Goal: Communication & Community: Answer question/provide support

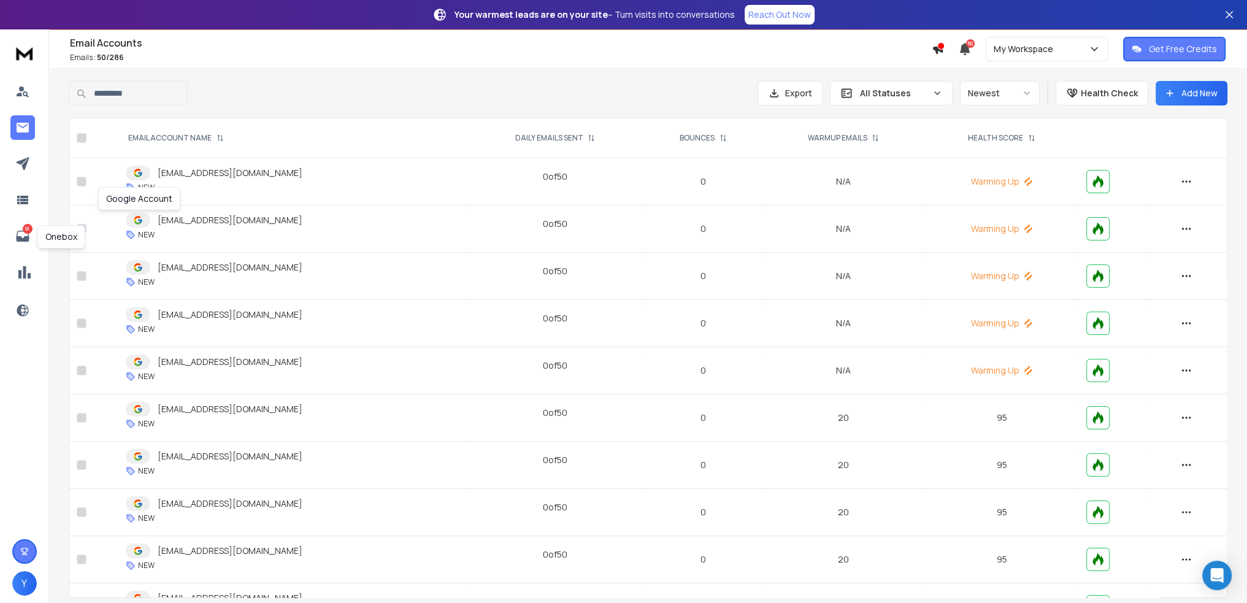
click at [12, 222] on div "91" at bounding box center [24, 203] width 28 height 248
click at [18, 232] on icon at bounding box center [22, 236] width 15 height 15
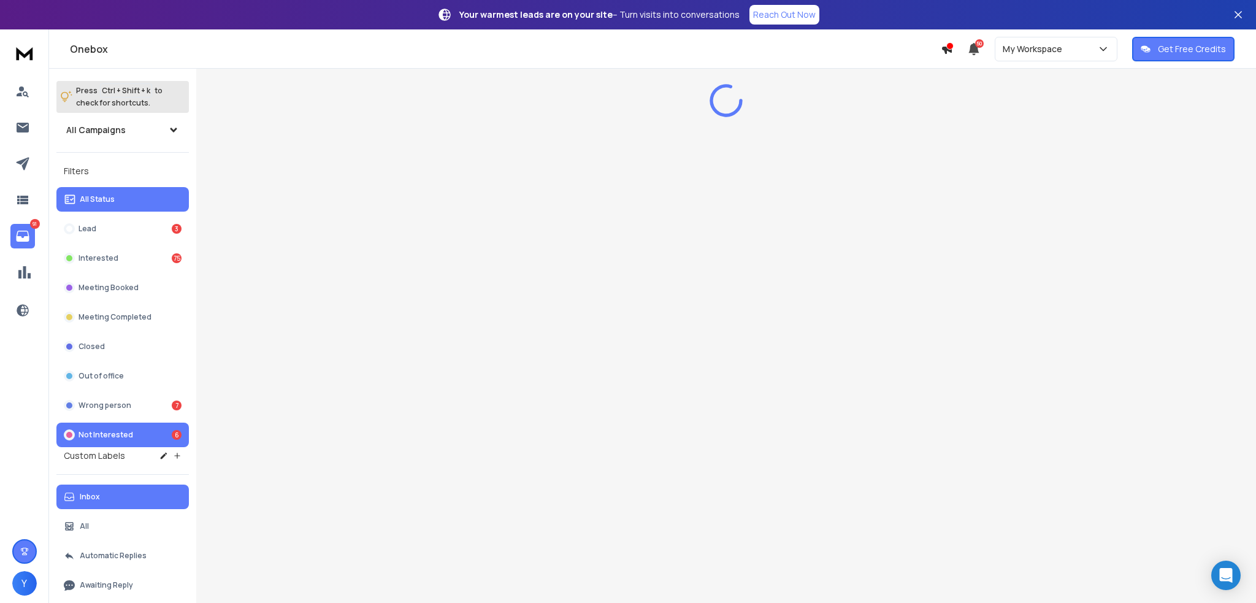
click at [123, 430] on p "Not Interested" at bounding box center [106, 435] width 55 height 10
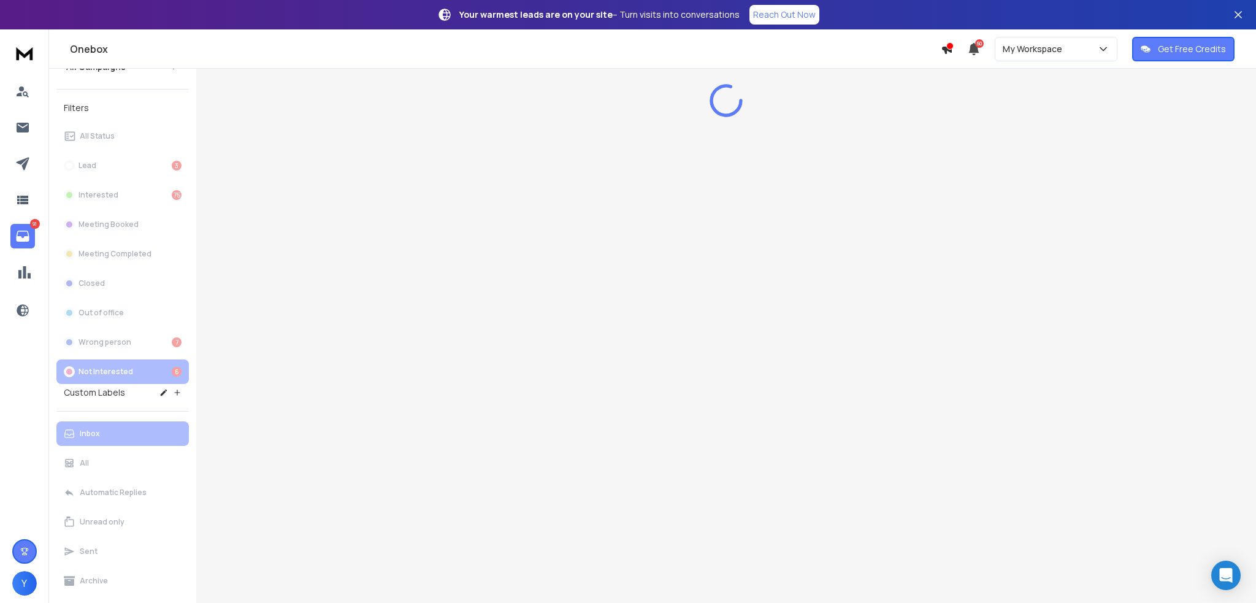
scroll to position [72, 0]
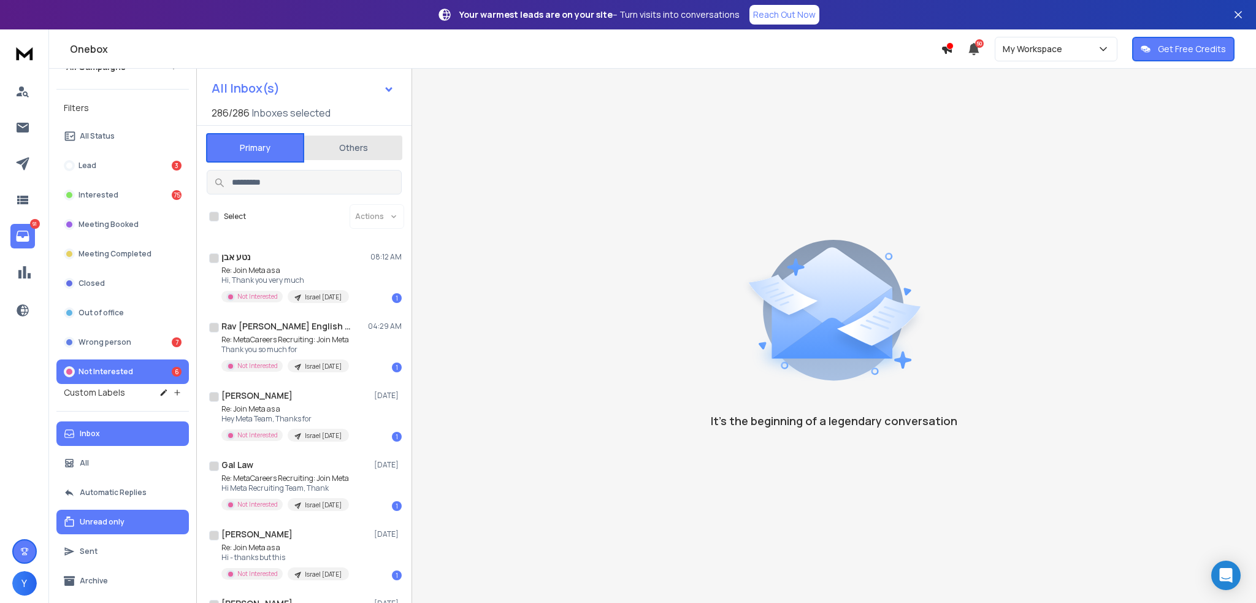
click at [111, 520] on button "Unread only" at bounding box center [122, 522] width 132 height 25
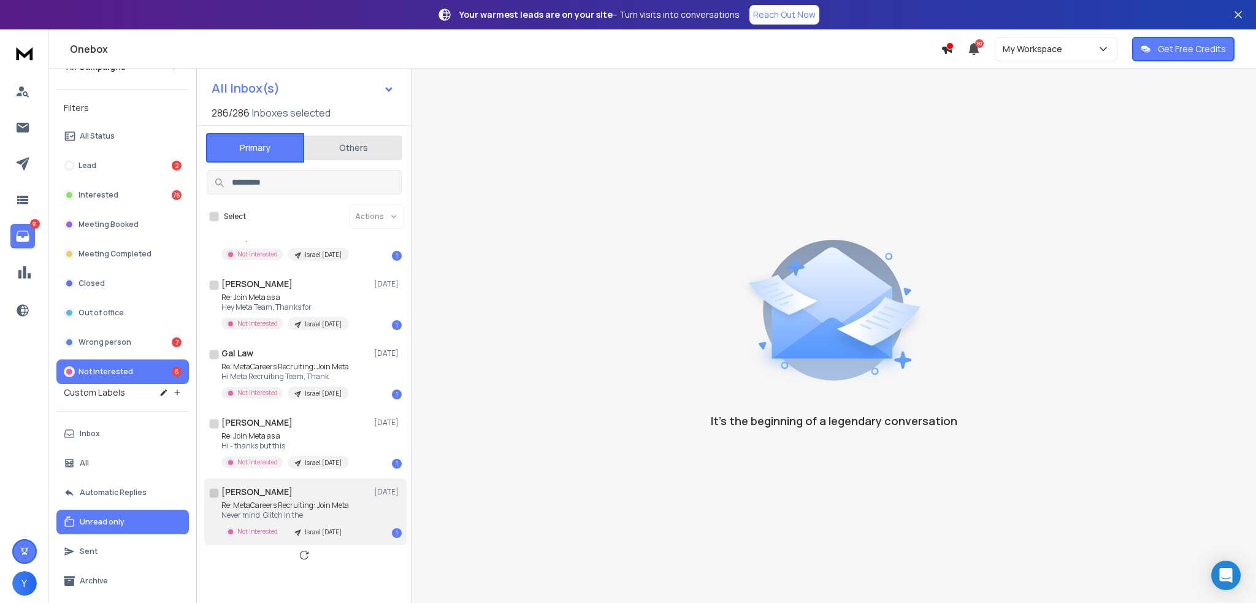
click at [326, 482] on div "[PERSON_NAME] [DATE] Re: MetaCareers Recruiting: Join Meta Never mind. Glitch i…" at bounding box center [305, 511] width 202 height 67
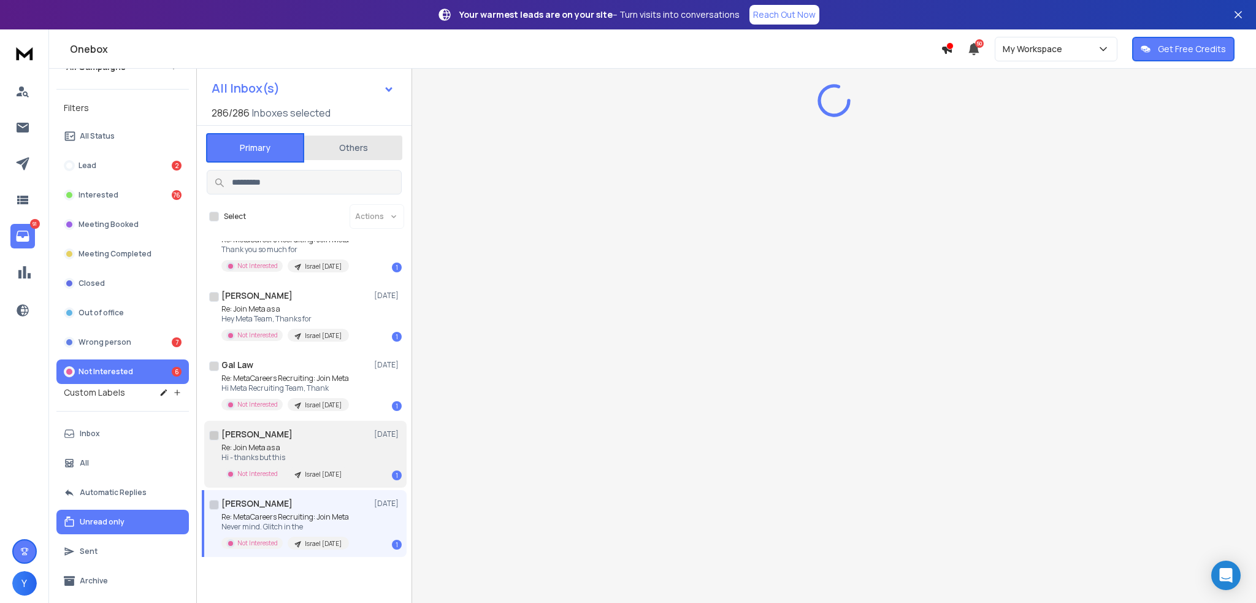
scroll to position [100, 0]
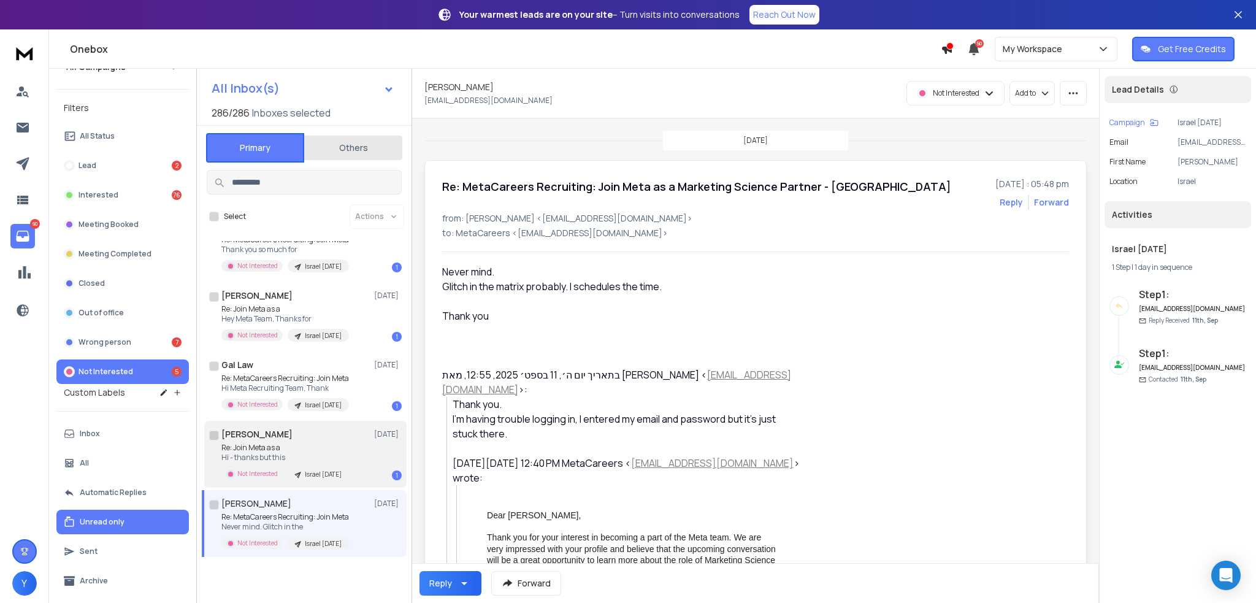
click at [334, 431] on div "[PERSON_NAME] [DATE]" at bounding box center [311, 434] width 180 height 12
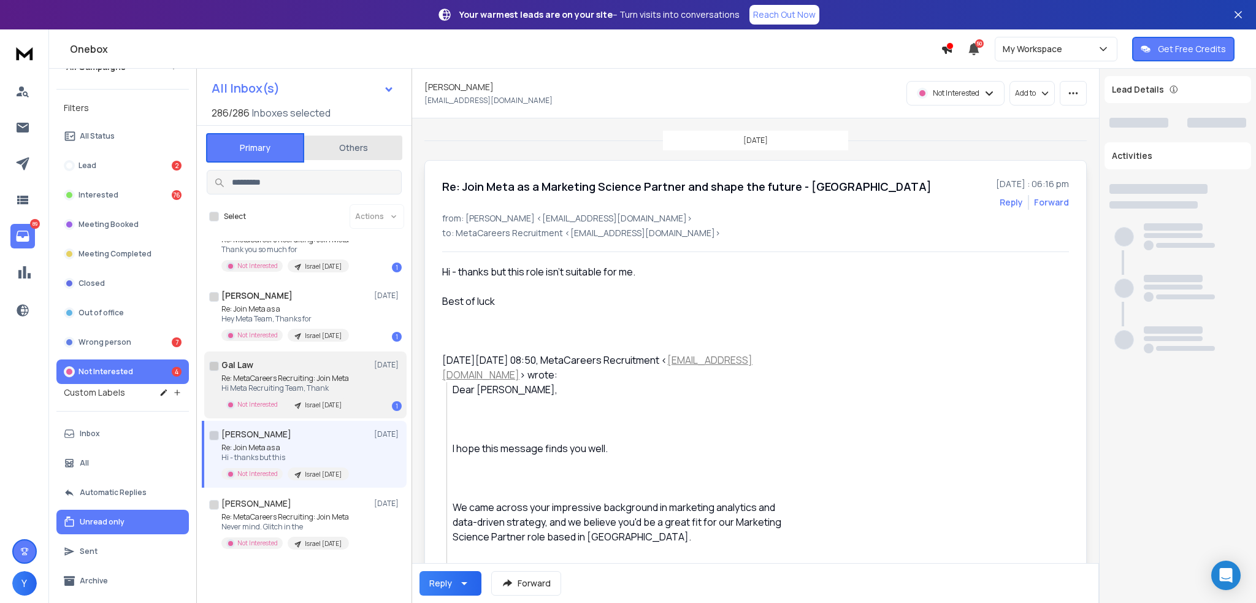
click at [324, 367] on div "Gal Law [DATE]" at bounding box center [311, 365] width 180 height 12
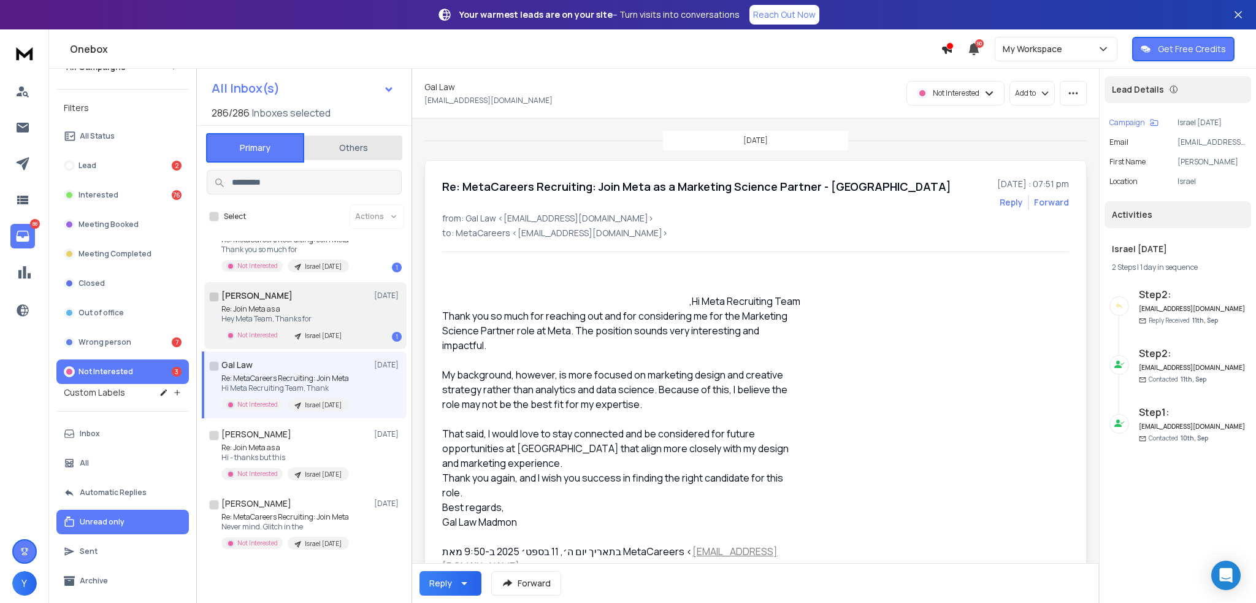
click at [330, 310] on p "Re: Join Meta as a" at bounding box center [285, 309] width 128 height 10
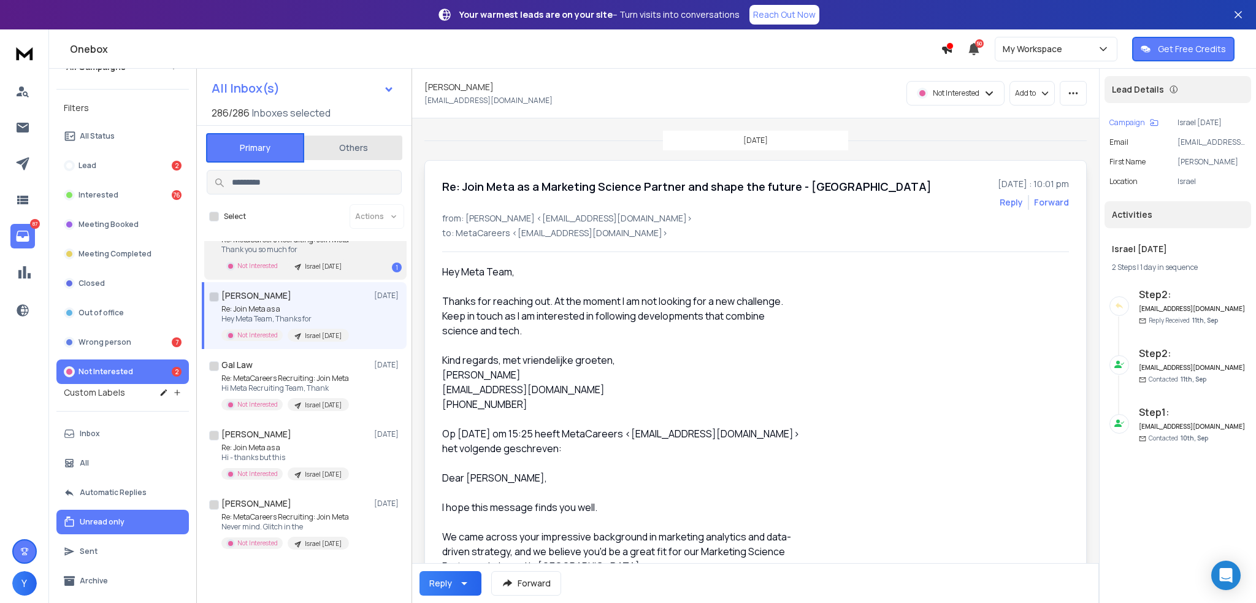
click at [347, 253] on p "Thank you so much for" at bounding box center [285, 250] width 128 height 10
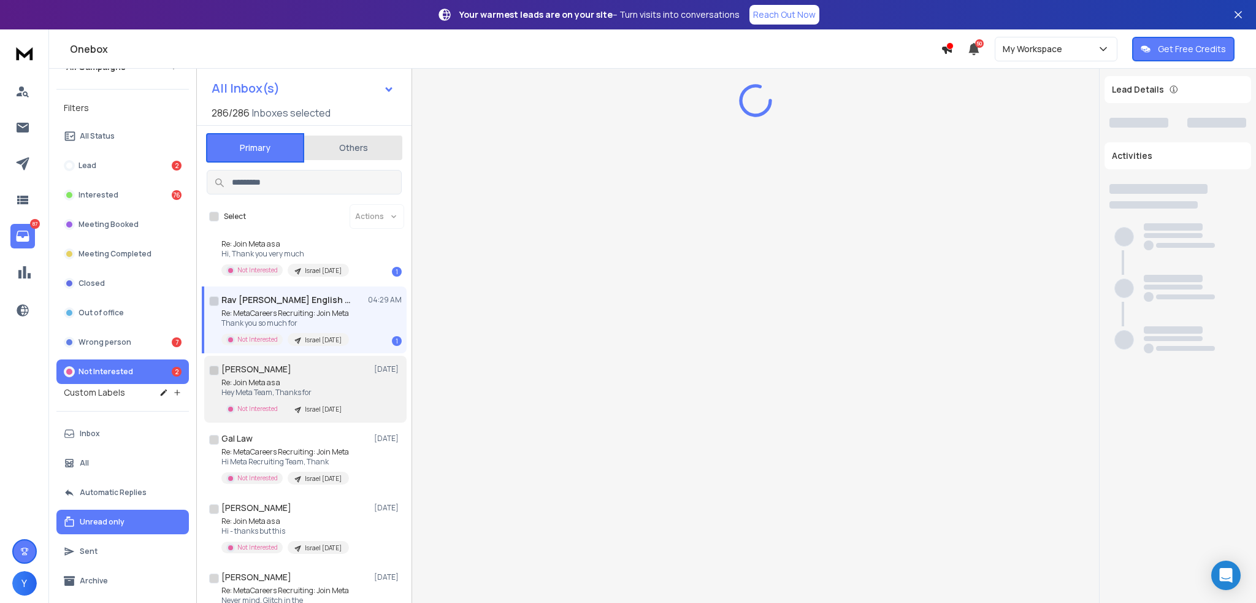
scroll to position [0, 0]
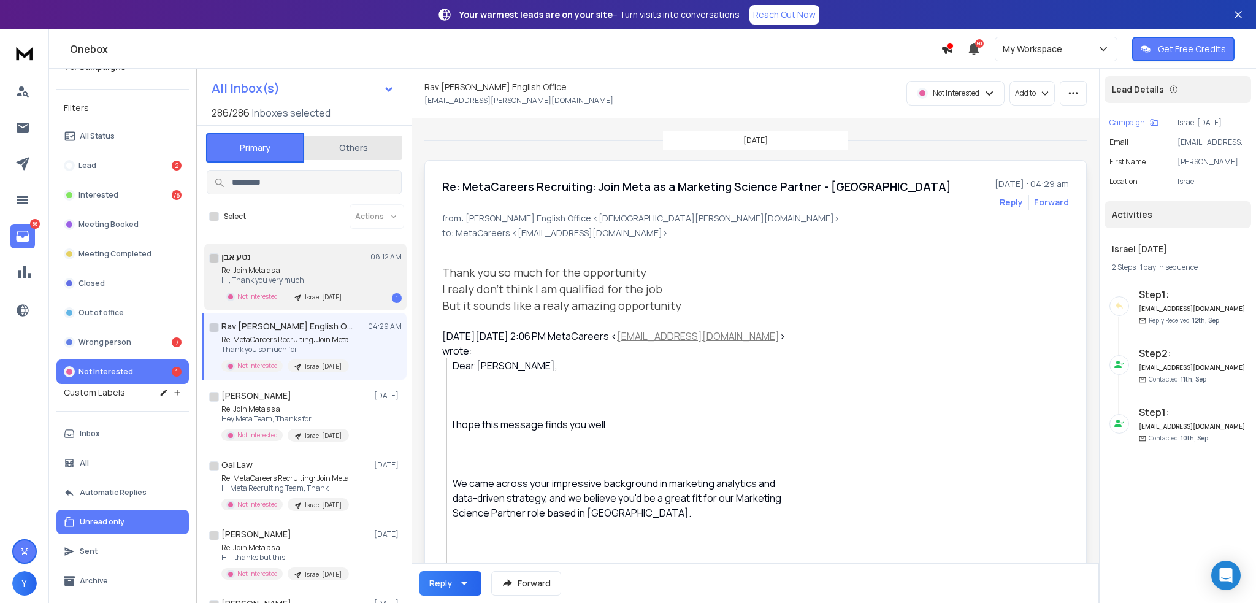
click at [331, 281] on p "Hi, Thank you very much" at bounding box center [285, 280] width 128 height 10
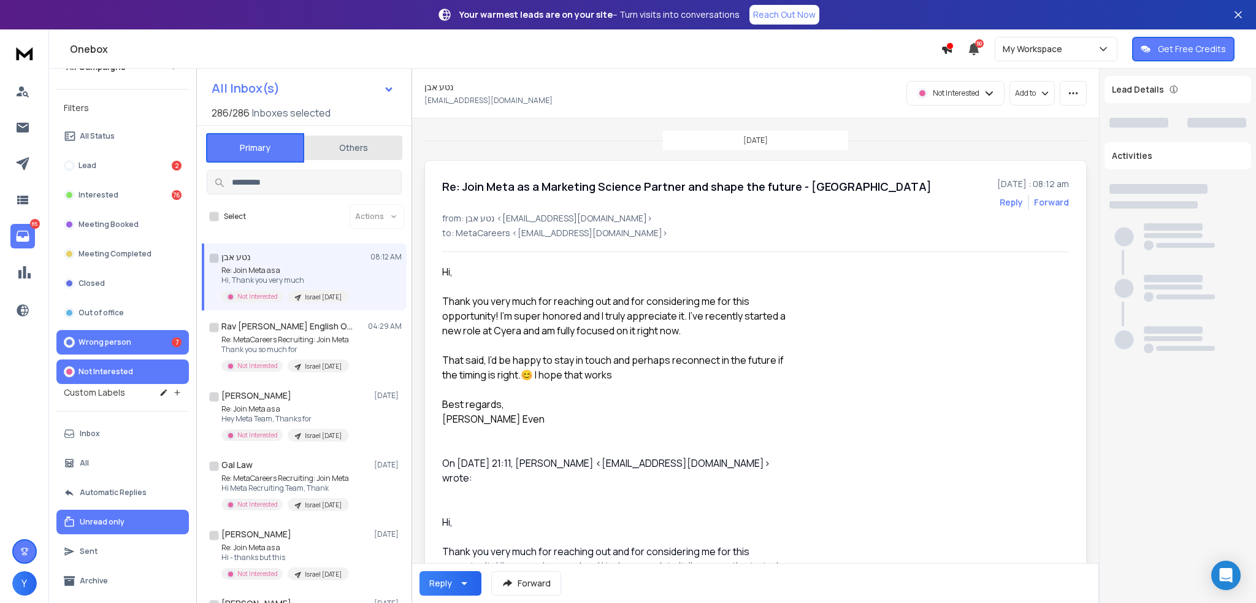
click at [148, 330] on button "Wrong person 7" at bounding box center [122, 342] width 132 height 25
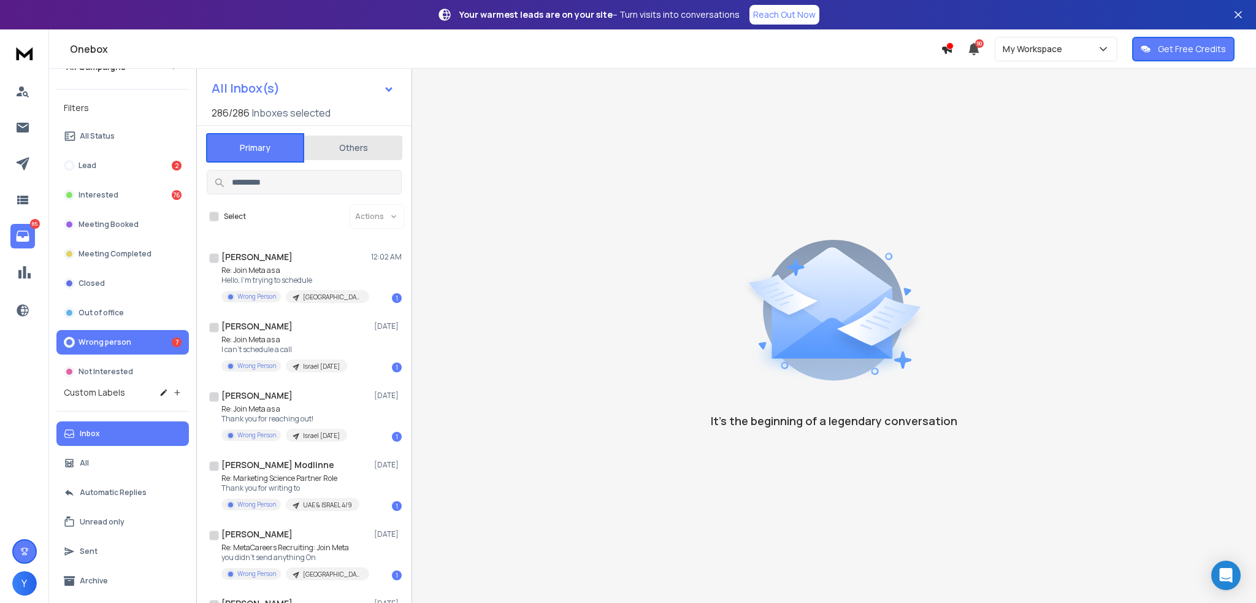
click at [120, 338] on div "Wrong person" at bounding box center [97, 342] width 67 height 11
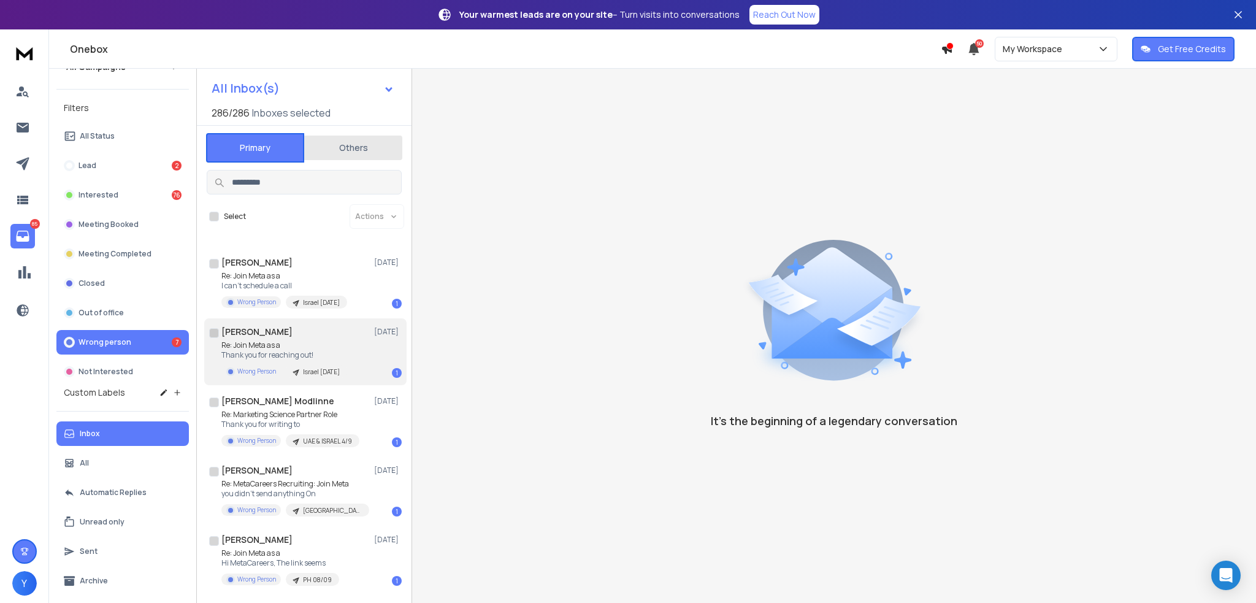
scroll to position [245, 0]
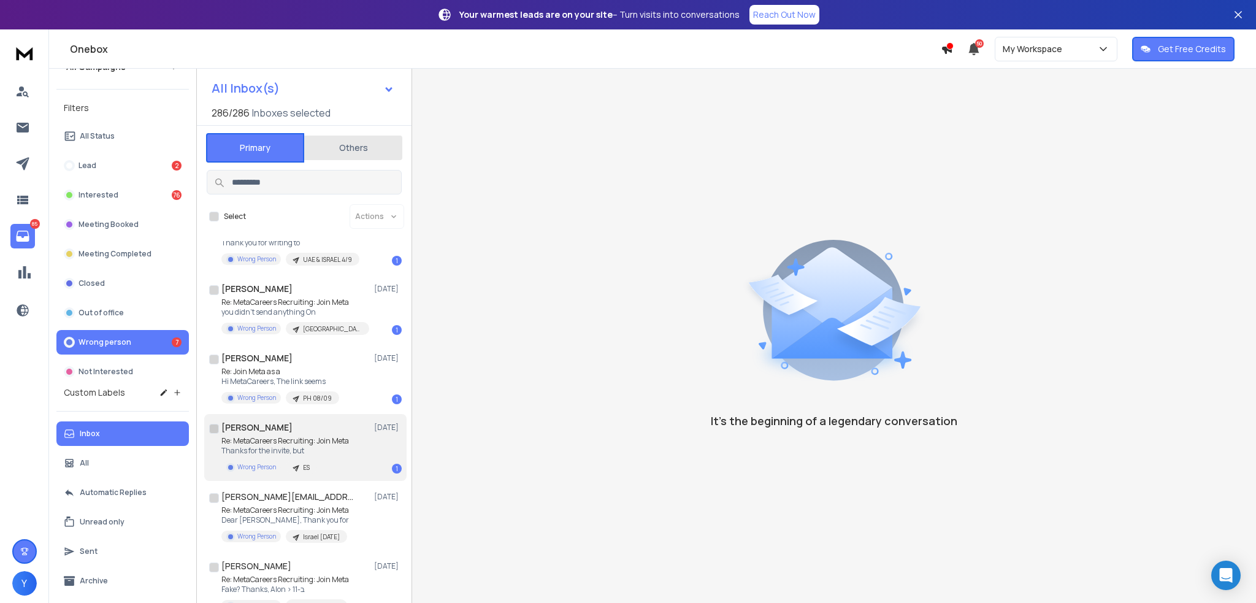
click at [326, 424] on div "[PERSON_NAME] [DATE]" at bounding box center [311, 427] width 180 height 12
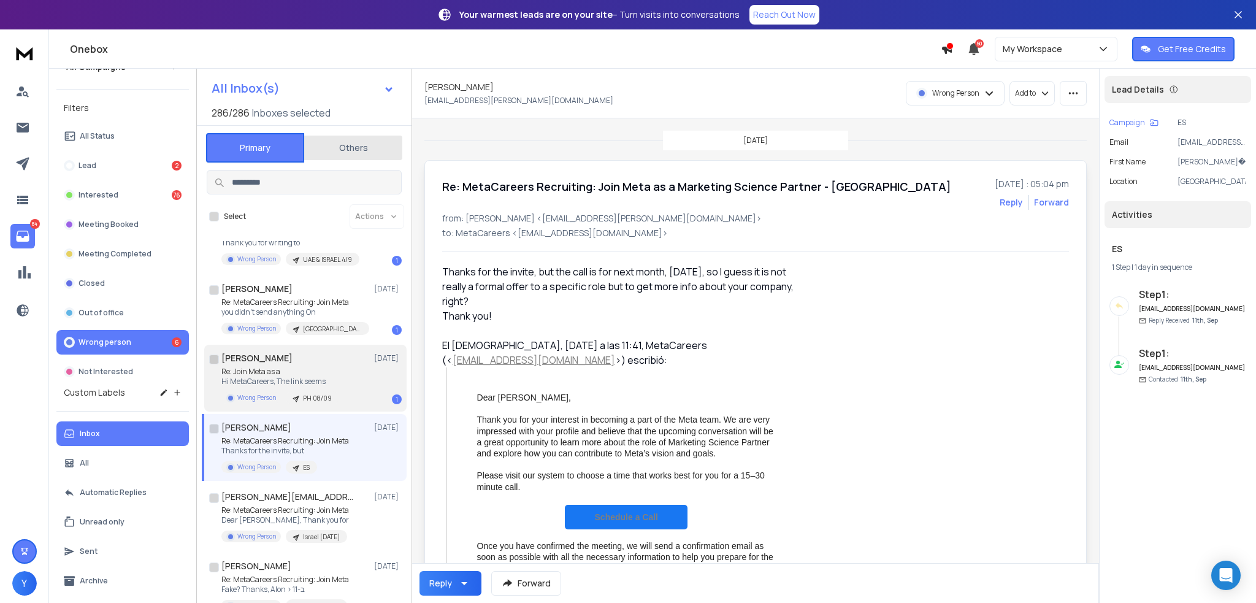
click at [351, 377] on div "Re: Join Meta as a Hi MetaCareers, The link seems Wrong Person PH 08/09 1" at bounding box center [311, 385] width 180 height 37
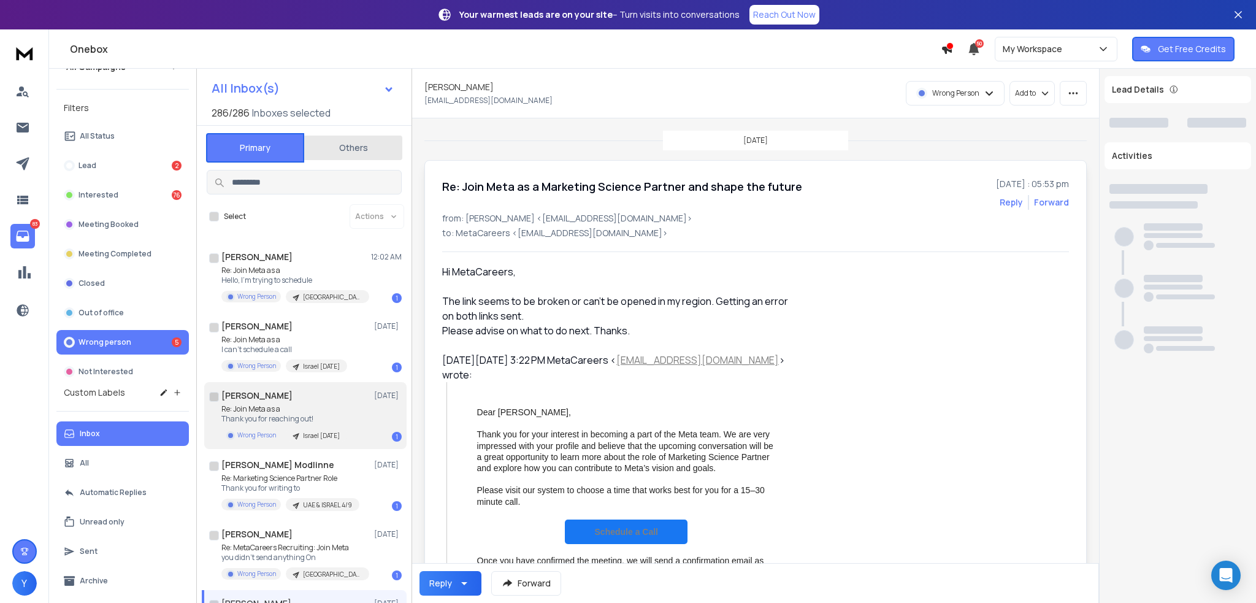
scroll to position [0, 0]
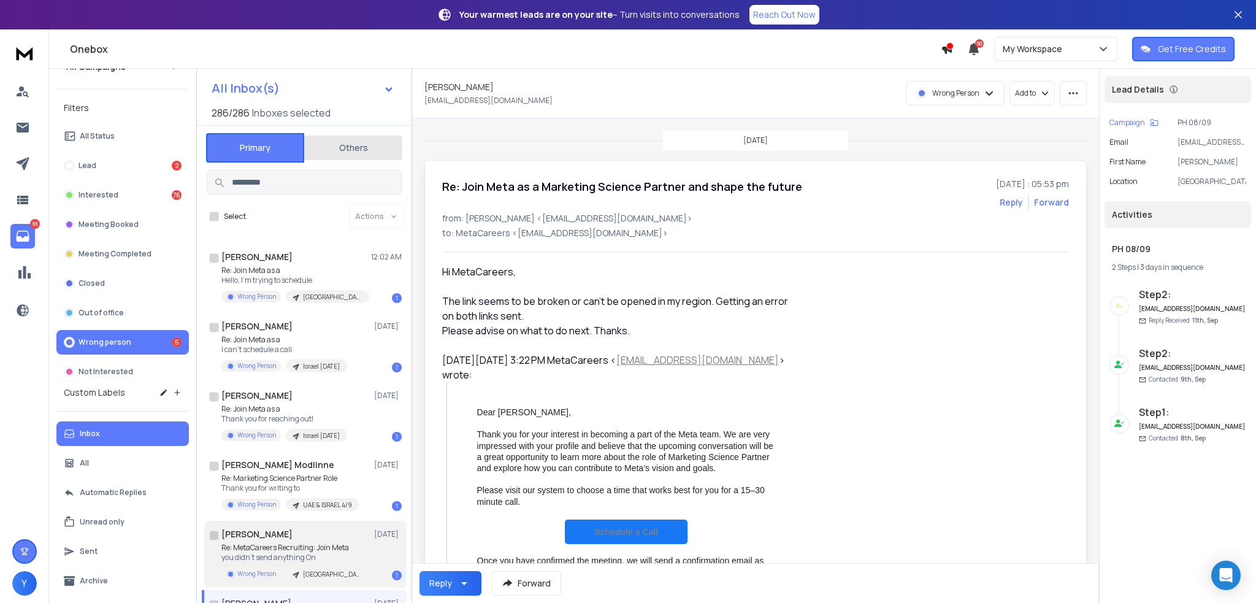
click at [315, 554] on p "you didn't send anything On" at bounding box center [294, 558] width 147 height 10
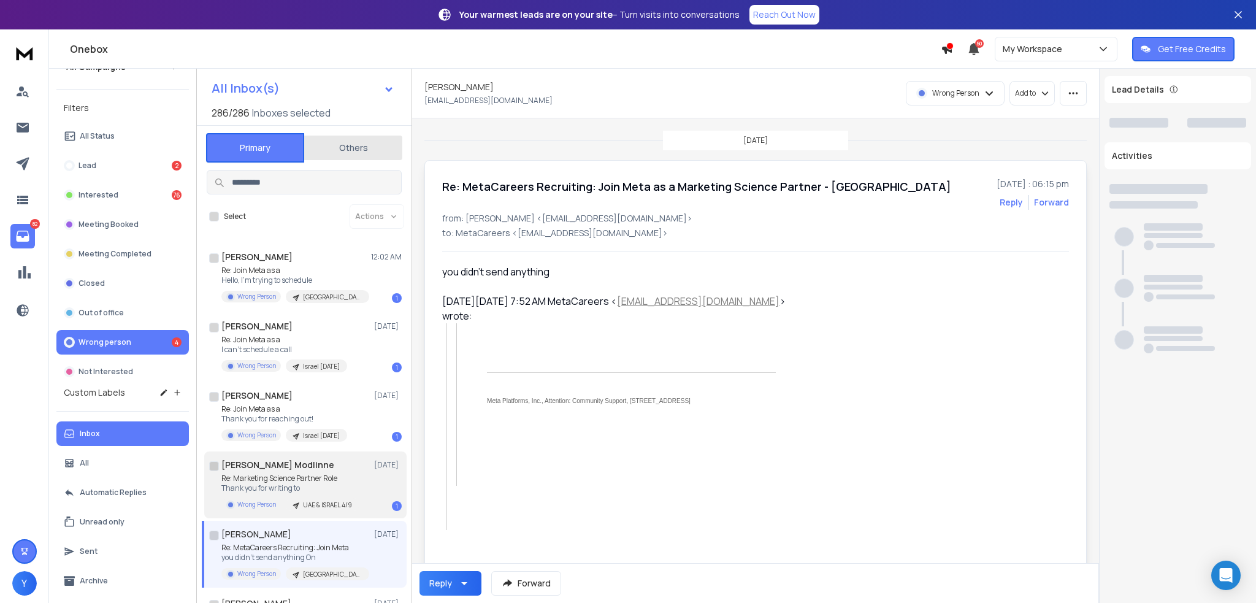
click at [342, 477] on p "Re: Marketing Science Partner Role" at bounding box center [290, 479] width 138 height 10
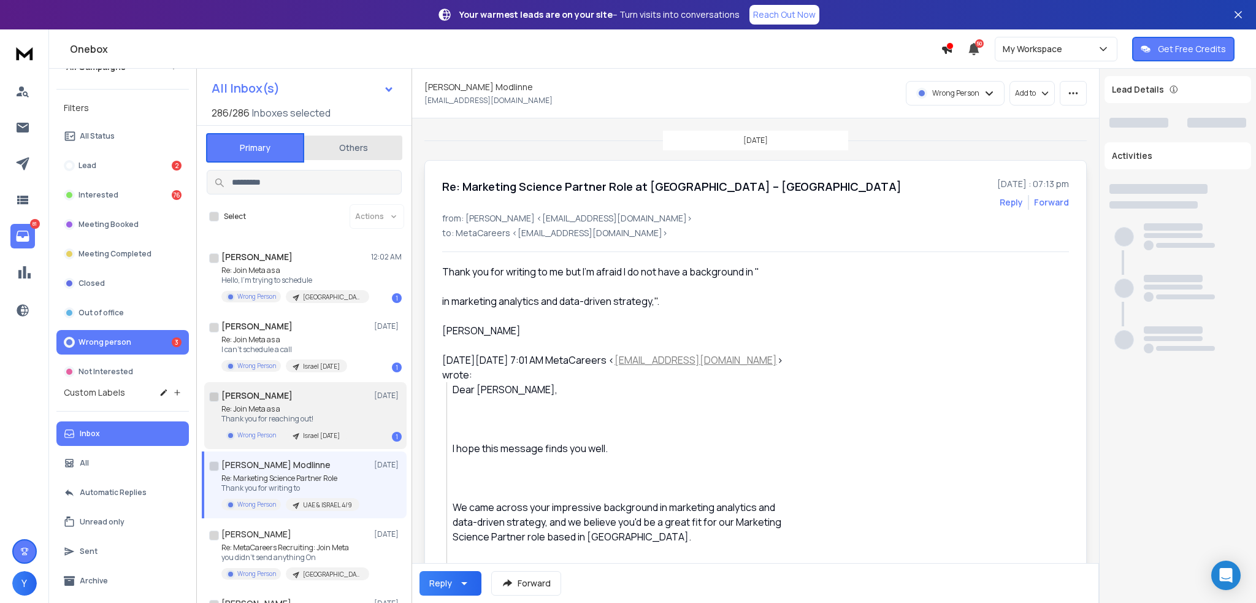
click at [347, 407] on p "Re: Join Meta as a" at bounding box center [284, 409] width 126 height 10
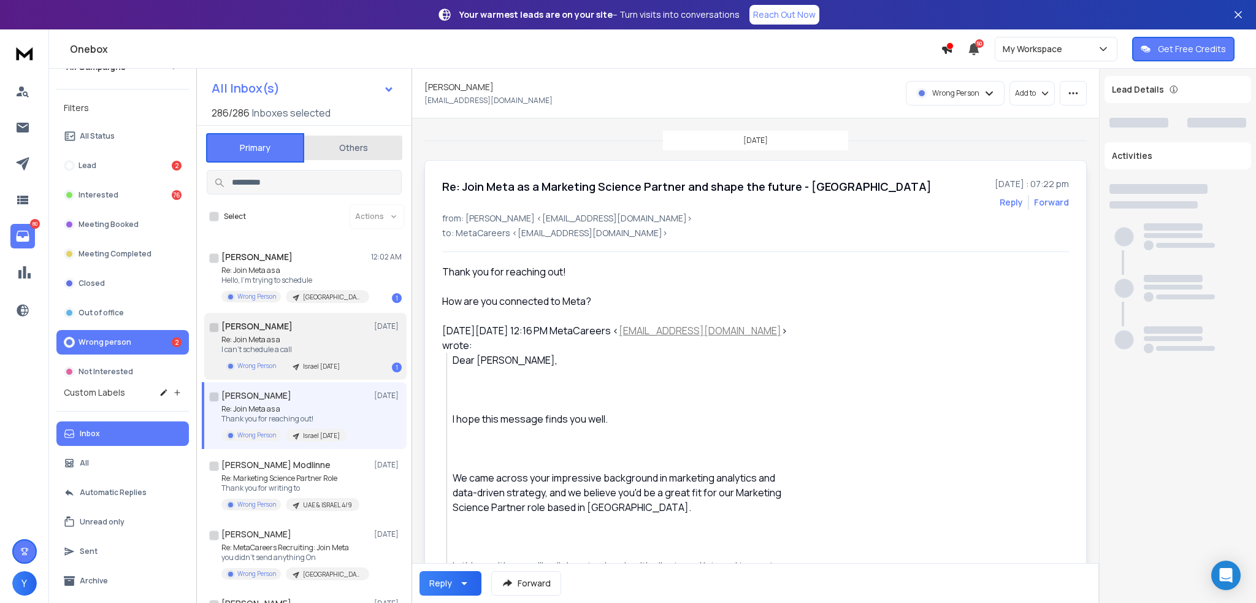
click at [347, 336] on p "Re: Join Meta as a" at bounding box center [284, 340] width 126 height 10
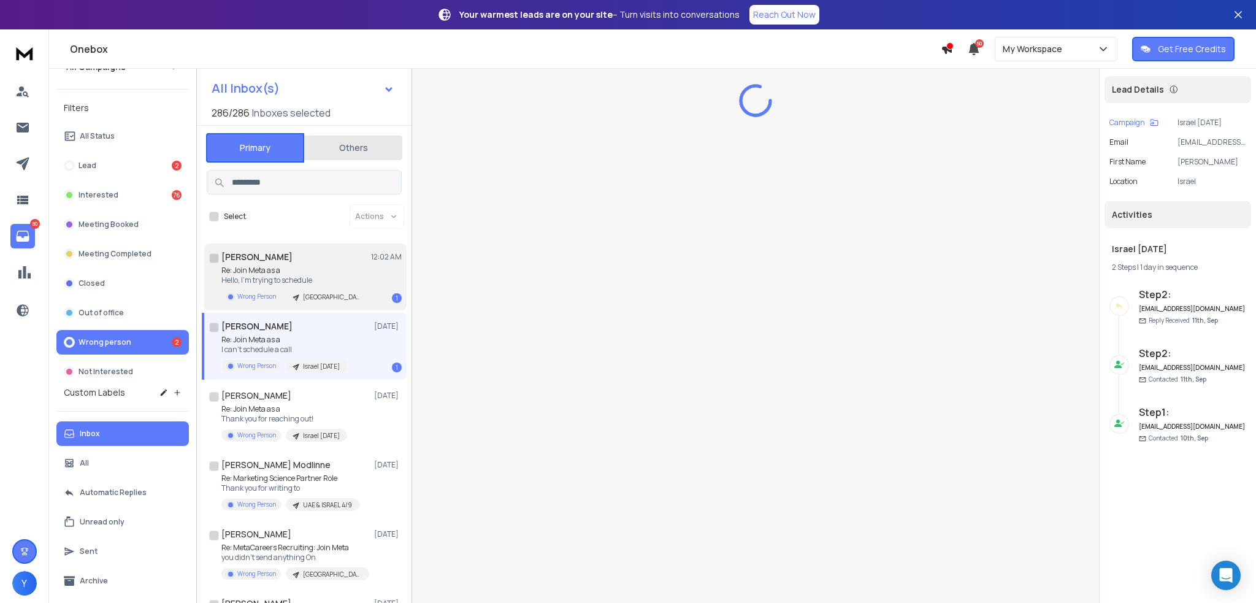
click at [345, 267] on p "Re: Join Meta as a" at bounding box center [294, 271] width 147 height 10
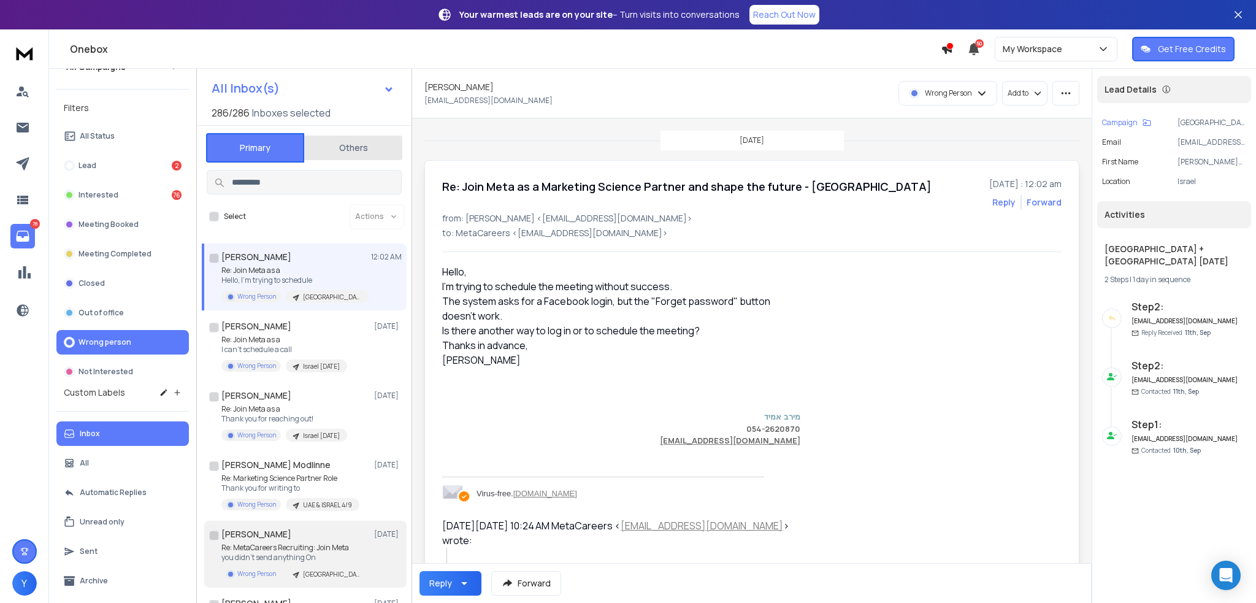
click at [301, 551] on p "Re: MetaCareers Recruiting: Join Meta" at bounding box center [294, 548] width 147 height 10
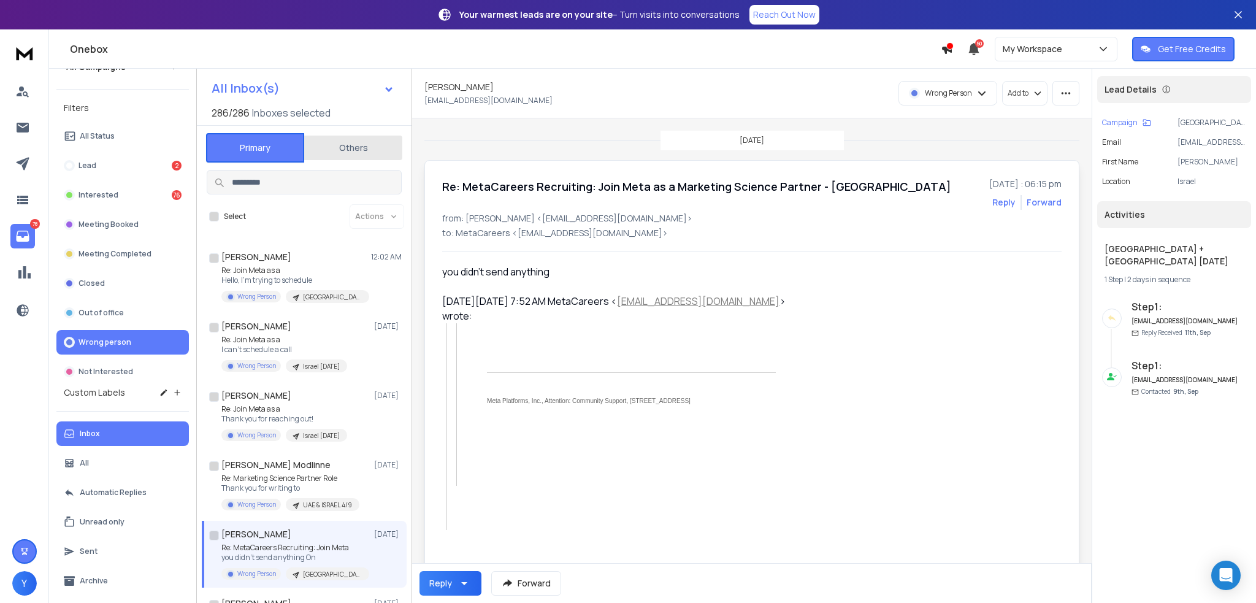
click at [780, 583] on div "Reply Forward" at bounding box center [752, 583] width 680 height 40
click at [144, 183] on button "Interested 76" at bounding box center [122, 195] width 132 height 25
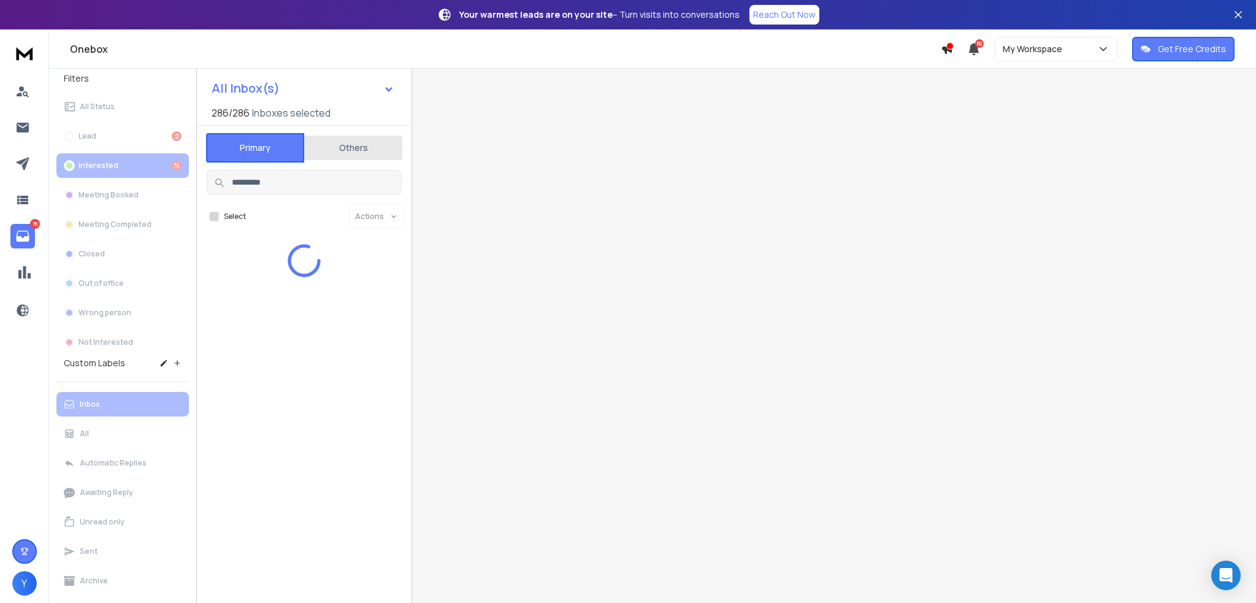
scroll to position [102, 0]
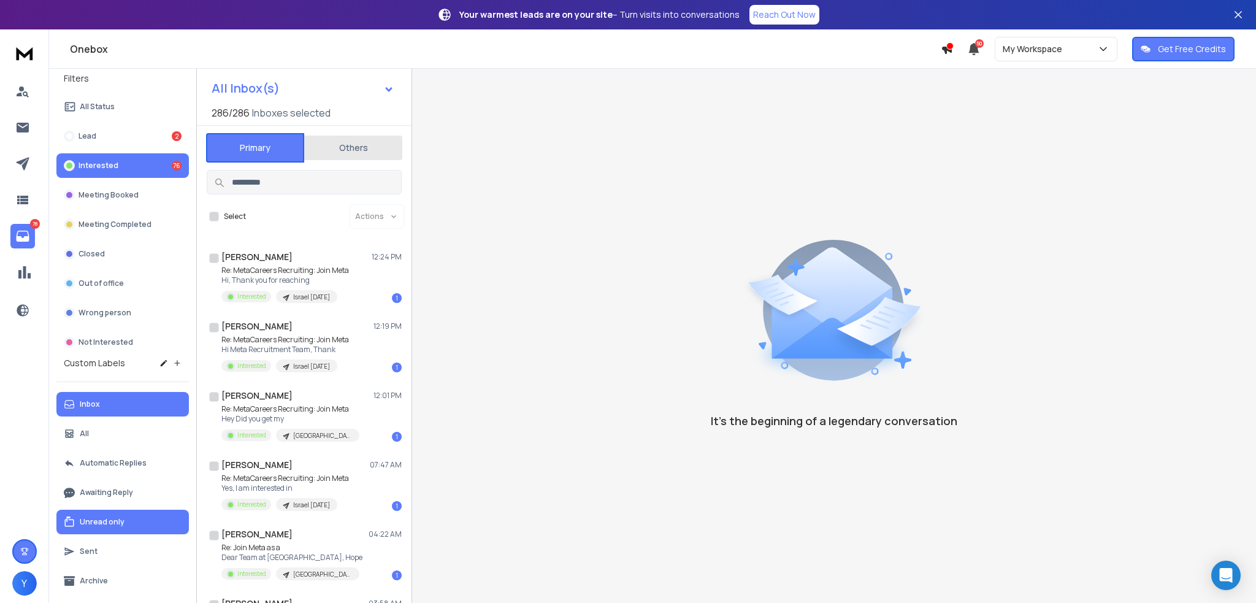
click at [109, 517] on p "Unread only" at bounding box center [102, 522] width 45 height 10
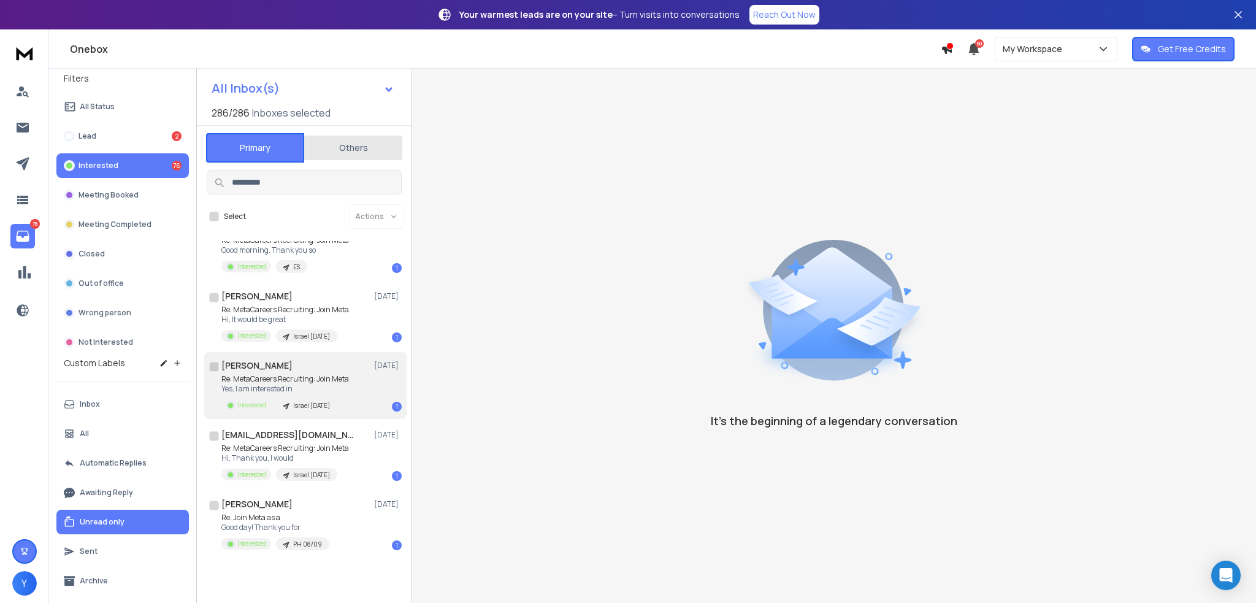
scroll to position [4951, 0]
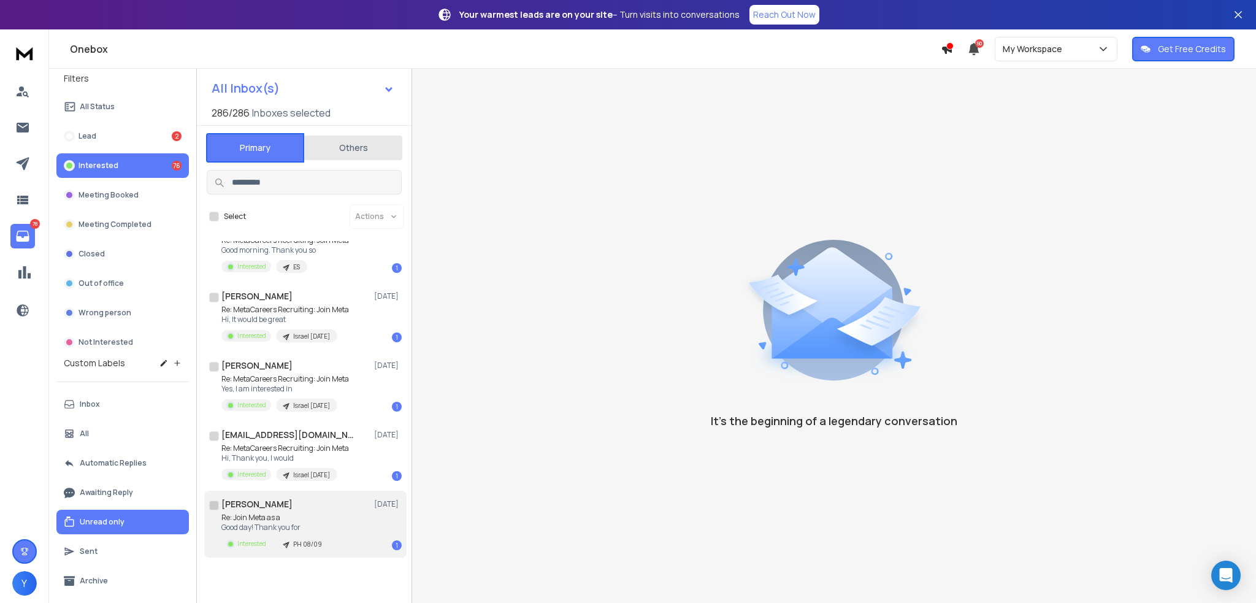
click at [344, 520] on div "Re: Join Meta as a Good day! Thank you for Interested PH 08/09 1" at bounding box center [311, 531] width 180 height 37
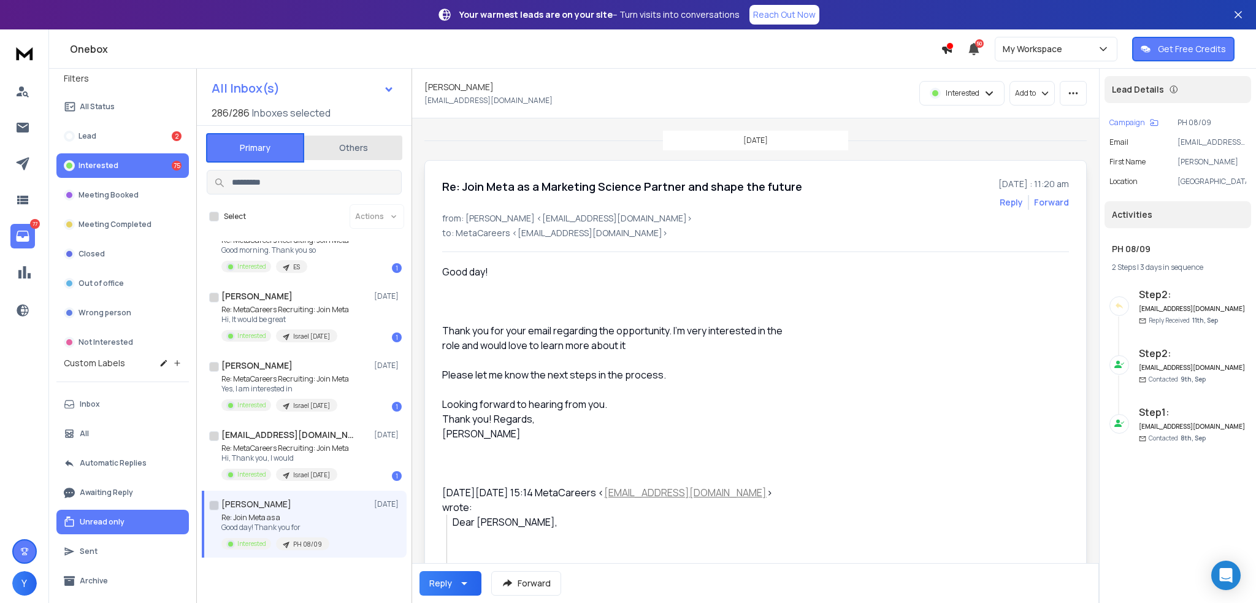
click at [480, 102] on p "[EMAIL_ADDRESS][DOMAIN_NAME]" at bounding box center [488, 101] width 128 height 10
click at [477, 234] on p "to: MetaCareers <[EMAIL_ADDRESS][DOMAIN_NAME]>" at bounding box center [755, 233] width 627 height 12
click at [510, 229] on p "to: MetaCareers <[EMAIL_ADDRESS][DOMAIN_NAME]>" at bounding box center [755, 233] width 627 height 12
click at [518, 231] on p "to: MetaCareers <[EMAIL_ADDRESS][DOMAIN_NAME]>" at bounding box center [755, 233] width 627 height 12
drag, startPoint x: 518, startPoint y: 231, endPoint x: 653, endPoint y: 234, distance: 135.6
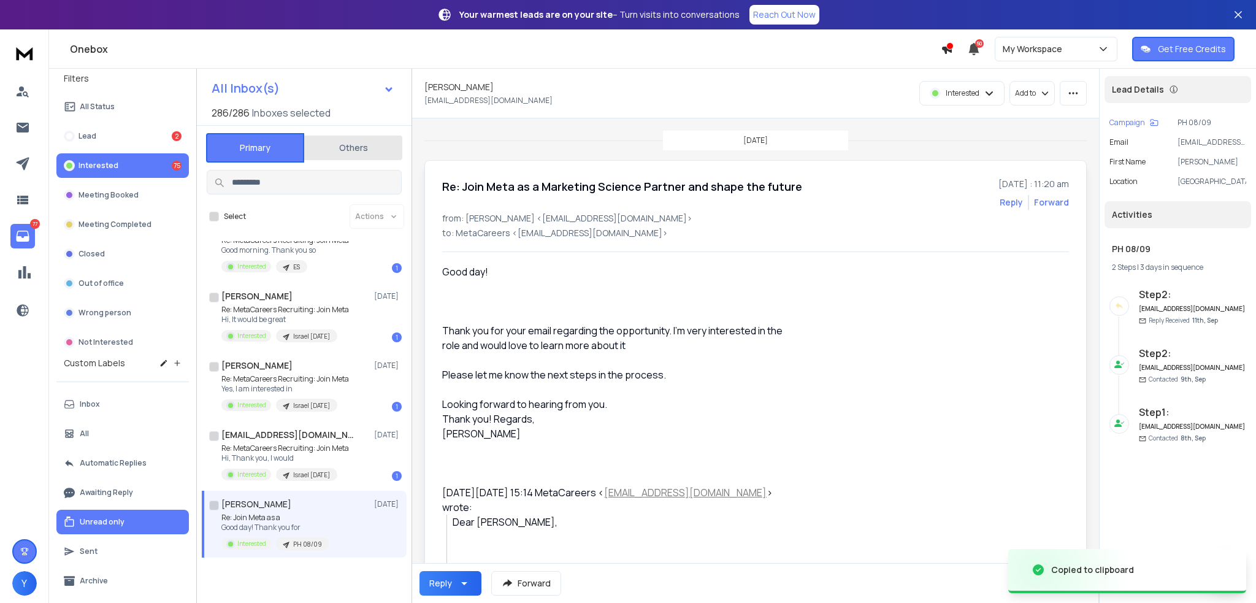
click at [653, 234] on p "to: MetaCareers <[EMAIL_ADDRESS][DOMAIN_NAME]>" at bounding box center [755, 233] width 627 height 12
copy p "[EMAIL_ADDRESS][DOMAIN_NAME]"
click at [302, 448] on p "Re: MetaCareers Recruiting: Join Meta" at bounding box center [285, 448] width 128 height 10
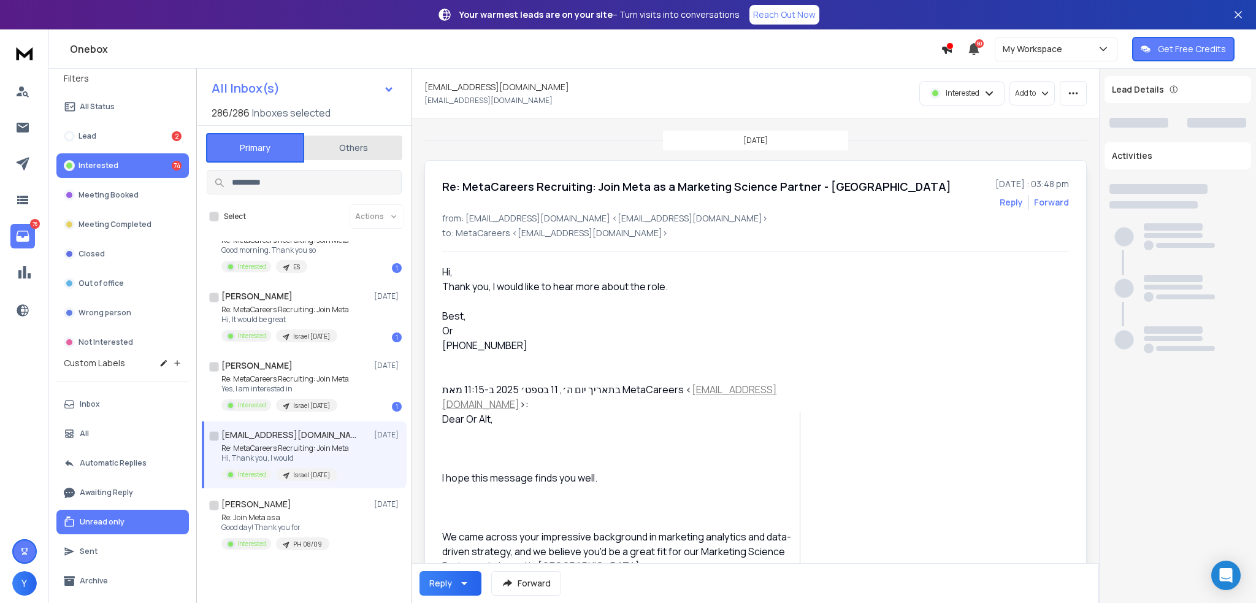
click at [488, 99] on p "[EMAIL_ADDRESS][DOMAIN_NAME]" at bounding box center [488, 101] width 128 height 10
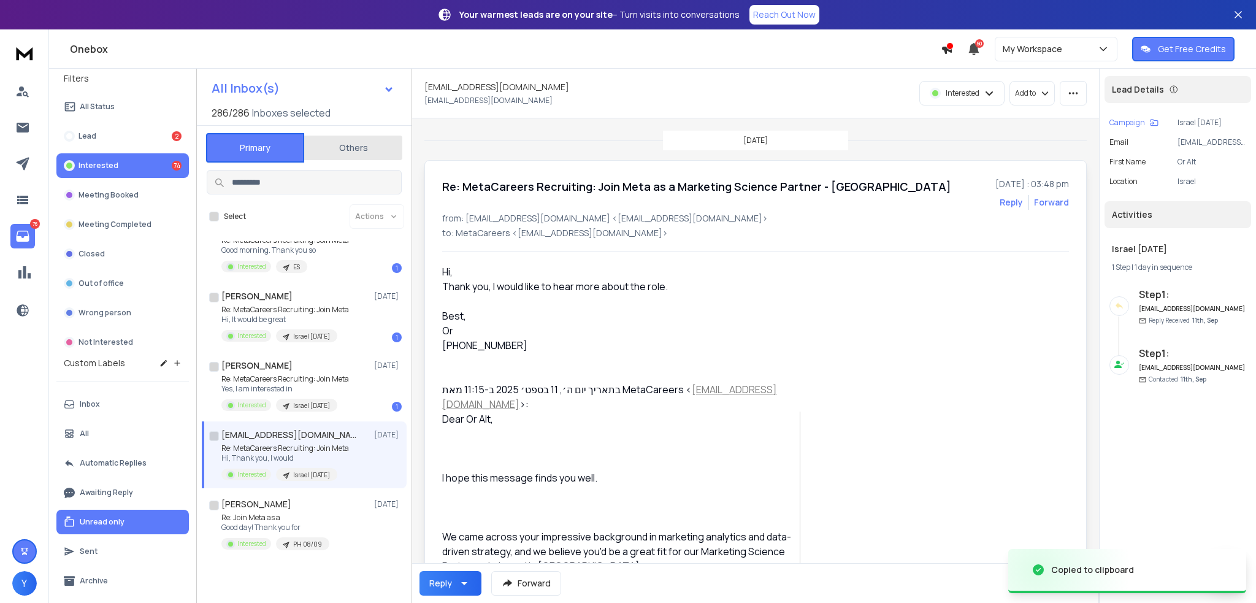
click at [514, 234] on p "to: MetaCareers <[EMAIL_ADDRESS][DOMAIN_NAME]>" at bounding box center [755, 233] width 627 height 12
drag, startPoint x: 514, startPoint y: 234, endPoint x: 635, endPoint y: 232, distance: 121.5
click at [635, 232] on p "to: MetaCareers <[EMAIL_ADDRESS][DOMAIN_NAME]>" at bounding box center [755, 233] width 627 height 12
copy p "[EMAIL_ADDRESS][DOMAIN_NAME]"
click at [314, 378] on p "Re: MetaCareers Recruiting: Join Meta" at bounding box center [285, 379] width 128 height 10
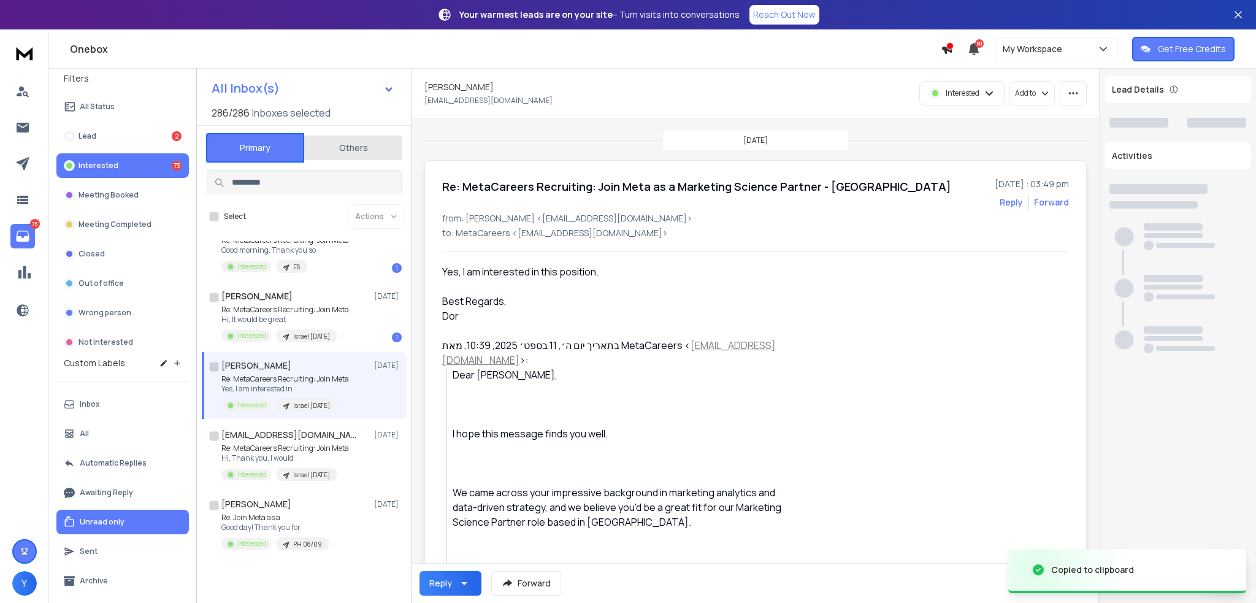
click at [476, 101] on p "[EMAIL_ADDRESS][DOMAIN_NAME]" at bounding box center [488, 101] width 128 height 10
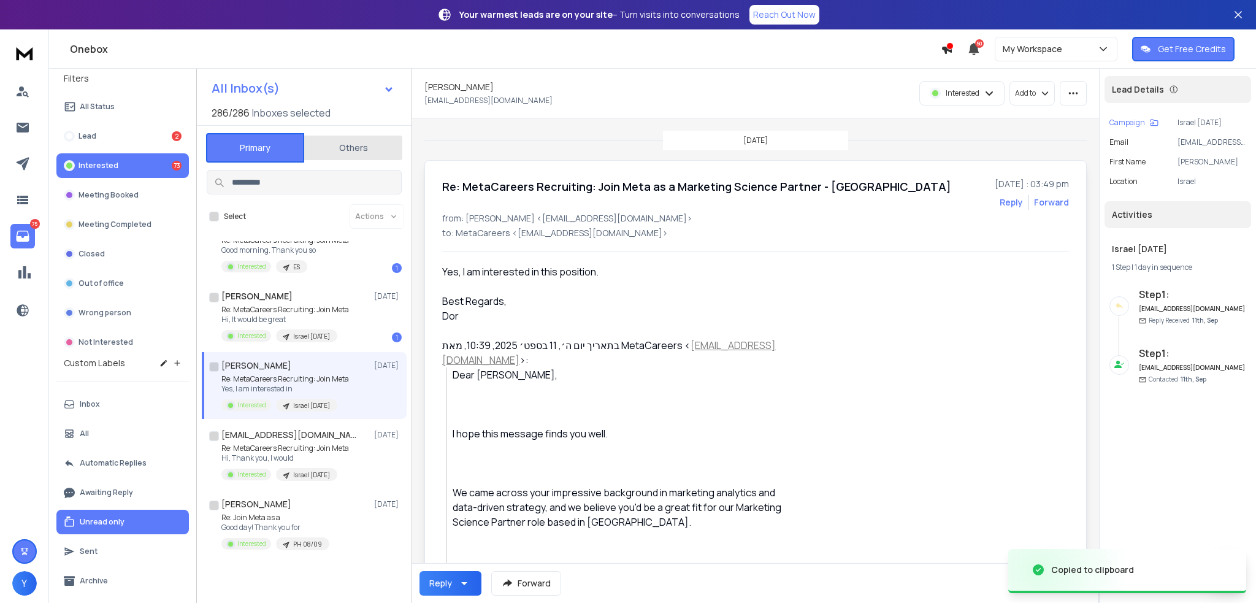
click at [528, 230] on p "to: MetaCareers <[EMAIL_ADDRESS][DOMAIN_NAME]>" at bounding box center [755, 233] width 627 height 12
drag, startPoint x: 528, startPoint y: 230, endPoint x: 672, endPoint y: 228, distance: 143.6
click at [672, 228] on p "to: MetaCareers <[EMAIL_ADDRESS][DOMAIN_NAME]>" at bounding box center [755, 233] width 627 height 12
copy p "[EMAIL_ADDRESS][DOMAIN_NAME]"
click at [317, 308] on p "Re: MetaCareers Recruiting: Join Meta" at bounding box center [285, 310] width 128 height 10
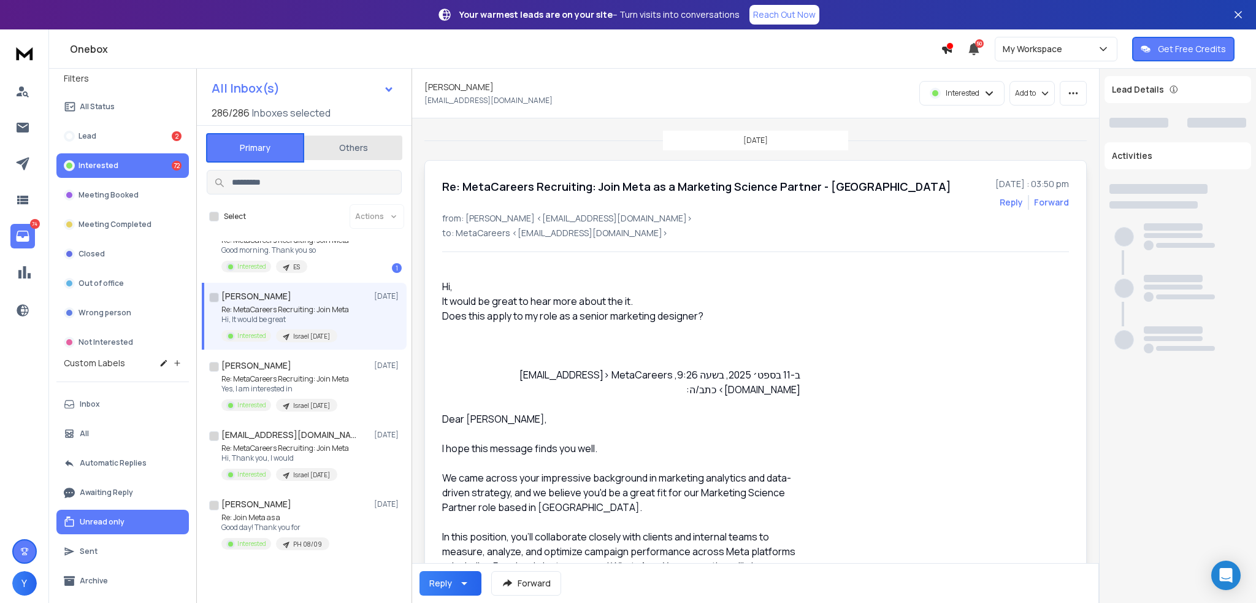
click at [484, 96] on p "[EMAIL_ADDRESS][DOMAIN_NAME]" at bounding box center [488, 101] width 128 height 10
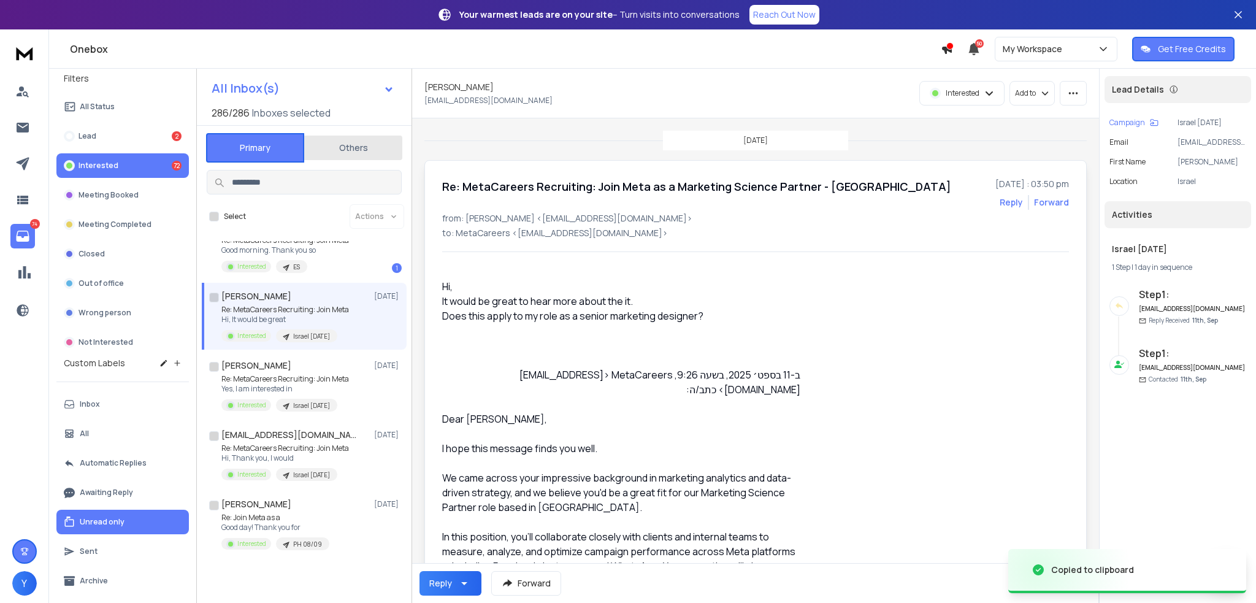
click at [528, 231] on p "to: MetaCareers <[EMAIL_ADDRESS][DOMAIN_NAME]>" at bounding box center [755, 233] width 627 height 12
drag, startPoint x: 528, startPoint y: 231, endPoint x: 645, endPoint y: 228, distance: 117.8
click at [645, 228] on p "to: MetaCareers <[EMAIL_ADDRESS][DOMAIN_NAME]>" at bounding box center [755, 233] width 627 height 12
copy p "[EMAIL_ADDRESS][DOMAIN_NAME]"
click at [320, 262] on div "Interested ES" at bounding box center [285, 266] width 128 height 13
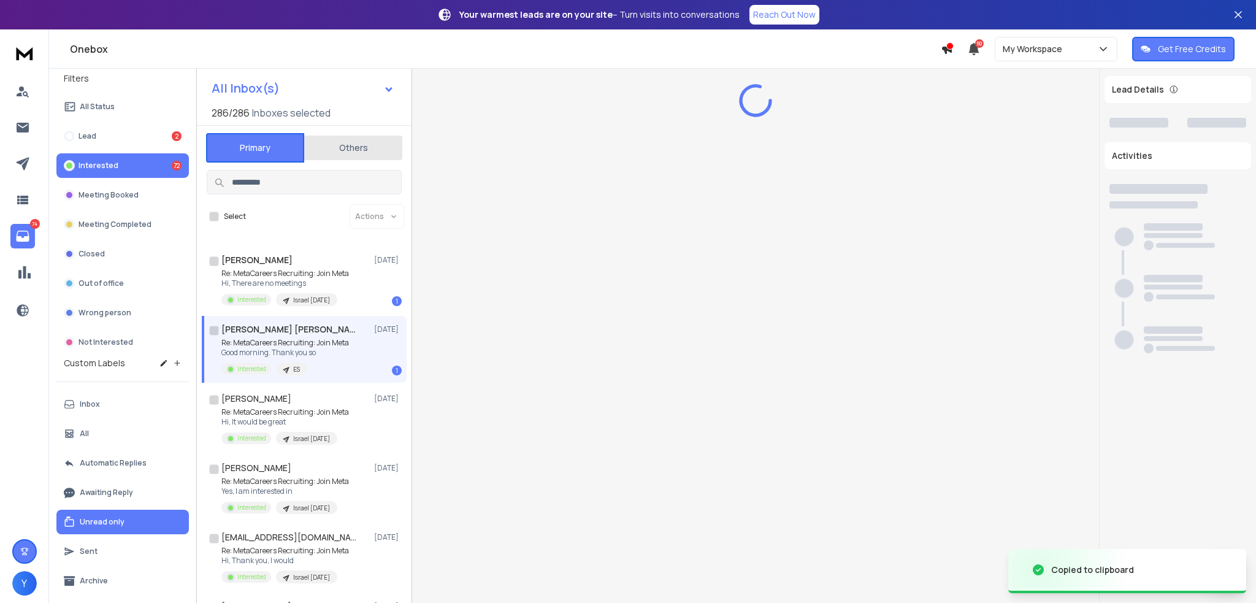
scroll to position [4829, 0]
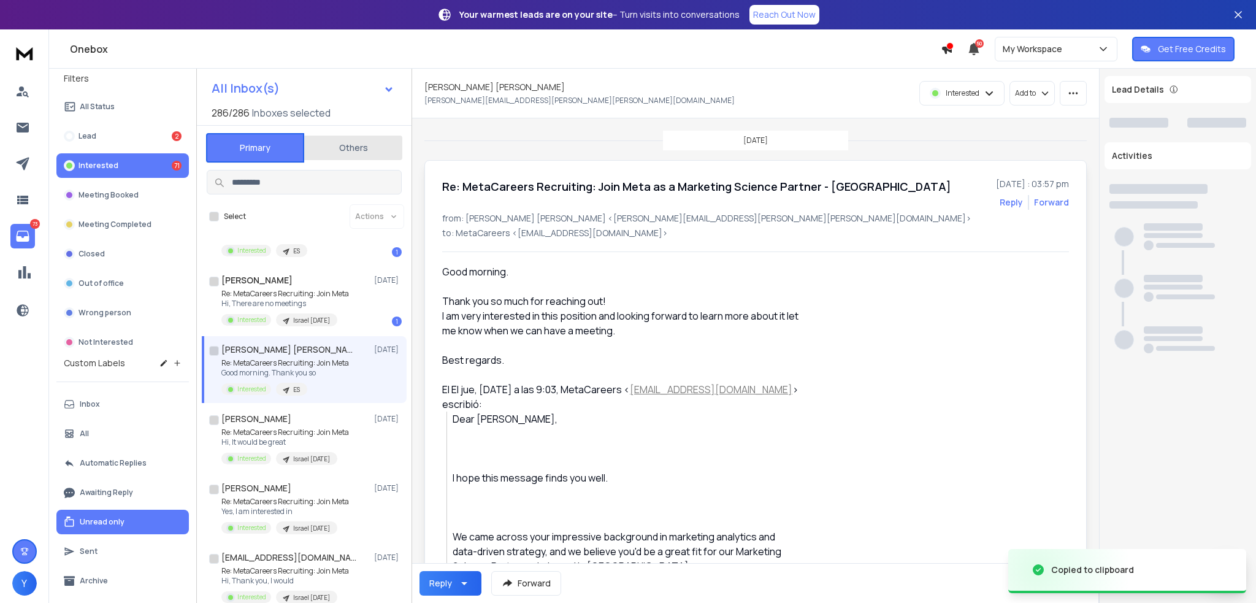
click at [508, 103] on p "[PERSON_NAME][EMAIL_ADDRESS][PERSON_NAME][PERSON_NAME][DOMAIN_NAME]" at bounding box center [579, 101] width 310 height 10
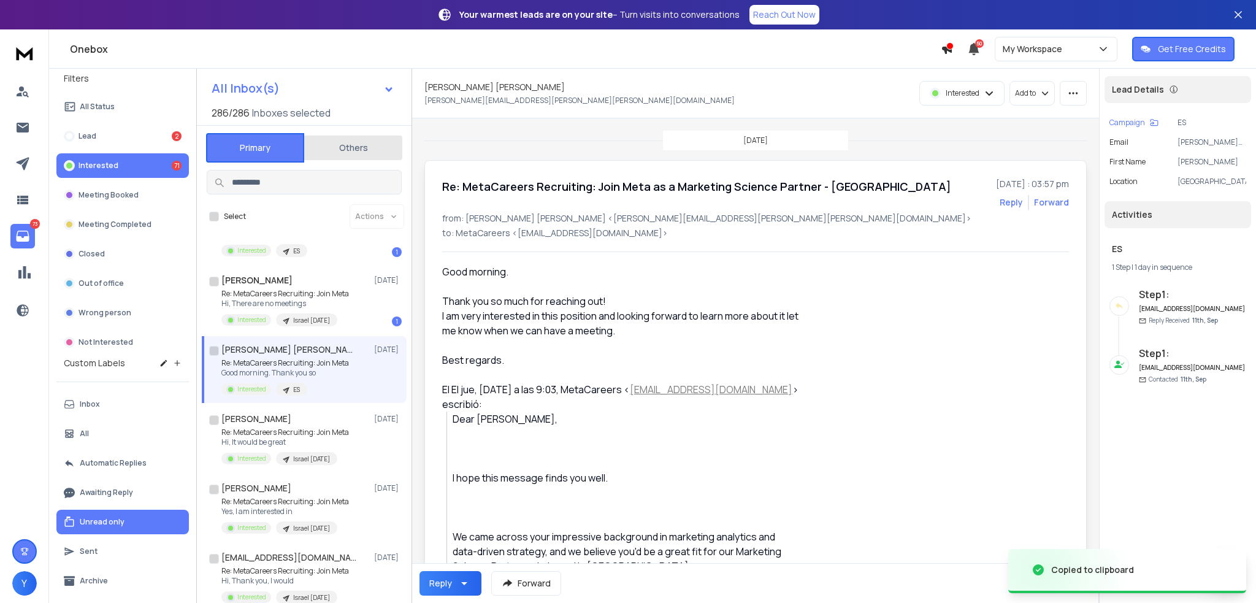
click at [525, 232] on p "to: MetaCareers <[EMAIL_ADDRESS][DOMAIN_NAME]>" at bounding box center [755, 233] width 627 height 12
drag, startPoint x: 525, startPoint y: 232, endPoint x: 680, endPoint y: 226, distance: 154.7
click at [680, 226] on div "Re: MetaCareers Recruiting: Join Meta as a Marketing Science Partner - [GEOGRAP…" at bounding box center [755, 208] width 627 height 61
copy p "[EMAIL_ADDRESS][DOMAIN_NAME]"
click at [308, 297] on p "Re: MetaCareers Recruiting: Join Meta" at bounding box center [285, 294] width 128 height 10
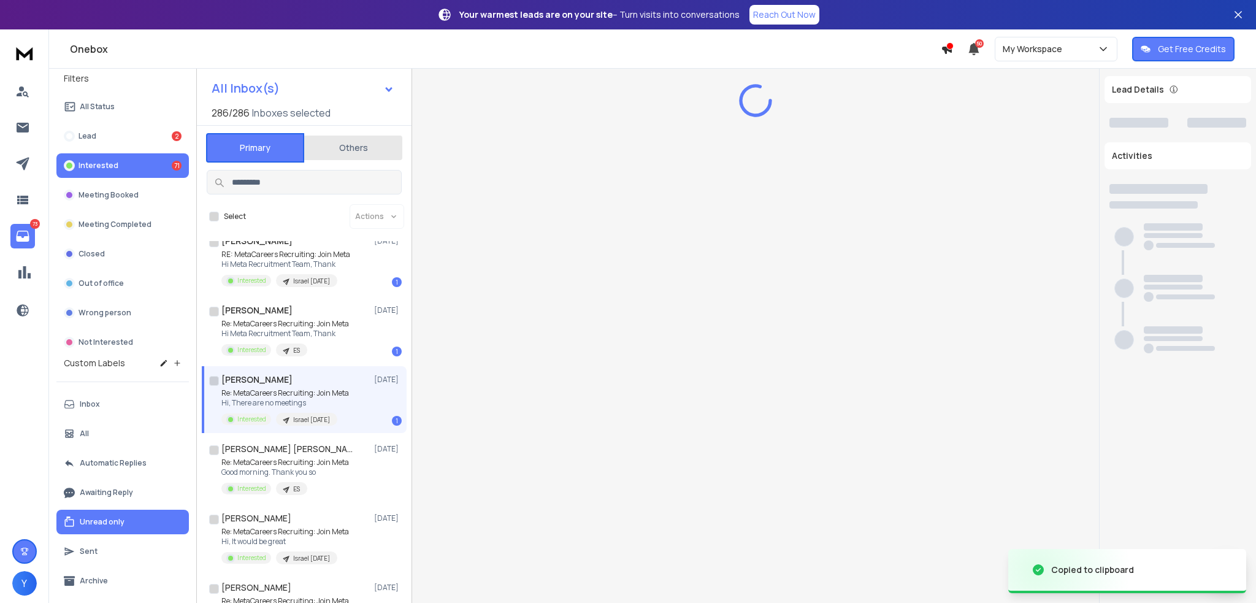
scroll to position [4706, 0]
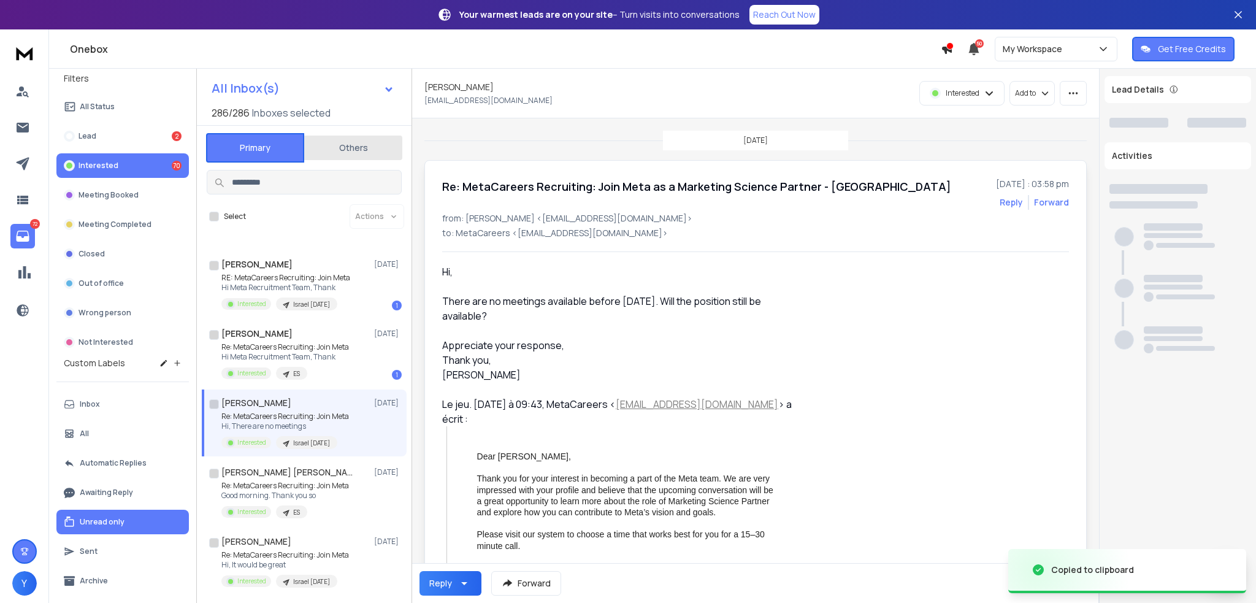
click at [481, 103] on p "[EMAIL_ADDRESS][DOMAIN_NAME]" at bounding box center [488, 101] width 128 height 10
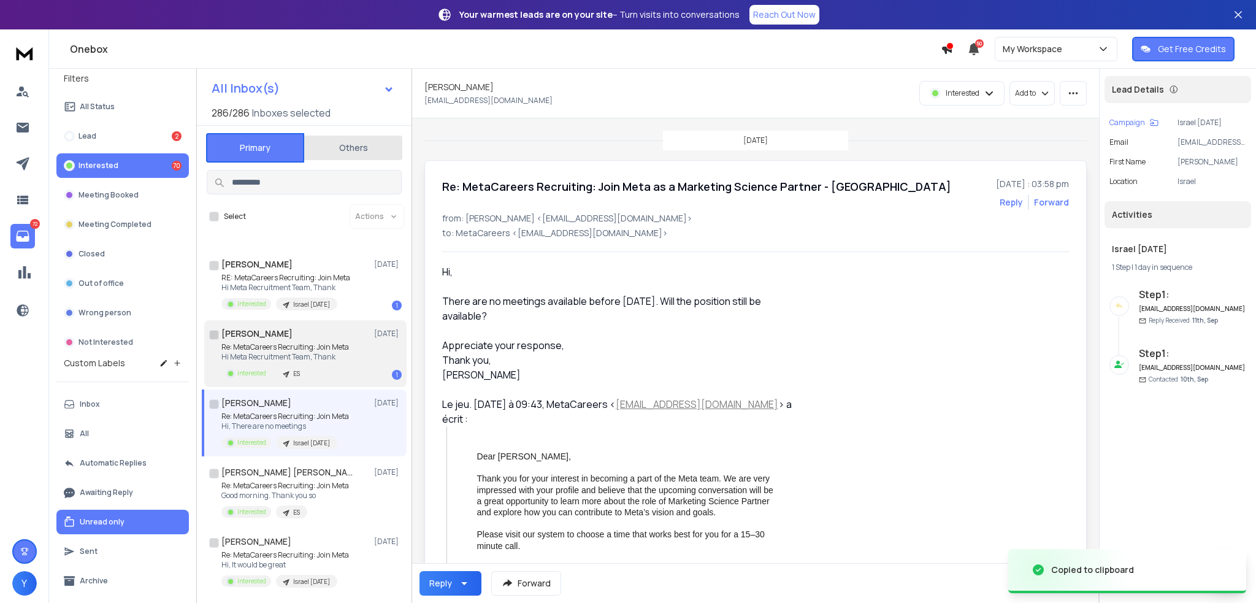
click at [333, 348] on p "Re: MetaCareers Recruiting: Join Meta" at bounding box center [285, 347] width 128 height 10
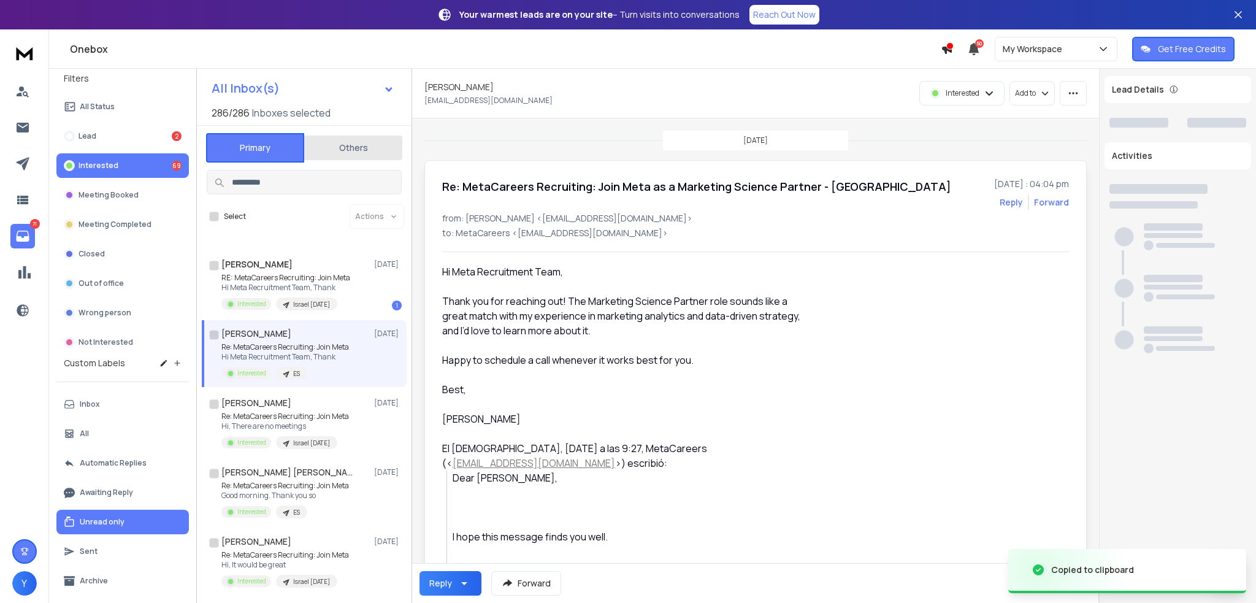
click at [499, 101] on p "[EMAIL_ADDRESS][DOMAIN_NAME]" at bounding box center [488, 101] width 128 height 10
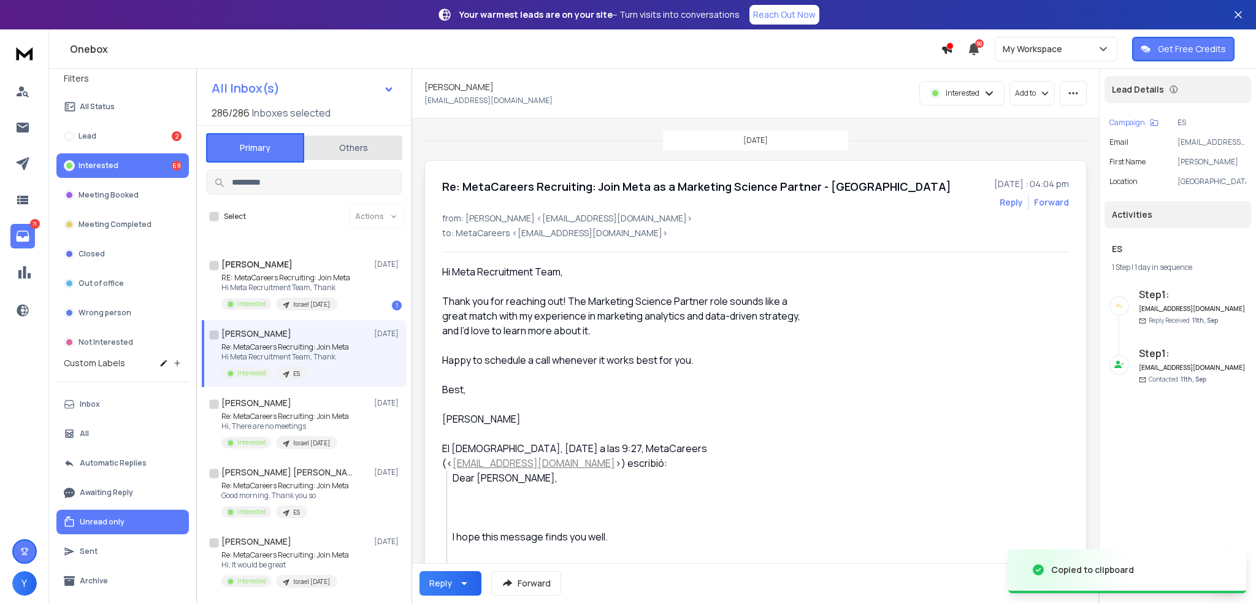
click at [515, 233] on p "to: MetaCareers <[EMAIL_ADDRESS][DOMAIN_NAME]>" at bounding box center [755, 233] width 627 height 12
drag, startPoint x: 515, startPoint y: 233, endPoint x: 648, endPoint y: 236, distance: 133.1
click at [648, 236] on p "to: MetaCareers <[EMAIL_ADDRESS][DOMAIN_NAME]>" at bounding box center [755, 233] width 627 height 12
copy p "[EMAIL_ADDRESS][DOMAIN_NAME]"
click at [331, 277] on p "RE: MetaCareers Recruiting: Join Meta" at bounding box center [285, 278] width 129 height 10
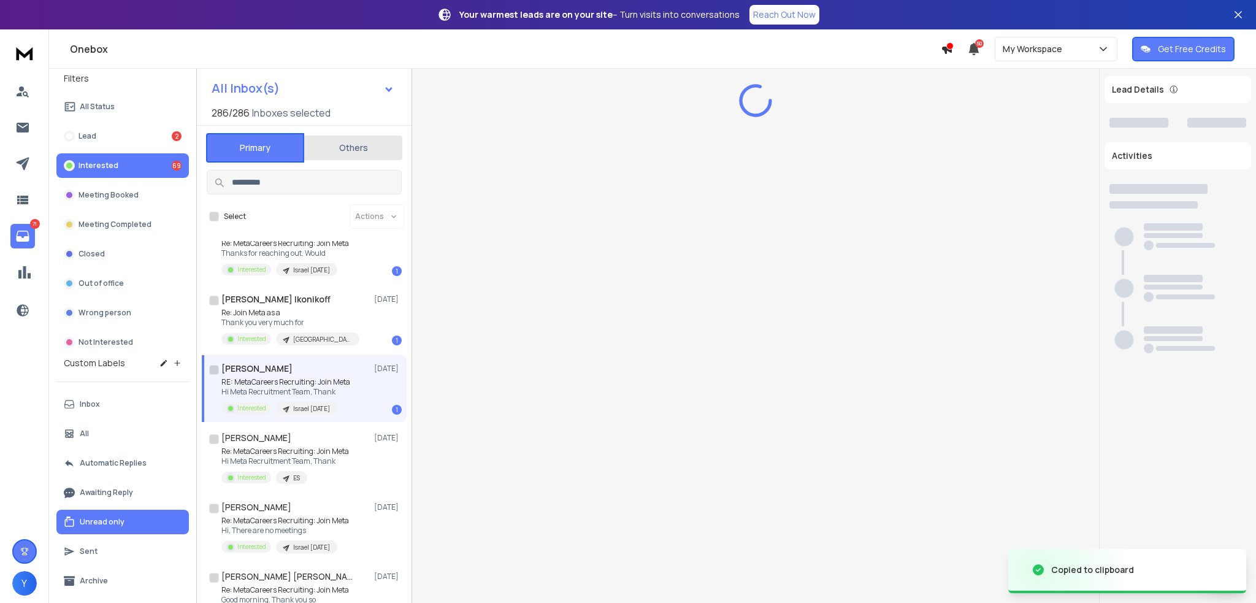
scroll to position [4583, 0]
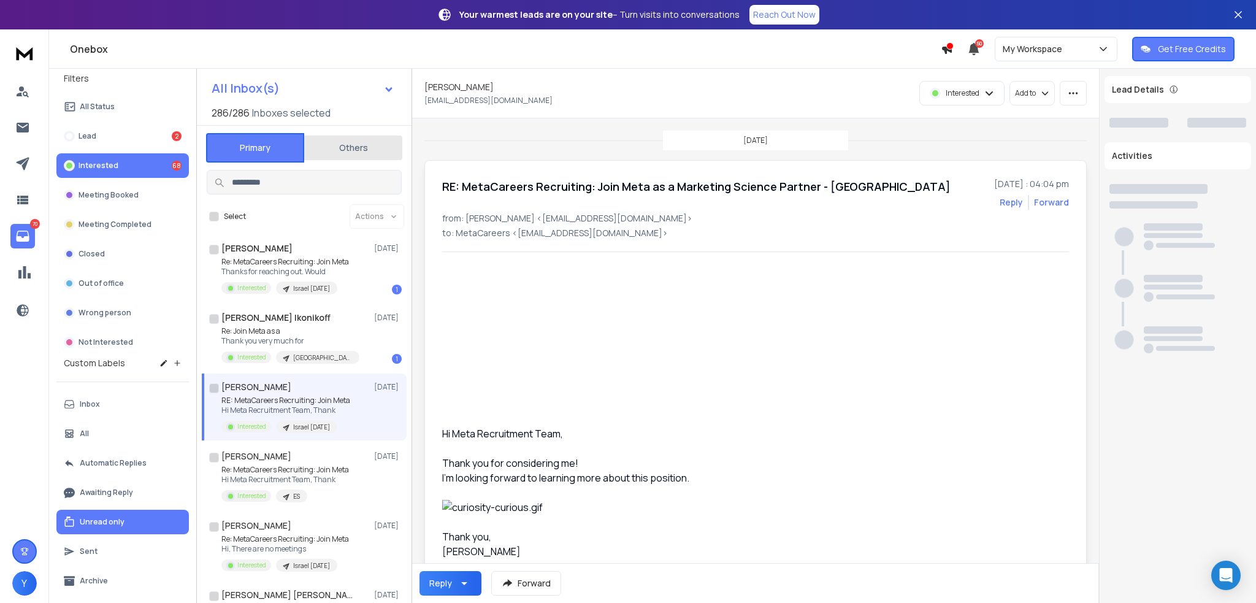
click at [487, 102] on p "[EMAIL_ADDRESS][DOMAIN_NAME]" at bounding box center [488, 101] width 128 height 10
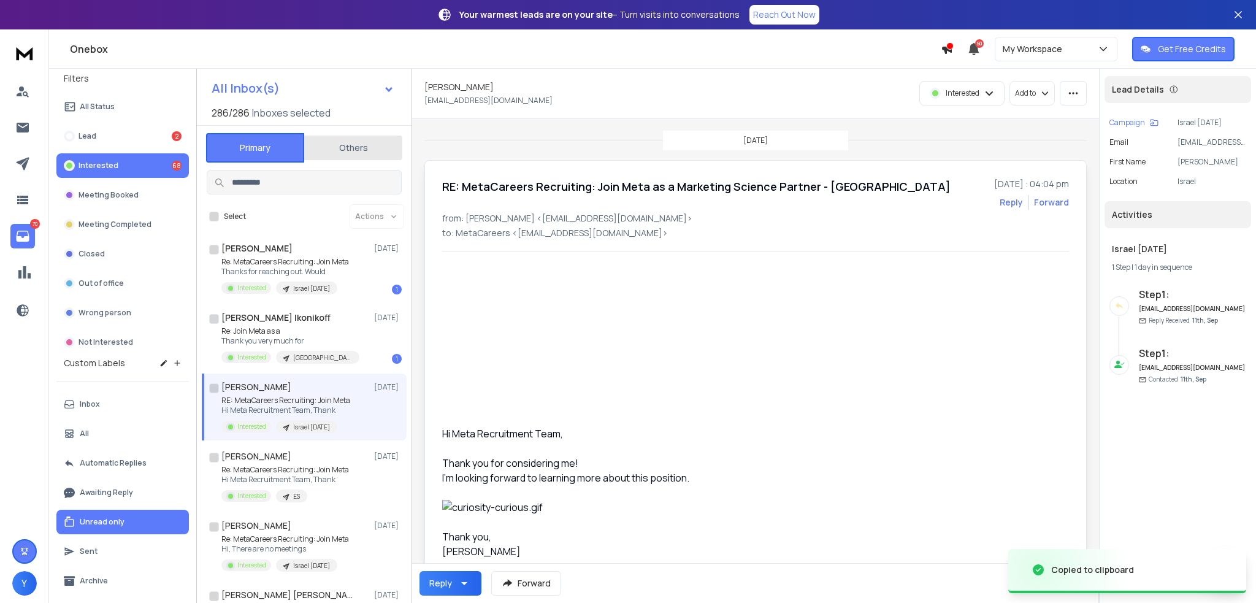
click at [527, 232] on p "to: MetaCareers <[EMAIL_ADDRESS][DOMAIN_NAME]>" at bounding box center [755, 233] width 627 height 12
drag, startPoint x: 527, startPoint y: 232, endPoint x: 642, endPoint y: 233, distance: 114.7
click at [642, 233] on p "to: MetaCareers <[EMAIL_ADDRESS][DOMAIN_NAME]>" at bounding box center [755, 233] width 627 height 12
copy p "[EMAIL_ADDRESS][DOMAIN_NAME]"
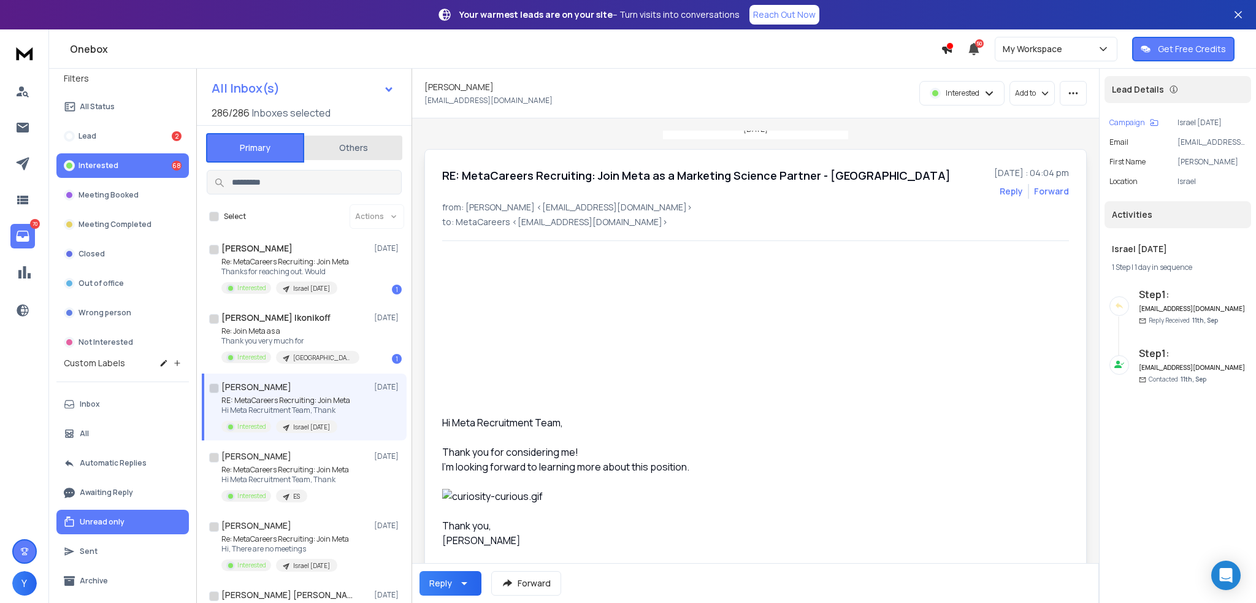
scroll to position [0, 0]
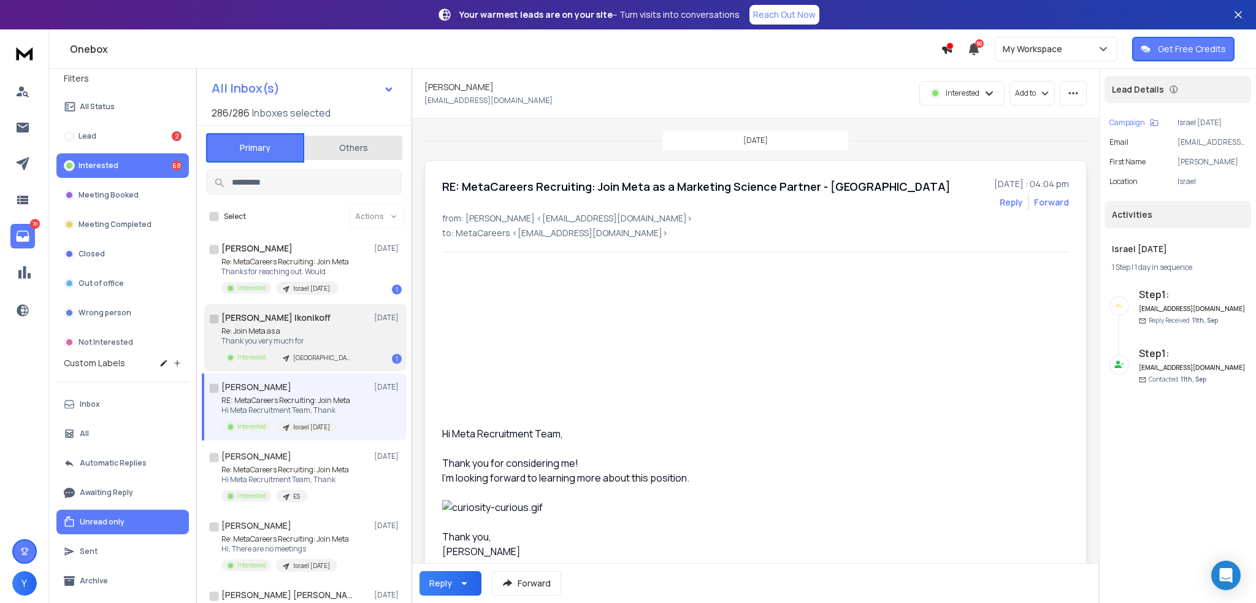
click at [329, 341] on p "Thank you very much for" at bounding box center [290, 341] width 138 height 10
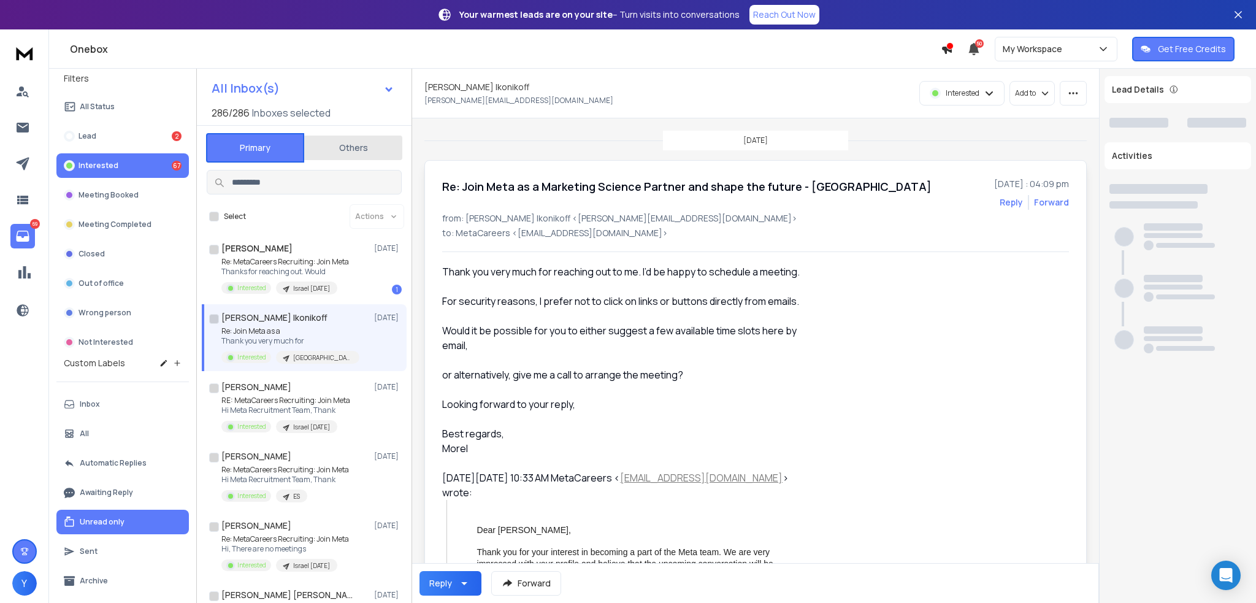
click at [478, 103] on p "[PERSON_NAME][EMAIL_ADDRESS][DOMAIN_NAME]" at bounding box center [518, 101] width 189 height 10
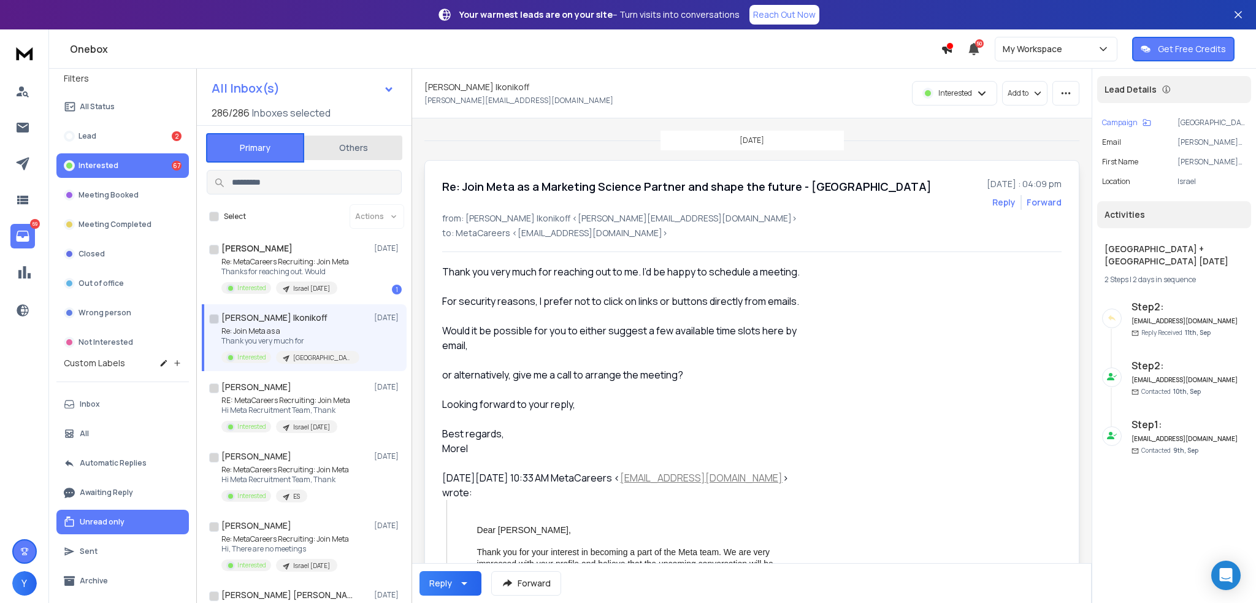
click at [377, 185] on input at bounding box center [304, 182] width 195 height 25
paste input "**********"
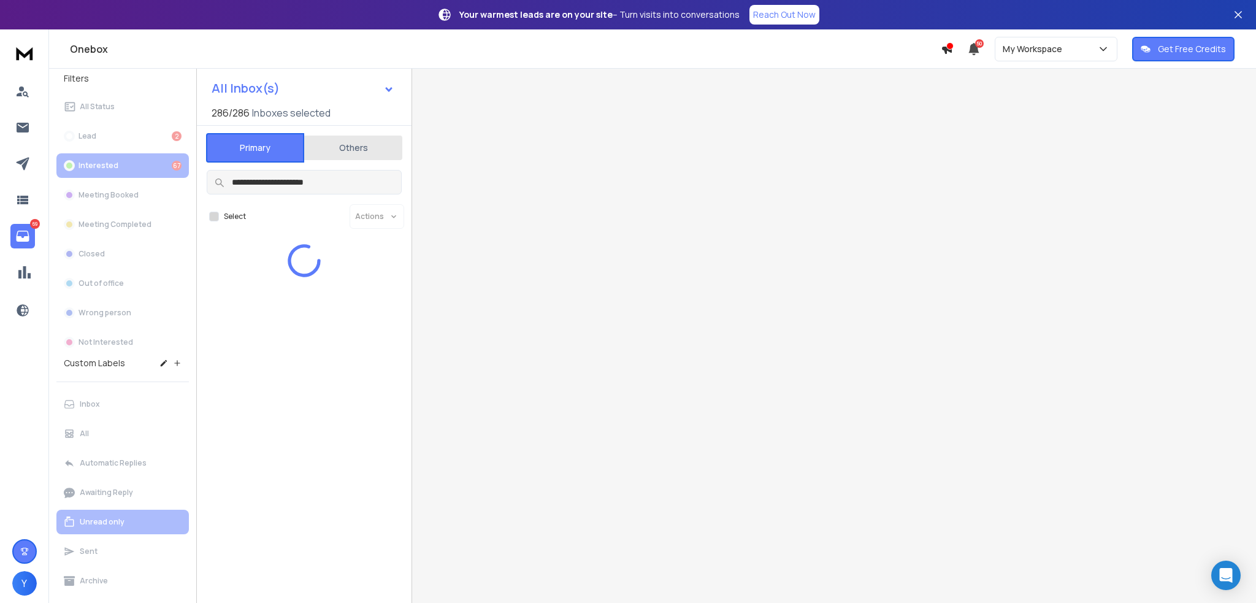
type input "**********"
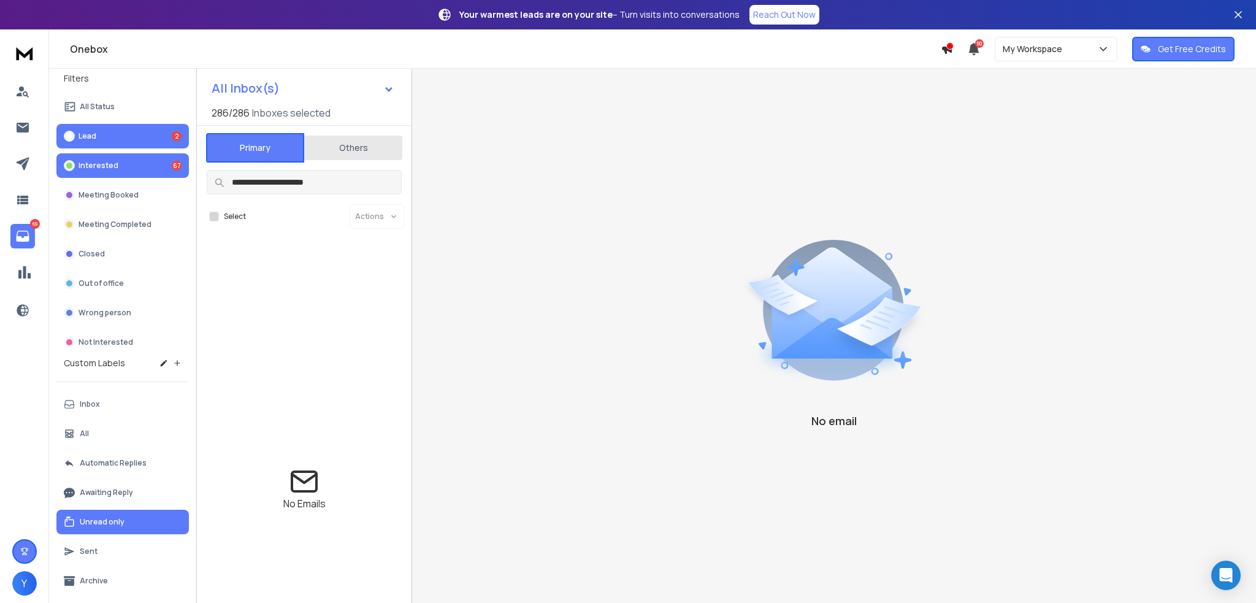
click at [137, 127] on button "Lead 2" at bounding box center [122, 136] width 132 height 25
click at [135, 397] on button "Inbox" at bounding box center [122, 404] width 132 height 25
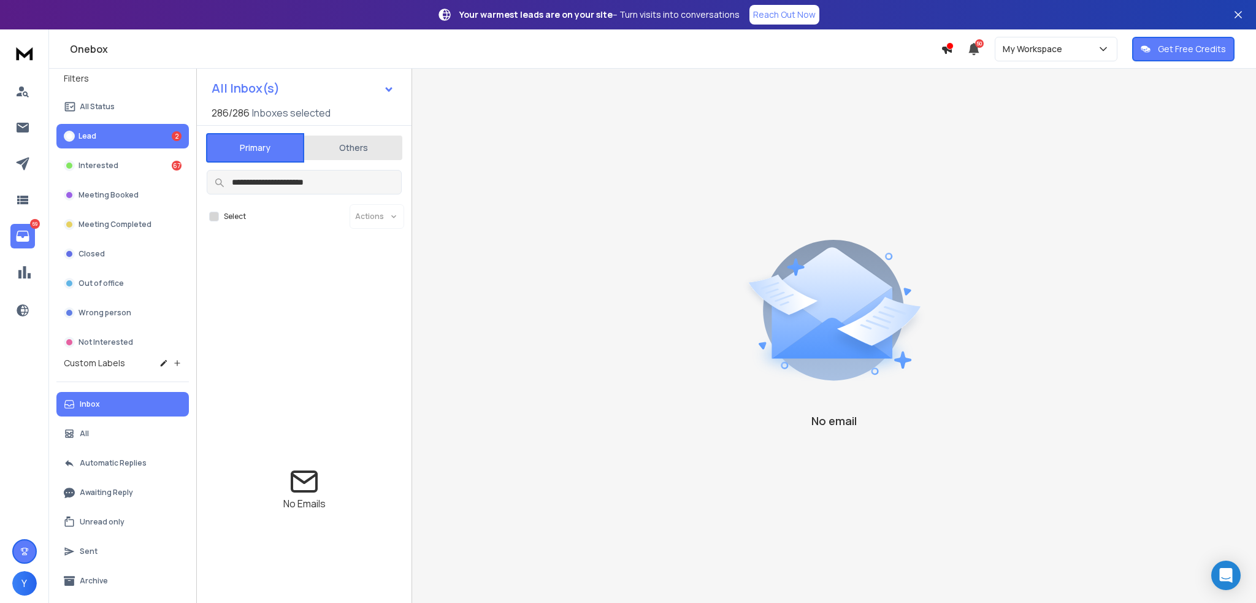
click at [309, 250] on div "No Emails" at bounding box center [304, 464] width 205 height 446
click at [139, 97] on button "All Status" at bounding box center [122, 106] width 132 height 25
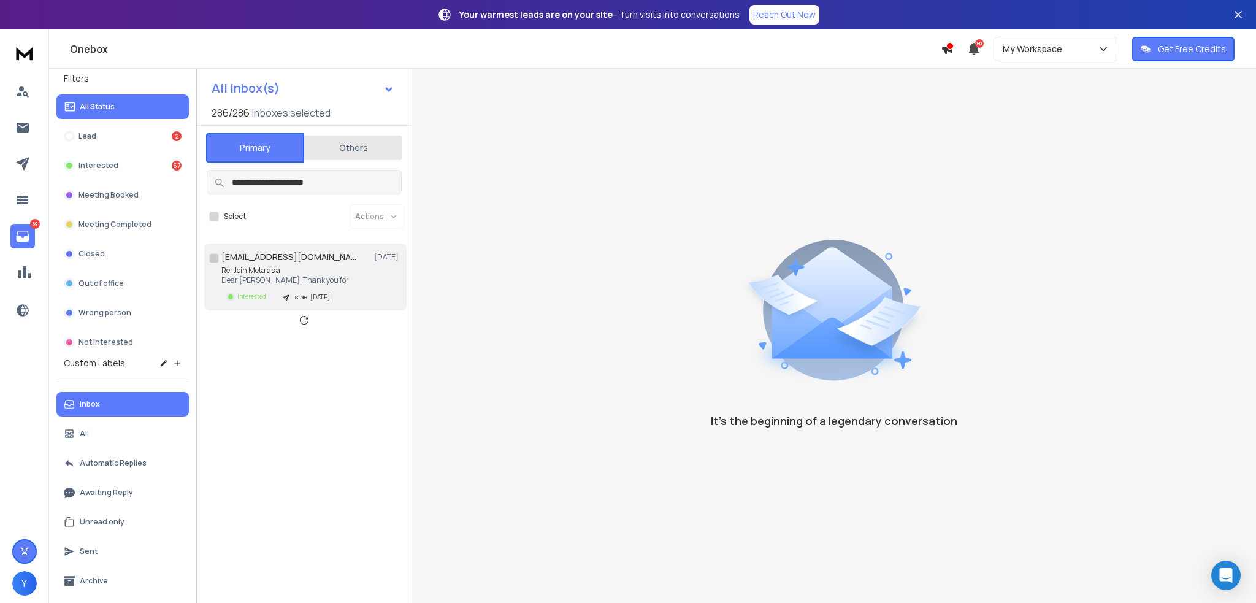
click at [288, 255] on h1 "[EMAIL_ADDRESS][DOMAIN_NAME]" at bounding box center [288, 257] width 135 height 12
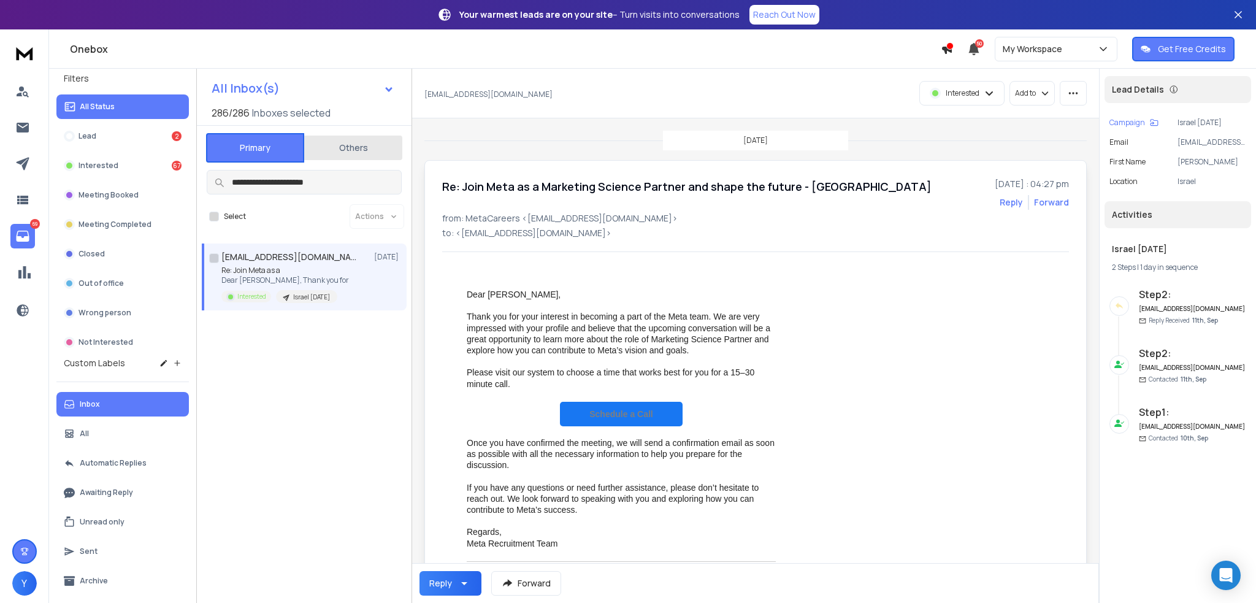
click at [429, 576] on button "Reply" at bounding box center [451, 583] width 62 height 25
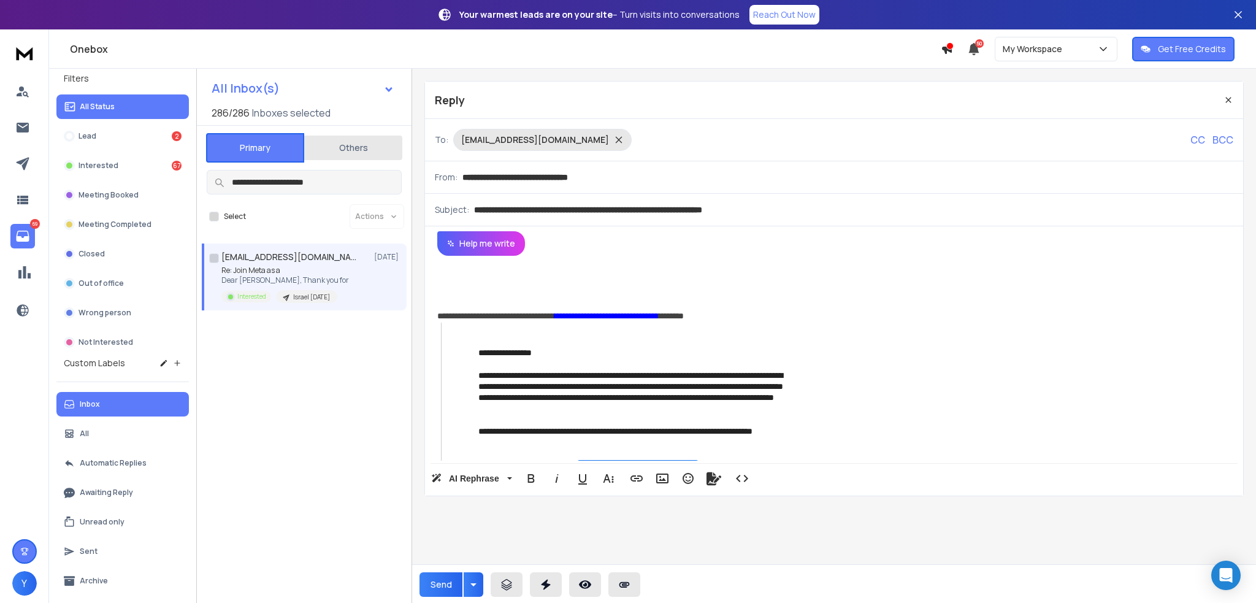
click at [832, 313] on div "**********" at bounding box center [827, 315] width 781 height 13
click at [570, 289] on div at bounding box center [834, 288] width 794 height 13
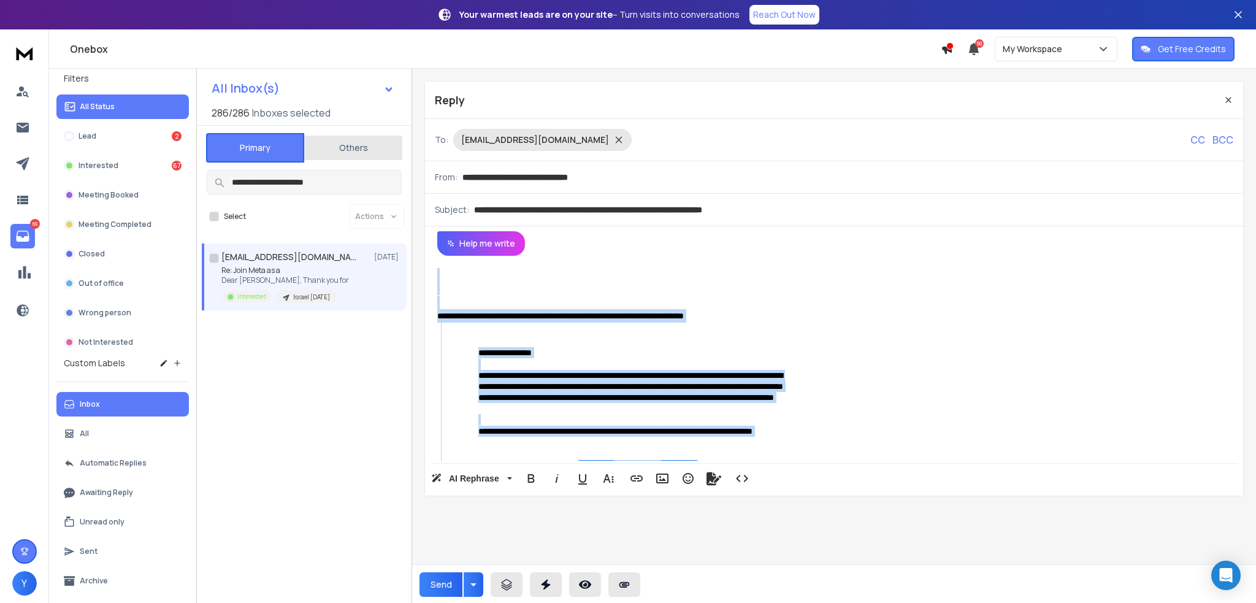
click at [517, 347] on div "**********" at bounding box center [637, 352] width 319 height 11
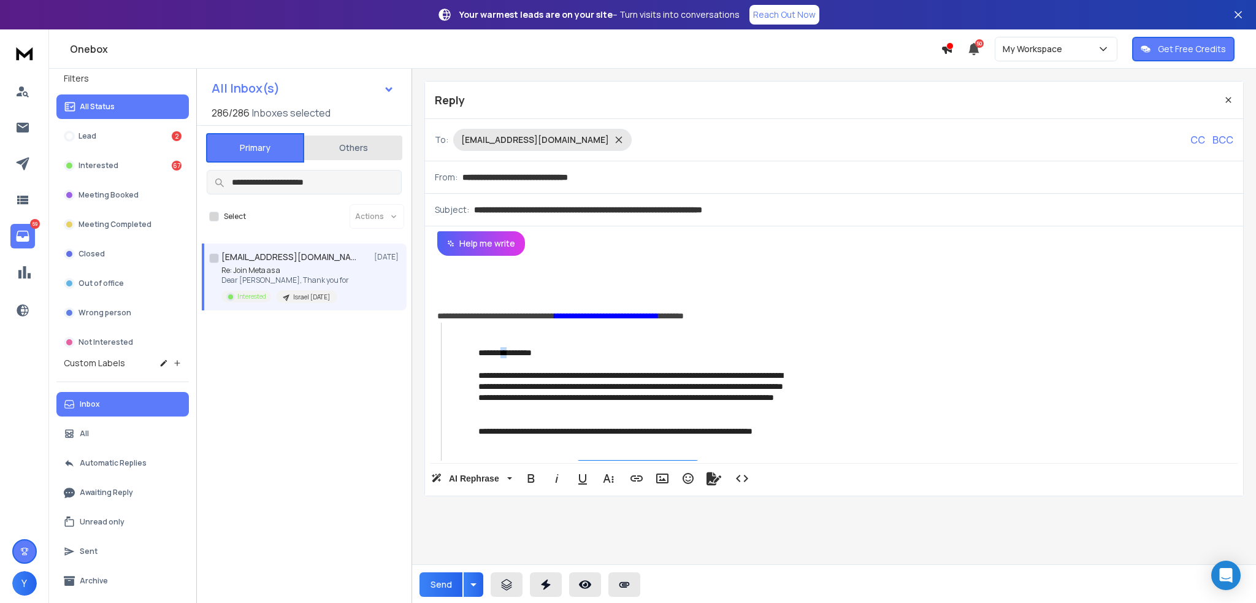
click at [510, 347] on div "**********" at bounding box center [637, 352] width 319 height 11
drag, startPoint x: 510, startPoint y: 347, endPoint x: 504, endPoint y: 352, distance: 7.9
click at [504, 352] on div "**********" at bounding box center [637, 352] width 319 height 11
click at [575, 340] on td "**********" at bounding box center [638, 489] width 344 height 309
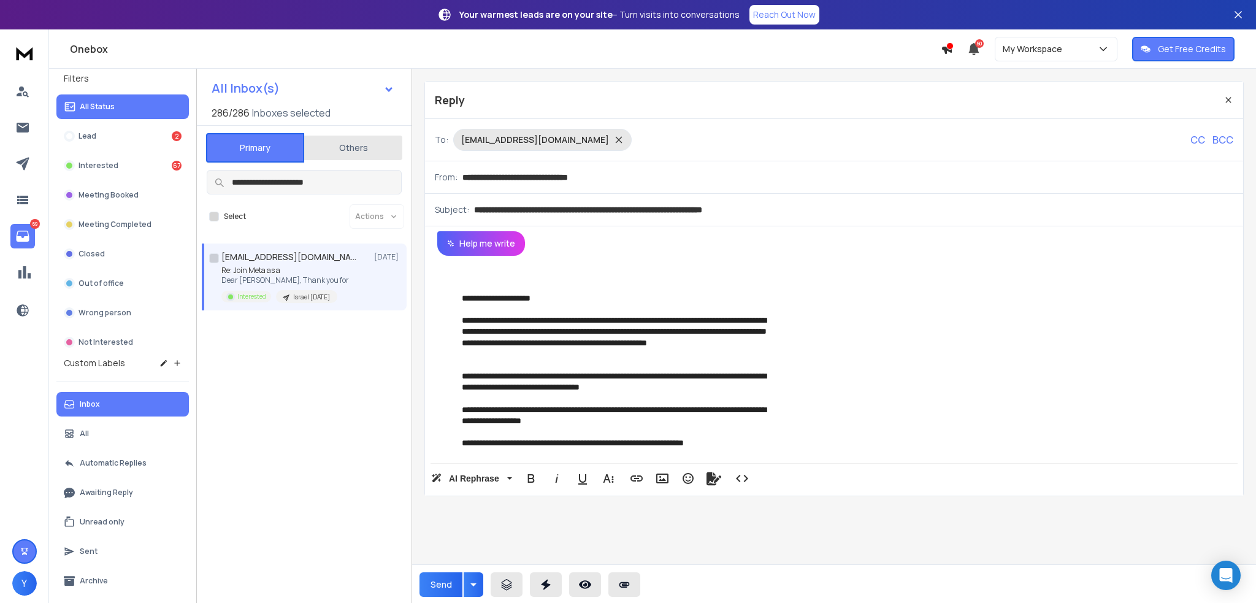
click at [509, 297] on div "**********" at bounding box center [621, 298] width 319 height 11
drag, startPoint x: 509, startPoint y: 297, endPoint x: 533, endPoint y: 297, distance: 23.9
click at [533, 297] on div "**********" at bounding box center [621, 298] width 319 height 11
click at [420, 572] on button "Send" at bounding box center [441, 584] width 43 height 25
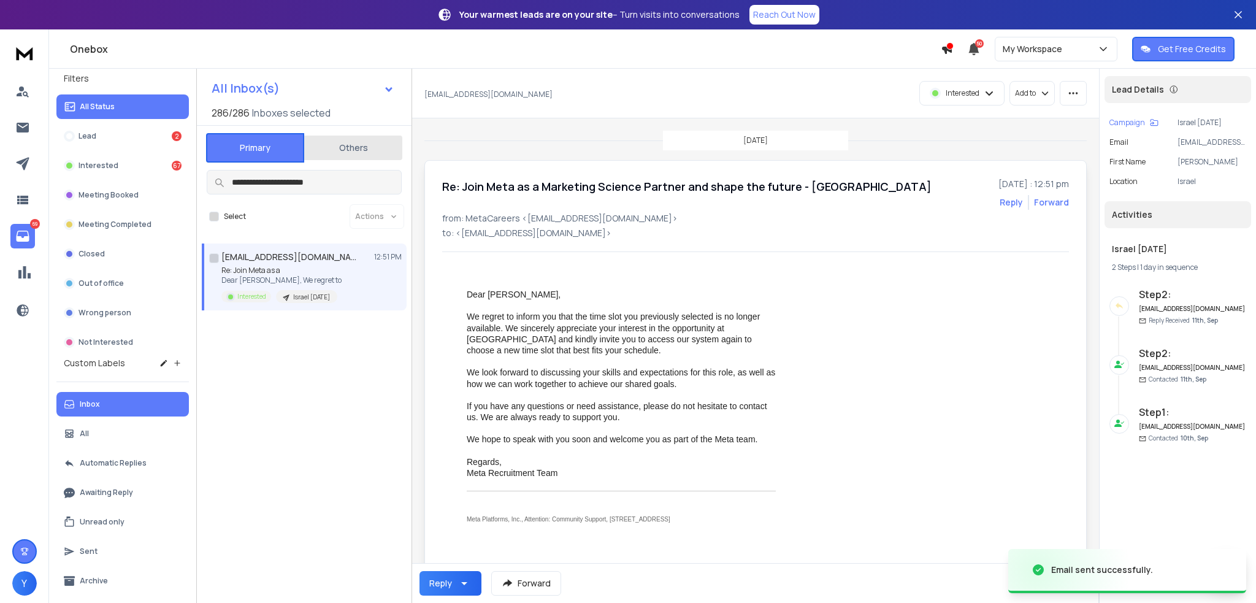
click at [312, 188] on input "**********" at bounding box center [304, 182] width 195 height 25
paste input
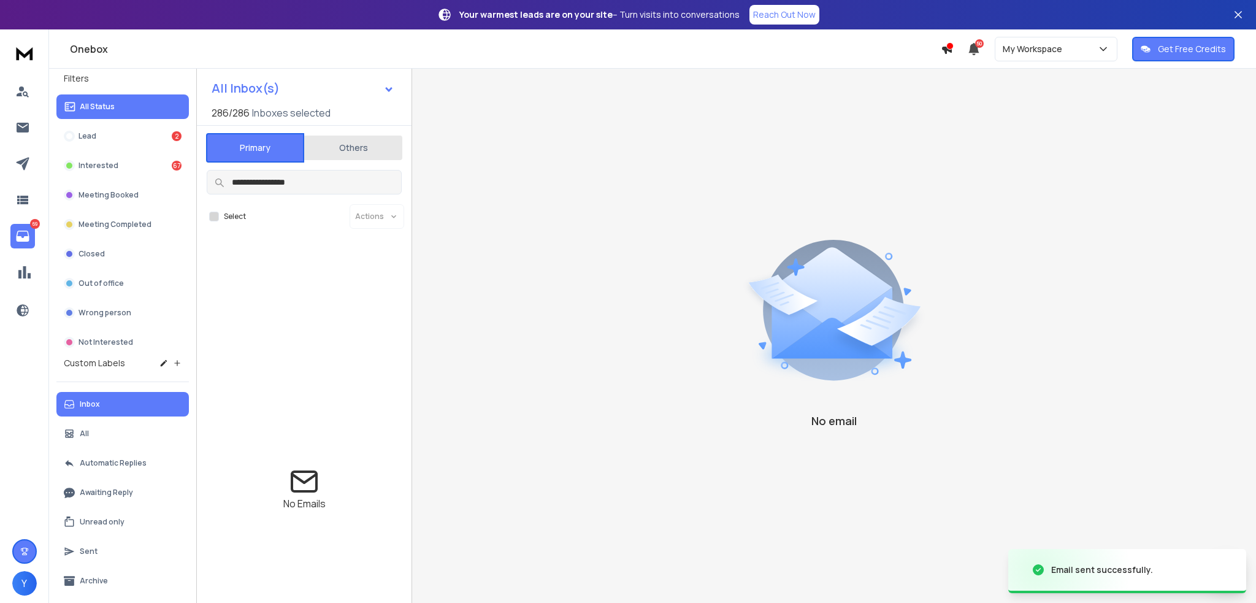
click at [323, 188] on input "**********" at bounding box center [304, 182] width 195 height 25
paste input "*"
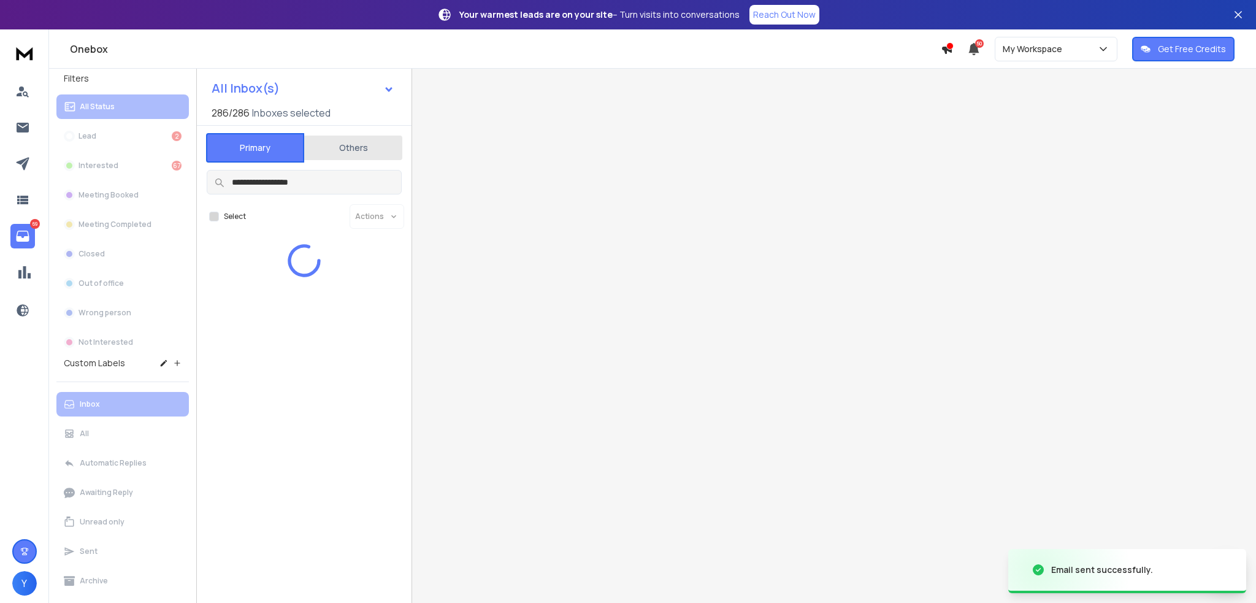
type input "**********"
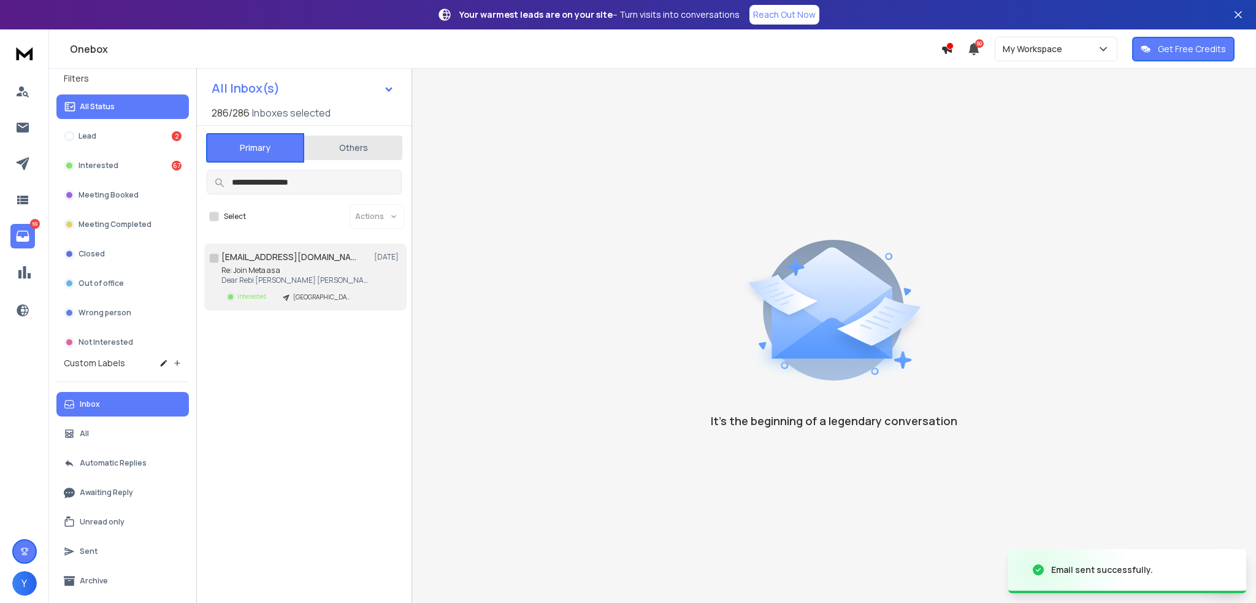
click at [315, 257] on div "[EMAIL_ADDRESS][DOMAIN_NAME] [DATE]" at bounding box center [311, 257] width 180 height 12
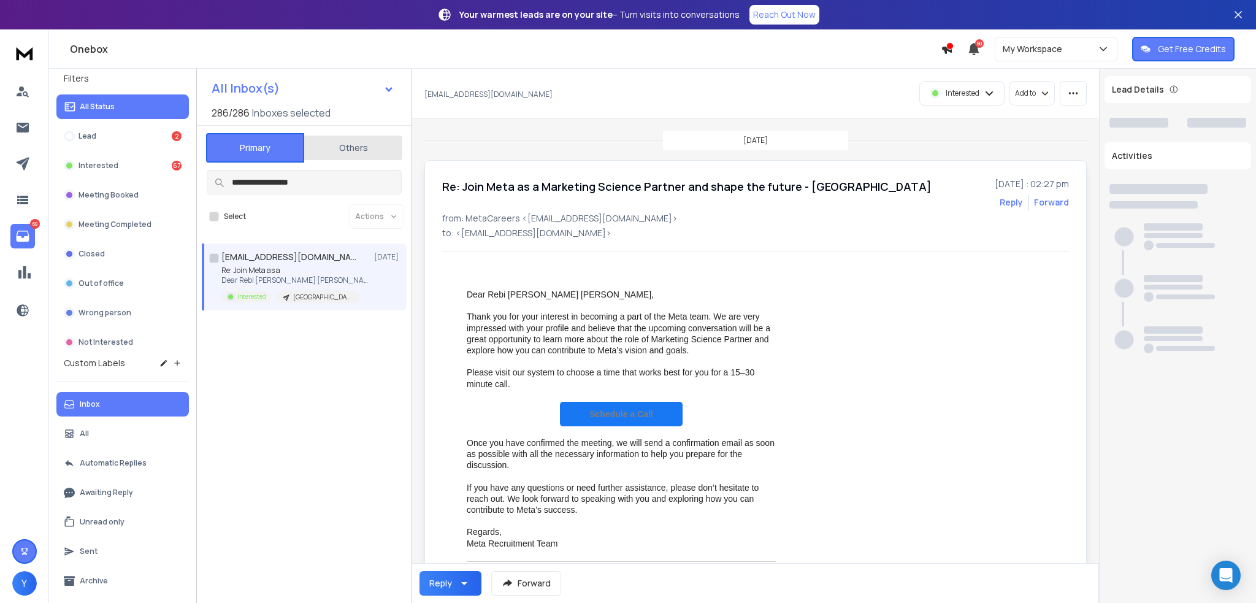
click at [350, 266] on p "Re: Join Meta as a" at bounding box center [294, 271] width 147 height 10
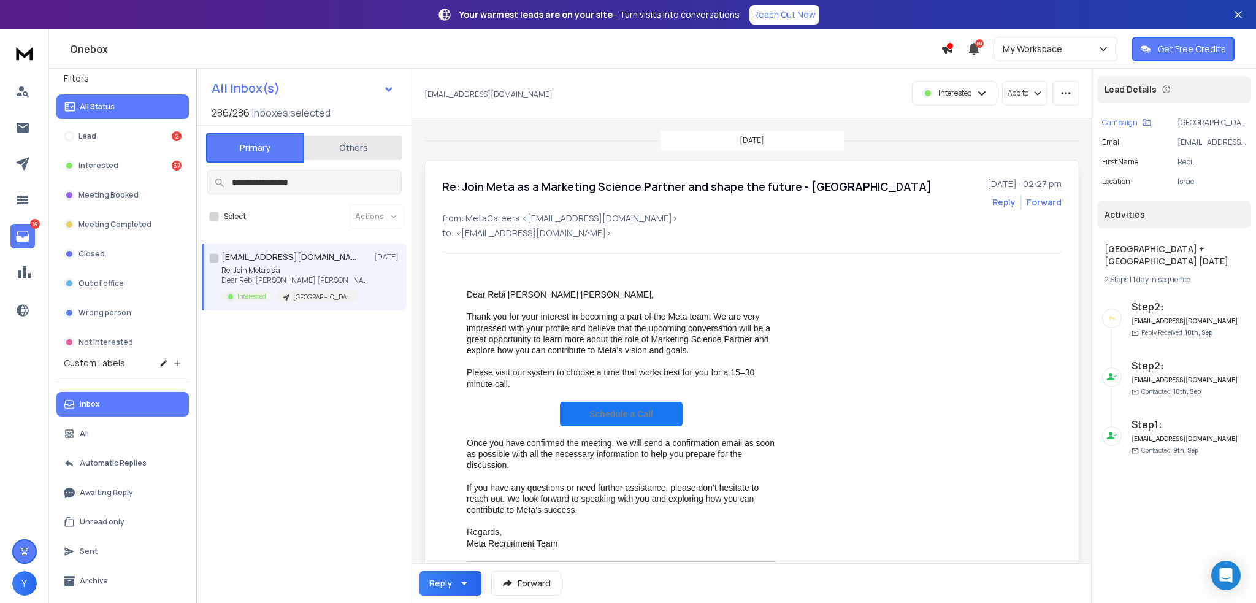
click at [493, 292] on div "Dear Rebi [PERSON_NAME] [PERSON_NAME]," at bounding box center [621, 294] width 309 height 11
drag, startPoint x: 493, startPoint y: 292, endPoint x: 545, endPoint y: 291, distance: 52.8
click at [545, 291] on div "Dear Rebi [PERSON_NAME] [PERSON_NAME]," at bounding box center [621, 294] width 309 height 11
click at [431, 578] on div "Reply" at bounding box center [440, 583] width 23 height 12
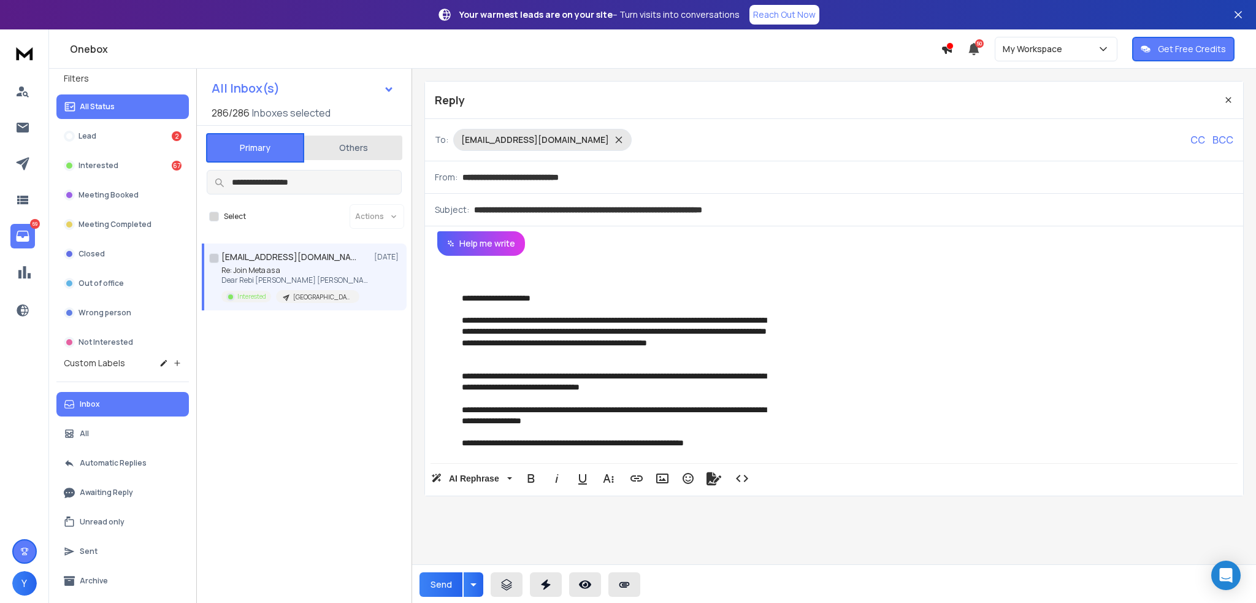
click at [507, 293] on div "**********" at bounding box center [621, 298] width 319 height 11
drag, startPoint x: 507, startPoint y: 292, endPoint x: 534, endPoint y: 293, distance: 27.0
click at [534, 293] on div "**********" at bounding box center [621, 298] width 319 height 11
click at [420, 572] on button "Send" at bounding box center [441, 584] width 43 height 25
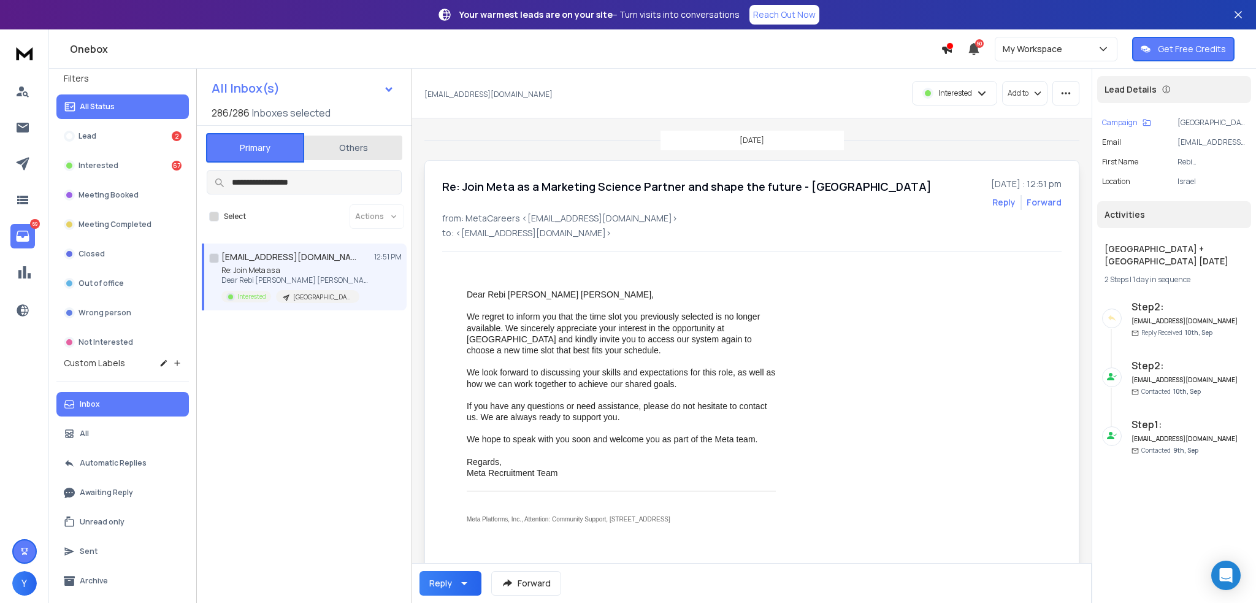
click at [326, 188] on input "**********" at bounding box center [304, 182] width 195 height 25
paste input
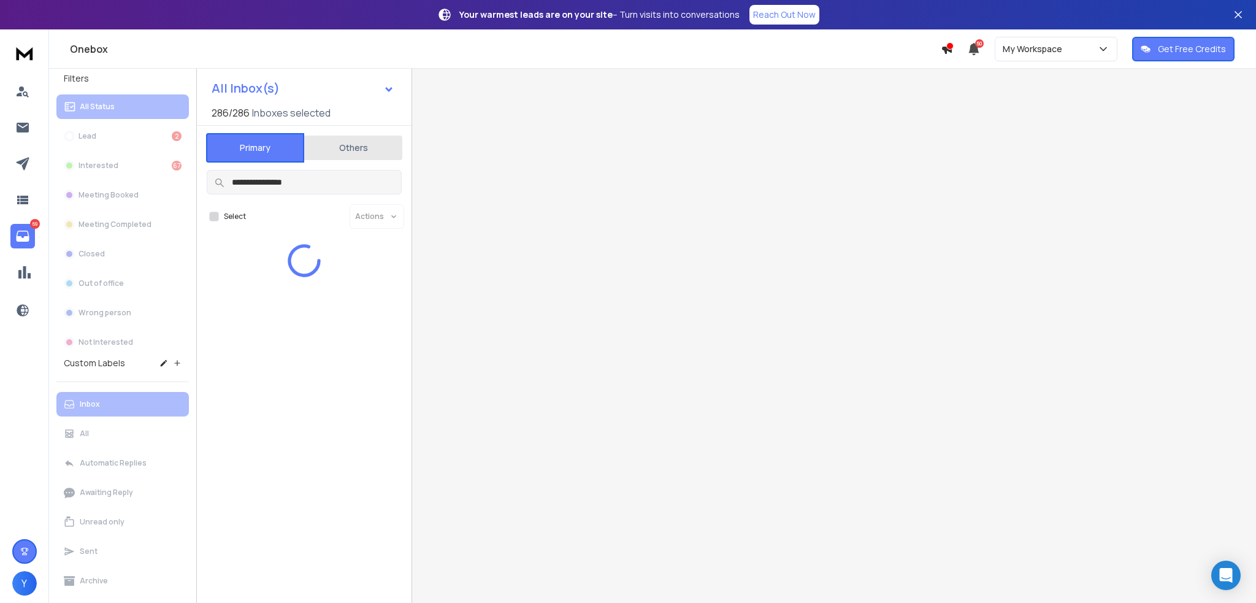
type input "**********"
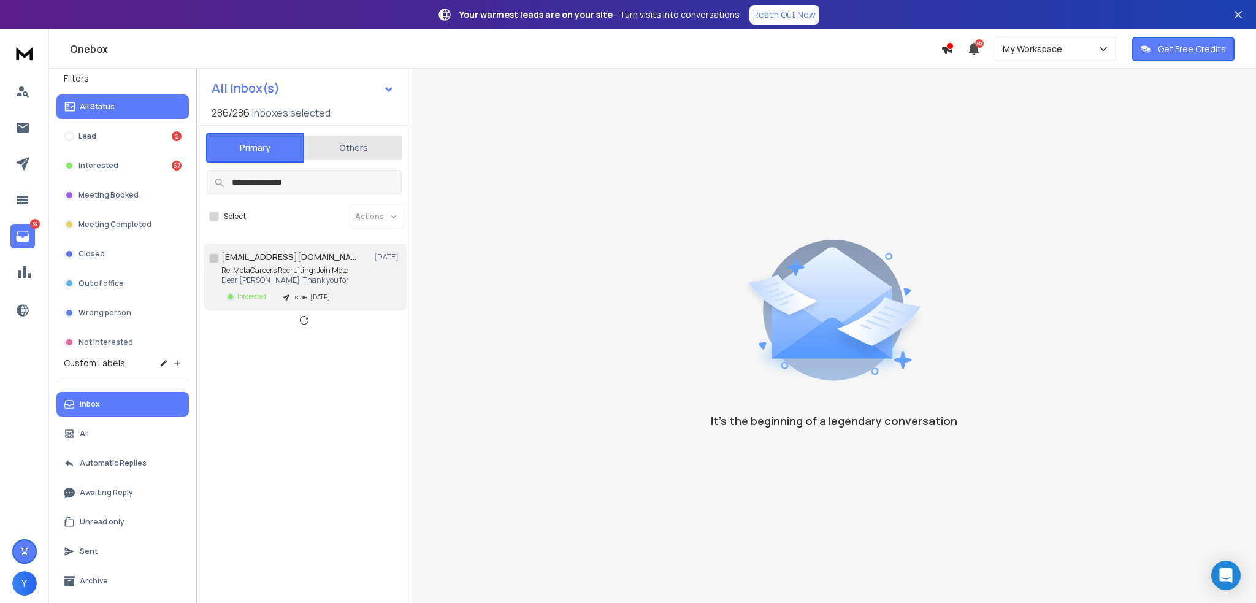
click at [329, 284] on p "Dear [PERSON_NAME], Thank you for" at bounding box center [285, 280] width 128 height 10
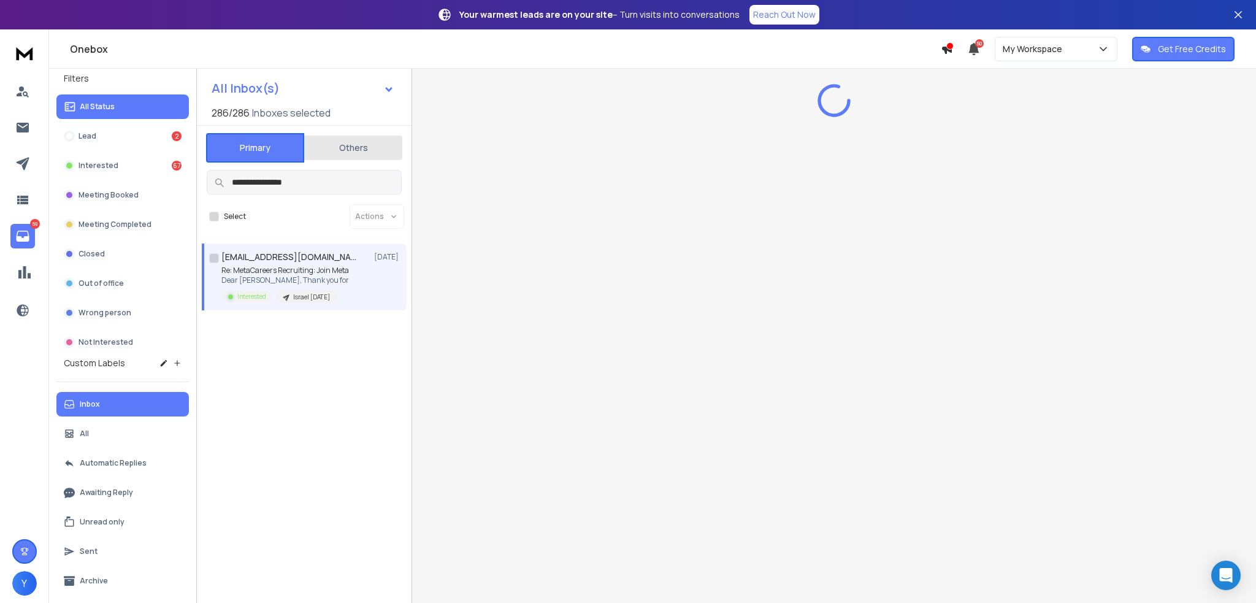
click at [348, 278] on p "Dear [PERSON_NAME], Thank you for" at bounding box center [285, 280] width 128 height 10
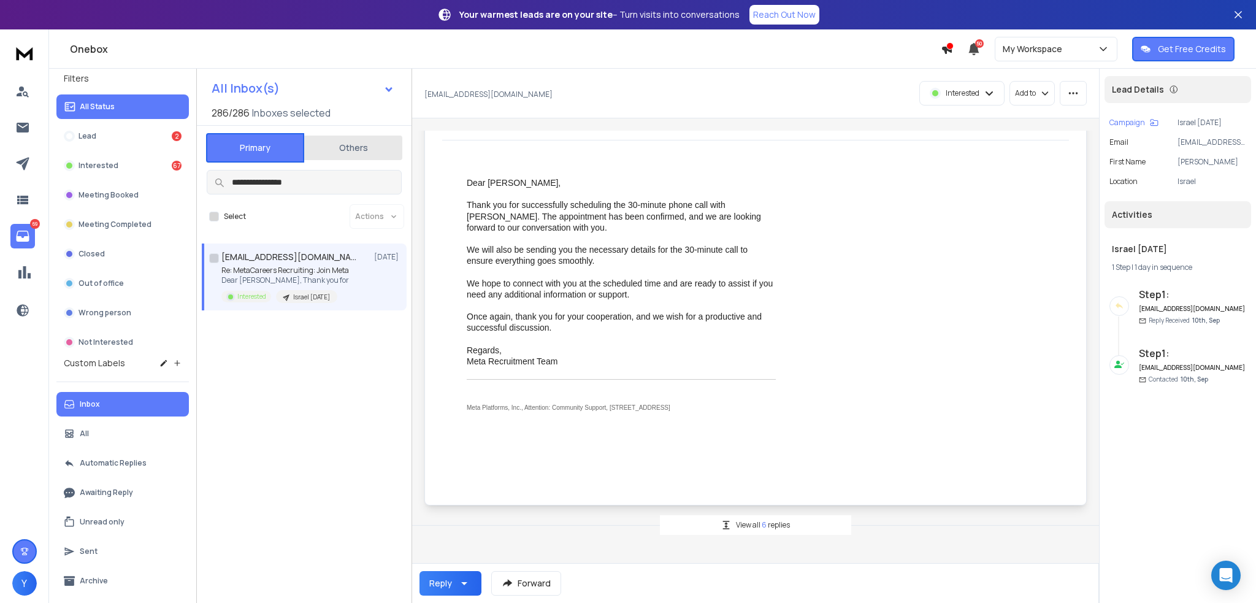
click at [714, 524] on div "View all 6 replies" at bounding box center [756, 525] width 192 height 20
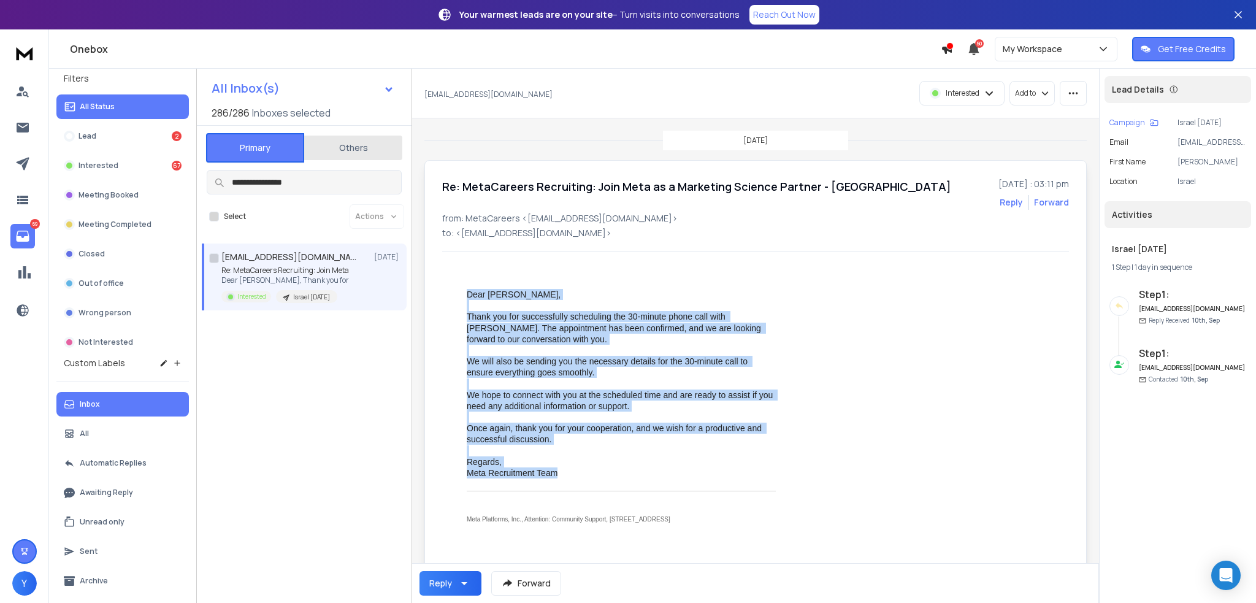
drag, startPoint x: 567, startPoint y: 472, endPoint x: 463, endPoint y: 278, distance: 219.6
click at [463, 278] on td "Dear [PERSON_NAME], Thank you for successfully scheduling the 30-minute phone c…" at bounding box center [622, 396] width 334 height 239
copy div "Dear [PERSON_NAME], Thank you for successfully scheduling the 30-minute phone c…"
click at [422, 578] on button "Reply" at bounding box center [451, 583] width 62 height 25
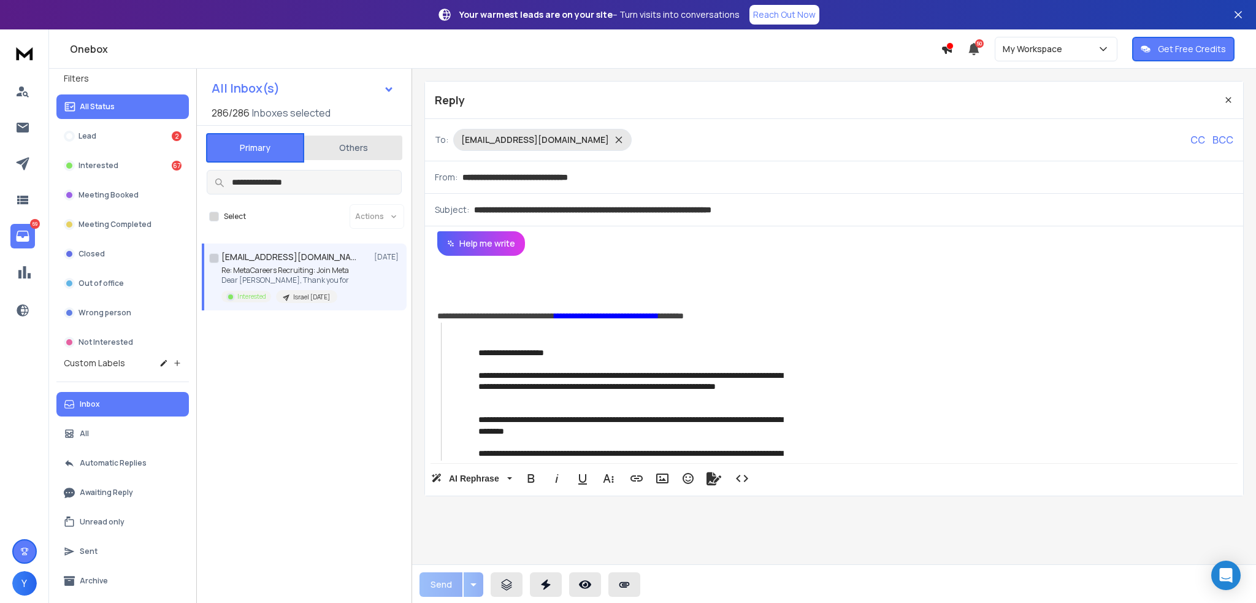
click at [529, 321] on div "**********" at bounding box center [827, 315] width 781 height 13
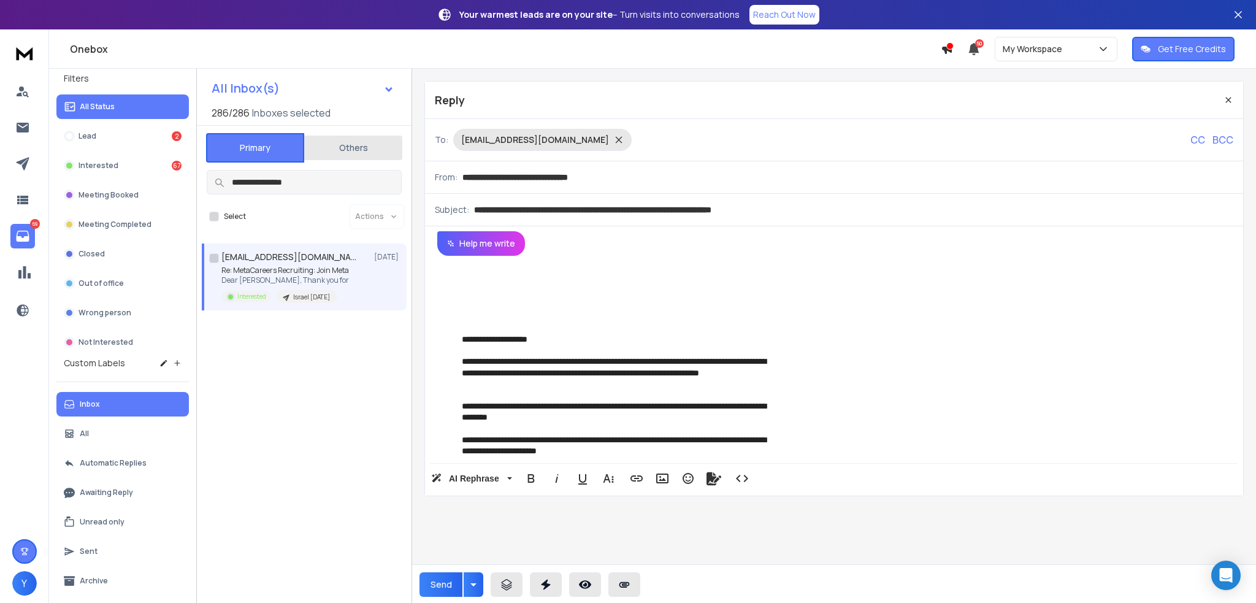
click at [535, 274] on div at bounding box center [834, 274] width 794 height 13
click at [790, 312] on td "**********" at bounding box center [621, 449] width 368 height 281
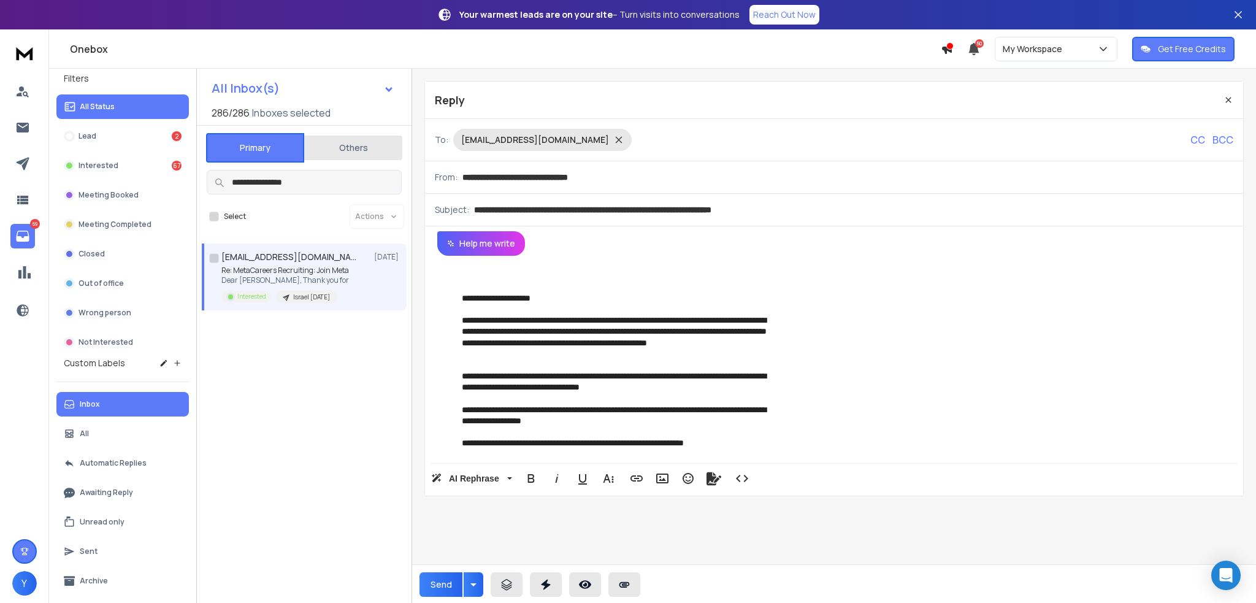
click at [494, 302] on div "**********" at bounding box center [621, 298] width 319 height 11
drag, startPoint x: 494, startPoint y: 302, endPoint x: 540, endPoint y: 299, distance: 46.8
click at [540, 299] on div "**********" at bounding box center [621, 298] width 319 height 11
click at [518, 313] on div at bounding box center [621, 309] width 319 height 11
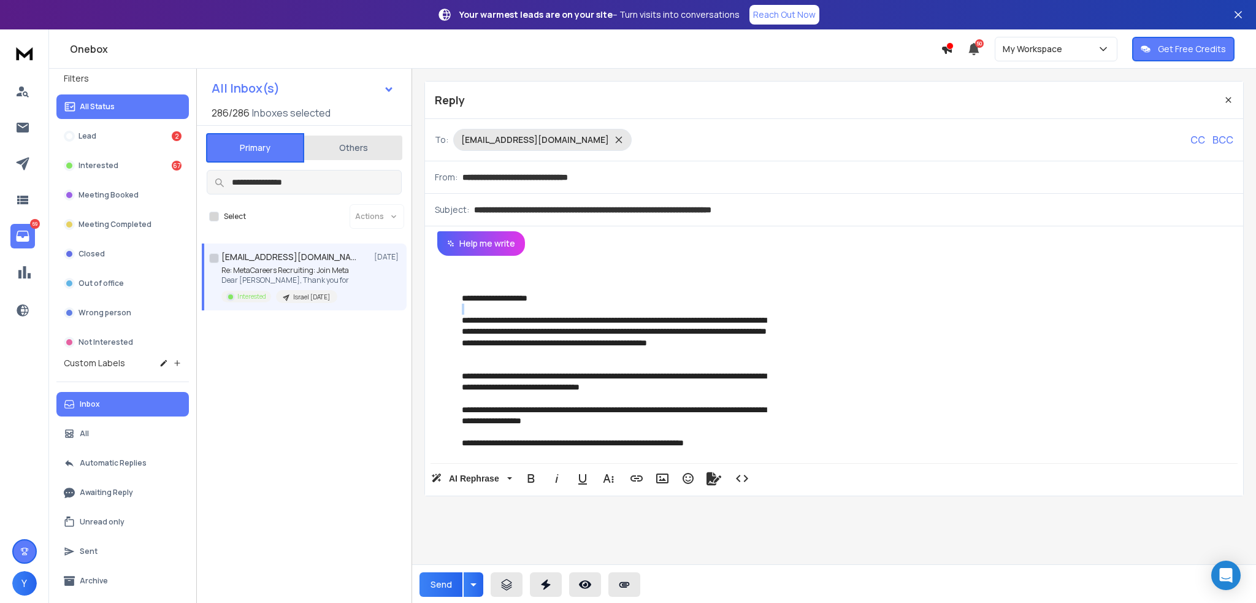
click at [518, 313] on div at bounding box center [621, 309] width 319 height 11
click at [515, 328] on div "**********" at bounding box center [621, 337] width 319 height 45
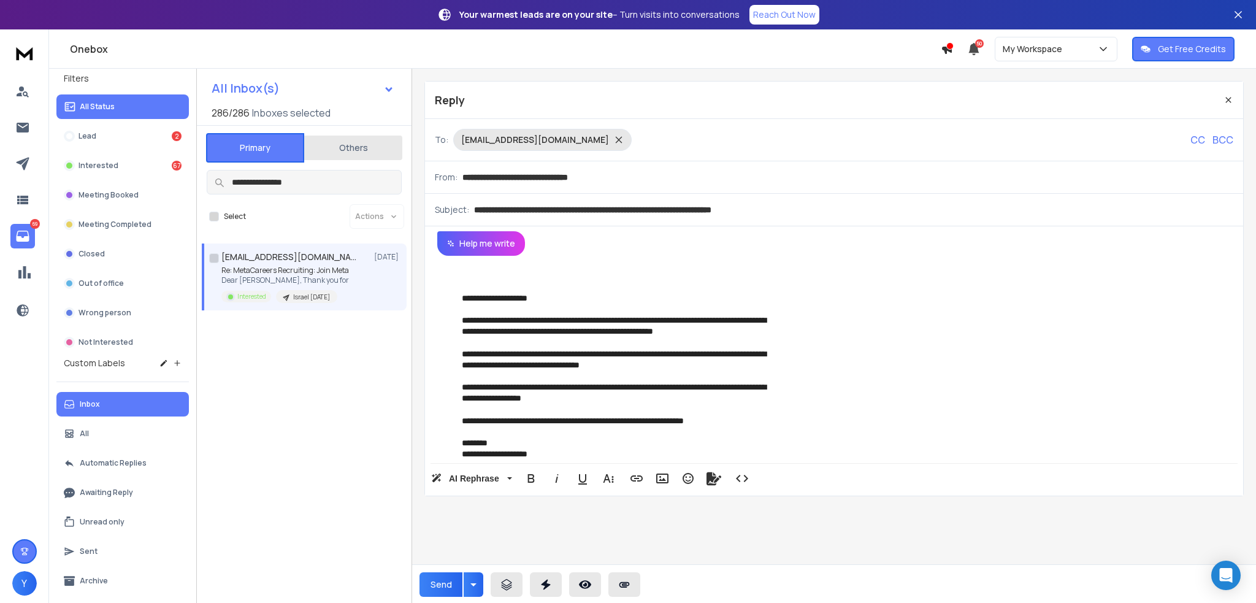
click at [525, 360] on div "**********" at bounding box center [621, 359] width 319 height 22
click at [535, 392] on div "**********" at bounding box center [621, 393] width 319 height 22
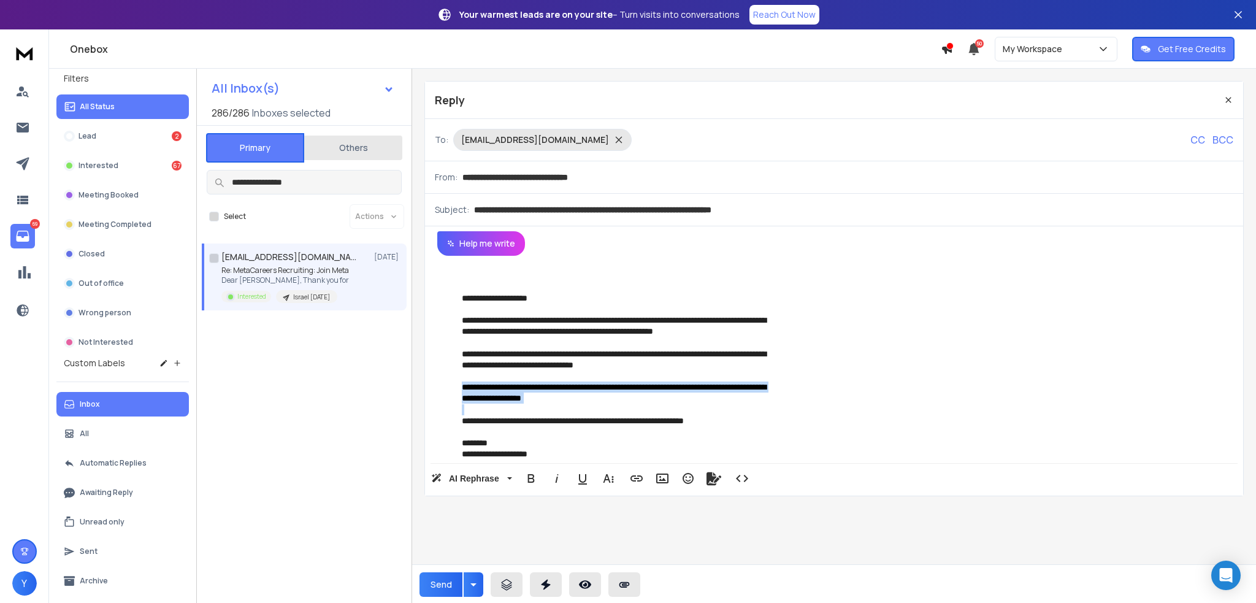
click at [535, 392] on div "**********" at bounding box center [621, 393] width 319 height 22
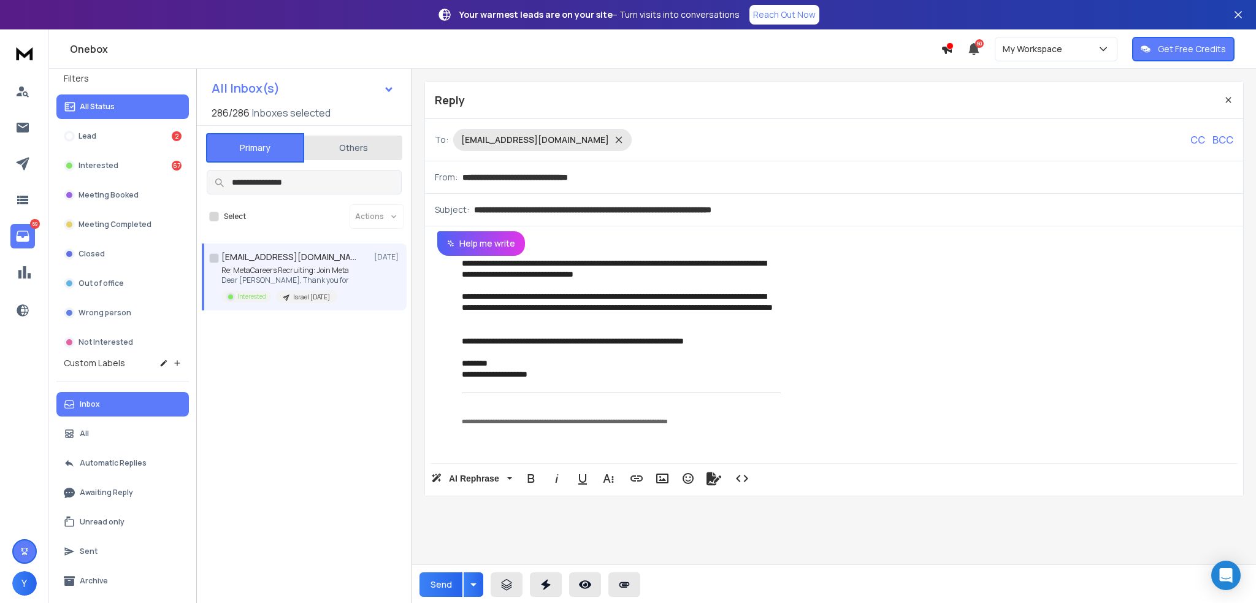
scroll to position [123, 0]
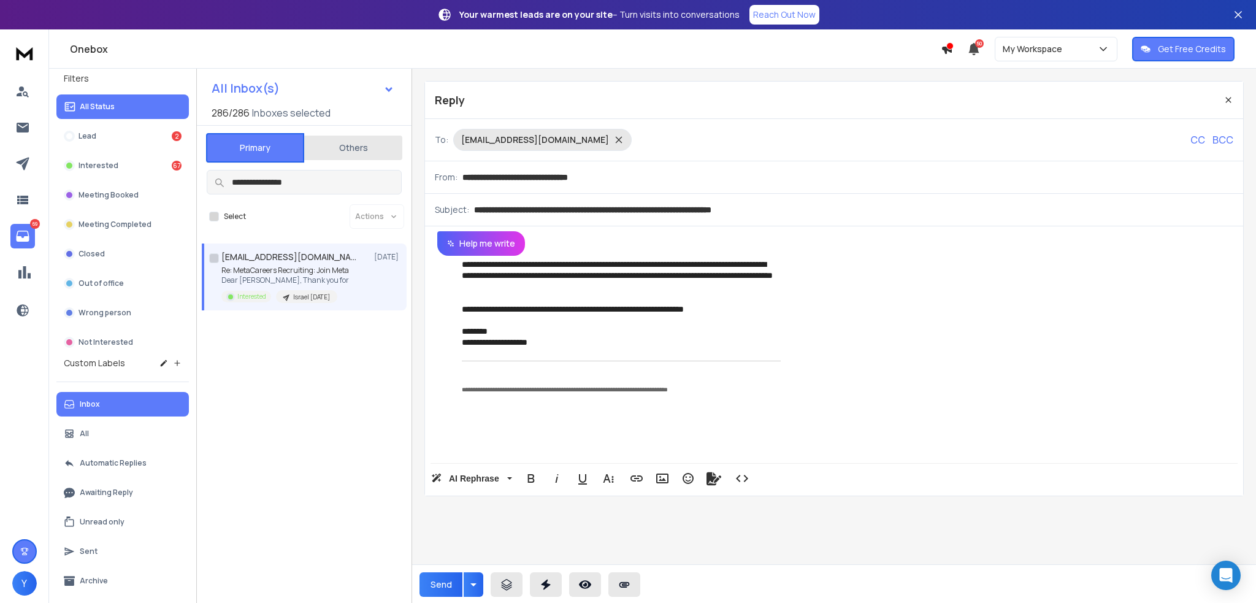
click at [533, 309] on div "**********" at bounding box center [621, 309] width 319 height 11
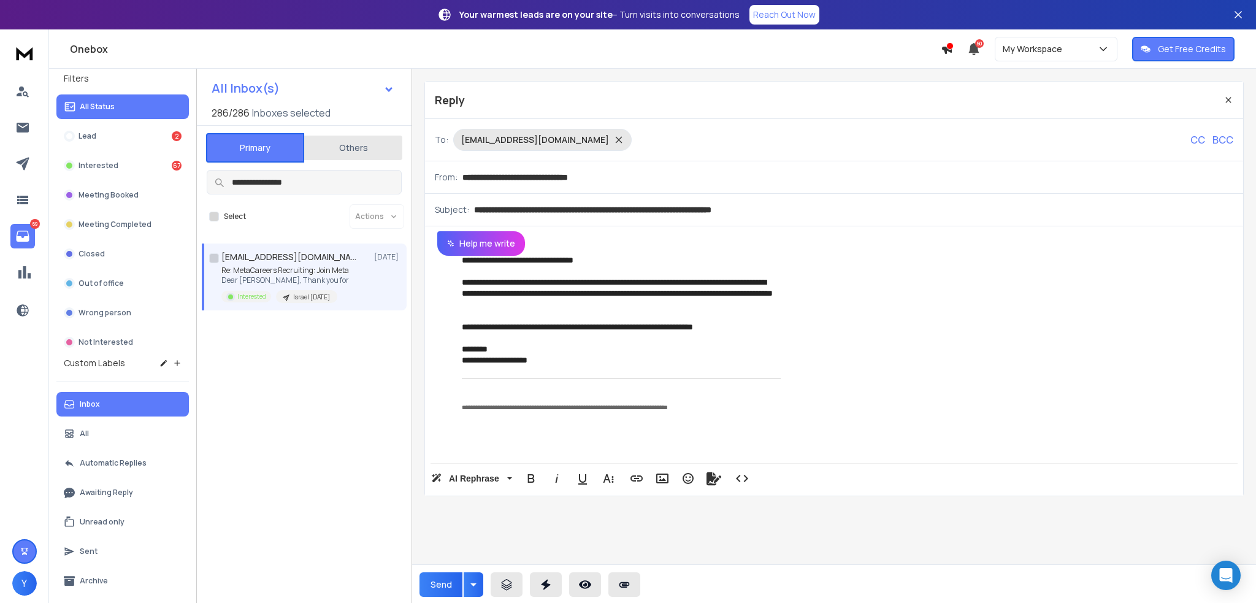
scroll to position [128, 0]
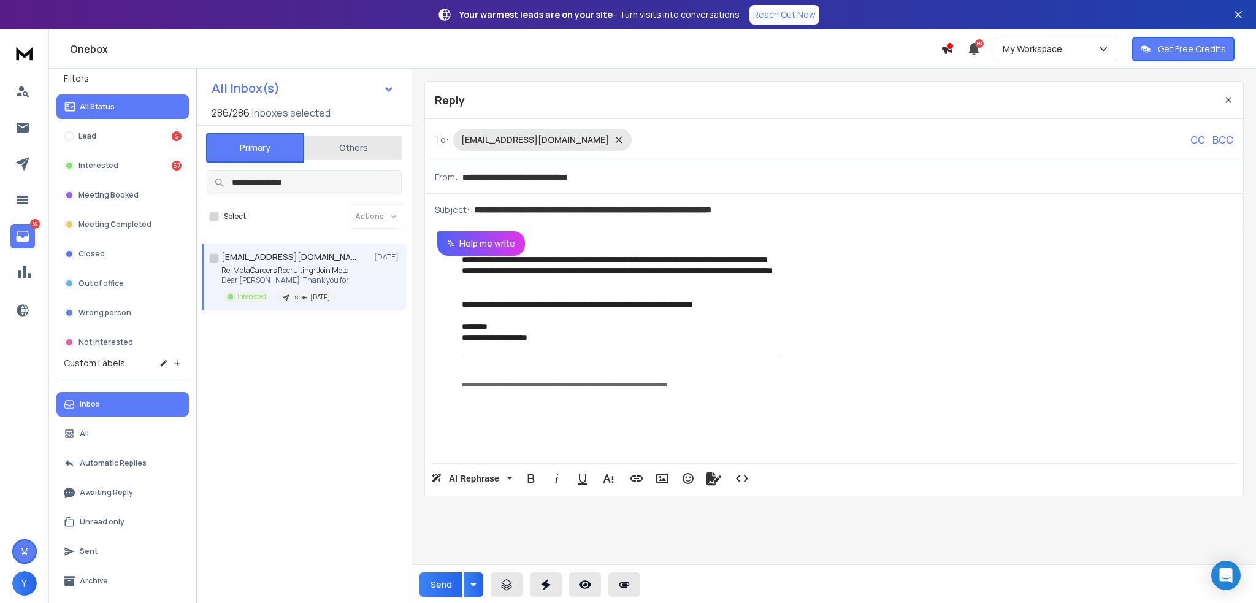
click at [420, 572] on button "Send" at bounding box center [441, 584] width 43 height 25
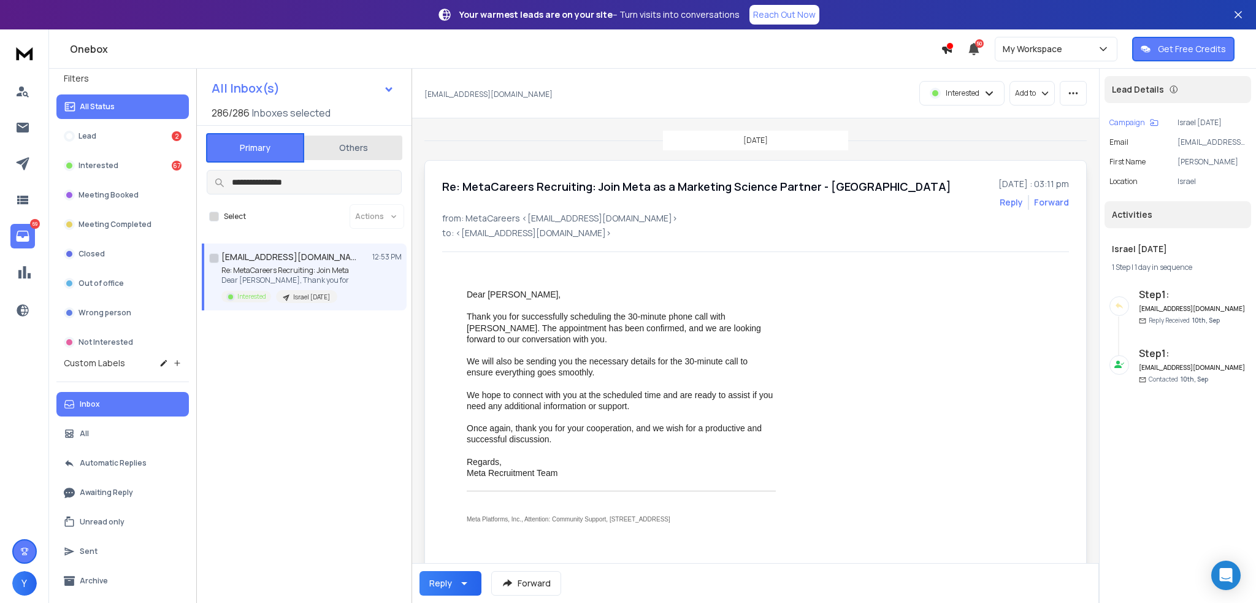
click at [15, 380] on div "69 Y" at bounding box center [24, 318] width 49 height 578
click at [142, 157] on button "Interested 67" at bounding box center [122, 165] width 132 height 25
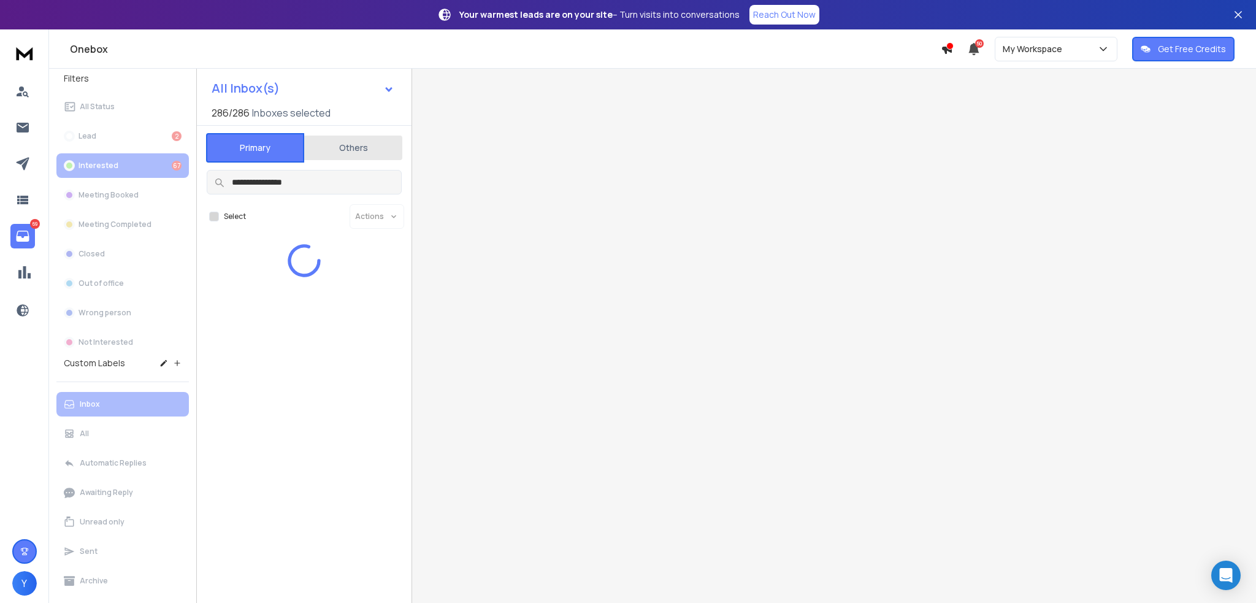
click at [285, 184] on input "**********" at bounding box center [304, 182] width 195 height 25
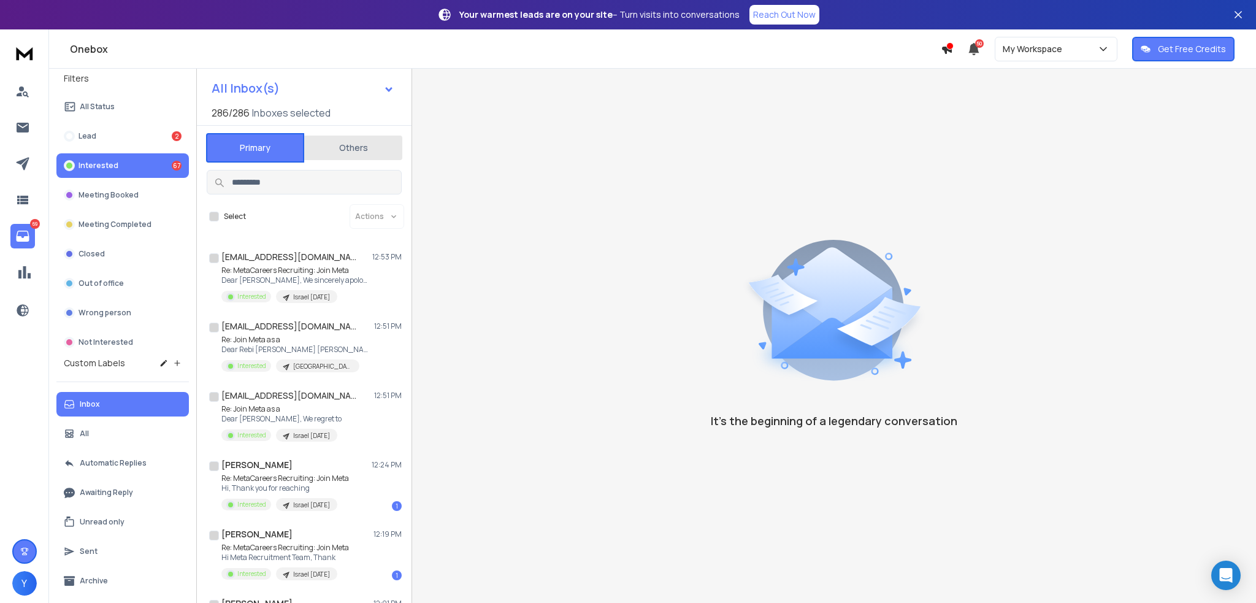
click at [103, 488] on p "Awaiting Reply" at bounding box center [106, 493] width 53 height 10
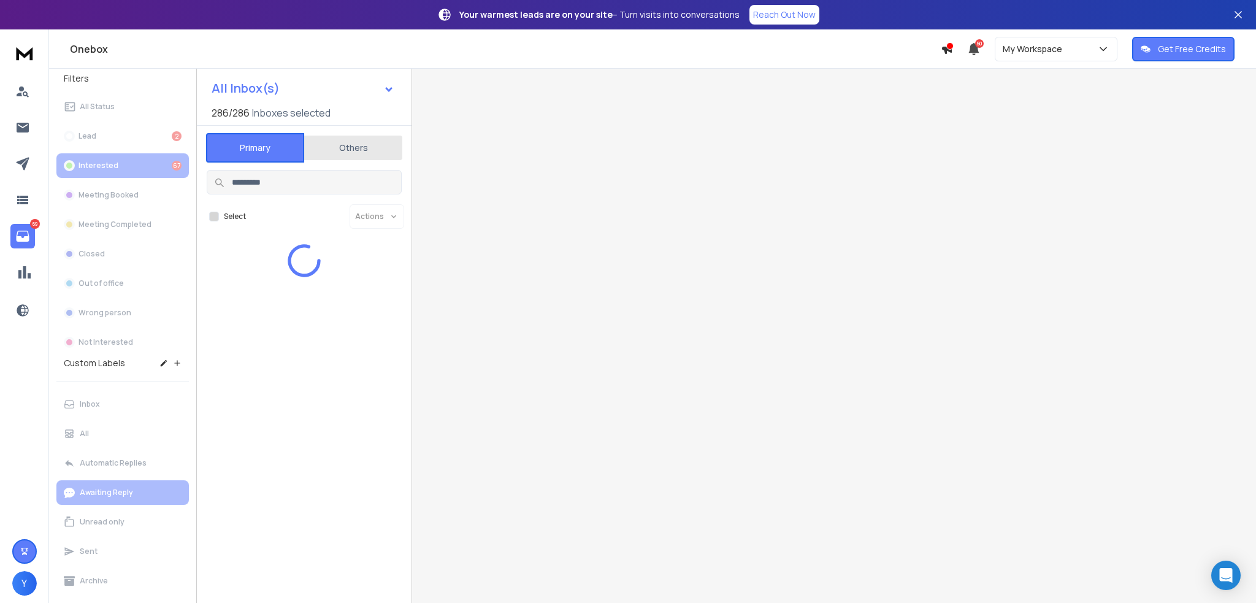
click at [102, 507] on div "Inbox All Automatic Replies Awaiting Reply Unread only Sent Archive" at bounding box center [122, 507] width 132 height 231
click at [102, 509] on div "Inbox All Automatic Replies Awaiting Reply Unread only Sent Archive" at bounding box center [122, 507] width 132 height 231
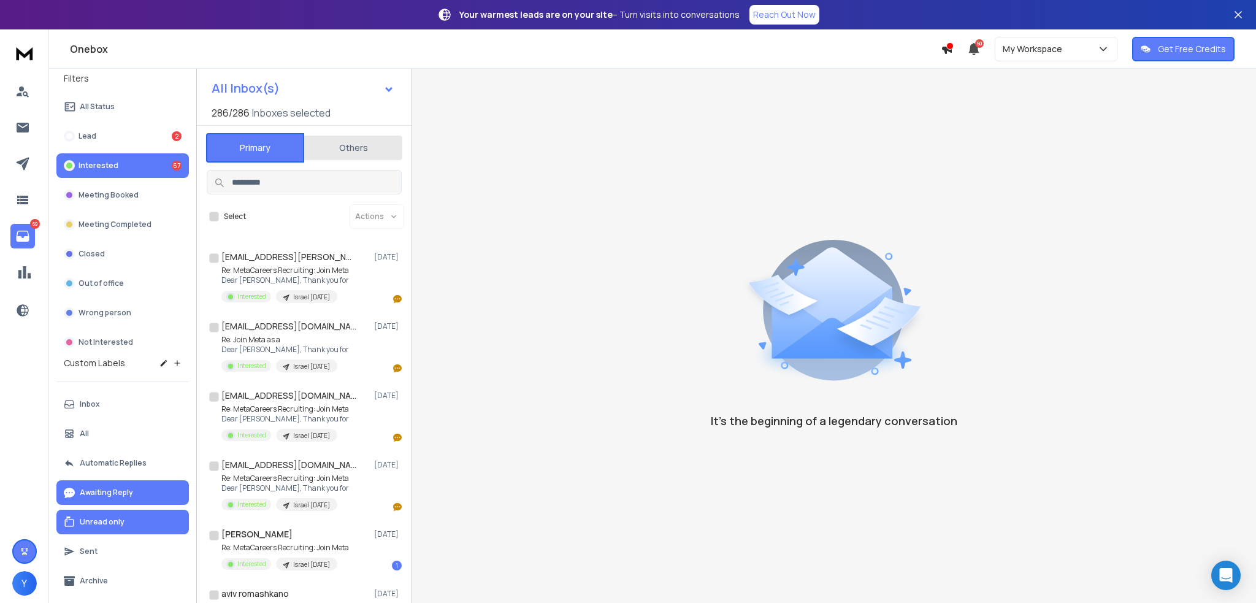
click at [102, 517] on p "Unread only" at bounding box center [102, 522] width 45 height 10
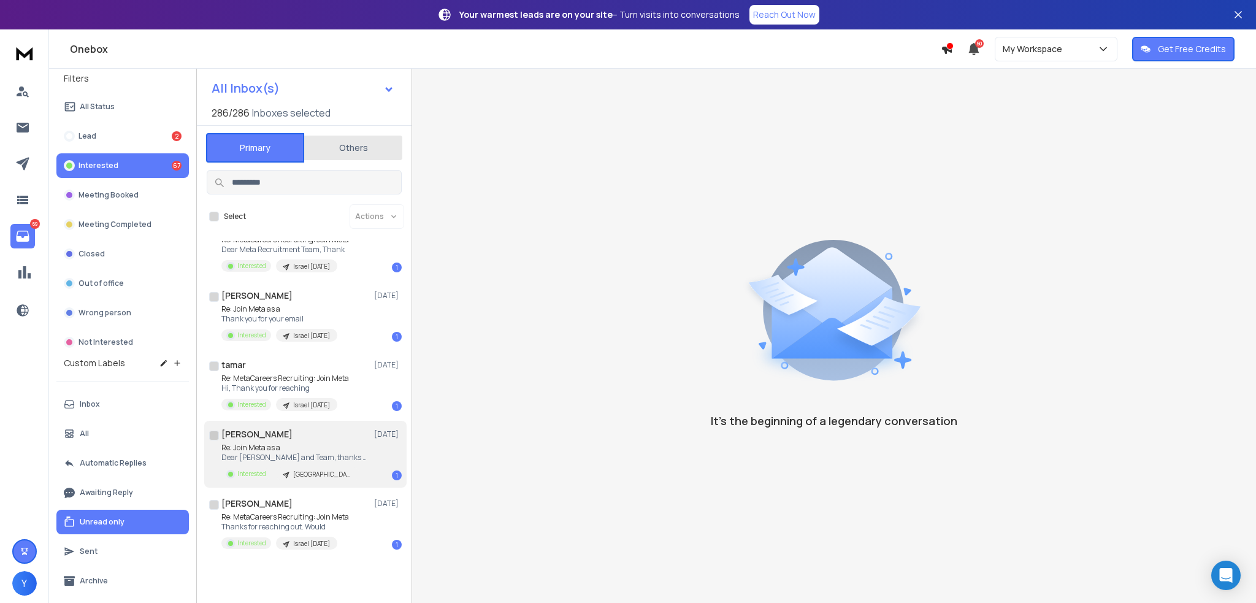
scroll to position [4328, 0]
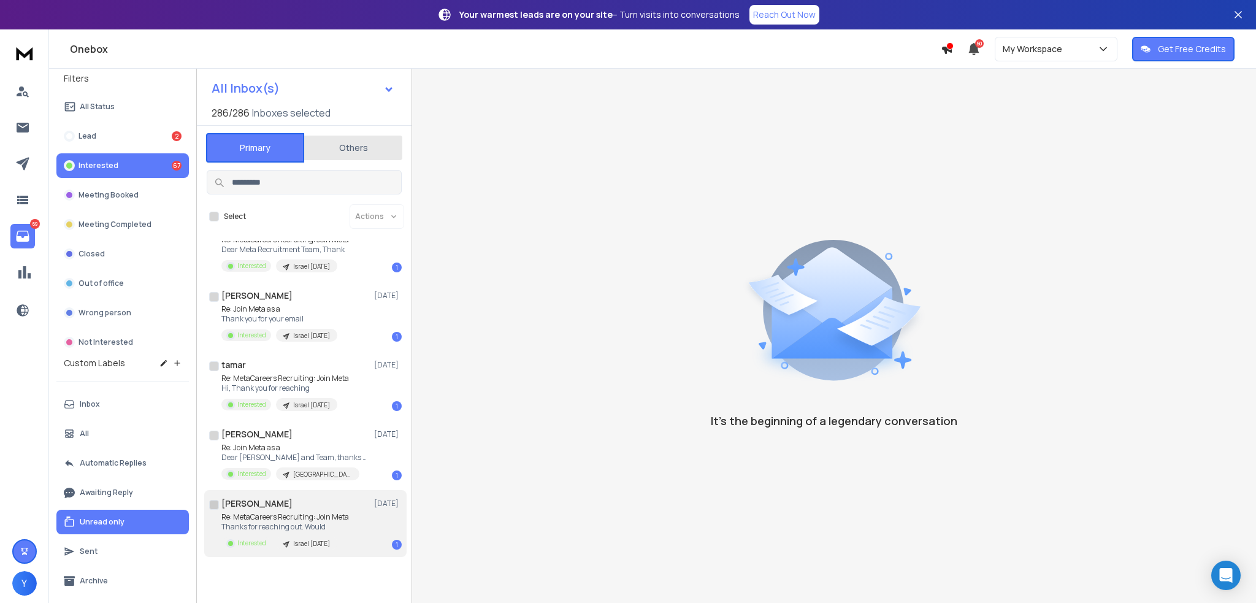
click at [333, 502] on div "[PERSON_NAME] [DATE]" at bounding box center [311, 503] width 180 height 12
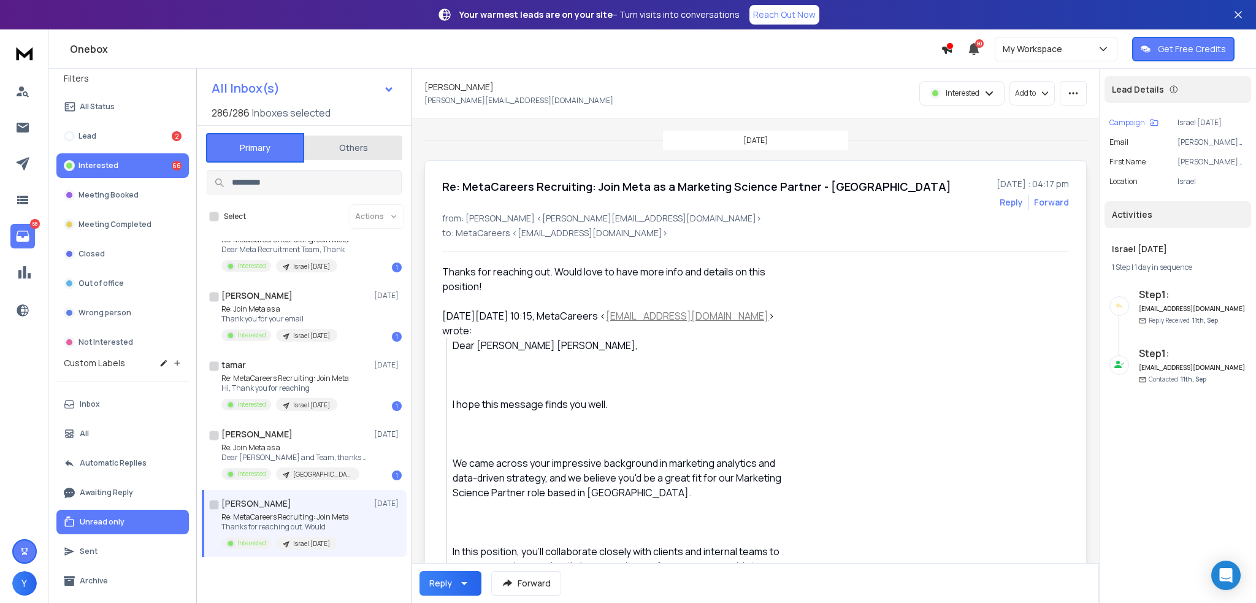
click at [500, 102] on p "[PERSON_NAME][EMAIL_ADDRESS][DOMAIN_NAME]" at bounding box center [518, 101] width 189 height 10
click at [528, 232] on p "to: MetaCareers <[EMAIL_ADDRESS][DOMAIN_NAME]>" at bounding box center [755, 233] width 627 height 12
drag, startPoint x: 528, startPoint y: 232, endPoint x: 665, endPoint y: 232, distance: 137.4
click at [665, 232] on p "to: MetaCareers <[EMAIL_ADDRESS][DOMAIN_NAME]>" at bounding box center [755, 233] width 627 height 12
copy p "[EMAIL_ADDRESS][DOMAIN_NAME]"
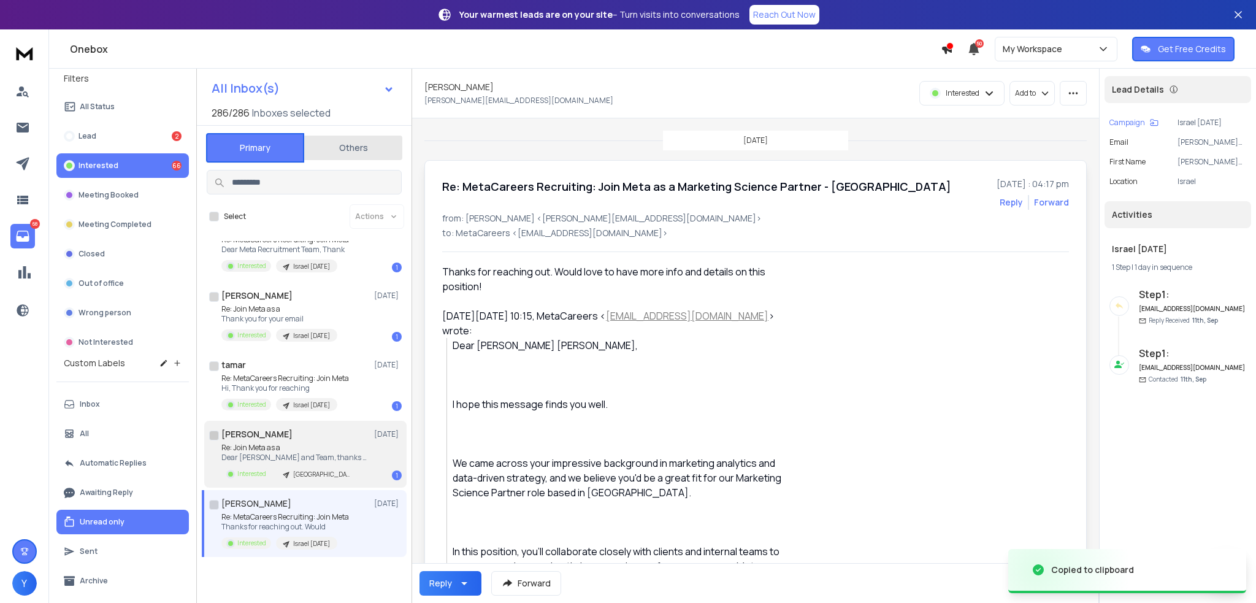
click at [340, 429] on div "[PERSON_NAME] [DATE]" at bounding box center [311, 434] width 180 height 12
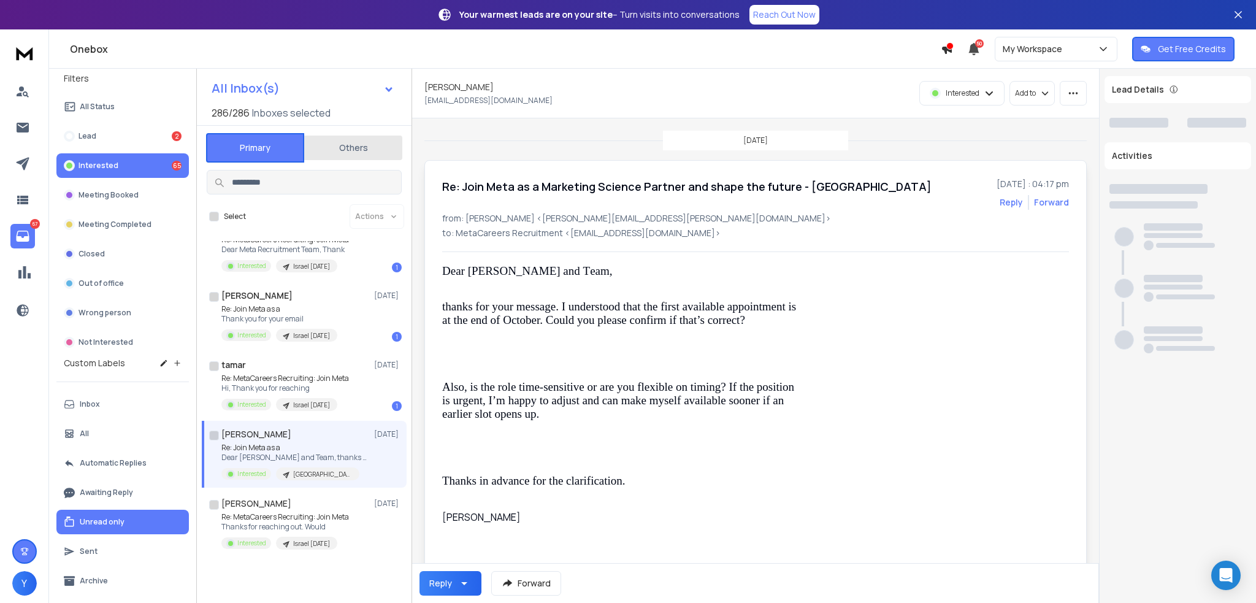
click at [486, 101] on p "[EMAIL_ADDRESS][DOMAIN_NAME]" at bounding box center [488, 101] width 128 height 10
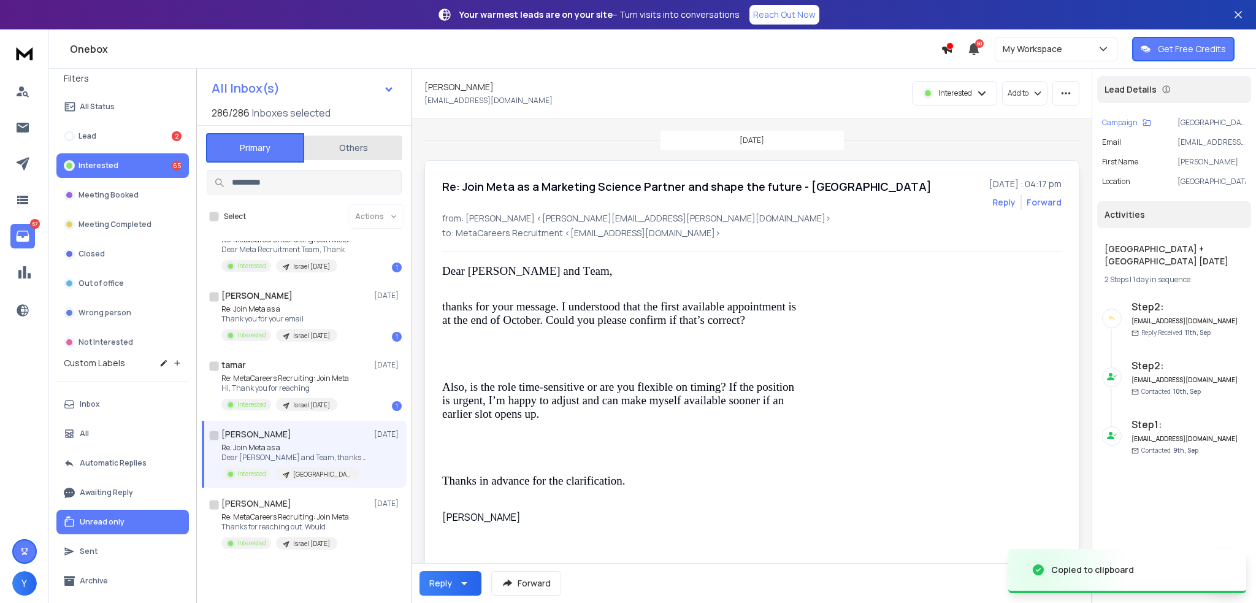
click at [537, 228] on p "to: MetaCareers Recruitment <[EMAIL_ADDRESS][DOMAIN_NAME]>" at bounding box center [752, 233] width 620 height 12
click at [574, 232] on p "to: MetaCareers Recruitment <[EMAIL_ADDRESS][DOMAIN_NAME]>" at bounding box center [752, 233] width 620 height 12
drag, startPoint x: 574, startPoint y: 232, endPoint x: 710, endPoint y: 232, distance: 135.6
click at [710, 232] on p "to: MetaCareers Recruitment <[EMAIL_ADDRESS][DOMAIN_NAME]>" at bounding box center [752, 233] width 620 height 12
copy p "[EMAIL_ADDRESS][DOMAIN_NAME]"
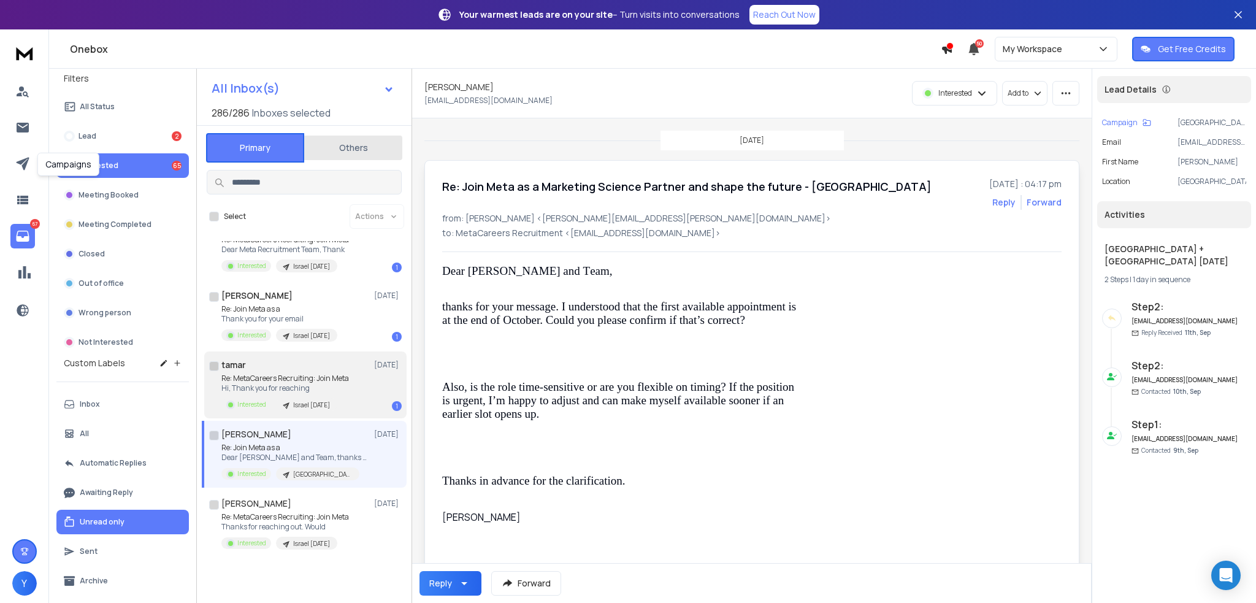
click at [295, 385] on p "Hi, Thank you for reaching" at bounding box center [285, 388] width 128 height 10
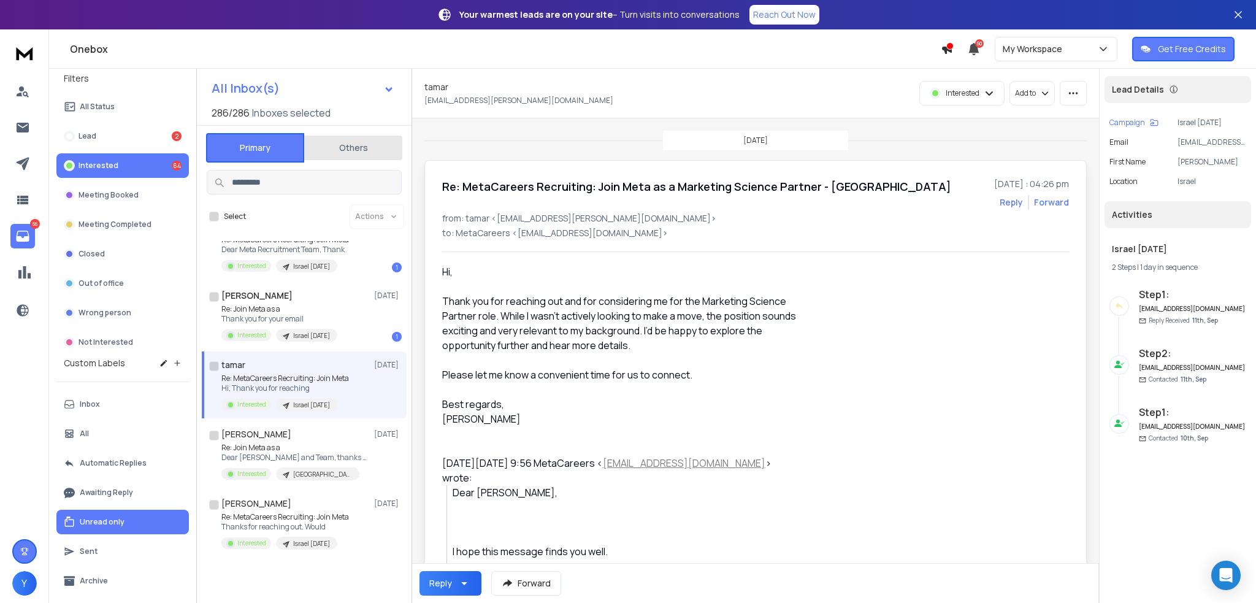
click at [468, 102] on p "[EMAIL_ADDRESS][PERSON_NAME][DOMAIN_NAME]" at bounding box center [518, 101] width 189 height 10
click at [528, 235] on p "to: MetaCareers <[EMAIL_ADDRESS][DOMAIN_NAME]>" at bounding box center [755, 233] width 627 height 12
drag, startPoint x: 528, startPoint y: 235, endPoint x: 654, endPoint y: 234, distance: 126.4
click at [654, 234] on p "to: MetaCareers <[EMAIL_ADDRESS][DOMAIN_NAME]>" at bounding box center [755, 233] width 627 height 12
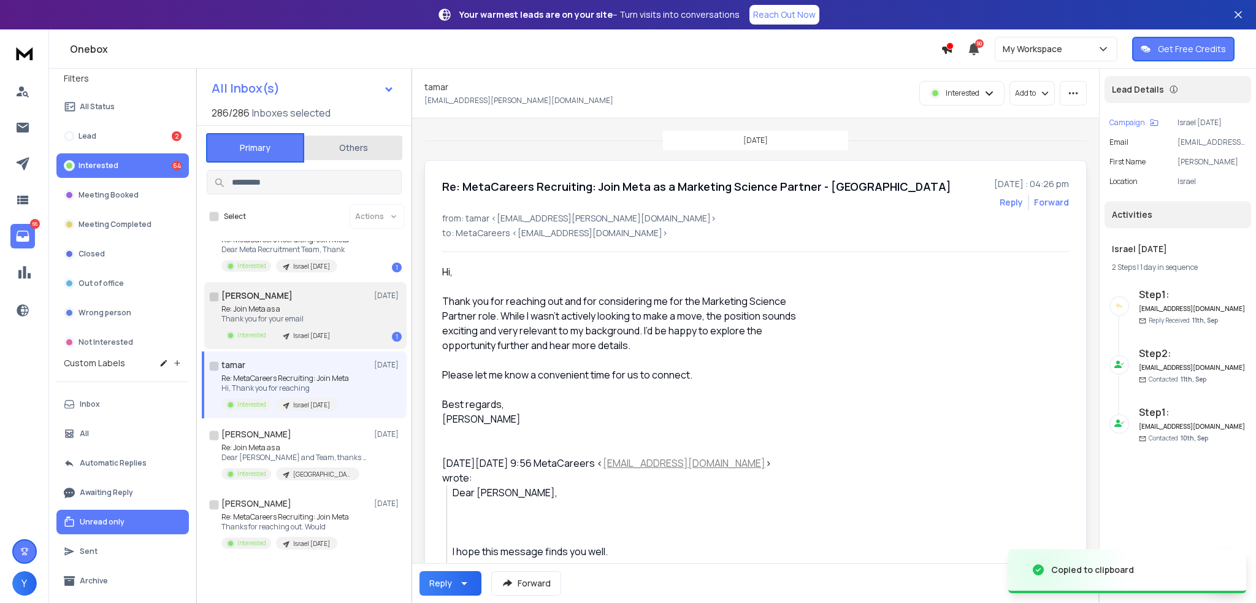
click at [350, 316] on div "Re: Join Meta as a Thank you for your email Interested Israel [DATE] 1" at bounding box center [311, 322] width 180 height 37
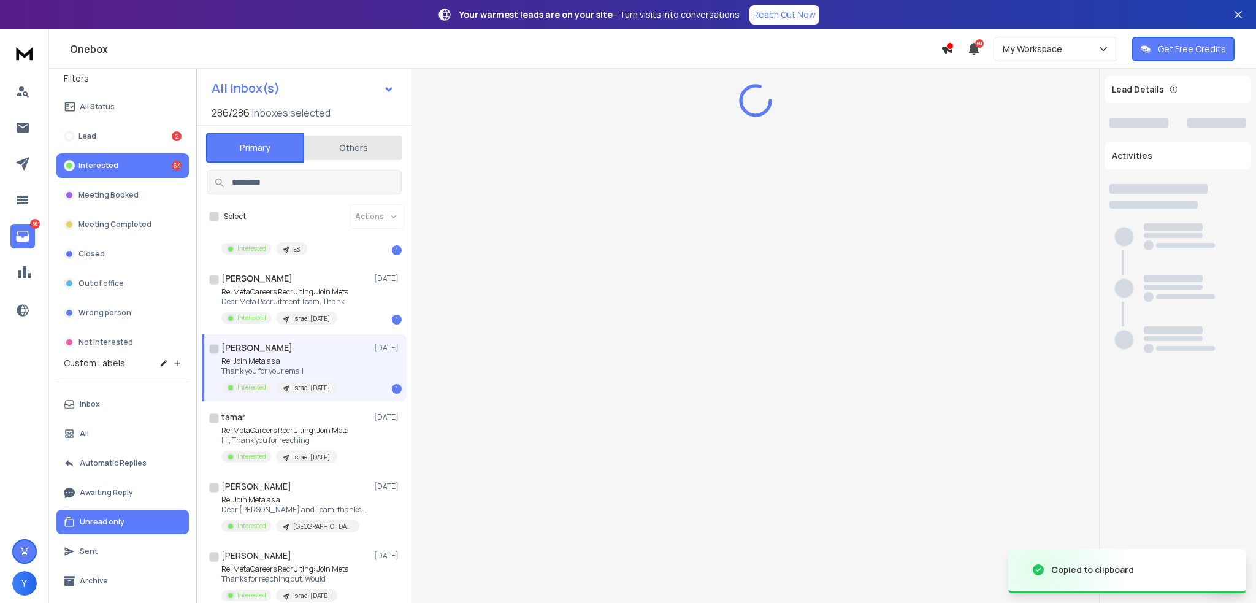
scroll to position [4267, 0]
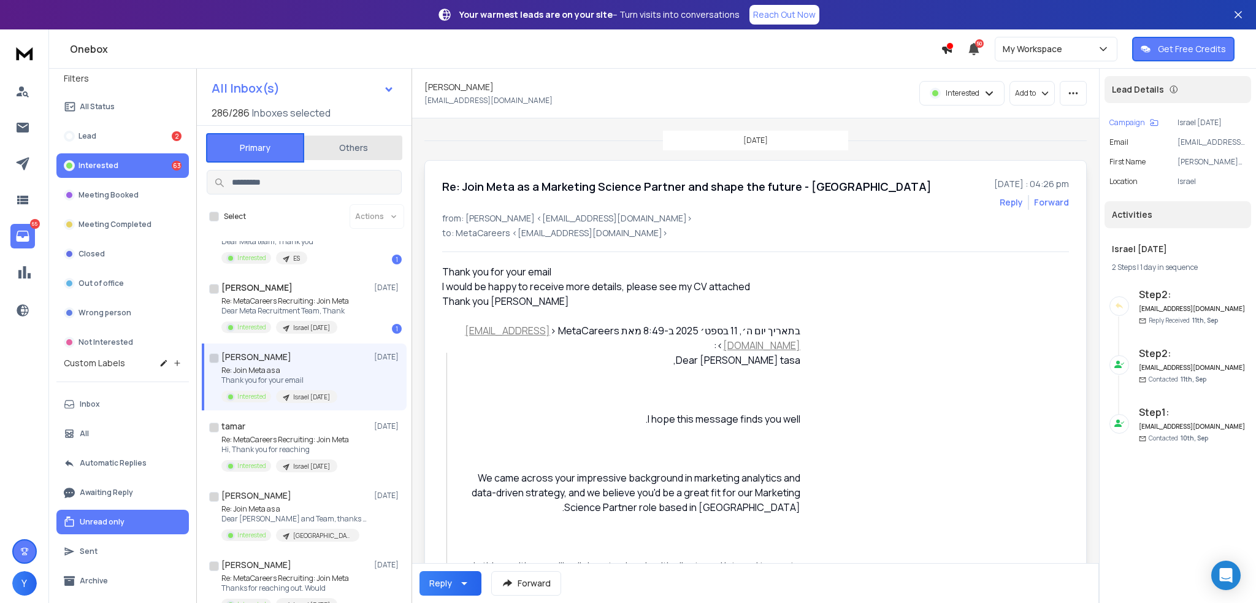
click at [466, 100] on p "[EMAIL_ADDRESS][DOMAIN_NAME]" at bounding box center [488, 101] width 128 height 10
click at [515, 237] on p "to: MetaCareers <[EMAIL_ADDRESS][DOMAIN_NAME]>" at bounding box center [755, 233] width 627 height 12
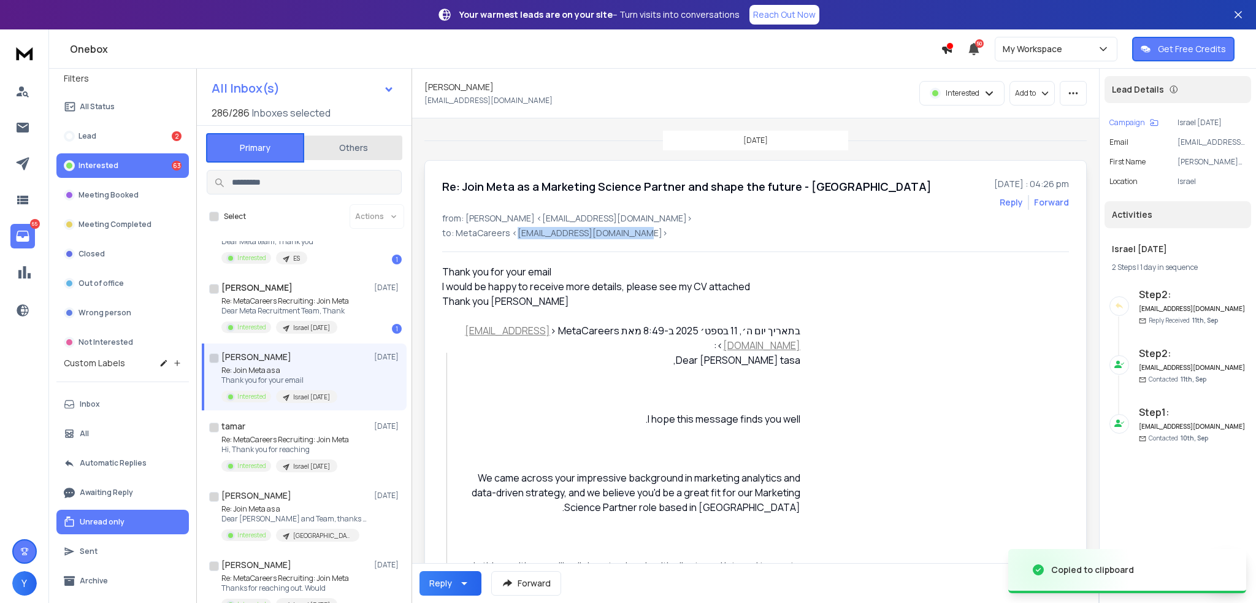
drag, startPoint x: 515, startPoint y: 237, endPoint x: 616, endPoint y: 234, distance: 101.3
click at [616, 234] on p "to: MetaCareers <[EMAIL_ADDRESS][DOMAIN_NAME]>" at bounding box center [755, 233] width 627 height 12
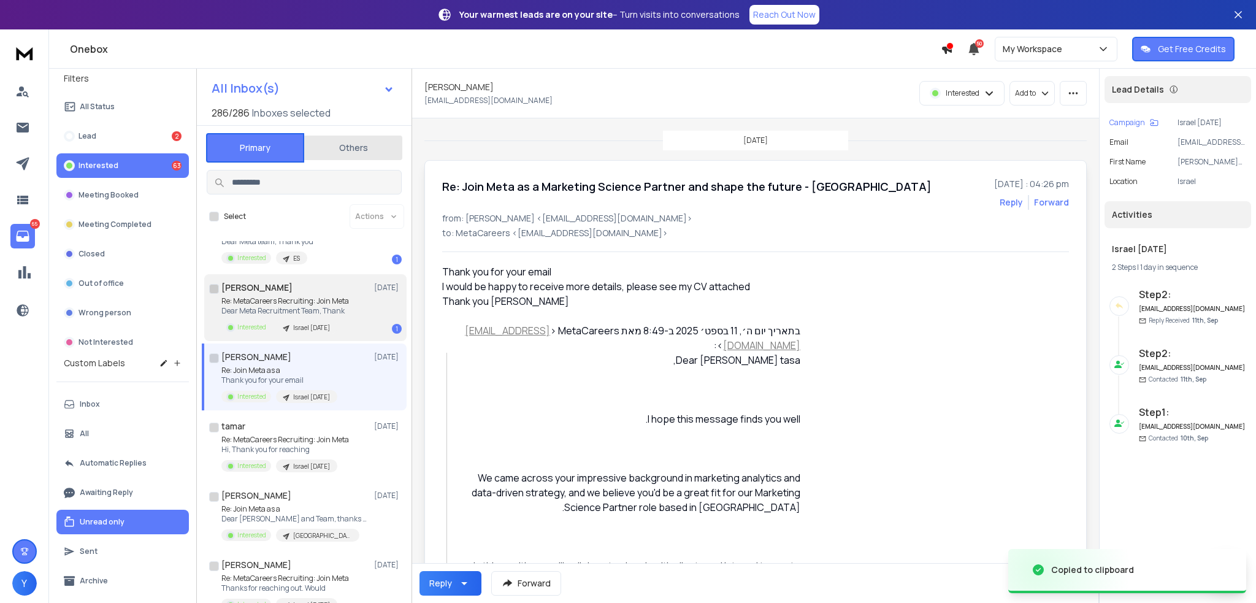
click at [317, 317] on div "Re: MetaCareers Recruiting: Join Meta Dear Meta Recruitment Team, Thank Interes…" at bounding box center [285, 314] width 128 height 37
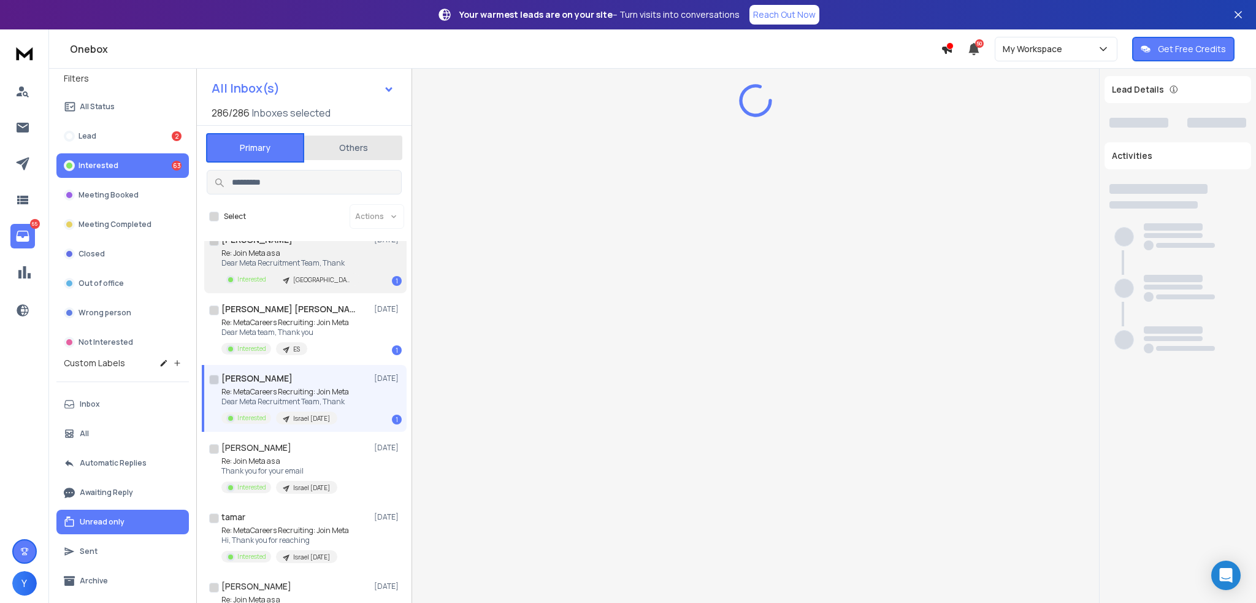
scroll to position [4144, 0]
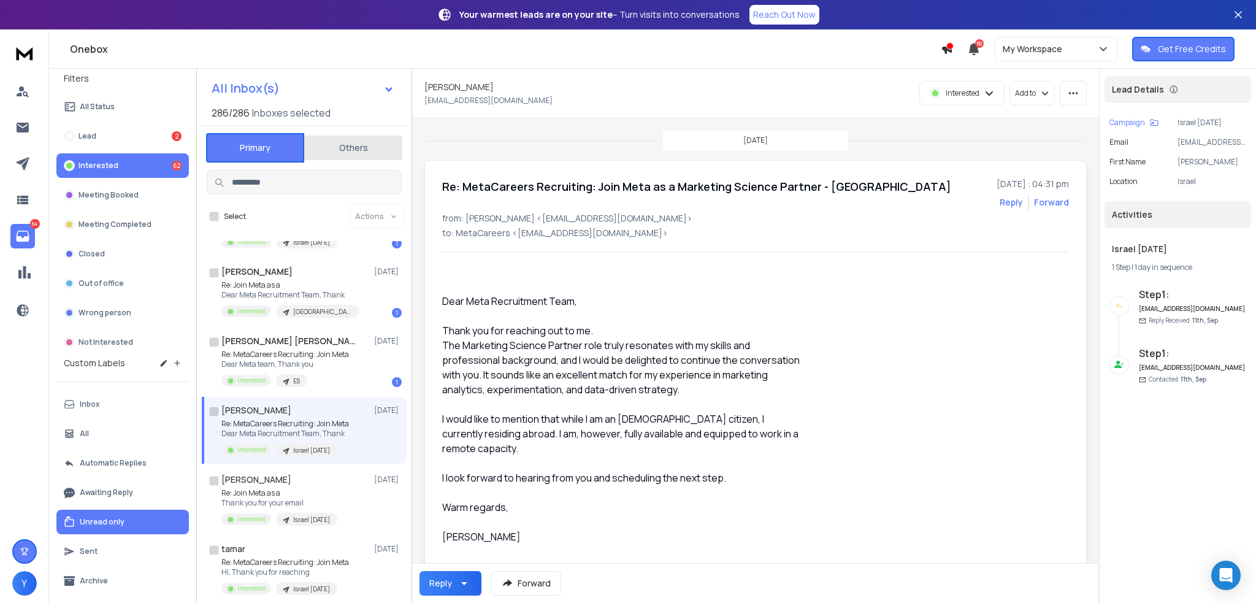
click at [502, 104] on p "[EMAIL_ADDRESS][DOMAIN_NAME]" at bounding box center [488, 101] width 128 height 10
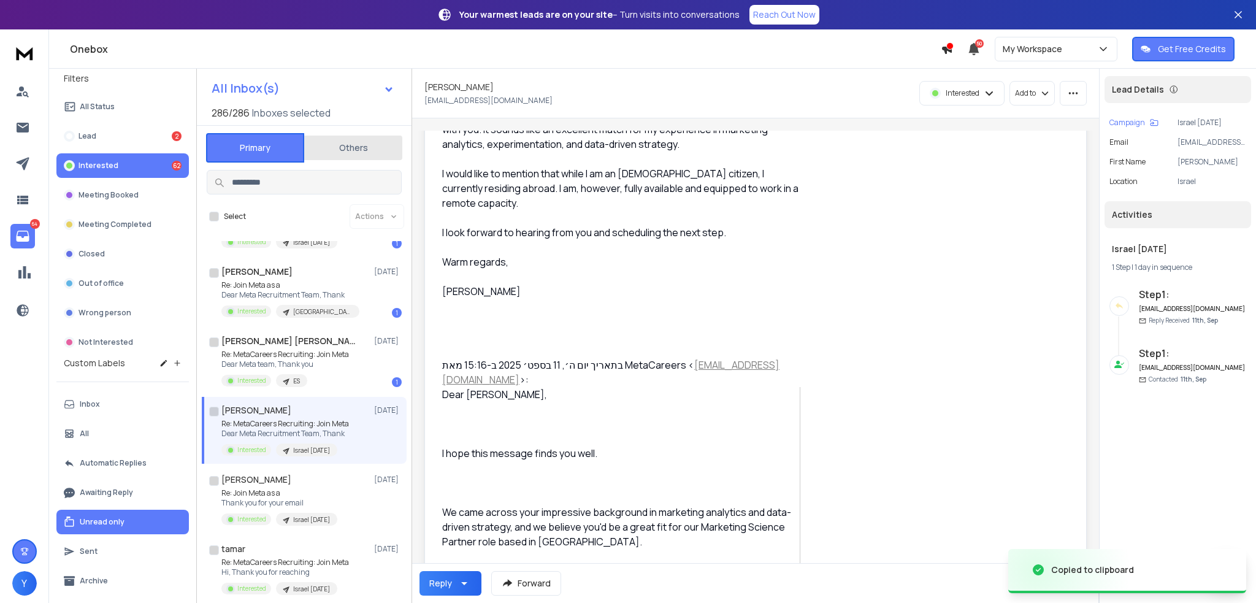
scroll to position [0, 0]
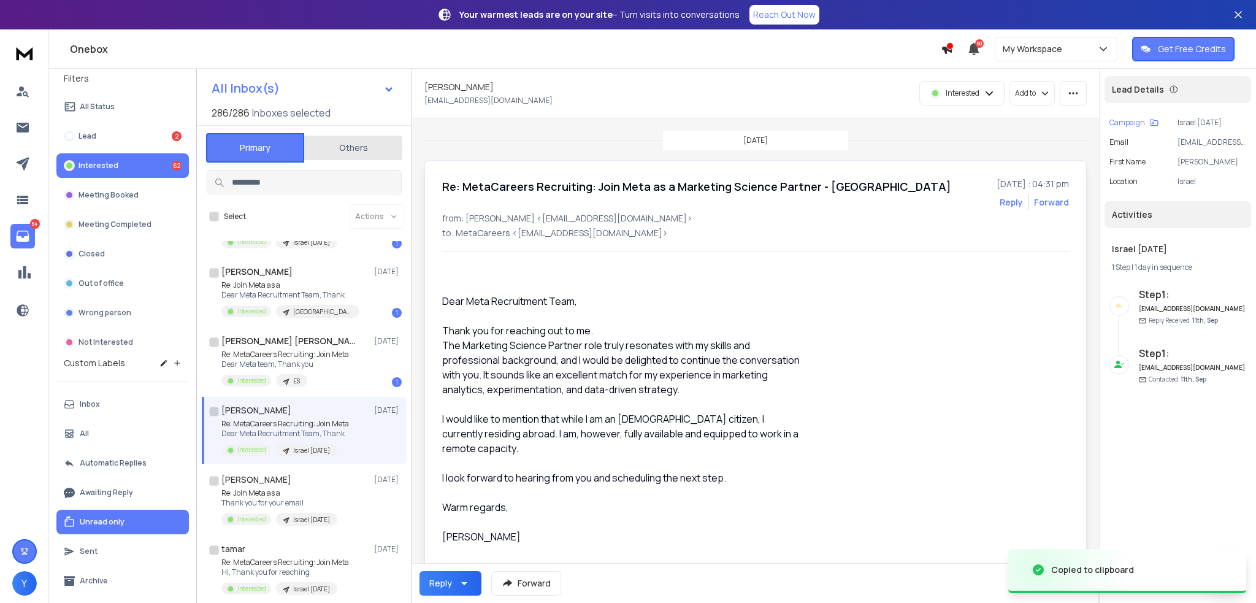
click at [516, 232] on p "to: MetaCareers <[EMAIL_ADDRESS][DOMAIN_NAME]>" at bounding box center [755, 233] width 627 height 12
drag, startPoint x: 516, startPoint y: 232, endPoint x: 645, endPoint y: 228, distance: 128.3
click at [645, 228] on p "to: MetaCareers <[EMAIL_ADDRESS][DOMAIN_NAME]>" at bounding box center [755, 233] width 627 height 12
click at [374, 339] on p "[DATE]" at bounding box center [388, 341] width 28 height 10
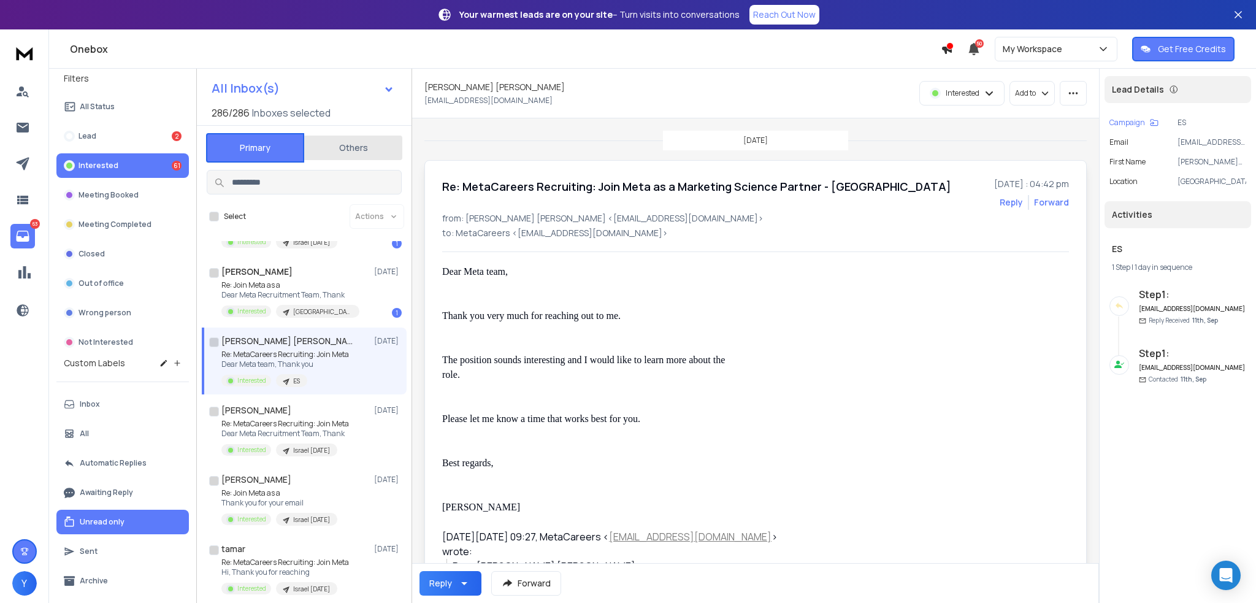
click at [507, 94] on div "[PERSON_NAME] [PERSON_NAME] [PERSON_NAME] [EMAIL_ADDRESS][DOMAIN_NAME]" at bounding box center [588, 93] width 328 height 25
click at [509, 100] on p "[EMAIL_ADDRESS][DOMAIN_NAME]" at bounding box center [488, 101] width 128 height 10
click at [529, 231] on p "to: MetaCareers <[EMAIL_ADDRESS][DOMAIN_NAME]>" at bounding box center [755, 233] width 627 height 12
drag, startPoint x: 529, startPoint y: 231, endPoint x: 665, endPoint y: 234, distance: 136.2
click at [665, 234] on p "to: MetaCareers <[EMAIL_ADDRESS][DOMAIN_NAME]>" at bounding box center [755, 233] width 627 height 12
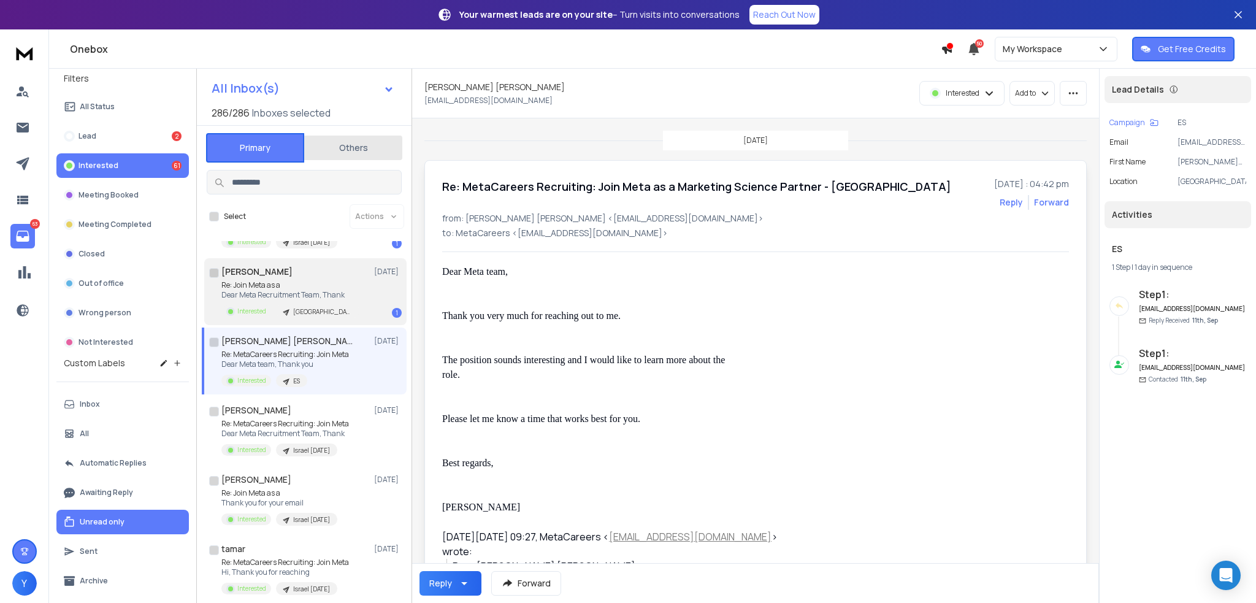
click at [337, 305] on div "[GEOGRAPHIC_DATA] + [GEOGRAPHIC_DATA] [DATE]" at bounding box center [317, 311] width 83 height 13
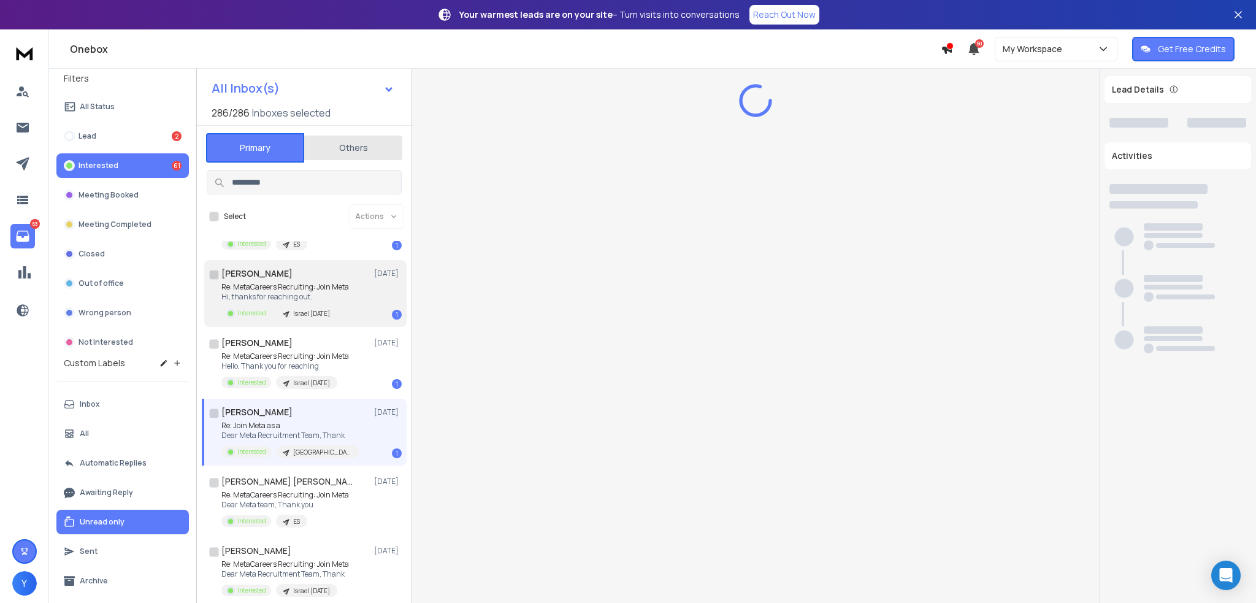
scroll to position [3960, 0]
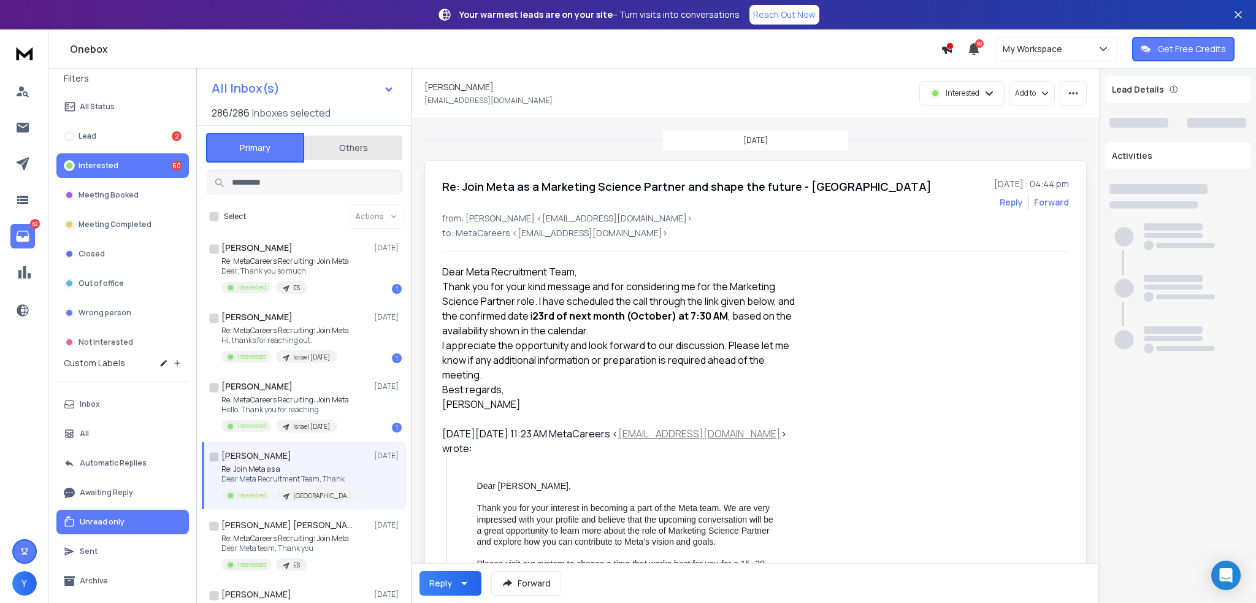
click at [501, 102] on p "[EMAIL_ADDRESS][DOMAIN_NAME]" at bounding box center [488, 101] width 128 height 10
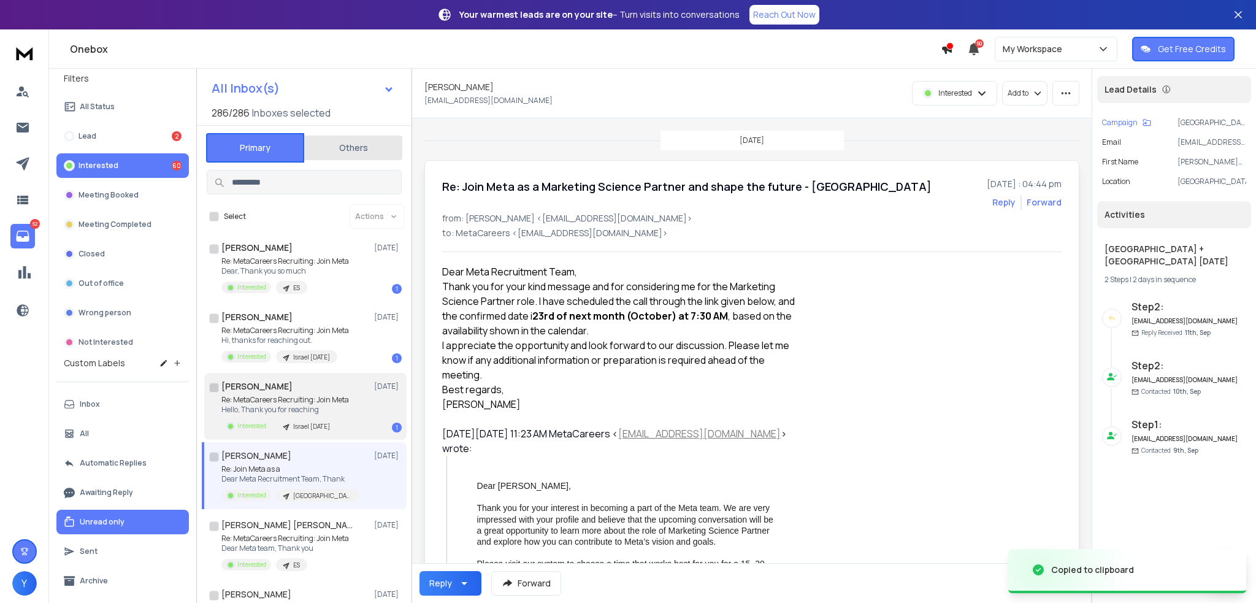
click at [373, 394] on div "[PERSON_NAME] [DATE] Re: MetaCareers Recruiting: Join Meta Hello, Thank you for…" at bounding box center [311, 406] width 180 height 52
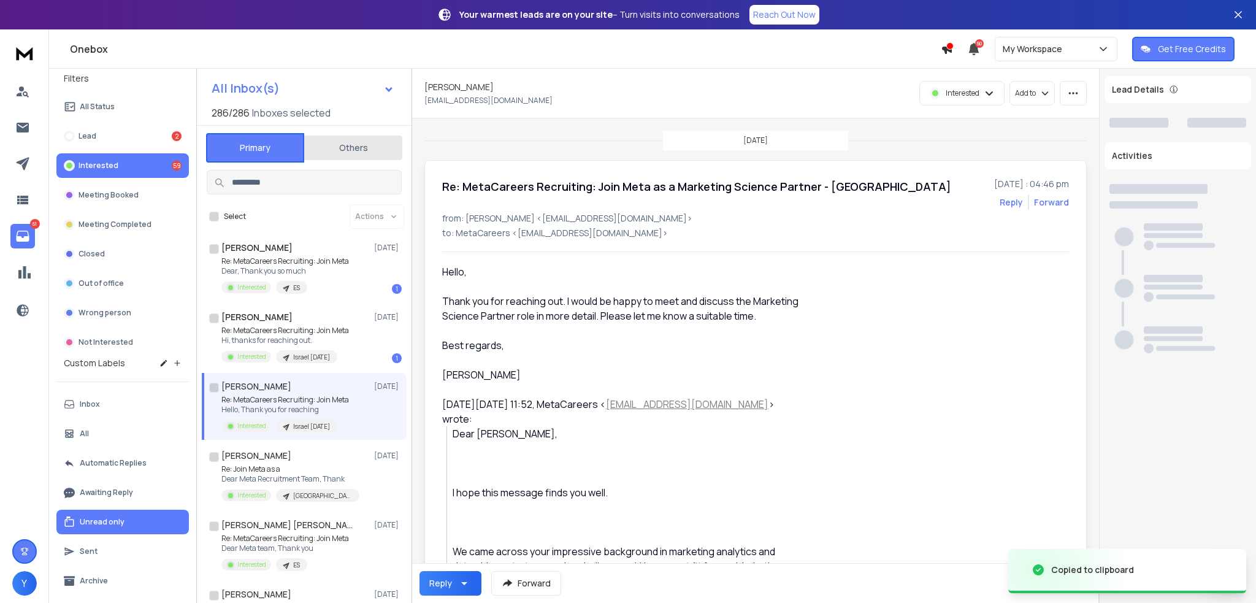
click at [496, 101] on p "[EMAIL_ADDRESS][DOMAIN_NAME]" at bounding box center [488, 101] width 128 height 10
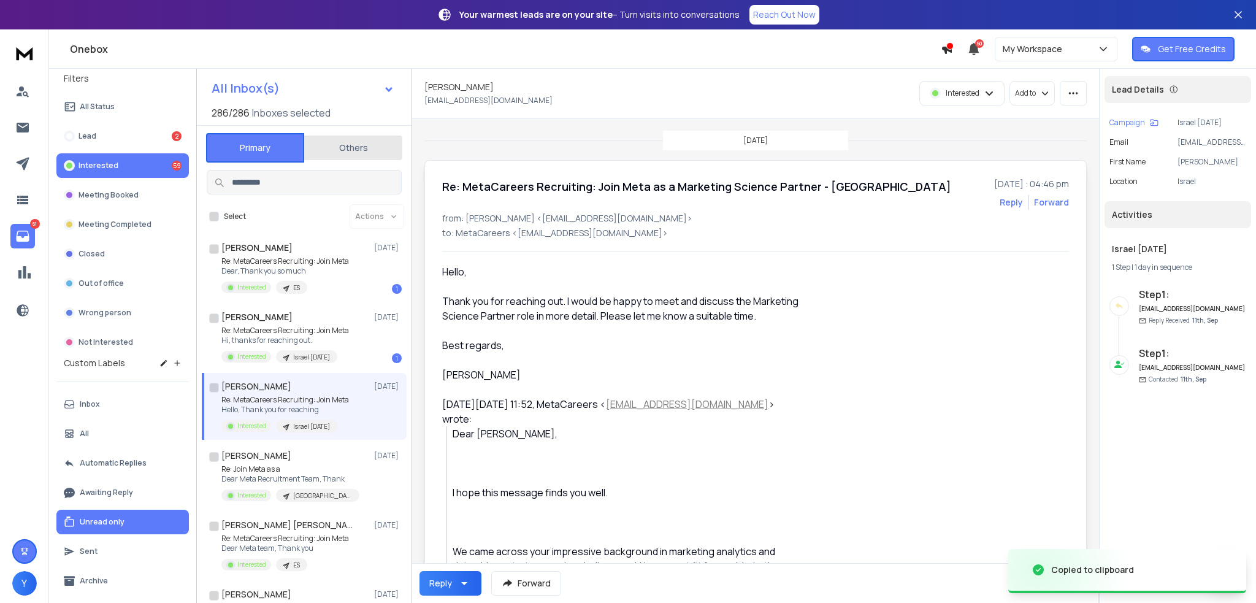
click at [515, 232] on p "to: MetaCareers <[EMAIL_ADDRESS][DOMAIN_NAME]>" at bounding box center [755, 233] width 627 height 12
drag, startPoint x: 515, startPoint y: 232, endPoint x: 658, endPoint y: 236, distance: 142.3
click at [658, 236] on p "to: MetaCareers <[EMAIL_ADDRESS][DOMAIN_NAME]>" at bounding box center [755, 233] width 627 height 12
click at [344, 338] on p "Hi, thanks for reaching out." at bounding box center [285, 341] width 128 height 10
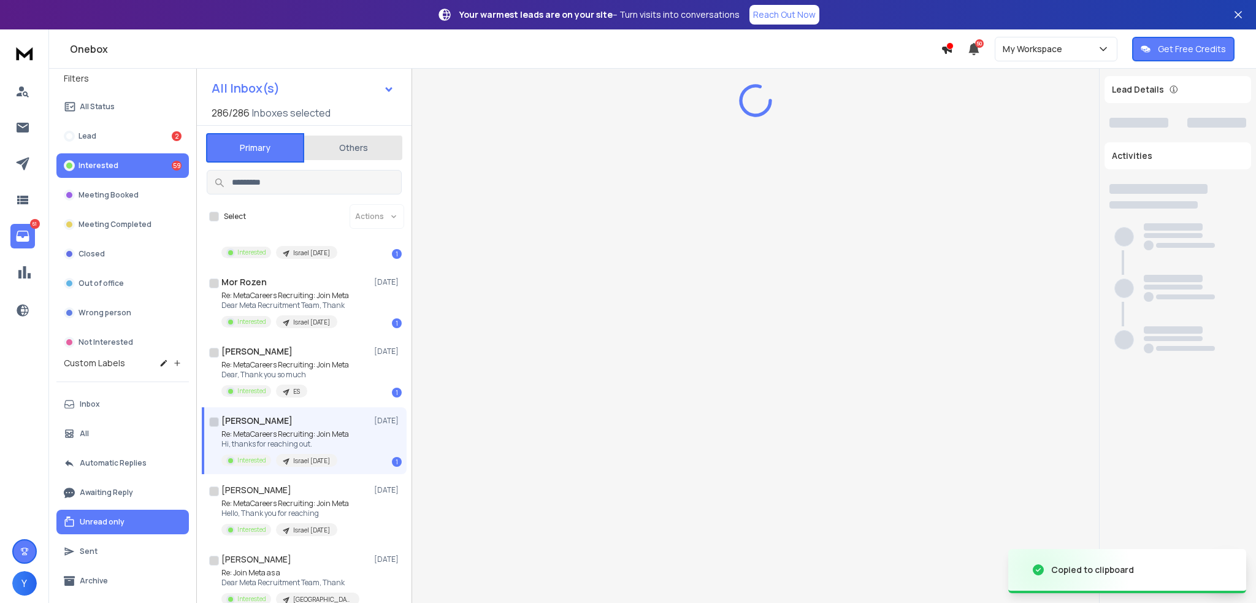
scroll to position [3837, 0]
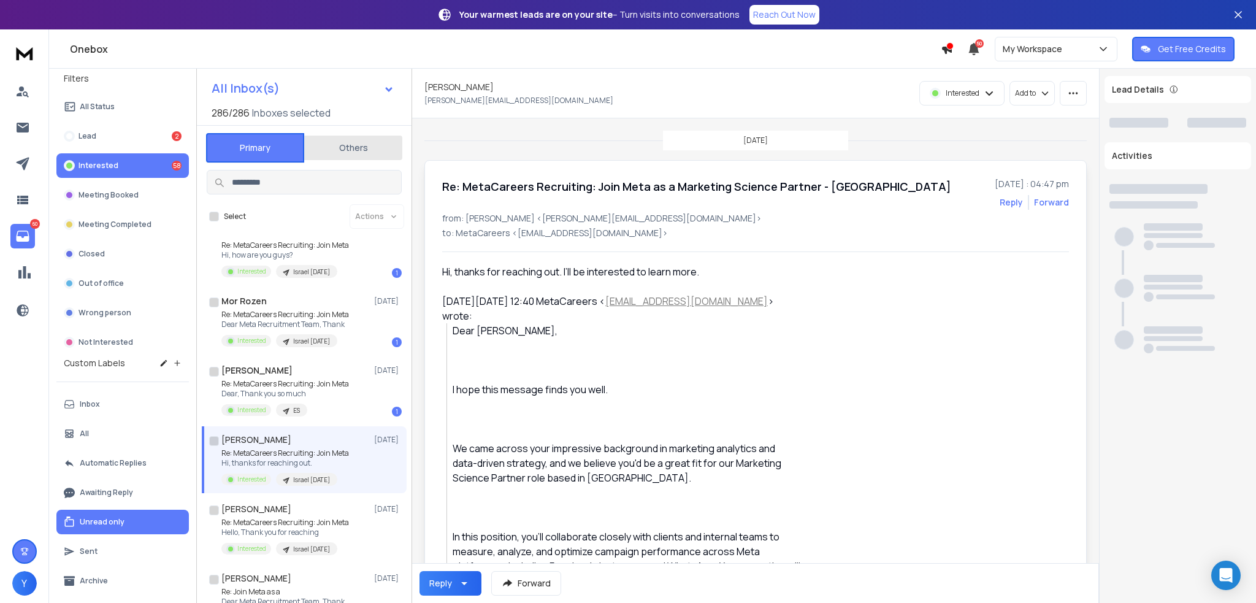
click at [491, 102] on p "[PERSON_NAME][EMAIL_ADDRESS][DOMAIN_NAME]" at bounding box center [518, 101] width 189 height 10
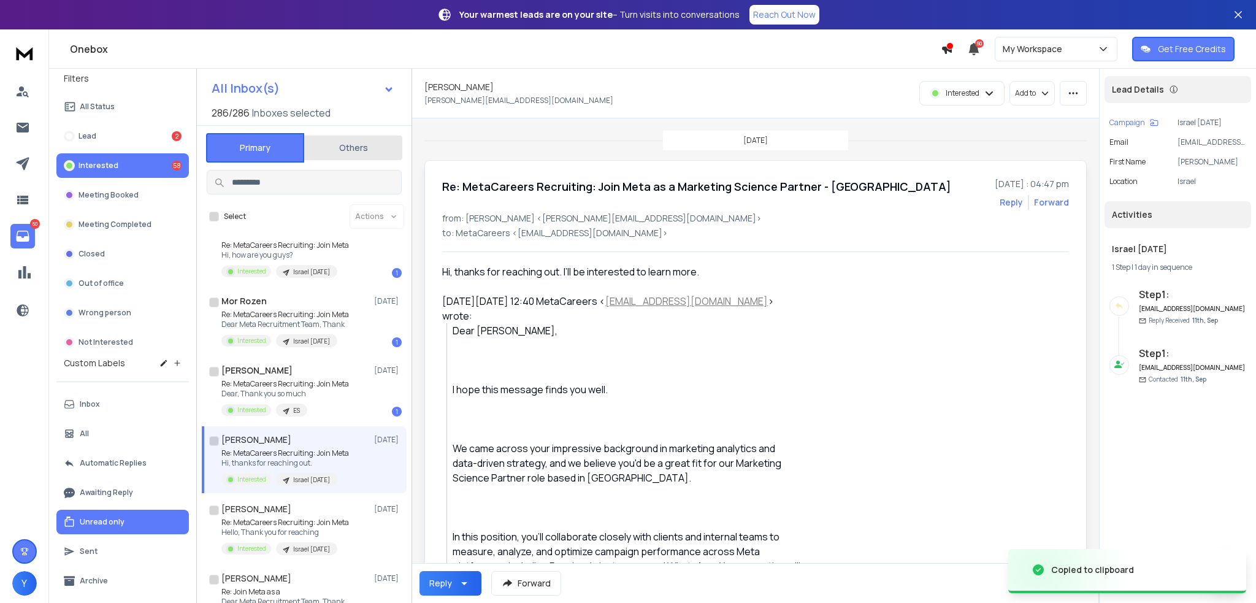
click at [531, 232] on p "to: MetaCareers <[EMAIL_ADDRESS][DOMAIN_NAME]>" at bounding box center [755, 233] width 627 height 12
click at [518, 232] on p "to: MetaCareers <[EMAIL_ADDRESS][DOMAIN_NAME]>" at bounding box center [755, 233] width 627 height 12
drag, startPoint x: 518, startPoint y: 232, endPoint x: 638, endPoint y: 237, distance: 120.3
click at [638, 237] on p "to: MetaCareers <[EMAIL_ADDRESS][DOMAIN_NAME]>" at bounding box center [755, 233] width 627 height 12
click at [320, 375] on div "[PERSON_NAME] [DATE]" at bounding box center [311, 370] width 180 height 12
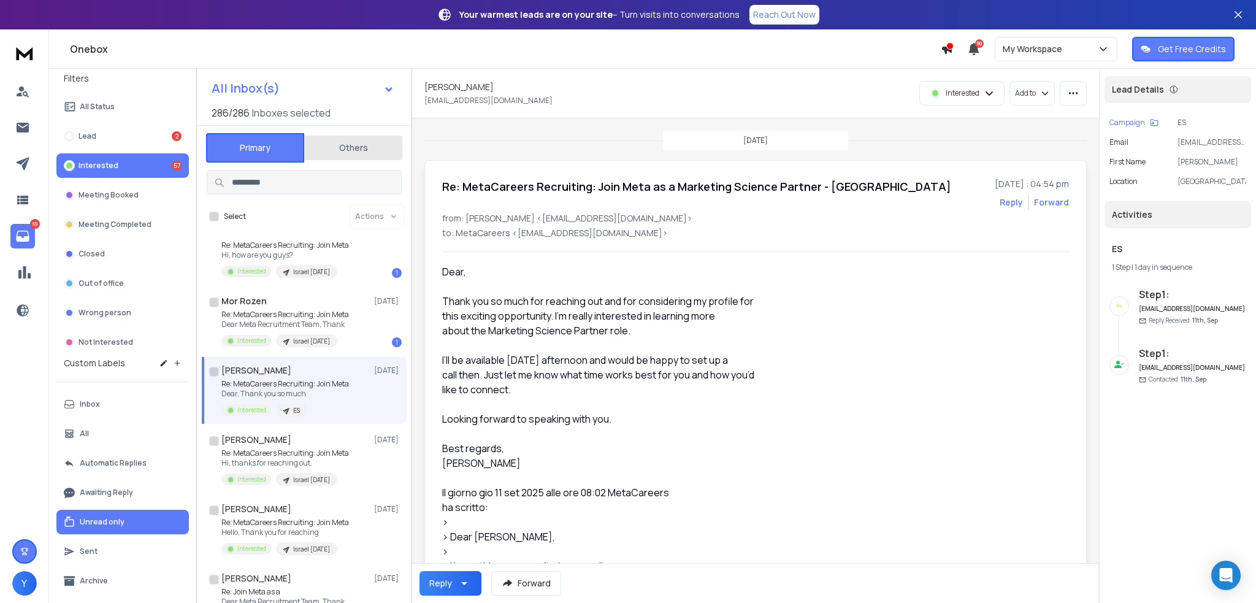
click at [475, 100] on p "[EMAIL_ADDRESS][DOMAIN_NAME]" at bounding box center [488, 101] width 128 height 10
click at [528, 232] on p "to: MetaCareers <[EMAIL_ADDRESS][DOMAIN_NAME]>" at bounding box center [755, 233] width 627 height 12
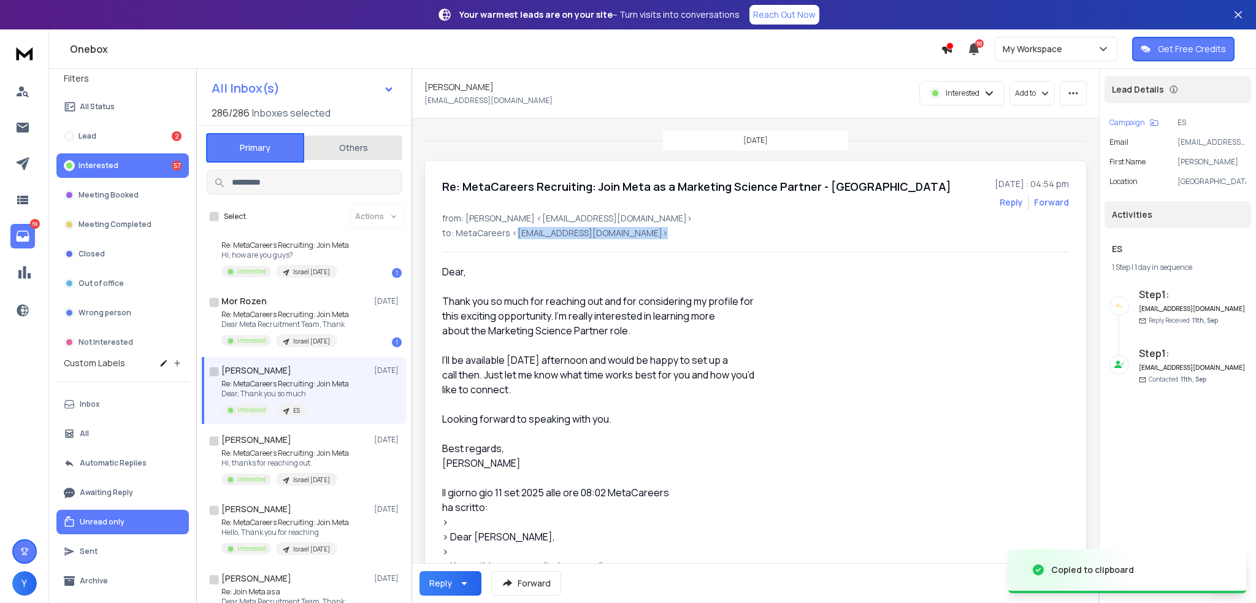
drag, startPoint x: 528, startPoint y: 232, endPoint x: 634, endPoint y: 233, distance: 106.1
click at [634, 233] on p "to: MetaCareers <[EMAIL_ADDRESS][DOMAIN_NAME]>" at bounding box center [755, 233] width 627 height 12
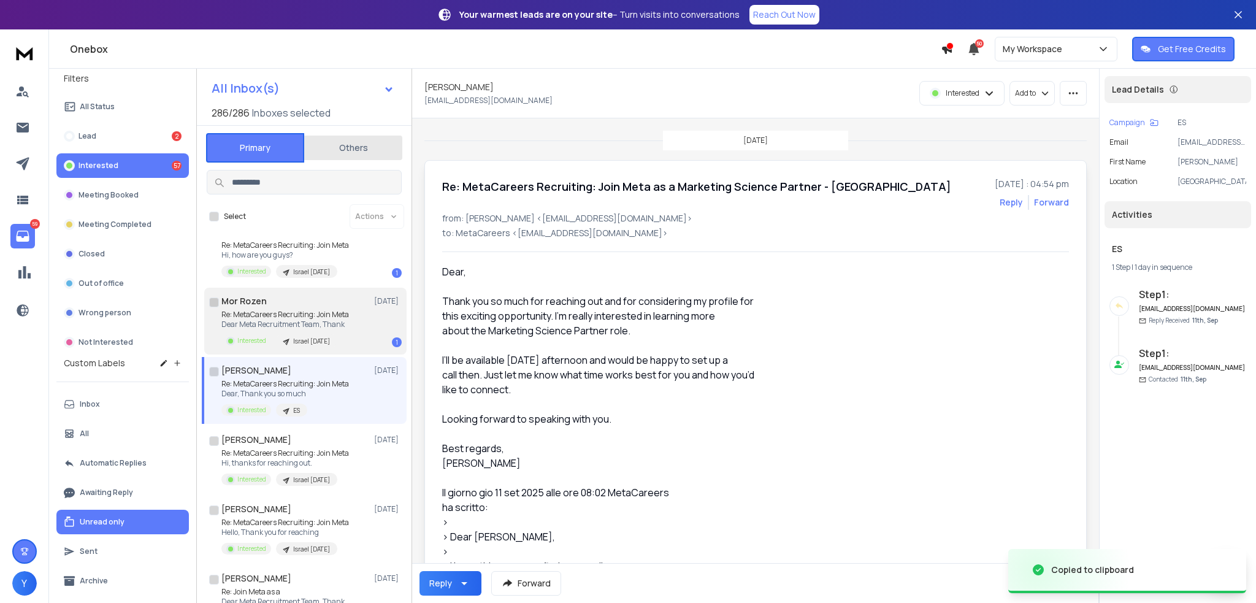
click at [349, 324] on p "Dear Meta Recruitment Team, Thank" at bounding box center [285, 325] width 128 height 10
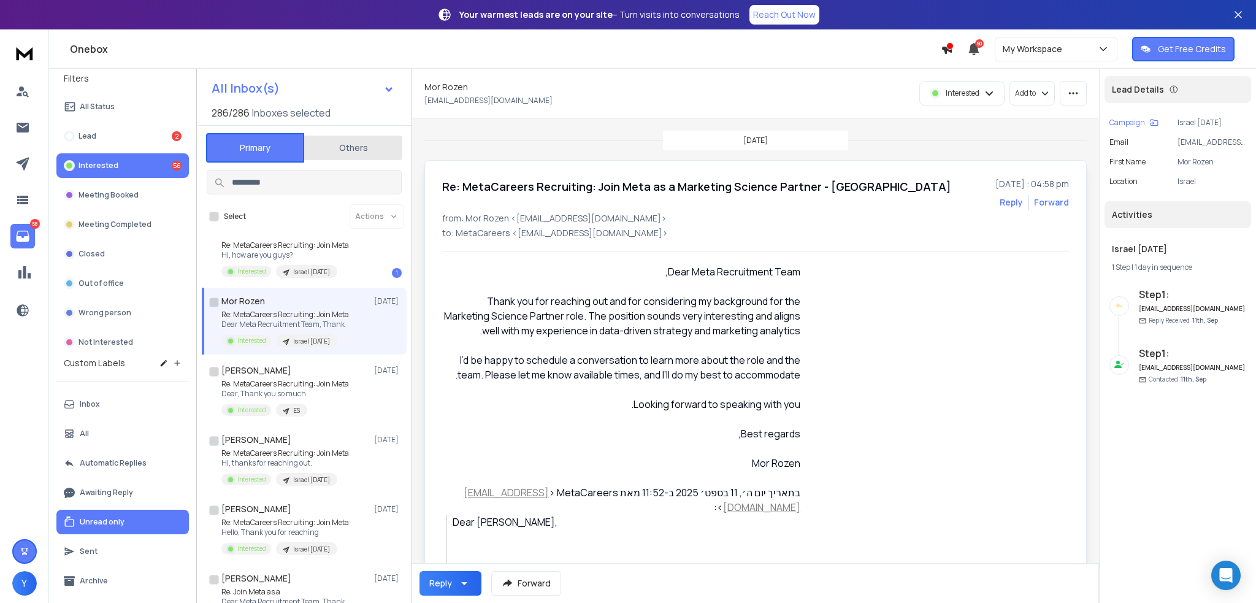
click at [486, 98] on p "[EMAIL_ADDRESS][DOMAIN_NAME]" at bounding box center [488, 101] width 128 height 10
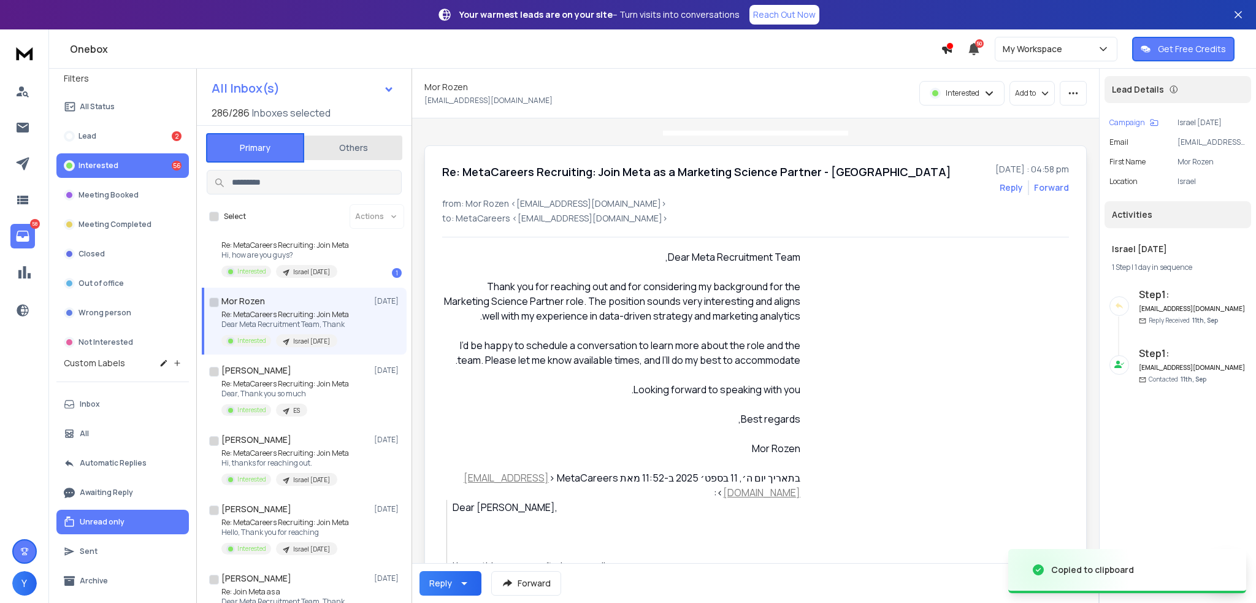
scroll to position [0, 0]
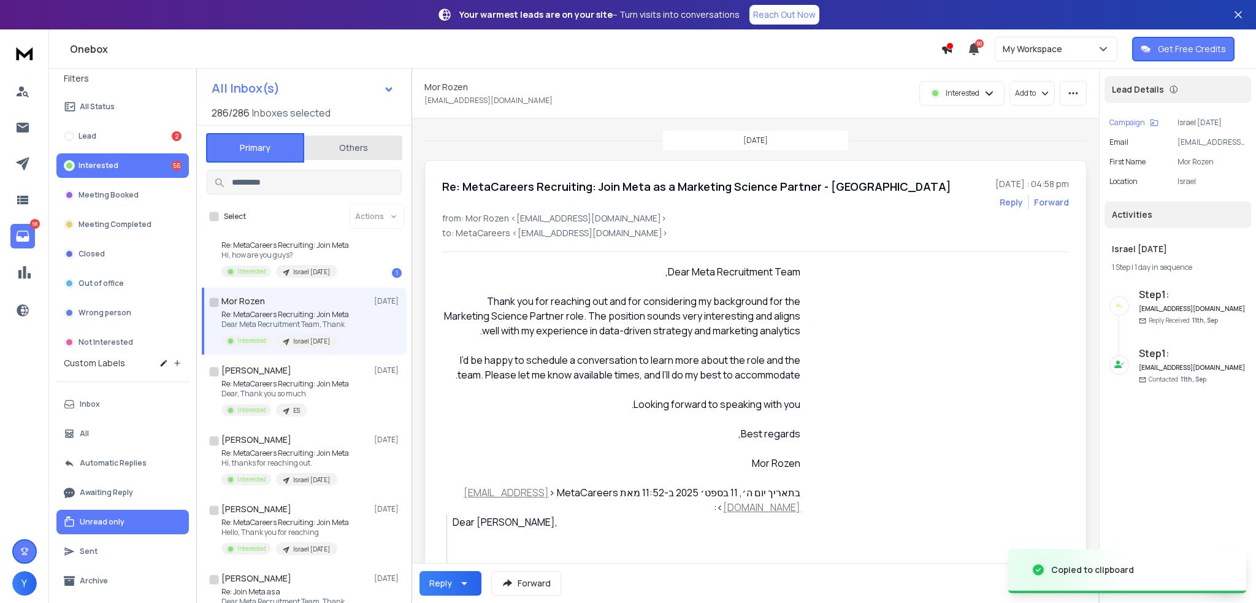
click at [528, 237] on p "to: MetaCareers <[EMAIL_ADDRESS][DOMAIN_NAME]>" at bounding box center [755, 233] width 627 height 12
drag, startPoint x: 528, startPoint y: 237, endPoint x: 667, endPoint y: 234, distance: 139.9
click at [667, 234] on p "to: MetaCareers <[EMAIL_ADDRESS][DOMAIN_NAME]>" at bounding box center [755, 233] width 627 height 12
click at [353, 257] on div "Re: MetaCareers Recruiting: Join Meta Hi, how are you guys? Interested Israel […" at bounding box center [311, 258] width 180 height 37
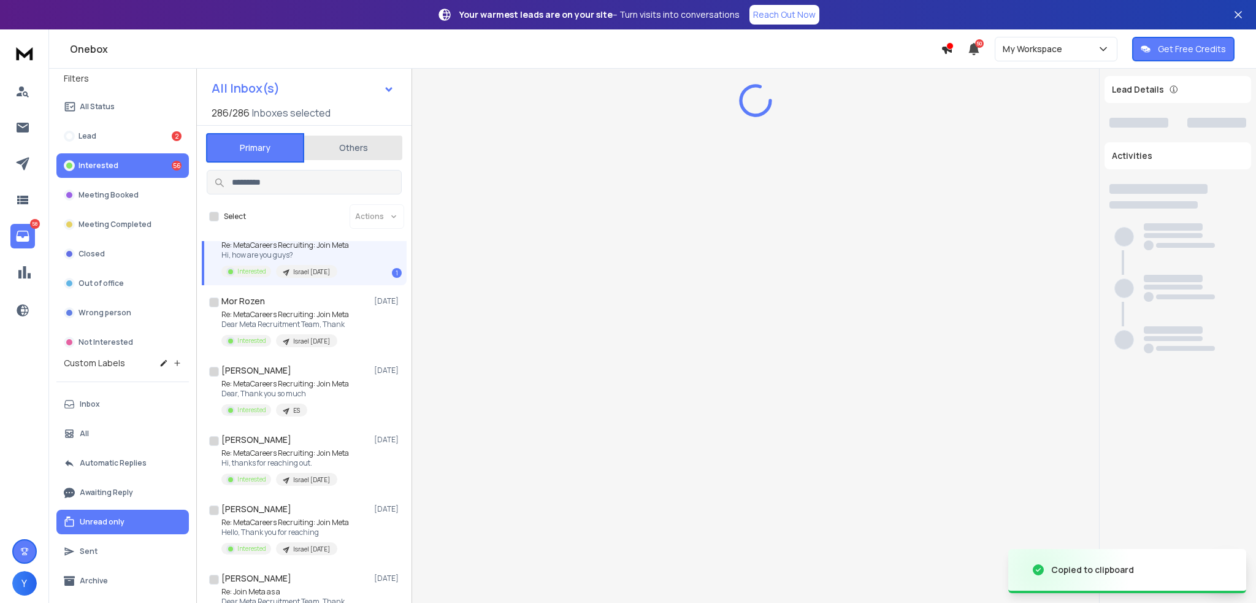
scroll to position [3653, 0]
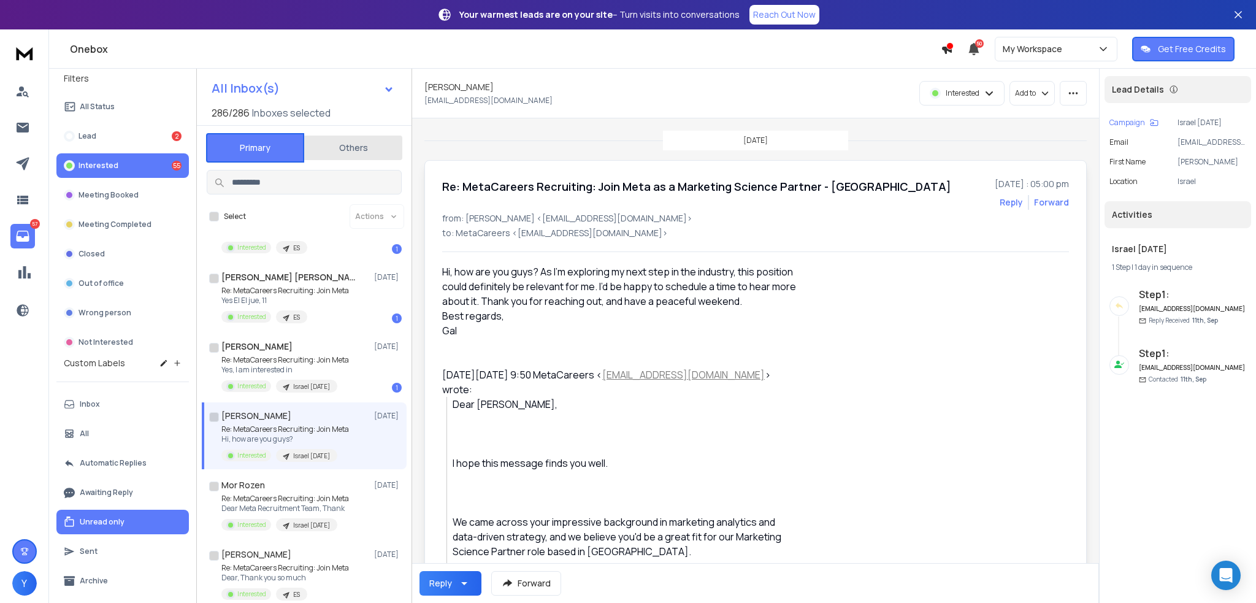
click at [485, 96] on p "[EMAIL_ADDRESS][DOMAIN_NAME]" at bounding box center [488, 101] width 128 height 10
click at [522, 225] on div "Re: MetaCareers Recruiting: Join Meta as a Marketing Science Partner - [GEOGRAP…" at bounding box center [755, 208] width 627 height 61
click at [522, 230] on p "to: MetaCareers <[EMAIL_ADDRESS][DOMAIN_NAME]>" at bounding box center [755, 233] width 627 height 12
drag, startPoint x: 524, startPoint y: 231, endPoint x: 666, endPoint y: 236, distance: 142.4
click at [666, 236] on p "to: MetaCareers <[EMAIL_ADDRESS][DOMAIN_NAME]>" at bounding box center [755, 233] width 627 height 12
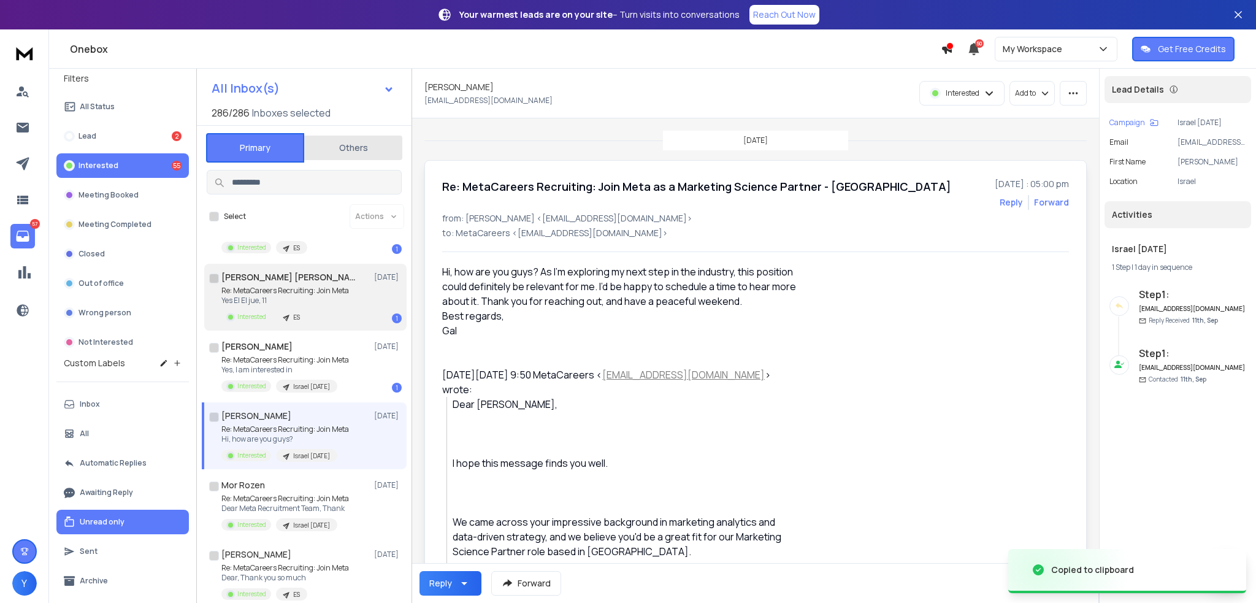
click at [340, 321] on div "Interested ES" at bounding box center [285, 316] width 128 height 13
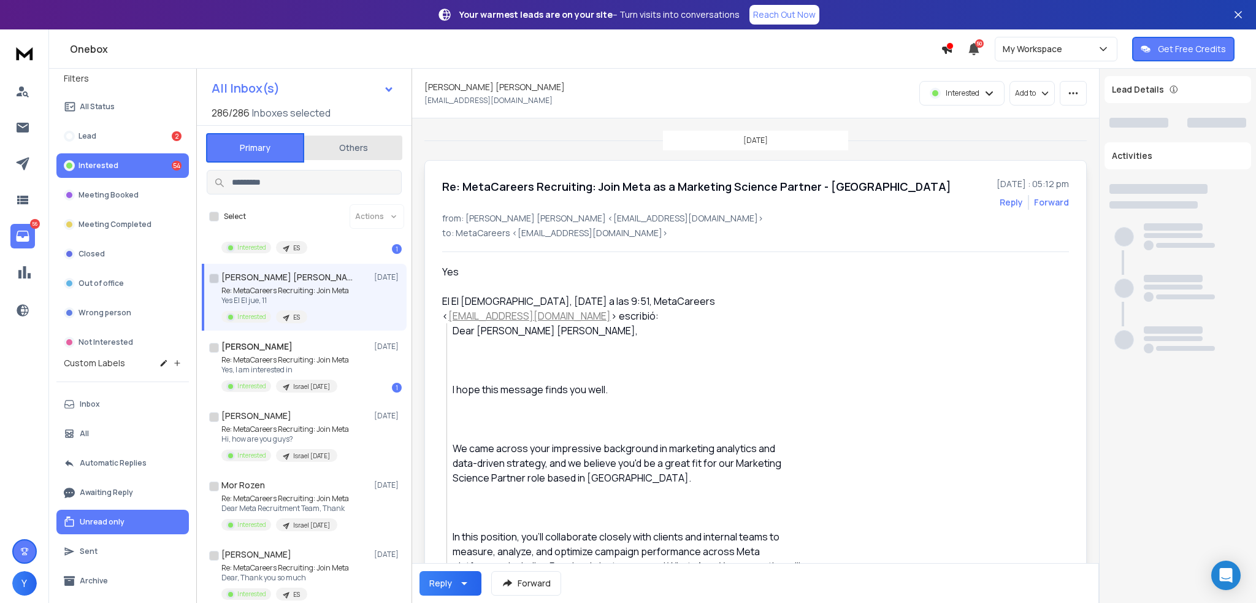
click at [503, 104] on p "[EMAIL_ADDRESS][DOMAIN_NAME]" at bounding box center [488, 101] width 128 height 10
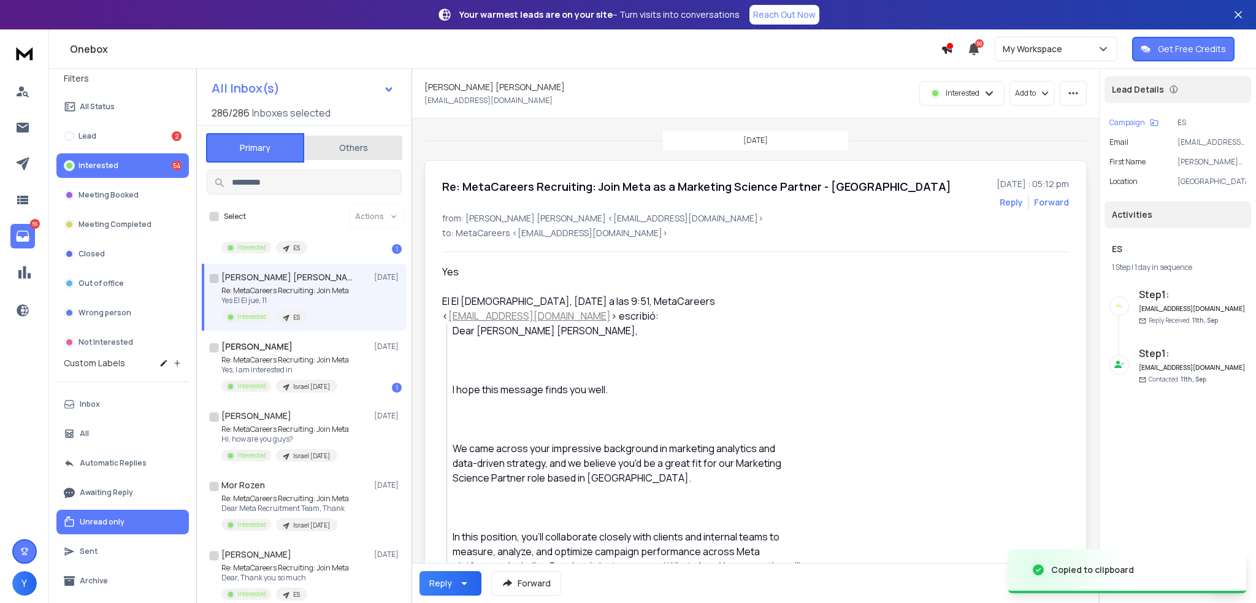
click at [521, 229] on p "to: MetaCareers <[EMAIL_ADDRESS][DOMAIN_NAME]>" at bounding box center [755, 233] width 627 height 12
drag, startPoint x: 521, startPoint y: 229, endPoint x: 655, endPoint y: 235, distance: 133.9
click at [655, 235] on p "to: MetaCareers <[EMAIL_ADDRESS][DOMAIN_NAME]>" at bounding box center [755, 233] width 627 height 12
click at [348, 369] on p "Yes, I am interested in" at bounding box center [285, 370] width 128 height 10
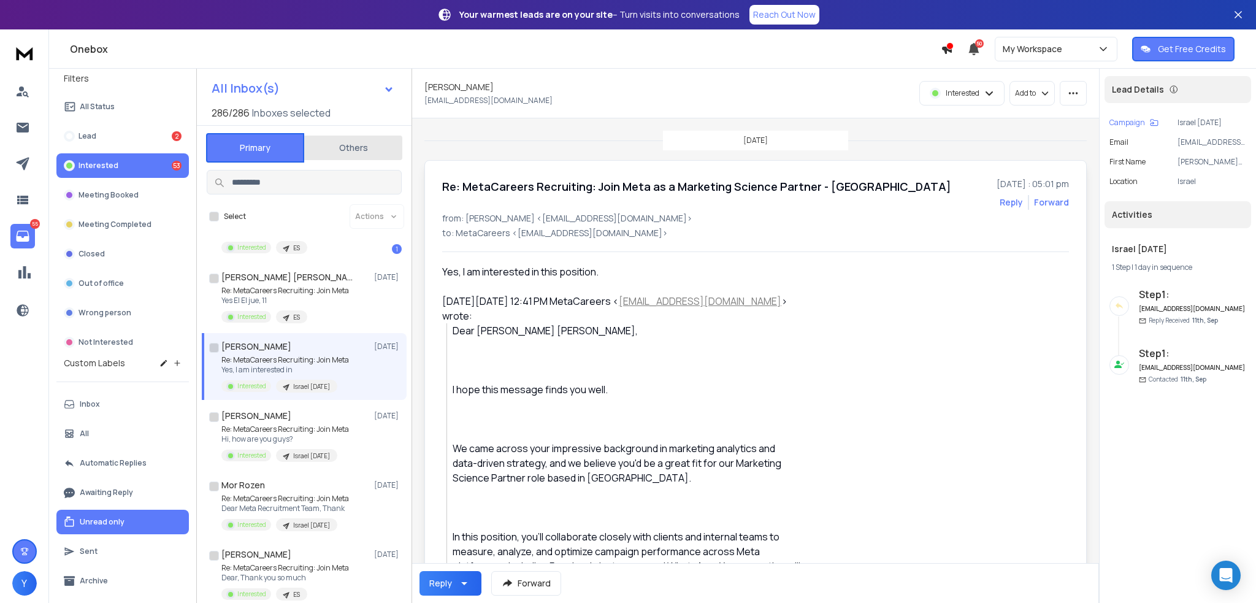
click at [476, 107] on div "[PERSON_NAME] תומר בן אזר [EMAIL_ADDRESS][DOMAIN_NAME] Interested Add to Intere…" at bounding box center [755, 94] width 687 height 50
click at [477, 103] on p "[EMAIL_ADDRESS][DOMAIN_NAME]" at bounding box center [488, 101] width 128 height 10
click at [519, 230] on p "to: MetaCareers <[EMAIL_ADDRESS][DOMAIN_NAME]>" at bounding box center [755, 233] width 627 height 12
drag, startPoint x: 519, startPoint y: 230, endPoint x: 669, endPoint y: 231, distance: 149.7
click at [669, 231] on p "to: MetaCareers <[EMAIL_ADDRESS][DOMAIN_NAME]>" at bounding box center [755, 233] width 627 height 12
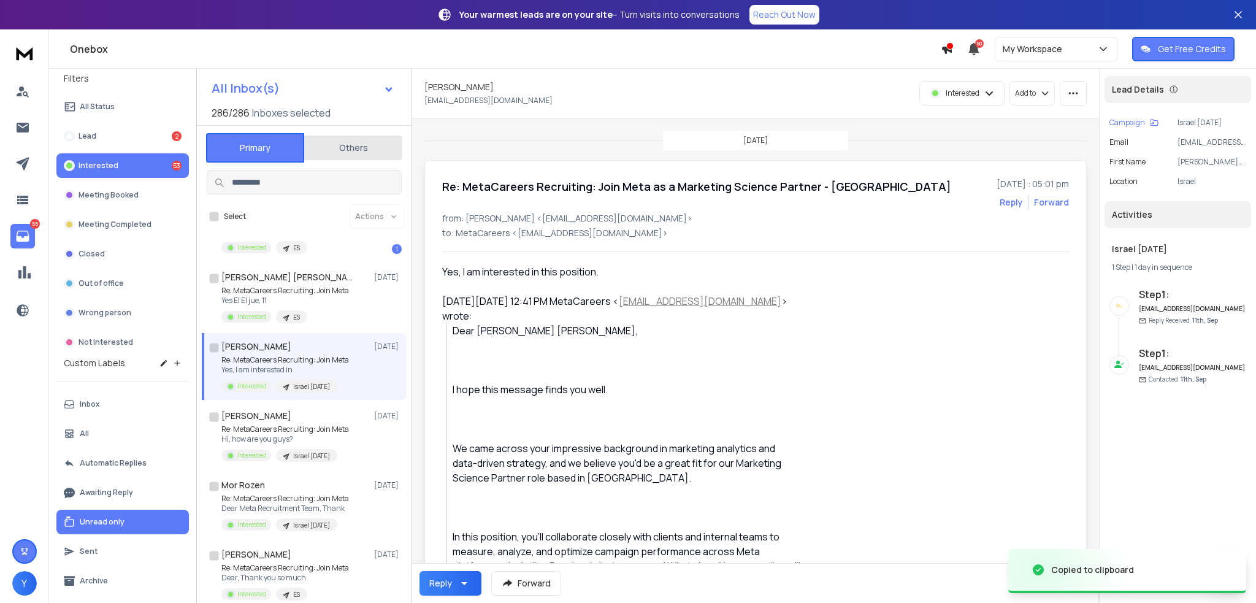
click at [358, 225] on div "Actions" at bounding box center [377, 216] width 55 height 25
click at [351, 232] on div "Select Actions גליה יערי 12:24 PM Re: MetaCareers Recruiting: Join Meta Hi, Tha…" at bounding box center [304, 426] width 215 height 522
click at [349, 239] on div "Select Actions גליה יערי 12:24 PM Re: MetaCareers Recruiting: Join Meta Hi, Tha…" at bounding box center [304, 426] width 215 height 522
click at [346, 245] on div "Interested ES" at bounding box center [285, 247] width 128 height 13
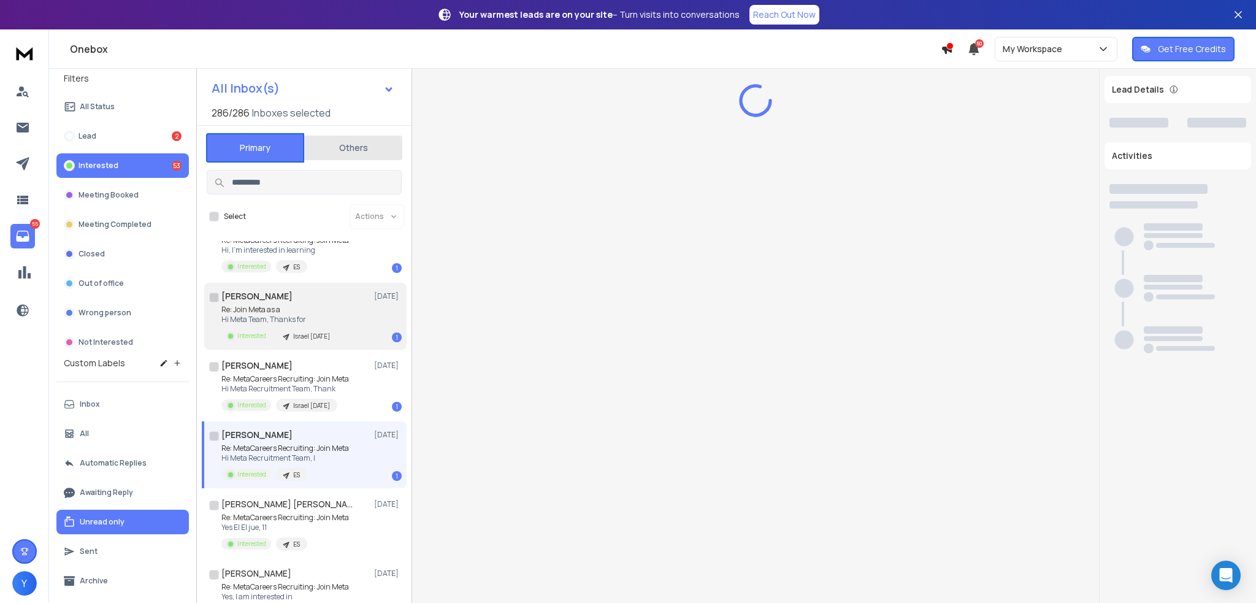
scroll to position [3408, 0]
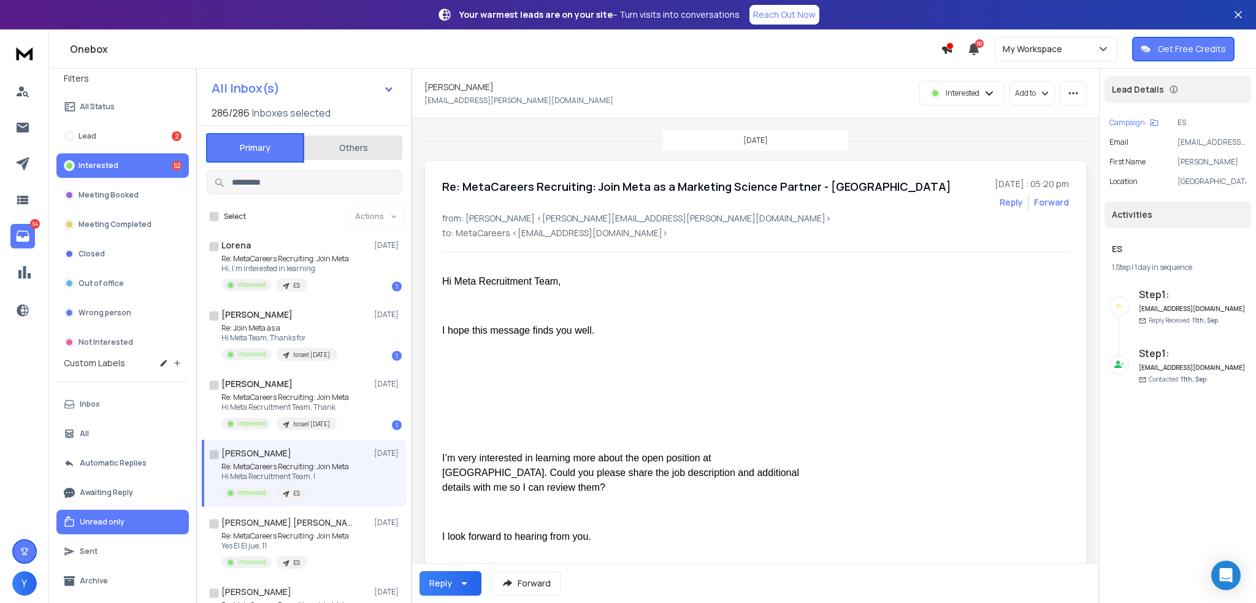
click at [488, 110] on div "[PERSON_NAME] [PERSON_NAME] [PERSON_NAME][EMAIL_ADDRESS][PERSON_NAME][DOMAIN_NA…" at bounding box center [755, 94] width 687 height 50
click at [494, 100] on p "[EMAIL_ADDRESS][PERSON_NAME][DOMAIN_NAME]" at bounding box center [518, 101] width 189 height 10
click at [519, 231] on p "to: MetaCareers <[EMAIL_ADDRESS][DOMAIN_NAME]>" at bounding box center [755, 233] width 627 height 12
drag, startPoint x: 519, startPoint y: 231, endPoint x: 637, endPoint y: 232, distance: 117.8
click at [637, 232] on p "to: MetaCareers <[EMAIL_ADDRESS][DOMAIN_NAME]>" at bounding box center [755, 233] width 627 height 12
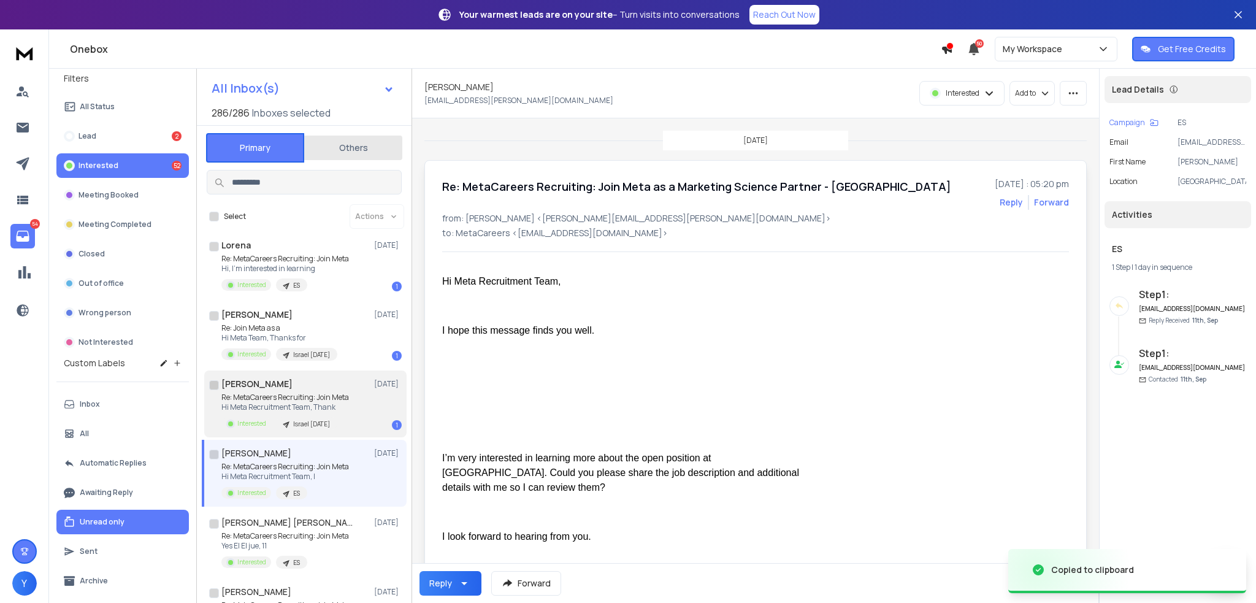
click at [309, 390] on div "[PERSON_NAME] [DATE] Re: MetaCareers Recruiting: Join Meta Hi Meta Recruitment …" at bounding box center [311, 404] width 180 height 52
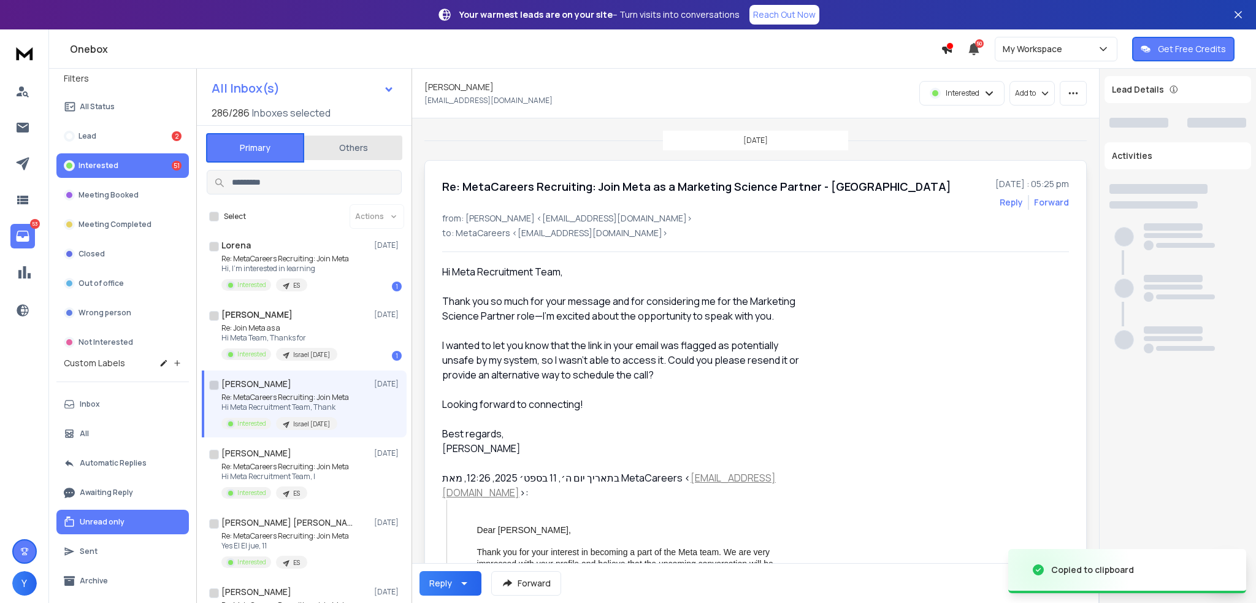
click at [506, 100] on p "[EMAIL_ADDRESS][DOMAIN_NAME]" at bounding box center [488, 101] width 128 height 10
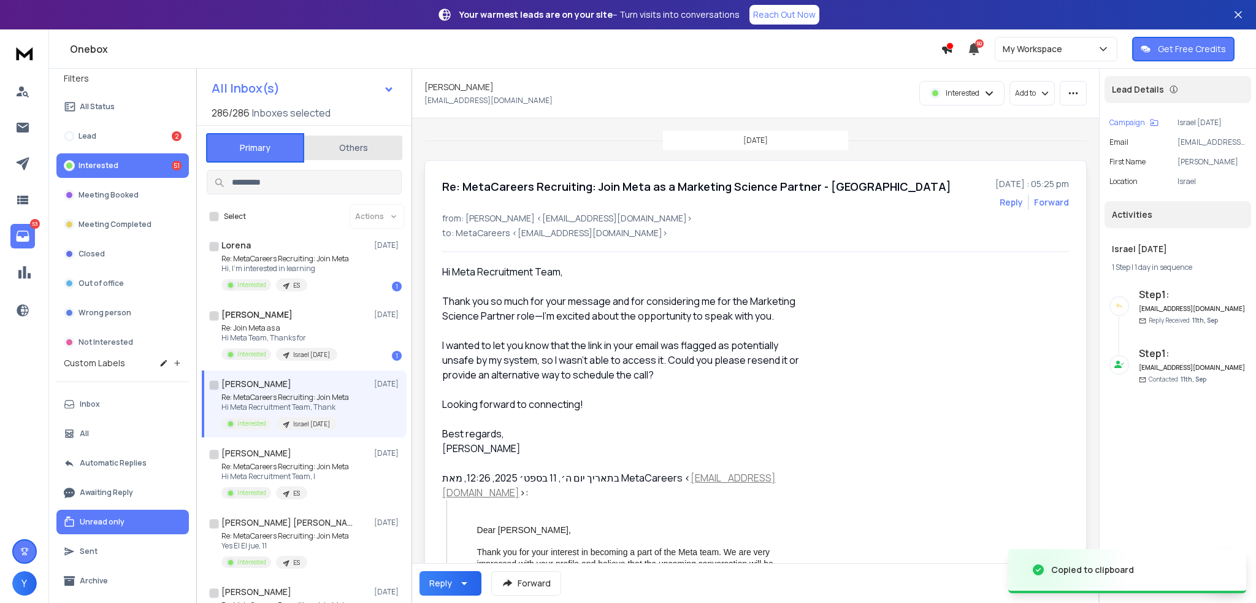
click at [521, 232] on p "to: MetaCareers <[EMAIL_ADDRESS][DOMAIN_NAME]>" at bounding box center [755, 233] width 627 height 12
drag, startPoint x: 521, startPoint y: 232, endPoint x: 638, endPoint y: 233, distance: 117.2
click at [638, 233] on p "to: MetaCareers <[EMAIL_ADDRESS][DOMAIN_NAME]>" at bounding box center [755, 233] width 627 height 12
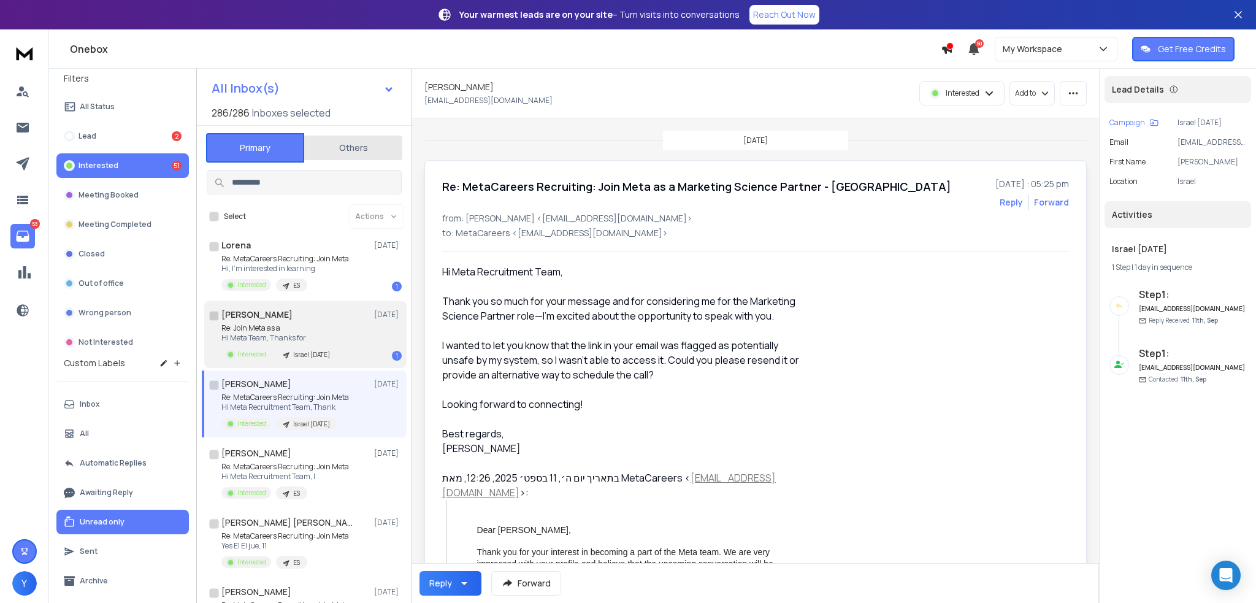
click at [321, 329] on p "Re: Join Meta as a" at bounding box center [279, 328] width 116 height 10
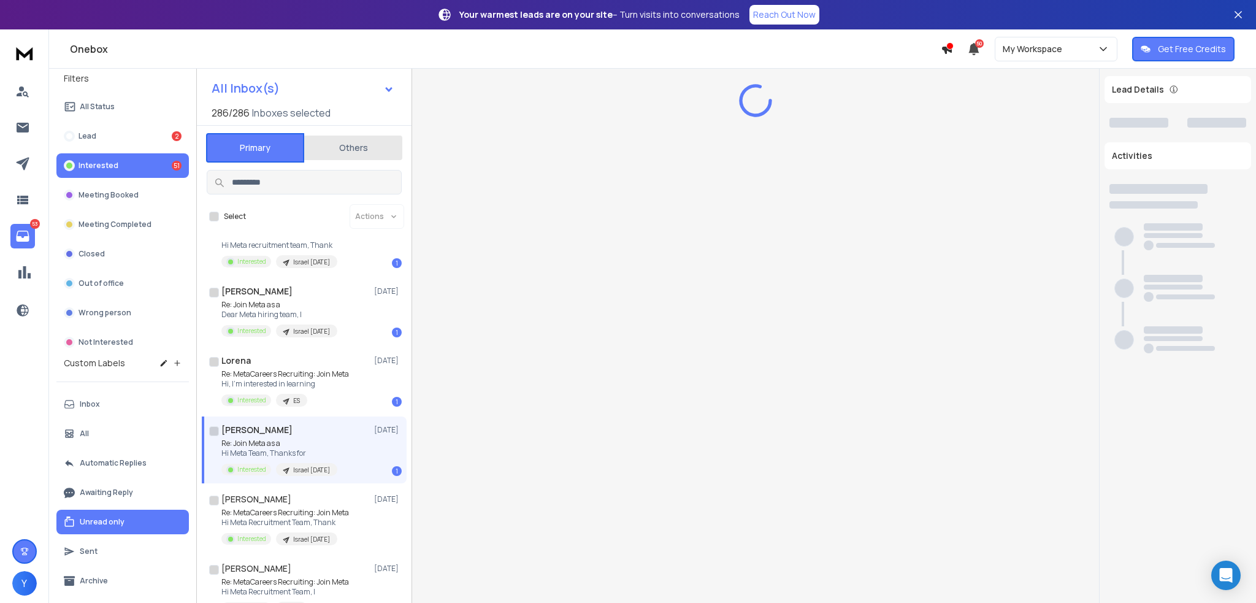
scroll to position [3285, 0]
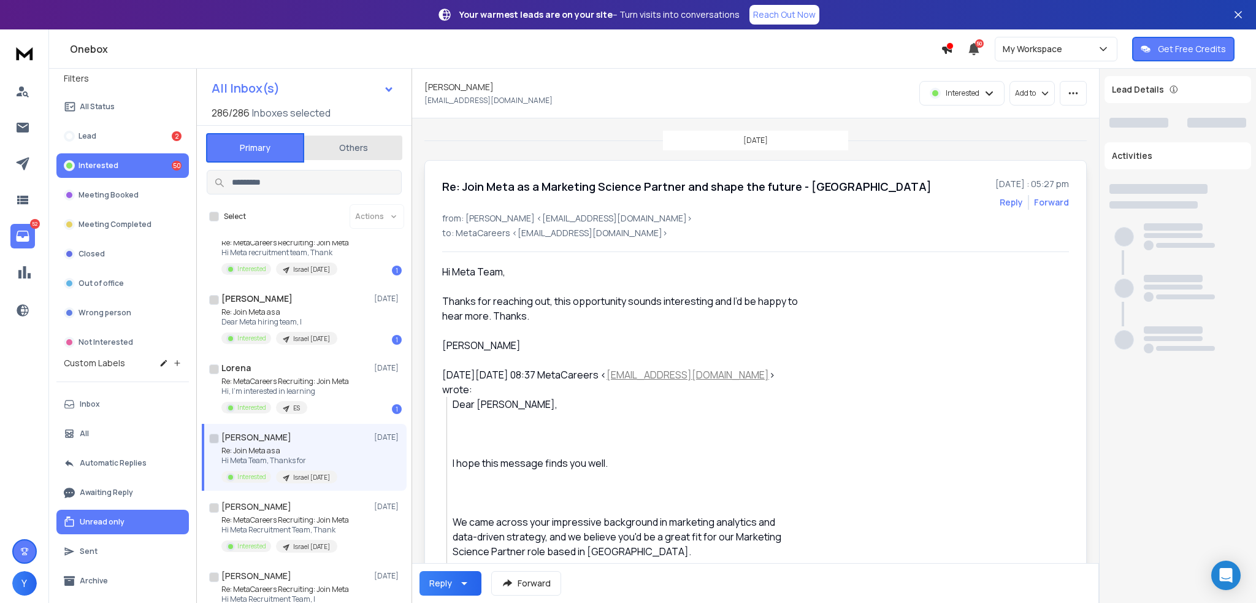
click at [488, 98] on p "[EMAIL_ADDRESS][DOMAIN_NAME]" at bounding box center [488, 101] width 128 height 10
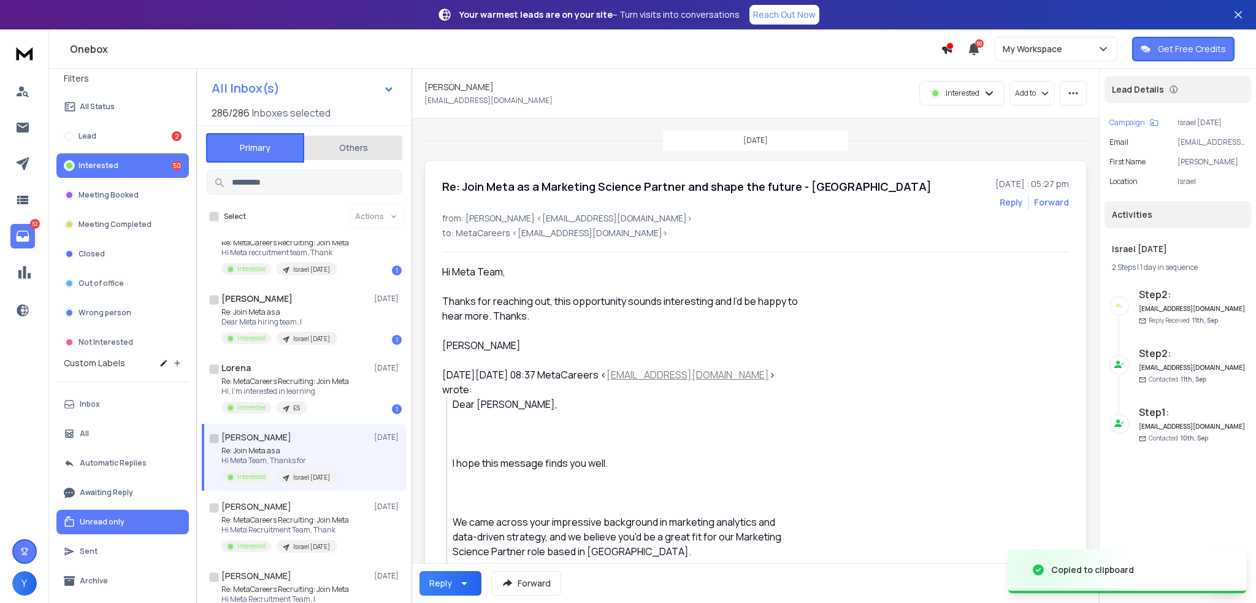
click at [520, 232] on p "to: MetaCareers <[EMAIL_ADDRESS][DOMAIN_NAME]>" at bounding box center [755, 233] width 627 height 12
drag, startPoint x: 520, startPoint y: 232, endPoint x: 647, endPoint y: 232, distance: 127.0
click at [647, 232] on p "to: MetaCareers <[EMAIL_ADDRESS][DOMAIN_NAME]>" at bounding box center [755, 233] width 627 height 12
click at [341, 359] on div "[PERSON_NAME] [DATE] Re: MetaCareers Recruiting: Join Meta Hi, I’m interested i…" at bounding box center [305, 388] width 202 height 67
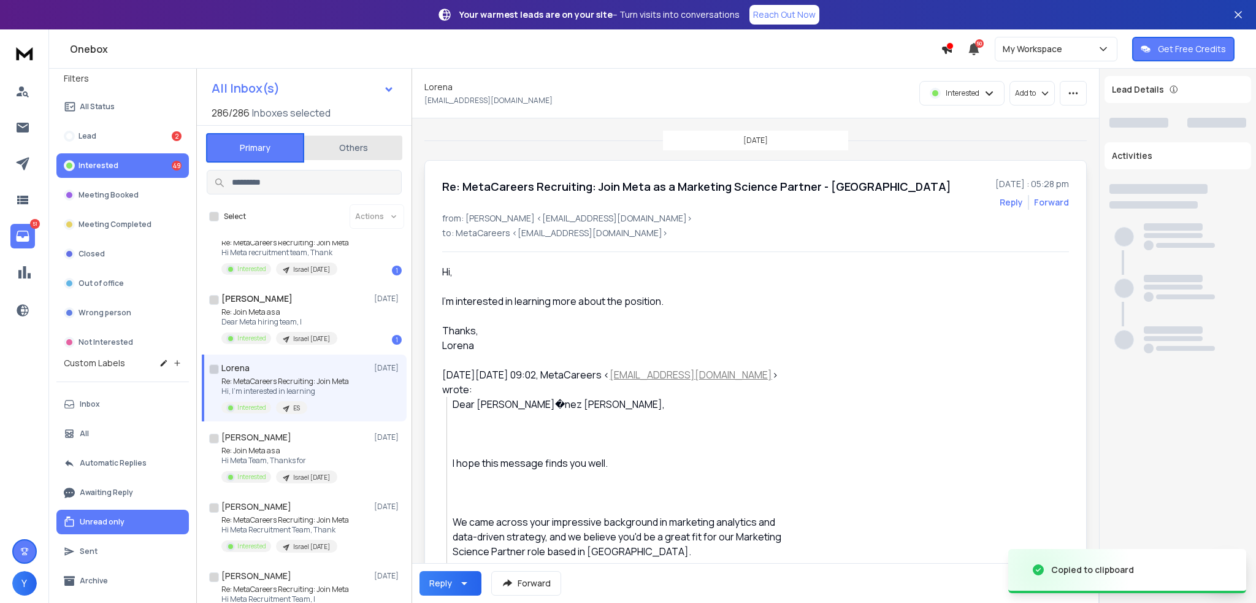
click at [509, 103] on p "[EMAIL_ADDRESS][DOMAIN_NAME]" at bounding box center [488, 101] width 128 height 10
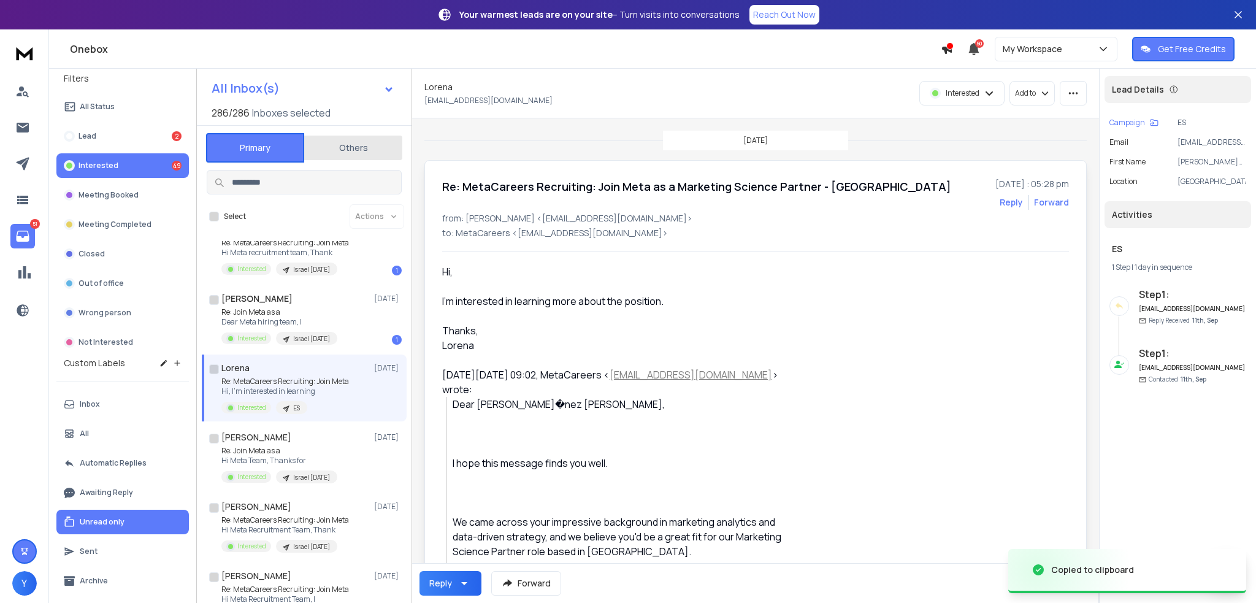
click at [524, 233] on p "to: MetaCareers <[EMAIL_ADDRESS][DOMAIN_NAME]>" at bounding box center [755, 233] width 627 height 12
drag, startPoint x: 524, startPoint y: 233, endPoint x: 661, endPoint y: 232, distance: 136.8
click at [661, 232] on p "to: MetaCareers <[EMAIL_ADDRESS][DOMAIN_NAME]>" at bounding box center [755, 233] width 627 height 12
click at [363, 336] on div "Re: Join Meta as a Dear Meta hiring team, I Interested Israel [DATE] 1" at bounding box center [311, 325] width 180 height 37
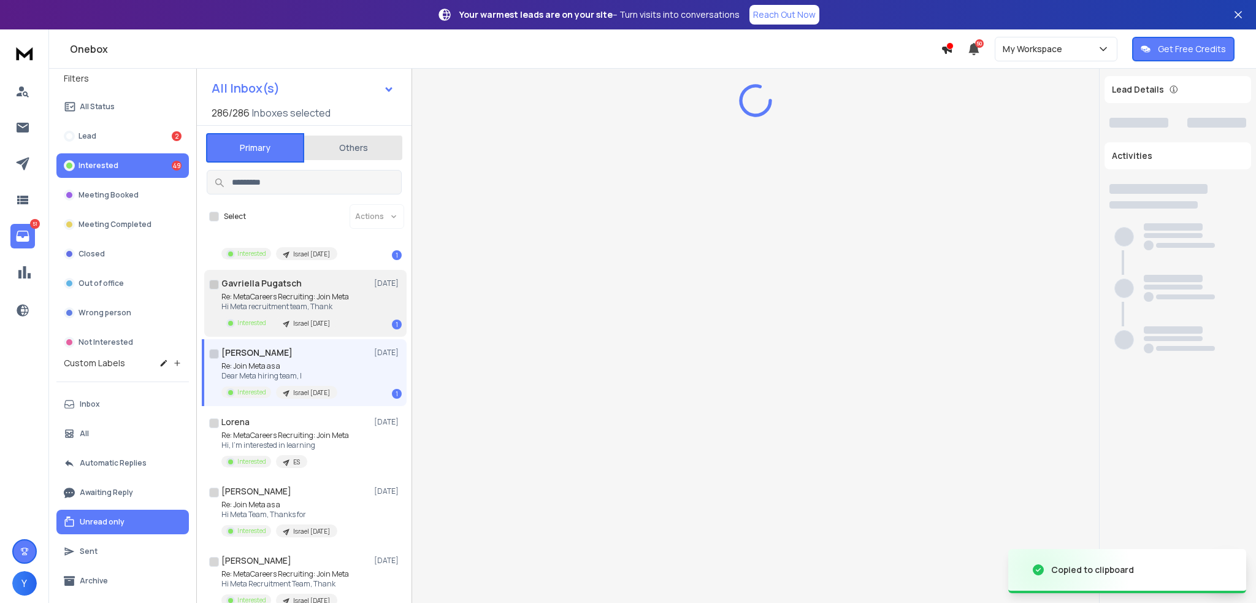
scroll to position [3224, 0]
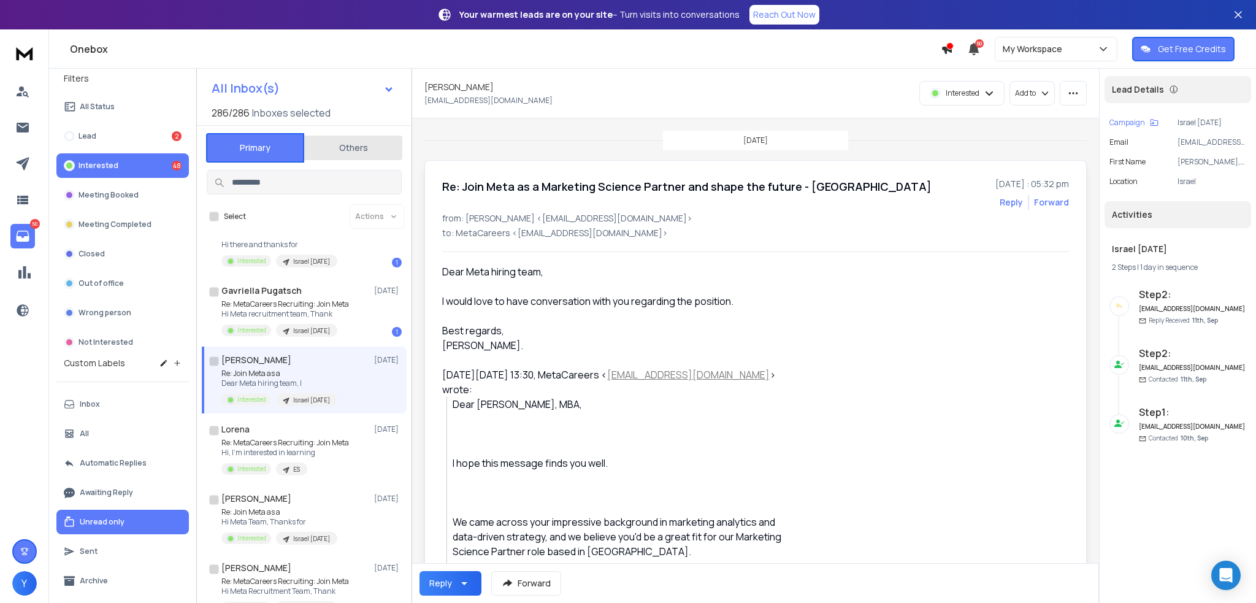
click at [501, 102] on p "[EMAIL_ADDRESS][DOMAIN_NAME]" at bounding box center [488, 101] width 128 height 10
click at [520, 233] on p "to: MetaCareers <[EMAIL_ADDRESS][DOMAIN_NAME]>" at bounding box center [755, 233] width 627 height 12
drag, startPoint x: 520, startPoint y: 233, endPoint x: 662, endPoint y: 228, distance: 142.4
click at [662, 228] on p "to: MetaCareers <[EMAIL_ADDRESS][DOMAIN_NAME]>" at bounding box center [755, 233] width 627 height 12
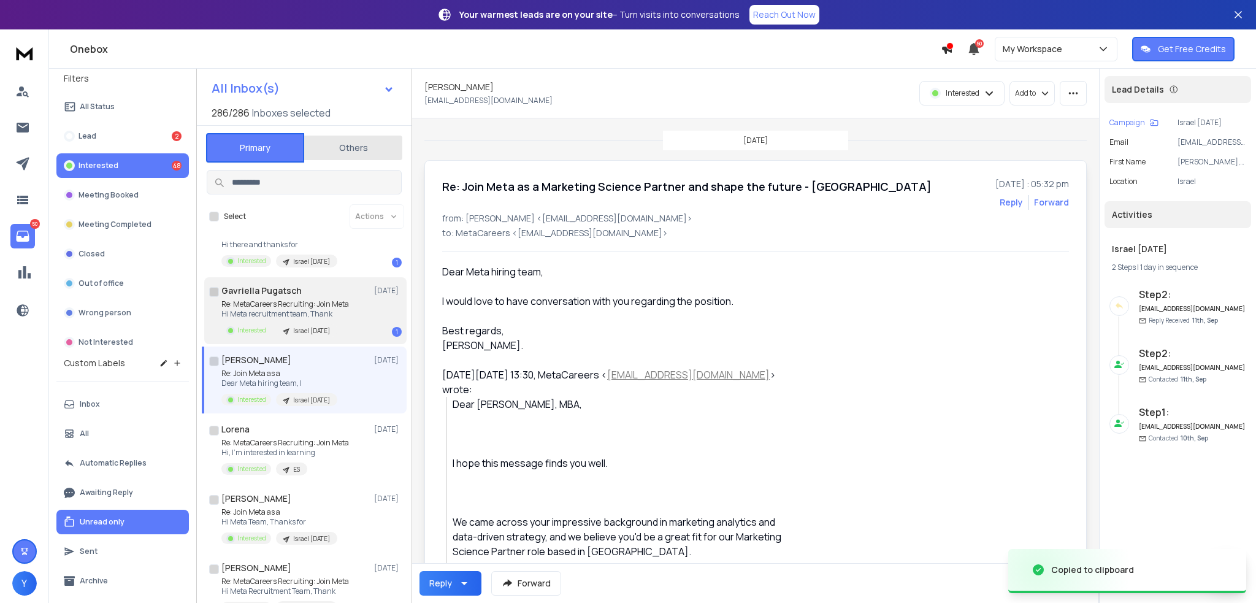
click at [358, 291] on div "[PERSON_NAME] [DATE]" at bounding box center [311, 291] width 180 height 12
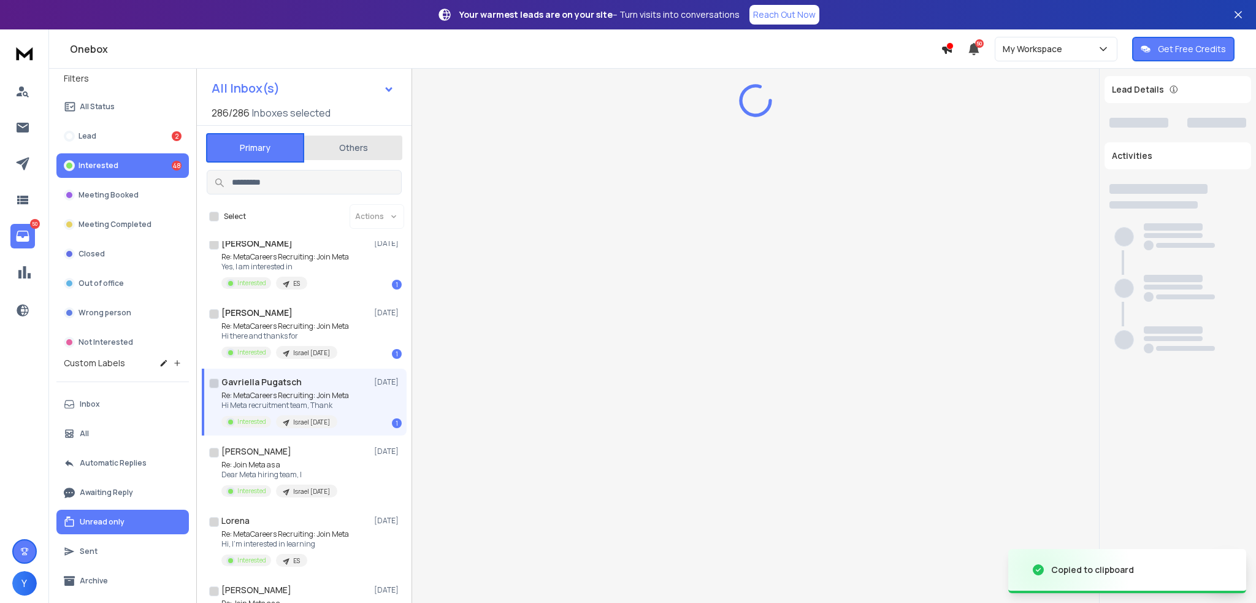
scroll to position [3101, 0]
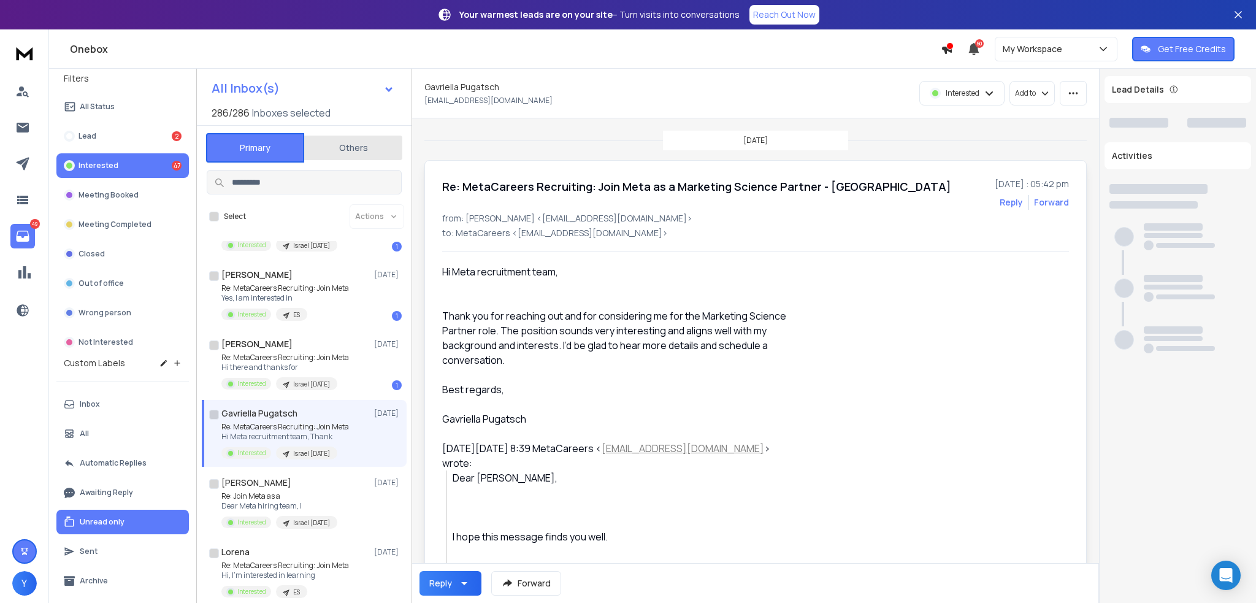
click at [488, 96] on p "[EMAIL_ADDRESS][DOMAIN_NAME]" at bounding box center [488, 101] width 128 height 10
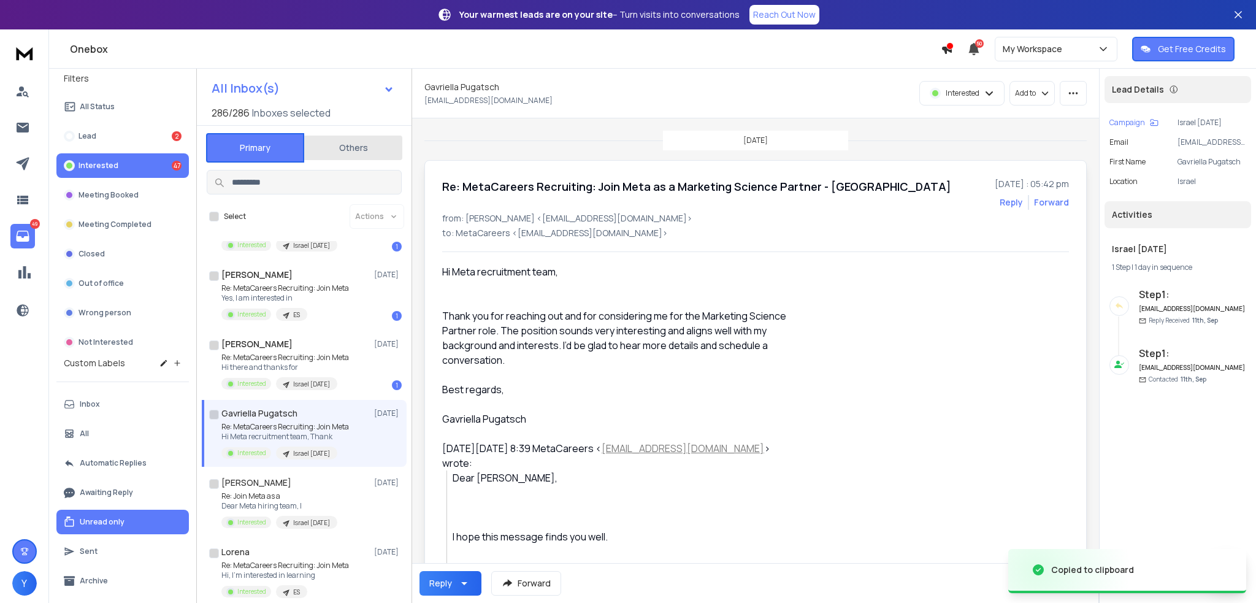
click at [484, 101] on p "[EMAIL_ADDRESS][DOMAIN_NAME]" at bounding box center [488, 101] width 128 height 10
click at [528, 231] on p "to: MetaCareers <[EMAIL_ADDRESS][DOMAIN_NAME]>" at bounding box center [755, 233] width 627 height 12
drag, startPoint x: 528, startPoint y: 231, endPoint x: 675, endPoint y: 232, distance: 146.6
click at [675, 232] on p "to: MetaCareers <[EMAIL_ADDRESS][DOMAIN_NAME]>" at bounding box center [755, 233] width 627 height 12
click at [347, 350] on div "[PERSON_NAME] [DATE] Re: MetaCareers Recruiting: Join Meta Hi there and thanks …" at bounding box center [311, 364] width 180 height 52
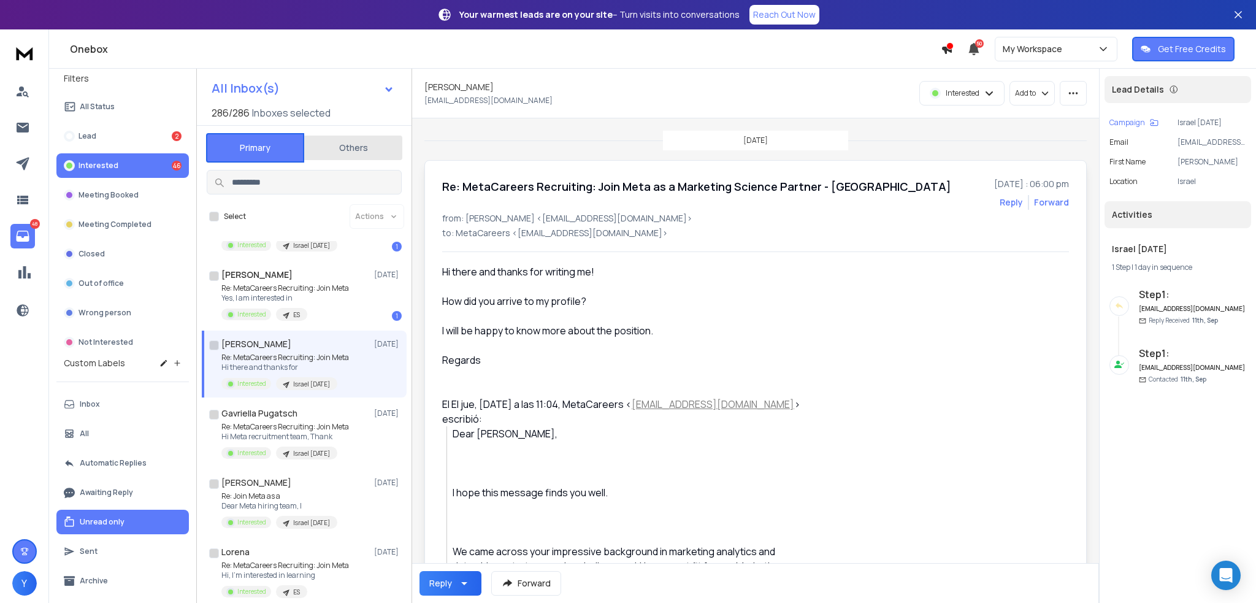
click at [493, 101] on p "[EMAIL_ADDRESS][DOMAIN_NAME]" at bounding box center [488, 101] width 128 height 10
click at [517, 234] on p "to: MetaCareers <[EMAIL_ADDRESS][DOMAIN_NAME]>" at bounding box center [755, 233] width 627 height 12
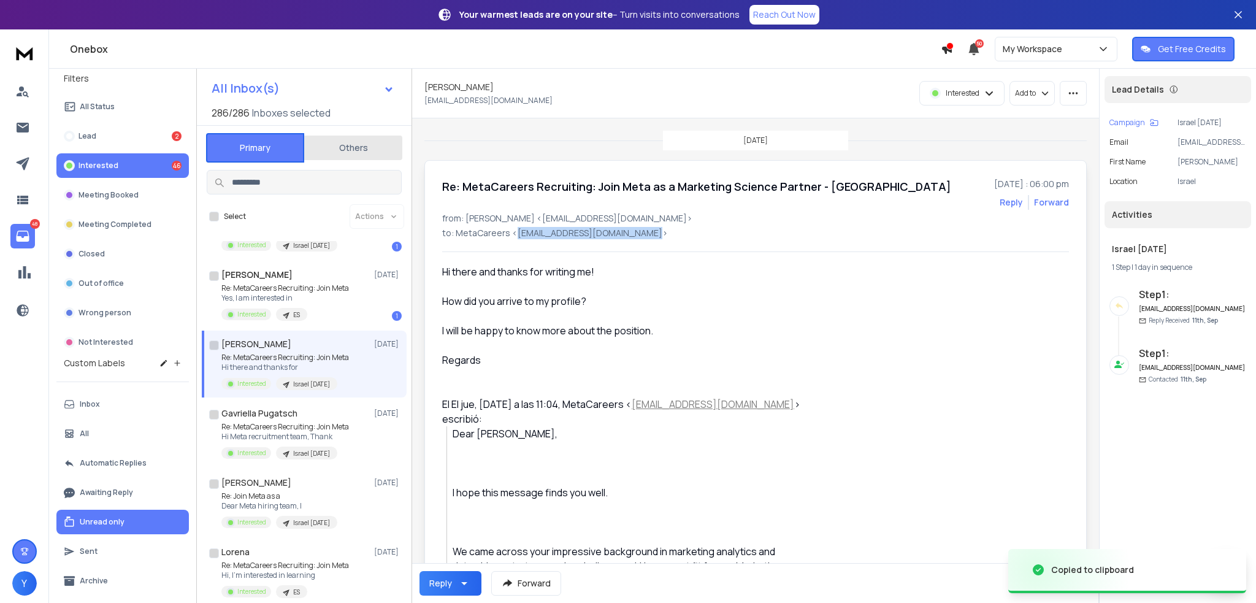
drag, startPoint x: 517, startPoint y: 234, endPoint x: 633, endPoint y: 231, distance: 116.0
click at [633, 231] on p "to: MetaCareers <[EMAIL_ADDRESS][DOMAIN_NAME]>" at bounding box center [755, 233] width 627 height 12
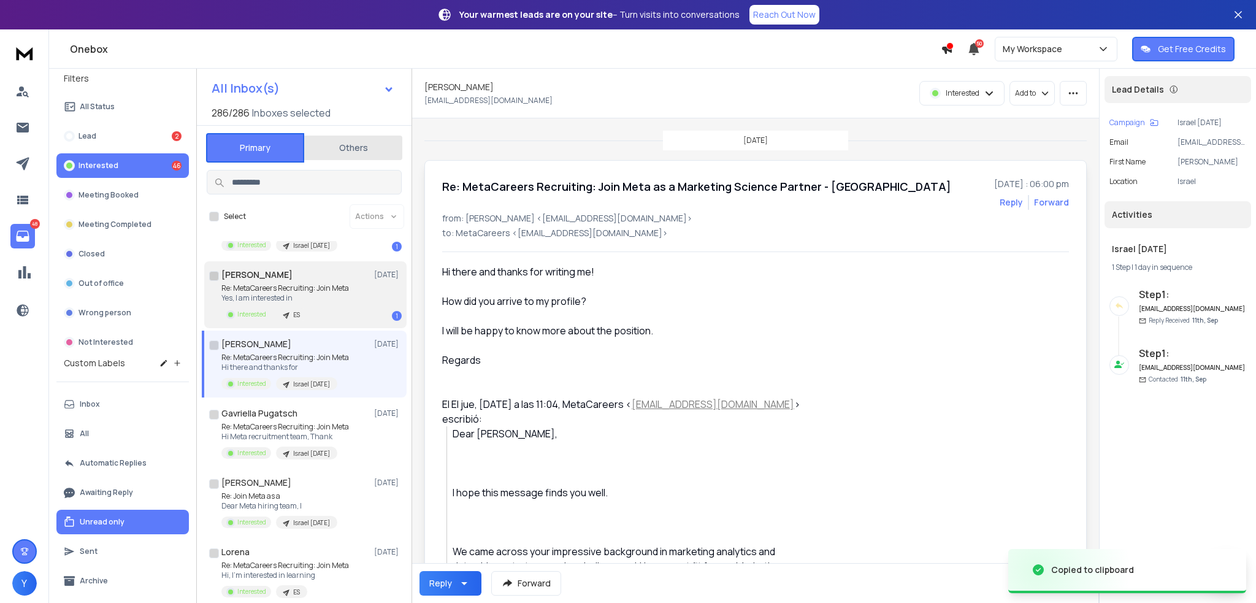
click at [358, 291] on div "Re: MetaCareers Recruiting: Join Meta Yes, I am interested in Interested ES 1" at bounding box center [311, 301] width 180 height 37
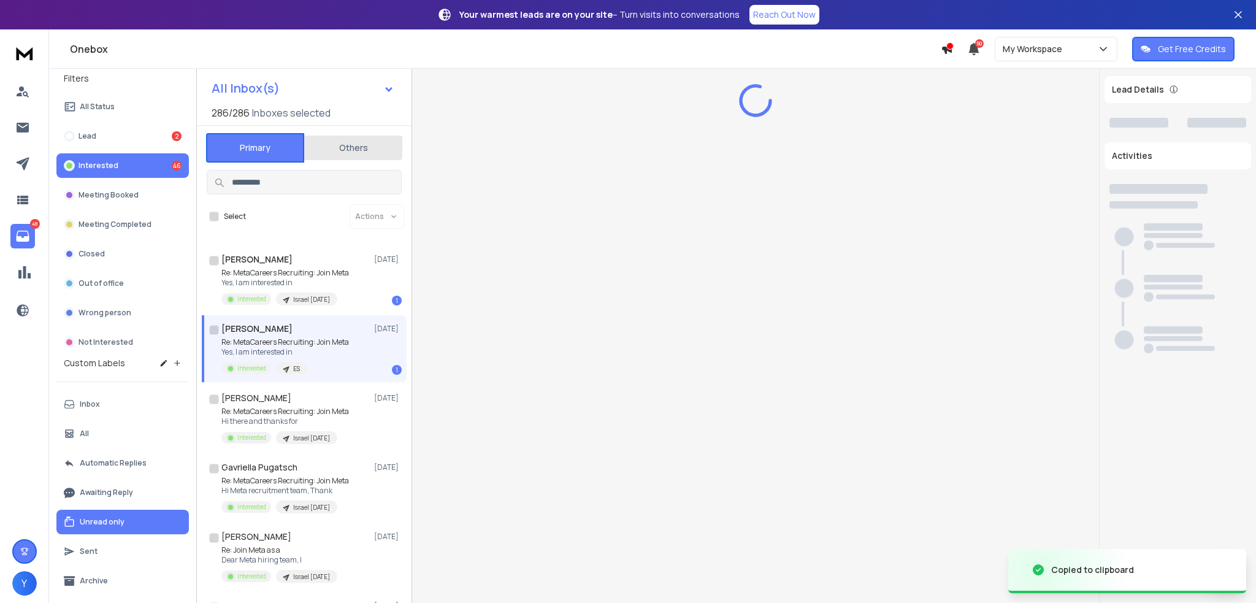
scroll to position [3040, 0]
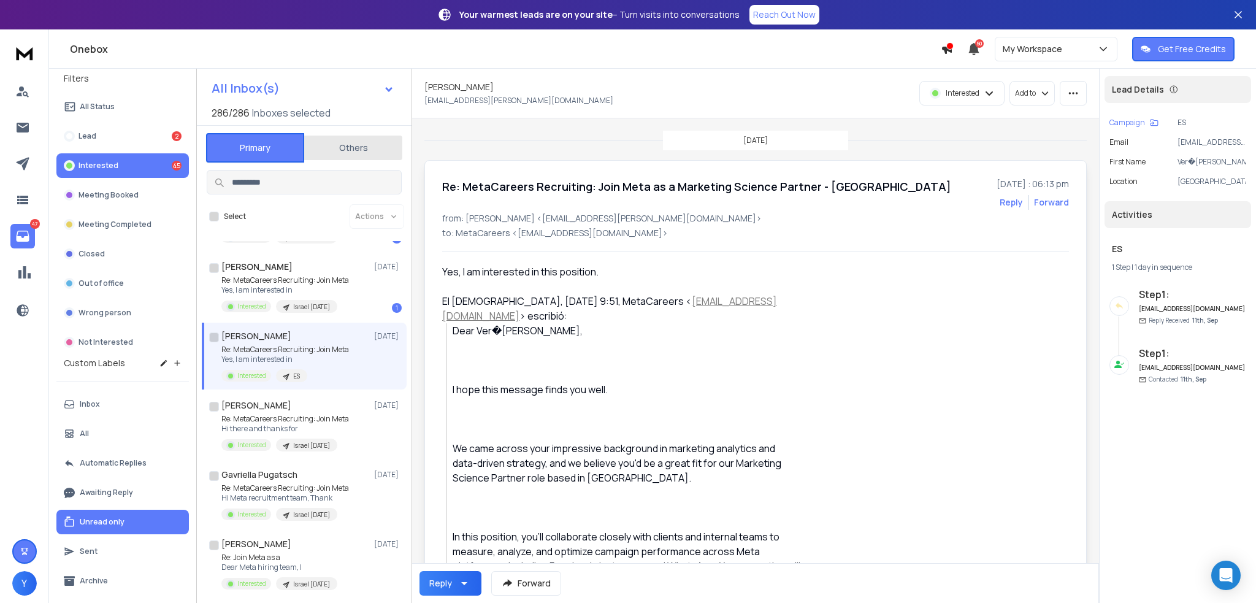
click at [500, 104] on p "[EMAIL_ADDRESS][PERSON_NAME][DOMAIN_NAME]" at bounding box center [518, 101] width 189 height 10
click at [514, 232] on p "to: MetaCareers <[EMAIL_ADDRESS][DOMAIN_NAME]>" at bounding box center [755, 233] width 627 height 12
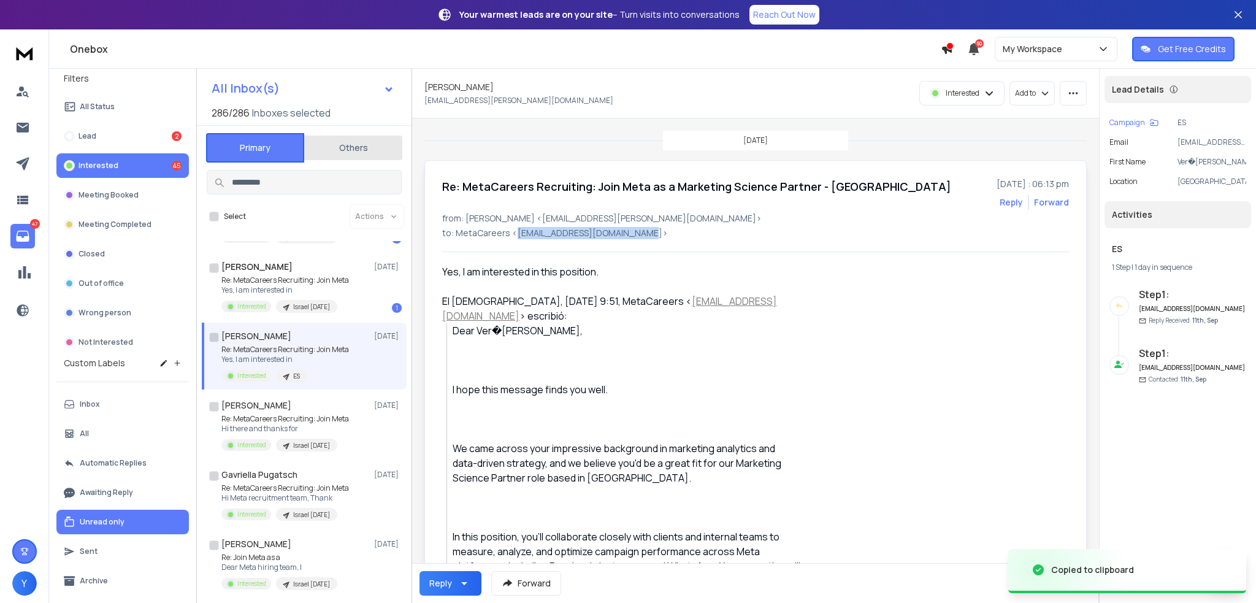
drag, startPoint x: 514, startPoint y: 232, endPoint x: 626, endPoint y: 232, distance: 111.6
click at [626, 232] on p "to: MetaCareers <[EMAIL_ADDRESS][DOMAIN_NAME]>" at bounding box center [755, 233] width 627 height 12
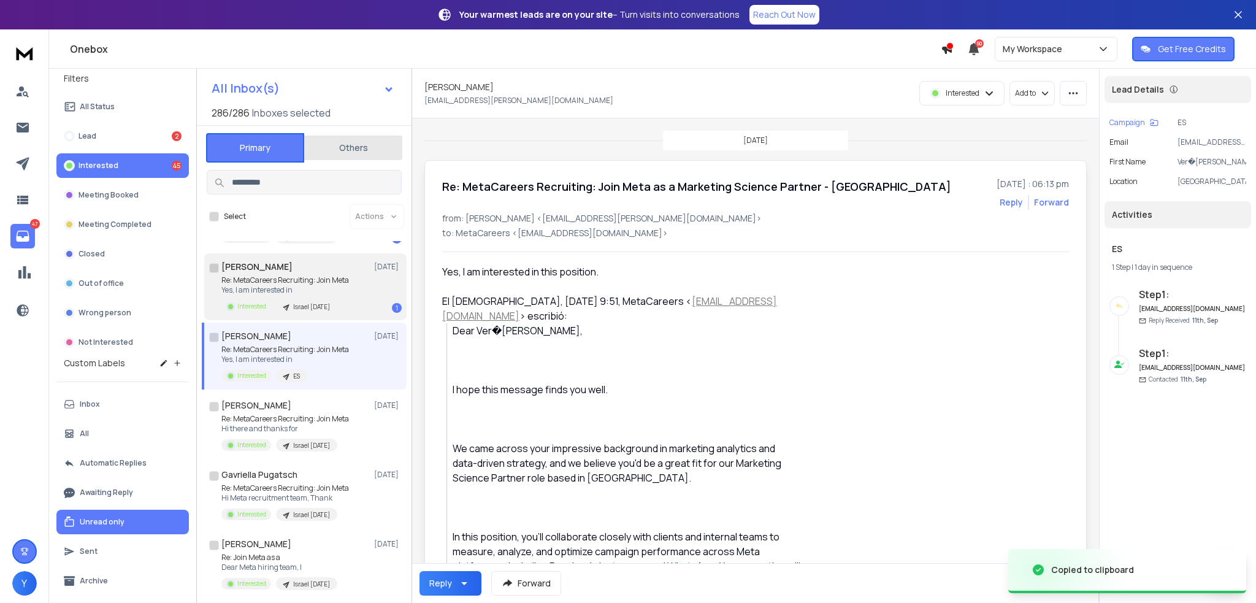
click at [366, 294] on div "Re: MetaCareers Recruiting: Join Meta Yes, I am interested in Interested Israel…" at bounding box center [311, 293] width 180 height 37
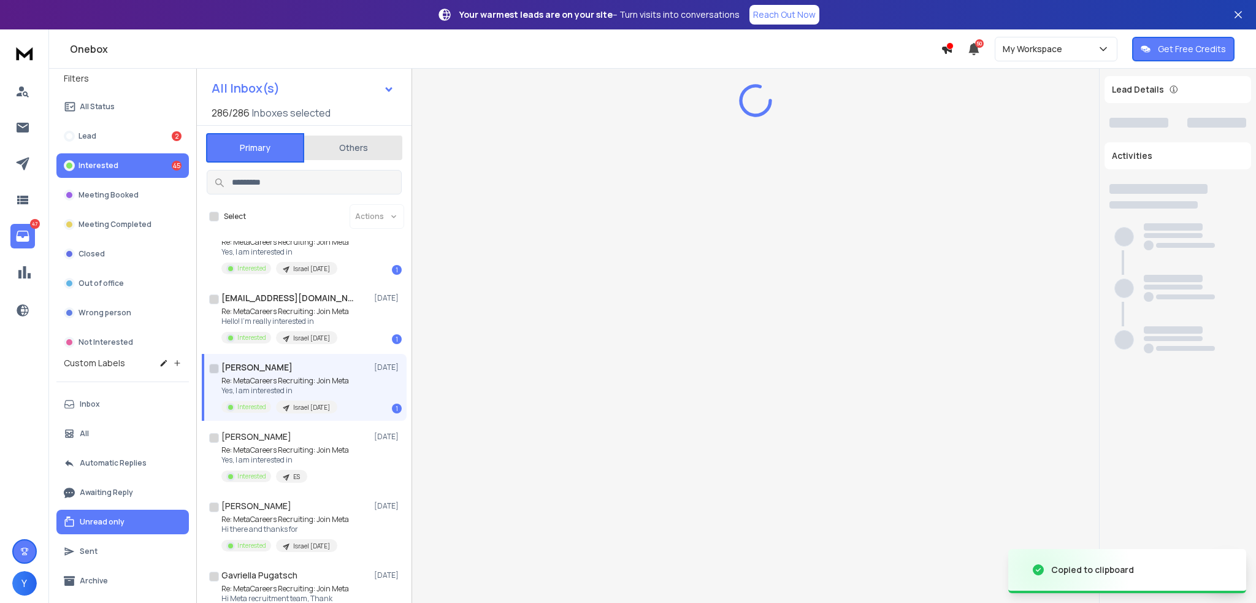
scroll to position [2917, 0]
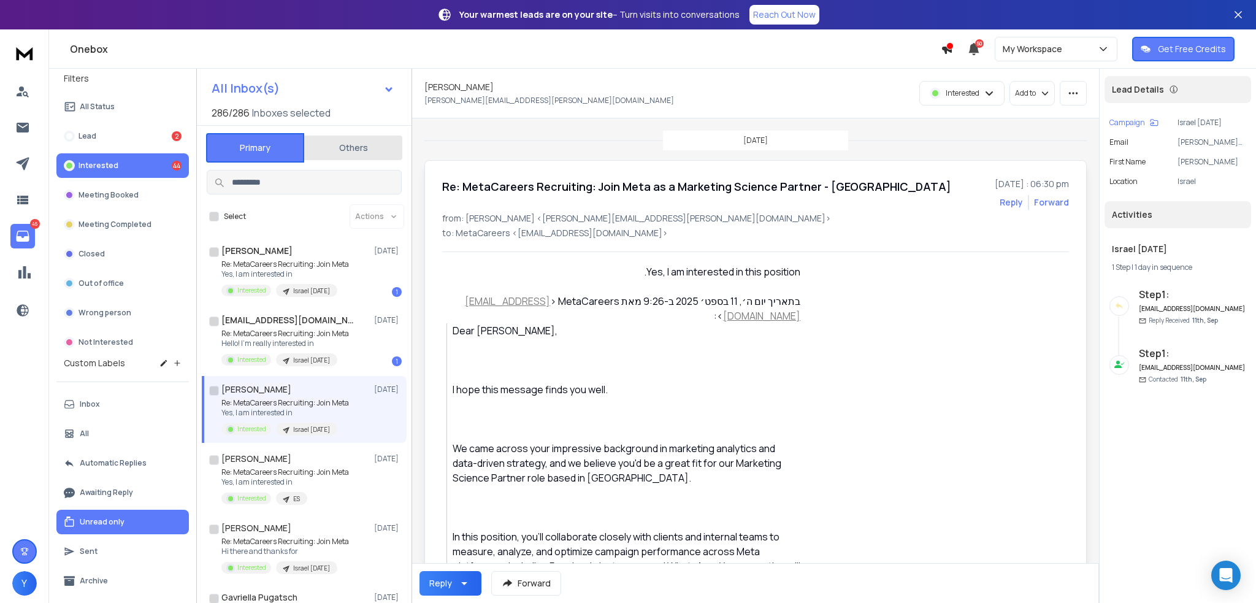
click at [480, 97] on p "[PERSON_NAME][EMAIL_ADDRESS][PERSON_NAME][DOMAIN_NAME]" at bounding box center [549, 101] width 250 height 10
click at [505, 229] on p "to: MetaCareers <[EMAIL_ADDRESS][DOMAIN_NAME]>" at bounding box center [755, 233] width 627 height 12
click at [518, 231] on p "to: MetaCareers <[EMAIL_ADDRESS][DOMAIN_NAME]>" at bounding box center [755, 233] width 627 height 12
drag, startPoint x: 518, startPoint y: 231, endPoint x: 655, endPoint y: 233, distance: 137.4
click at [655, 233] on p "to: MetaCareers <[EMAIL_ADDRESS][DOMAIN_NAME]>" at bounding box center [755, 233] width 627 height 12
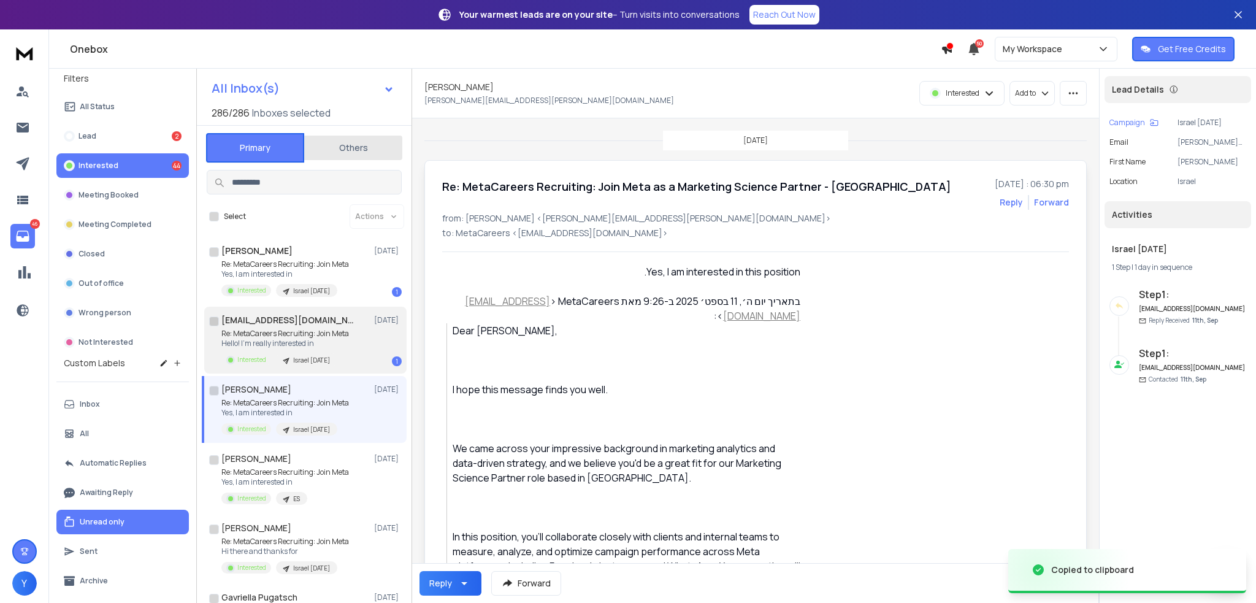
click at [343, 326] on div "[EMAIL_ADDRESS][DOMAIN_NAME] [DATE] Re: MetaCareers Recruiting: Join Meta Hello…" at bounding box center [311, 340] width 180 height 52
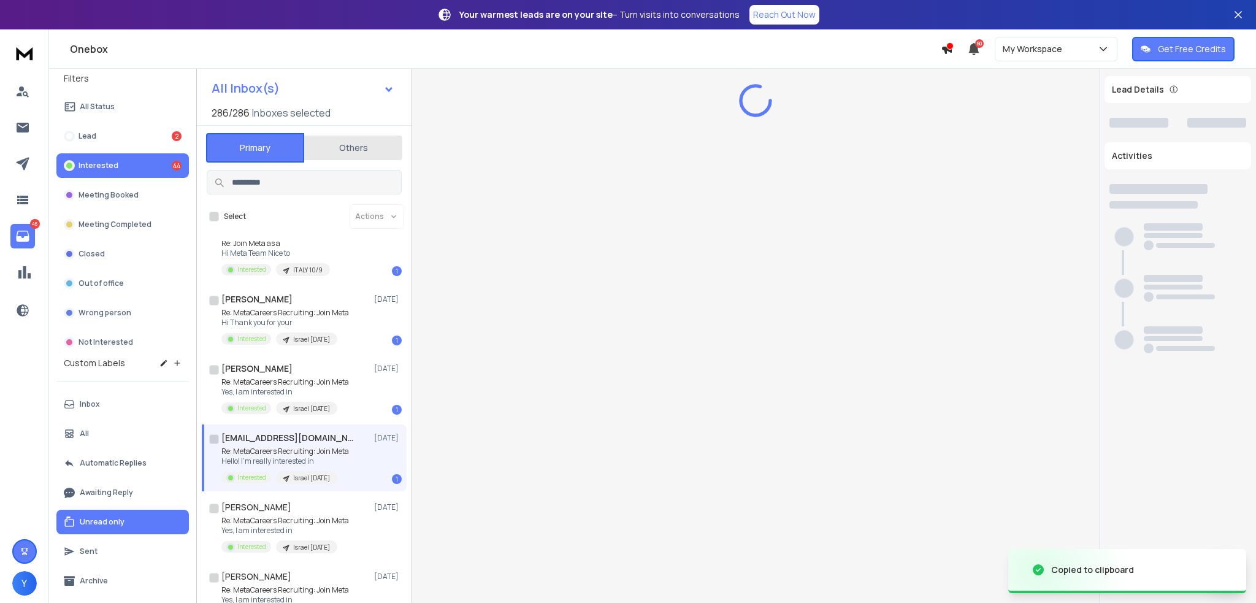
scroll to position [2795, 0]
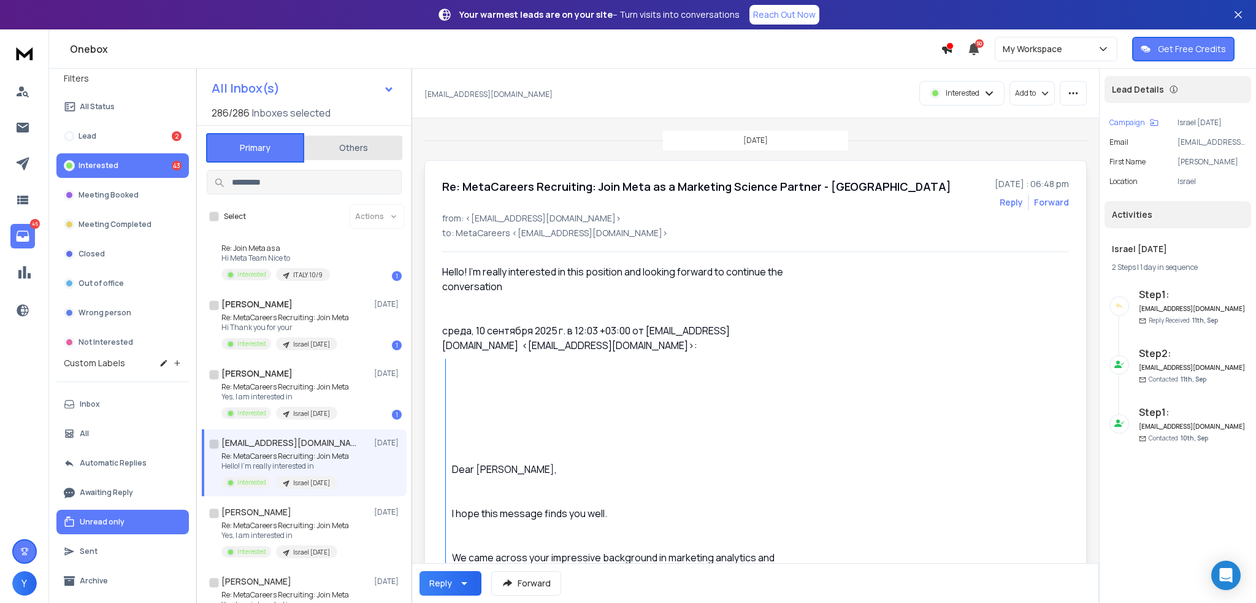
click at [478, 93] on p "[EMAIL_ADDRESS][DOMAIN_NAME]" at bounding box center [488, 95] width 128 height 10
drag, startPoint x: 549, startPoint y: 235, endPoint x: 528, endPoint y: 234, distance: 20.9
click at [548, 235] on p "to: MetaCareers <[EMAIL_ADDRESS][DOMAIN_NAME]>" at bounding box center [755, 233] width 627 height 12
click at [519, 233] on p "to: MetaCareers <[EMAIL_ADDRESS][DOMAIN_NAME]>" at bounding box center [755, 233] width 627 height 12
drag, startPoint x: 519, startPoint y: 233, endPoint x: 662, endPoint y: 234, distance: 142.9
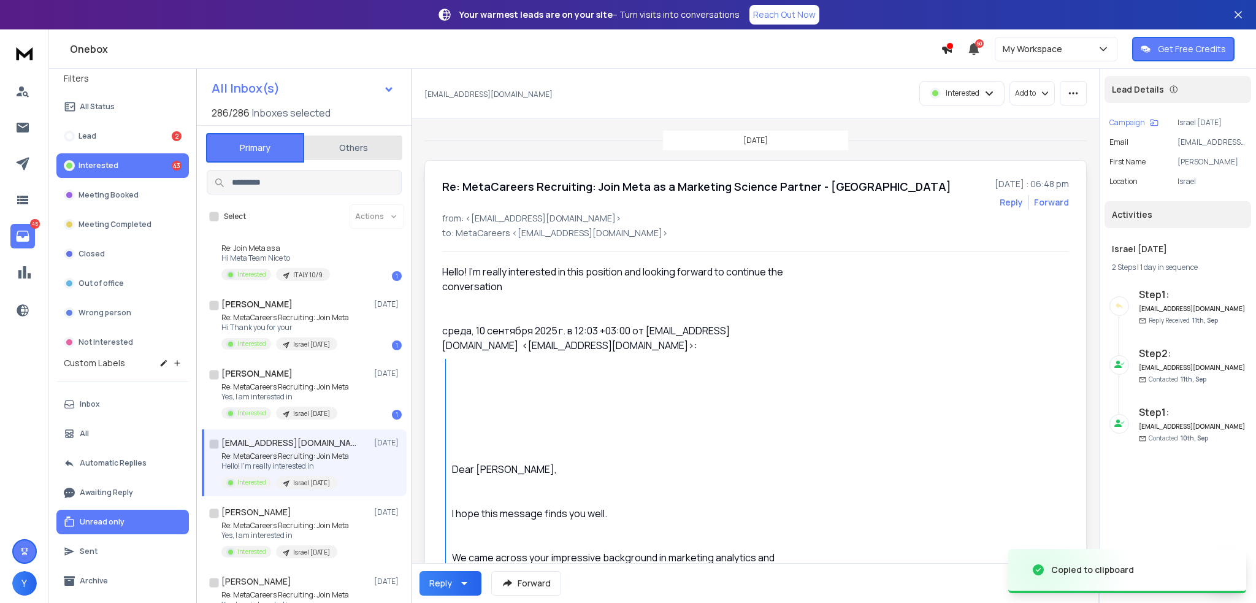
click at [662, 234] on p "to: MetaCareers <[EMAIL_ADDRESS][DOMAIN_NAME]>" at bounding box center [755, 233] width 627 height 12
click at [353, 382] on div "Yoni Avitov [DATE] Re: MetaCareers Recruiting: Join Meta Yes, I am interested i…" at bounding box center [311, 393] width 180 height 52
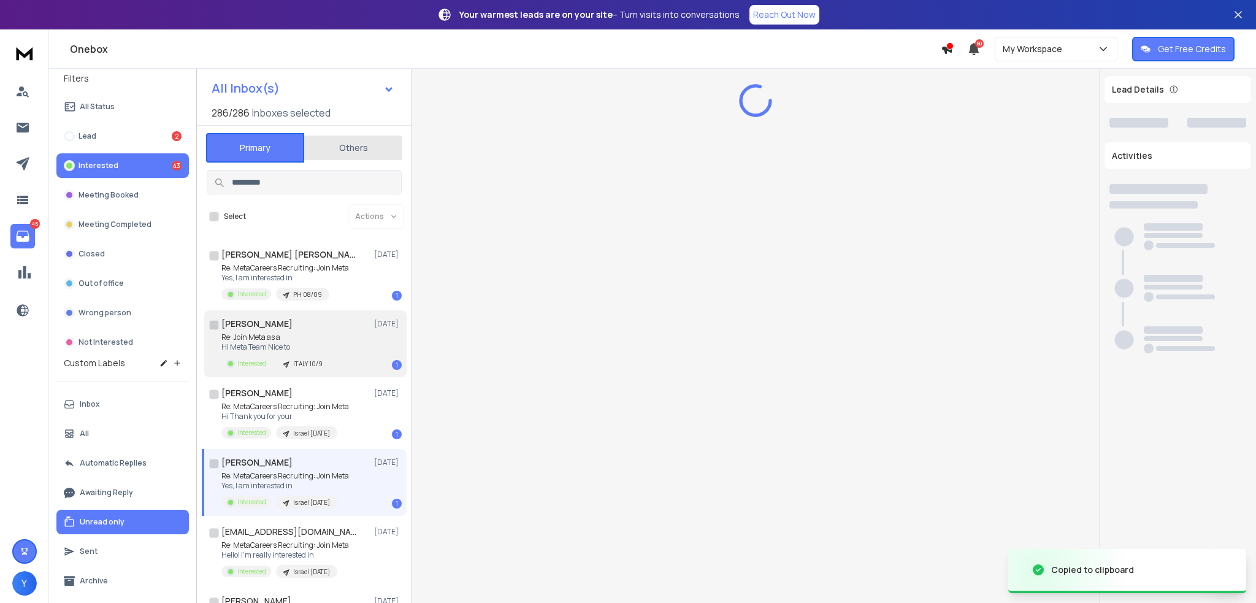
scroll to position [2672, 0]
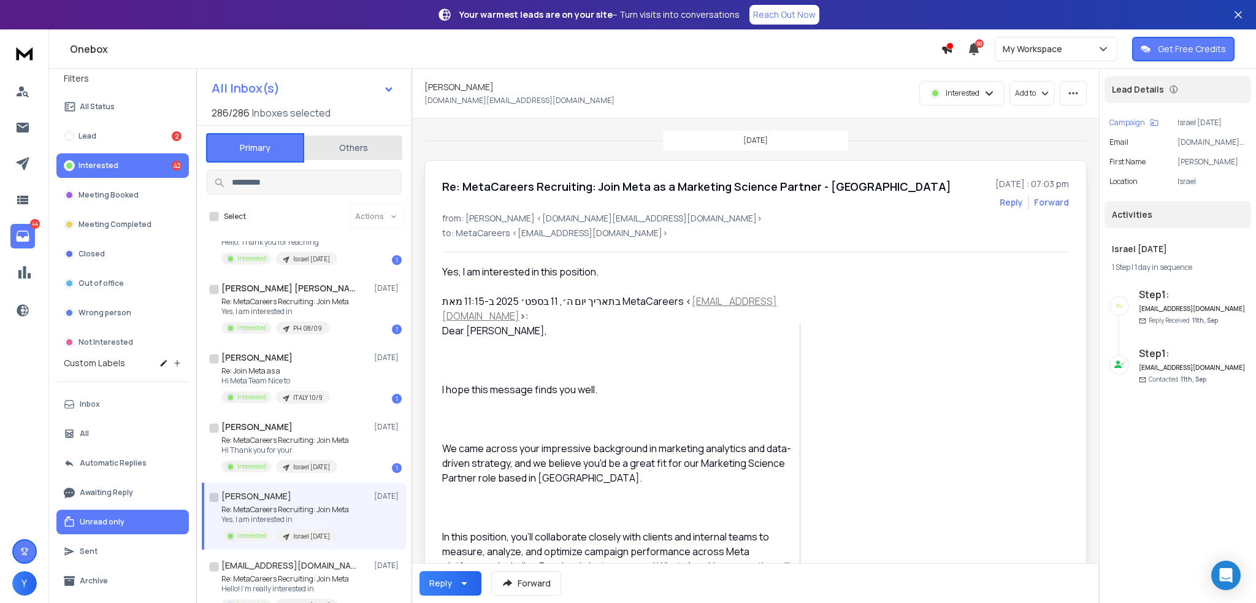
click at [486, 100] on p "[DOMAIN_NAME][EMAIL_ADDRESS][DOMAIN_NAME]" at bounding box center [519, 101] width 190 height 10
click at [524, 232] on p "to: MetaCareers <[EMAIL_ADDRESS][DOMAIN_NAME]>" at bounding box center [755, 233] width 627 height 12
drag, startPoint x: 524, startPoint y: 232, endPoint x: 647, endPoint y: 232, distance: 122.1
click at [647, 232] on p "to: MetaCareers <[EMAIL_ADDRESS][DOMAIN_NAME]>" at bounding box center [755, 233] width 627 height 12
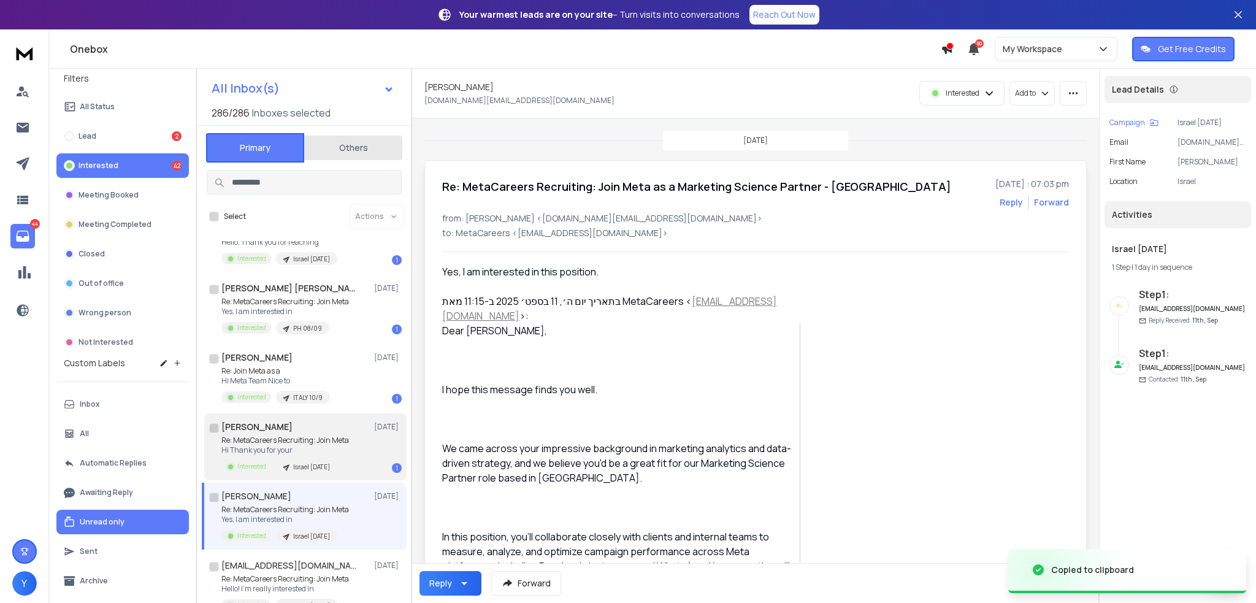
click at [329, 429] on div "[PERSON_NAME] [DATE]" at bounding box center [311, 427] width 180 height 12
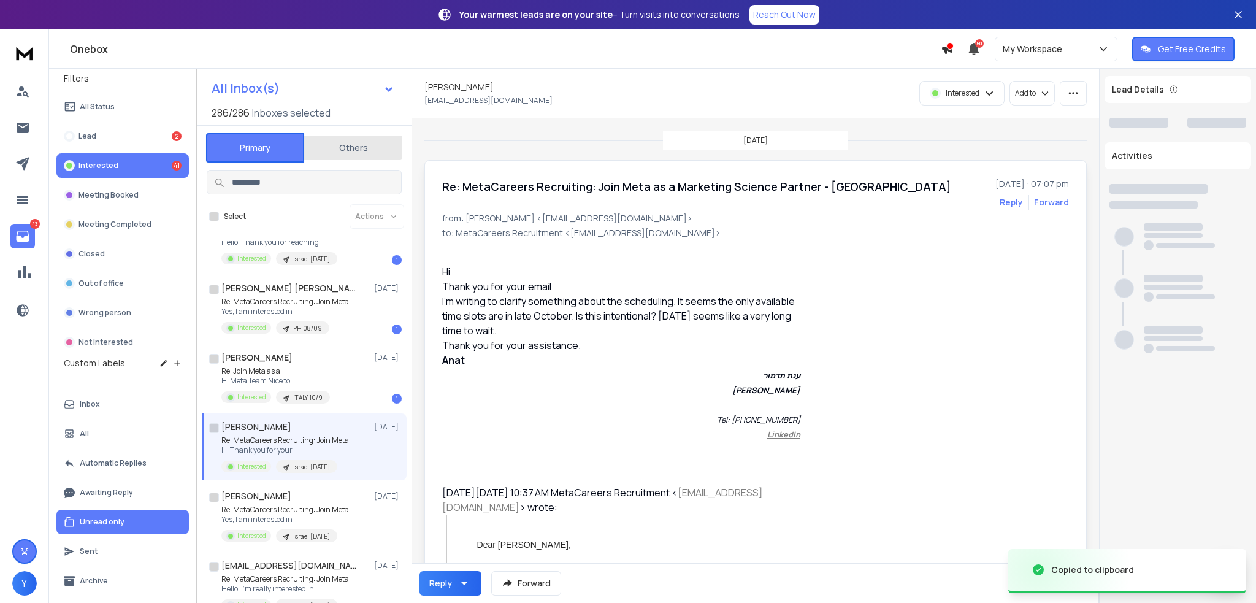
click at [496, 102] on p "[EMAIL_ADDRESS][DOMAIN_NAME]" at bounding box center [488, 101] width 128 height 10
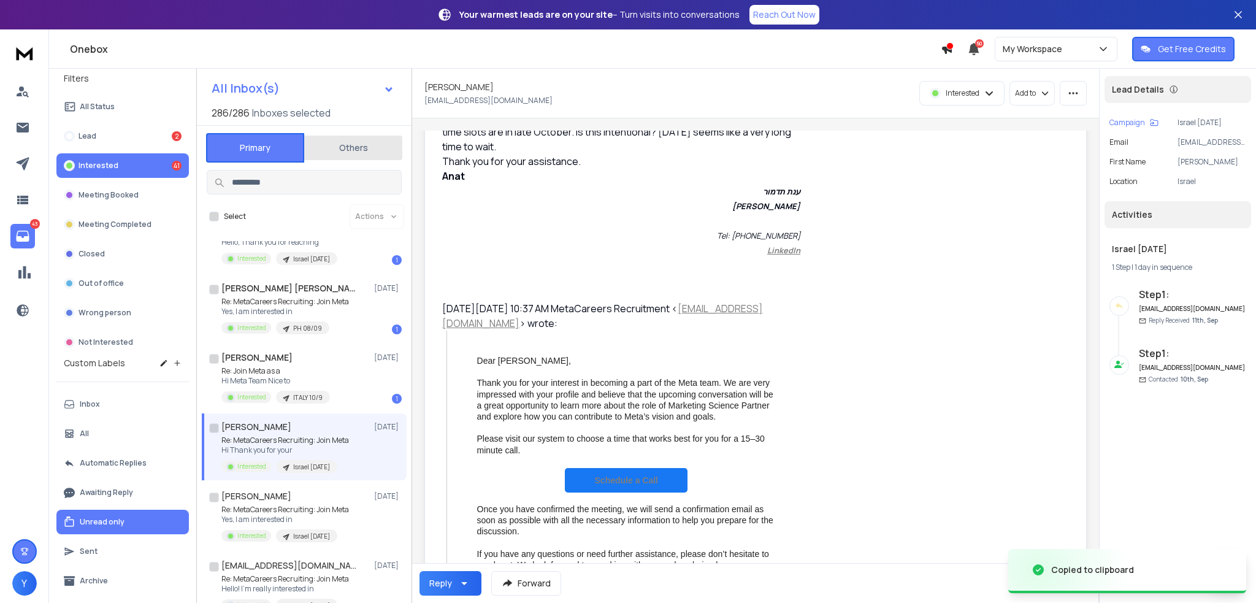
scroll to position [0, 0]
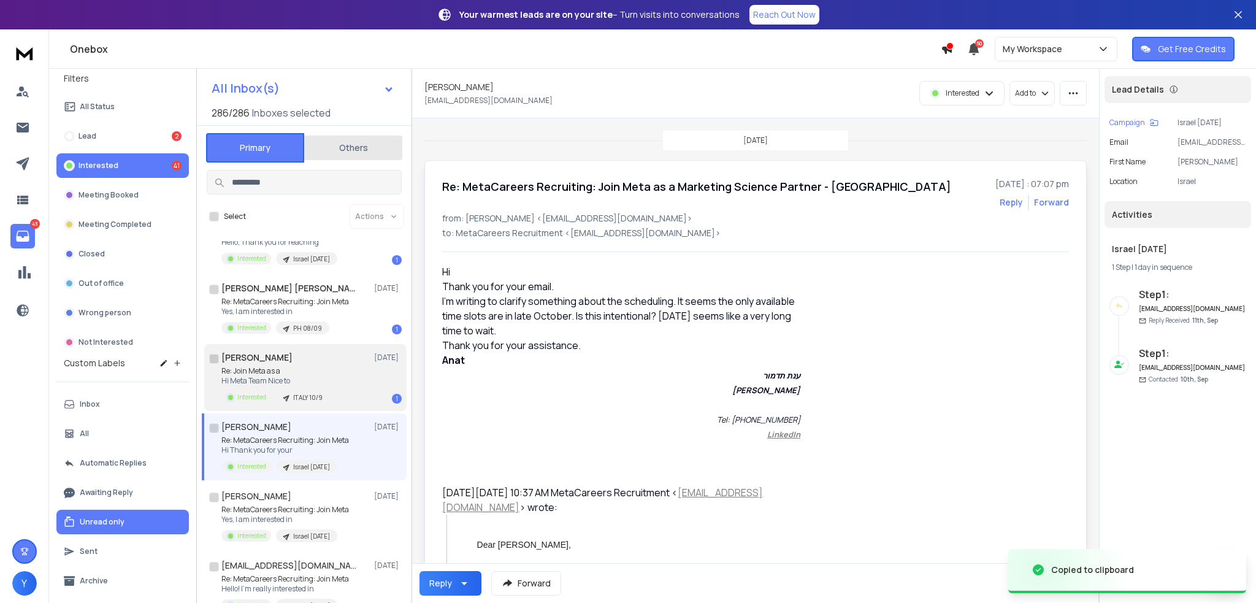
click at [364, 371] on div "Re: Join Meta as a Hi Meta Team Nice to Interested ITALY 10/9 1" at bounding box center [311, 384] width 180 height 37
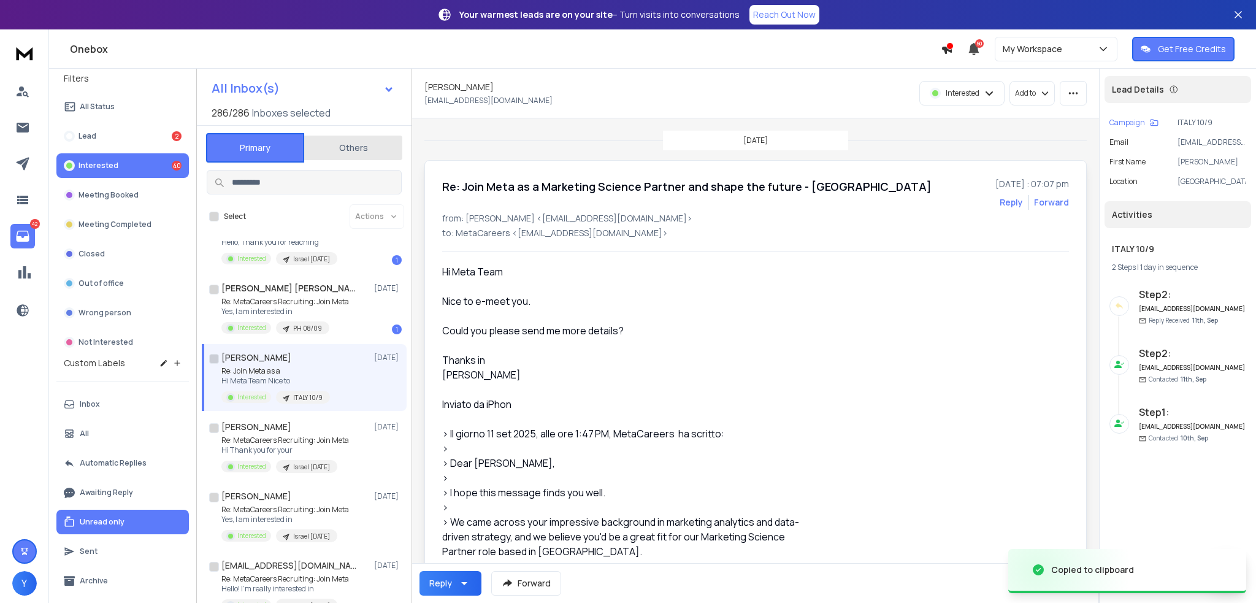
click at [478, 103] on p "[EMAIL_ADDRESS][DOMAIN_NAME]" at bounding box center [488, 101] width 128 height 10
click at [508, 231] on p "to: MetaCareers <[EMAIL_ADDRESS][DOMAIN_NAME]>" at bounding box center [755, 233] width 627 height 12
click at [521, 231] on p "to: MetaCareers <[EMAIL_ADDRESS][DOMAIN_NAME]>" at bounding box center [755, 233] width 627 height 12
drag, startPoint x: 521, startPoint y: 231, endPoint x: 655, endPoint y: 232, distance: 133.7
click at [655, 232] on p "to: MetaCareers <[EMAIL_ADDRESS][DOMAIN_NAME]>" at bounding box center [755, 233] width 627 height 12
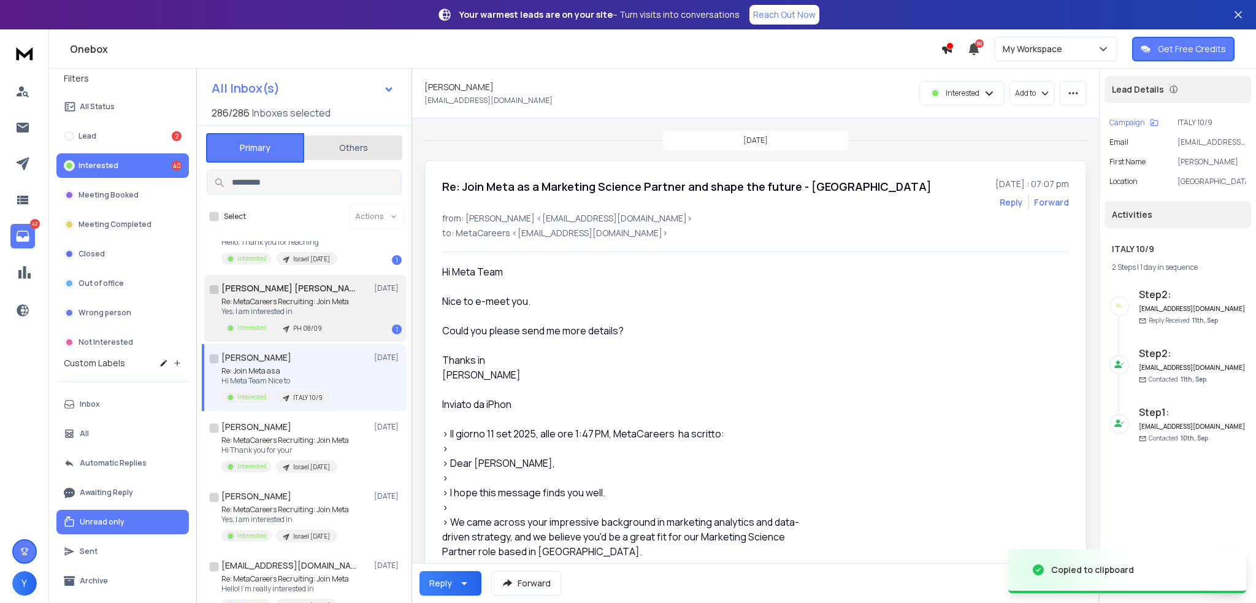
click at [344, 318] on div "Re: MetaCareers Recruiting: Join Meta Yes, I am interested in Interested PH 08/…" at bounding box center [285, 315] width 128 height 37
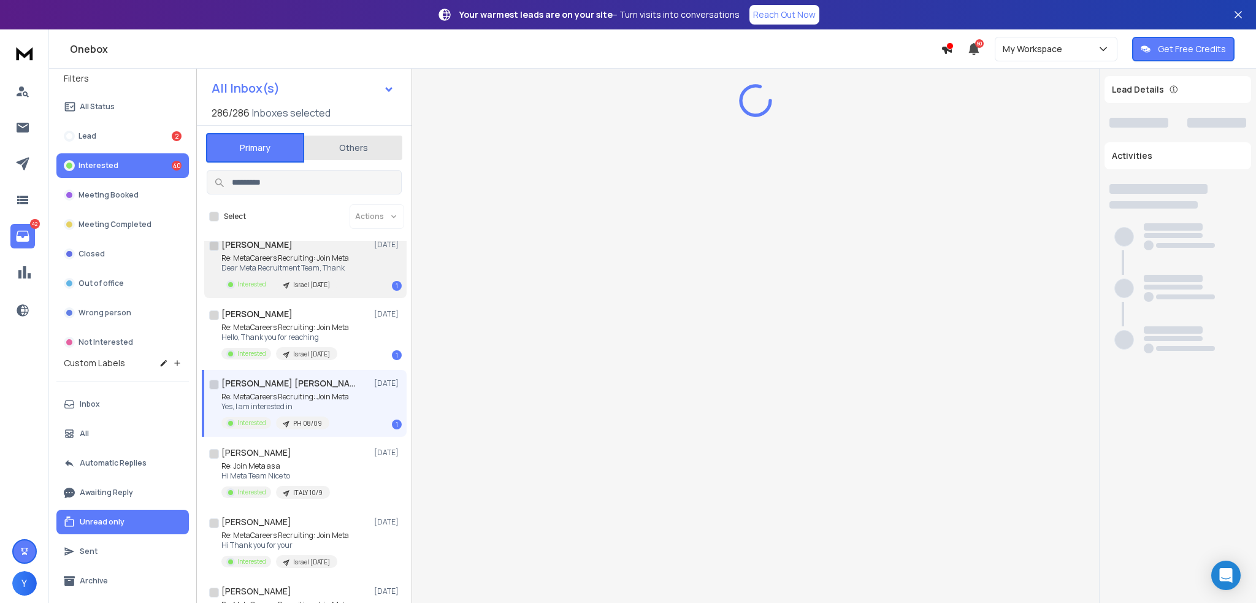
scroll to position [2549, 0]
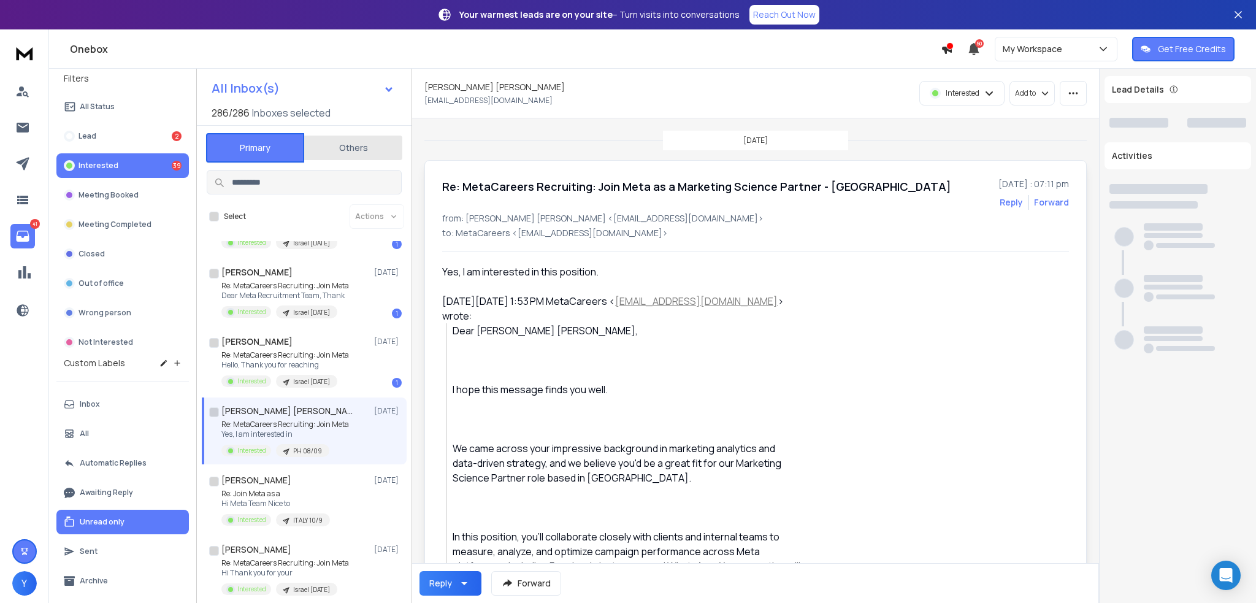
click at [477, 104] on p "[EMAIL_ADDRESS][DOMAIN_NAME]" at bounding box center [488, 101] width 128 height 10
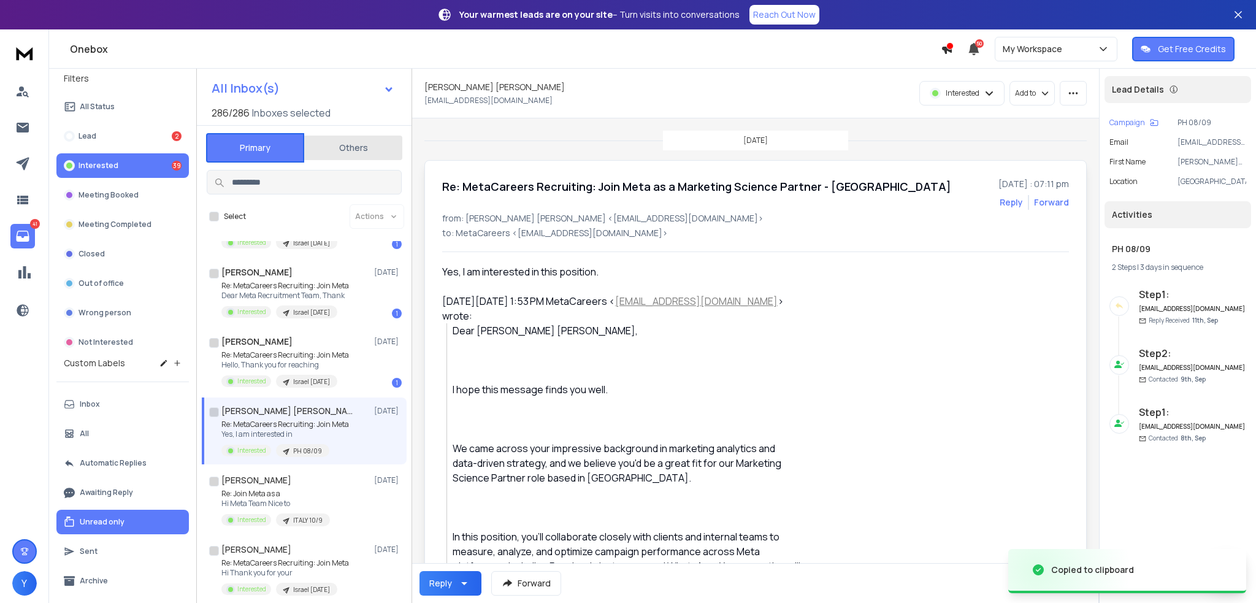
click at [525, 231] on p "to: MetaCareers <[EMAIL_ADDRESS][DOMAIN_NAME]>" at bounding box center [755, 233] width 627 height 12
drag, startPoint x: 525, startPoint y: 231, endPoint x: 643, endPoint y: 232, distance: 118.4
click at [643, 232] on p "to: MetaCareers <[EMAIL_ADDRESS][DOMAIN_NAME]>" at bounding box center [755, 233] width 627 height 12
click at [349, 365] on p "Hello, Thank you for reaching" at bounding box center [285, 365] width 128 height 10
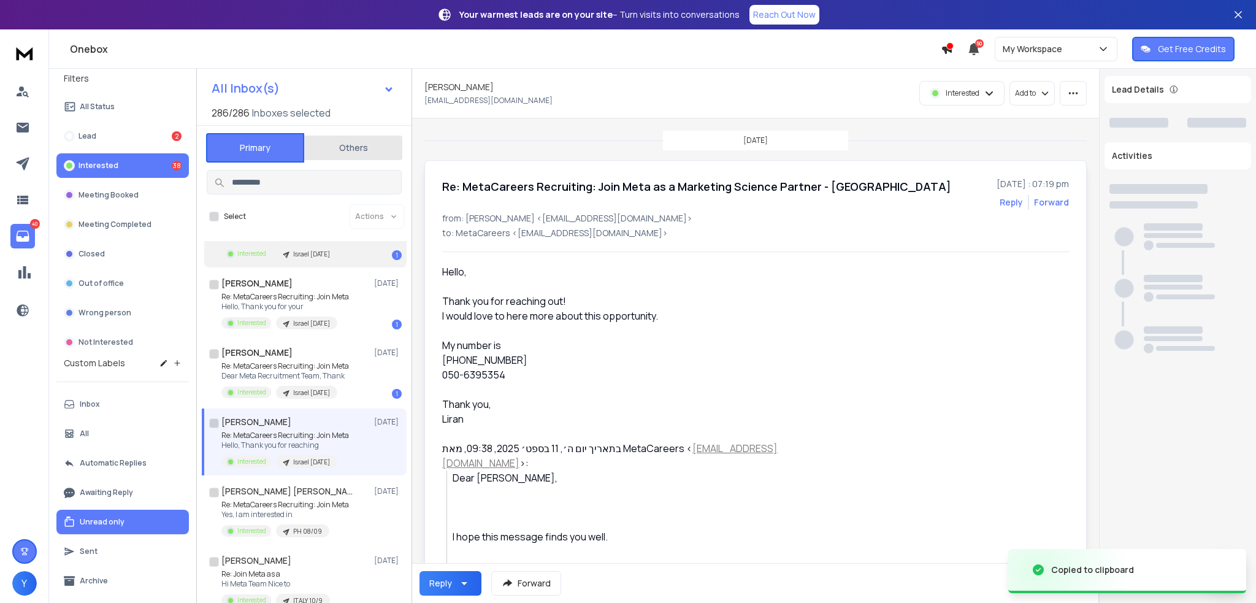
scroll to position [2427, 0]
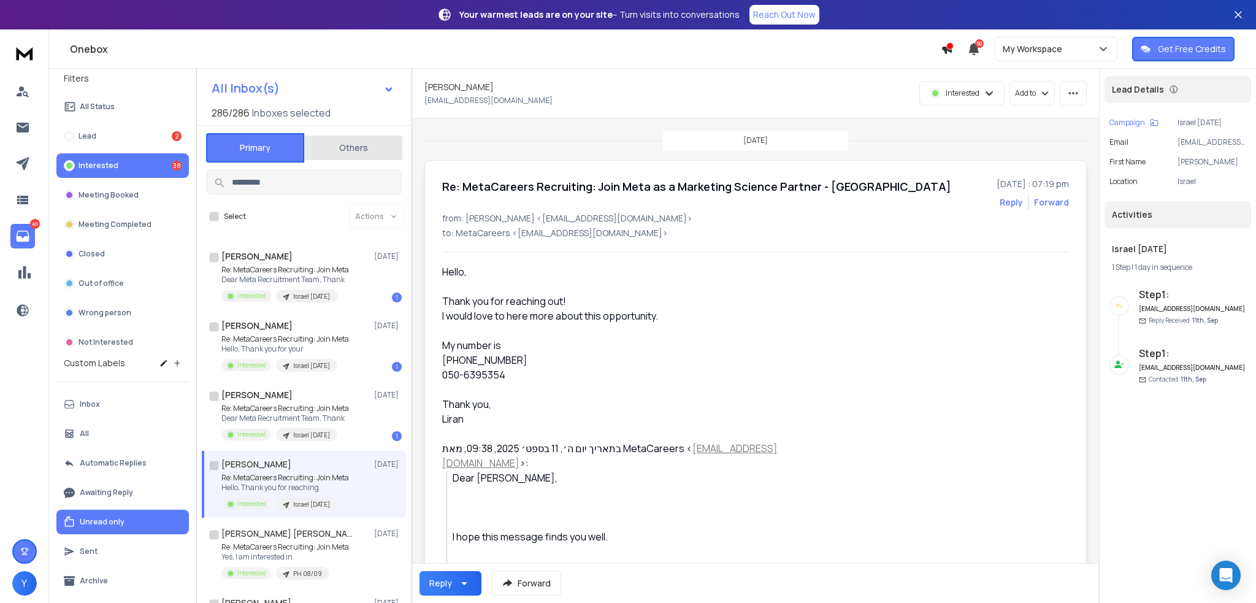
click at [474, 101] on p "[EMAIL_ADDRESS][DOMAIN_NAME]" at bounding box center [488, 101] width 128 height 10
click at [513, 234] on p "to: MetaCareers <[EMAIL_ADDRESS][DOMAIN_NAME]>" at bounding box center [755, 233] width 627 height 12
drag, startPoint x: 513, startPoint y: 234, endPoint x: 653, endPoint y: 235, distance: 139.2
click at [653, 235] on p "to: MetaCareers <[EMAIL_ADDRESS][DOMAIN_NAME]>" at bounding box center [755, 233] width 627 height 12
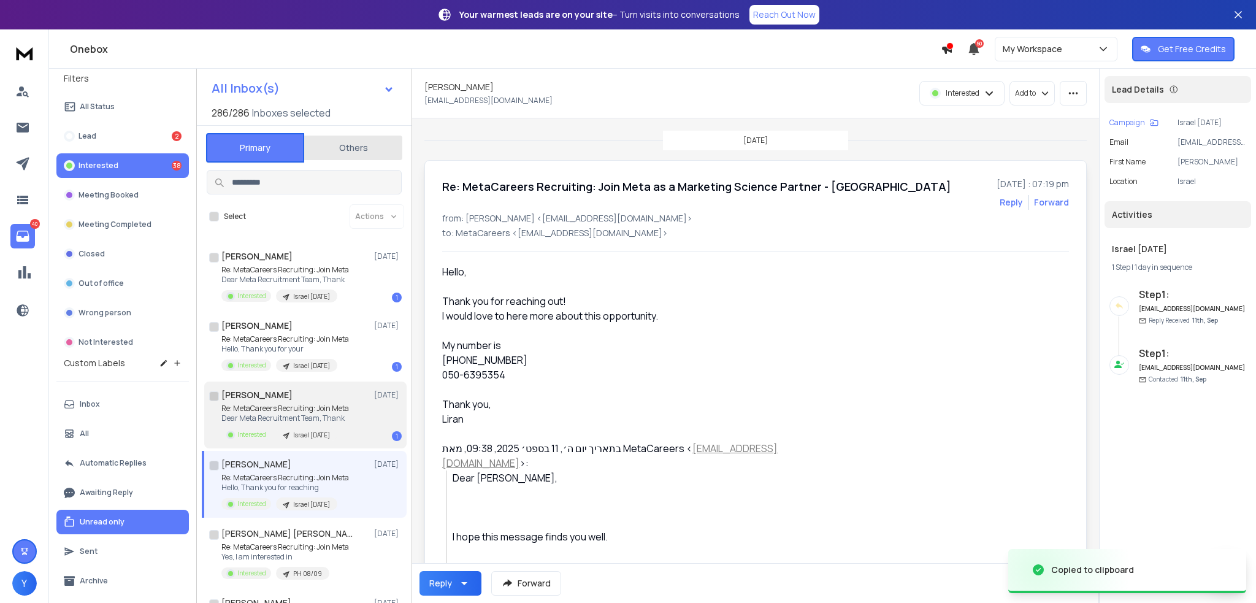
click at [374, 399] on p "[DATE]" at bounding box center [388, 395] width 28 height 10
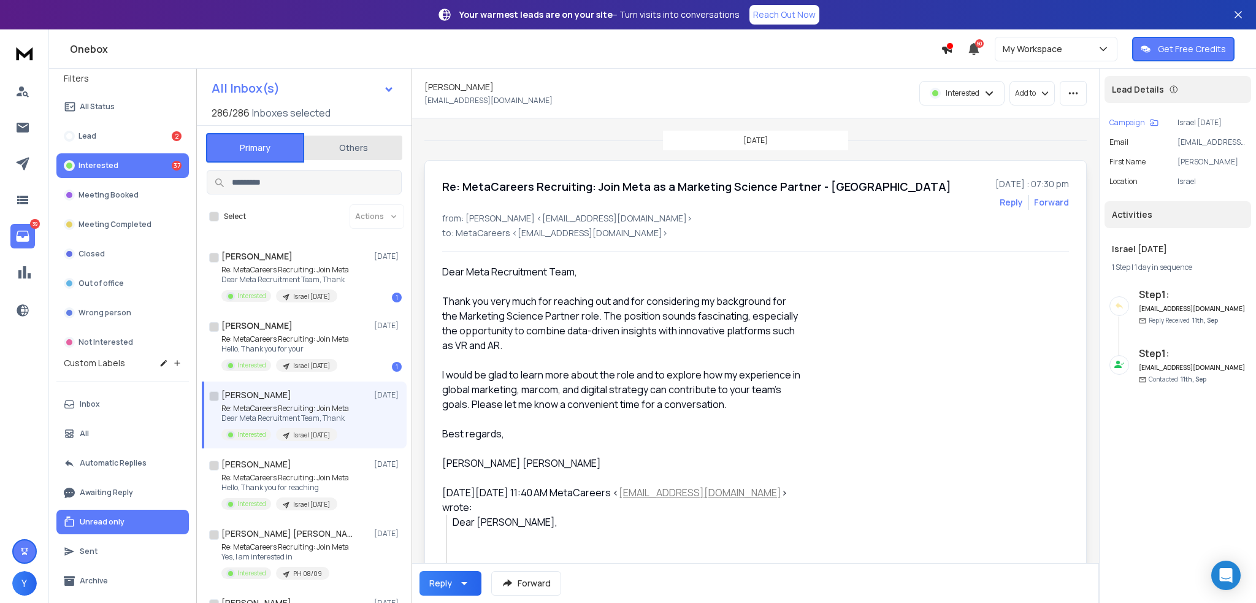
click at [486, 100] on p "[EMAIL_ADDRESS][DOMAIN_NAME]" at bounding box center [488, 101] width 128 height 10
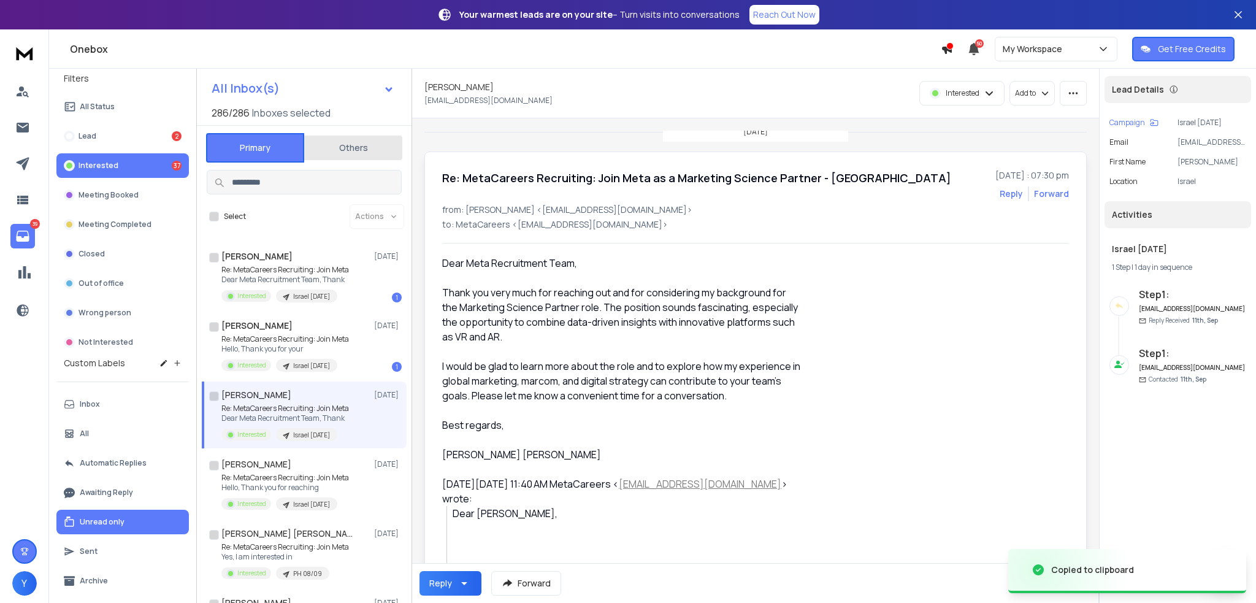
scroll to position [0, 0]
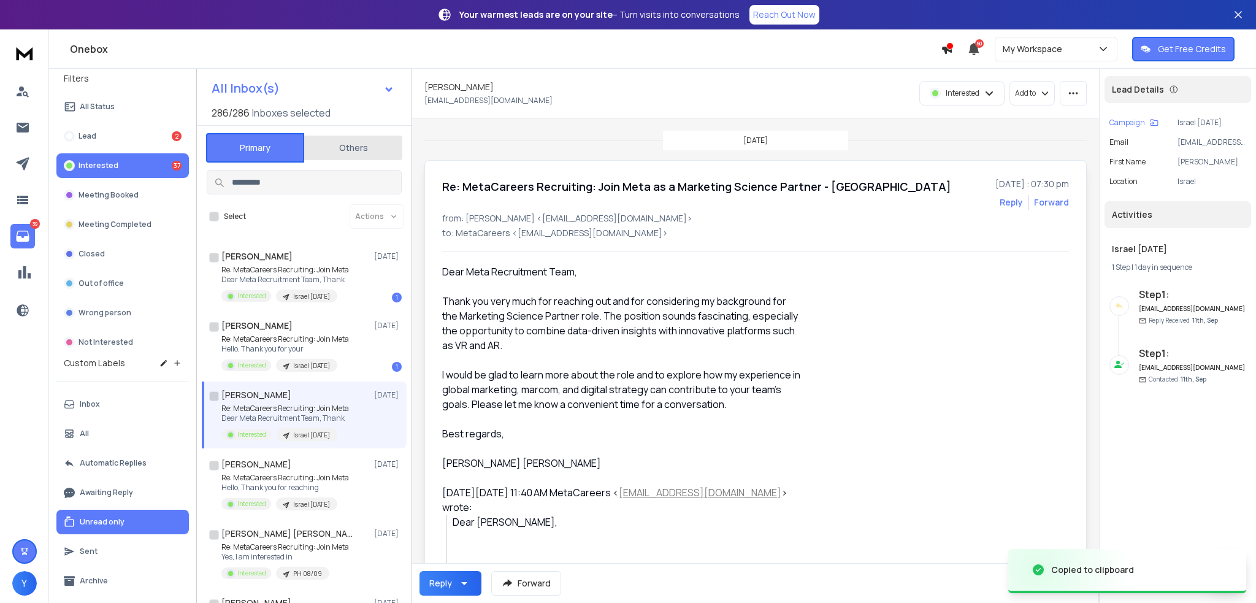
click at [535, 232] on p "to: MetaCareers <[EMAIL_ADDRESS][DOMAIN_NAME]>" at bounding box center [755, 233] width 627 height 12
drag, startPoint x: 535, startPoint y: 232, endPoint x: 653, endPoint y: 232, distance: 117.8
click at [653, 232] on p "to: MetaCareers <[EMAIL_ADDRESS][DOMAIN_NAME]>" at bounding box center [755, 233] width 627 height 12
click at [336, 344] on p "Re: MetaCareers Recruiting: Join Meta" at bounding box center [285, 339] width 128 height 10
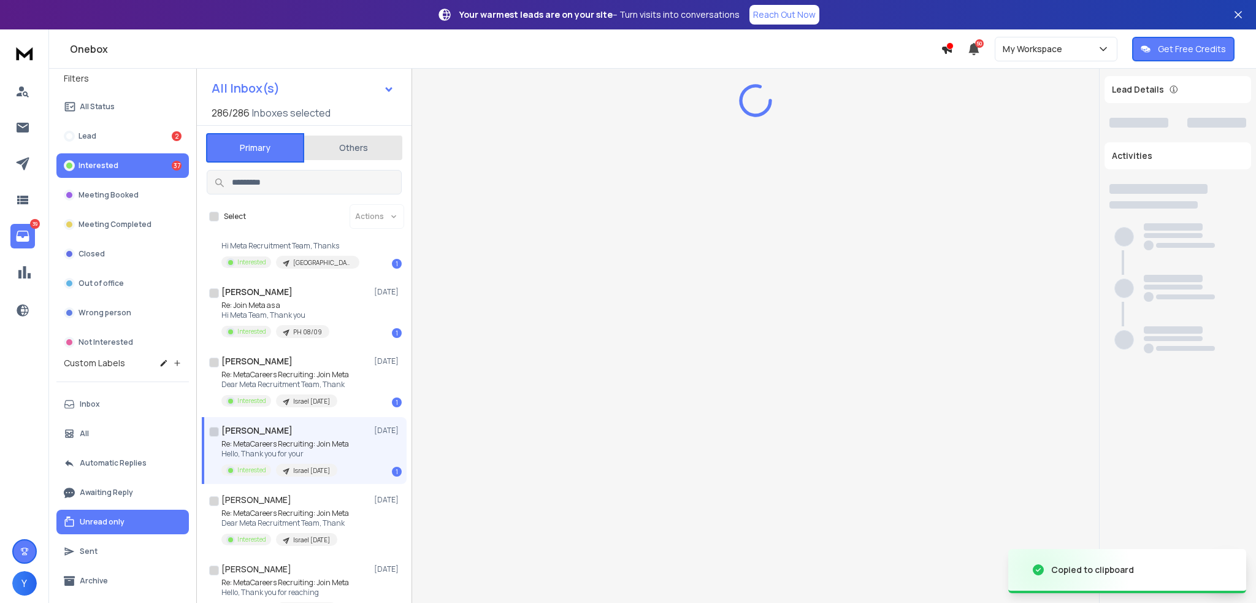
scroll to position [2304, 0]
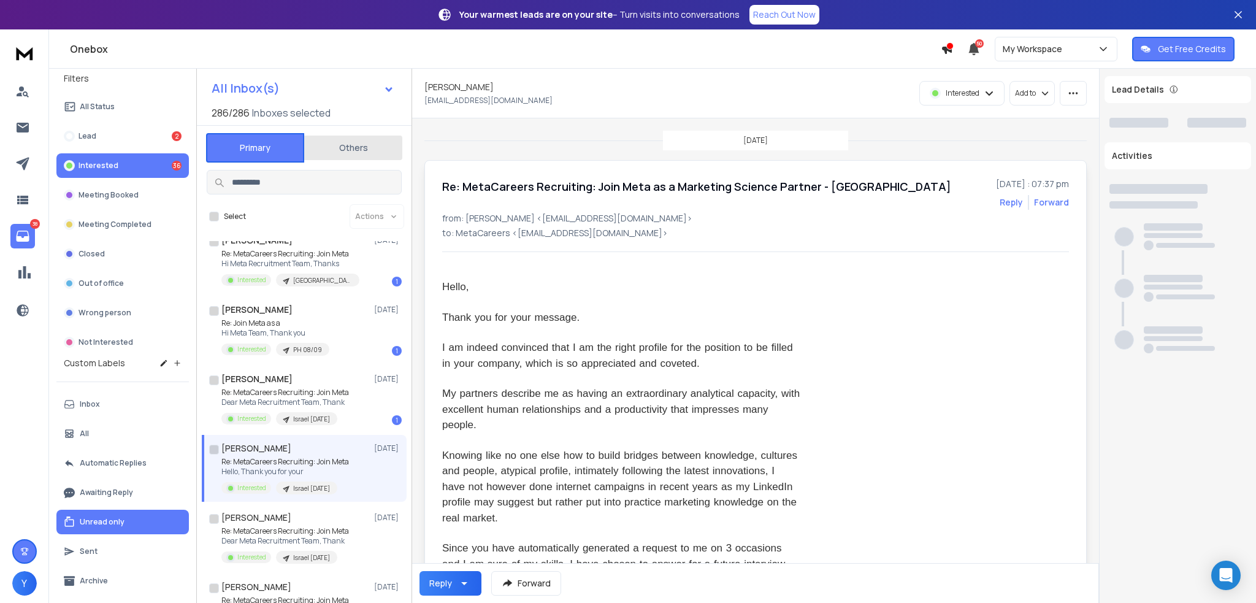
click at [484, 101] on p "[EMAIL_ADDRESS][DOMAIN_NAME]" at bounding box center [488, 101] width 128 height 10
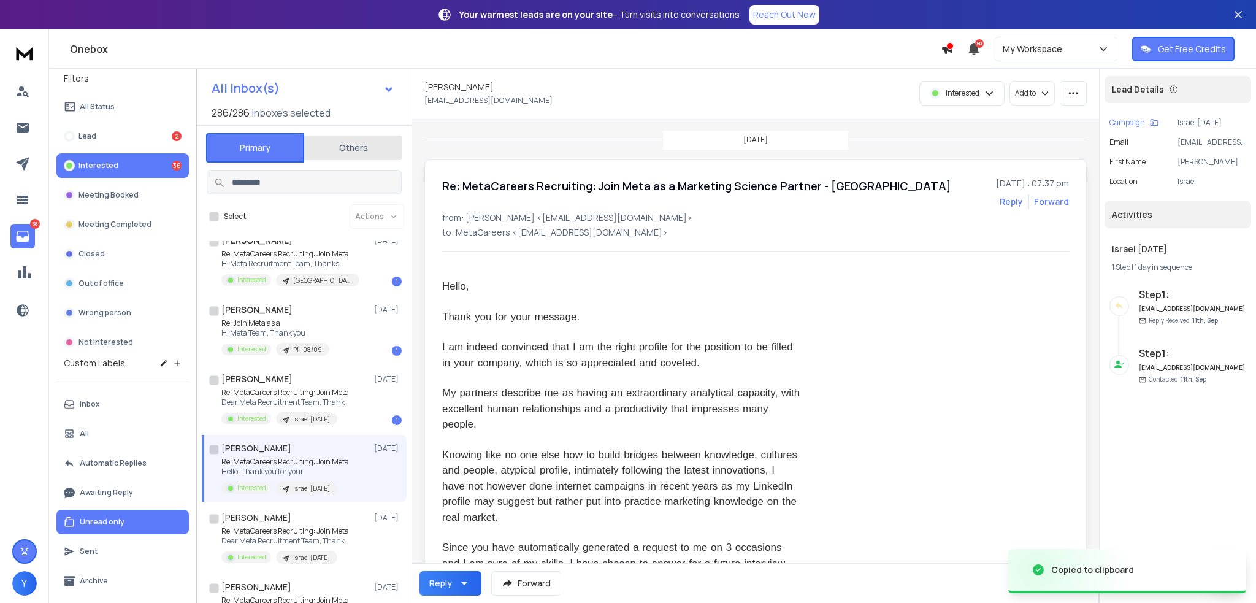
scroll to position [0, 0]
click at [520, 226] on div "Re: MetaCareers Recruiting: Join Meta as a Marketing Science Partner - [GEOGRAP…" at bounding box center [755, 208] width 627 height 61
drag, startPoint x: 520, startPoint y: 226, endPoint x: 643, endPoint y: 230, distance: 122.8
click at [643, 230] on div "Re: MetaCareers Recruiting: Join Meta as a Marketing Science Partner - [GEOGRAP…" at bounding box center [755, 208] width 627 height 61
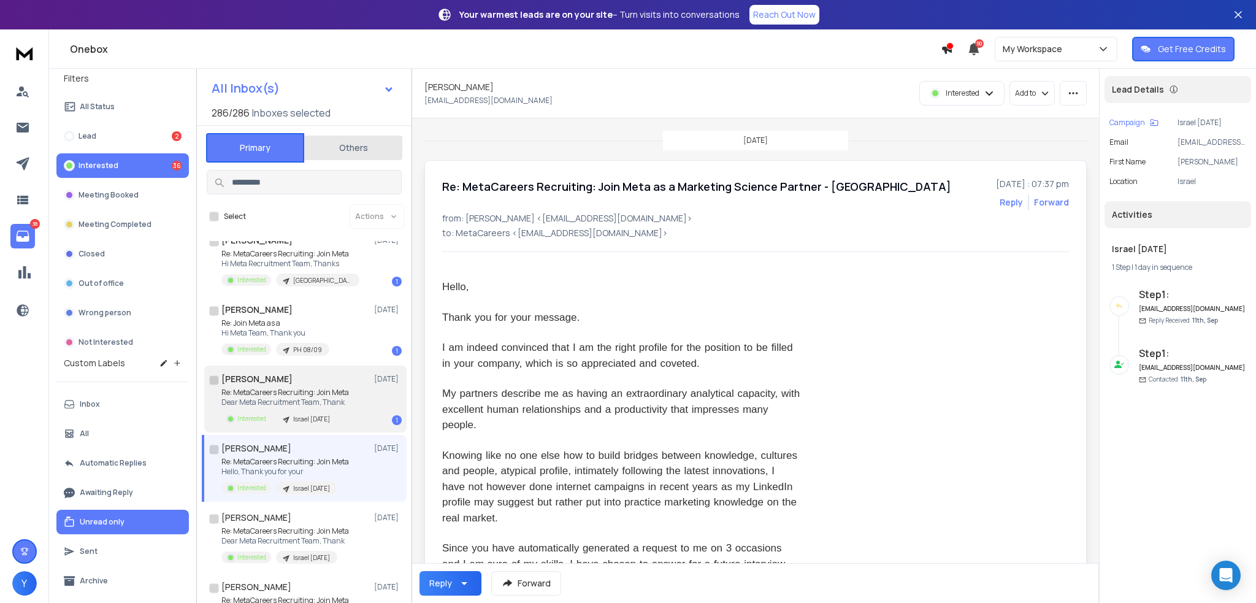
click at [334, 397] on p "Dear Meta Recruitment Team, Thank" at bounding box center [285, 402] width 128 height 10
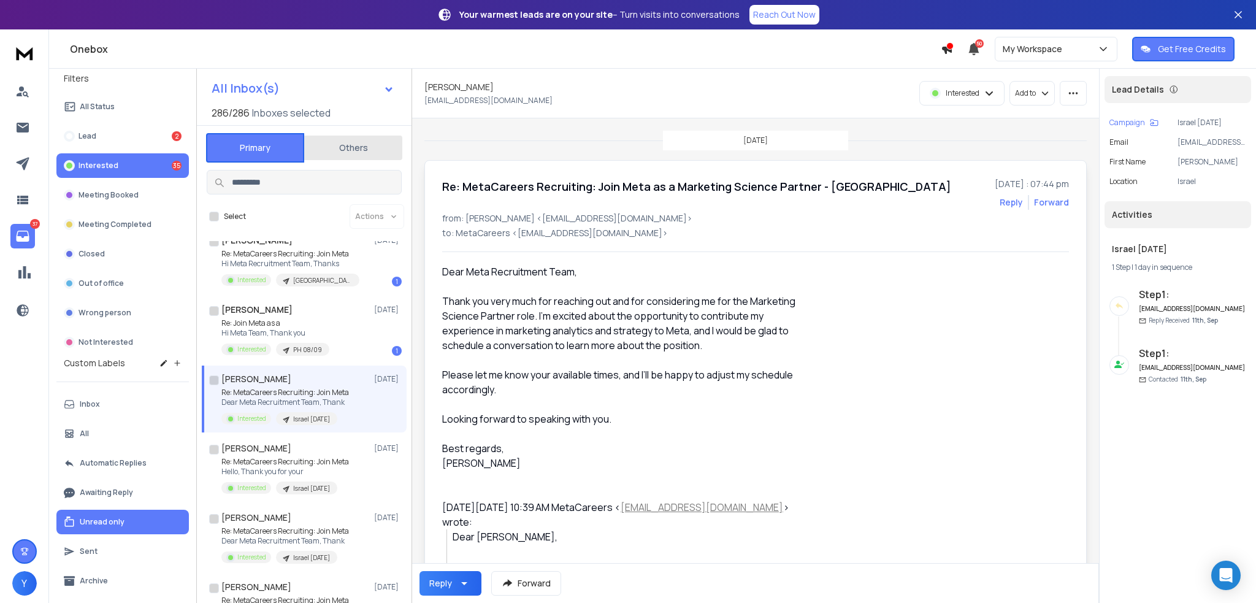
click at [491, 100] on p "[EMAIL_ADDRESS][DOMAIN_NAME]" at bounding box center [488, 101] width 128 height 10
click at [528, 228] on p "to: MetaCareers <[EMAIL_ADDRESS][DOMAIN_NAME]>" at bounding box center [755, 233] width 627 height 12
drag, startPoint x: 528, startPoint y: 228, endPoint x: 666, endPoint y: 235, distance: 138.2
click at [666, 235] on p "to: MetaCareers <[EMAIL_ADDRESS][DOMAIN_NAME]>" at bounding box center [755, 233] width 627 height 12
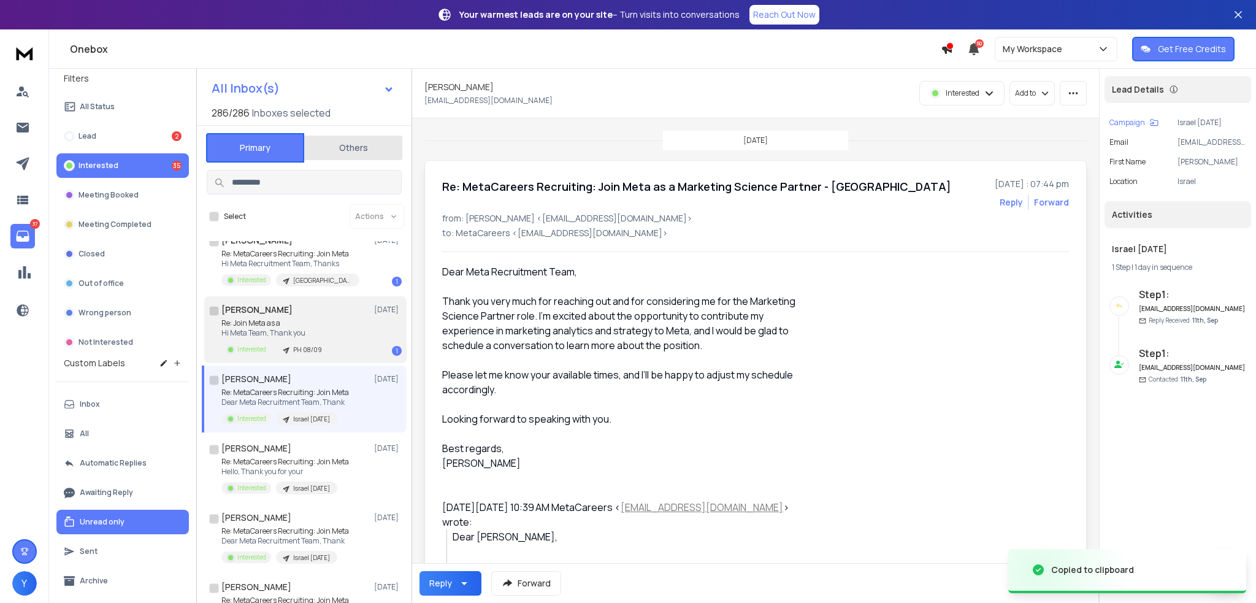
click at [370, 331] on div "Re: Join Meta as a Hi Meta Team, Thank you Interested PH 08/09 1" at bounding box center [311, 336] width 180 height 37
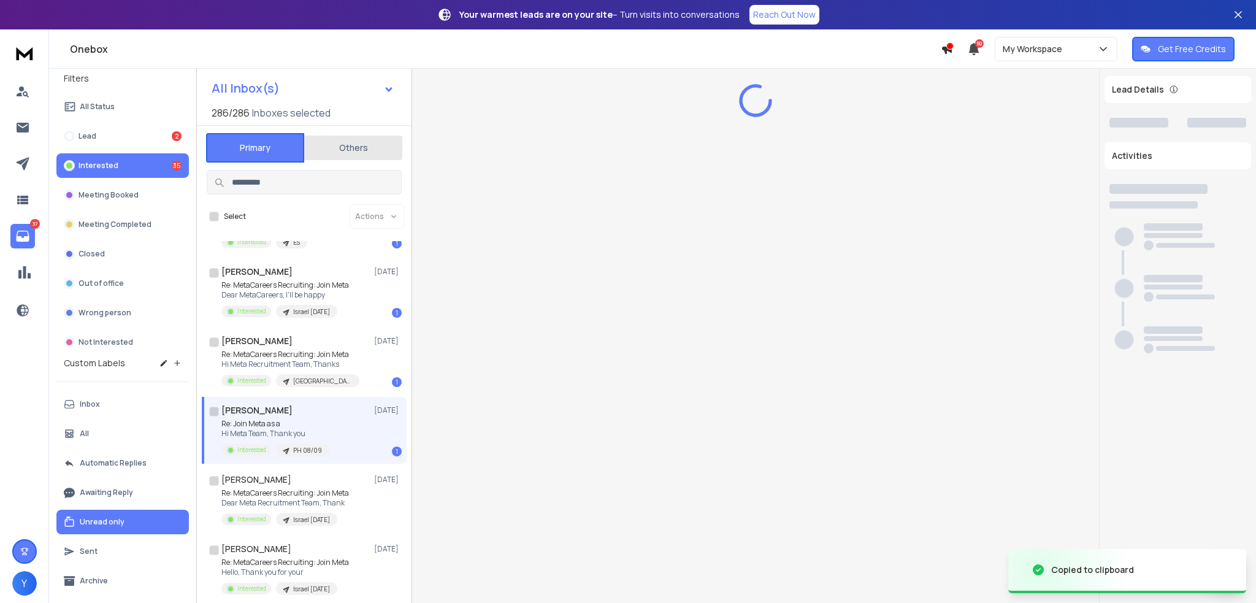
scroll to position [2181, 0]
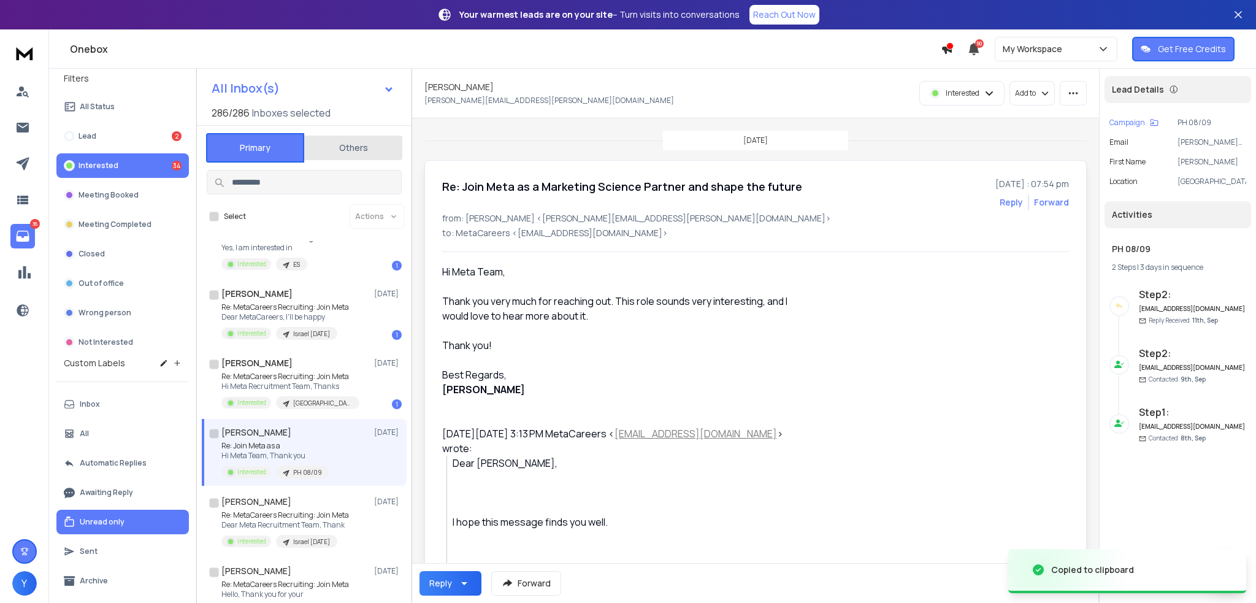
click at [494, 99] on p "[PERSON_NAME][EMAIL_ADDRESS][PERSON_NAME][DOMAIN_NAME]" at bounding box center [549, 101] width 250 height 10
click at [537, 233] on p "to: MetaCareers <[EMAIL_ADDRESS][DOMAIN_NAME]>" at bounding box center [755, 233] width 627 height 12
drag, startPoint x: 537, startPoint y: 233, endPoint x: 674, endPoint y: 234, distance: 136.8
click at [674, 234] on p "to: MetaCareers <[EMAIL_ADDRESS][DOMAIN_NAME]>" at bounding box center [755, 233] width 627 height 12
click at [323, 394] on div "Re: MetaCareers Recruiting: Join Meta Hi Meta Recruitment Team, Thanks Interest…" at bounding box center [290, 390] width 138 height 37
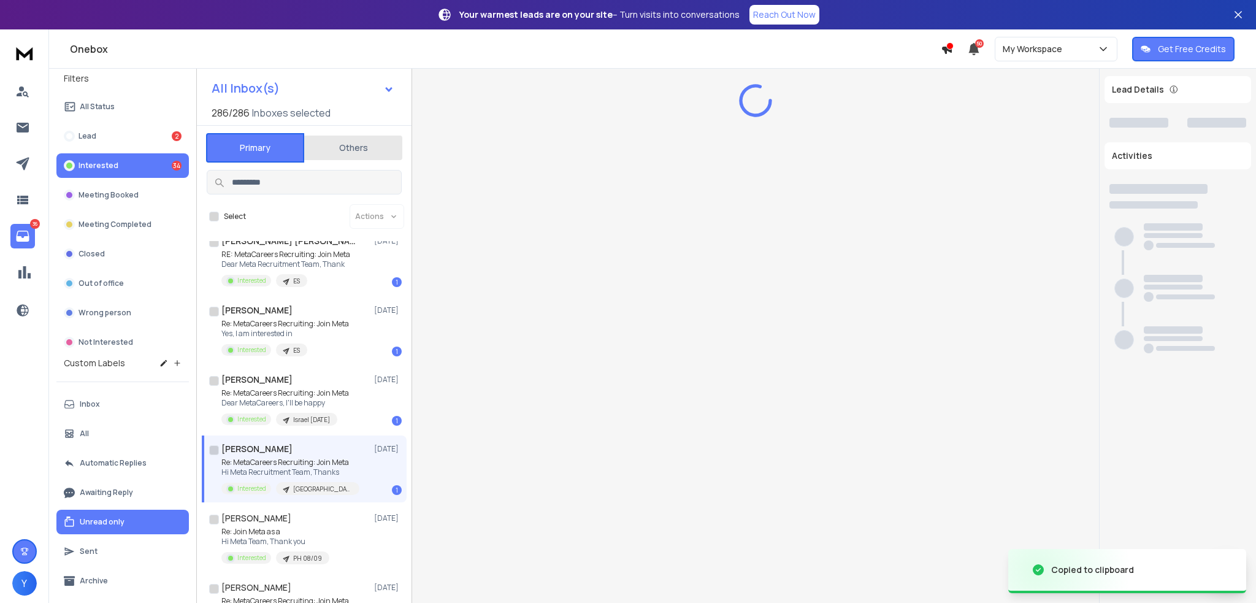
scroll to position [2059, 0]
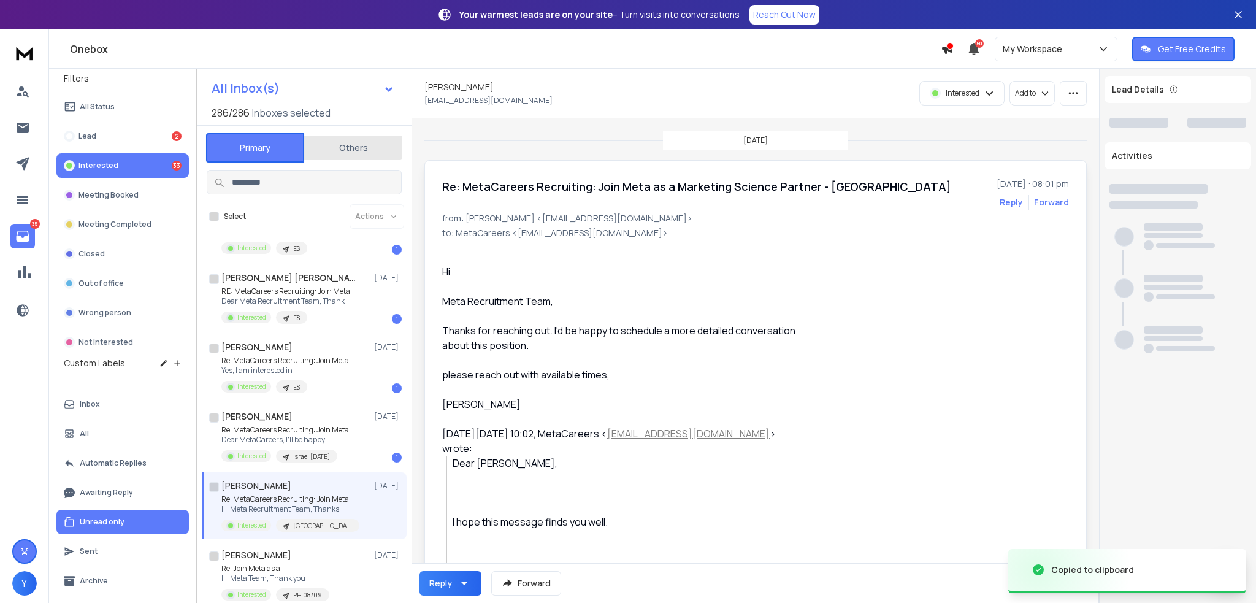
click at [502, 101] on p "[EMAIL_ADDRESS][DOMAIN_NAME]" at bounding box center [488, 101] width 128 height 10
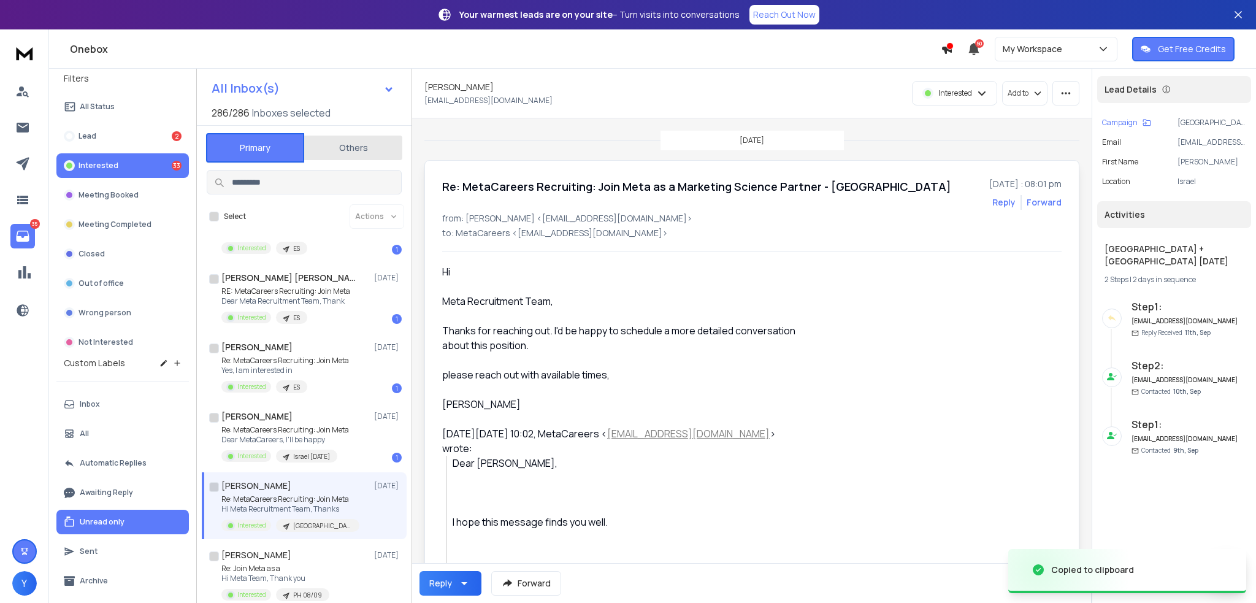
click at [524, 232] on p "to: MetaCareers <[EMAIL_ADDRESS][DOMAIN_NAME]>" at bounding box center [752, 233] width 620 height 12
drag, startPoint x: 524, startPoint y: 232, endPoint x: 647, endPoint y: 231, distance: 122.1
click at [647, 231] on p "to: MetaCareers <[EMAIL_ADDRESS][DOMAIN_NAME]>" at bounding box center [752, 233] width 620 height 12
click at [317, 421] on div "[PERSON_NAME] [DATE]" at bounding box center [311, 416] width 180 height 12
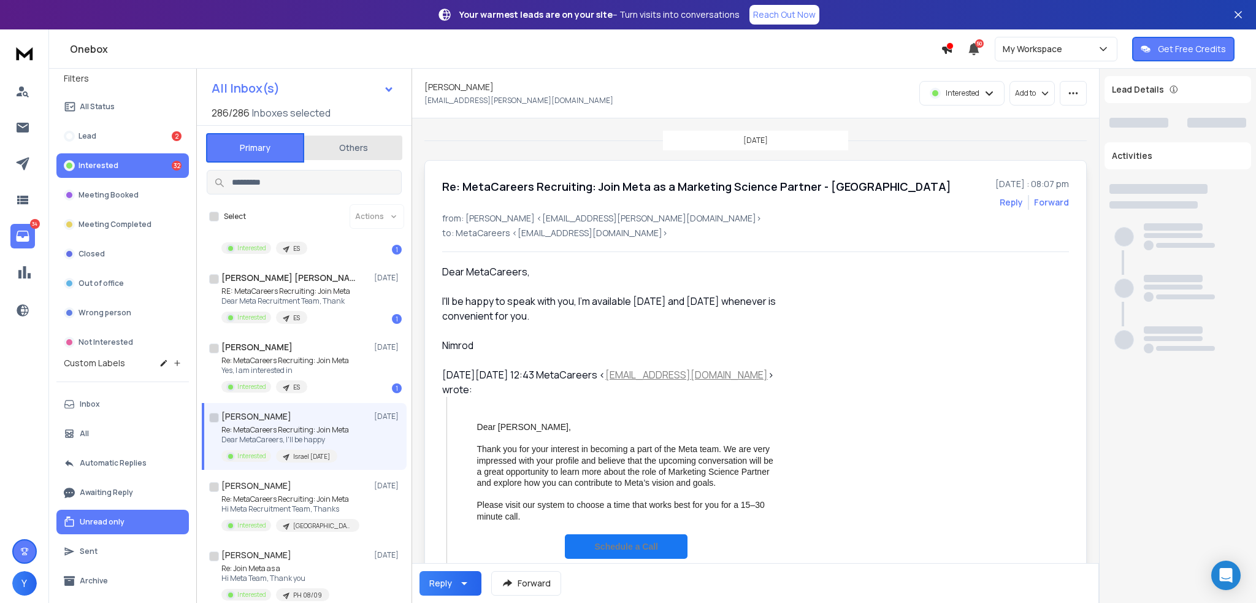
click at [499, 104] on p "[EMAIL_ADDRESS][PERSON_NAME][DOMAIN_NAME]" at bounding box center [518, 101] width 189 height 10
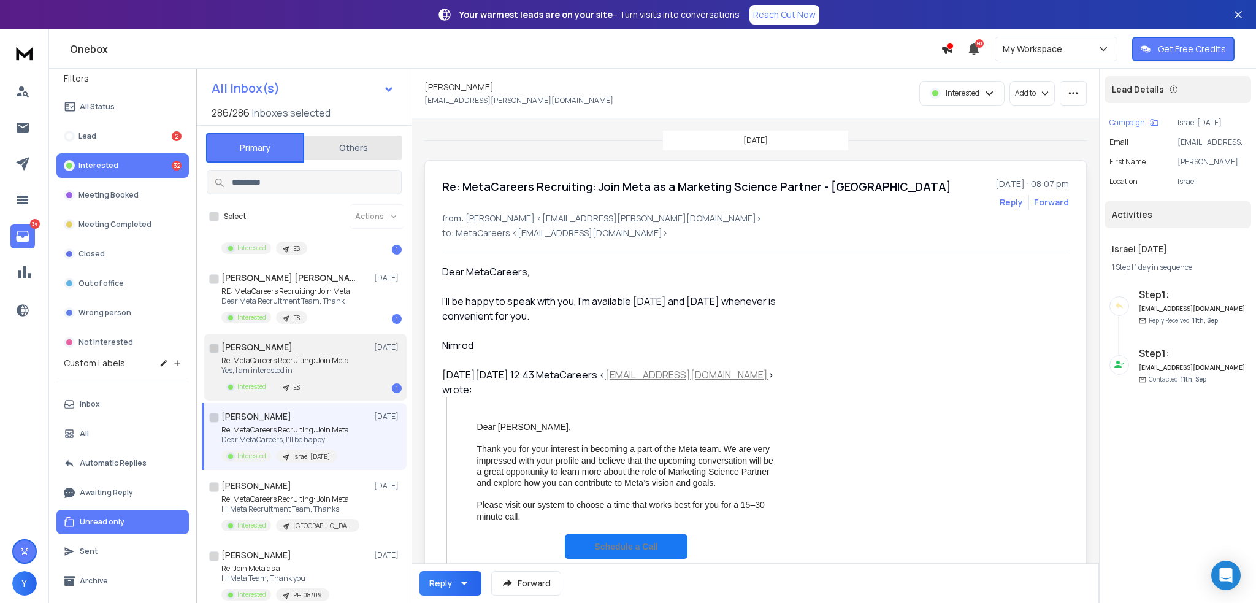
click at [363, 375] on div "Re: MetaCareers Recruiting: Join Meta Yes, I am interested in Interested ES 1" at bounding box center [311, 374] width 180 height 37
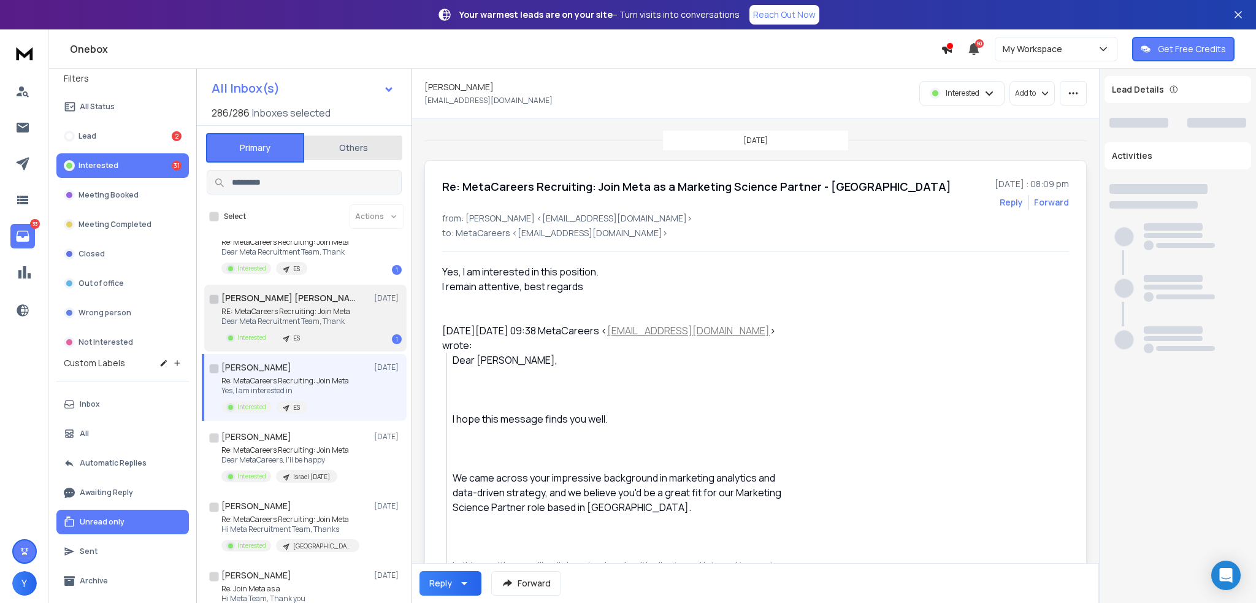
scroll to position [1936, 0]
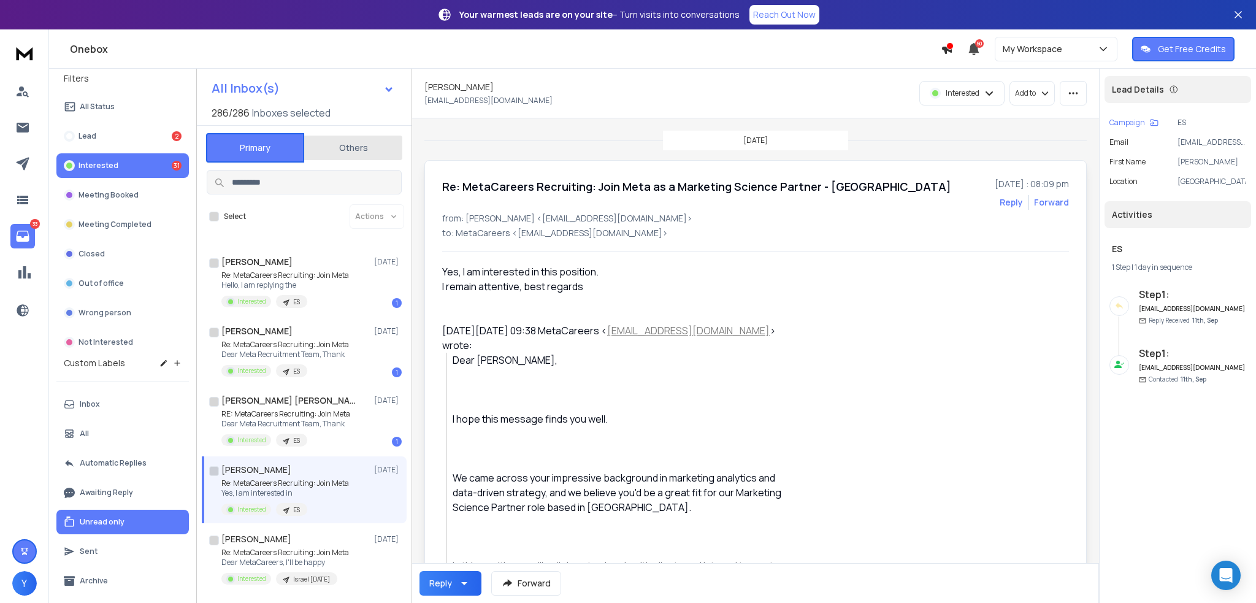
click at [471, 104] on p "[EMAIL_ADDRESS][DOMAIN_NAME]" at bounding box center [488, 101] width 128 height 10
click at [510, 231] on p "to: MetaCareers <[EMAIL_ADDRESS][DOMAIN_NAME]>" at bounding box center [755, 233] width 627 height 12
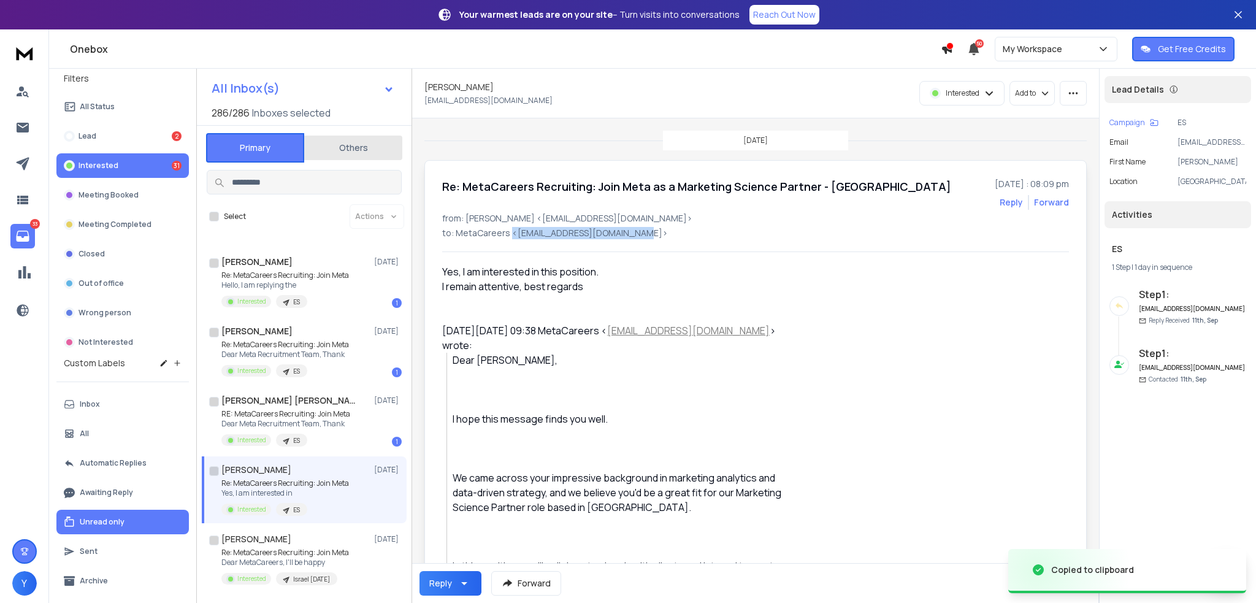
drag, startPoint x: 510, startPoint y: 231, endPoint x: 617, endPoint y: 231, distance: 106.7
click at [617, 231] on p "to: MetaCareers <[EMAIL_ADDRESS][DOMAIN_NAME]>" at bounding box center [755, 233] width 627 height 12
click at [640, 233] on p "to: MetaCareers <[EMAIL_ADDRESS][DOMAIN_NAME]>" at bounding box center [755, 233] width 627 height 12
drag, startPoint x: 640, startPoint y: 233, endPoint x: 523, endPoint y: 232, distance: 117.8
click at [523, 232] on p "to: MetaCareers <[EMAIL_ADDRESS][DOMAIN_NAME]>" at bounding box center [755, 233] width 627 height 12
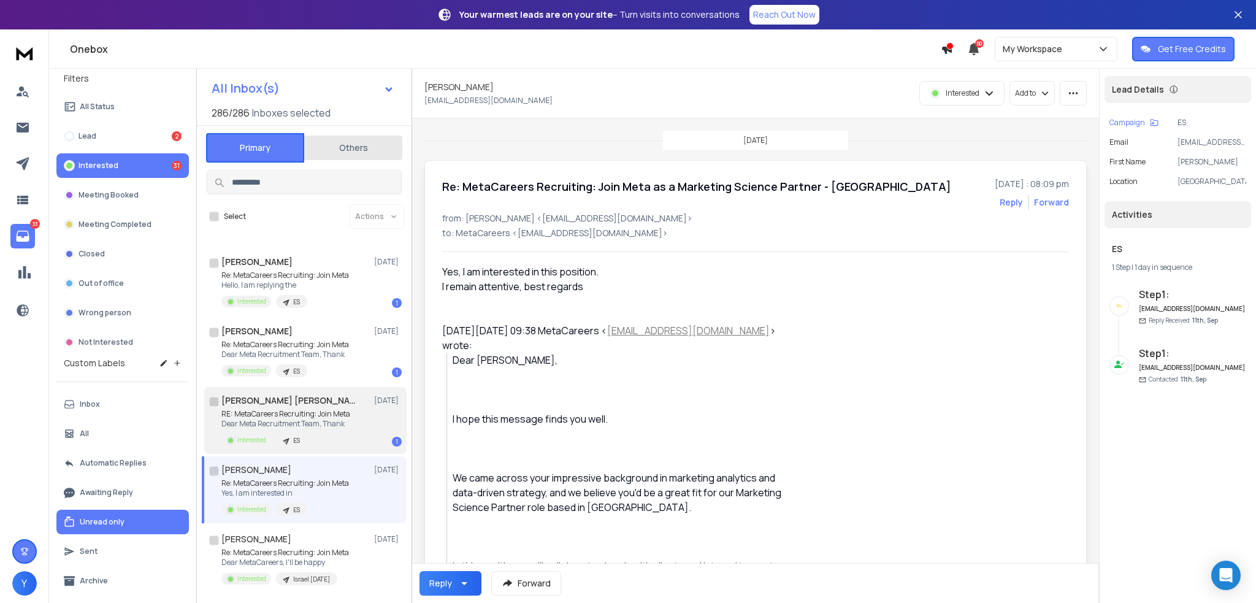
click at [353, 427] on div "RE: MetaCareers Recruiting: Join Meta Dear Meta Recruitment Team, Thank Interes…" at bounding box center [311, 427] width 180 height 37
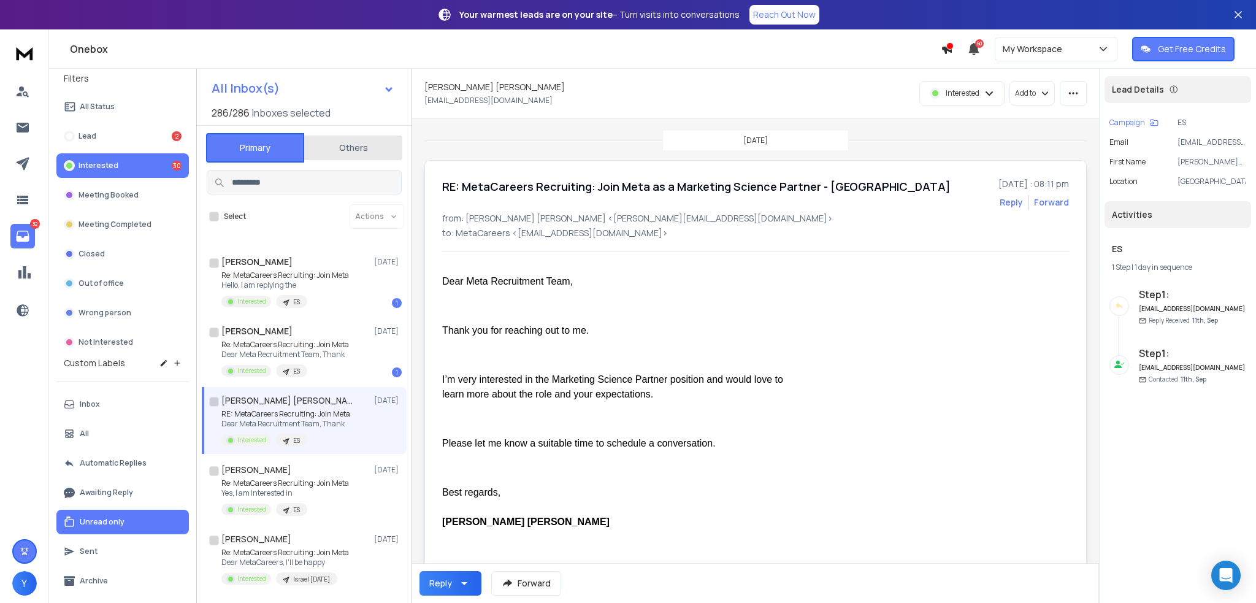
click at [487, 102] on p "[EMAIL_ADDRESS][DOMAIN_NAME]" at bounding box center [488, 101] width 128 height 10
drag, startPoint x: 534, startPoint y: 239, endPoint x: 663, endPoint y: 239, distance: 129.4
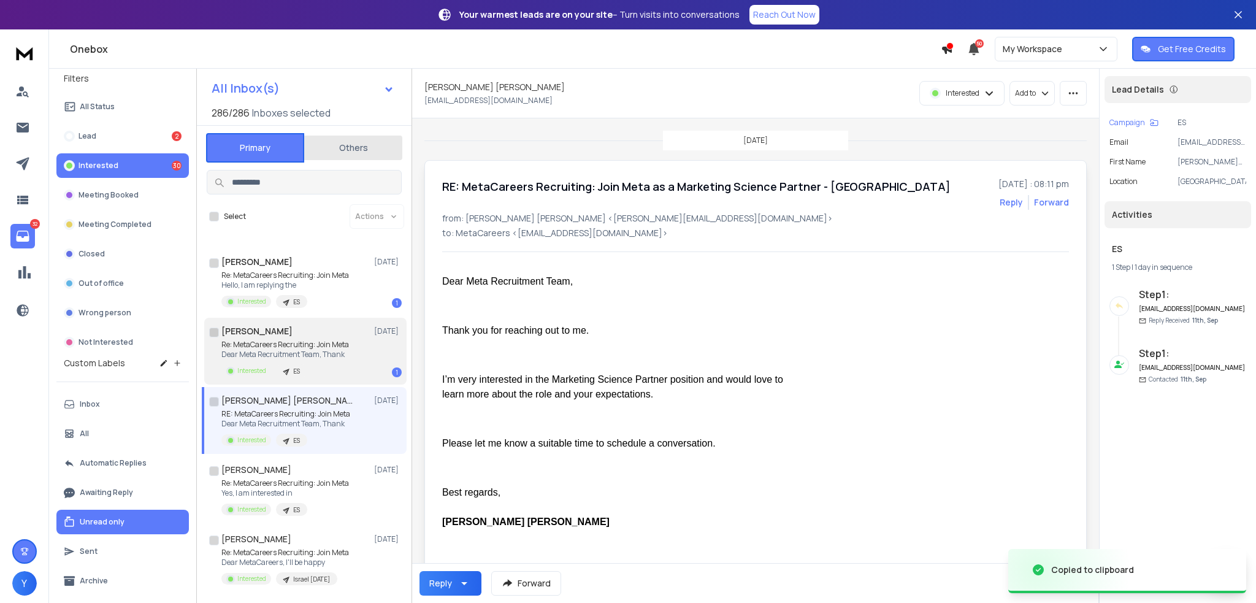
click at [354, 359] on div "Re: MetaCareers Recruiting: Join Meta Dear Meta Recruitment Team, Thank Interes…" at bounding box center [311, 358] width 180 height 37
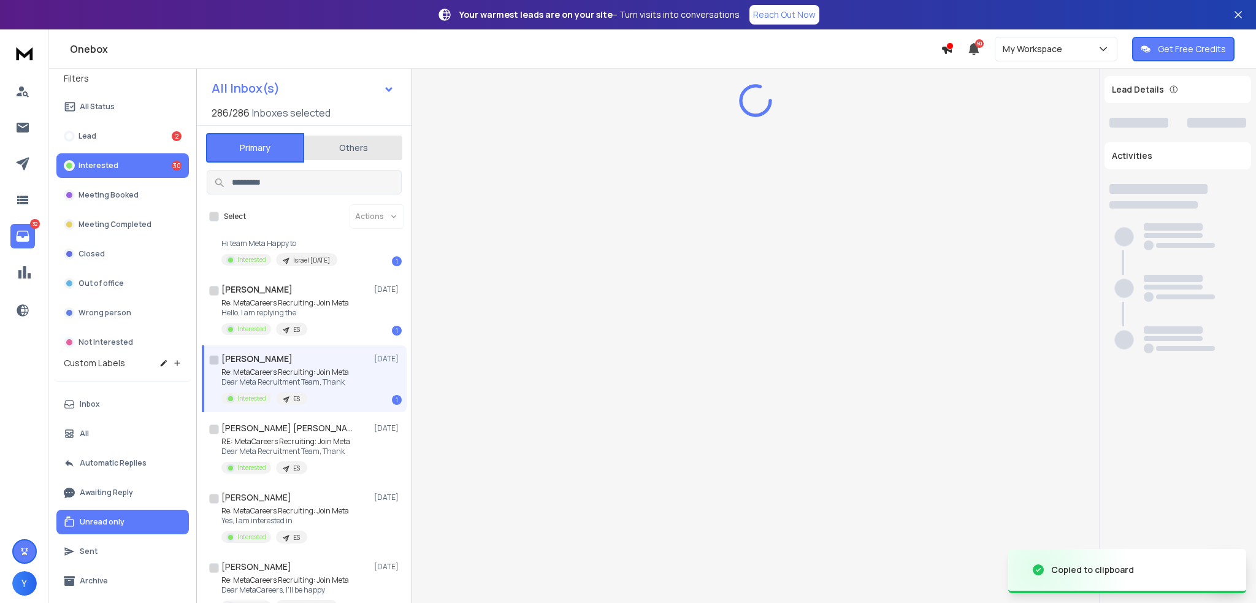
scroll to position [1813, 0]
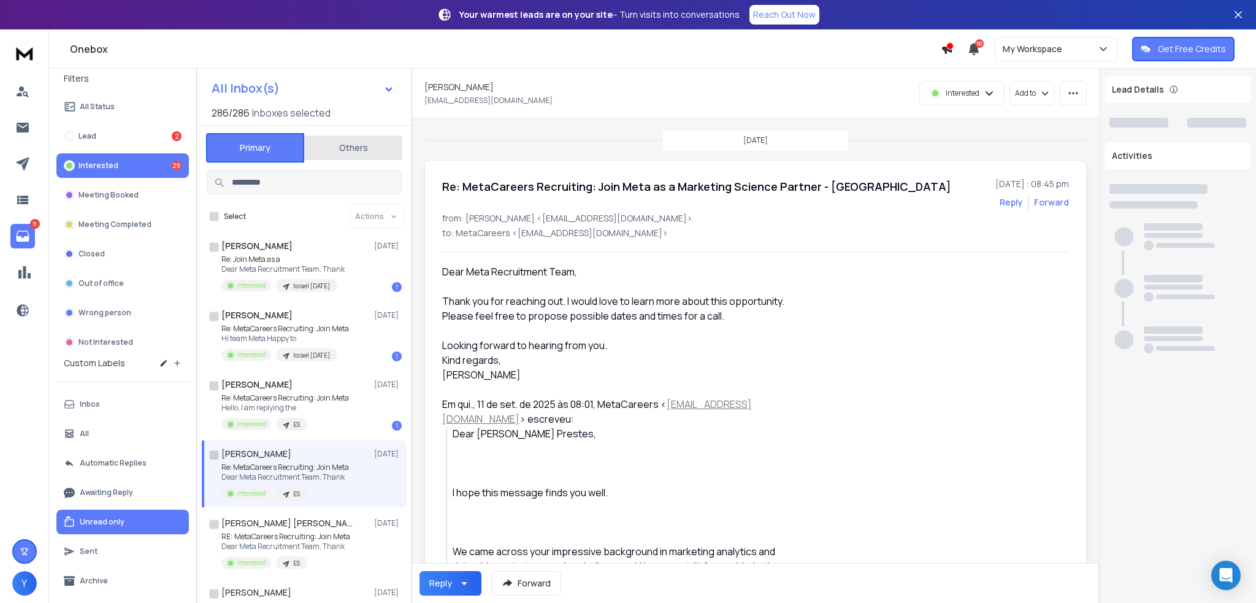
click at [486, 101] on p "[EMAIL_ADDRESS][DOMAIN_NAME]" at bounding box center [488, 101] width 128 height 10
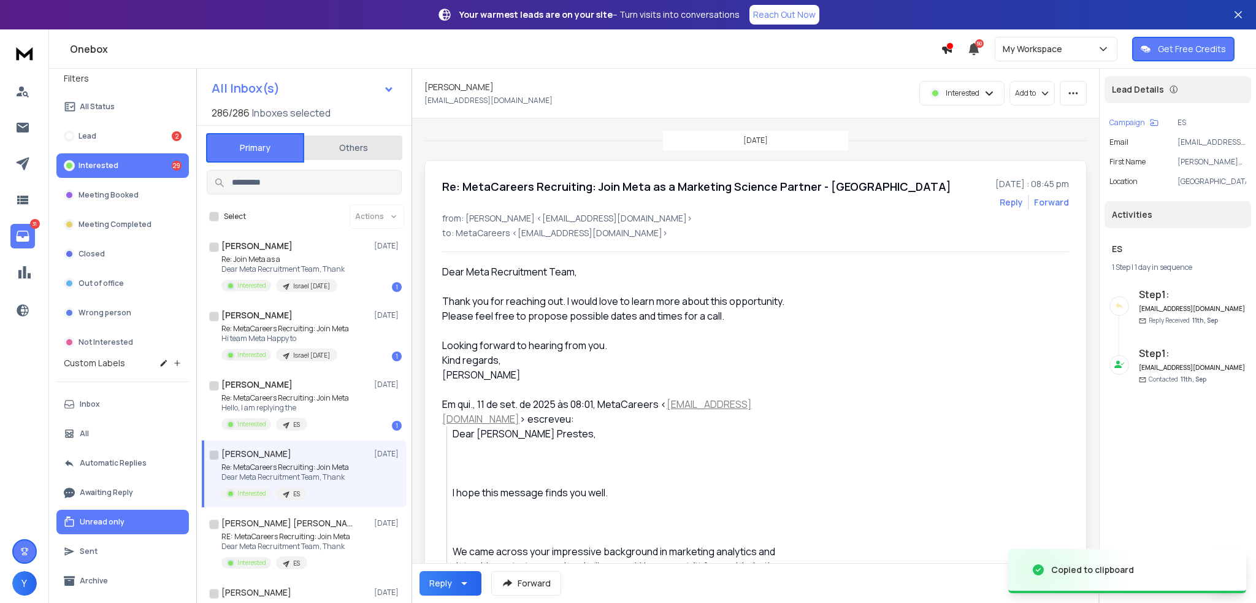
click at [514, 234] on p "to: MetaCareers <[EMAIL_ADDRESS][DOMAIN_NAME]>" at bounding box center [755, 233] width 627 height 12
drag, startPoint x: 514, startPoint y: 234, endPoint x: 640, endPoint y: 236, distance: 126.4
click at [640, 236] on p "to: MetaCareers <[EMAIL_ADDRESS][DOMAIN_NAME]>" at bounding box center [755, 233] width 627 height 12
click at [328, 392] on div "[PERSON_NAME] Francisco [DATE] Re: MetaCareers Recruiting: Join Meta Hello, I a…" at bounding box center [311, 404] width 180 height 52
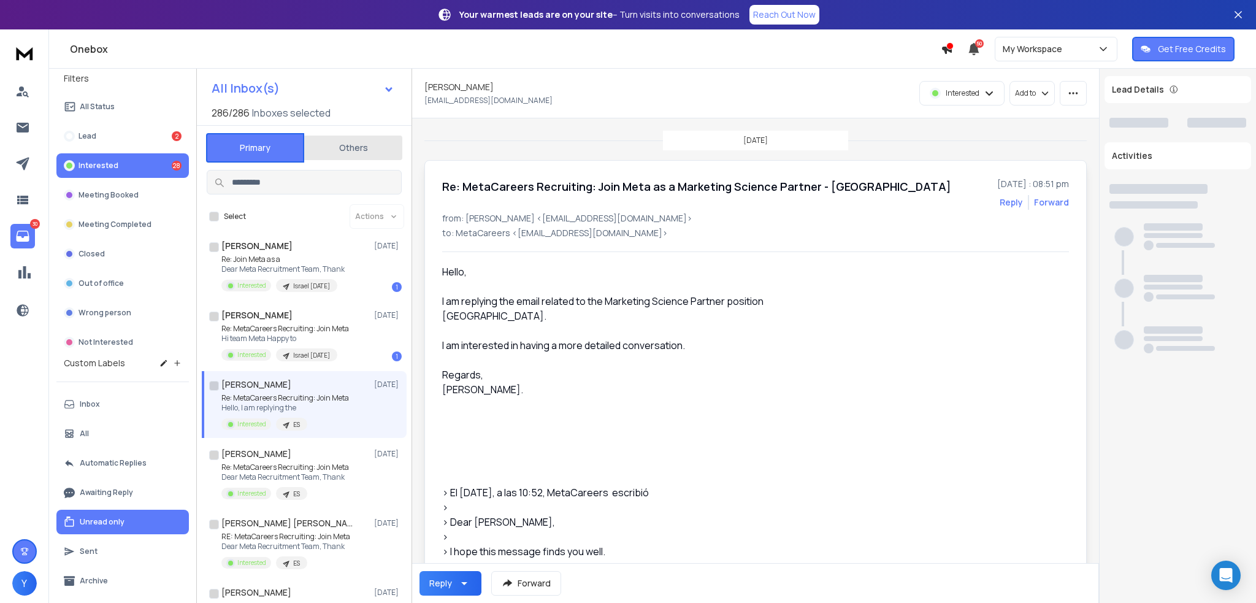
click at [497, 101] on p "[EMAIL_ADDRESS][DOMAIN_NAME]" at bounding box center [488, 101] width 128 height 10
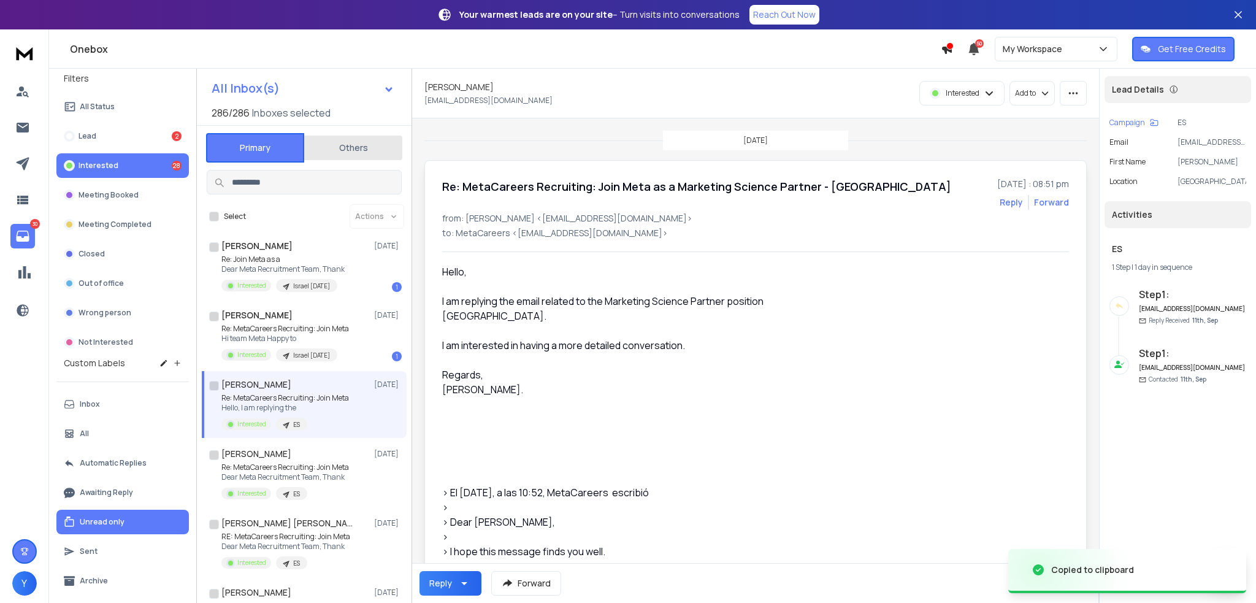
click at [519, 231] on p "to: MetaCareers <[EMAIL_ADDRESS][DOMAIN_NAME]>" at bounding box center [755, 233] width 627 height 12
drag, startPoint x: 519, startPoint y: 231, endPoint x: 620, endPoint y: 236, distance: 101.3
click at [620, 236] on p "to: MetaCareers <[EMAIL_ADDRESS][DOMAIN_NAME]>" at bounding box center [755, 233] width 627 height 12
click at [358, 354] on div "Re: MetaCareers Recruiting: Join Meta Hi team Meta Happy to Interested Israel […" at bounding box center [311, 342] width 180 height 37
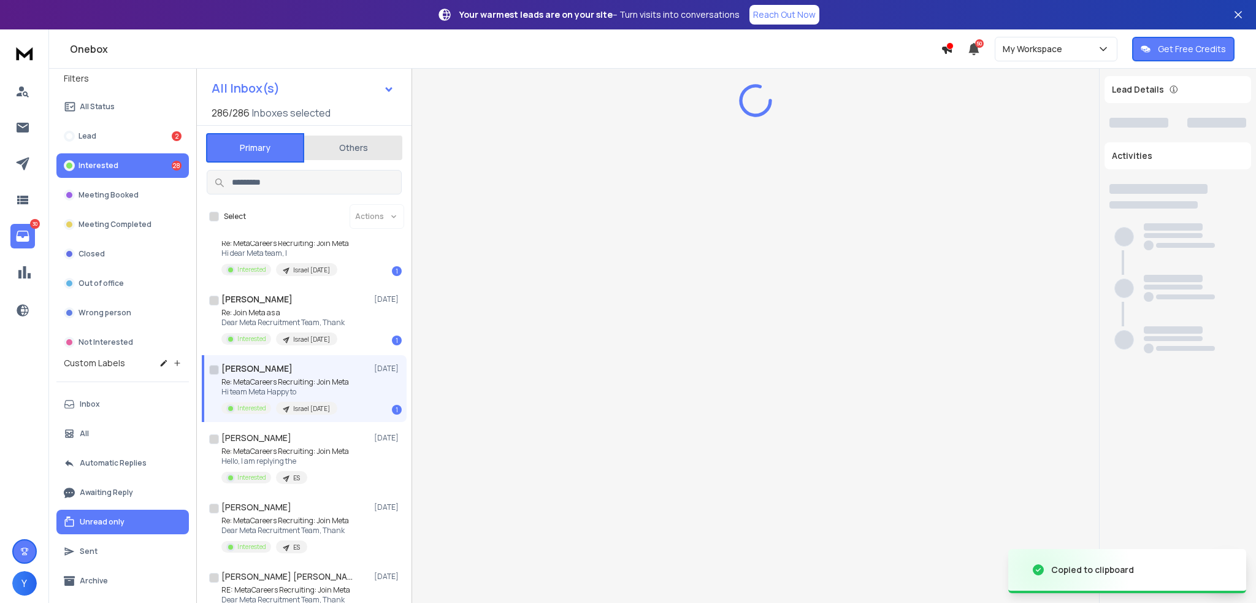
scroll to position [1752, 0]
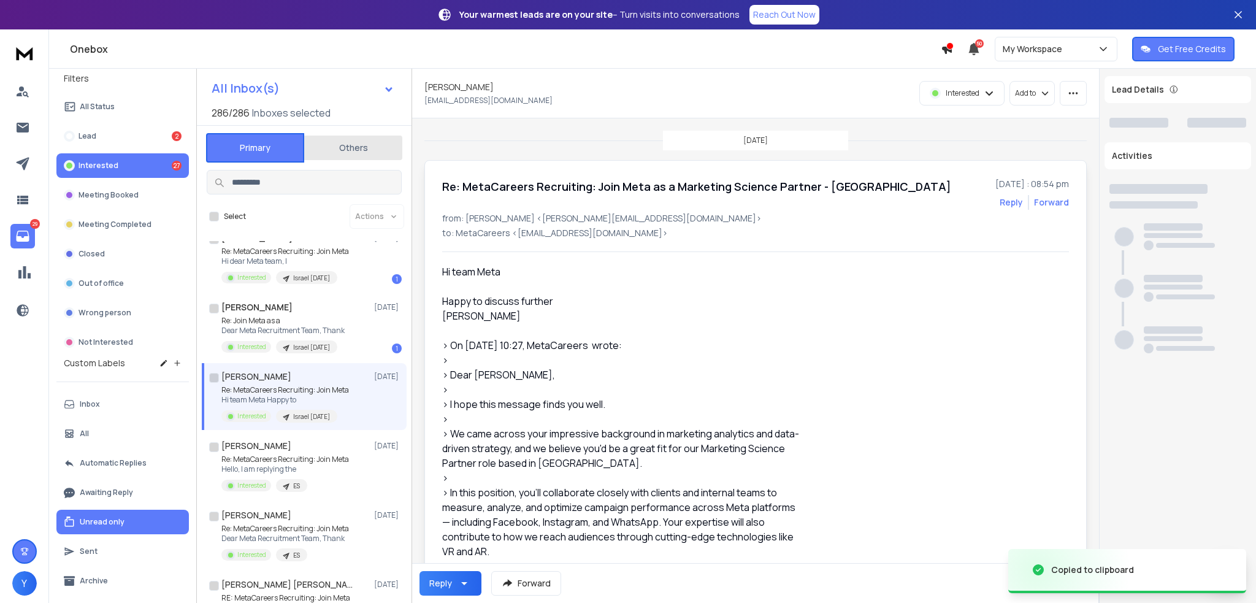
click at [502, 98] on p "[EMAIL_ADDRESS][DOMAIN_NAME]" at bounding box center [488, 101] width 128 height 10
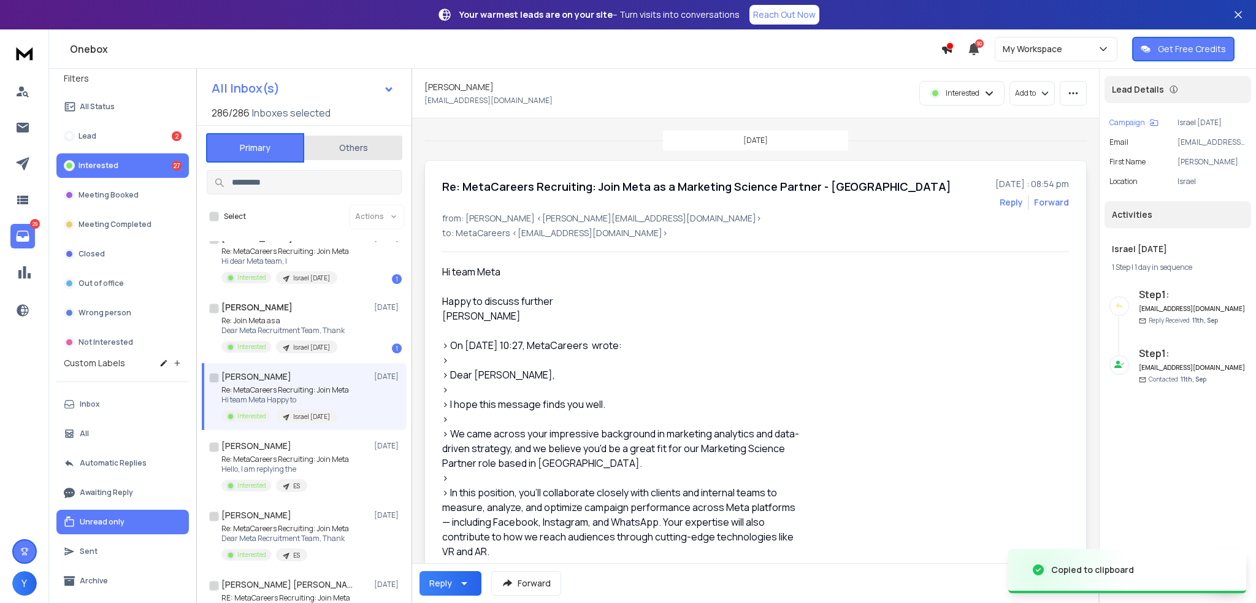
click at [515, 232] on p "to: MetaCareers <[EMAIL_ADDRESS][DOMAIN_NAME]>" at bounding box center [755, 233] width 627 height 12
drag, startPoint x: 558, startPoint y: 233, endPoint x: 667, endPoint y: 240, distance: 109.4
click at [667, 240] on div "Re: MetaCareers Recruiting: Join Meta as a Marketing Science Partner - [GEOGRAP…" at bounding box center [755, 528] width 627 height 700
click at [667, 238] on p "to: MetaCareers <[EMAIL_ADDRESS][DOMAIN_NAME]>" at bounding box center [755, 233] width 627 height 12
drag, startPoint x: 667, startPoint y: 238, endPoint x: 525, endPoint y: 234, distance: 142.4
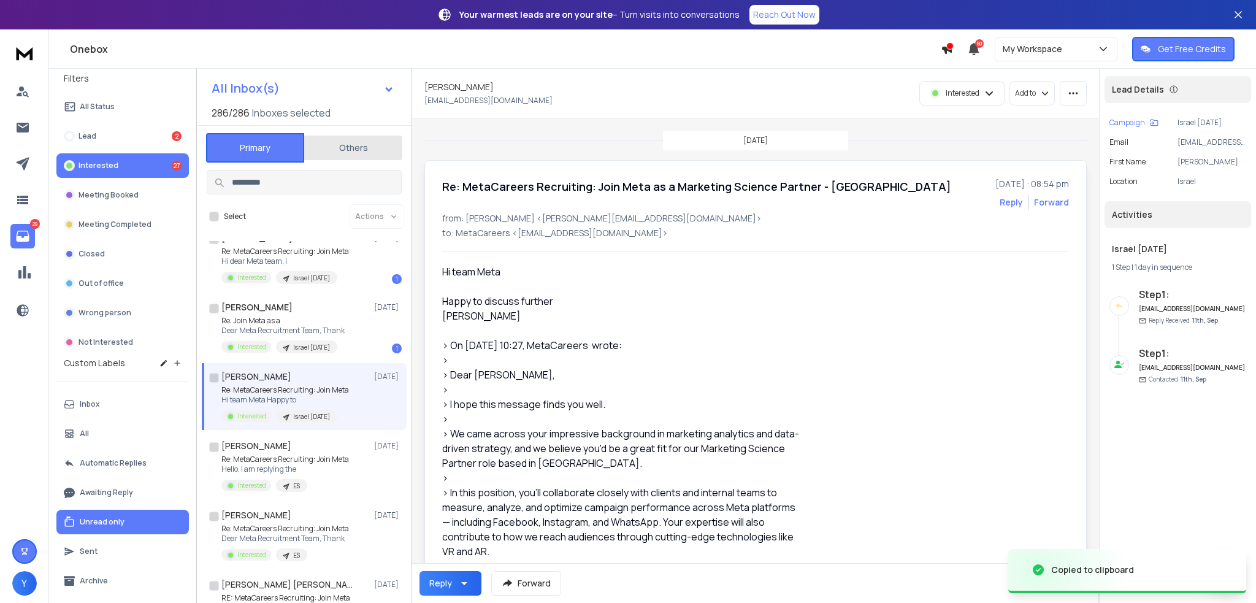
click at [525, 234] on p "to: MetaCareers <[EMAIL_ADDRESS][DOMAIN_NAME]>" at bounding box center [755, 233] width 627 height 12
click at [369, 297] on div "[PERSON_NAME] [DATE] Re: Join Meta as a Dear Meta Recruitment Team, Thank Inter…" at bounding box center [305, 327] width 202 height 67
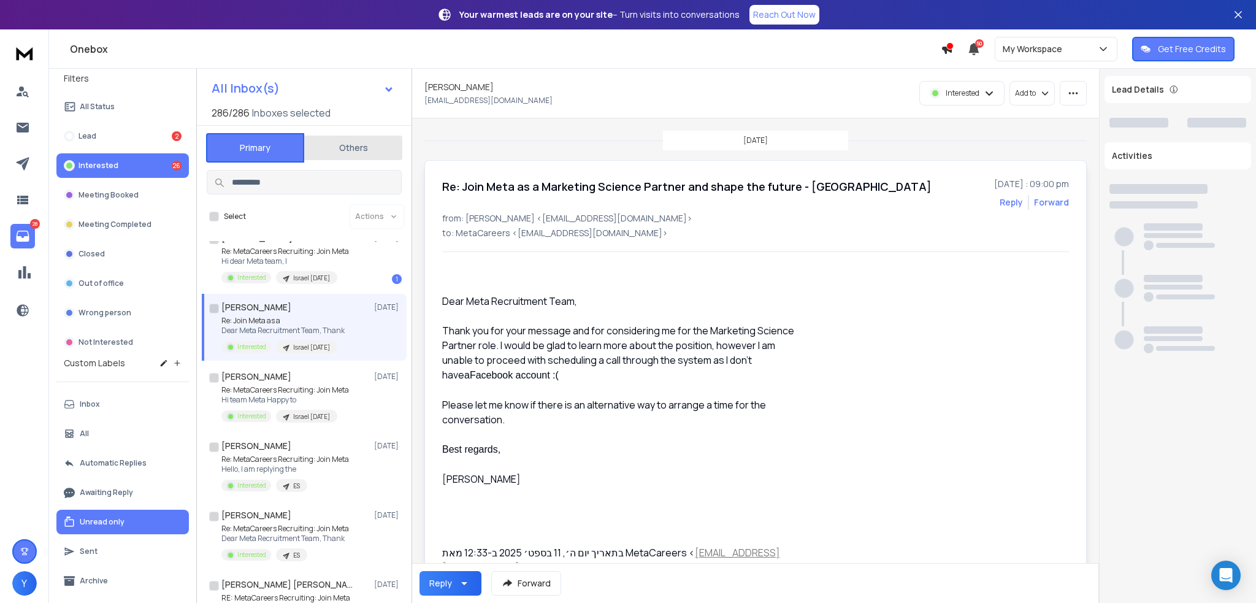
click at [501, 102] on p "[EMAIL_ADDRESS][DOMAIN_NAME]" at bounding box center [488, 101] width 128 height 10
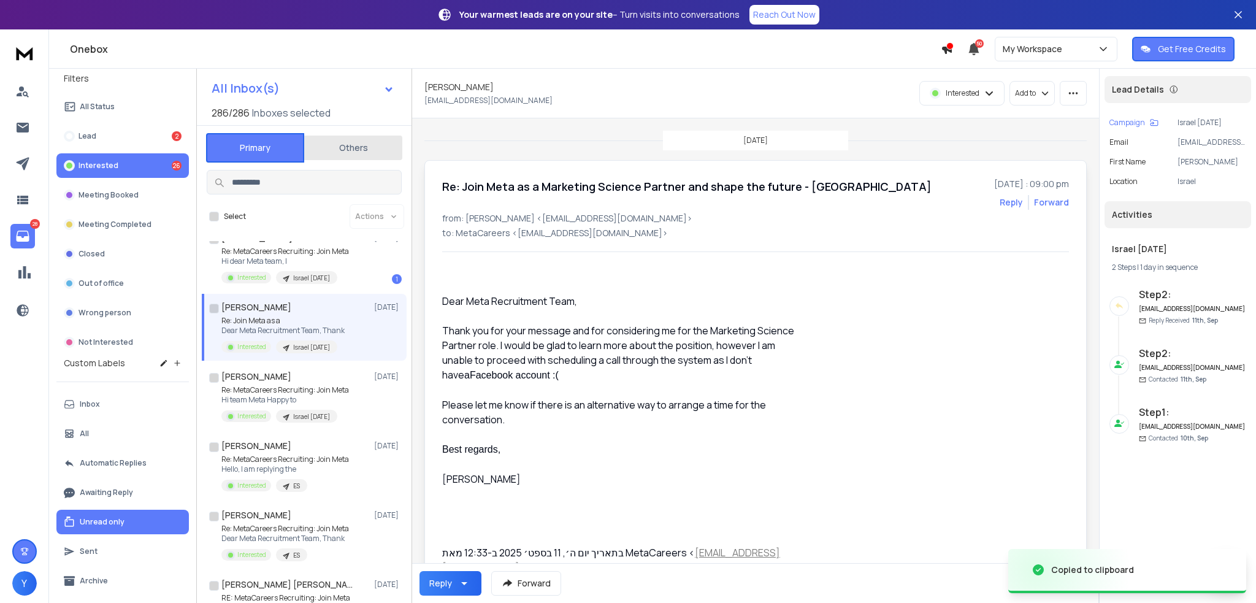
click at [521, 229] on p "to: MetaCareers <[EMAIL_ADDRESS][DOMAIN_NAME]>" at bounding box center [755, 233] width 627 height 12
drag, startPoint x: 521, startPoint y: 229, endPoint x: 548, endPoint y: 229, distance: 26.4
click at [548, 229] on p "to: MetaCareers <[EMAIL_ADDRESS][DOMAIN_NAME]>" at bounding box center [755, 233] width 627 height 12
click at [507, 231] on p "to: MetaCareers <[EMAIL_ADDRESS][DOMAIN_NAME]>" at bounding box center [755, 233] width 627 height 12
click at [513, 229] on p "to: MetaCareers <[EMAIL_ADDRESS][DOMAIN_NAME]>" at bounding box center [755, 233] width 627 height 12
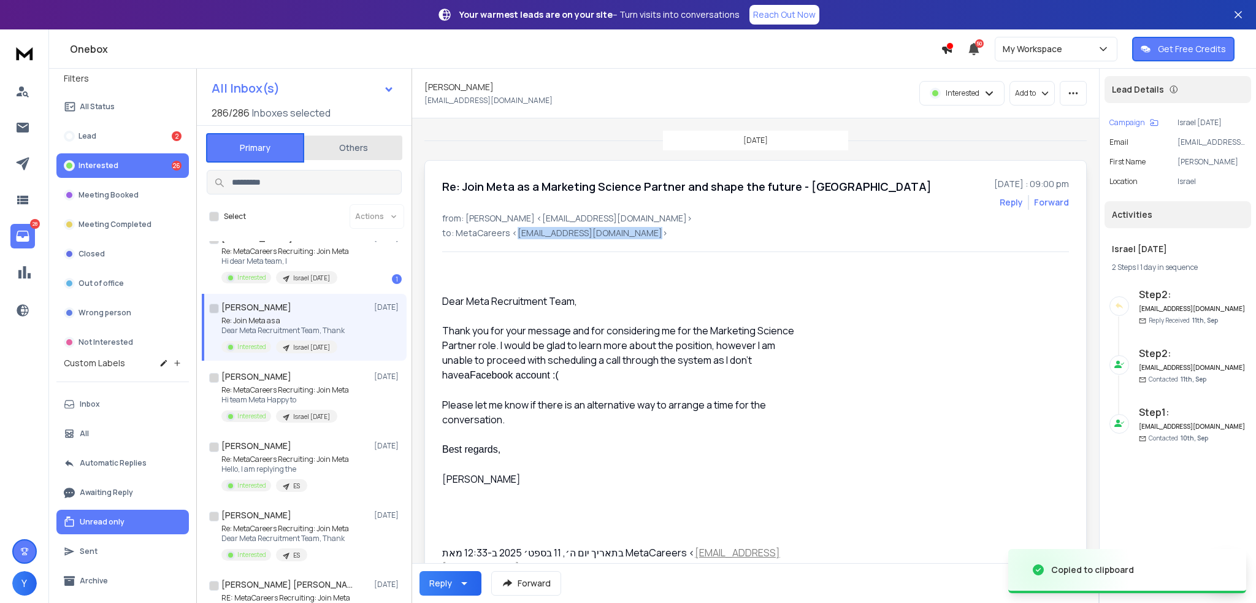
drag, startPoint x: 513, startPoint y: 229, endPoint x: 629, endPoint y: 237, distance: 116.2
click at [629, 237] on p "to: MetaCareers <[EMAIL_ADDRESS][DOMAIN_NAME]>" at bounding box center [755, 233] width 627 height 12
click at [363, 255] on div "Re: MetaCareers Recruiting: Join Meta Hi dear Meta team, I Interested Israel [D…" at bounding box center [311, 265] width 180 height 37
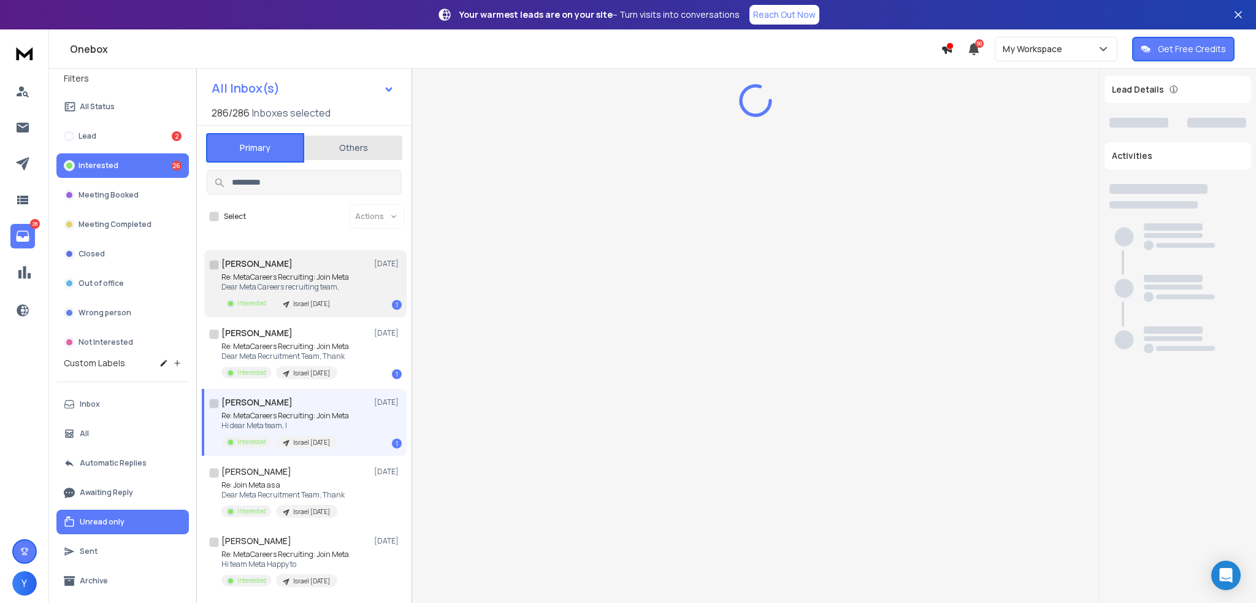
scroll to position [1568, 0]
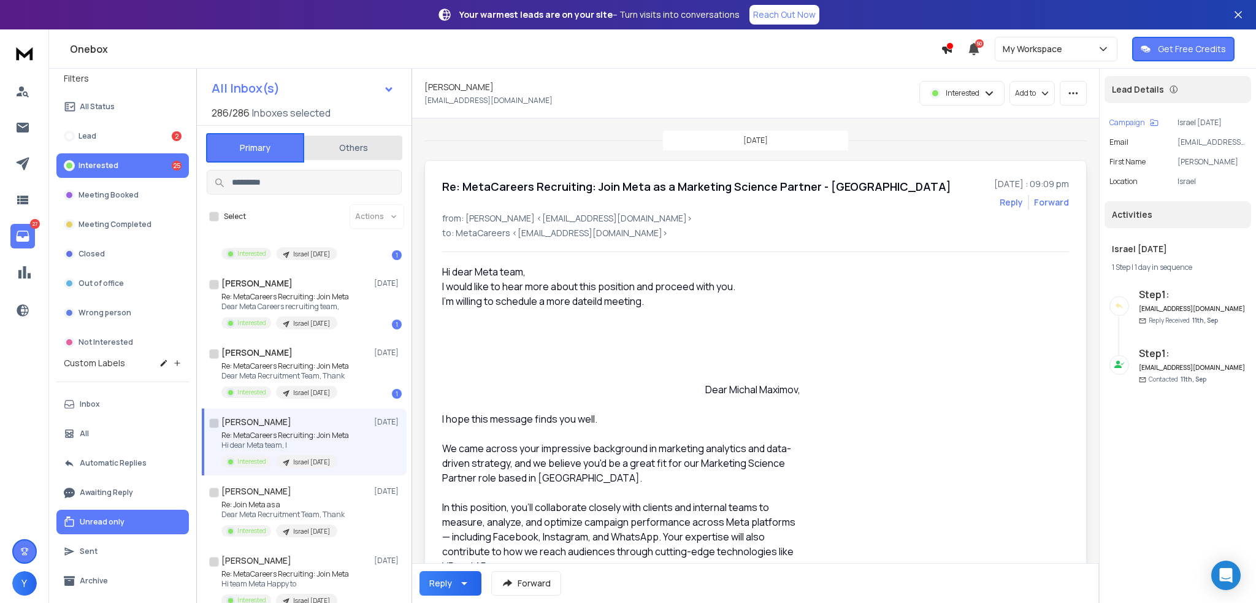
click at [491, 102] on p "[EMAIL_ADDRESS][DOMAIN_NAME]" at bounding box center [488, 101] width 128 height 10
click at [524, 235] on p "to: MetaCareers <[EMAIL_ADDRESS][DOMAIN_NAME]>" at bounding box center [755, 233] width 627 height 12
drag, startPoint x: 524, startPoint y: 235, endPoint x: 640, endPoint y: 230, distance: 116.6
click at [640, 230] on p "to: MetaCareers <[EMAIL_ADDRESS][DOMAIN_NAME]>" at bounding box center [755, 233] width 627 height 12
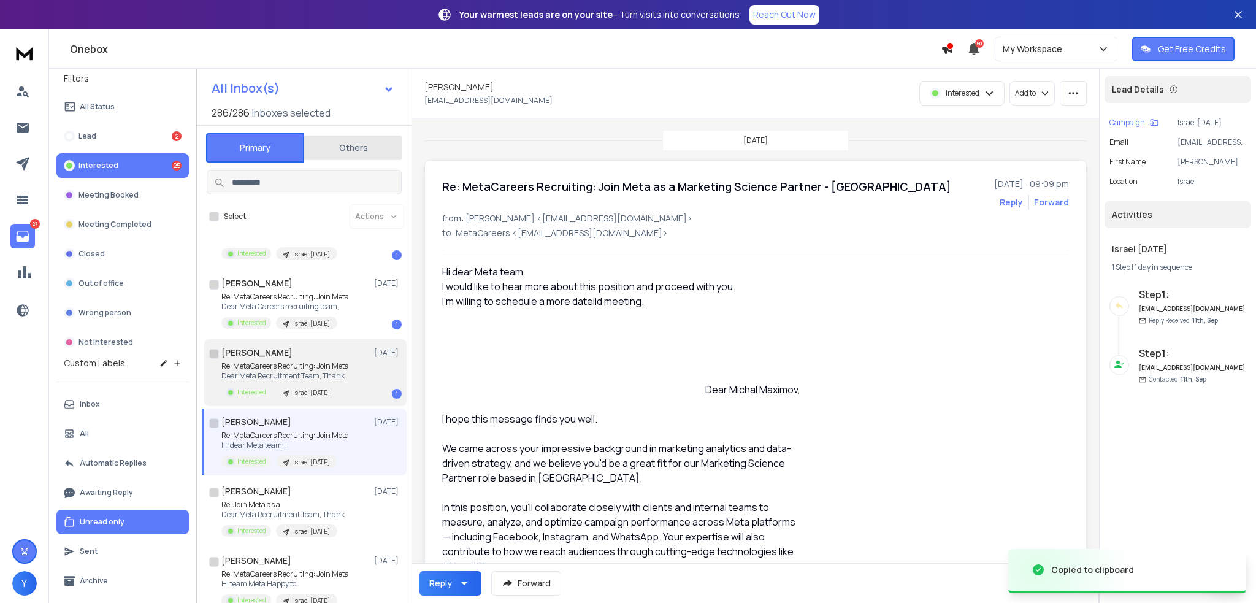
click at [311, 340] on div "[PERSON_NAME] [DATE] Re: MetaCareers Recruiting: Join Meta Dear Meta Recruitmen…" at bounding box center [305, 372] width 202 height 67
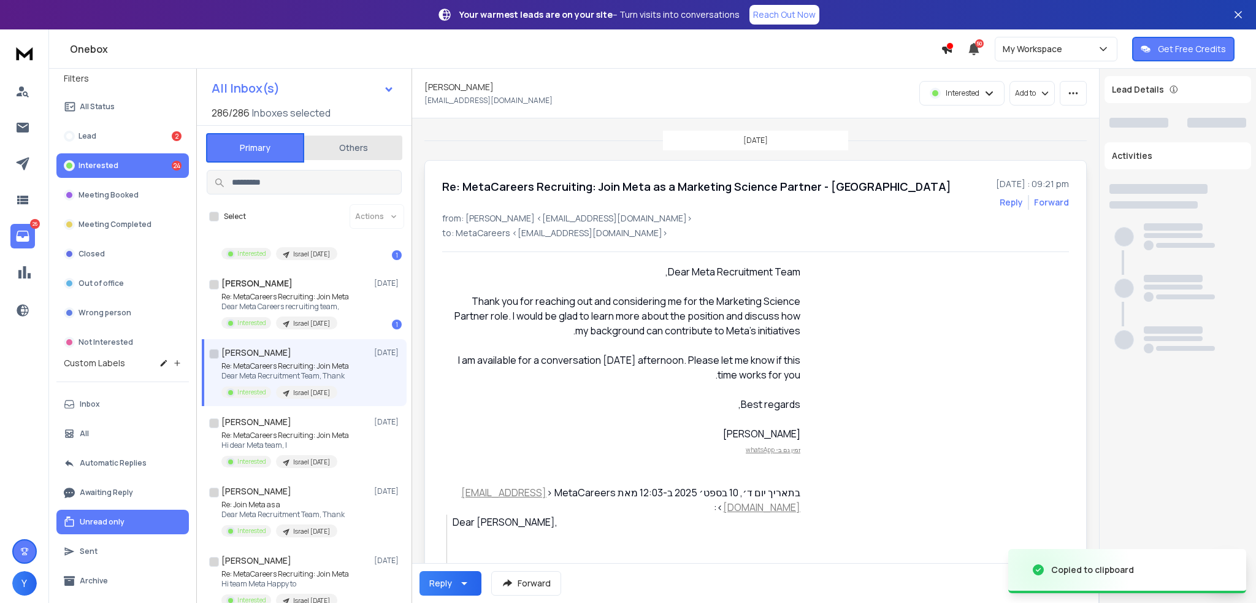
click at [490, 104] on p "[EMAIL_ADDRESS][DOMAIN_NAME]" at bounding box center [488, 101] width 128 height 10
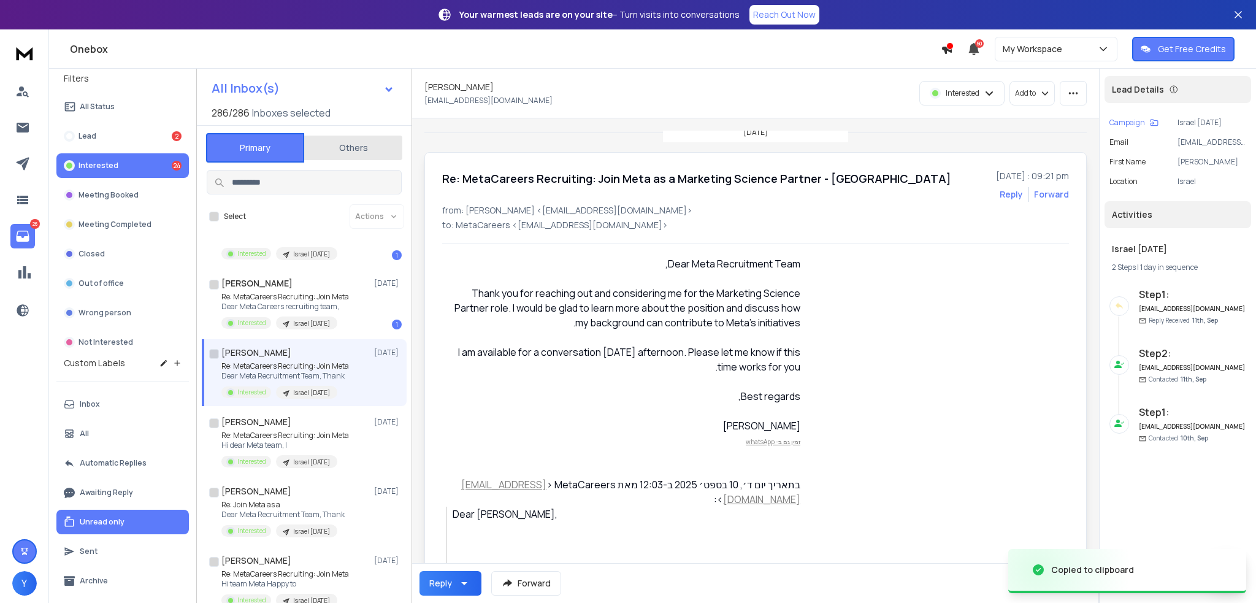
scroll to position [0, 0]
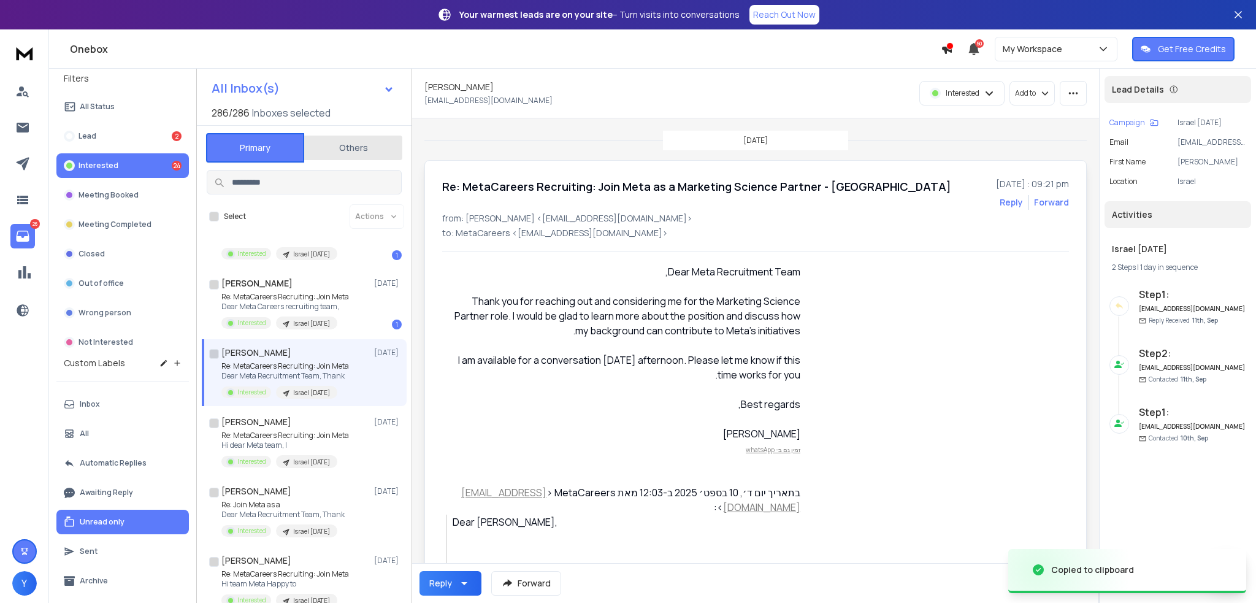
click at [518, 231] on p "to: MetaCareers <[EMAIL_ADDRESS][DOMAIN_NAME]>" at bounding box center [755, 233] width 627 height 12
drag, startPoint x: 518, startPoint y: 231, endPoint x: 647, endPoint y: 232, distance: 128.8
click at [647, 232] on p "to: MetaCareers <[EMAIL_ADDRESS][DOMAIN_NAME]>" at bounding box center [755, 233] width 627 height 12
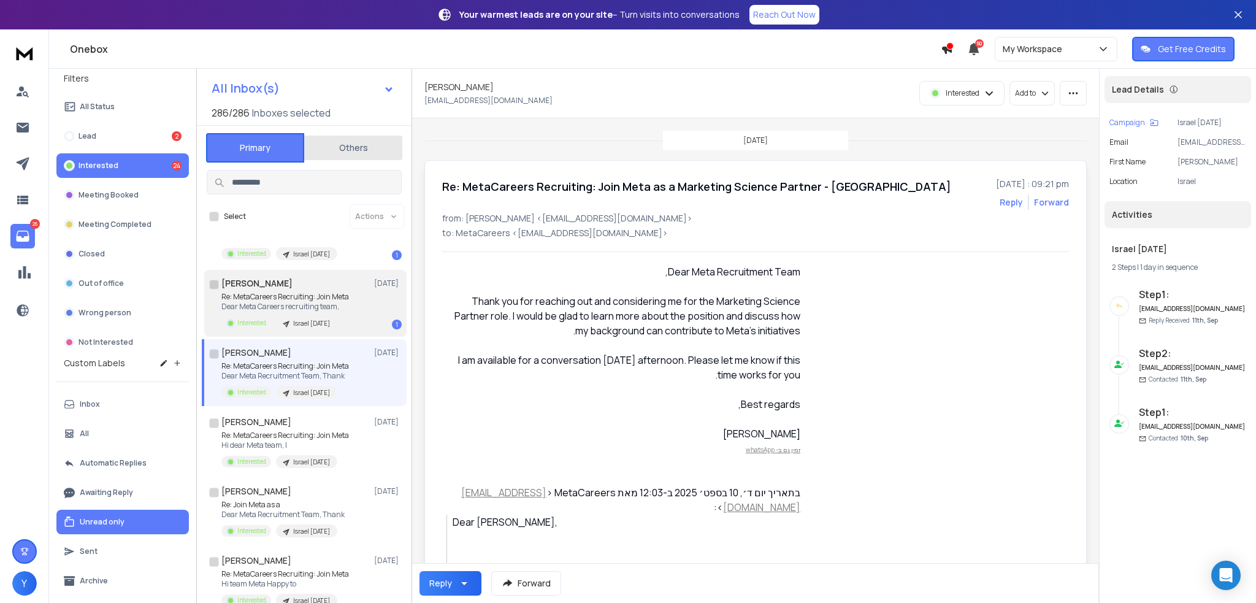
click at [360, 327] on div "Re: MetaCareers Recruiting: Join Meta Dear Meta Careers recruiting team, Intere…" at bounding box center [311, 310] width 180 height 37
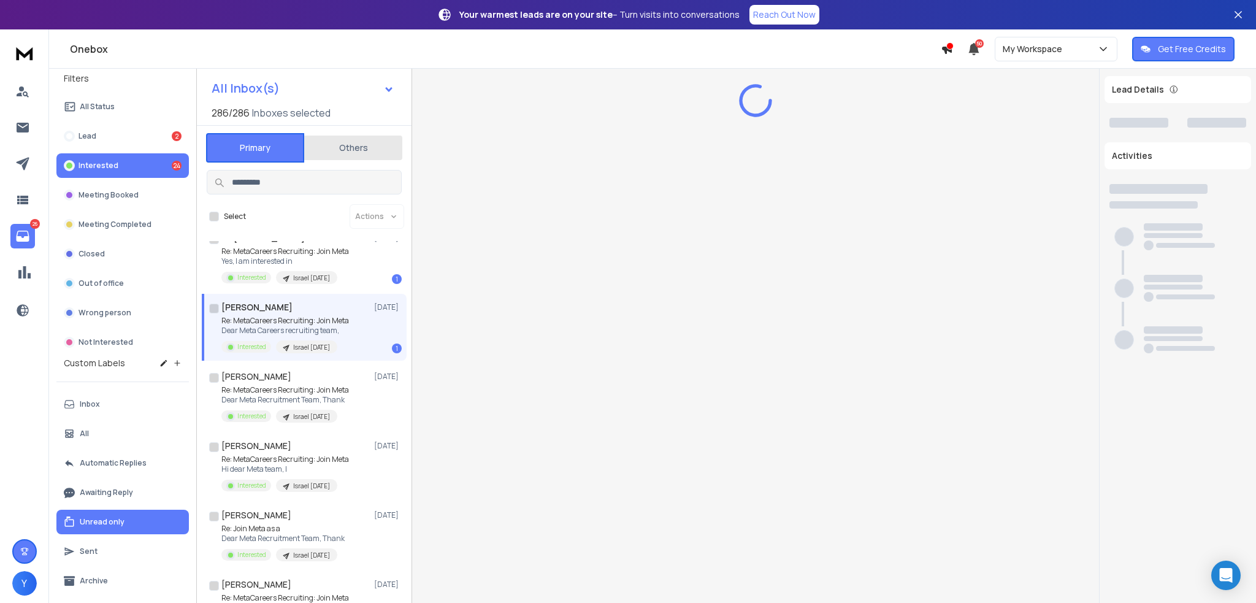
scroll to position [1445, 0]
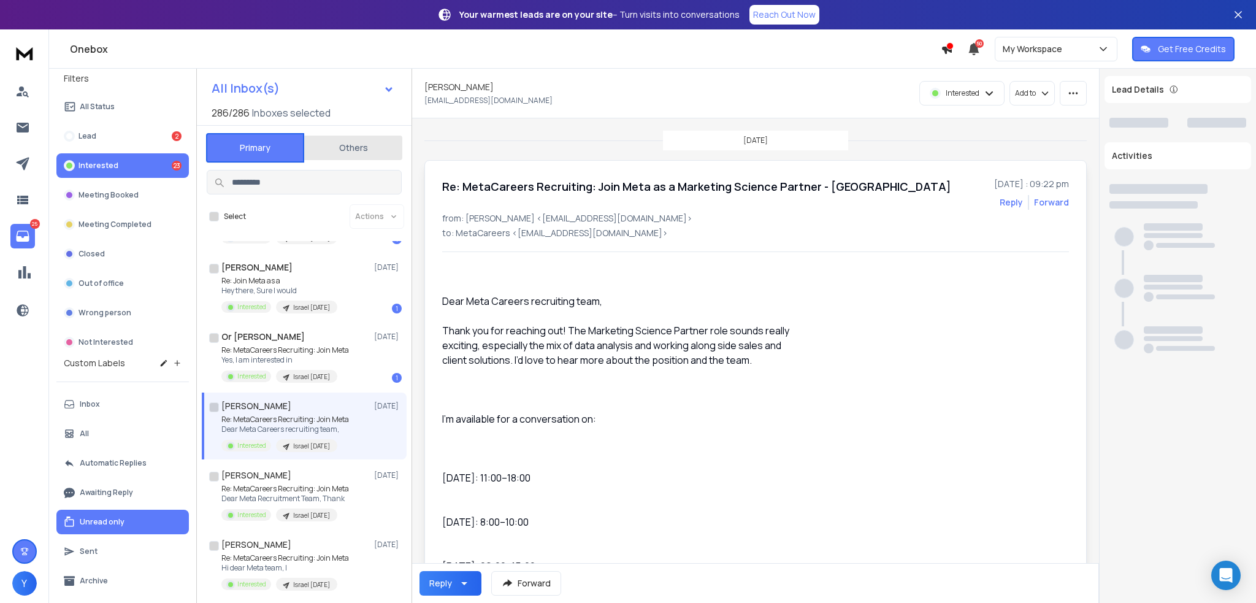
click at [482, 105] on p "[EMAIL_ADDRESS][DOMAIN_NAME]" at bounding box center [488, 101] width 128 height 10
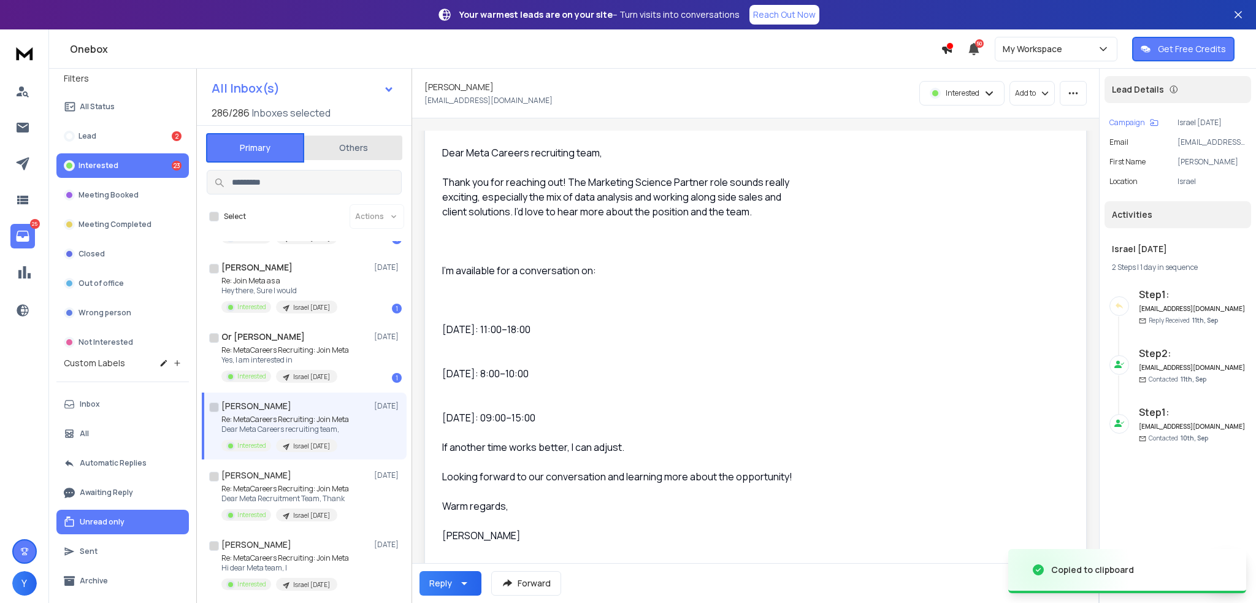
scroll to position [0, 0]
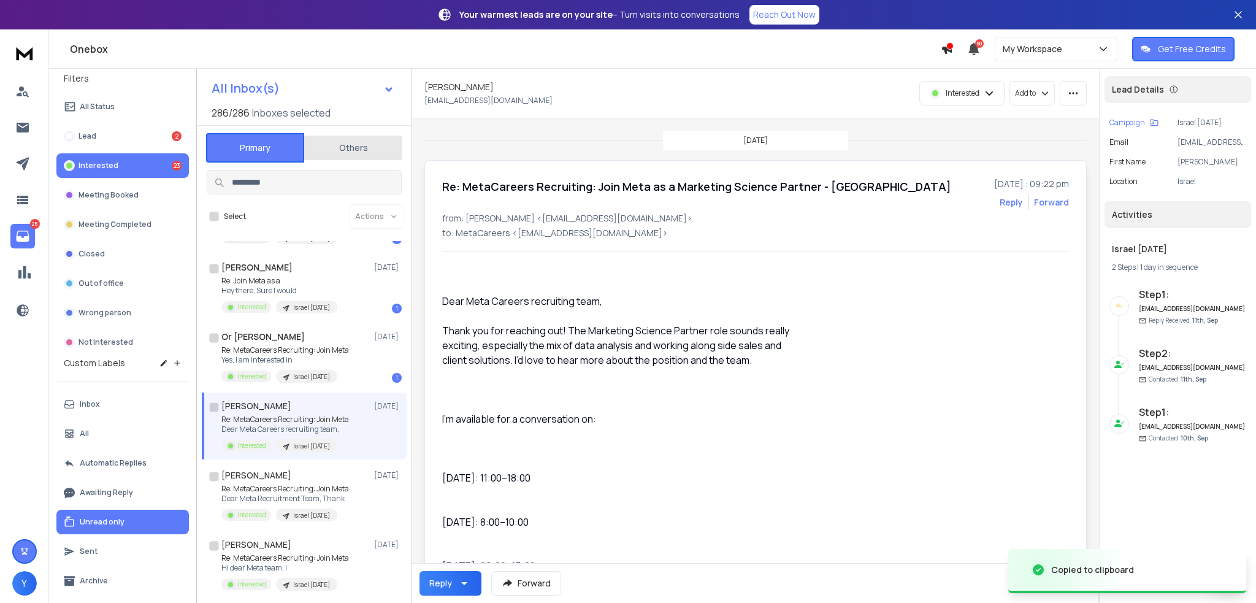
click at [521, 237] on p "to: MetaCareers <[EMAIL_ADDRESS][DOMAIN_NAME]>" at bounding box center [755, 233] width 627 height 12
drag, startPoint x: 521, startPoint y: 237, endPoint x: 662, endPoint y: 233, distance: 141.1
click at [662, 233] on p "to: MetaCareers <[EMAIL_ADDRESS][DOMAIN_NAME]>" at bounding box center [755, 233] width 627 height 12
click at [340, 350] on p "Re: MetaCareers Recruiting: Join Meta" at bounding box center [285, 350] width 128 height 10
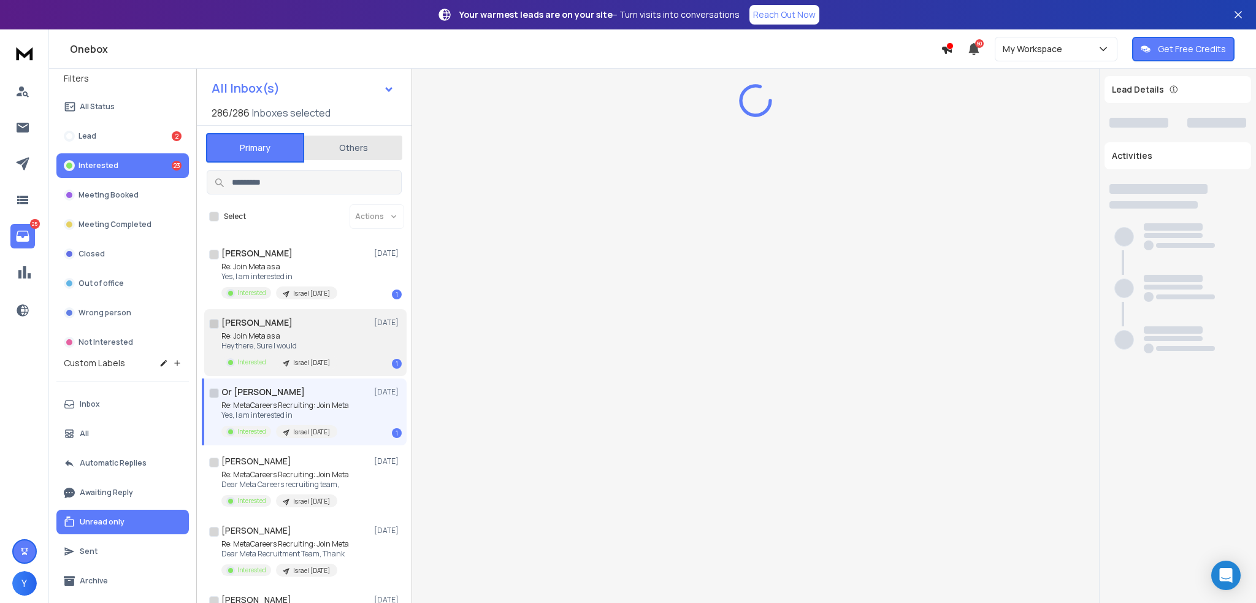
scroll to position [1384, 0]
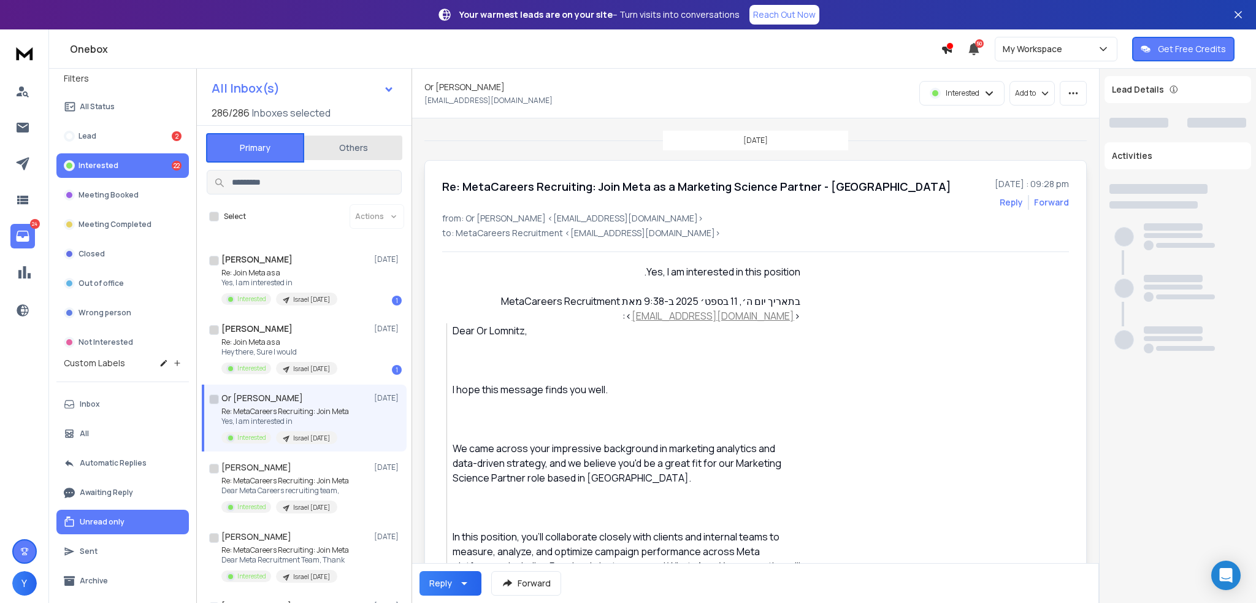
click at [469, 96] on p "[EMAIL_ADDRESS][DOMAIN_NAME]" at bounding box center [488, 101] width 128 height 10
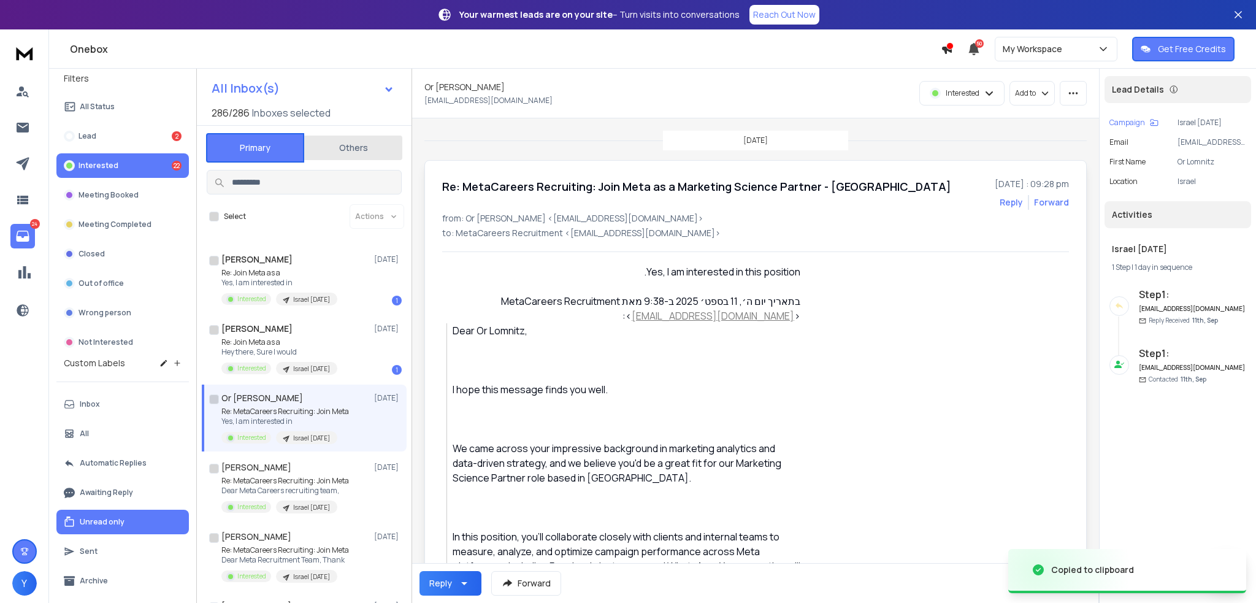
click at [464, 107] on div "Or [PERSON_NAME] Or [PERSON_NAME] [EMAIL_ADDRESS][DOMAIN_NAME] Interested Add t…" at bounding box center [755, 94] width 687 height 50
click at [468, 103] on p "[EMAIL_ADDRESS][DOMAIN_NAME]" at bounding box center [488, 101] width 128 height 10
click at [566, 234] on p "to: MetaCareers Recruitment <[EMAIL_ADDRESS][DOMAIN_NAME]>" at bounding box center [755, 233] width 627 height 12
drag, startPoint x: 566, startPoint y: 234, endPoint x: 685, endPoint y: 232, distance: 118.4
click at [685, 232] on p "to: MetaCareers Recruitment <[EMAIL_ADDRESS][DOMAIN_NAME]>" at bounding box center [755, 233] width 627 height 12
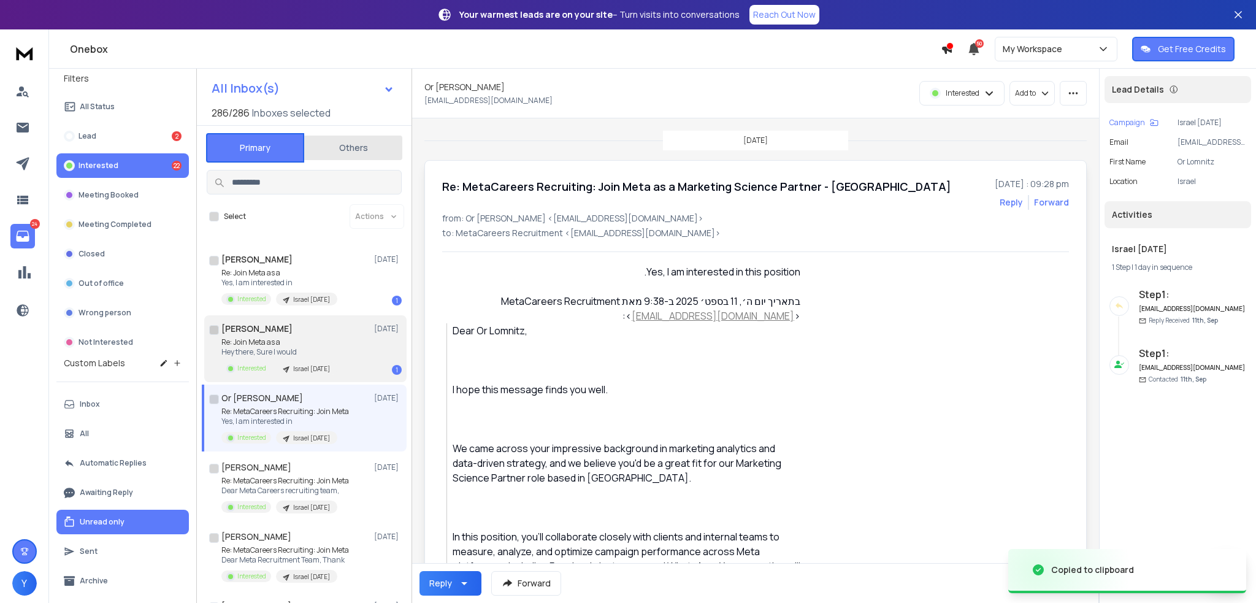
click at [346, 348] on div "Re: Join Meta as a Hey there, Sure I would Interested Israel [DATE] 1" at bounding box center [311, 355] width 180 height 37
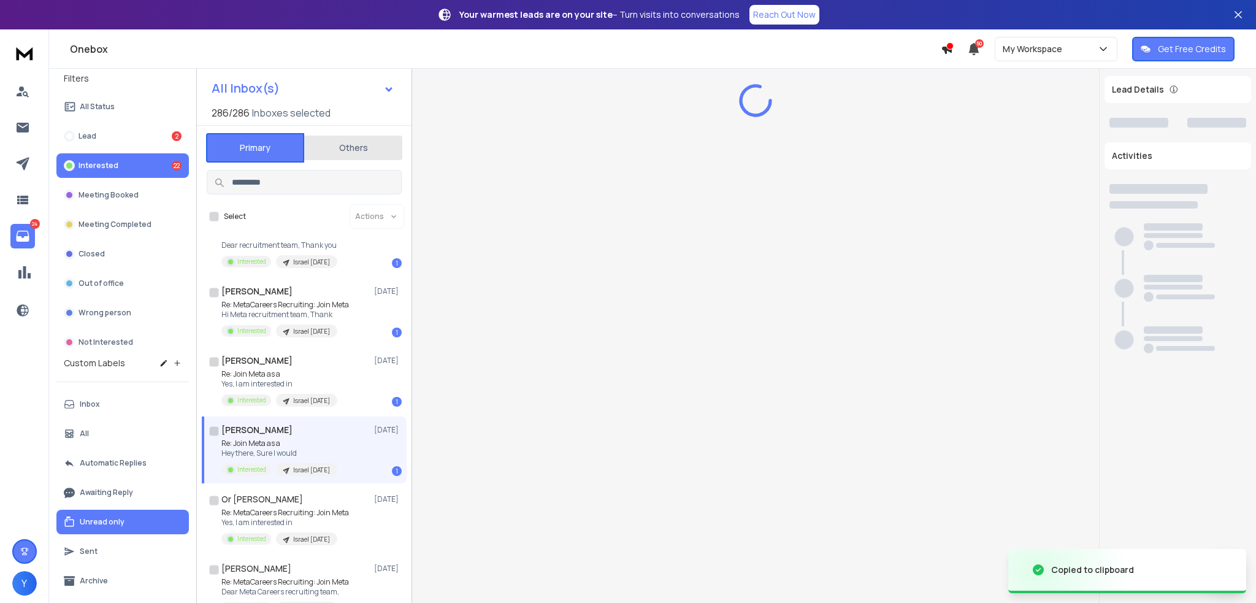
scroll to position [1261, 0]
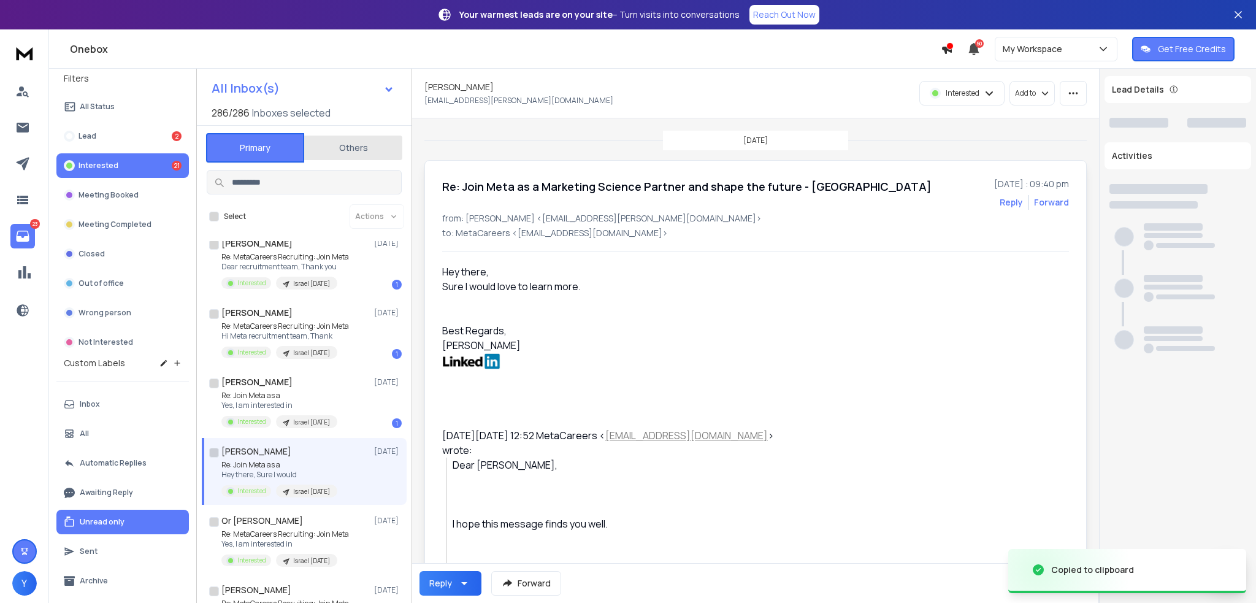
click at [488, 96] on p "[EMAIL_ADDRESS][PERSON_NAME][DOMAIN_NAME]" at bounding box center [518, 101] width 189 height 10
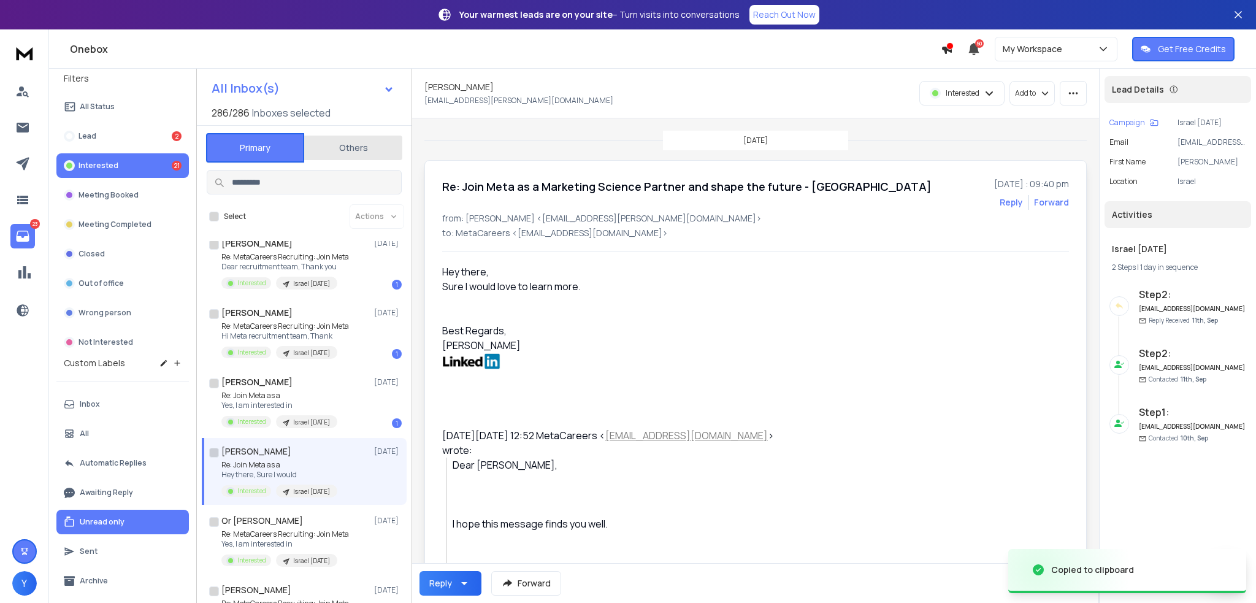
click at [489, 103] on p "[EMAIL_ADDRESS][PERSON_NAME][DOMAIN_NAME]" at bounding box center [518, 101] width 189 height 10
click at [523, 239] on p "to: MetaCareers <[EMAIL_ADDRESS][DOMAIN_NAME]>" at bounding box center [755, 233] width 627 height 12
drag, startPoint x: 523, startPoint y: 239, endPoint x: 677, endPoint y: 234, distance: 154.6
click at [677, 234] on p "to: MetaCareers <[EMAIL_ADDRESS][DOMAIN_NAME]>" at bounding box center [755, 233] width 627 height 12
click at [337, 413] on div "Re: Join Meta as a Yes, I am interested in Interested Israel [DATE]" at bounding box center [279, 409] width 116 height 37
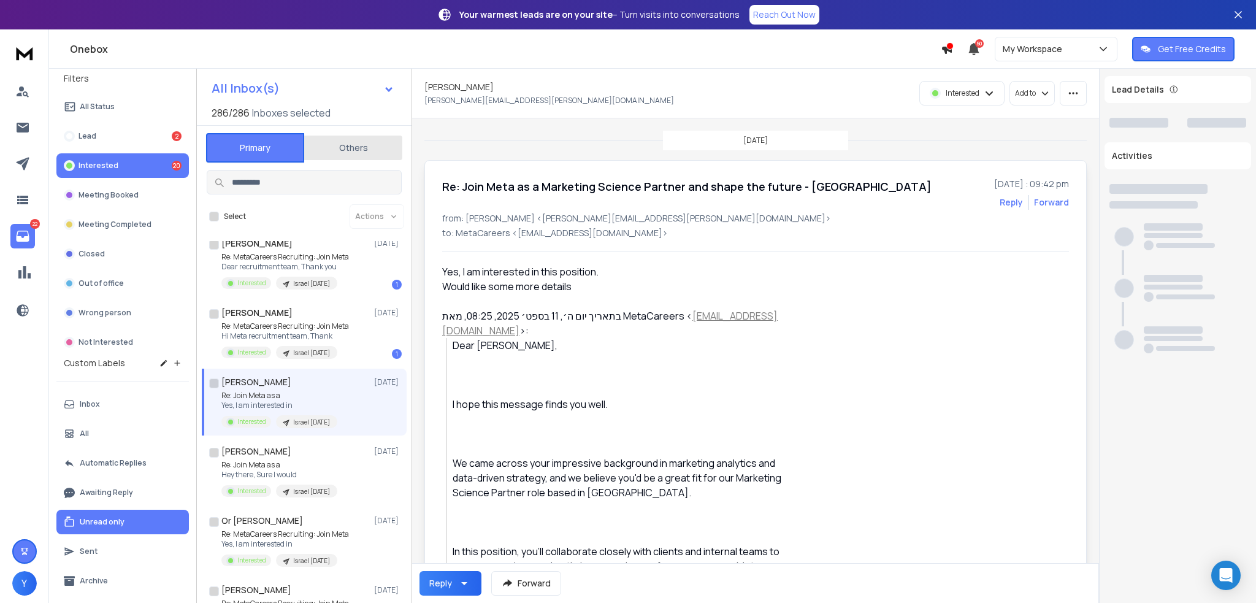
click at [489, 104] on p "[PERSON_NAME][EMAIL_ADDRESS][PERSON_NAME][DOMAIN_NAME]" at bounding box center [549, 101] width 250 height 10
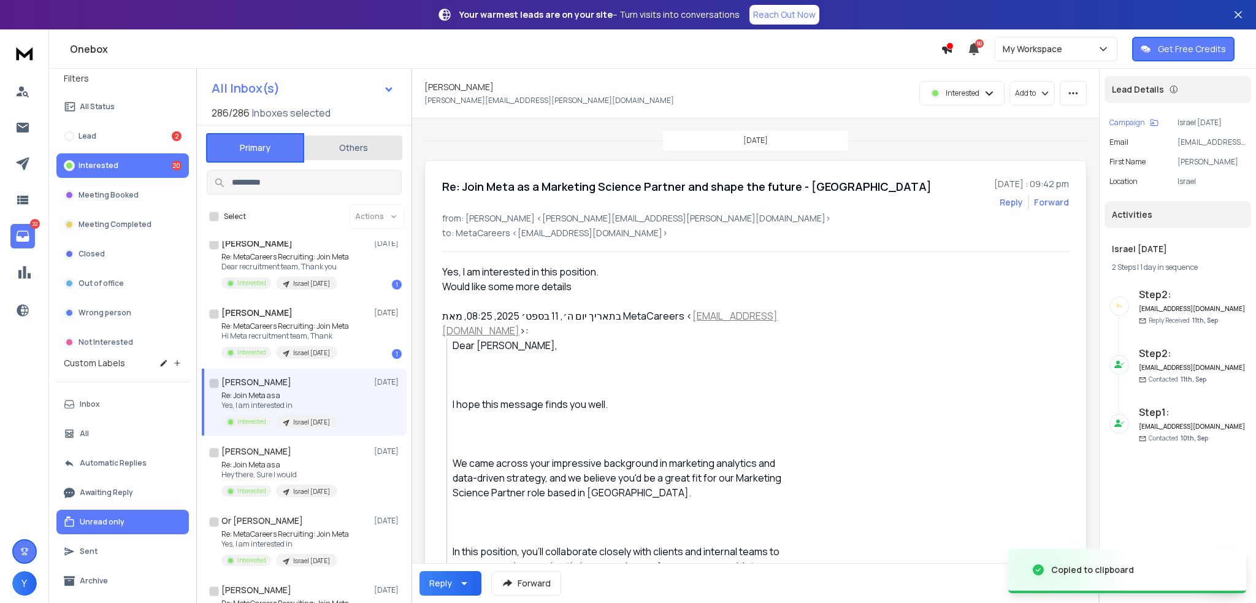
click at [520, 231] on p "to: MetaCareers <[EMAIL_ADDRESS][DOMAIN_NAME]>" at bounding box center [755, 233] width 627 height 12
drag, startPoint x: 520, startPoint y: 231, endPoint x: 655, endPoint y: 229, distance: 135.0
click at [655, 229] on p "to: MetaCareers <[EMAIL_ADDRESS][DOMAIN_NAME]>" at bounding box center [755, 233] width 627 height 12
click at [348, 342] on div "Re: MetaCareers Recruiting: Join Meta Hi Meta recruitment team, Thank Intereste…" at bounding box center [285, 339] width 128 height 37
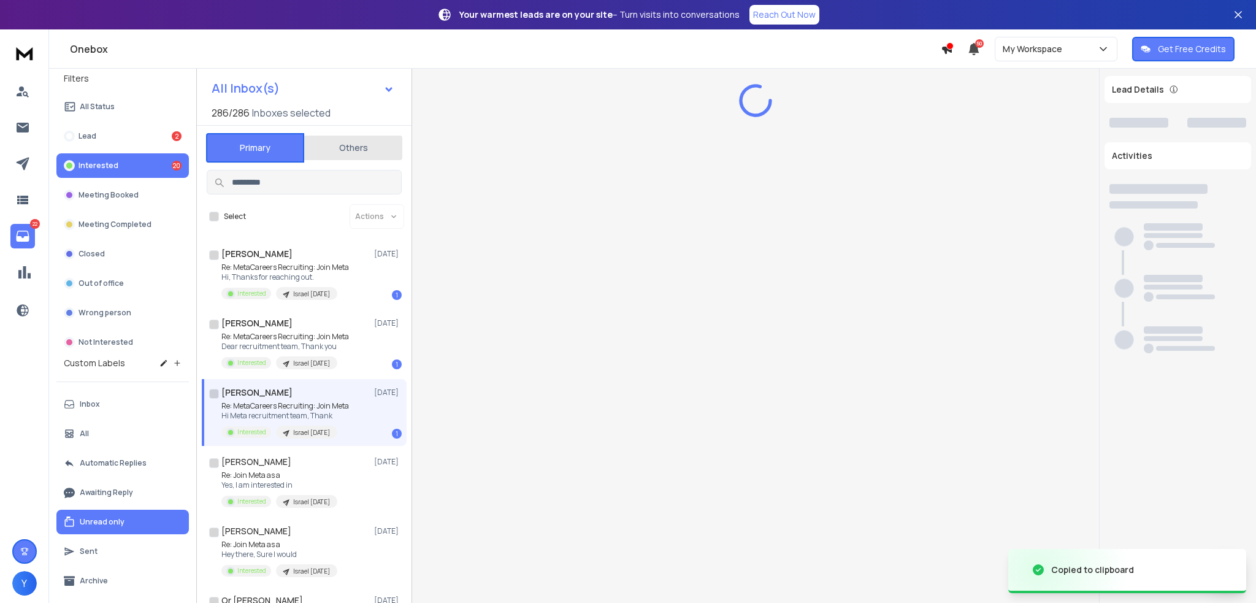
scroll to position [1138, 0]
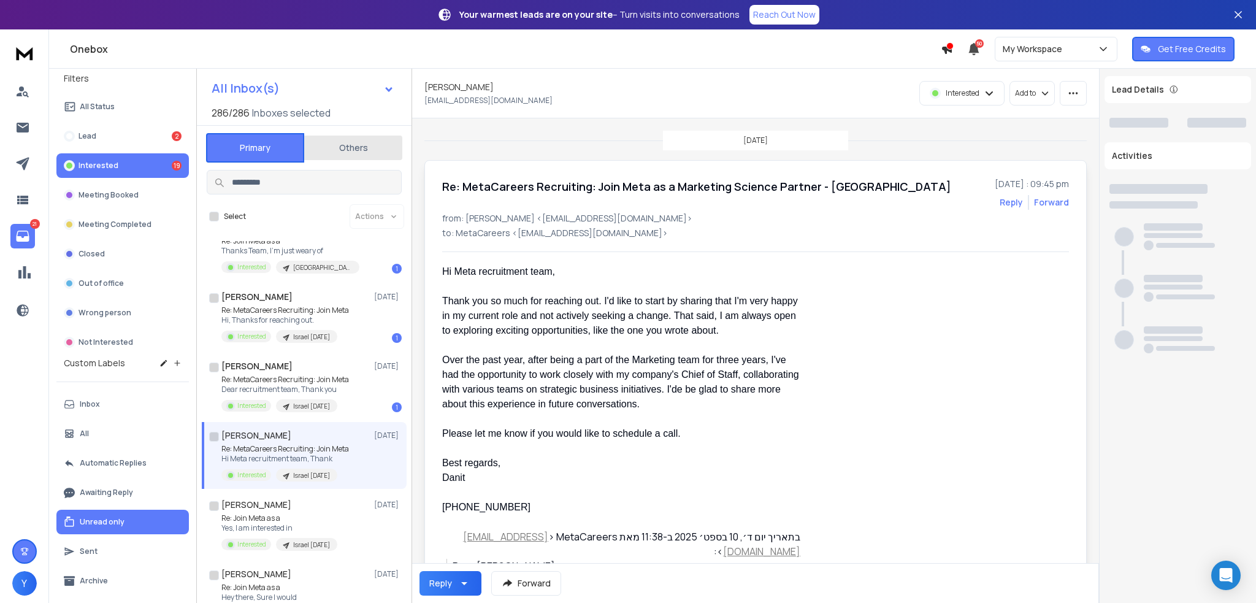
click at [497, 98] on p "[EMAIL_ADDRESS][DOMAIN_NAME]" at bounding box center [488, 101] width 128 height 10
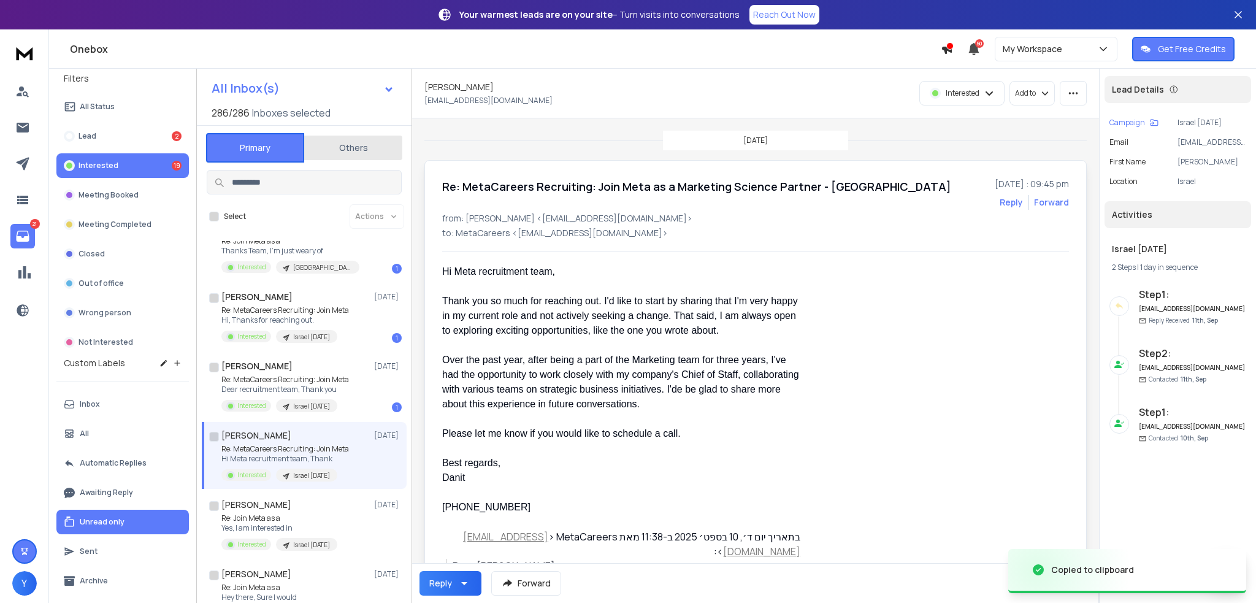
click at [528, 235] on p "to: MetaCareers <[EMAIL_ADDRESS][DOMAIN_NAME]>" at bounding box center [755, 233] width 627 height 12
drag, startPoint x: 528, startPoint y: 235, endPoint x: 660, endPoint y: 232, distance: 132.5
click at [660, 232] on p "to: MetaCareers <[EMAIL_ADDRESS][DOMAIN_NAME]>" at bounding box center [755, 233] width 627 height 12
click at [366, 363] on div "[PERSON_NAME] [DATE]" at bounding box center [311, 366] width 180 height 12
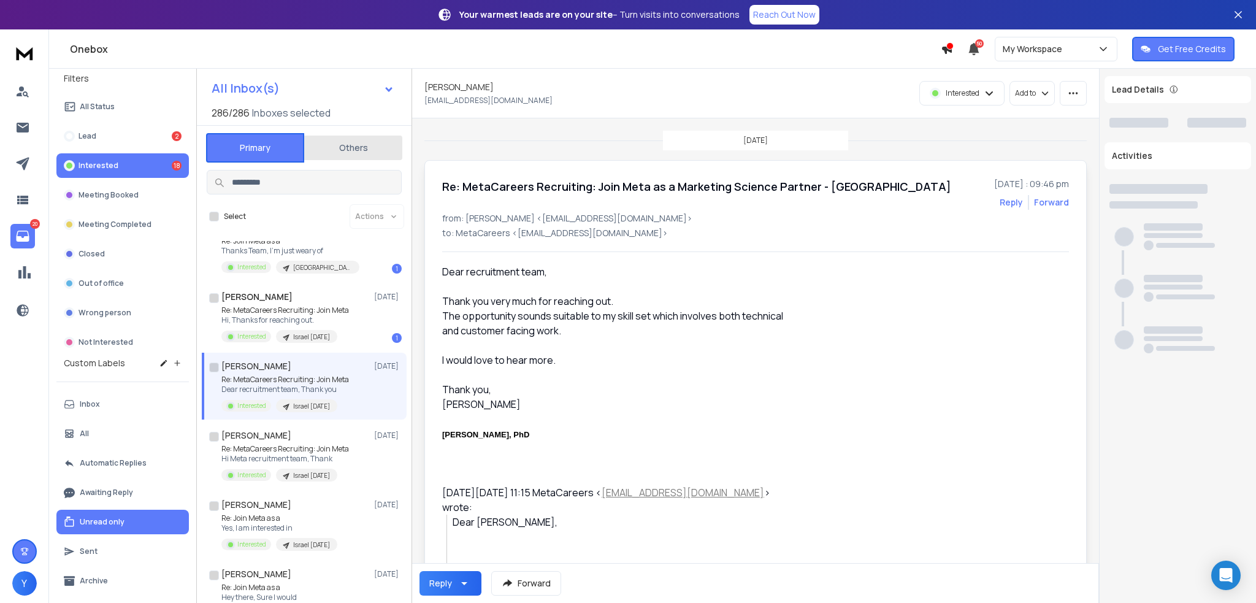
click at [491, 106] on div "[PERSON_NAME] [PERSON_NAME] [EMAIL_ADDRESS][DOMAIN_NAME] Interested Add to Inte…" at bounding box center [755, 94] width 687 height 50
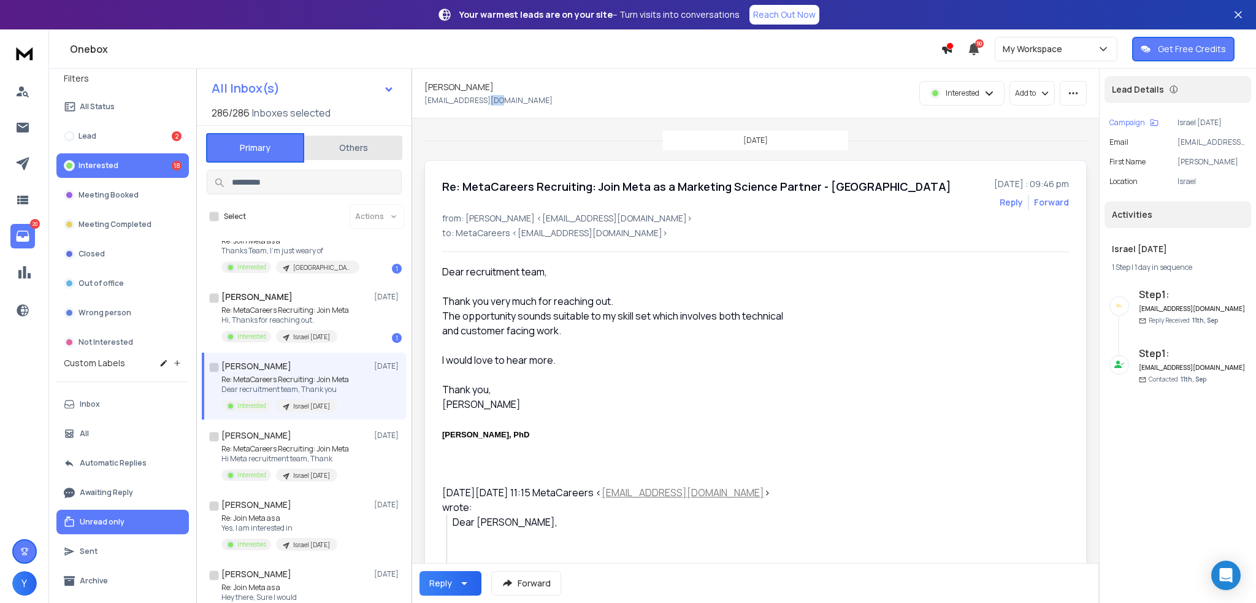
click at [491, 106] on div "[PERSON_NAME] [PERSON_NAME] [EMAIL_ADDRESS][DOMAIN_NAME] Interested Add to Inte…" at bounding box center [755, 94] width 687 height 50
click at [491, 103] on p "[EMAIL_ADDRESS][DOMAIN_NAME]" at bounding box center [488, 101] width 128 height 10
click at [535, 235] on p "to: MetaCareers <[EMAIL_ADDRESS][DOMAIN_NAME]>" at bounding box center [755, 233] width 627 height 12
drag, startPoint x: 535, startPoint y: 235, endPoint x: 657, endPoint y: 236, distance: 122.1
click at [657, 236] on p "to: MetaCareers <[EMAIL_ADDRESS][DOMAIN_NAME]>" at bounding box center [755, 233] width 627 height 12
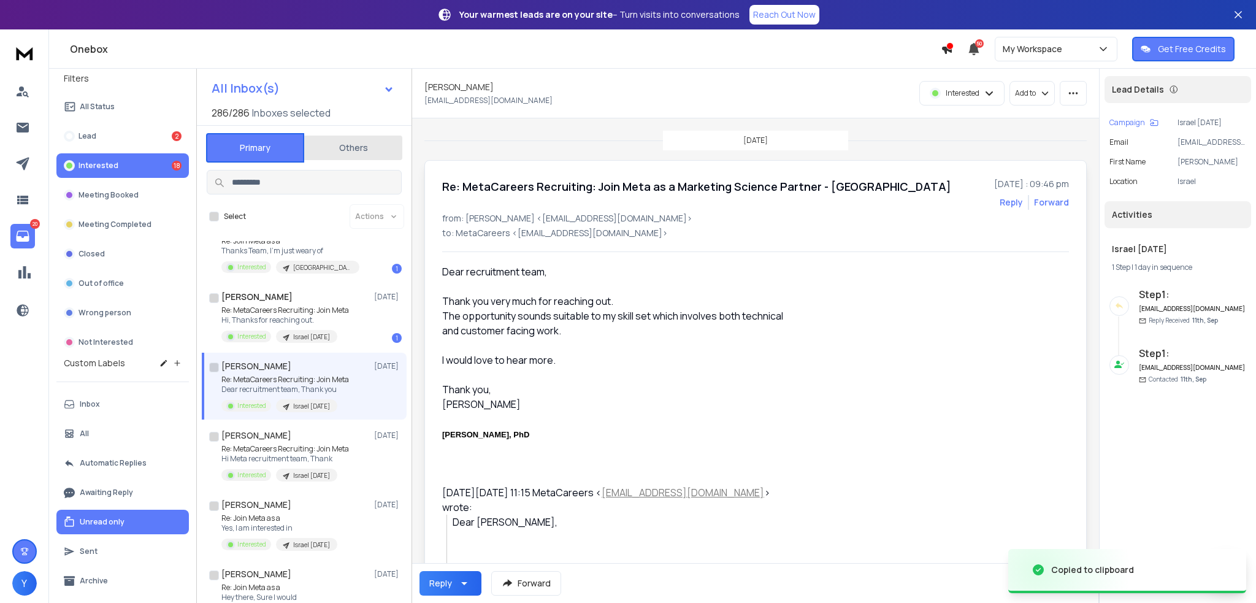
click at [353, 399] on div "Re: MetaCareers Recruiting: Join Meta Dear recruitment team, Thank you Interest…" at bounding box center [311, 393] width 180 height 37
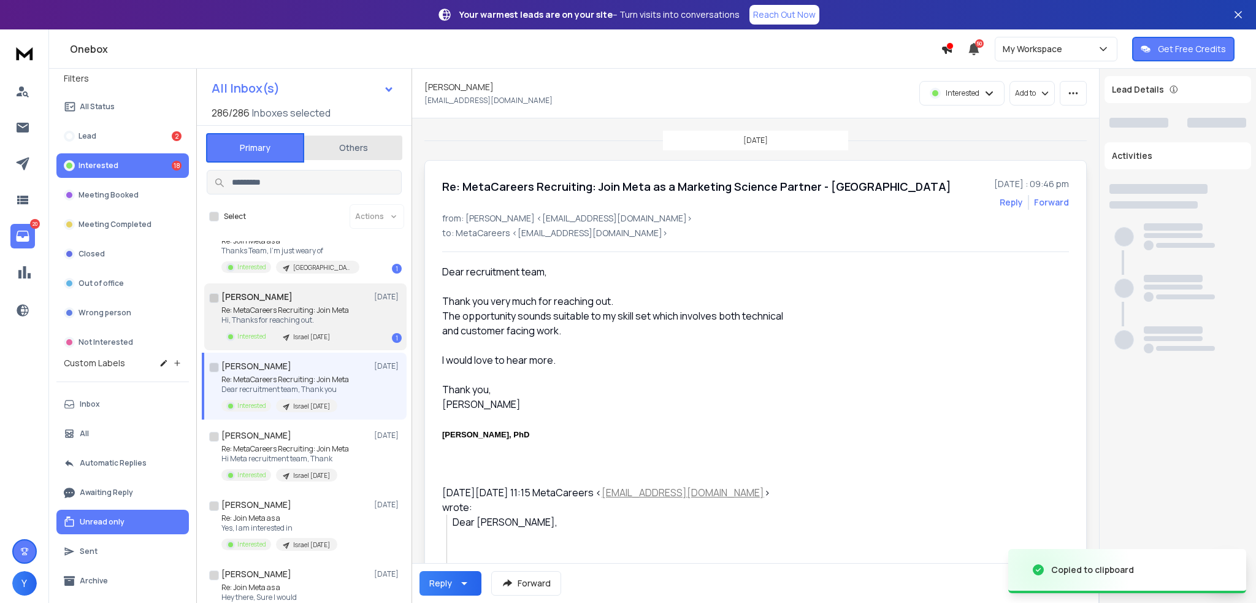
click at [353, 318] on div "Re: MetaCareers Recruiting: Join Meta Hi, Thanks for reaching out. Interested I…" at bounding box center [311, 323] width 180 height 37
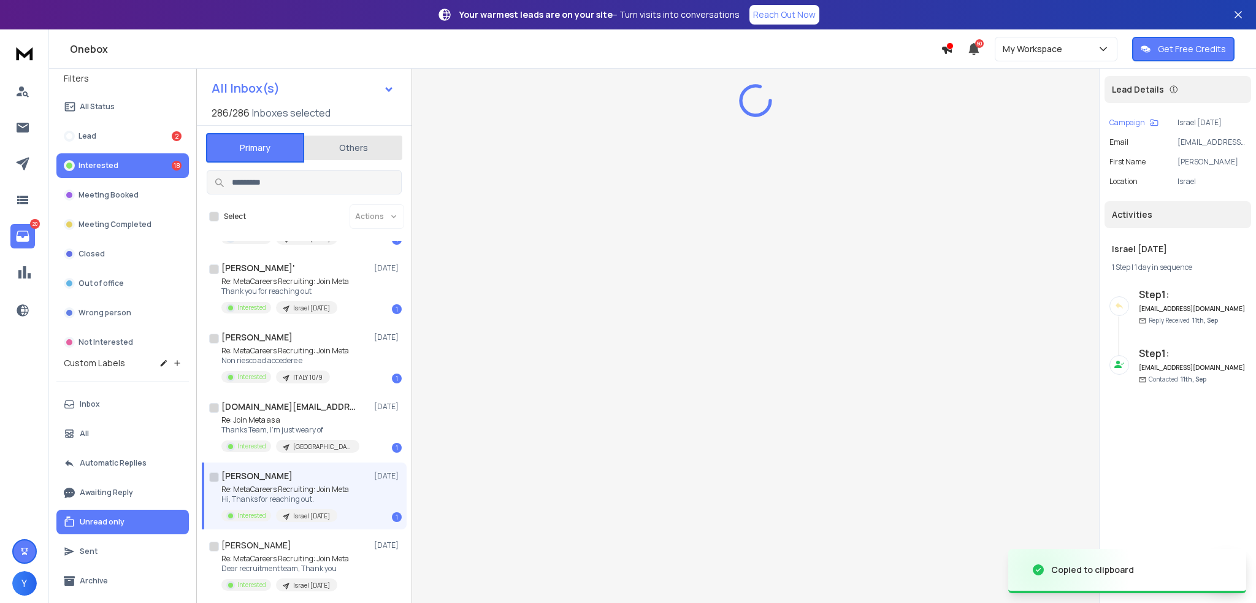
scroll to position [954, 0]
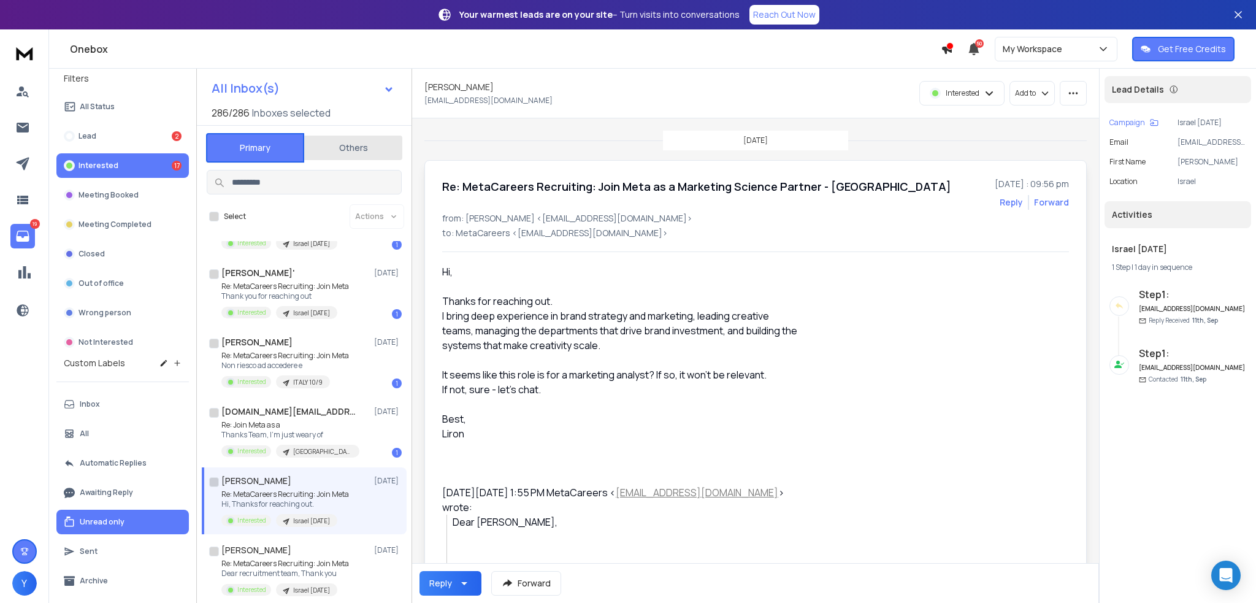
click at [488, 106] on div "[PERSON_NAME] [PERSON_NAME] [EMAIL_ADDRESS][DOMAIN_NAME] Interested Add to Inte…" at bounding box center [755, 94] width 687 height 50
click at [488, 103] on p "[EMAIL_ADDRESS][DOMAIN_NAME]" at bounding box center [488, 101] width 128 height 10
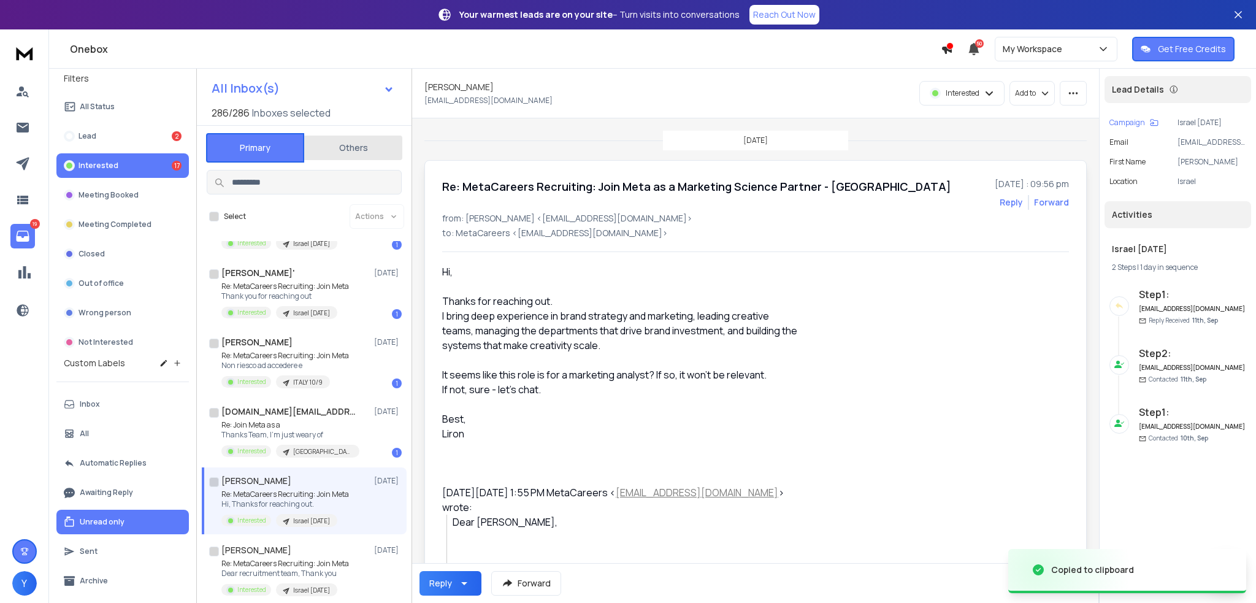
click at [516, 232] on p "to: MetaCareers <[EMAIL_ADDRESS][DOMAIN_NAME]>" at bounding box center [755, 233] width 627 height 12
drag, startPoint x: 516, startPoint y: 232, endPoint x: 652, endPoint y: 232, distance: 136.2
click at [652, 232] on p "to: MetaCareers <[EMAIL_ADDRESS][DOMAIN_NAME]>" at bounding box center [755, 233] width 627 height 12
click at [329, 422] on p "Re: Join Meta as a" at bounding box center [290, 425] width 138 height 10
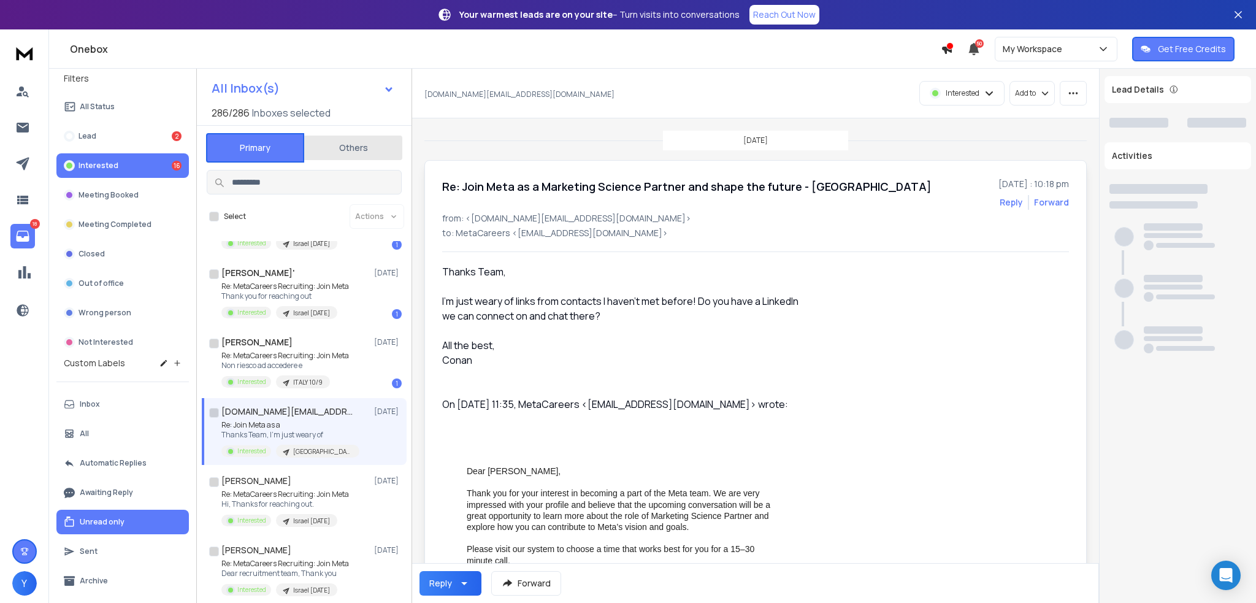
click at [489, 95] on p "[DOMAIN_NAME][EMAIL_ADDRESS][DOMAIN_NAME]" at bounding box center [519, 95] width 190 height 10
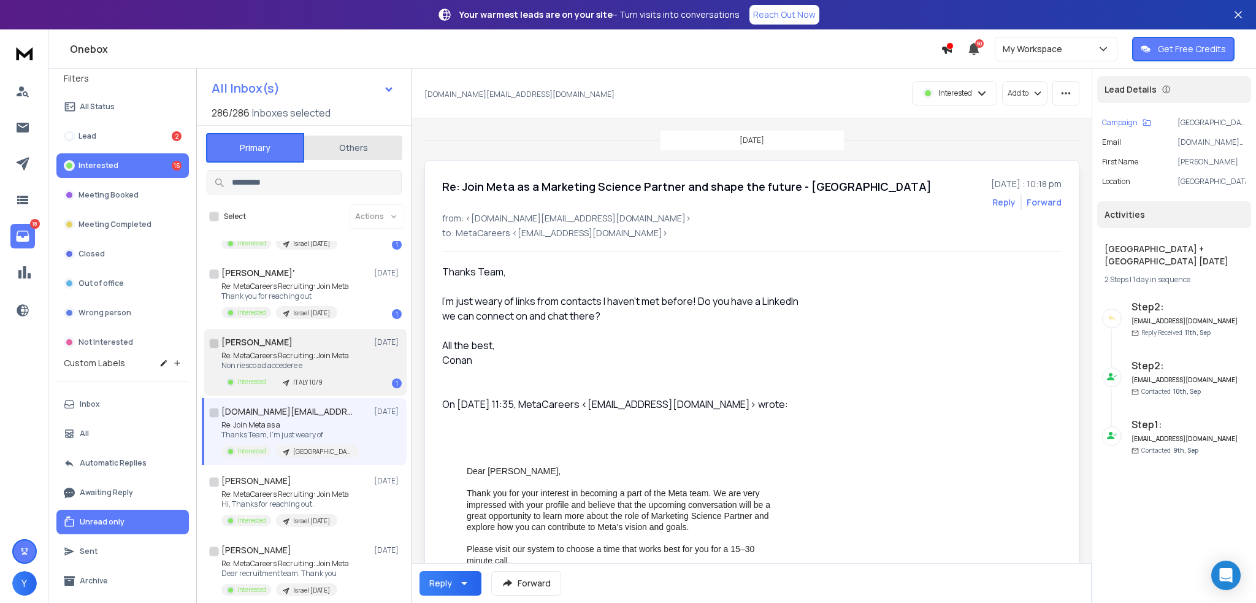
click at [391, 350] on div "[PERSON_NAME] [DATE] Re: MetaCareers Recruiting: Join Meta Non riesco ad accede…" at bounding box center [311, 362] width 180 height 52
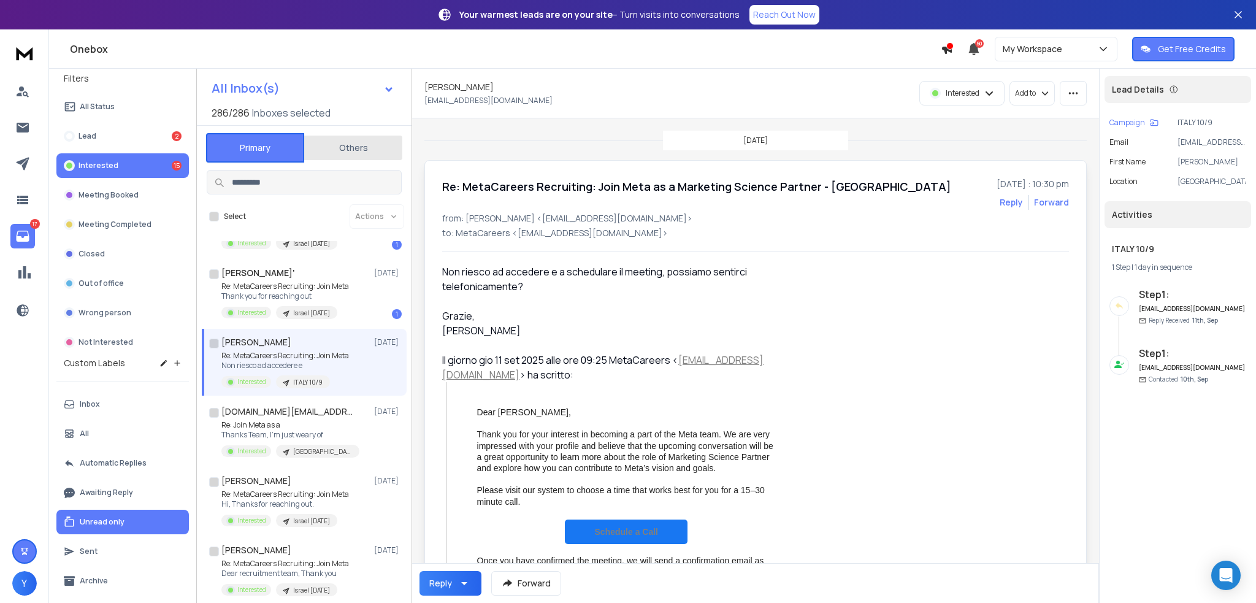
click at [496, 98] on p "[EMAIL_ADDRESS][DOMAIN_NAME]" at bounding box center [488, 101] width 128 height 10
click at [497, 288] on div "Non riesco ad accedere e a schedulare il meeting, possiamo sentirci telefonicam…" at bounding box center [621, 301] width 358 height 74
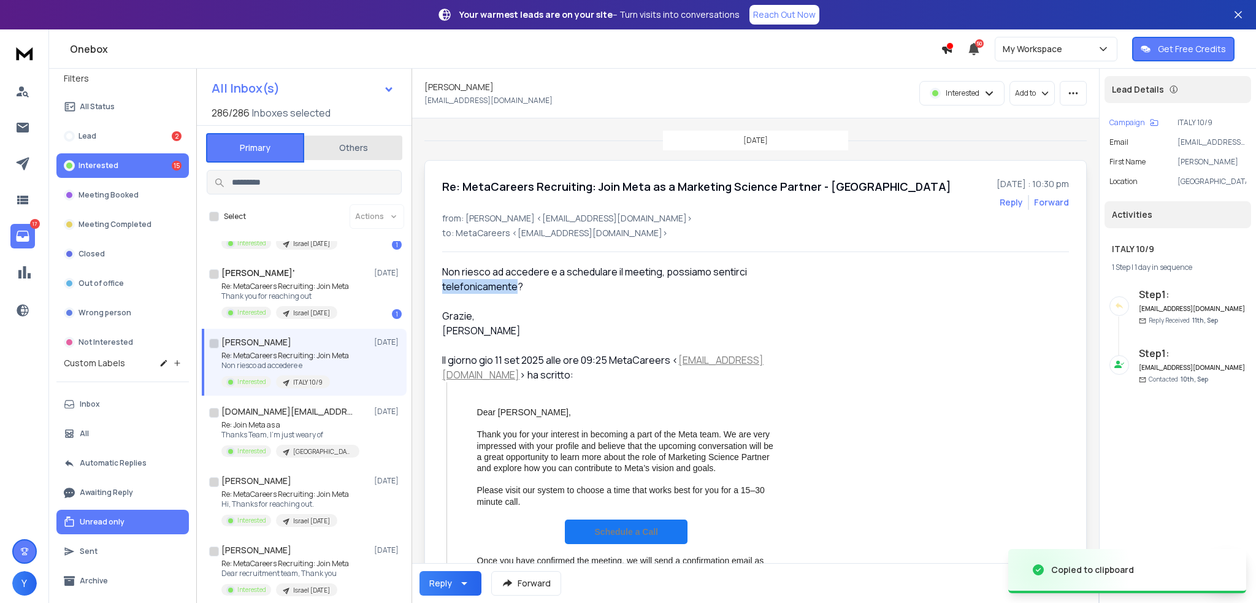
click at [497, 288] on div "Non riesco ad accedere e a schedulare il meeting, possiamo sentirci telefonicam…" at bounding box center [621, 301] width 358 height 74
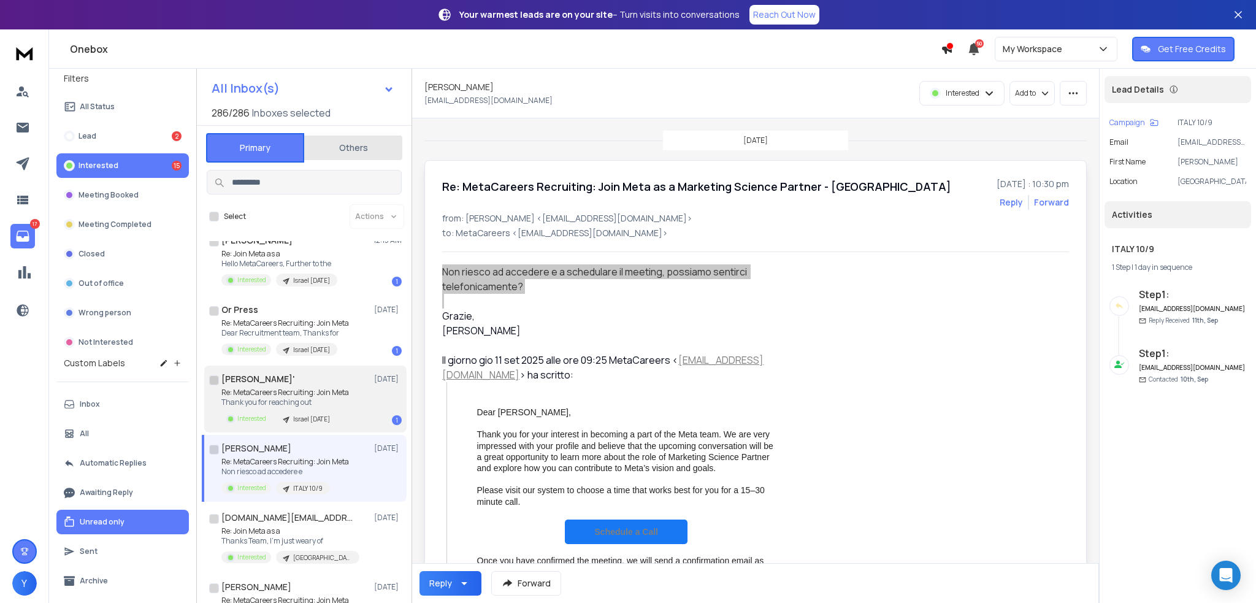
scroll to position [832, 0]
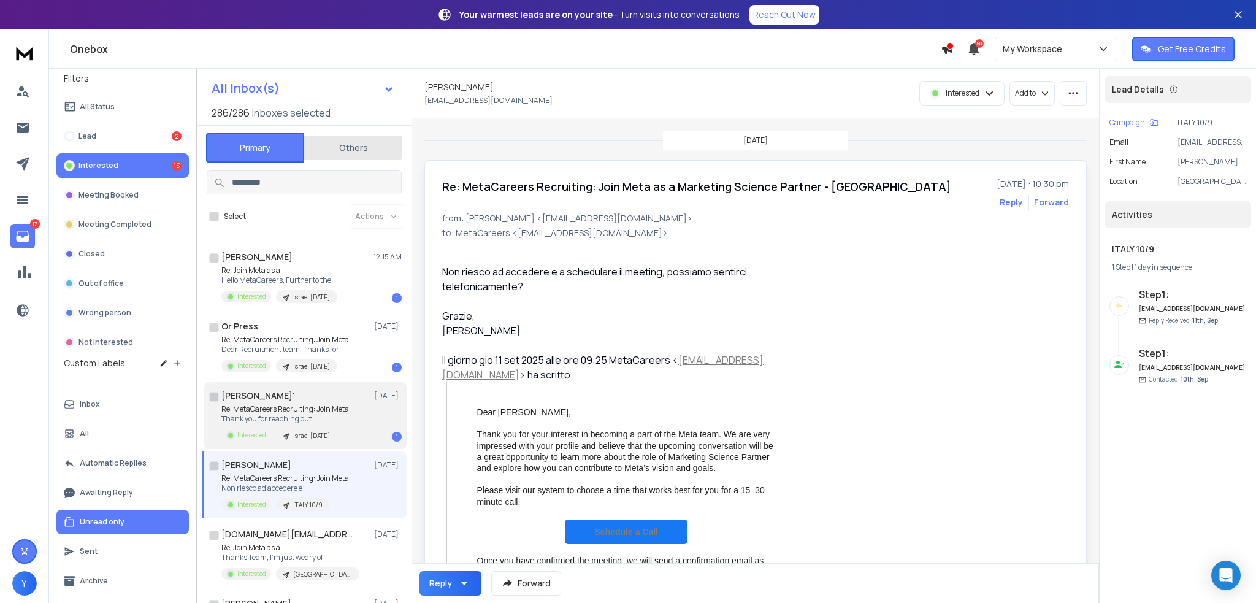
click at [335, 416] on p "Thank you for reaching out" at bounding box center [285, 419] width 128 height 10
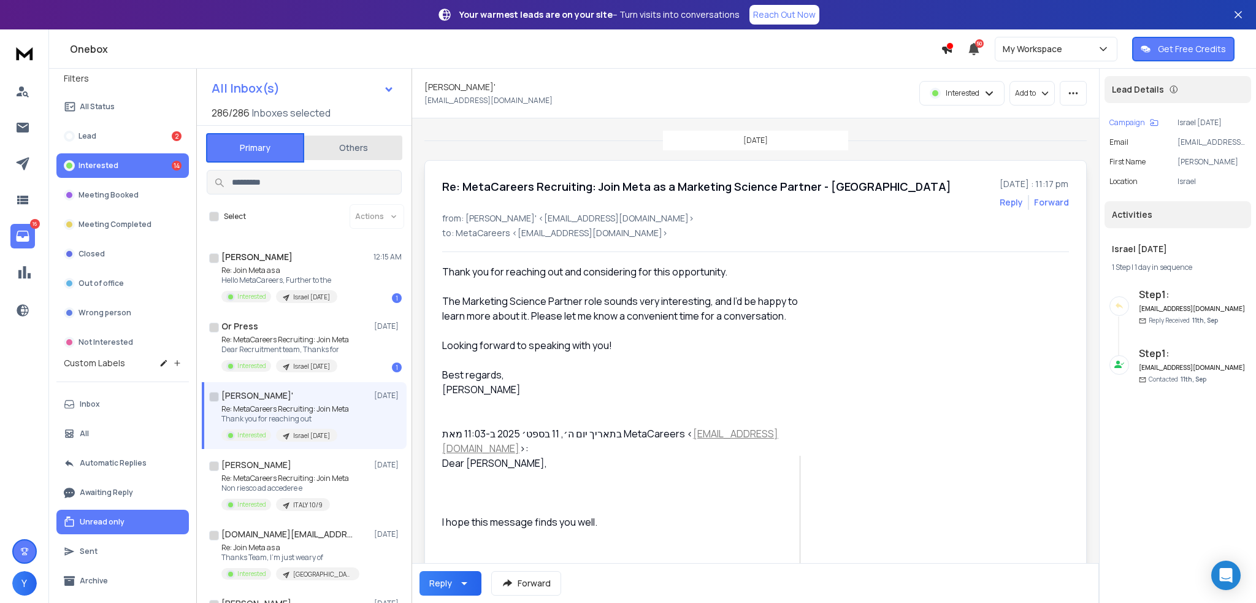
click at [493, 102] on p "[EMAIL_ADDRESS][DOMAIN_NAME]" at bounding box center [488, 101] width 128 height 10
click at [523, 229] on p "to: MetaCareers <[EMAIL_ADDRESS][DOMAIN_NAME]>" at bounding box center [755, 233] width 627 height 12
drag, startPoint x: 540, startPoint y: 230, endPoint x: 665, endPoint y: 236, distance: 125.3
click at [665, 236] on p "to: MetaCareers <[EMAIL_ADDRESS][DOMAIN_NAME]>" at bounding box center [755, 233] width 627 height 12
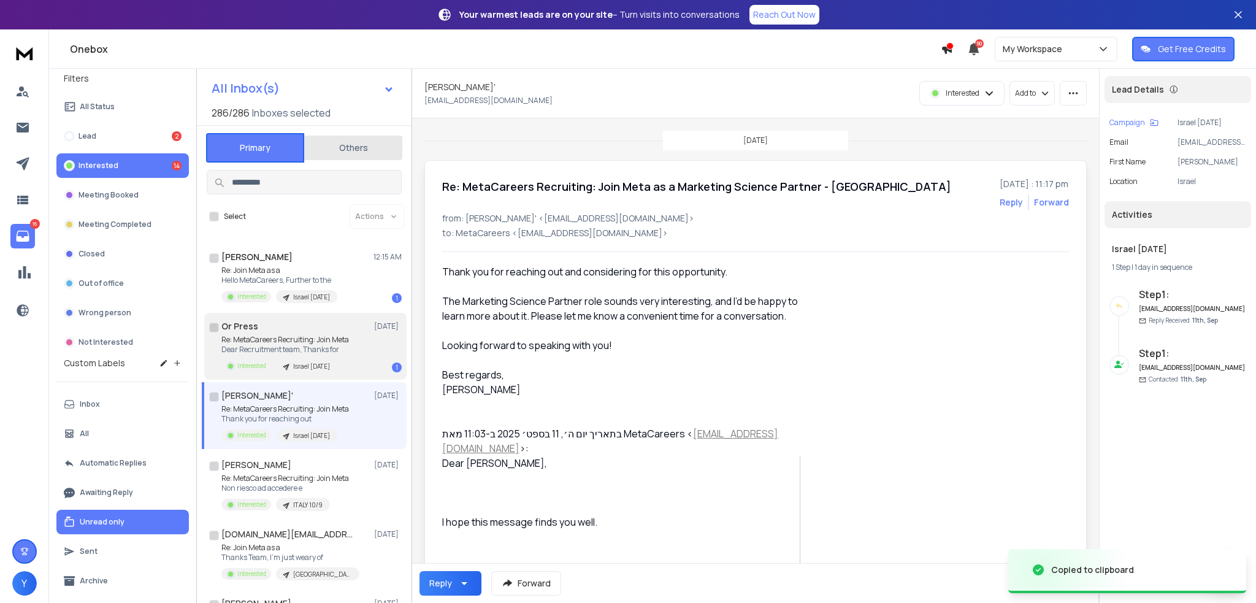
click at [329, 321] on div "Or Press [DATE]" at bounding box center [311, 326] width 180 height 12
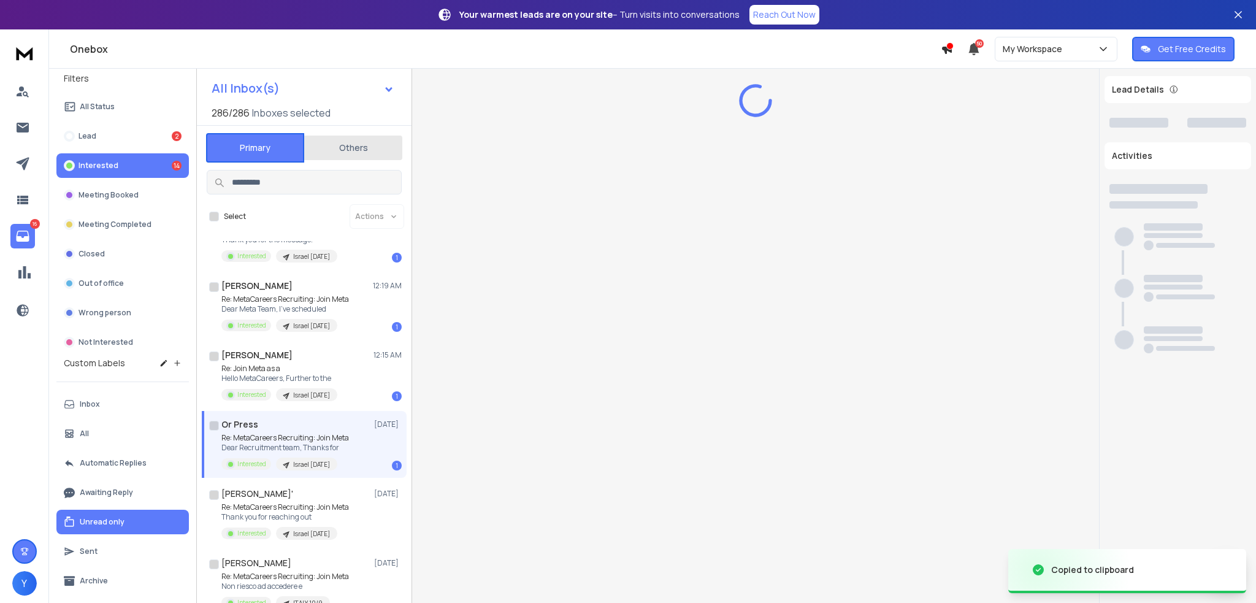
scroll to position [709, 0]
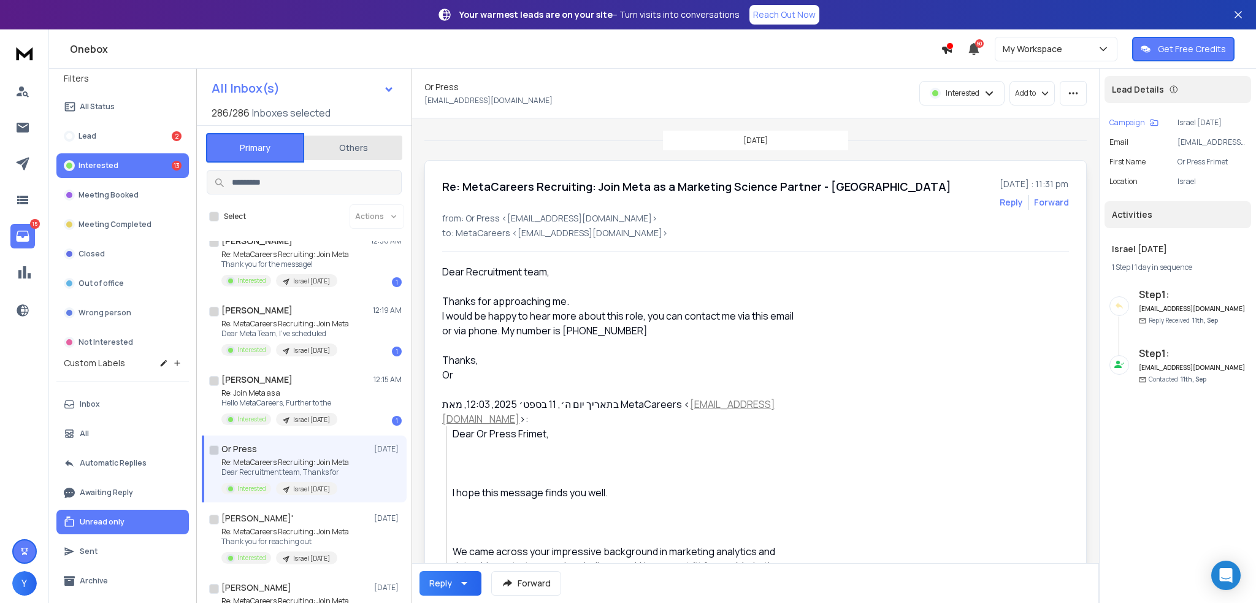
click at [475, 103] on p "[EMAIL_ADDRESS][DOMAIN_NAME]" at bounding box center [488, 101] width 128 height 10
click at [519, 232] on p "to: MetaCareers <[EMAIL_ADDRESS][DOMAIN_NAME]>" at bounding box center [755, 233] width 627 height 12
drag, startPoint x: 519, startPoint y: 232, endPoint x: 647, endPoint y: 234, distance: 127.6
click at [647, 234] on p "to: MetaCareers <[EMAIL_ADDRESS][DOMAIN_NAME]>" at bounding box center [755, 233] width 627 height 12
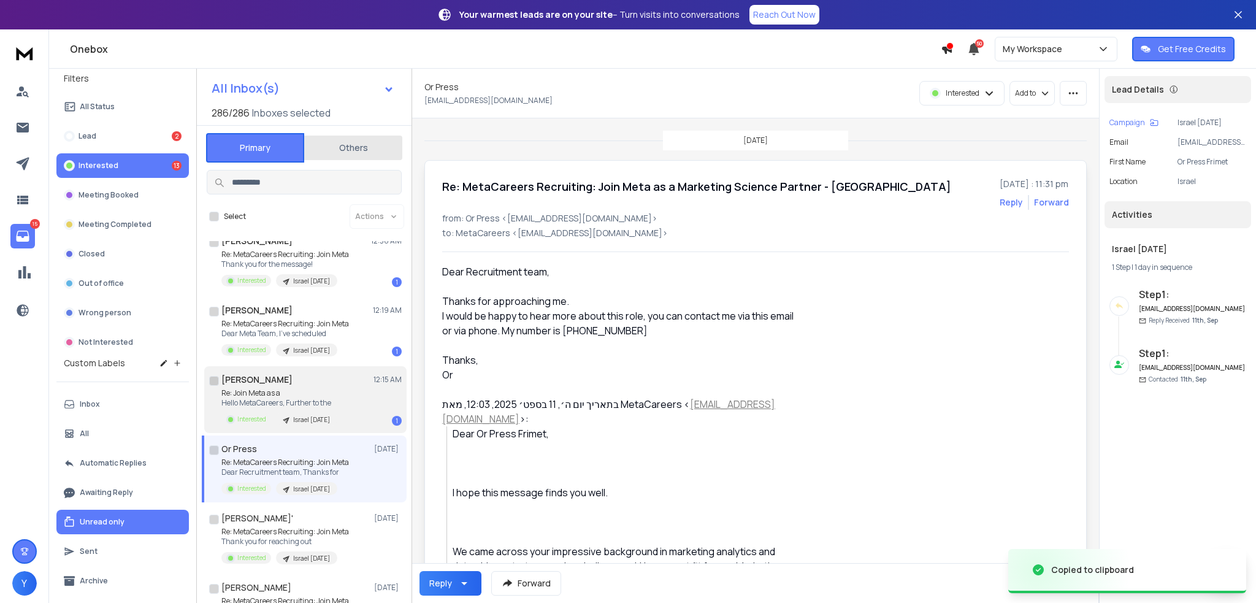
click at [344, 383] on div "[PERSON_NAME] 12:15 AM" at bounding box center [311, 380] width 180 height 12
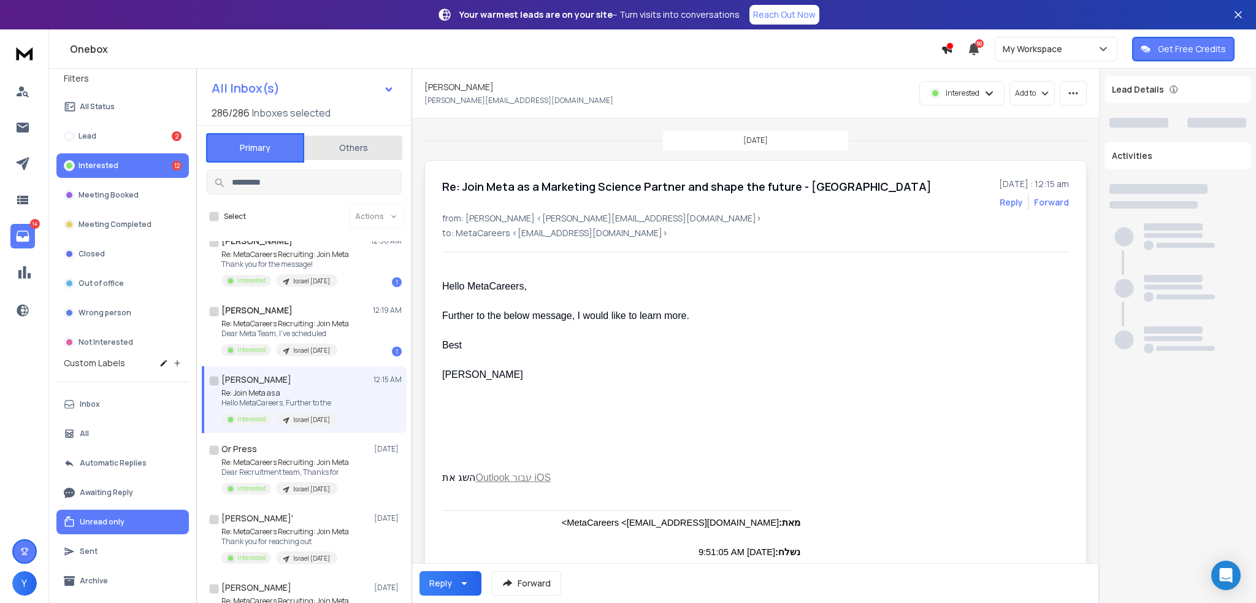
click at [496, 102] on p "[PERSON_NAME][EMAIL_ADDRESS][DOMAIN_NAME]" at bounding box center [518, 101] width 189 height 10
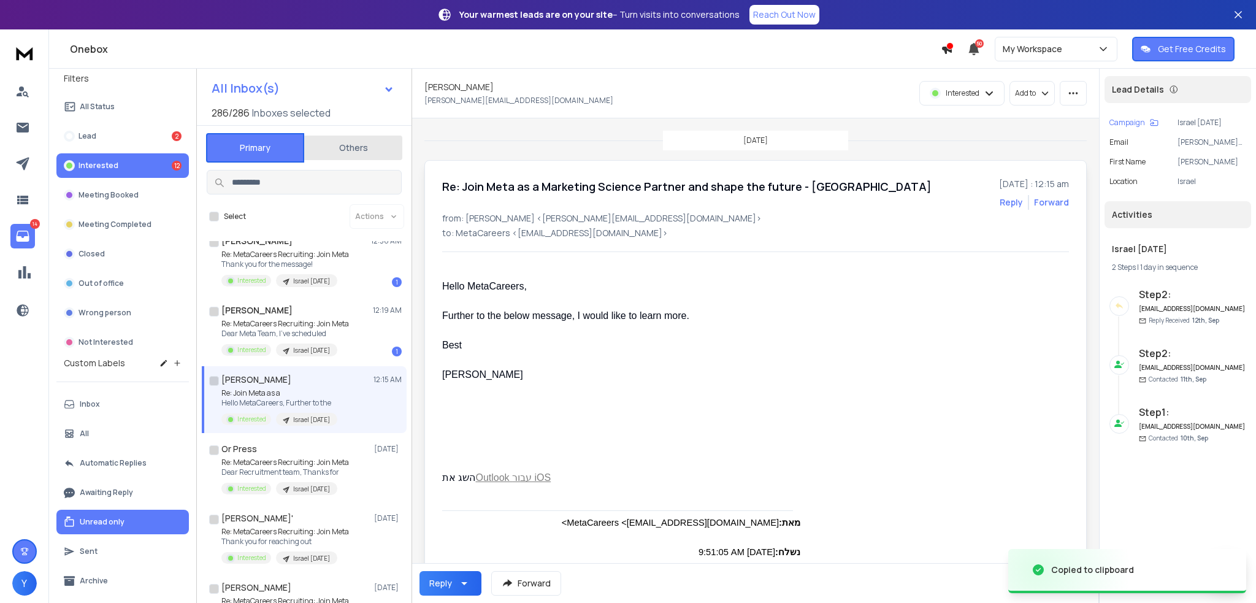
click at [523, 232] on p "to: MetaCareers <[EMAIL_ADDRESS][DOMAIN_NAME]>" at bounding box center [755, 233] width 627 height 12
drag, startPoint x: 523, startPoint y: 232, endPoint x: 645, endPoint y: 232, distance: 122.1
click at [645, 232] on p "to: MetaCareers <[EMAIL_ADDRESS][DOMAIN_NAME]>" at bounding box center [755, 233] width 627 height 12
click at [325, 340] on div "Re: MetaCareers Recruiting: Join Meta Dear Meta Team, I’ve scheduled Interested…" at bounding box center [285, 337] width 128 height 37
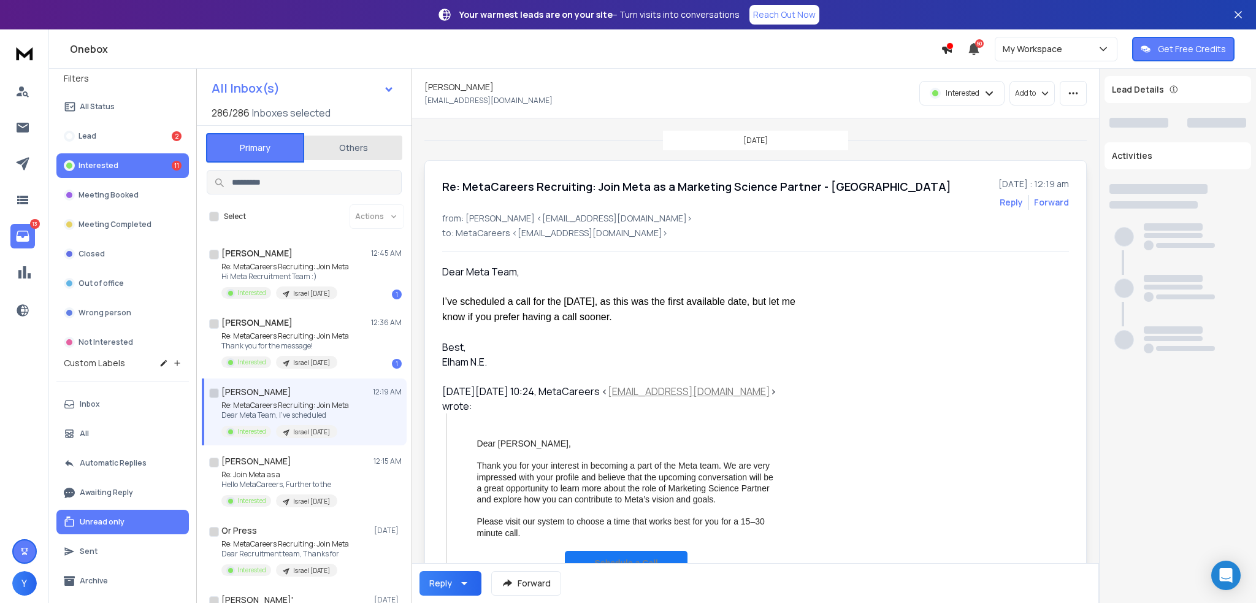
scroll to position [586, 0]
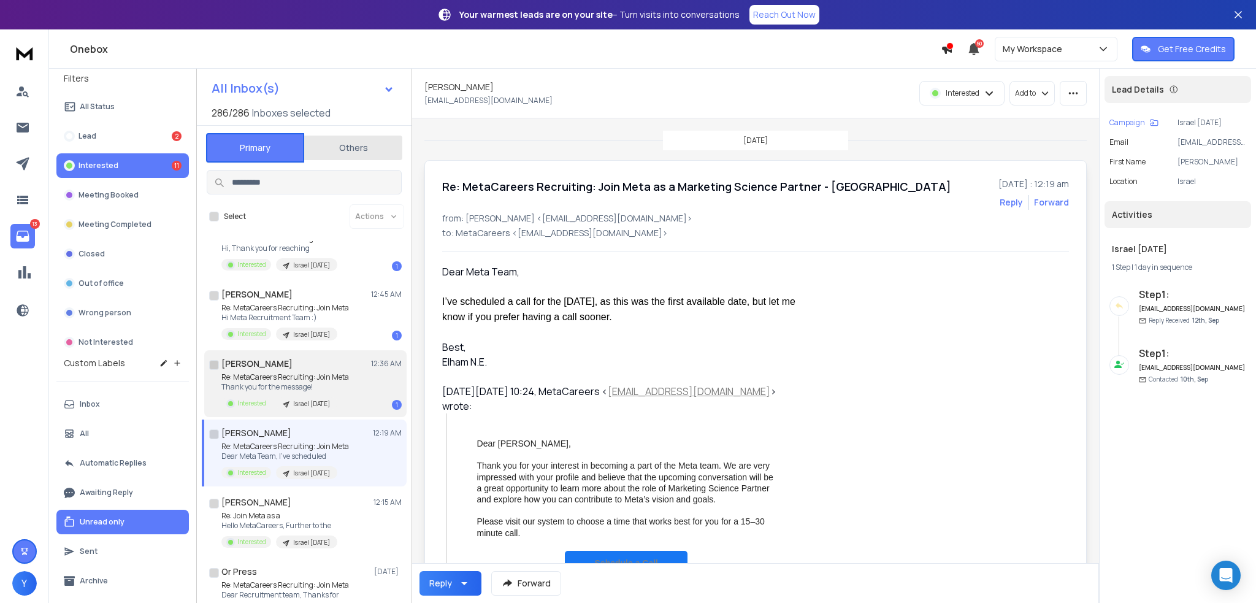
click at [333, 390] on p "Thank you for the message!" at bounding box center [285, 387] width 128 height 10
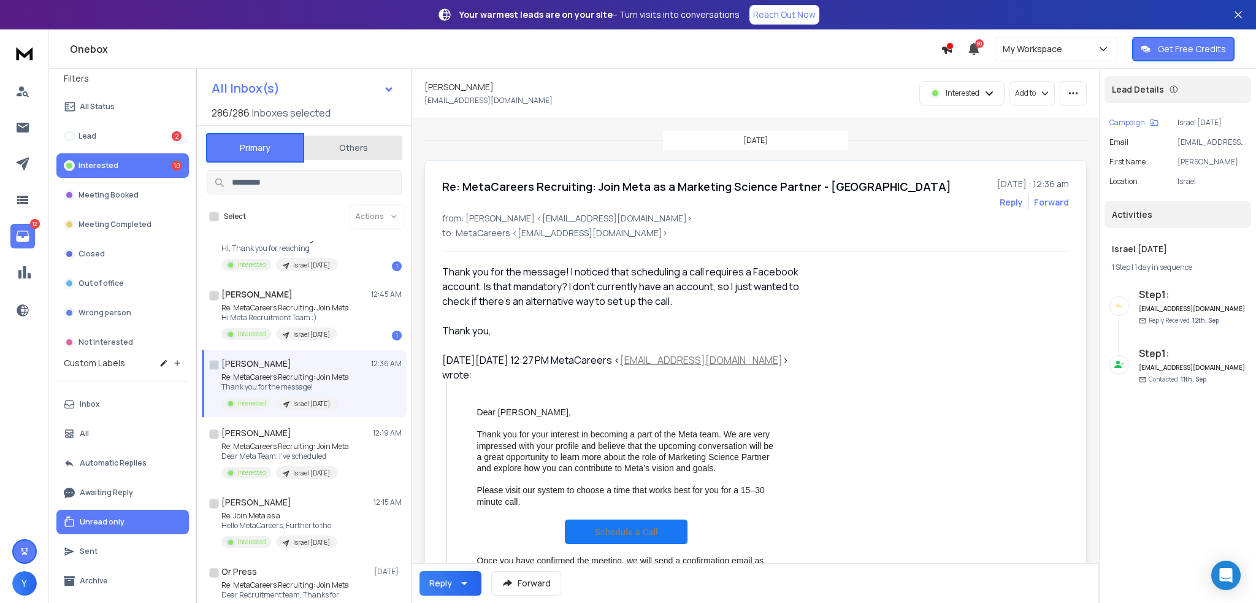
click at [498, 98] on p "[EMAIL_ADDRESS][DOMAIN_NAME]" at bounding box center [488, 101] width 128 height 10
click at [359, 317] on div "Re: MetaCareers Recruiting: Join Meta Hi Meta Recruitment Team :) Interested Is…" at bounding box center [311, 321] width 180 height 37
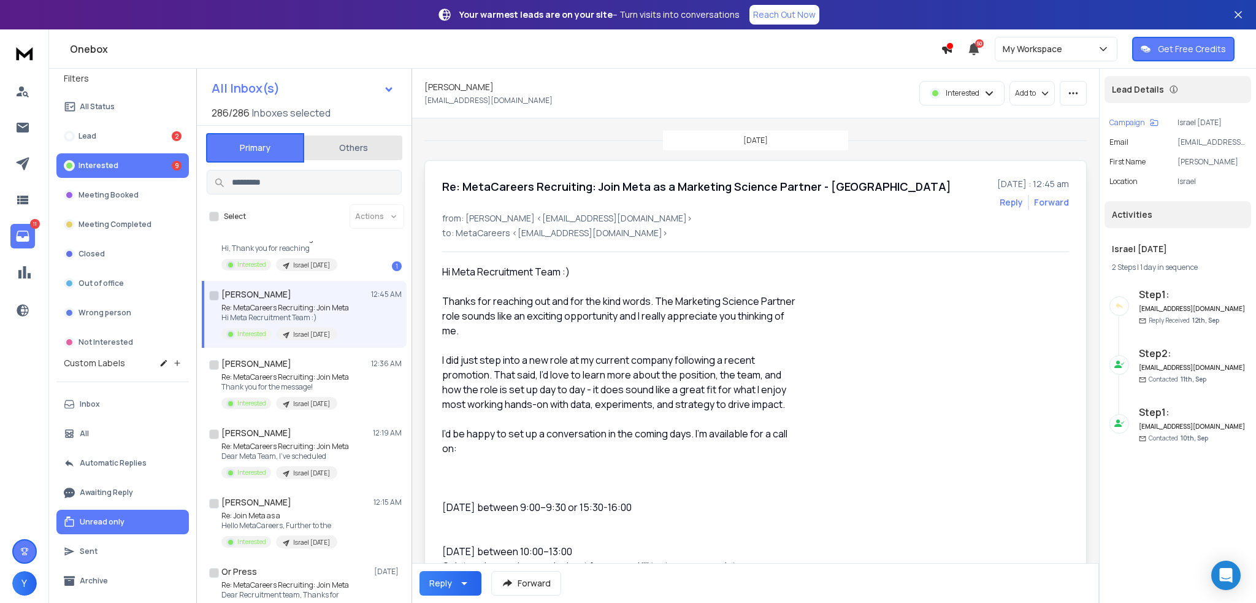
click at [545, 220] on p "from: [PERSON_NAME] <[EMAIL_ADDRESS][DOMAIN_NAME]>" at bounding box center [755, 218] width 627 height 12
drag, startPoint x: 545, startPoint y: 220, endPoint x: 602, endPoint y: 213, distance: 57.4
click at [602, 213] on p "from: [PERSON_NAME] <[EMAIL_ADDRESS][DOMAIN_NAME]>" at bounding box center [755, 218] width 627 height 12
click at [521, 234] on p "to: MetaCareers <[EMAIL_ADDRESS][DOMAIN_NAME]>" at bounding box center [755, 233] width 627 height 12
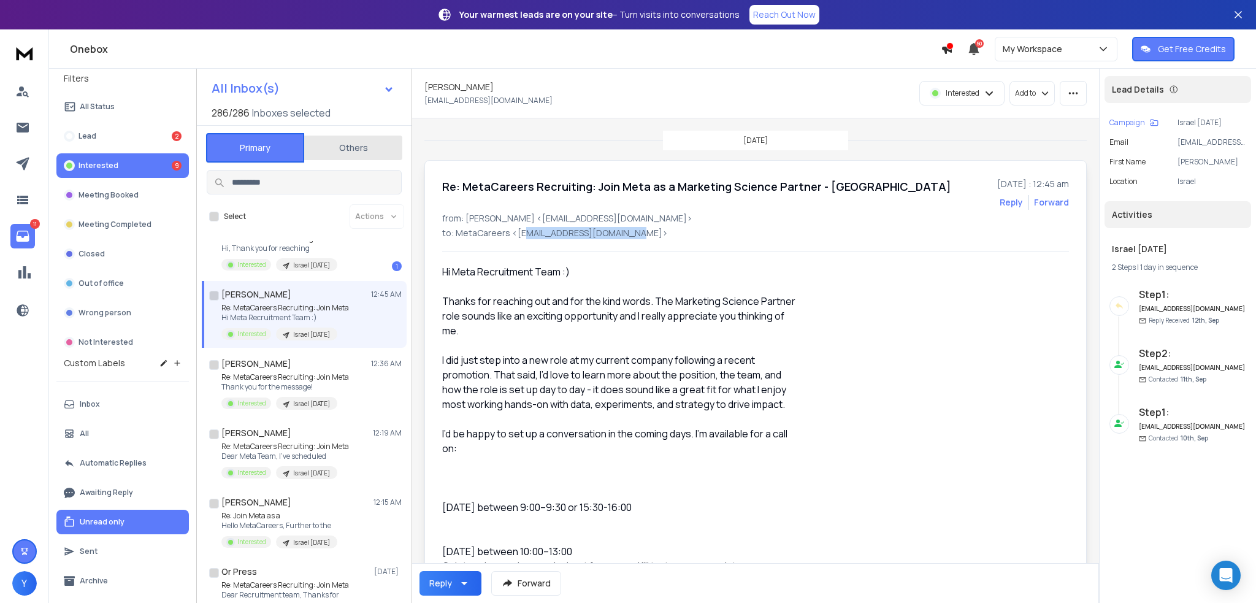
drag, startPoint x: 521, startPoint y: 234, endPoint x: 558, endPoint y: 234, distance: 37.4
click at [585, 232] on p "to: MetaCareers <[EMAIL_ADDRESS][DOMAIN_NAME]>" at bounding box center [755, 233] width 627 height 12
click at [516, 232] on p "to: MetaCareers <[EMAIL_ADDRESS][DOMAIN_NAME]>" at bounding box center [755, 233] width 627 height 12
drag, startPoint x: 516, startPoint y: 232, endPoint x: 640, endPoint y: 236, distance: 123.9
click at [640, 236] on p "to: MetaCareers <[EMAIL_ADDRESS][DOMAIN_NAME]>" at bounding box center [755, 233] width 627 height 12
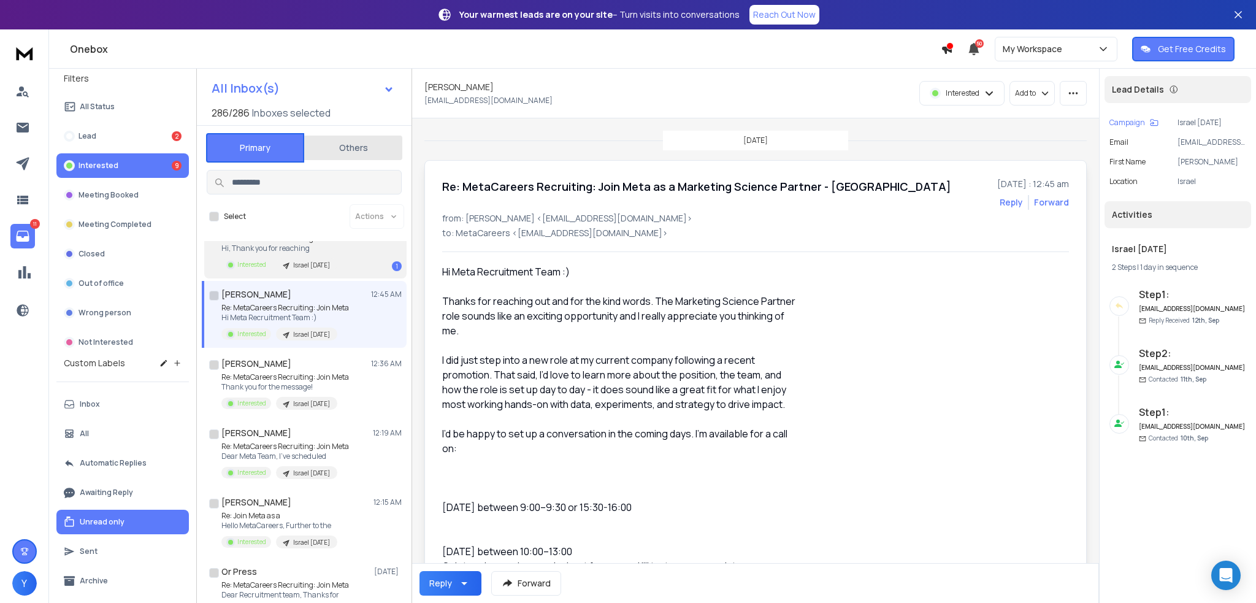
click at [285, 247] on p "Hi, Thank you for reaching" at bounding box center [285, 249] width 128 height 10
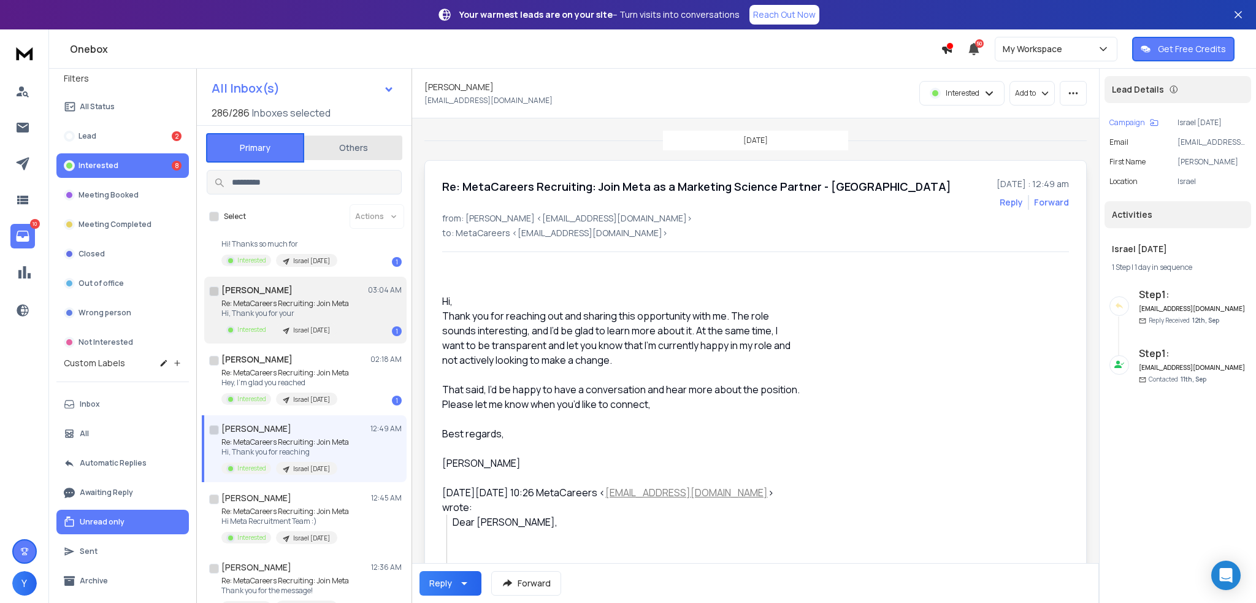
scroll to position [280, 0]
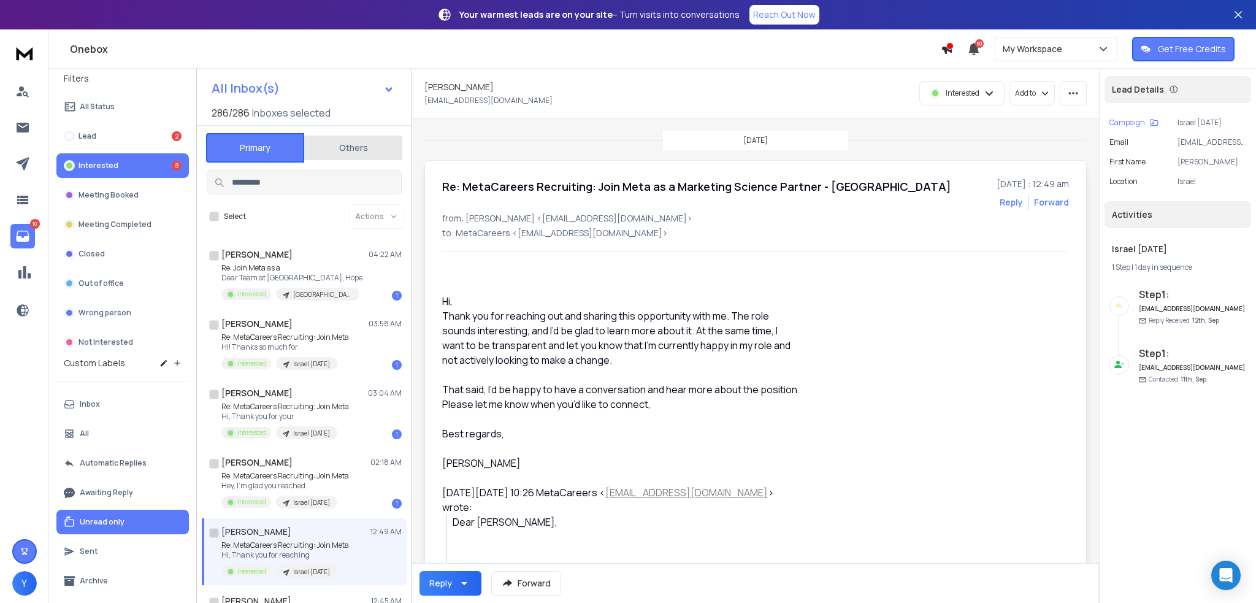
click at [467, 100] on p "[EMAIL_ADDRESS][DOMAIN_NAME]" at bounding box center [488, 101] width 128 height 10
click at [520, 236] on p "to: MetaCareers <[EMAIL_ADDRESS][DOMAIN_NAME]>" at bounding box center [755, 233] width 627 height 12
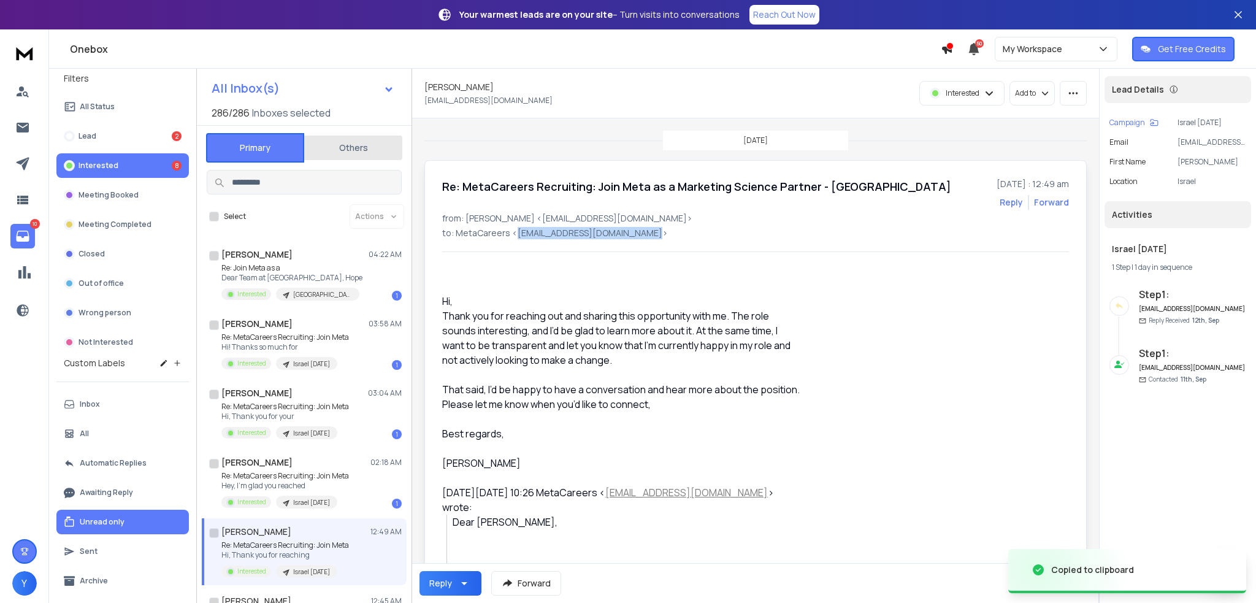
drag, startPoint x: 520, startPoint y: 236, endPoint x: 635, endPoint y: 236, distance: 114.7
click at [635, 236] on p "to: MetaCareers <[EMAIL_ADDRESS][DOMAIN_NAME]>" at bounding box center [755, 233] width 627 height 12
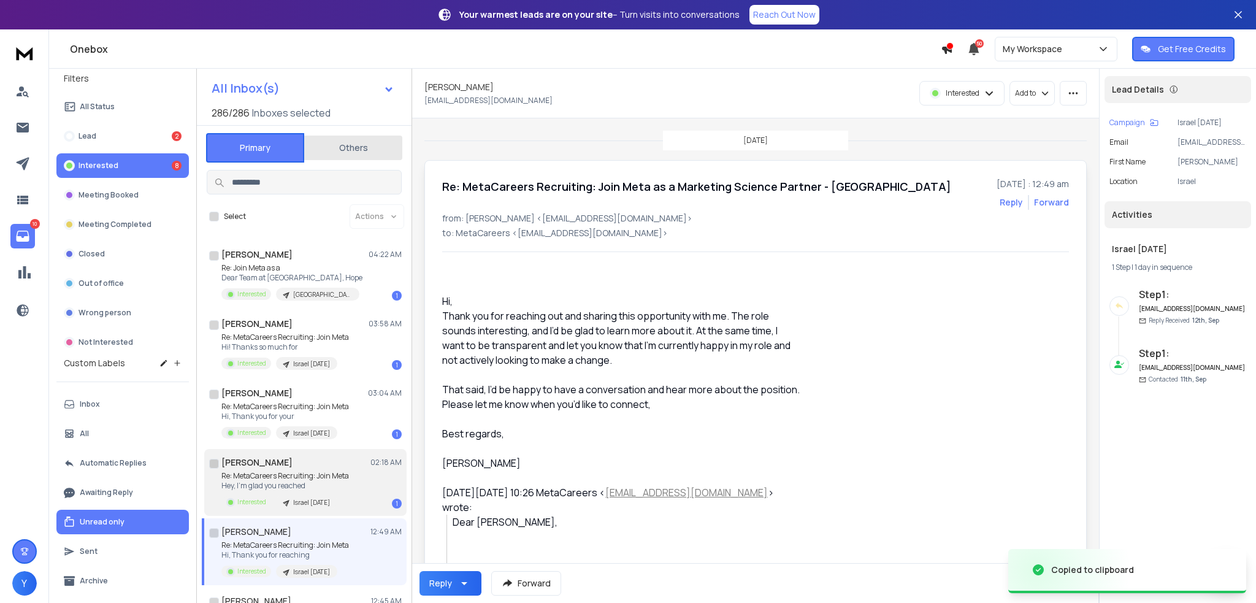
click at [363, 467] on div "[PERSON_NAME] 02:18 AM" at bounding box center [311, 462] width 180 height 12
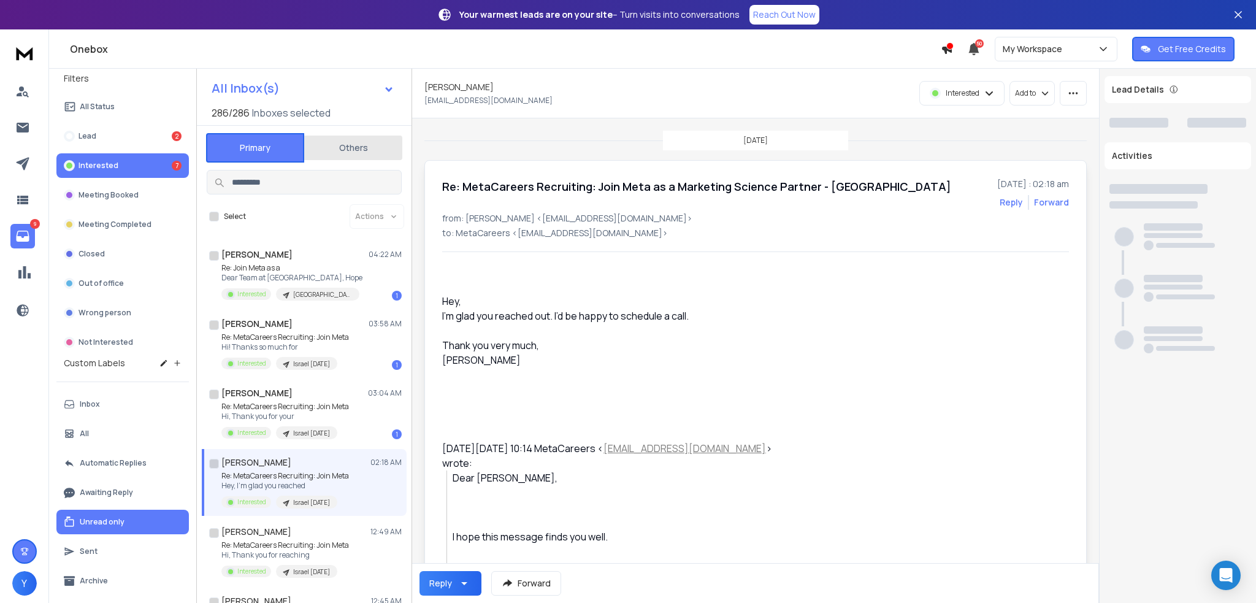
click at [488, 102] on p "[EMAIL_ADDRESS][DOMAIN_NAME]" at bounding box center [488, 101] width 128 height 10
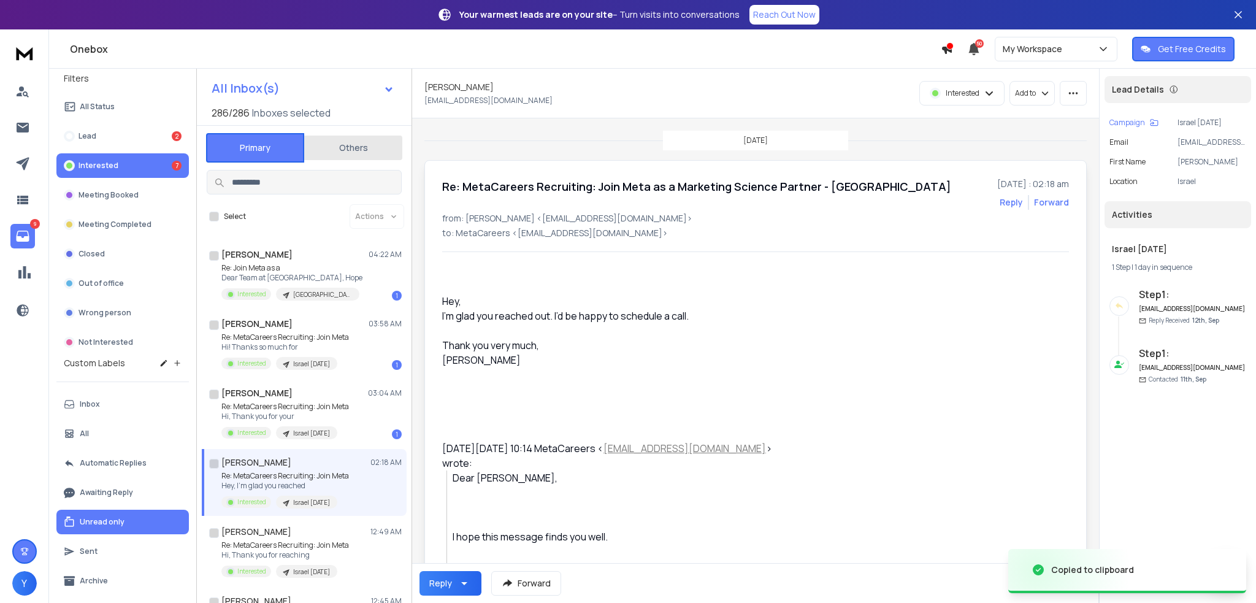
click at [528, 234] on p "to: MetaCareers <[EMAIL_ADDRESS][DOMAIN_NAME]>" at bounding box center [755, 233] width 627 height 12
drag, startPoint x: 547, startPoint y: 234, endPoint x: 652, endPoint y: 232, distance: 104.9
click at [652, 232] on p "to: MetaCareers <[EMAIL_ADDRESS][DOMAIN_NAME]>" at bounding box center [755, 233] width 627 height 12
click at [366, 409] on div "Re: MetaCareers Recruiting: Join Meta Hi, Thank you for your Interested Israel …" at bounding box center [311, 420] width 180 height 37
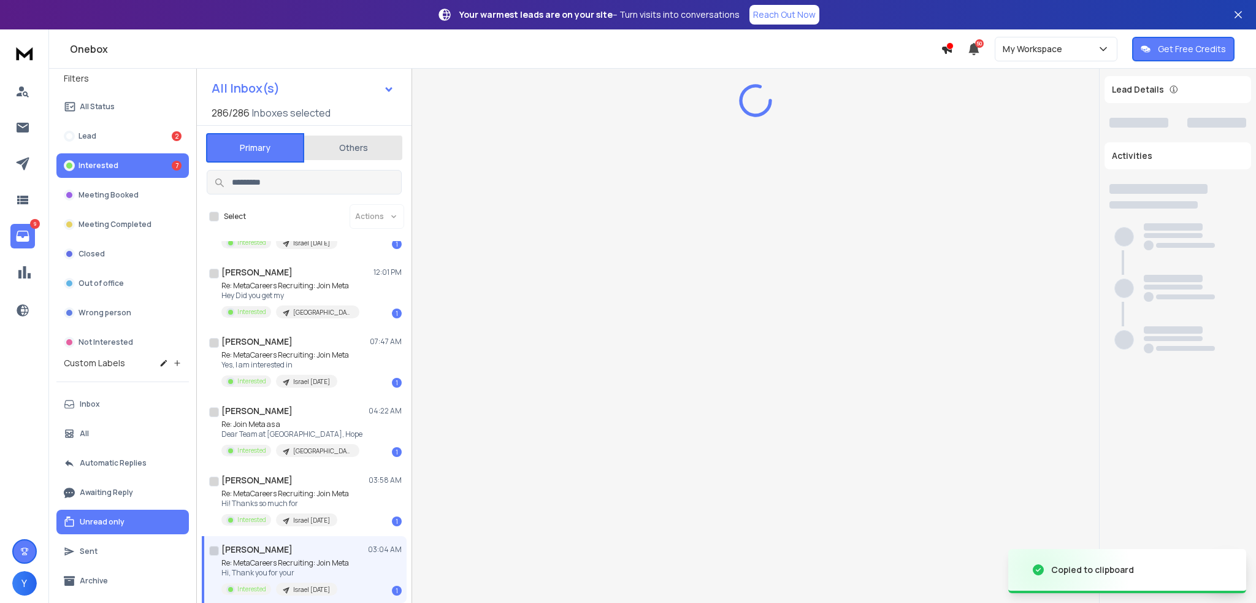
scroll to position [96, 0]
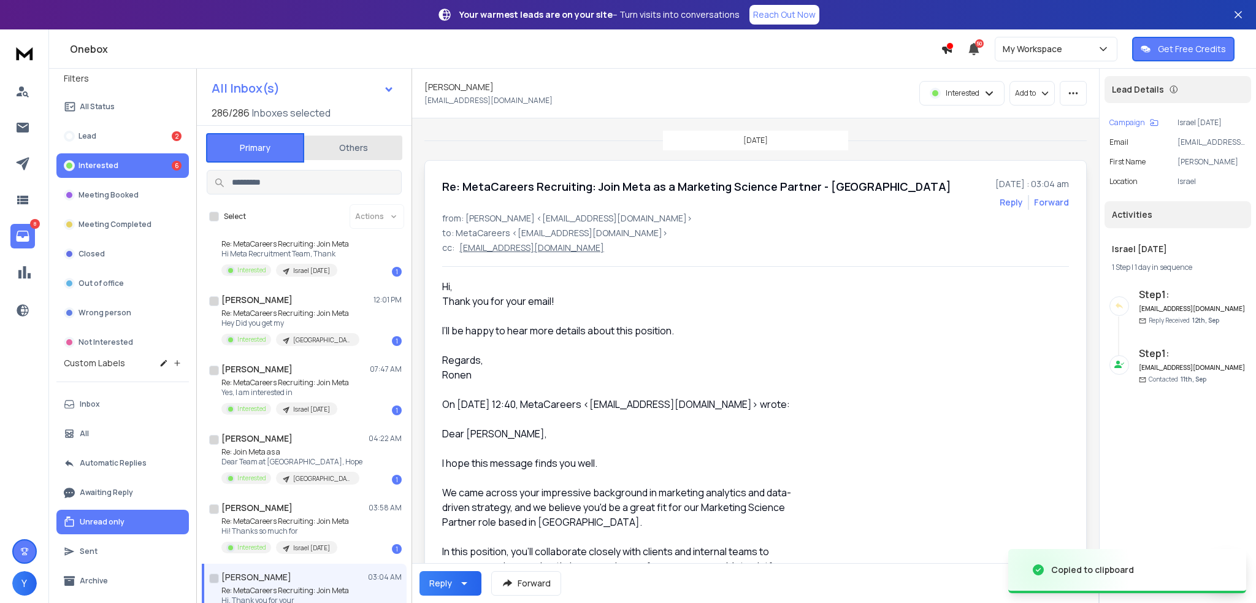
click at [486, 99] on p "[EMAIL_ADDRESS][DOMAIN_NAME]" at bounding box center [488, 101] width 128 height 10
click at [526, 234] on p "to: MetaCareers <[EMAIL_ADDRESS][DOMAIN_NAME]>" at bounding box center [755, 233] width 627 height 12
drag, startPoint x: 526, startPoint y: 234, endPoint x: 665, endPoint y: 232, distance: 138.6
click at [665, 232] on p "to: MetaCareers <[EMAIL_ADDRESS][DOMAIN_NAME]>" at bounding box center [755, 233] width 627 height 12
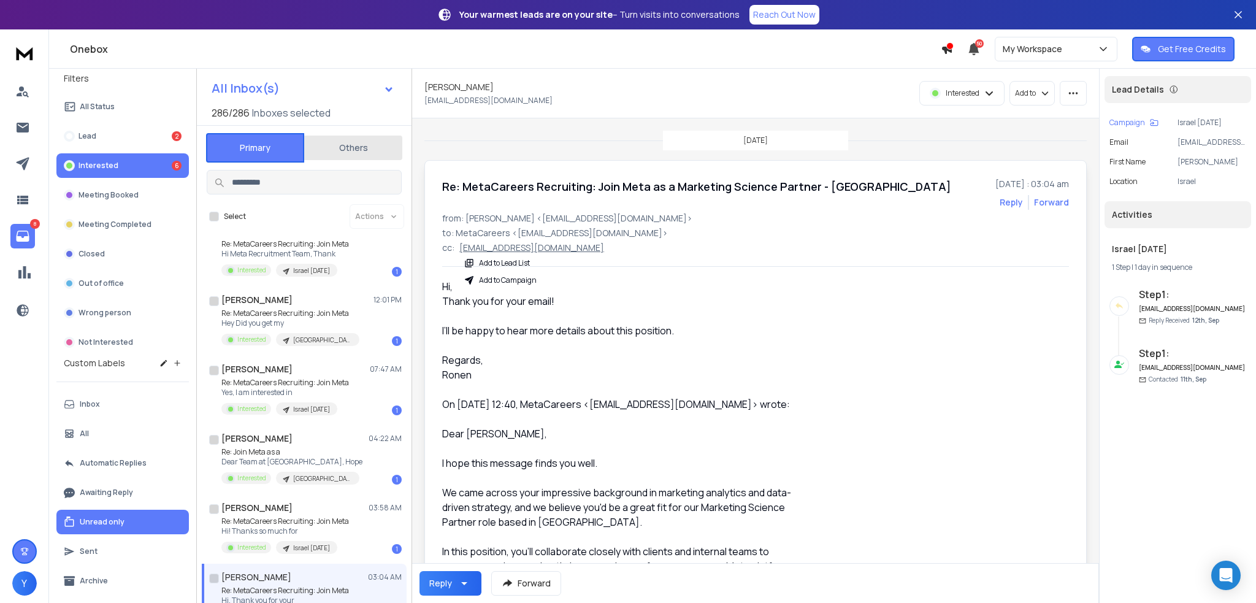
click at [468, 250] on p "[EMAIL_ADDRESS][DOMAIN_NAME]" at bounding box center [531, 248] width 145 height 12
drag, startPoint x: 468, startPoint y: 250, endPoint x: 568, endPoint y: 250, distance: 100.0
click at [568, 250] on div "cc: [EMAIL_ADDRESS][DOMAIN_NAME] Add to Lead List Add to Campaign" at bounding box center [755, 248] width 627 height 12
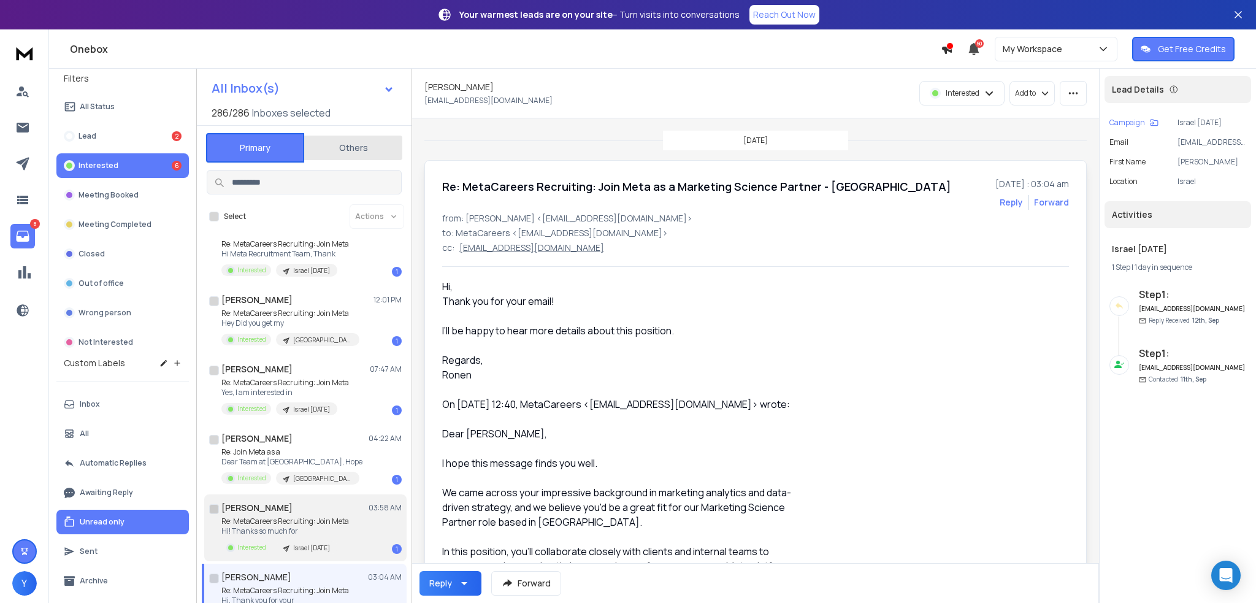
click at [331, 504] on div "[PERSON_NAME] 03:58 AM" at bounding box center [311, 508] width 180 height 12
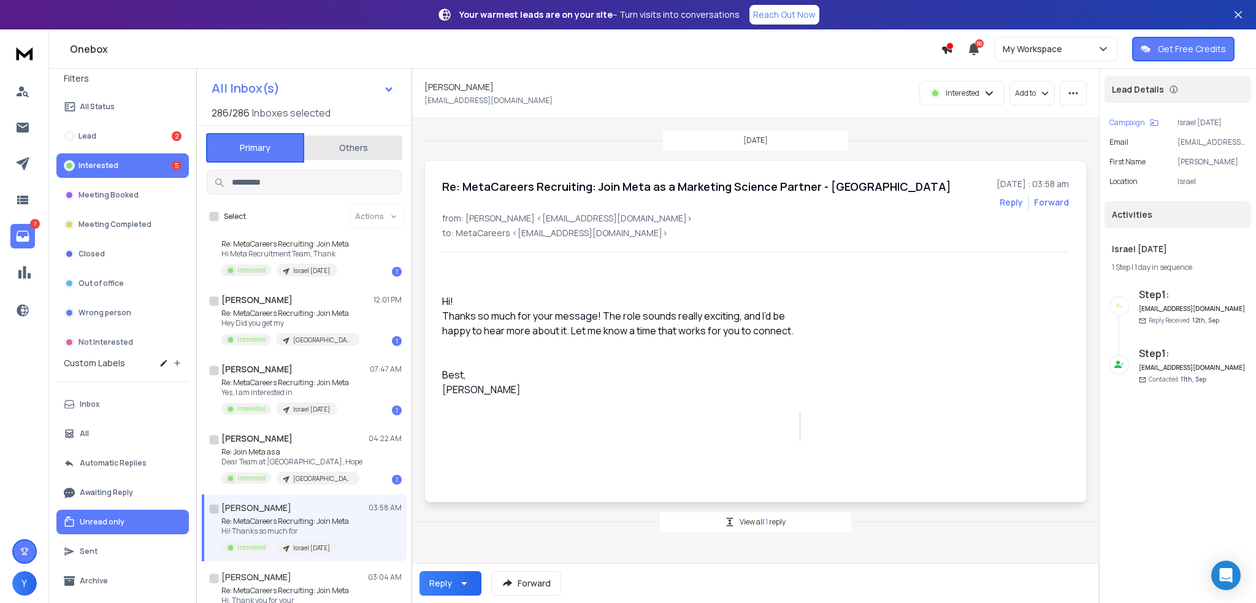
click at [486, 109] on div "[PERSON_NAME] [EMAIL_ADDRESS][DOMAIN_NAME] Interested Add to Interested Add to" at bounding box center [755, 94] width 687 height 50
click at [485, 102] on p "[EMAIL_ADDRESS][DOMAIN_NAME]" at bounding box center [488, 101] width 128 height 10
click at [523, 232] on p "to: MetaCareers <[EMAIL_ADDRESS][DOMAIN_NAME]>" at bounding box center [755, 233] width 627 height 12
drag, startPoint x: 523, startPoint y: 232, endPoint x: 662, endPoint y: 230, distance: 138.6
click at [662, 230] on p "to: MetaCareers <[EMAIL_ADDRESS][DOMAIN_NAME]>" at bounding box center [755, 233] width 627 height 12
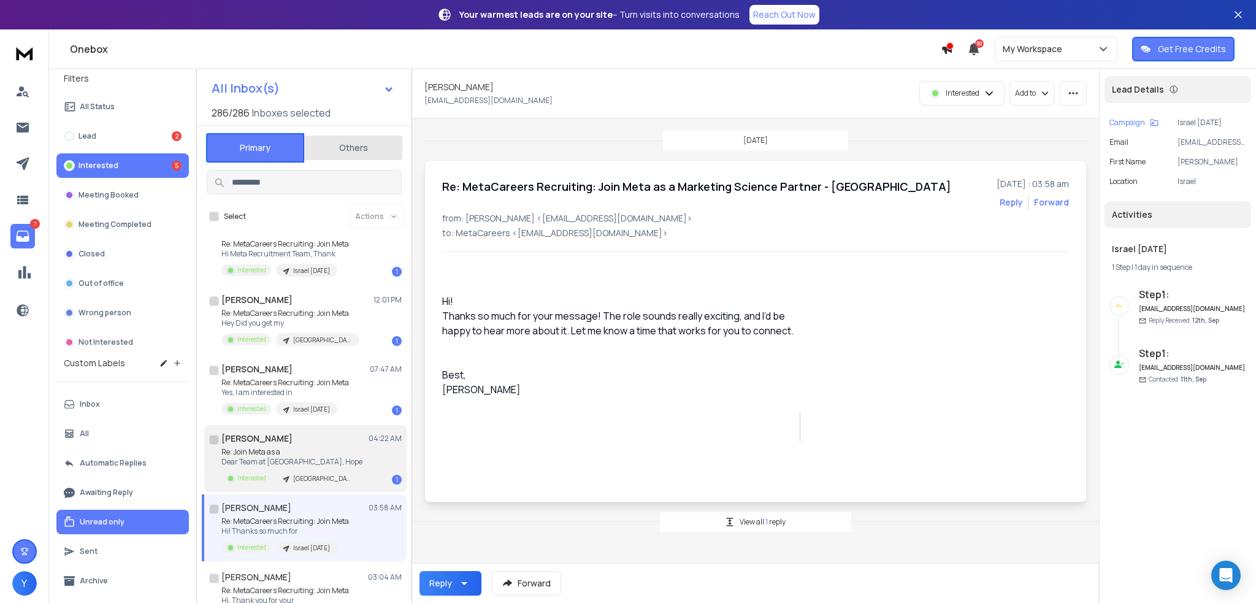
click at [317, 429] on div "[PERSON_NAME] 04:22 AM Re: Join Meta as a Dear Team at [GEOGRAPHIC_DATA], Hope …" at bounding box center [305, 458] width 202 height 67
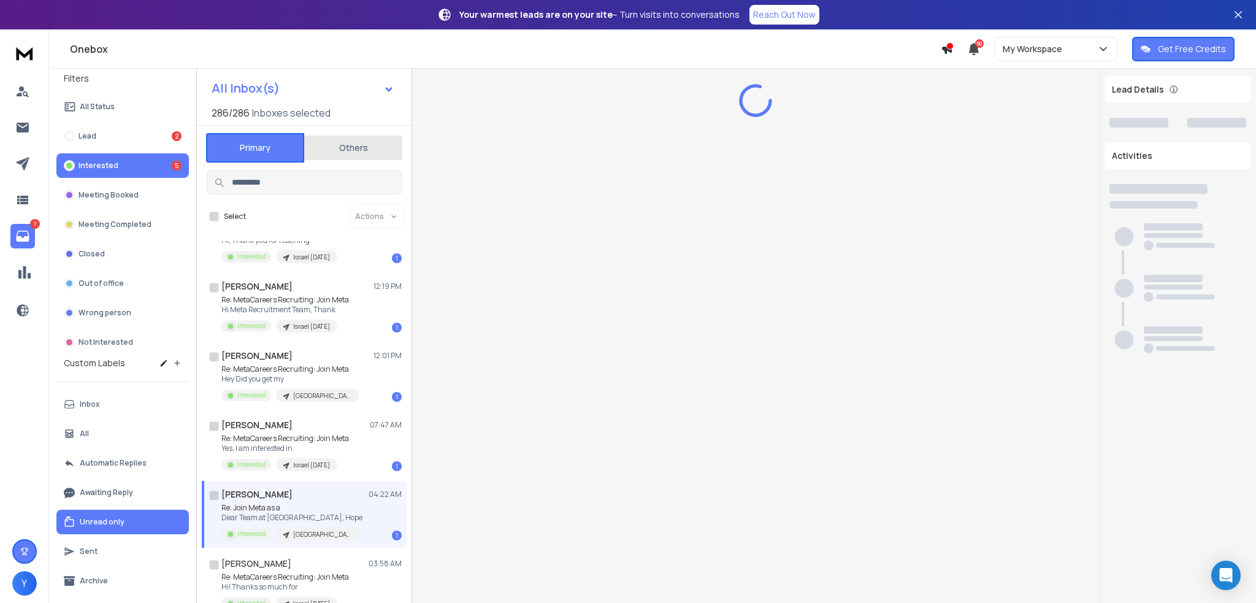
scroll to position [34, 0]
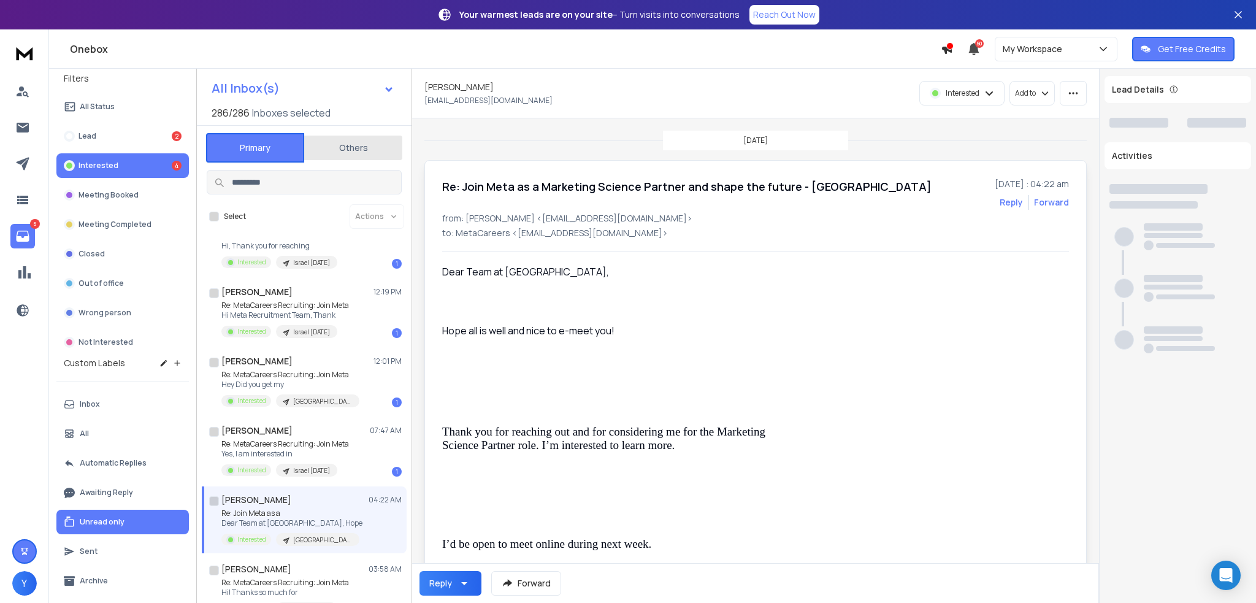
click at [493, 100] on p "[EMAIL_ADDRESS][DOMAIN_NAME]" at bounding box center [488, 101] width 128 height 10
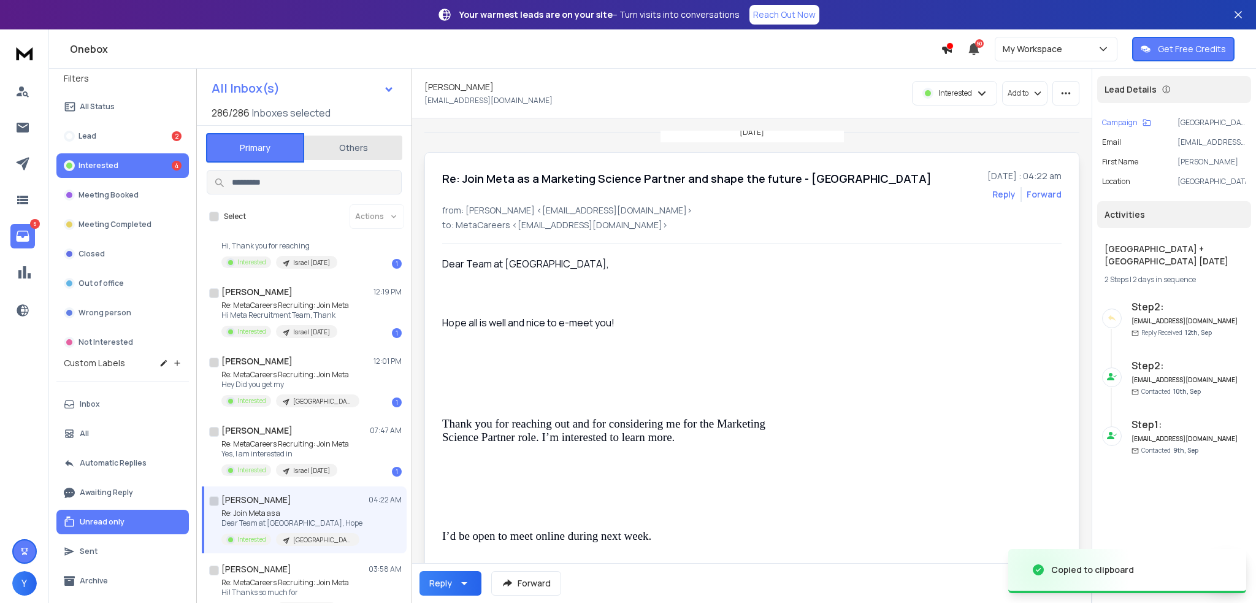
scroll to position [0, 0]
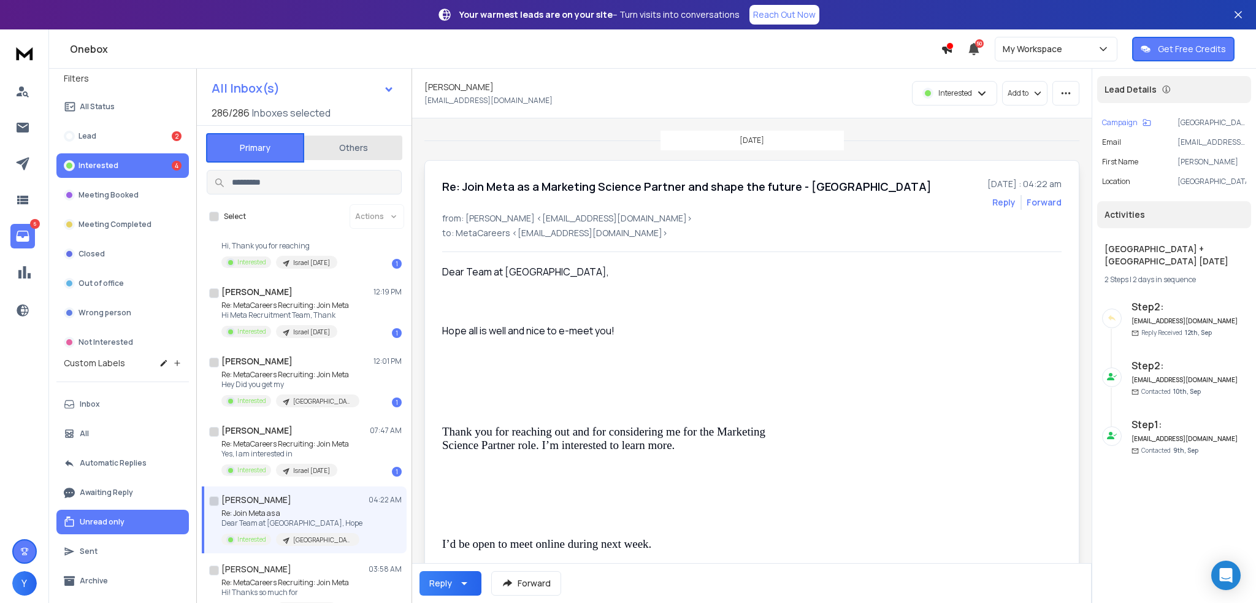
click at [518, 231] on p "to: MetaCareers <[EMAIL_ADDRESS][DOMAIN_NAME]>" at bounding box center [752, 233] width 620 height 12
drag, startPoint x: 518, startPoint y: 231, endPoint x: 650, endPoint y: 230, distance: 131.3
click at [650, 230] on p "to: MetaCareers <[EMAIL_ADDRESS][DOMAIN_NAME]>" at bounding box center [752, 233] width 620 height 12
click at [337, 468] on div "Israel [DATE]" at bounding box center [306, 470] width 61 height 13
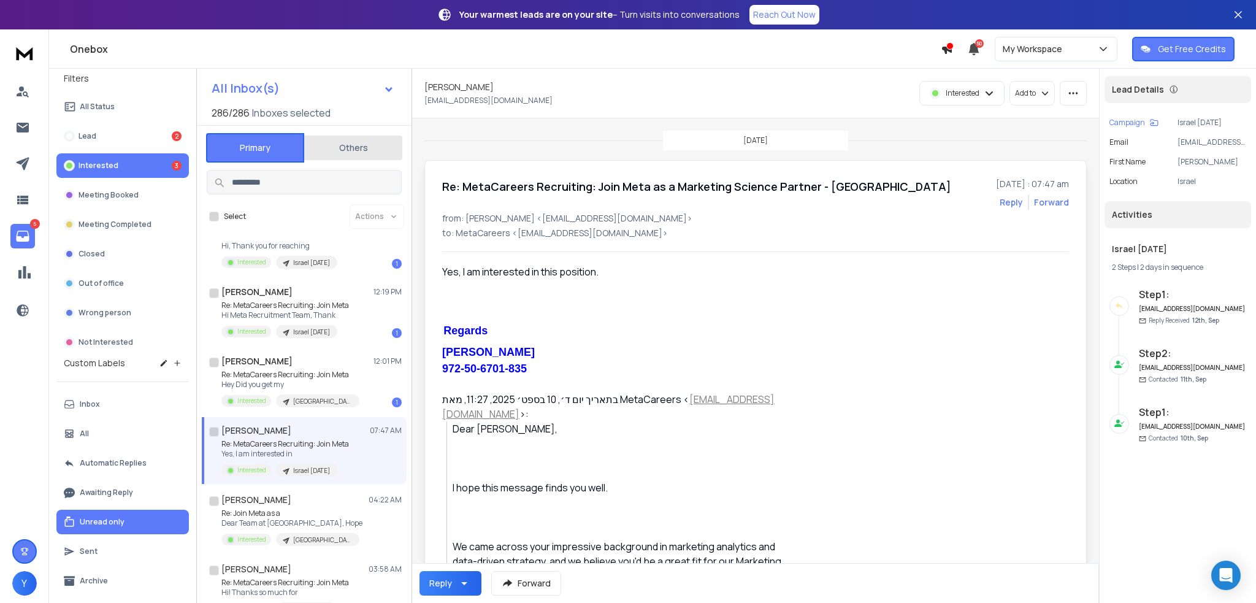
click at [486, 100] on p "[EMAIL_ADDRESS][DOMAIN_NAME]" at bounding box center [488, 101] width 128 height 10
click at [523, 234] on p "to: MetaCareers <[EMAIL_ADDRESS][DOMAIN_NAME]>" at bounding box center [755, 233] width 627 height 12
drag, startPoint x: 523, startPoint y: 234, endPoint x: 650, endPoint y: 228, distance: 127.7
click at [650, 228] on p "to: MetaCareers <[EMAIL_ADDRESS][DOMAIN_NAME]>" at bounding box center [755, 233] width 627 height 12
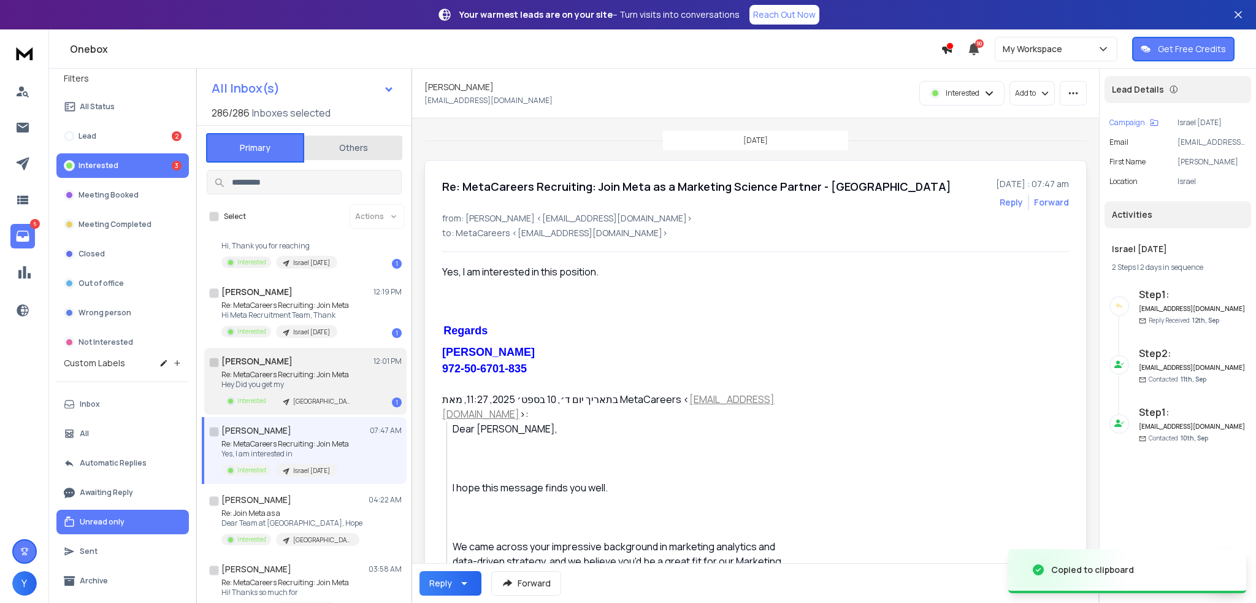
click at [368, 380] on div "Re: MetaCareers Recruiting: Join Meta Hey Did you get my Interested [GEOGRAPHIC…" at bounding box center [311, 388] width 180 height 37
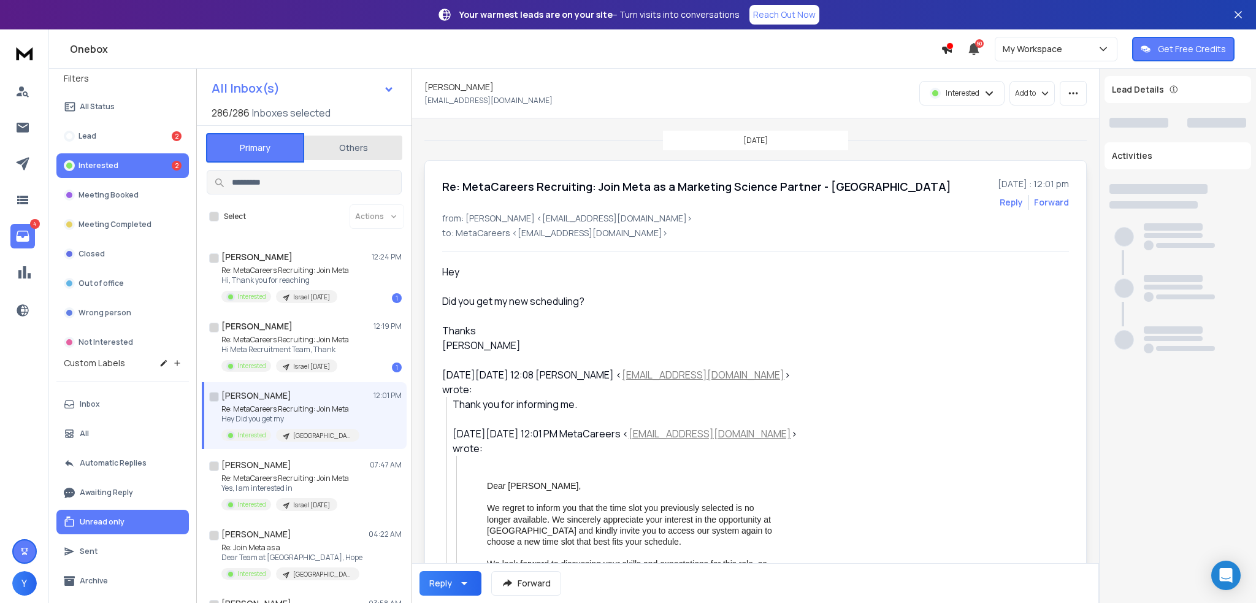
click at [514, 104] on p "[EMAIL_ADDRESS][DOMAIN_NAME]" at bounding box center [488, 101] width 128 height 10
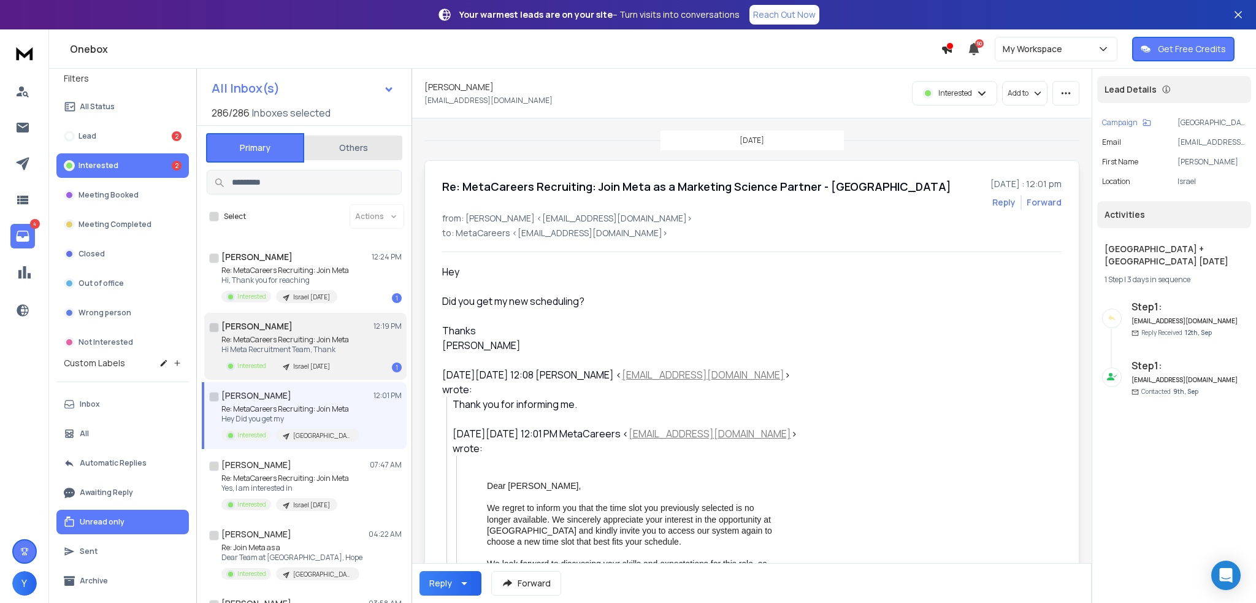
click at [346, 339] on p "Re: MetaCareers Recruiting: Join Meta" at bounding box center [285, 340] width 128 height 10
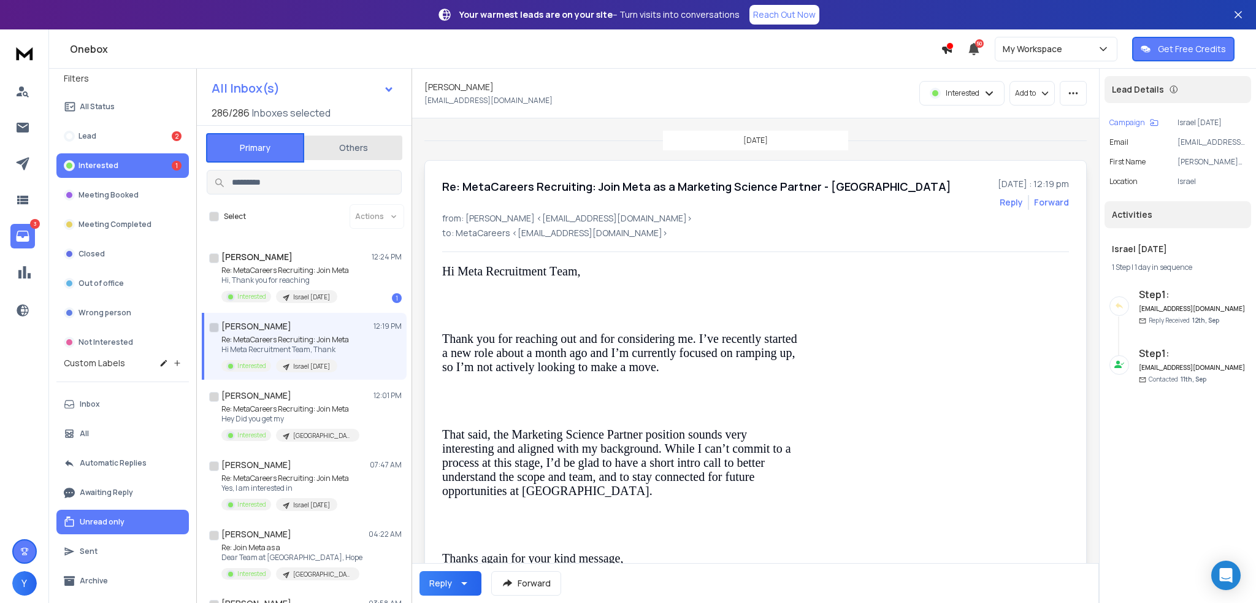
click at [495, 98] on p "[EMAIL_ADDRESS][DOMAIN_NAME]" at bounding box center [488, 101] width 128 height 10
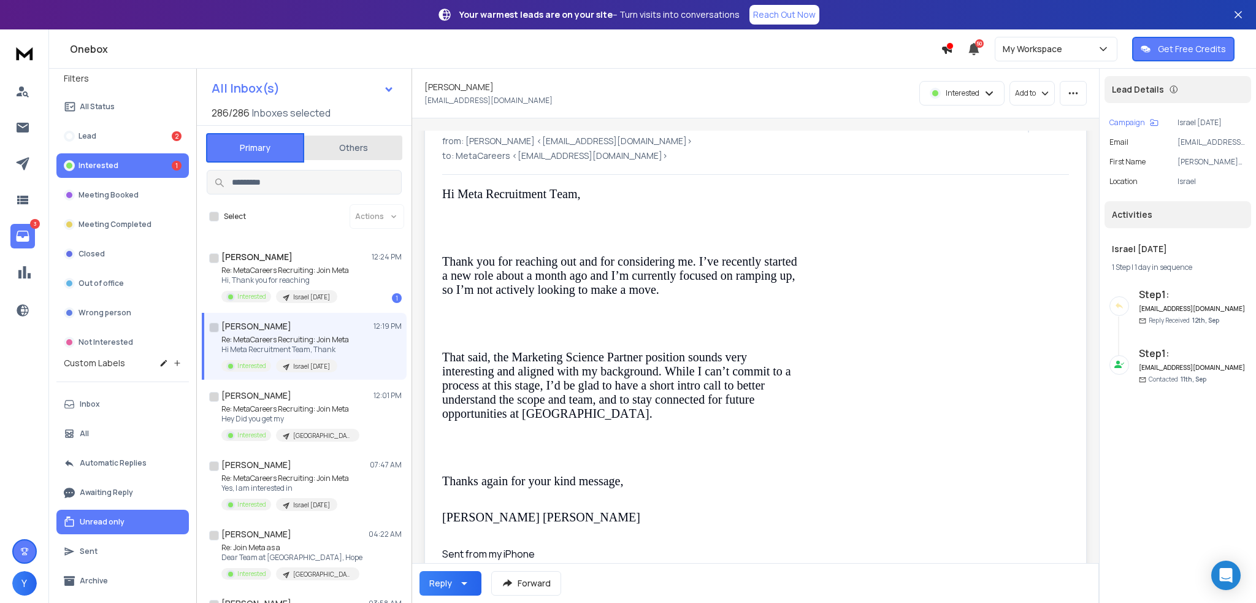
scroll to position [61, 0]
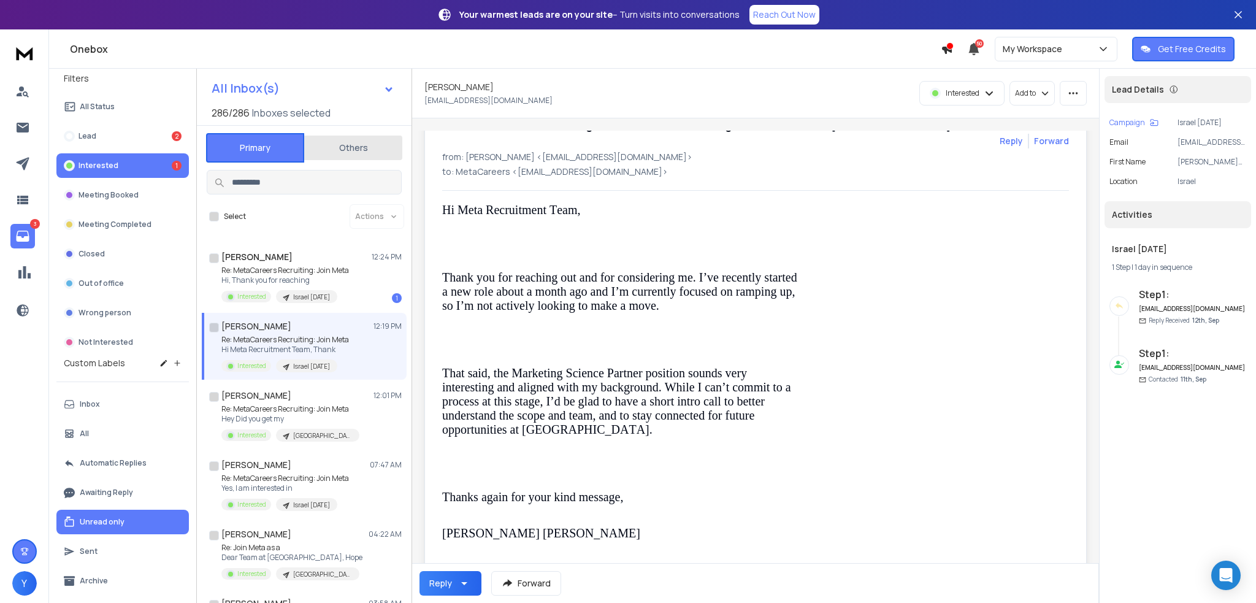
click at [493, 103] on p "[EMAIL_ADDRESS][DOMAIN_NAME]" at bounding box center [488, 101] width 128 height 10
click at [516, 169] on p "to: MetaCareers <[EMAIL_ADDRESS][DOMAIN_NAME]>" at bounding box center [755, 172] width 627 height 12
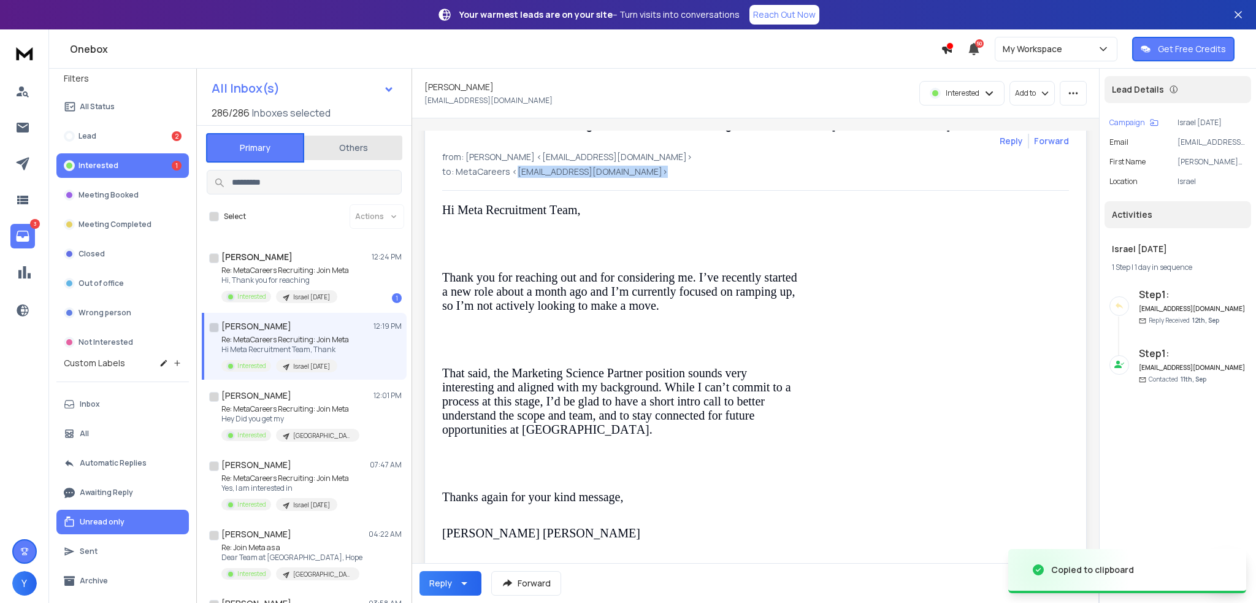
drag, startPoint x: 516, startPoint y: 169, endPoint x: 640, endPoint y: 174, distance: 124.6
click at [640, 174] on p "to: MetaCareers <[EMAIL_ADDRESS][DOMAIN_NAME]>" at bounding box center [755, 172] width 627 height 12
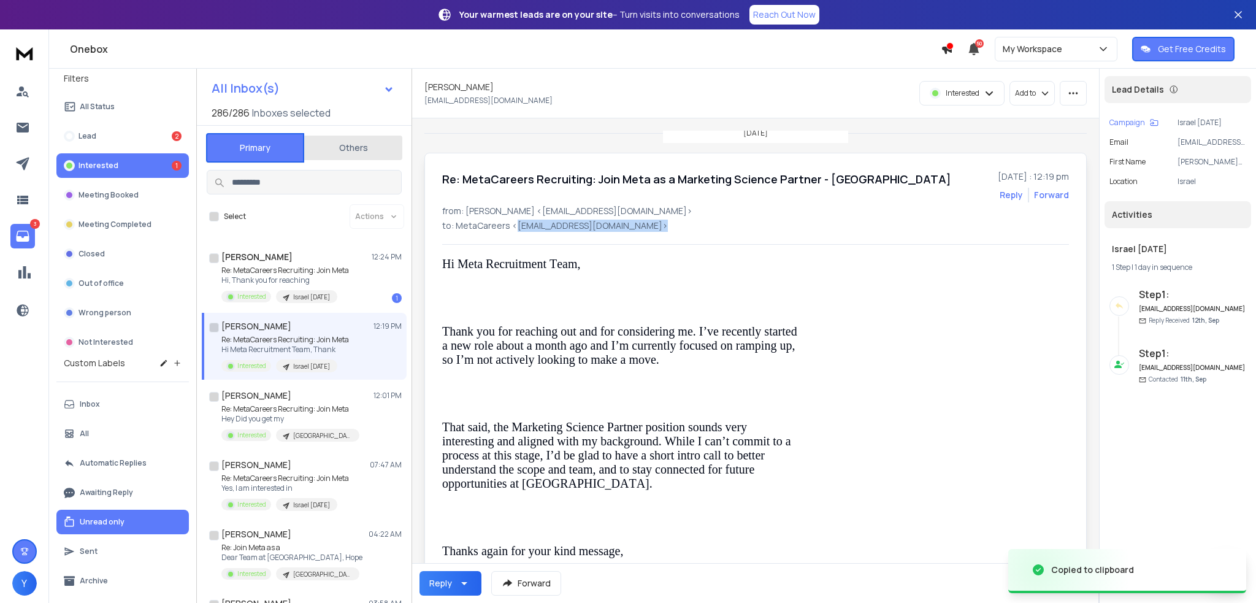
scroll to position [0, 0]
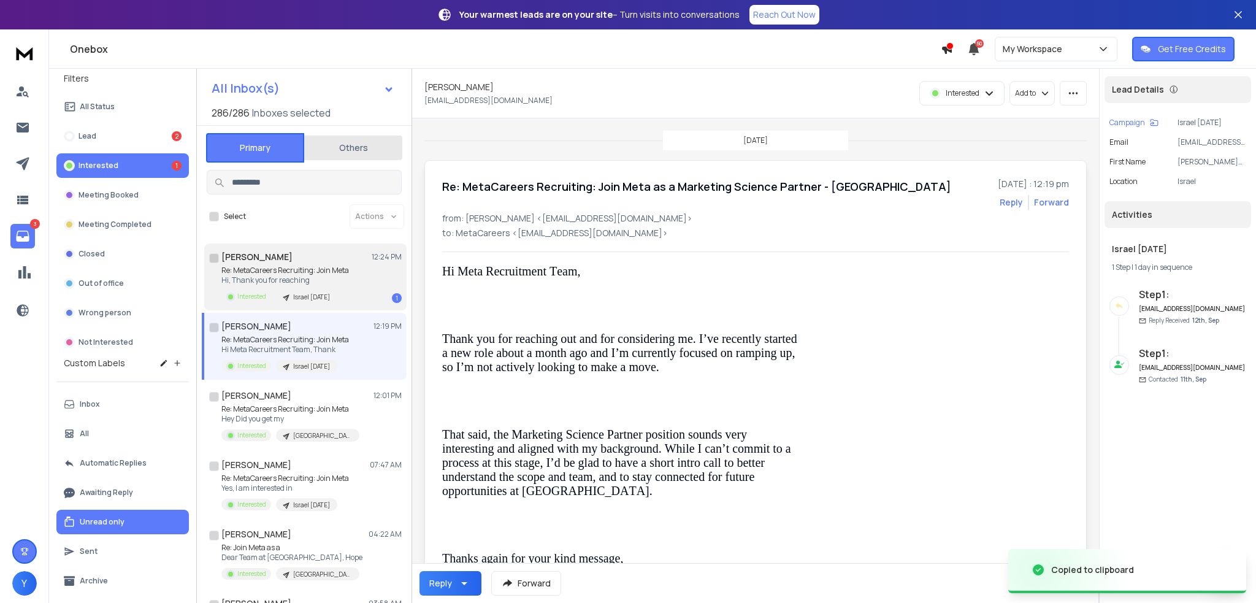
click at [348, 270] on p "Re: MetaCareers Recruiting: Join Meta" at bounding box center [285, 271] width 128 height 10
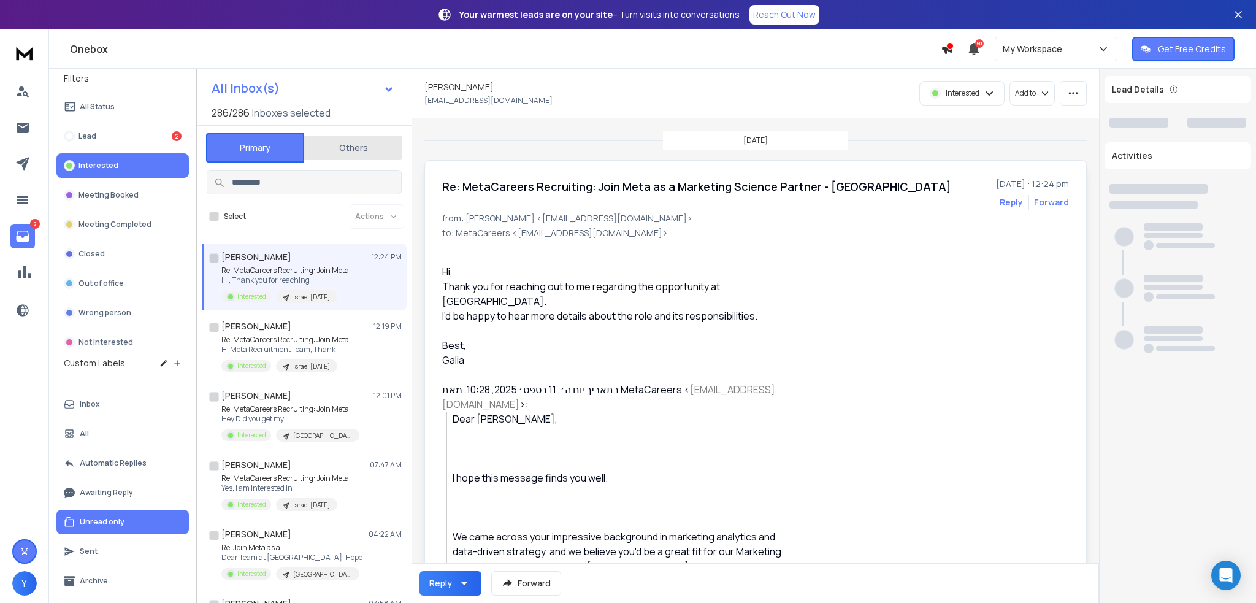
click at [483, 100] on p "[EMAIL_ADDRESS][DOMAIN_NAME]" at bounding box center [488, 101] width 128 height 10
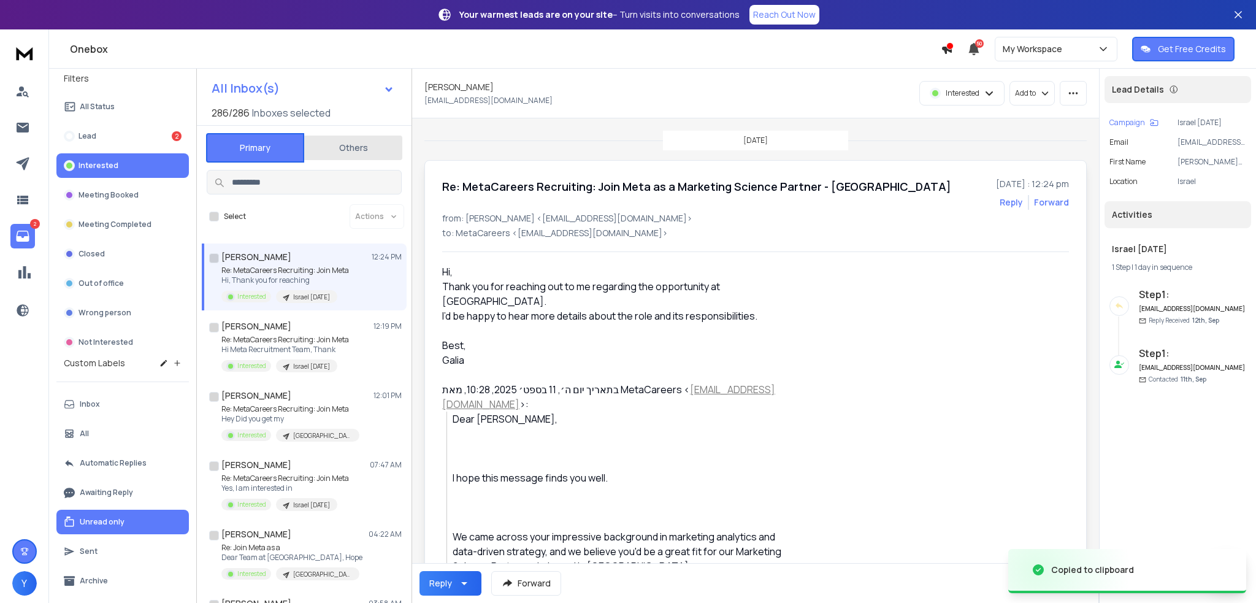
click at [516, 232] on p "to: MetaCareers <[EMAIL_ADDRESS][DOMAIN_NAME]>" at bounding box center [755, 233] width 627 height 12
drag, startPoint x: 516, startPoint y: 232, endPoint x: 631, endPoint y: 234, distance: 114.7
click at [631, 234] on p "to: MetaCareers <[EMAIL_ADDRESS][DOMAIN_NAME]>" at bounding box center [755, 233] width 627 height 12
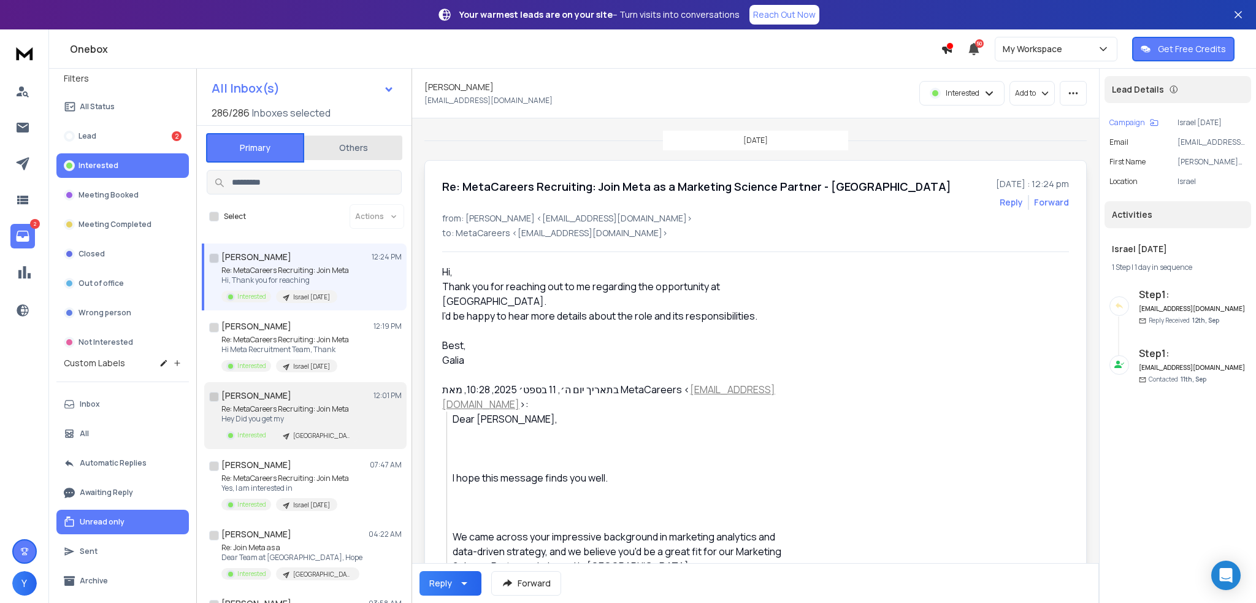
click at [329, 409] on p "Re: MetaCareers Recruiting: Join Meta" at bounding box center [290, 409] width 138 height 10
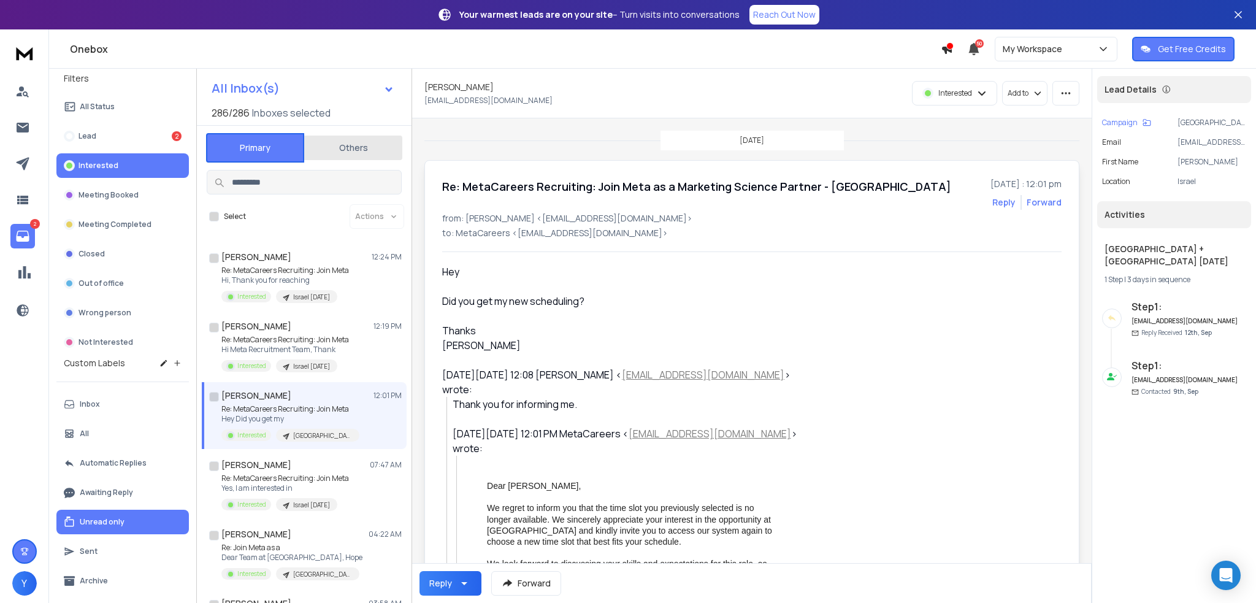
click at [441, 580] on div "Reply" at bounding box center [440, 583] width 23 height 12
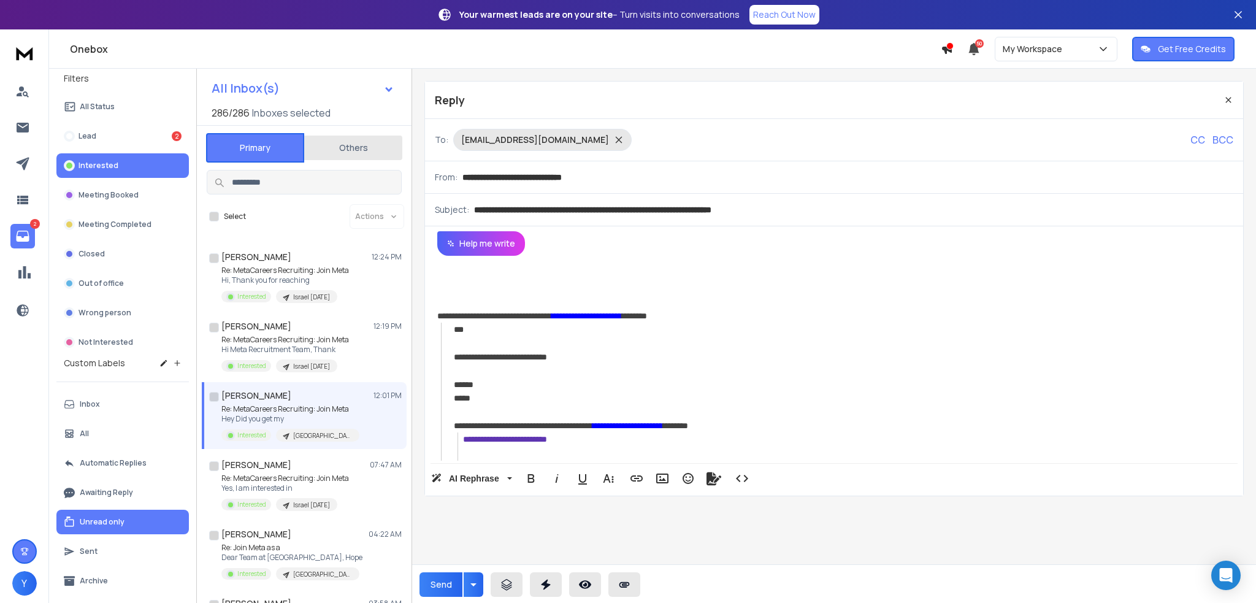
click at [875, 320] on div "**********" at bounding box center [827, 315] width 781 height 13
click at [715, 299] on div at bounding box center [834, 302] width 794 height 13
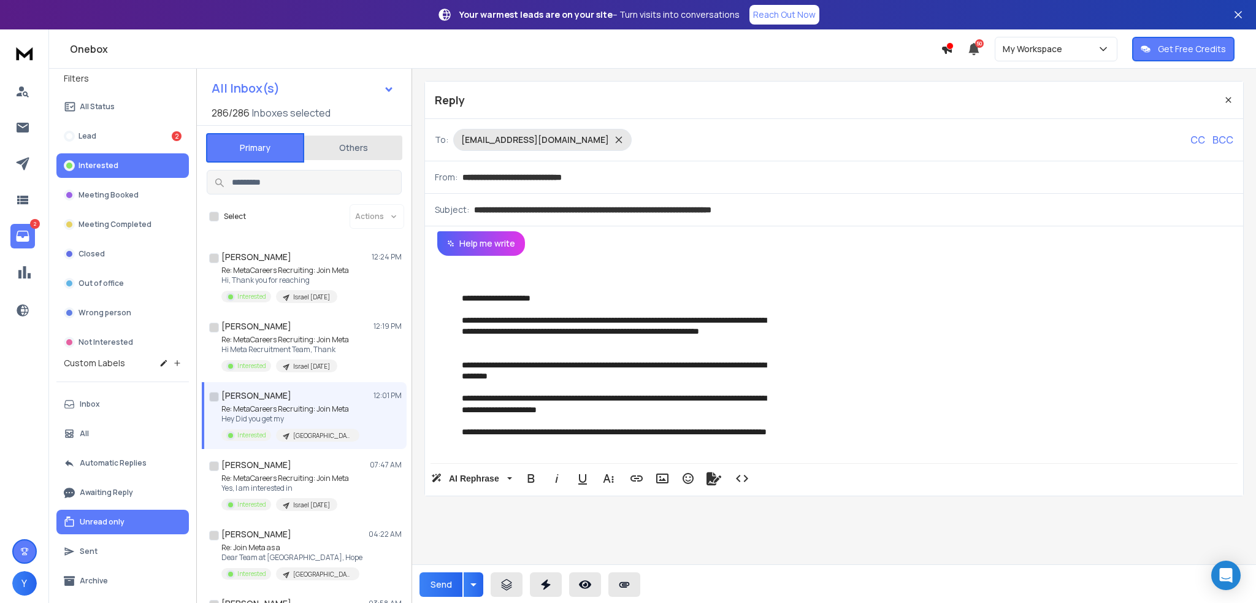
drag, startPoint x: 304, startPoint y: 394, endPoint x: 567, endPoint y: 323, distance: 271.8
click at [567, 323] on div "All Inbox(s) 286 / 286 Inboxes selected Primary Others Select Actions גליה יערי…" at bounding box center [726, 370] width 1060 height 603
click at [567, 323] on div "**********" at bounding box center [621, 332] width 319 height 34
click at [495, 290] on td "**********" at bounding box center [622, 399] width 344 height 239
drag, startPoint x: 495, startPoint y: 290, endPoint x: 527, endPoint y: 288, distance: 31.9
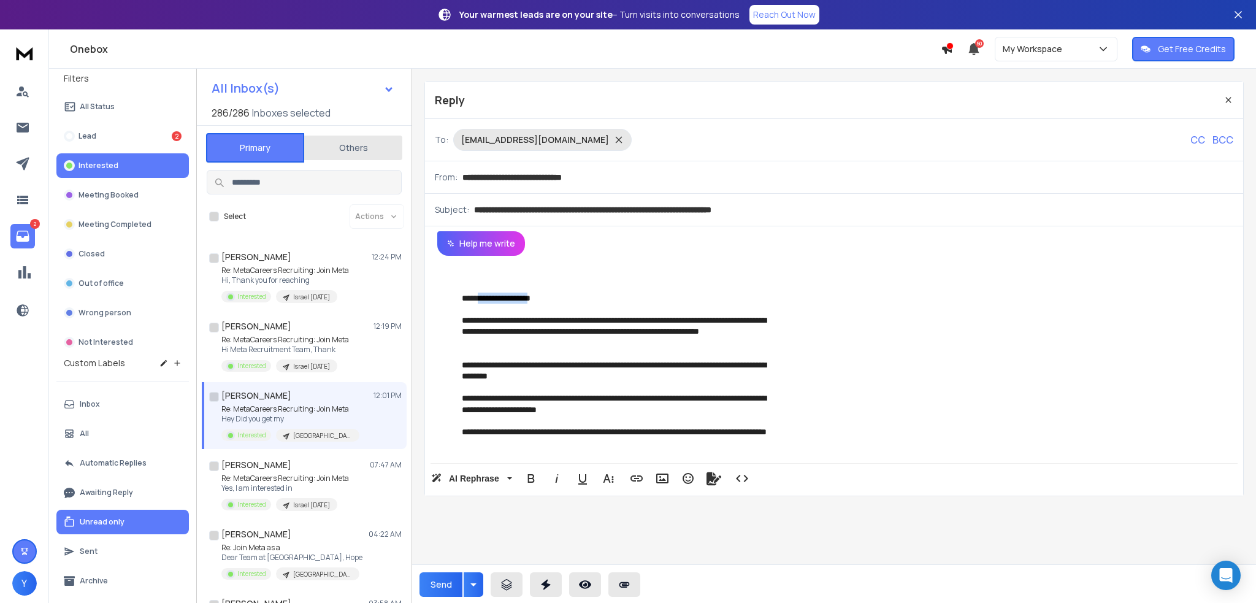
click at [524, 288] on td "**********" at bounding box center [622, 399] width 344 height 239
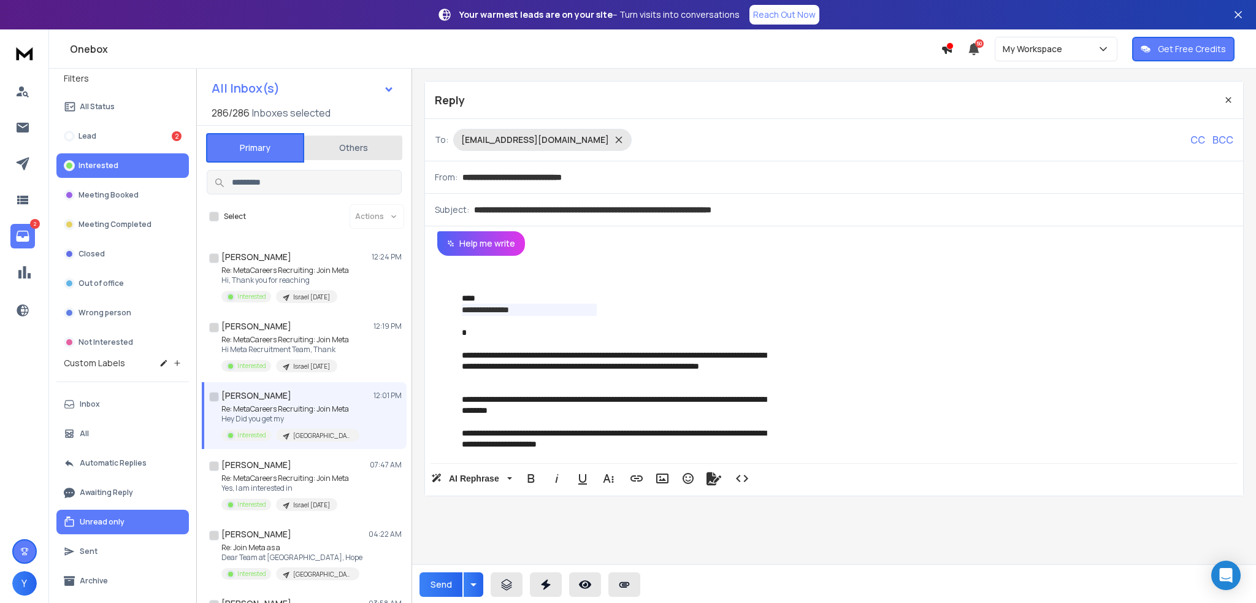
click at [528, 332] on div "*" at bounding box center [621, 332] width 319 height 11
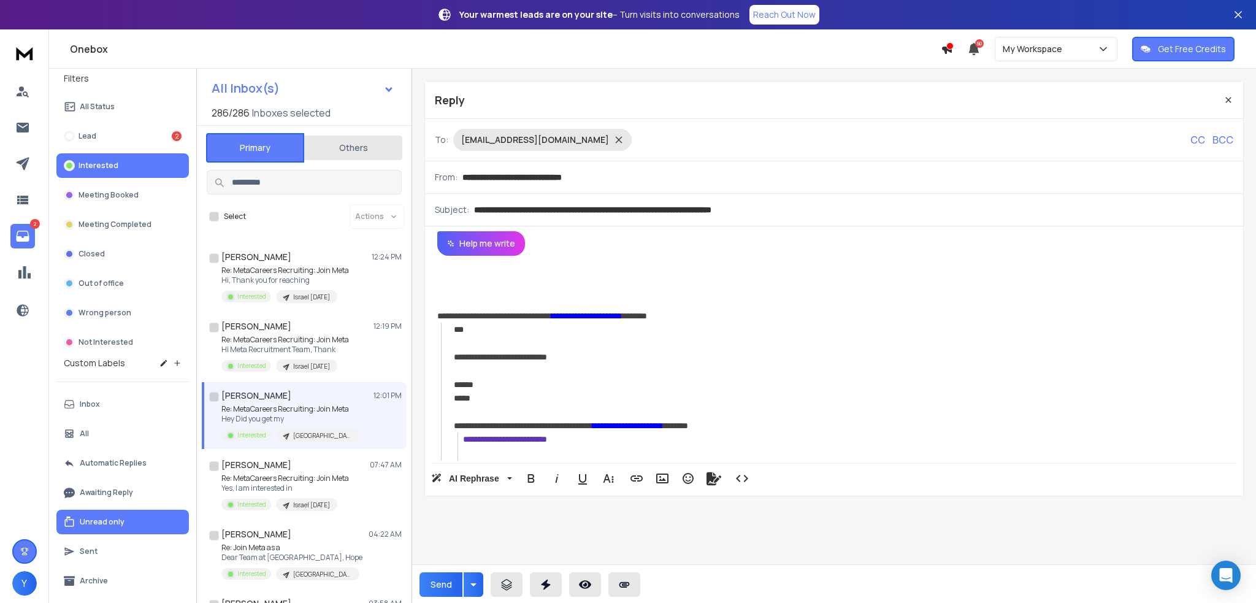
drag, startPoint x: 312, startPoint y: 393, endPoint x: 482, endPoint y: 378, distance: 169.9
click at [482, 378] on div "All Inbox(s) 286 / 286 Inboxes selected Primary Others Select Actions גליה יערי…" at bounding box center [726, 370] width 1060 height 603
click at [493, 371] on div at bounding box center [837, 370] width 766 height 13
click at [495, 312] on div "**********" at bounding box center [827, 315] width 781 height 13
click at [694, 364] on div at bounding box center [837, 370] width 766 height 13
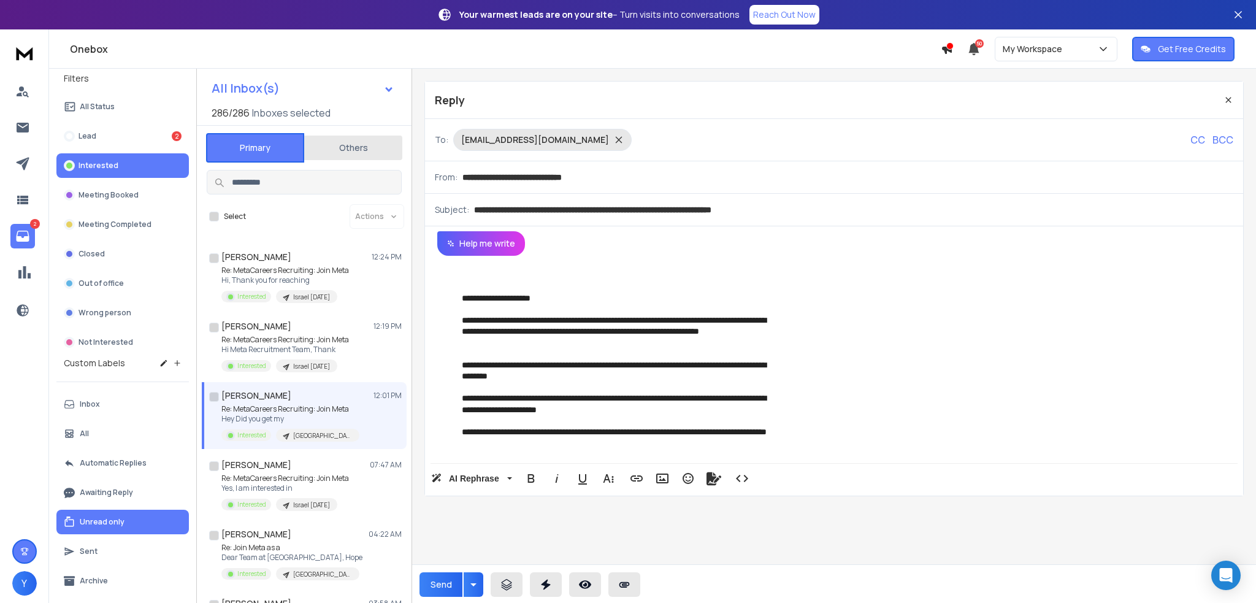
drag, startPoint x: 303, startPoint y: 395, endPoint x: 537, endPoint y: 387, distance: 234.5
click at [537, 387] on div "All Inbox(s) 286 / 286 Inboxes selected Primary Others Select Actions גליה יערי…" at bounding box center [726, 370] width 1060 height 603
click at [539, 386] on div at bounding box center [621, 387] width 319 height 11
click at [501, 289] on td "**********" at bounding box center [622, 399] width 344 height 239
drag, startPoint x: 501, startPoint y: 289, endPoint x: 525, endPoint y: 291, distance: 24.0
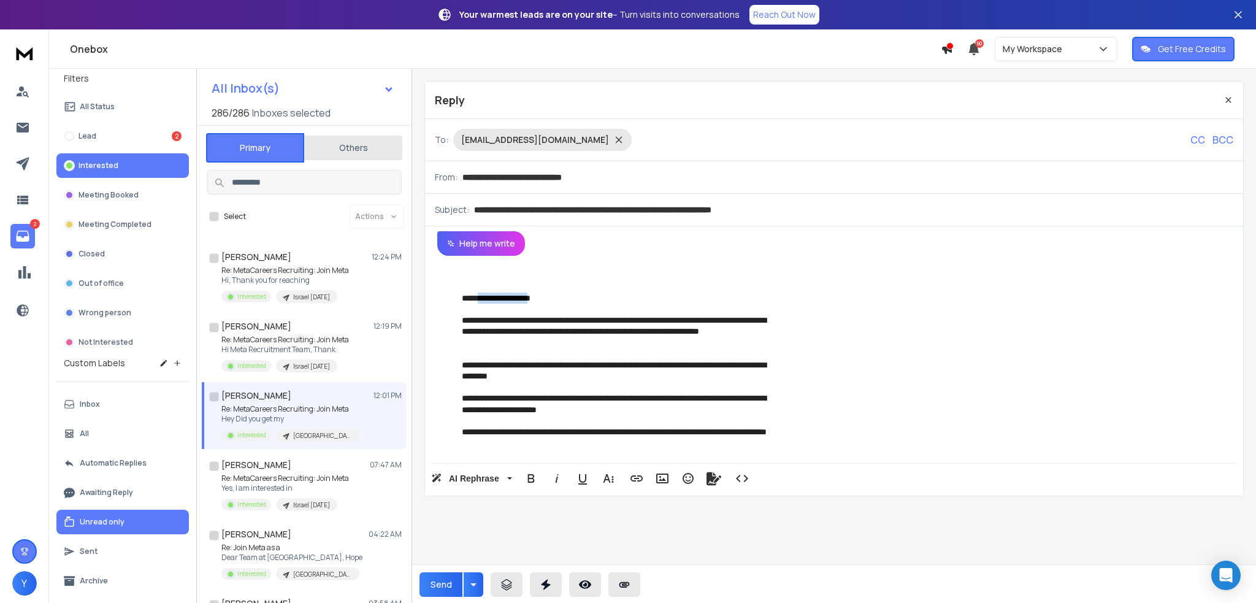
click at [525, 291] on td "**********" at bounding box center [622, 399] width 344 height 239
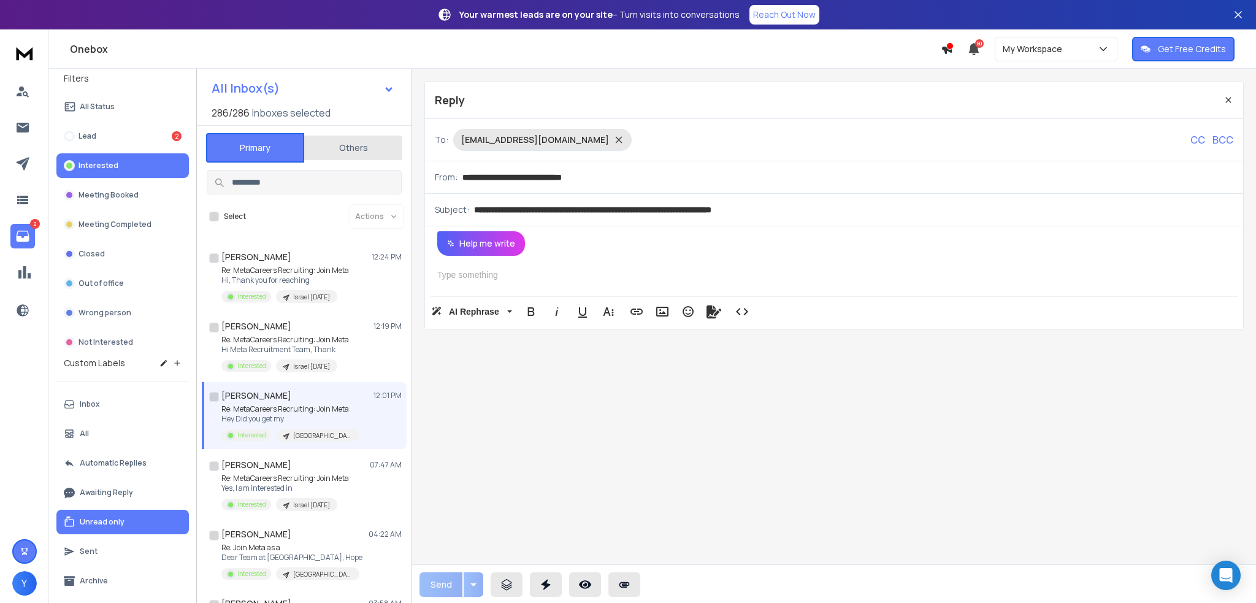
click at [792, 276] on div at bounding box center [834, 274] width 794 height 13
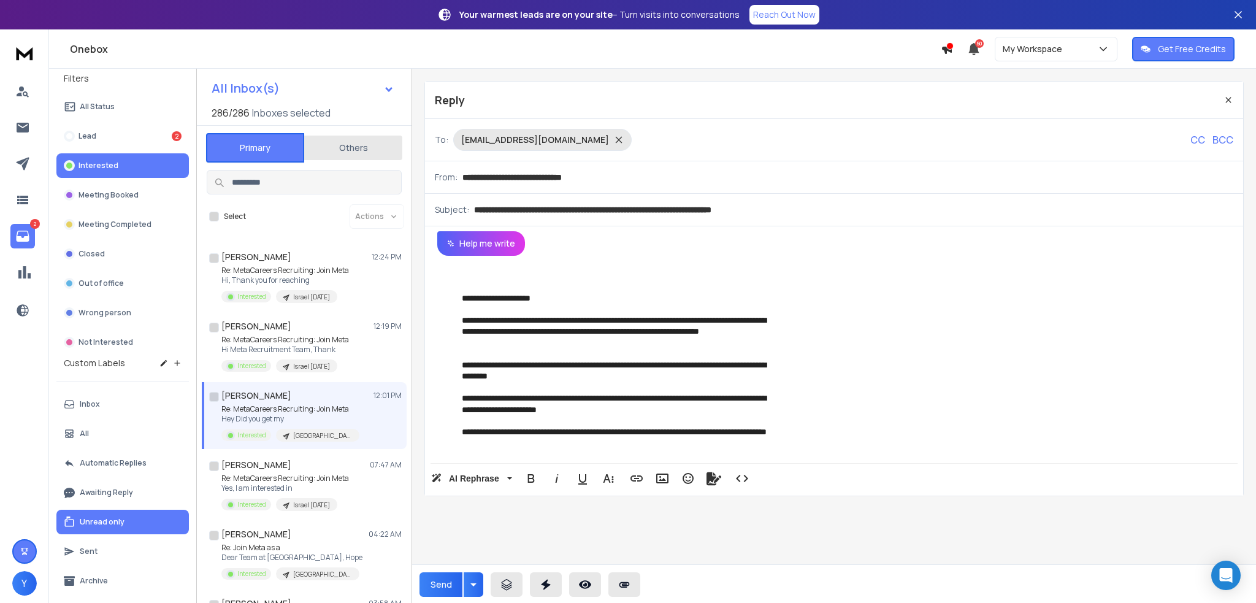
drag, startPoint x: 331, startPoint y: 398, endPoint x: 200, endPoint y: 369, distance: 134.5
click at [200, 369] on div "גליה יערי 12:24 PM Re: MetaCareers Recruiting: Join Meta Hi, Thank you for reac…" at bounding box center [304, 464] width 215 height 446
click at [502, 296] on div "**********" at bounding box center [621, 298] width 319 height 11
drag, startPoint x: 502, startPoint y: 296, endPoint x: 526, endPoint y: 299, distance: 23.4
click at [526, 299] on div "**********" at bounding box center [621, 298] width 319 height 11
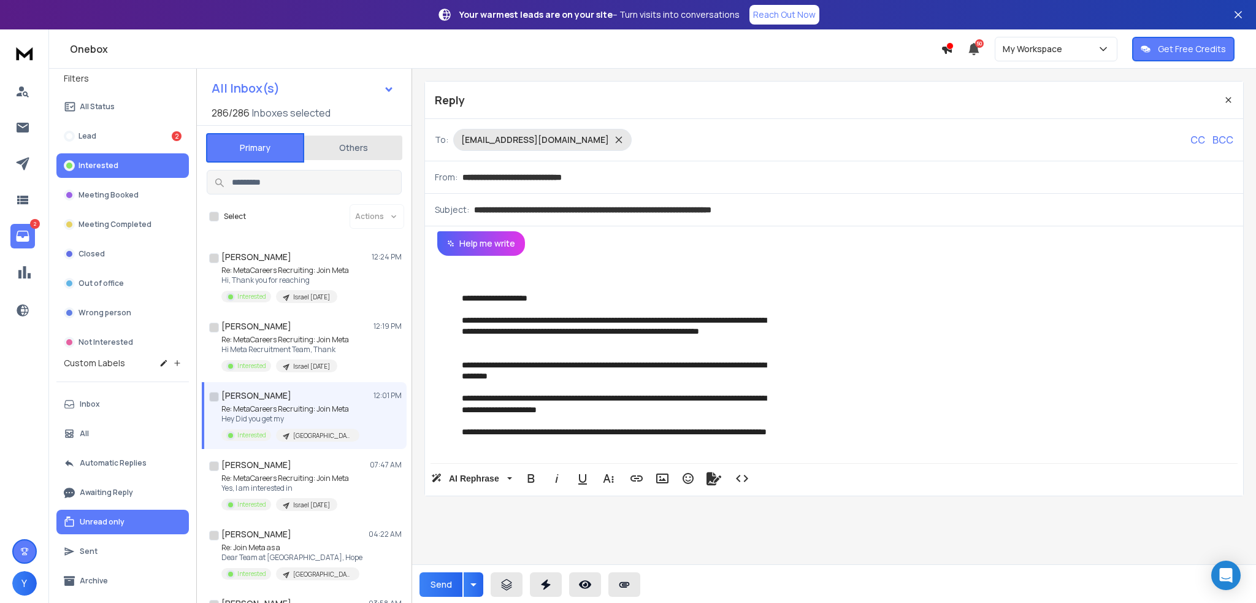
click at [420, 572] on button "Send" at bounding box center [441, 584] width 43 height 25
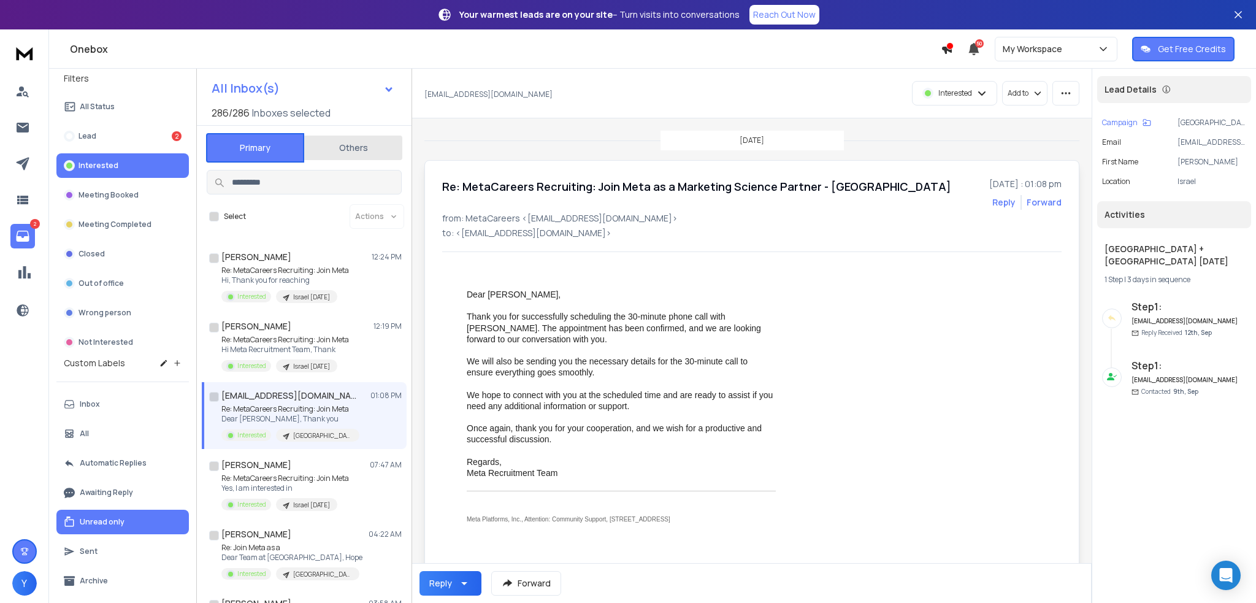
click at [140, 113] on div "All Status Lead 2 Interested Meeting Booked Meeting Completed Closed Out of off…" at bounding box center [122, 224] width 132 height 260
click at [133, 125] on button "Lead 2" at bounding box center [122, 136] width 132 height 25
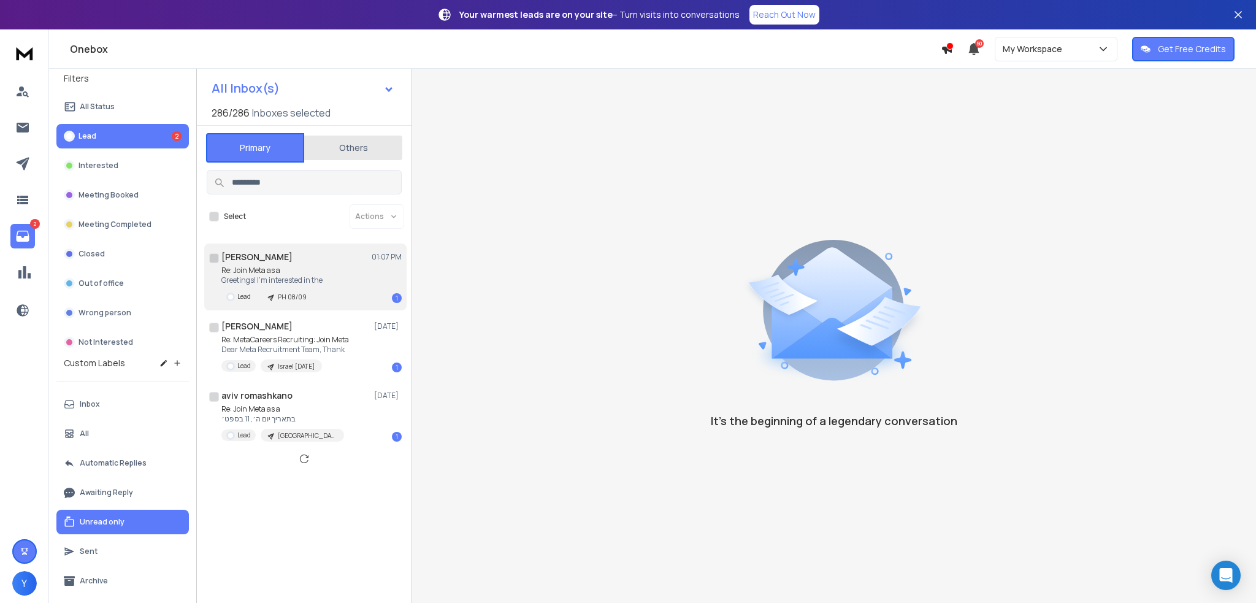
click at [329, 282] on div "Re: Join Meta as a Greetings! I’m interested in the Lead PH 08/09 1" at bounding box center [311, 284] width 180 height 37
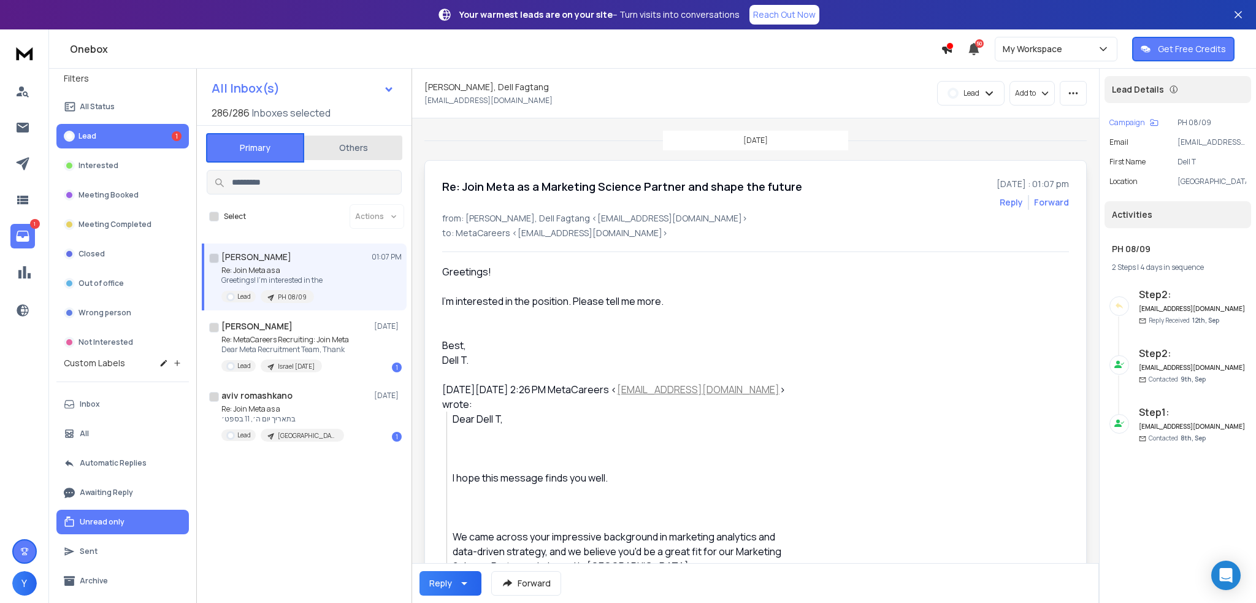
click at [483, 103] on p "[EMAIL_ADDRESS][DOMAIN_NAME]" at bounding box center [488, 101] width 128 height 10
click at [528, 232] on p "to: MetaCareers <[EMAIL_ADDRESS][DOMAIN_NAME]>" at bounding box center [755, 233] width 627 height 12
drag, startPoint x: 528, startPoint y: 232, endPoint x: 660, endPoint y: 232, distance: 132.5
click at [660, 232] on p "to: MetaCareers <[EMAIL_ADDRESS][DOMAIN_NAME]>" at bounding box center [755, 233] width 627 height 12
click at [677, 234] on p "to: MetaCareers <[EMAIL_ADDRESS][DOMAIN_NAME]>" at bounding box center [755, 233] width 627 height 12
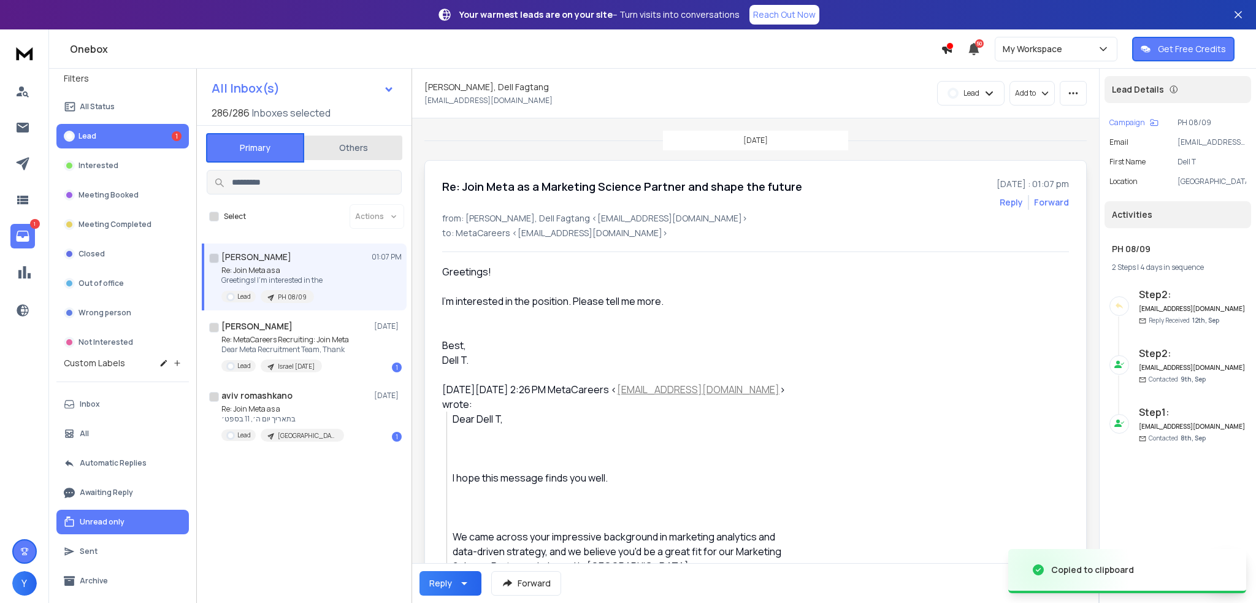
drag, startPoint x: 677, startPoint y: 234, endPoint x: 543, endPoint y: 233, distance: 133.1
click at [543, 233] on p "to: MetaCareers <[EMAIL_ADDRESS][DOMAIN_NAME]>" at bounding box center [755, 233] width 627 height 12
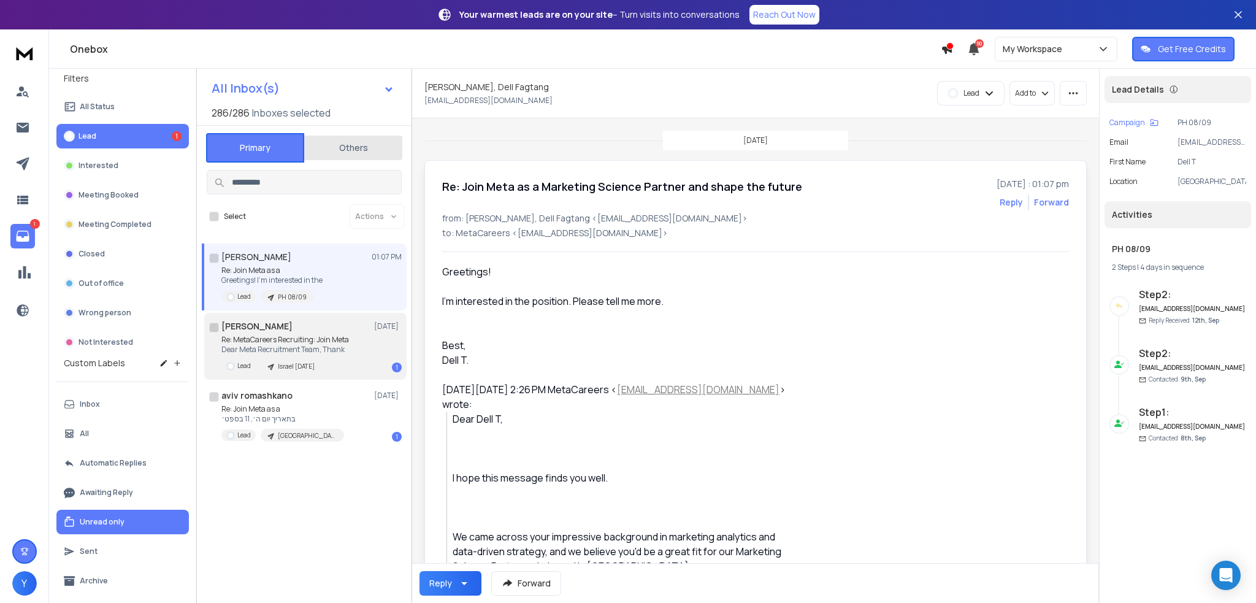
click at [332, 334] on div "[PERSON_NAME] [DATE] Re: MetaCareers Recruiting: Join Meta Dear Meta Recruitmen…" at bounding box center [311, 346] width 180 height 52
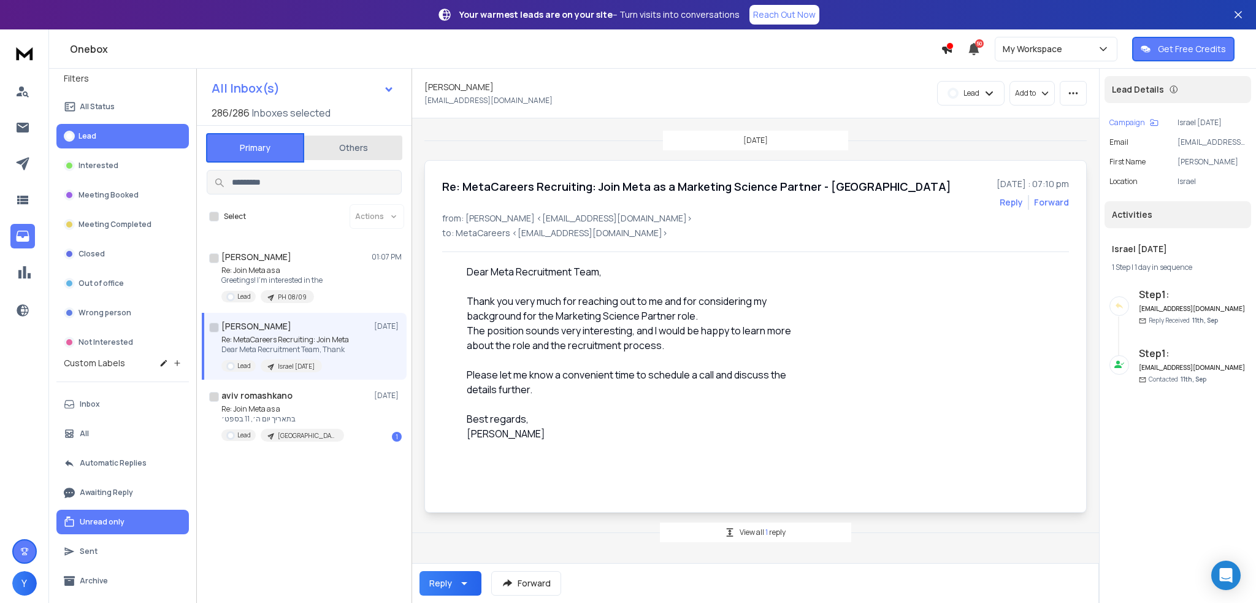
click at [490, 99] on p "[EMAIL_ADDRESS][DOMAIN_NAME]" at bounding box center [488, 101] width 128 height 10
click at [513, 235] on p "to: MetaCareers <[EMAIL_ADDRESS][DOMAIN_NAME]>" at bounding box center [755, 233] width 627 height 12
drag, startPoint x: 513, startPoint y: 235, endPoint x: 662, endPoint y: 226, distance: 149.3
click at [662, 226] on div "Re: MetaCareers Recruiting: Join Meta as a Marketing Science Partner - [GEOGRAP…" at bounding box center [755, 208] width 627 height 61
click at [326, 424] on div "Re: Join Meta as a ‫בתאריך יום ה׳, 11 בספט׳ Lead Israel + [GEOGRAPHIC_DATA] [DA…" at bounding box center [282, 422] width 123 height 37
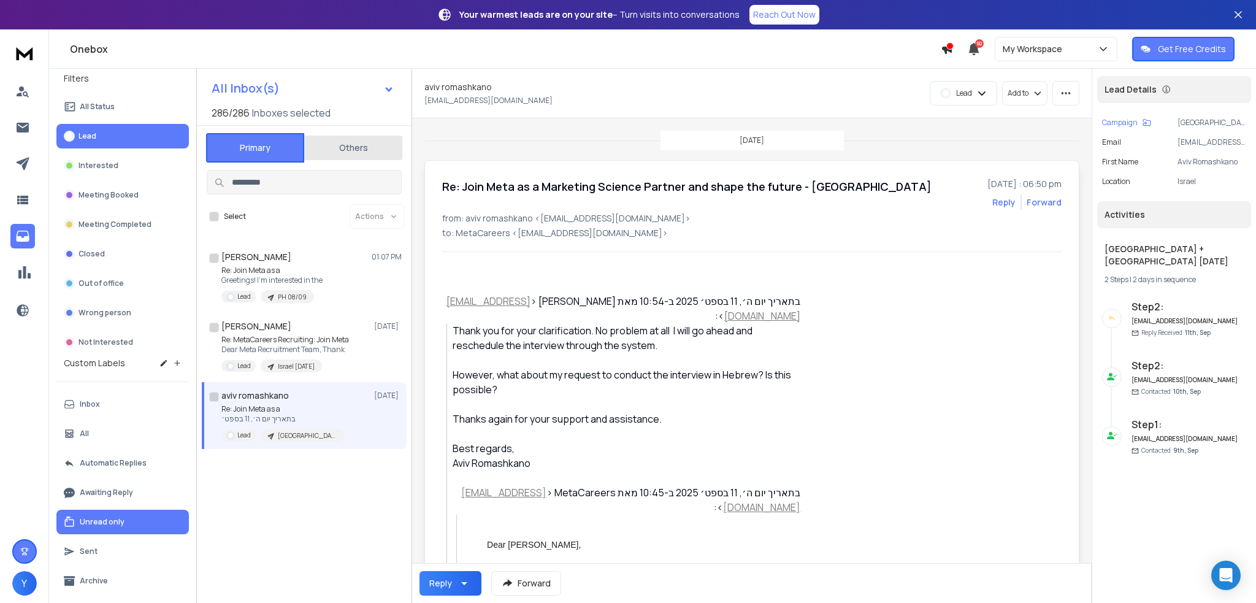
click at [600, 299] on div "‫בתאריך יום ה׳, 11 בספט׳ 2025 ב-10:54 מאת ‪[PERSON_NAME]‬‏ <‪ [EMAIL_ADDRESS][D…" at bounding box center [621, 308] width 358 height 29
click at [474, 100] on p "[EMAIL_ADDRESS][DOMAIN_NAME]" at bounding box center [488, 101] width 128 height 10
click at [306, 186] on input at bounding box center [304, 182] width 195 height 25
click at [296, 470] on div "[PERSON_NAME] 01:07 PM Re: Join Meta as a Greetings! I’m interested in the Lead…" at bounding box center [304, 410] width 215 height 338
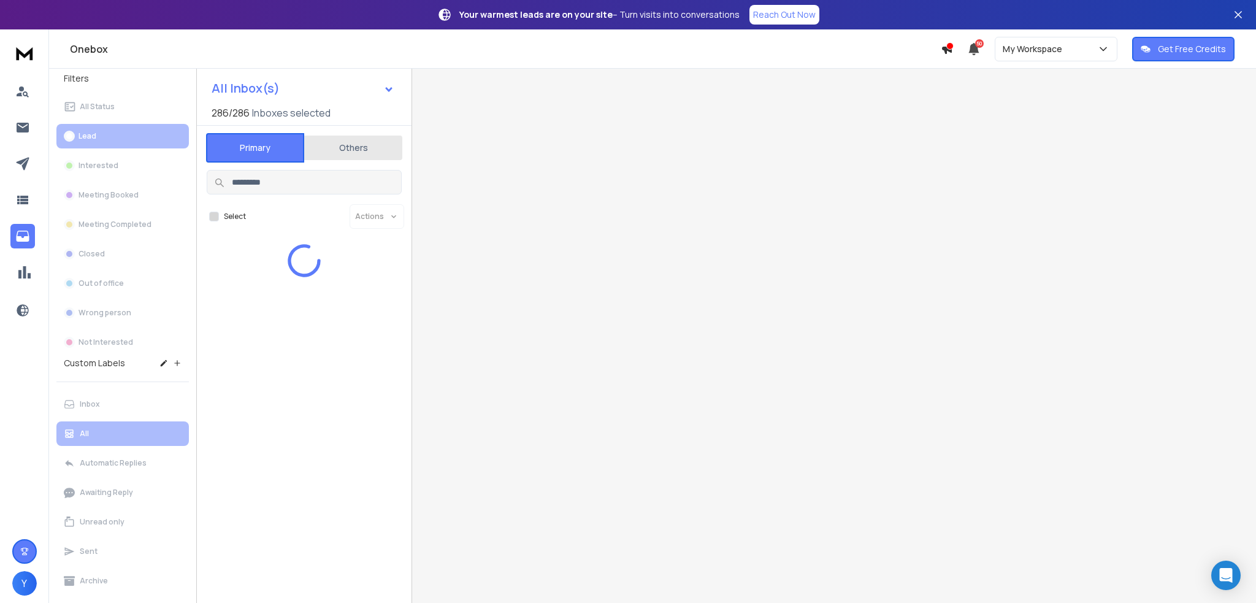
click at [315, 185] on input at bounding box center [304, 182] width 195 height 25
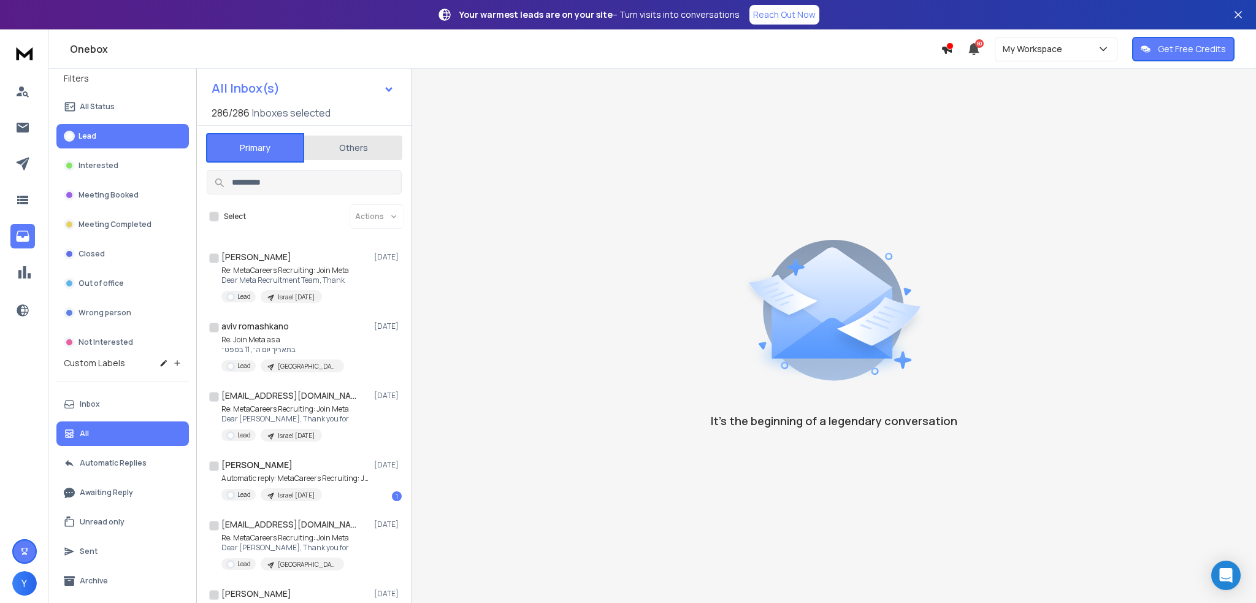
paste input "**********"
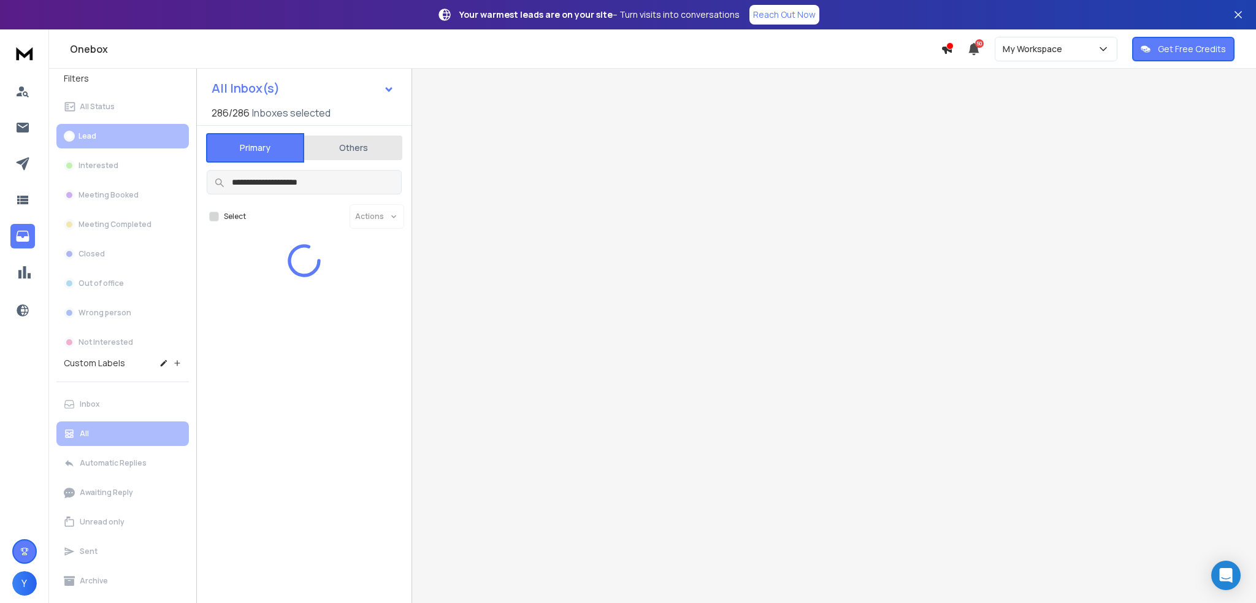
type input "**********"
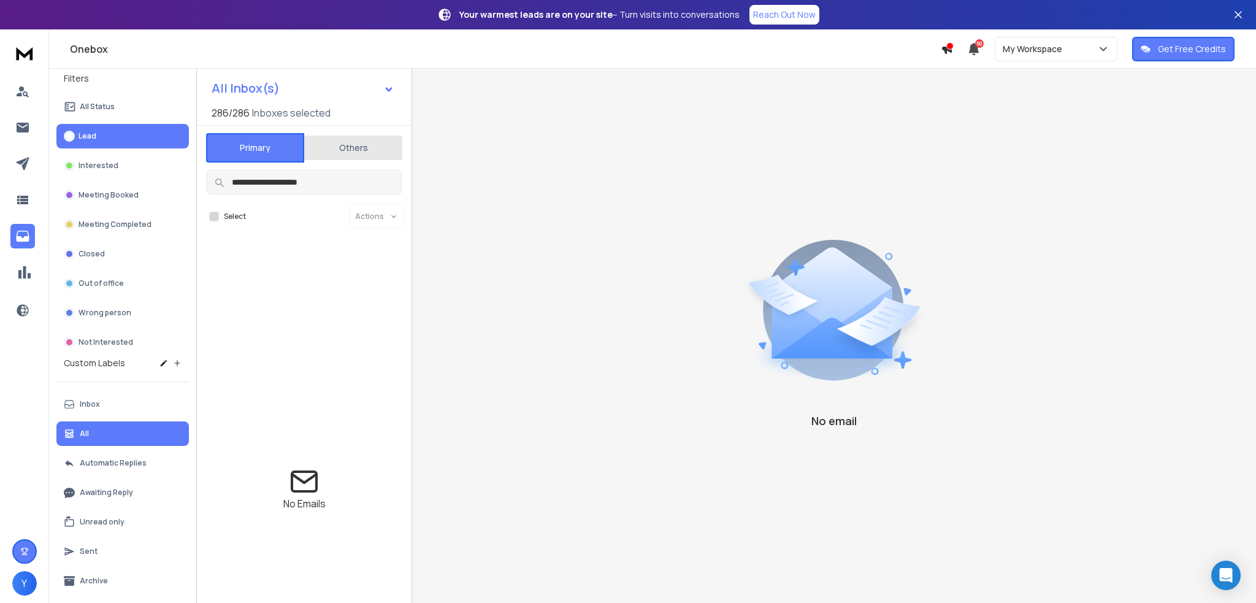
click at [326, 244] on div "No Emails" at bounding box center [304, 464] width 205 height 446
click at [125, 105] on button "All Status" at bounding box center [122, 106] width 132 height 25
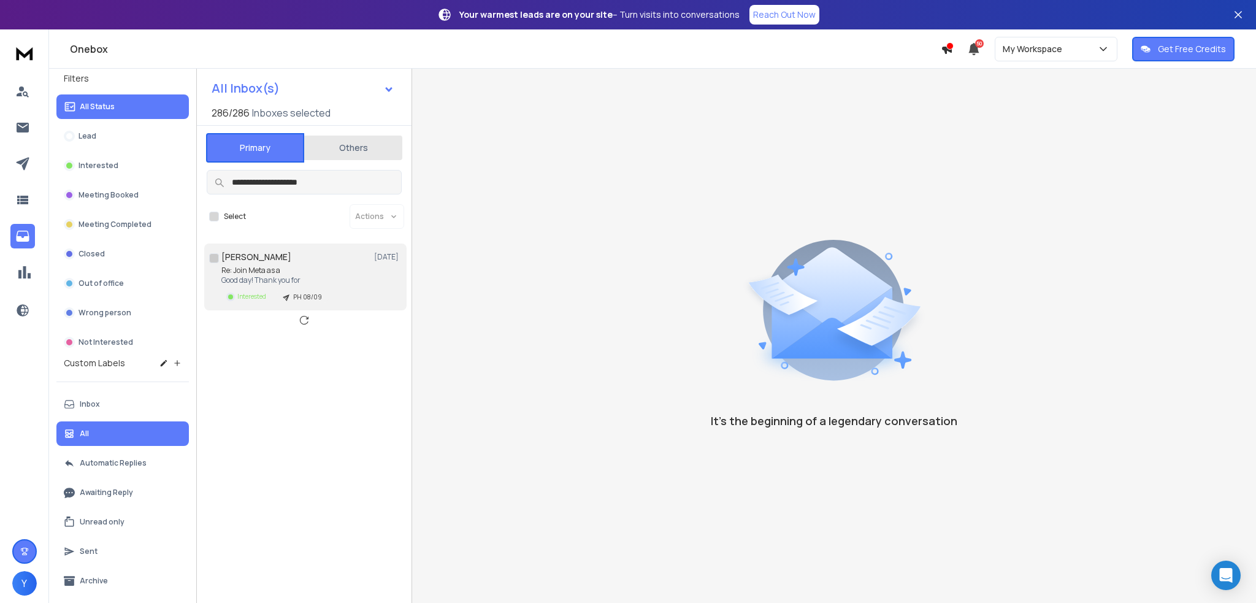
click at [285, 286] on div "Re: Join Meta as a Good day! Thank you for Interested PH 08/09" at bounding box center [275, 284] width 108 height 37
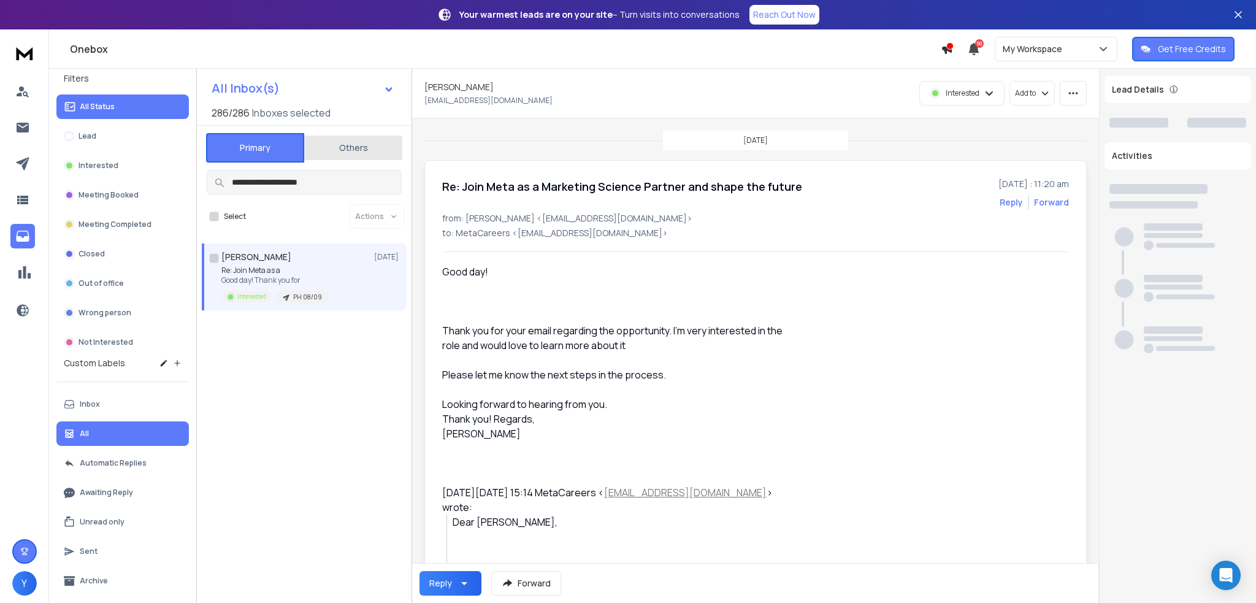
click at [322, 274] on p "Re: Join Meta as a" at bounding box center [275, 271] width 108 height 10
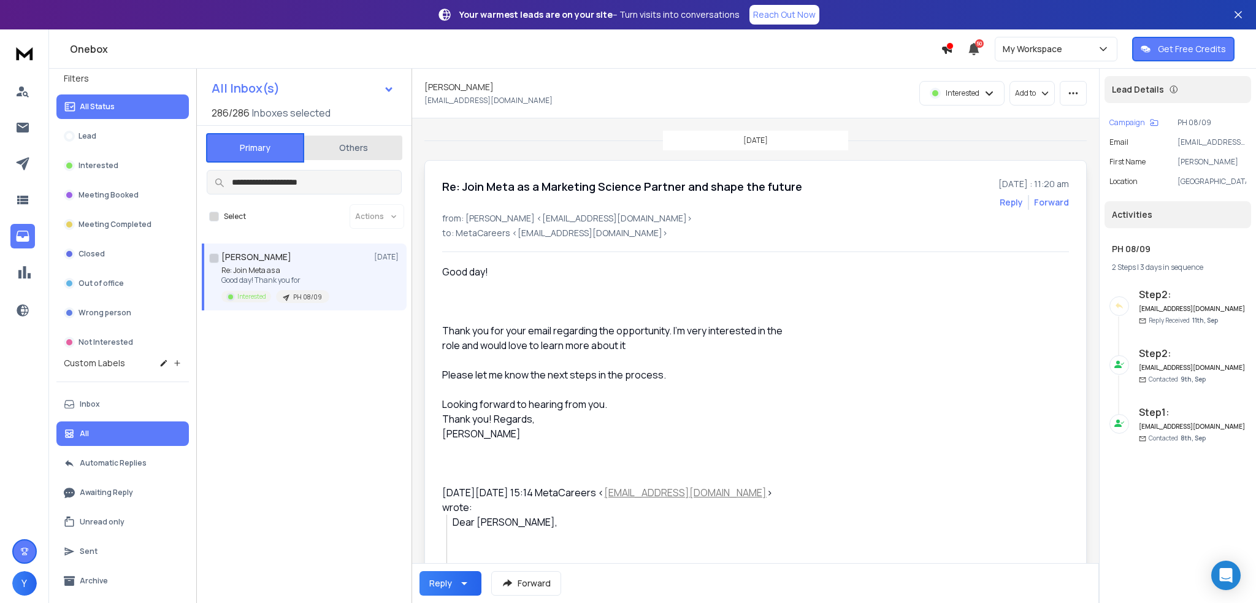
click at [437, 580] on div "Reply" at bounding box center [440, 583] width 23 height 12
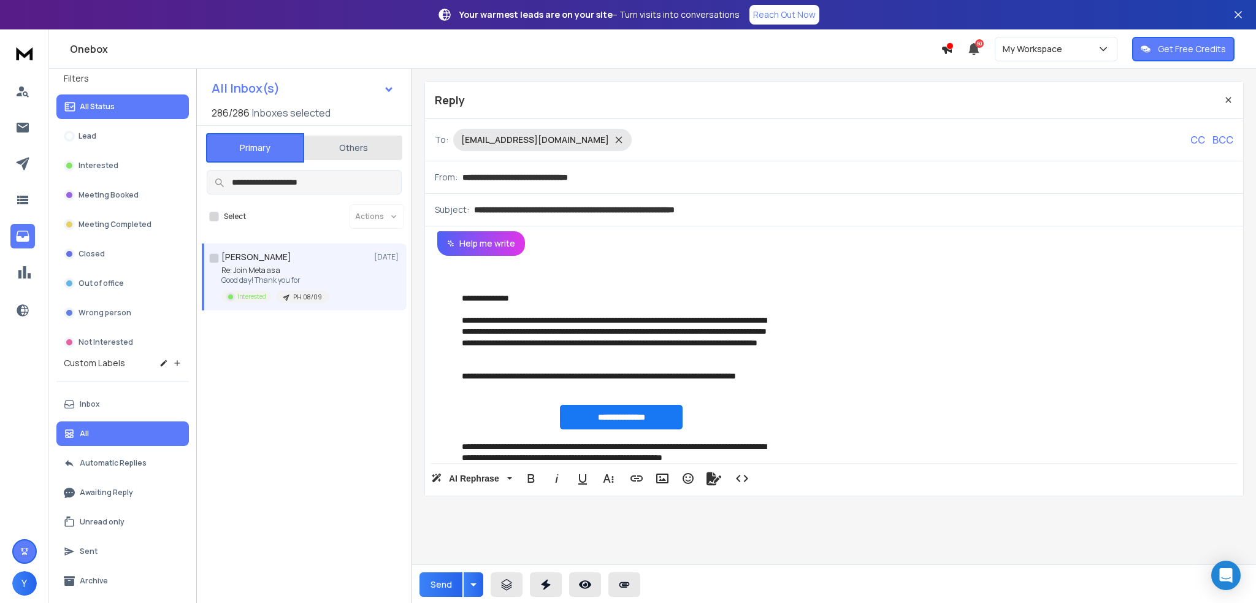
drag, startPoint x: 274, startPoint y: 257, endPoint x: 258, endPoint y: 388, distance: 132.2
click at [258, 388] on div "[PERSON_NAME] [DATE] Re: Join Meta as a Good day! Thank you for Interested PH 0…" at bounding box center [304, 340] width 215 height 199
click at [483, 296] on div "**********" at bounding box center [621, 298] width 319 height 11
drag, startPoint x: 483, startPoint y: 296, endPoint x: 509, endPoint y: 296, distance: 25.1
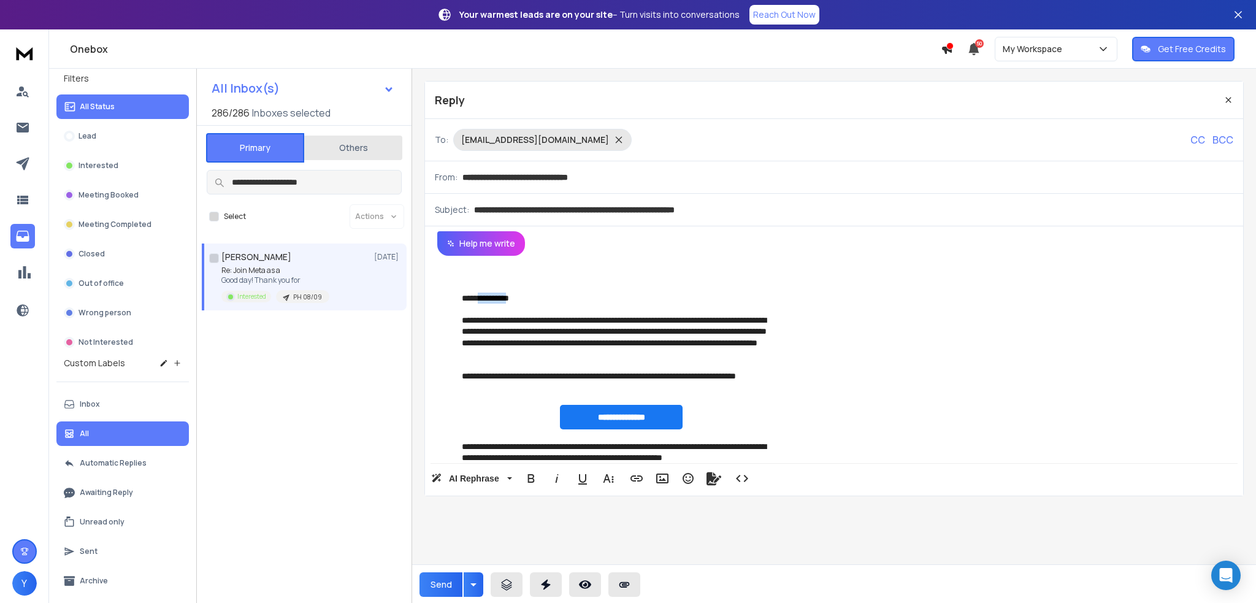
click at [509, 296] on div "**********" at bounding box center [621, 298] width 319 height 11
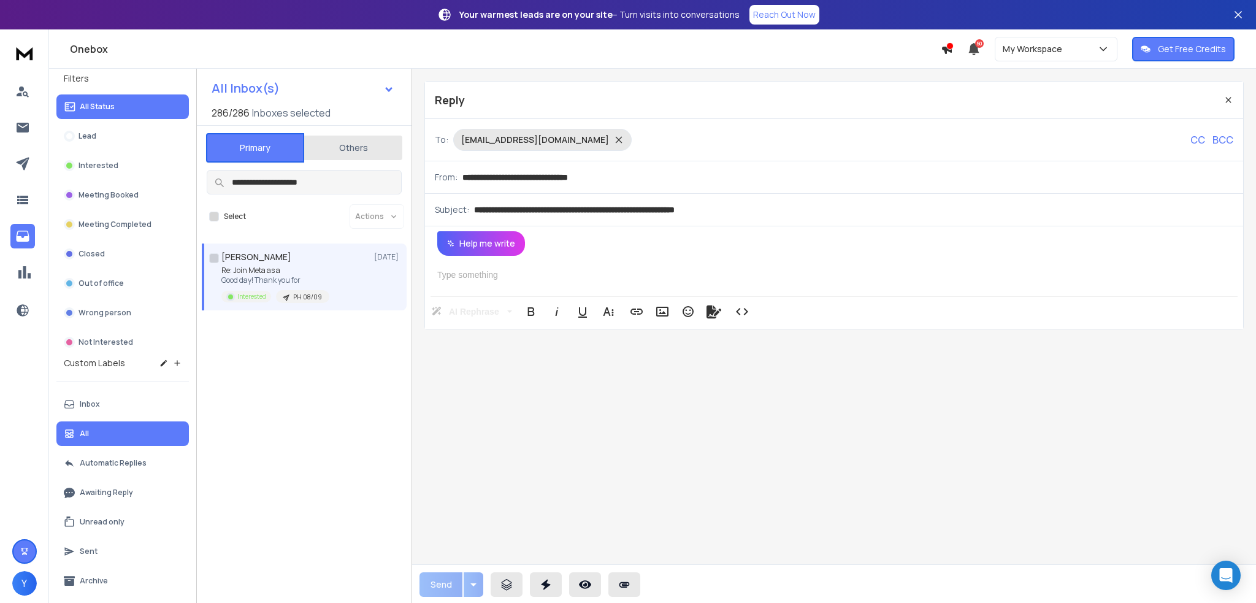
click at [275, 286] on div "Re: Join Meta as a Good day! Thank you for Interested PH 08/09" at bounding box center [275, 284] width 108 height 37
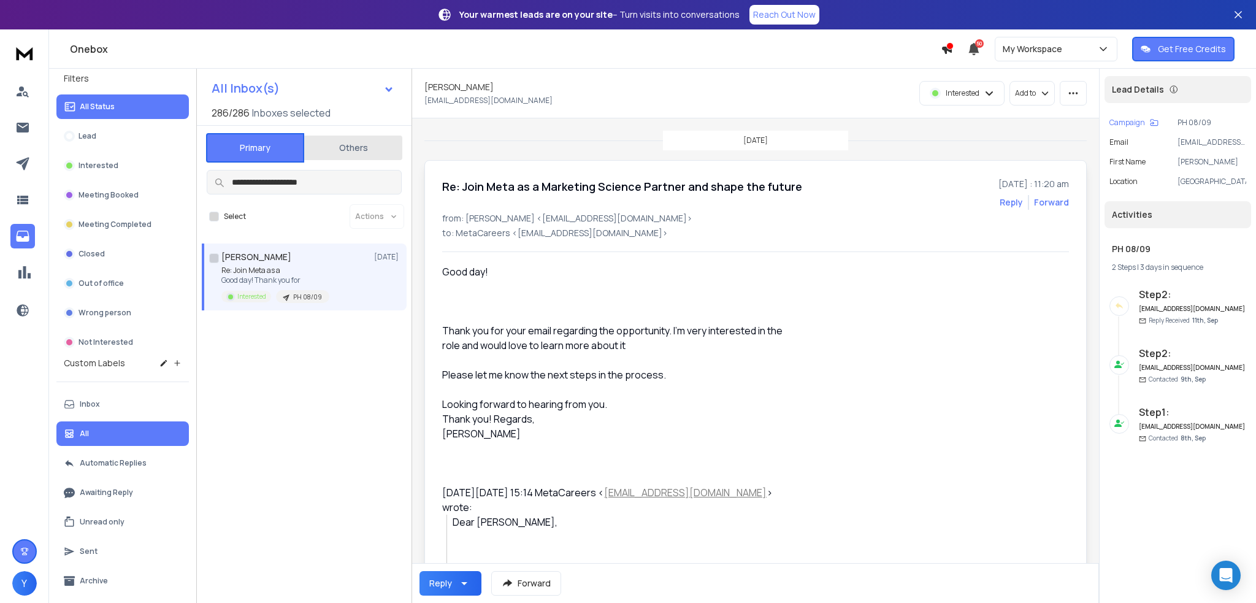
click at [459, 439] on p "[PERSON_NAME]" at bounding box center [621, 433] width 358 height 15
drag, startPoint x: 459, startPoint y: 439, endPoint x: 553, endPoint y: 436, distance: 93.3
click at [553, 436] on p "[PERSON_NAME]" at bounding box center [621, 433] width 358 height 15
click at [430, 583] on div "Reply" at bounding box center [440, 583] width 23 height 12
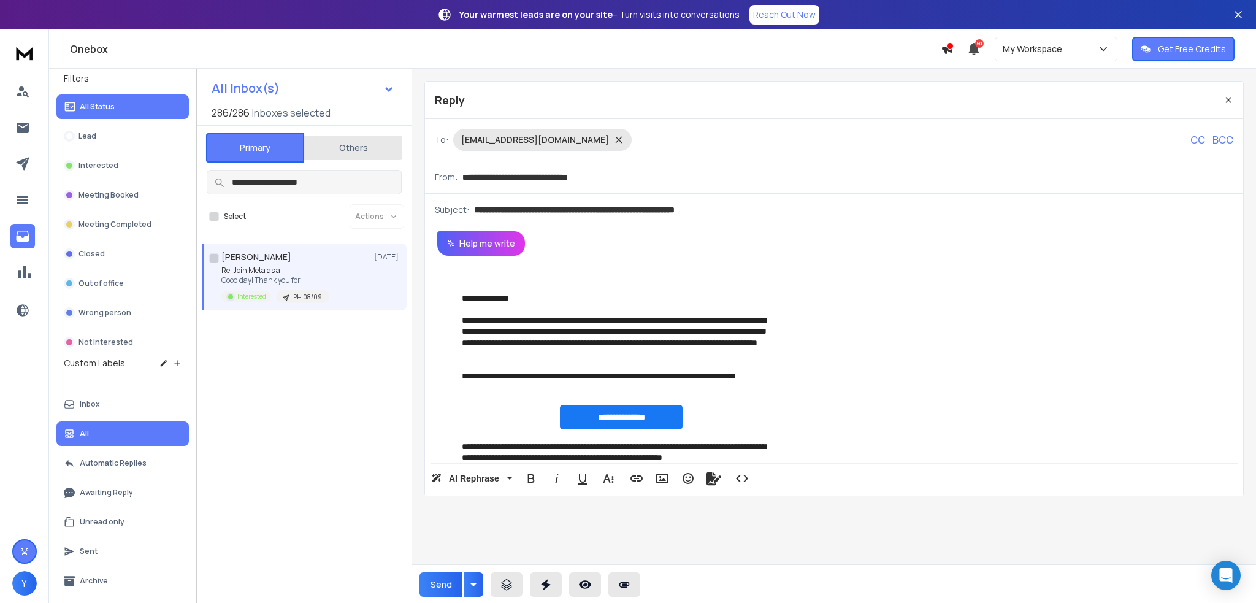
click at [484, 294] on div "**********" at bounding box center [621, 298] width 319 height 11
drag, startPoint x: 484, startPoint y: 294, endPoint x: 510, endPoint y: 296, distance: 25.8
click at [510, 296] on div "**********" at bounding box center [621, 298] width 319 height 11
click at [420, 572] on button "Send" at bounding box center [441, 584] width 43 height 25
click at [361, 182] on input "**********" at bounding box center [304, 182] width 195 height 25
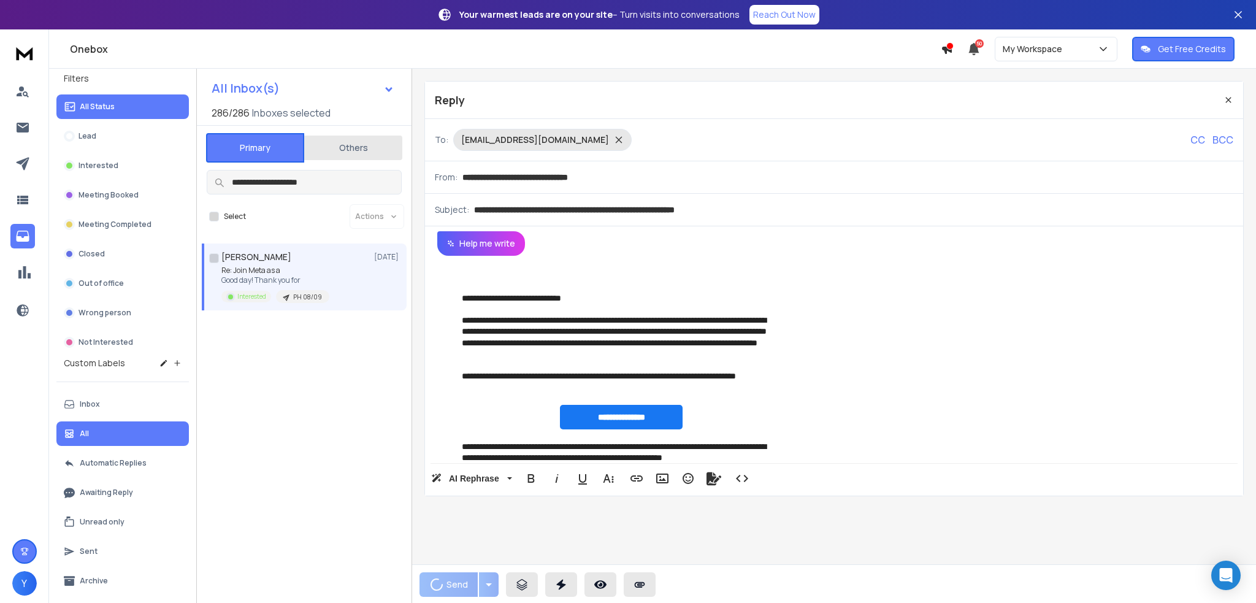
paste input
type input "**********"
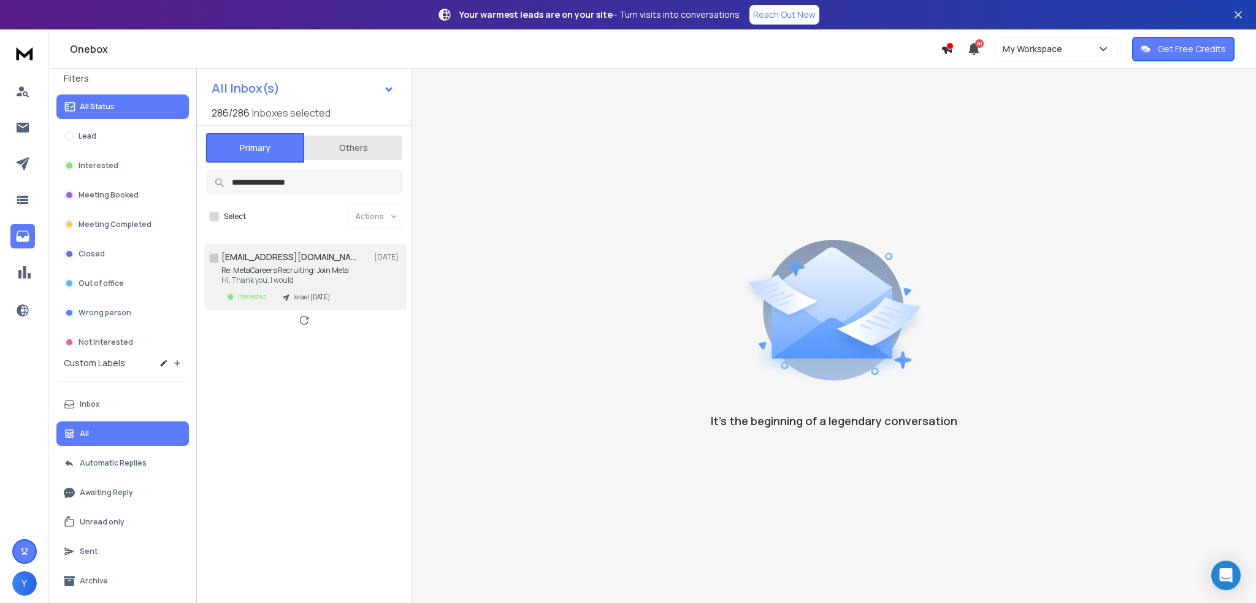
click at [350, 260] on div "[EMAIL_ADDRESS][DOMAIN_NAME] [DATE]" at bounding box center [311, 257] width 180 height 12
click at [345, 273] on p "Re: MetaCareers Recruiting: Join Meta" at bounding box center [285, 271] width 128 height 10
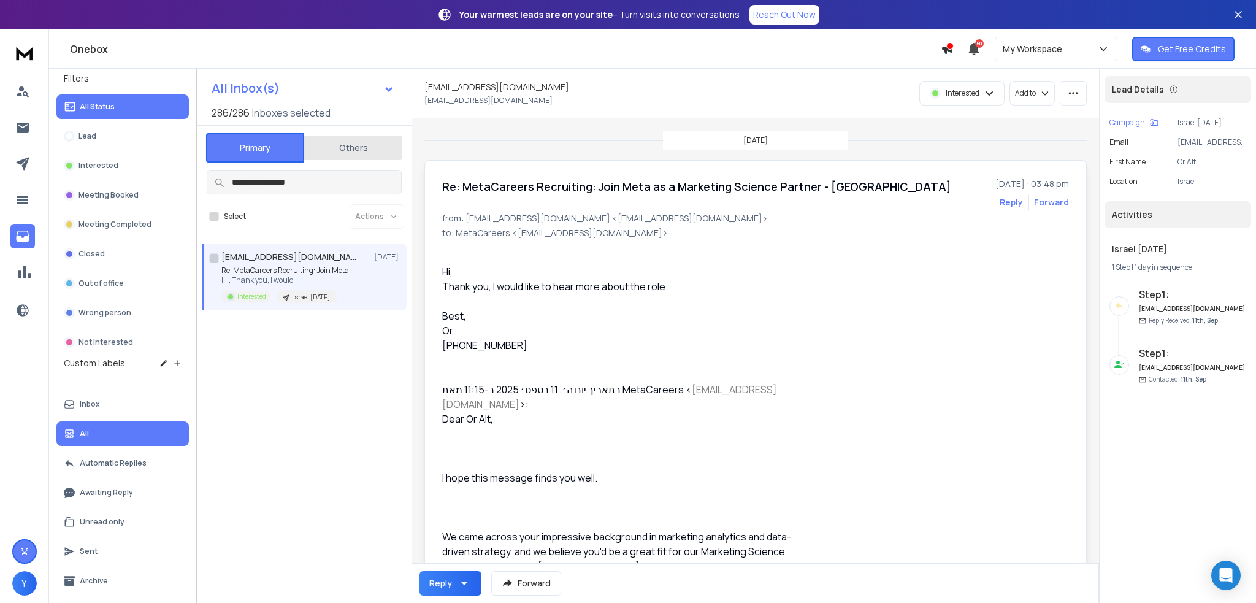
click at [348, 272] on p "Re: MetaCareers Recruiting: Join Meta" at bounding box center [285, 271] width 128 height 10
drag, startPoint x: 472, startPoint y: 422, endPoint x: 484, endPoint y: 419, distance: 12.6
click at [435, 582] on div "Reply" at bounding box center [440, 583] width 23 height 12
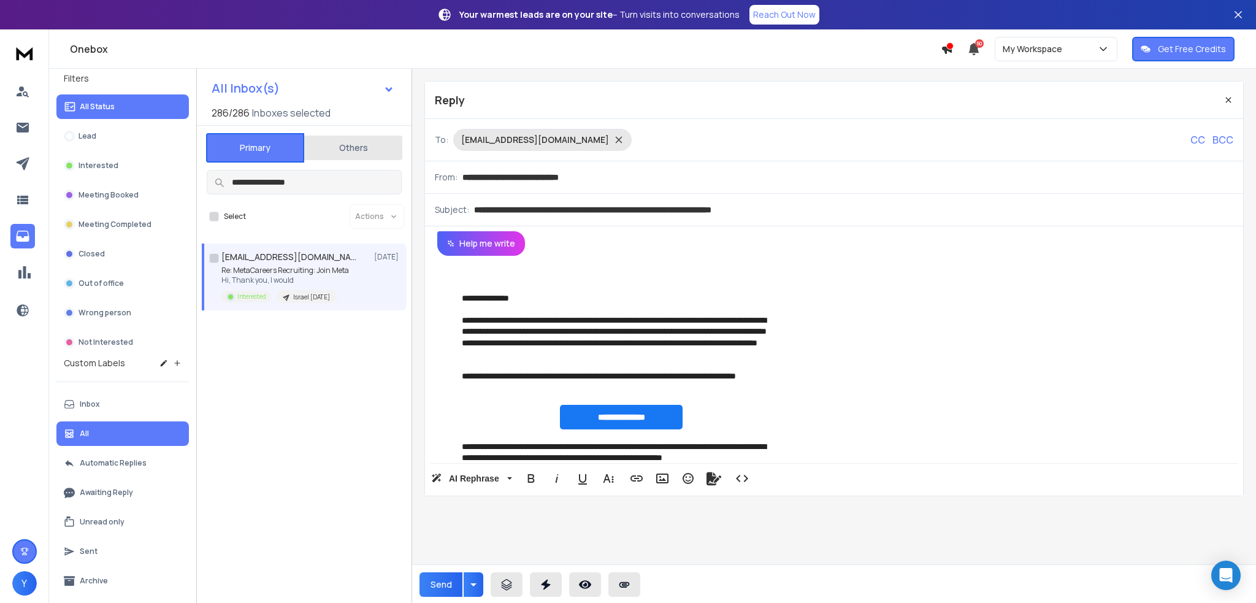
click at [496, 297] on div "**********" at bounding box center [621, 298] width 319 height 11
drag, startPoint x: 496, startPoint y: 297, endPoint x: 507, endPoint y: 297, distance: 11.7
click at [507, 297] on div "**********" at bounding box center [621, 298] width 319 height 11
click at [420, 572] on button "Send" at bounding box center [441, 584] width 43 height 25
click at [370, 175] on input "**********" at bounding box center [304, 182] width 195 height 25
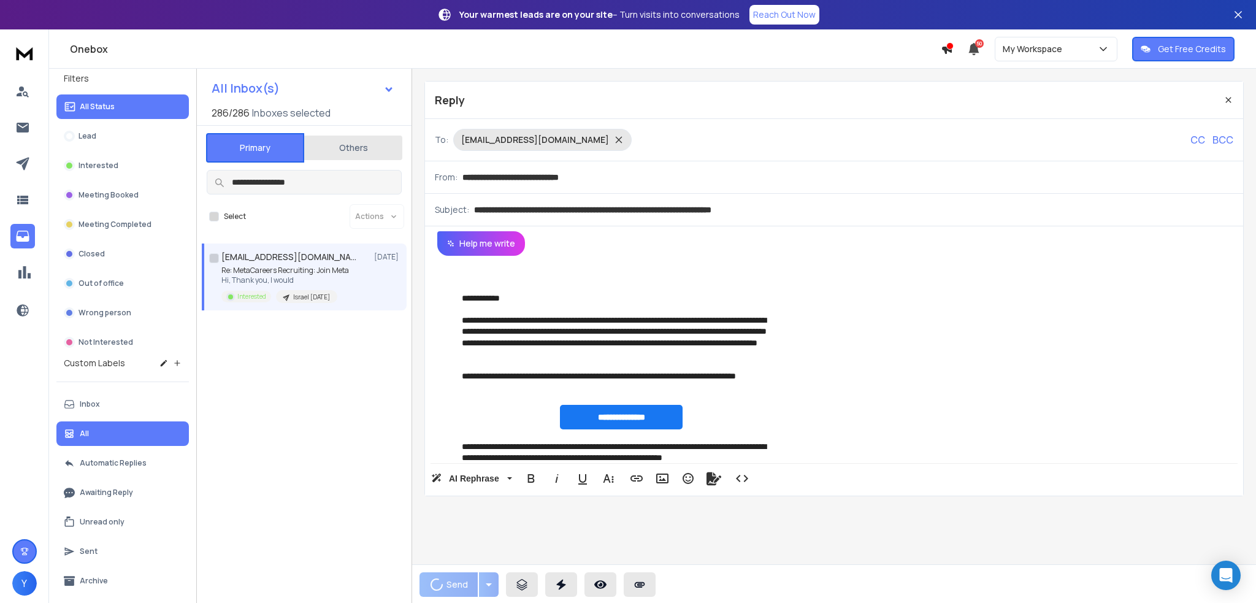
paste input "**"
type input "**********"
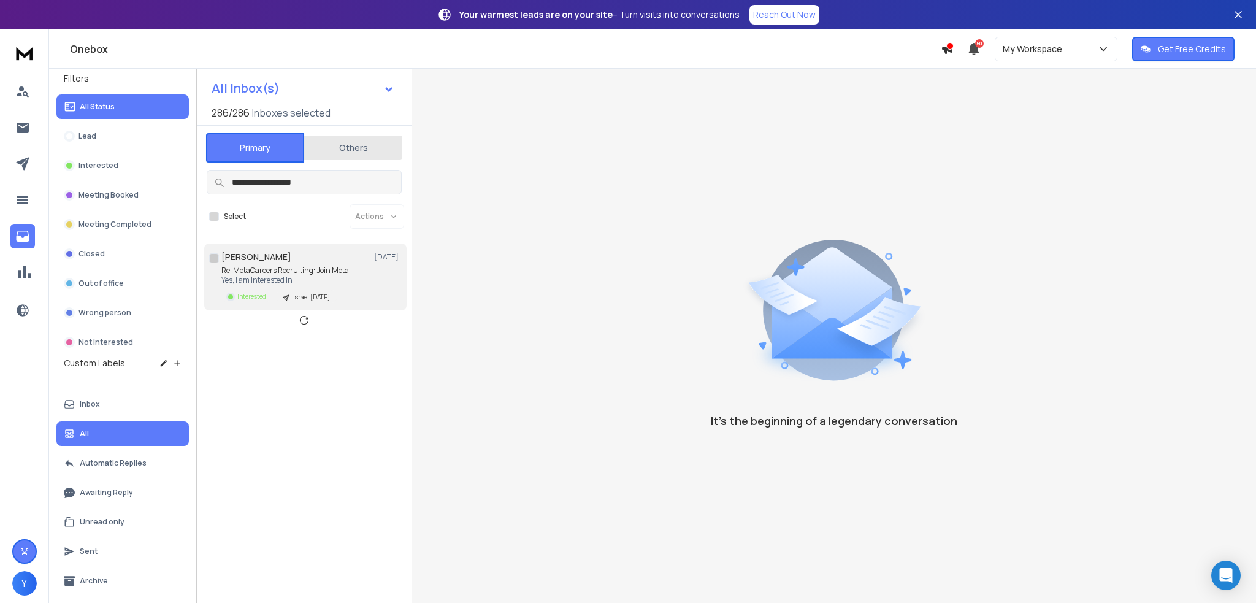
click at [359, 259] on div "דור קוכמן [DATE]" at bounding box center [311, 257] width 180 height 12
click at [359, 268] on div "Re: MetaCareers Recruiting: Join Meta Yes, I am interested in Interested Israel…" at bounding box center [311, 284] width 180 height 37
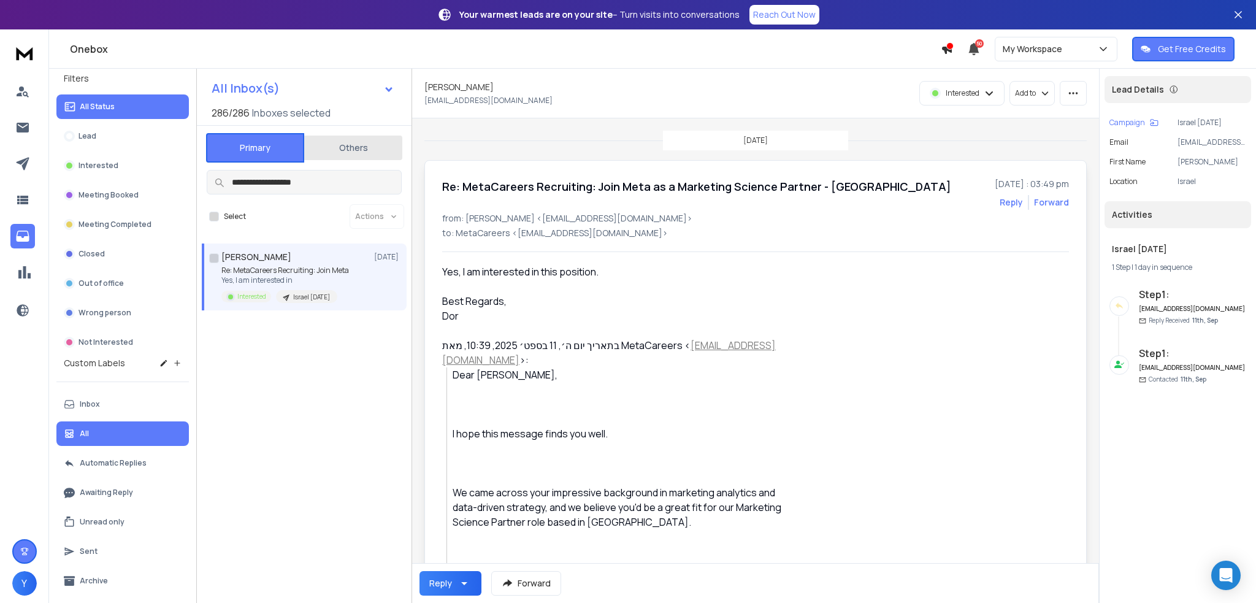
drag, startPoint x: 482, startPoint y: 378, endPoint x: 498, endPoint y: 376, distance: 16.1
click at [437, 588] on div "Reply" at bounding box center [440, 583] width 23 height 12
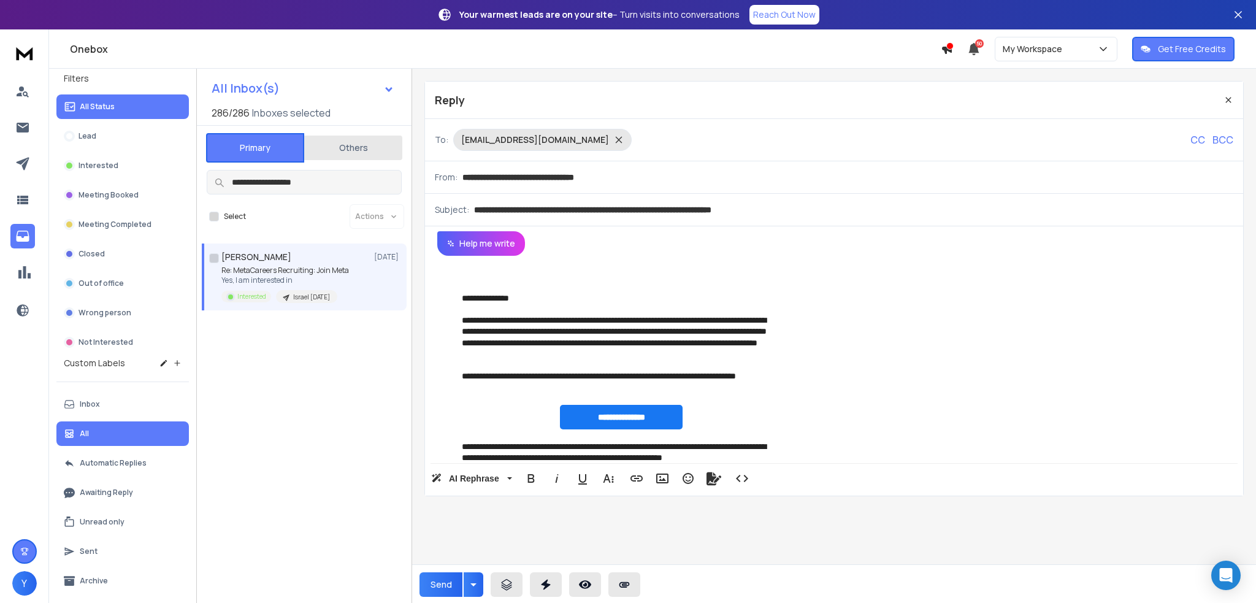
click at [493, 291] on td "**********" at bounding box center [622, 434] width 344 height 309
drag, startPoint x: 493, startPoint y: 291, endPoint x: 508, endPoint y: 291, distance: 15.3
click at [508, 291] on td "**********" at bounding box center [622, 434] width 344 height 309
click at [420, 572] on button "Send" at bounding box center [441, 584] width 43 height 25
click at [377, 181] on input "**********" at bounding box center [304, 182] width 195 height 25
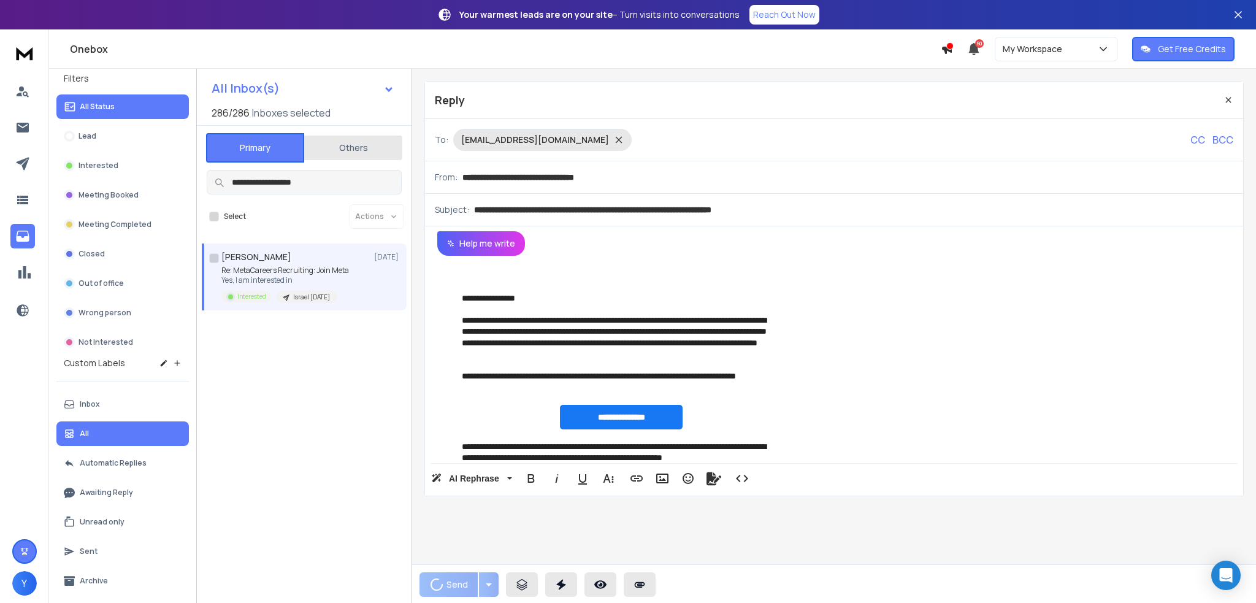
paste input
type input "**********"
type button "on"
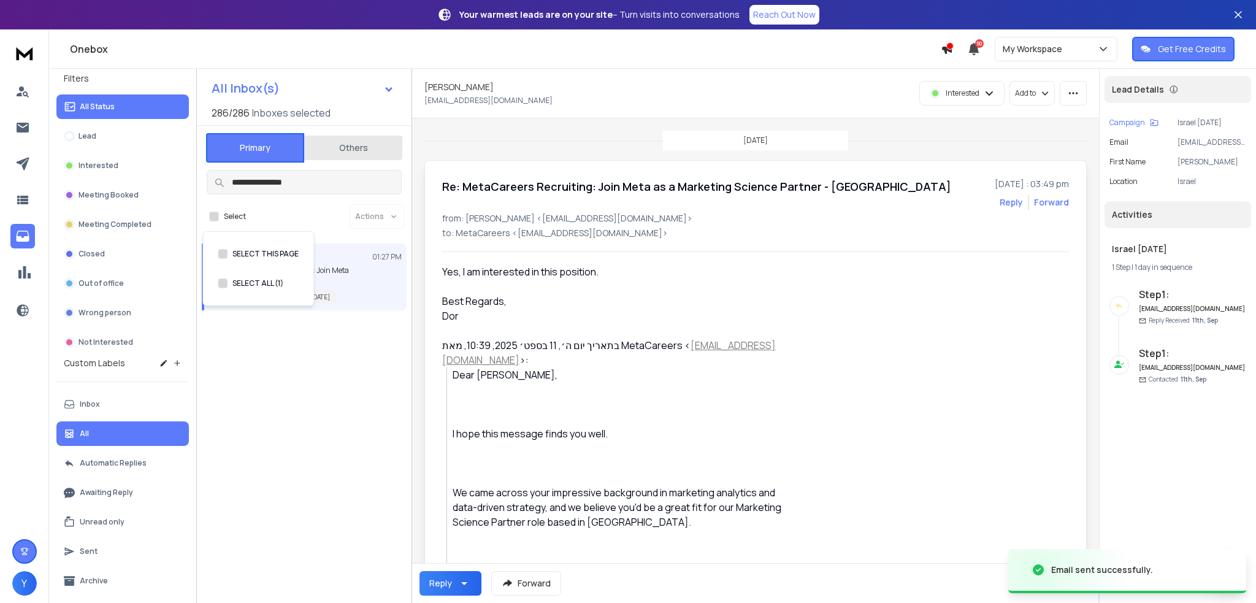
click at [377, 181] on input "**********" at bounding box center [304, 182] width 195 height 25
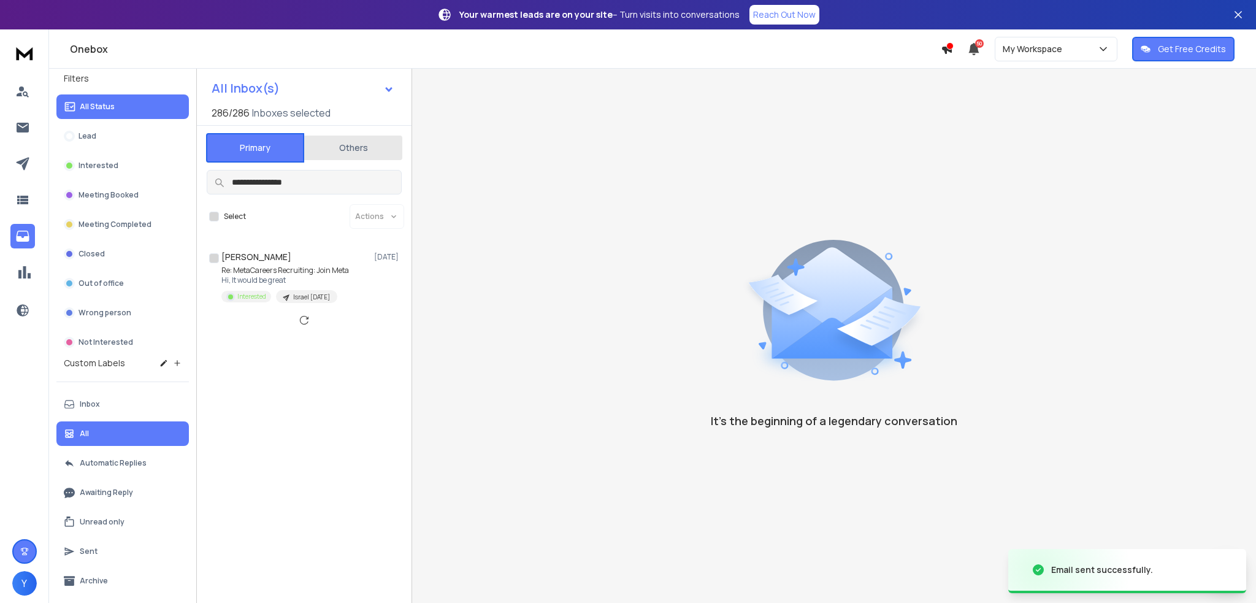
click at [334, 280] on p "Hi, It would be great" at bounding box center [285, 280] width 128 height 10
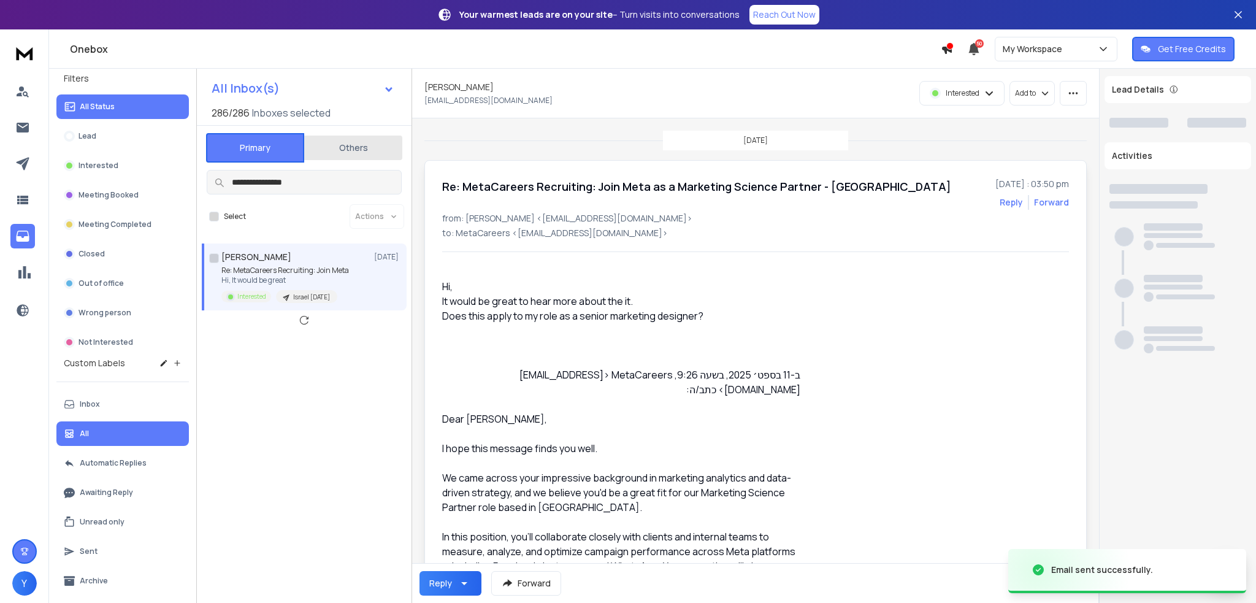
click at [319, 278] on p "Hi, It would be great" at bounding box center [285, 280] width 128 height 10
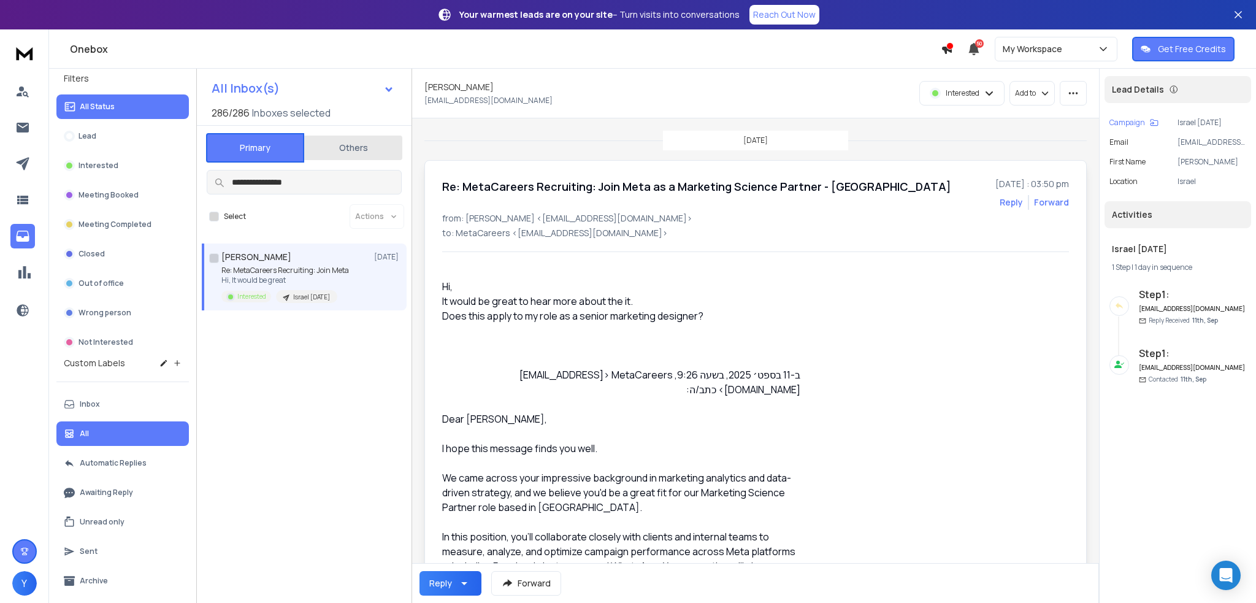
click at [483, 423] on span "Dear [PERSON_NAME]," at bounding box center [494, 418] width 105 height 13
drag, startPoint x: 483, startPoint y: 423, endPoint x: 541, endPoint y: 422, distance: 58.3
click at [541, 422] on span "Dear [PERSON_NAME]," at bounding box center [494, 418] width 105 height 13
click at [431, 578] on div "Reply" at bounding box center [440, 583] width 23 height 12
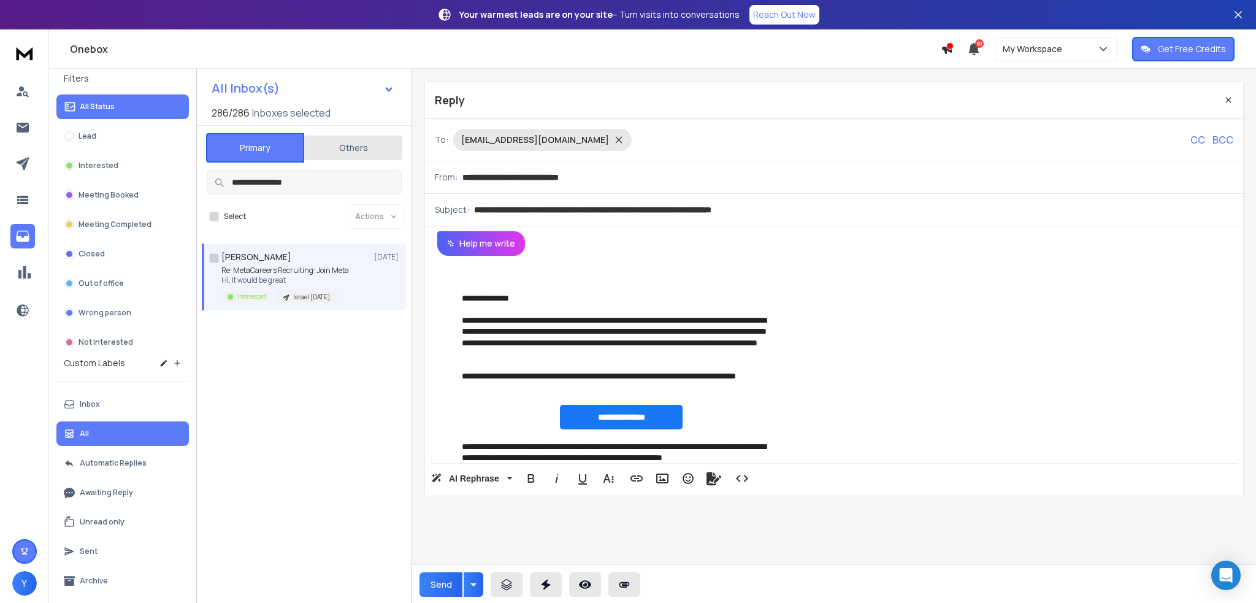
click at [493, 300] on div "**********" at bounding box center [621, 298] width 319 height 11
drag, startPoint x: 493, startPoint y: 300, endPoint x: 512, endPoint y: 300, distance: 18.4
click at [512, 300] on div "**********" at bounding box center [621, 298] width 319 height 11
click at [420, 572] on button "Send" at bounding box center [441, 584] width 43 height 25
click at [339, 172] on input "**********" at bounding box center [304, 182] width 195 height 25
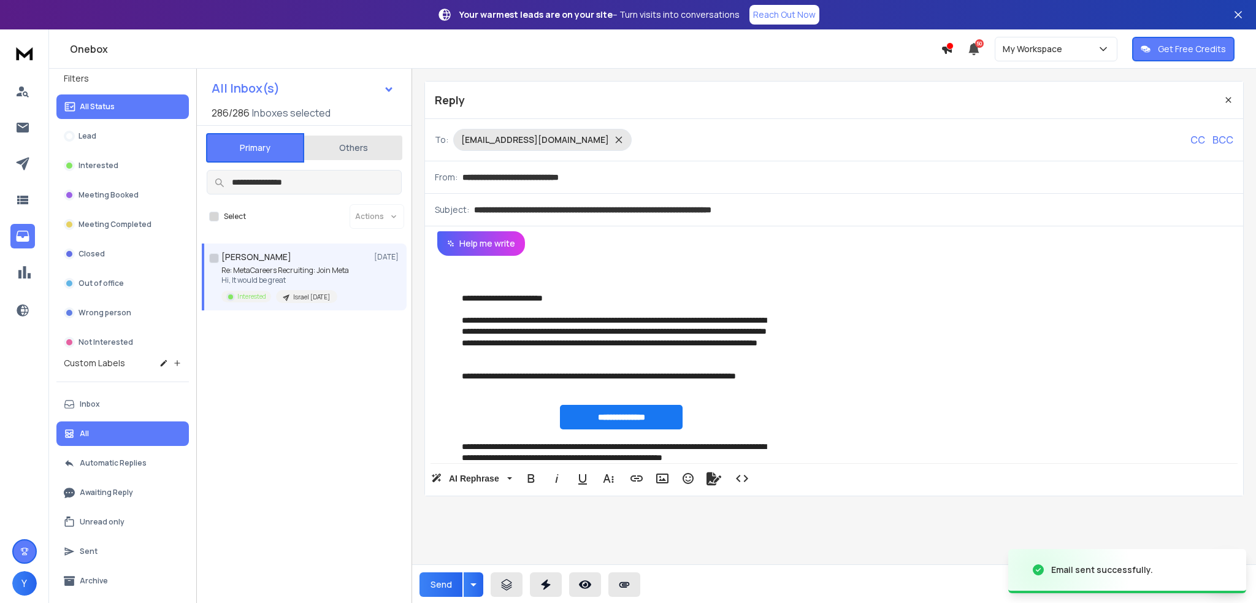
paste input "**********"
type input "**********"
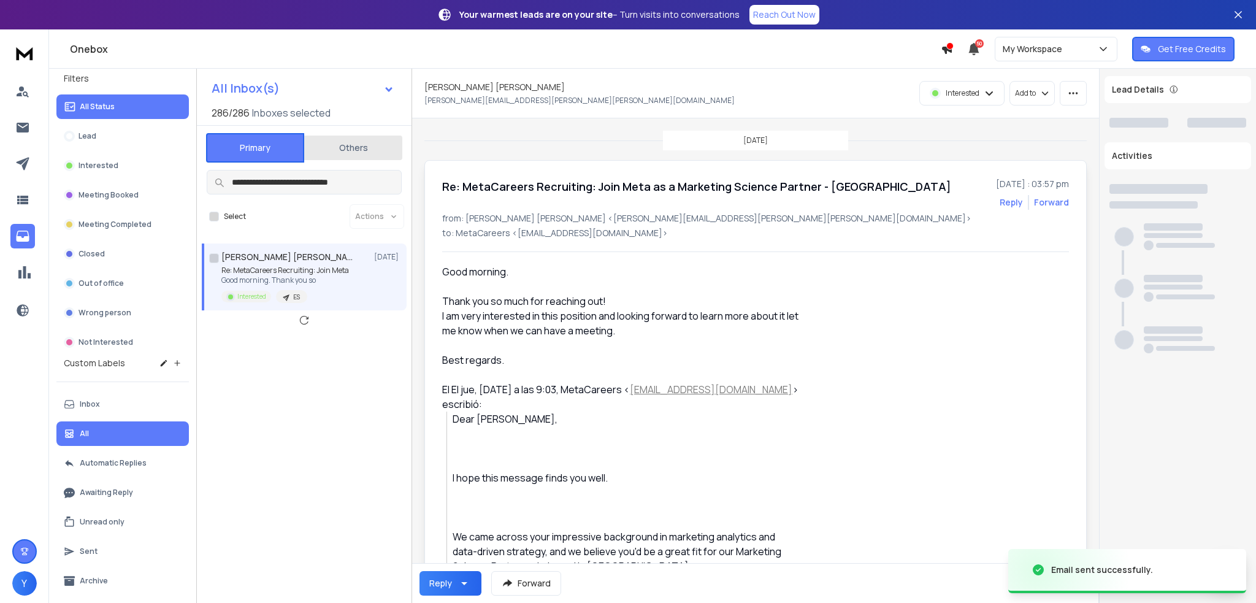
click at [335, 272] on p "Re: MetaCareers Recruiting: Join Meta" at bounding box center [285, 271] width 128 height 10
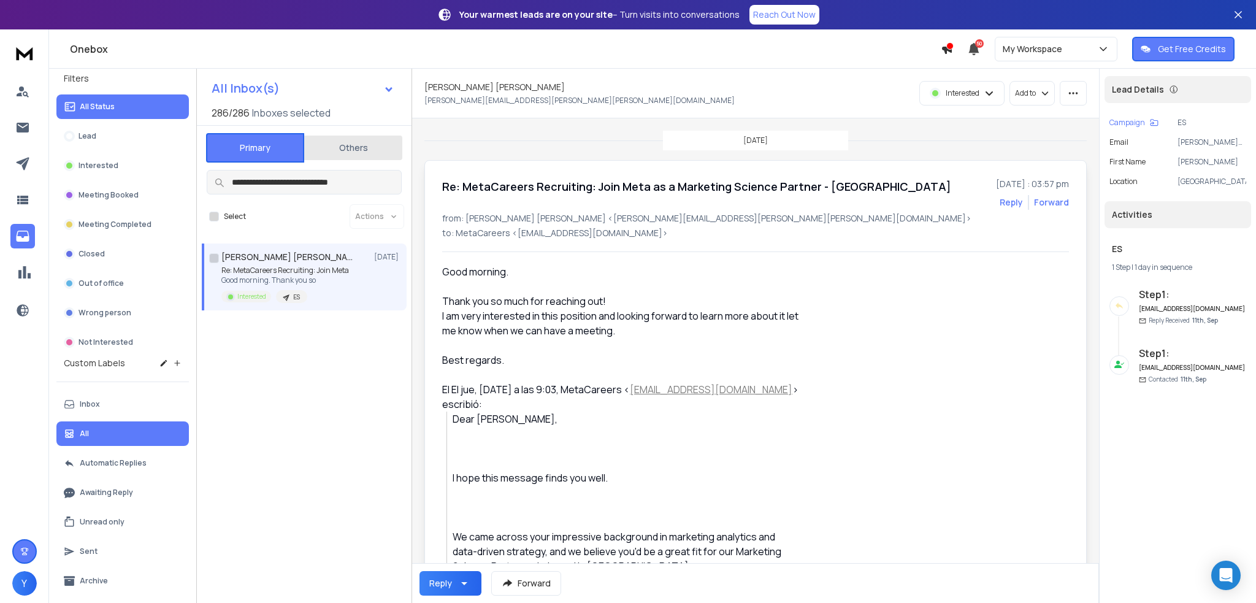
drag, startPoint x: 521, startPoint y: 415, endPoint x: 561, endPoint y: 415, distance: 39.9
click at [431, 578] on div "Reply" at bounding box center [440, 583] width 23 height 12
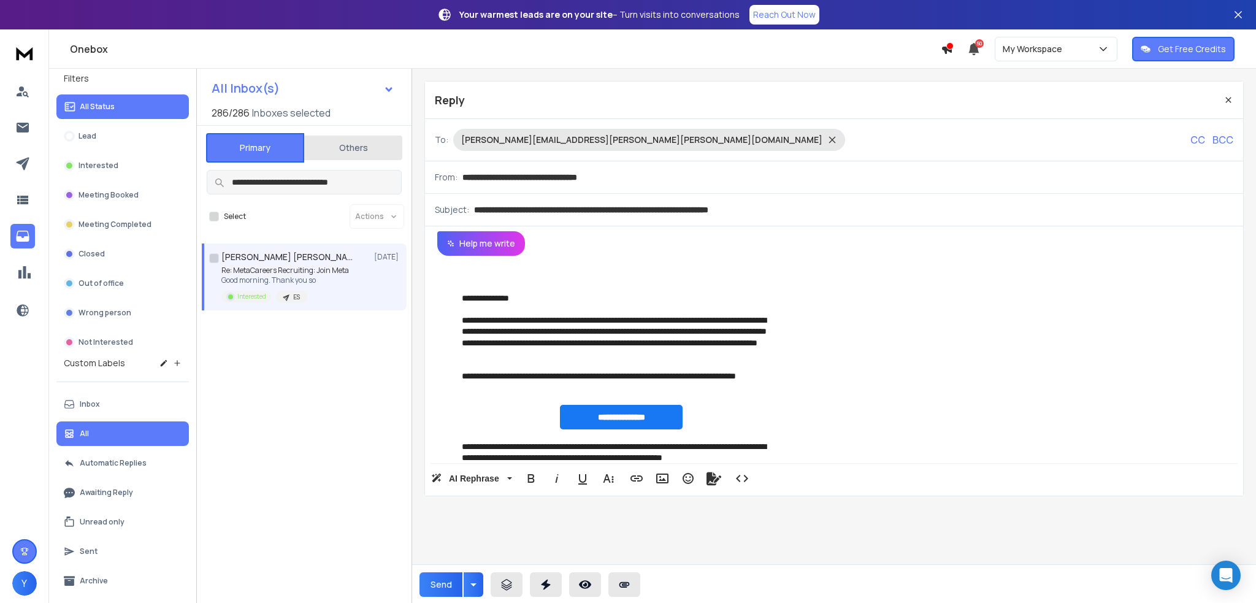
click at [484, 300] on div "**********" at bounding box center [621, 298] width 319 height 11
drag, startPoint x: 484, startPoint y: 300, endPoint x: 520, endPoint y: 299, distance: 35.6
click at [520, 299] on div "**********" at bounding box center [621, 298] width 319 height 11
click at [514, 299] on div "**********" at bounding box center [621, 298] width 319 height 11
drag, startPoint x: 514, startPoint y: 299, endPoint x: 494, endPoint y: 299, distance: 20.3
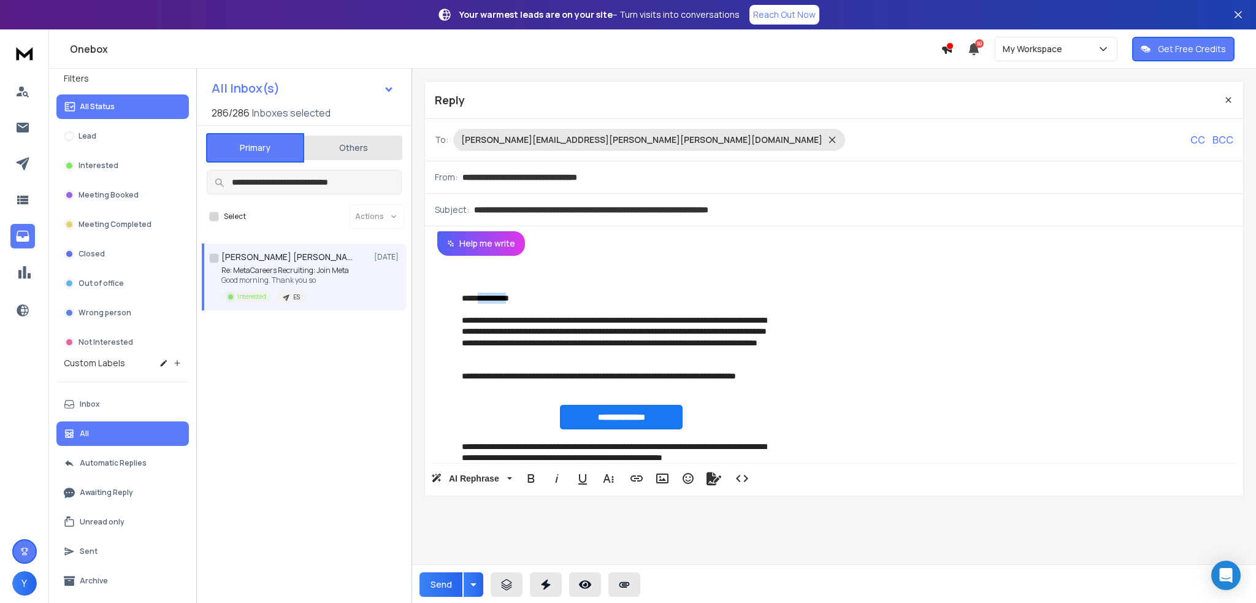
click at [494, 299] on div "**********" at bounding box center [621, 298] width 319 height 11
click at [420, 572] on button "Send" at bounding box center [441, 584] width 43 height 25
click at [363, 175] on input "**********" at bounding box center [304, 182] width 195 height 25
paste input
type input "**********"
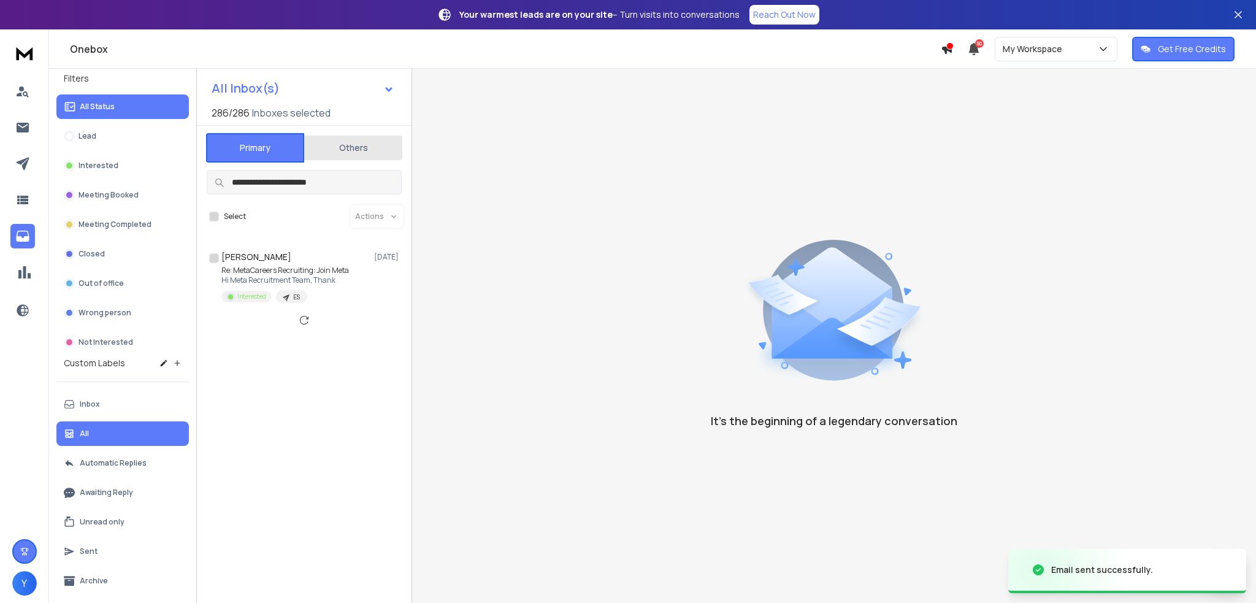
click at [347, 264] on div "[PERSON_NAME] [DATE] Re: MetaCareers Recruiting: Join Meta Hi Meta Recruitment …" at bounding box center [311, 277] width 180 height 52
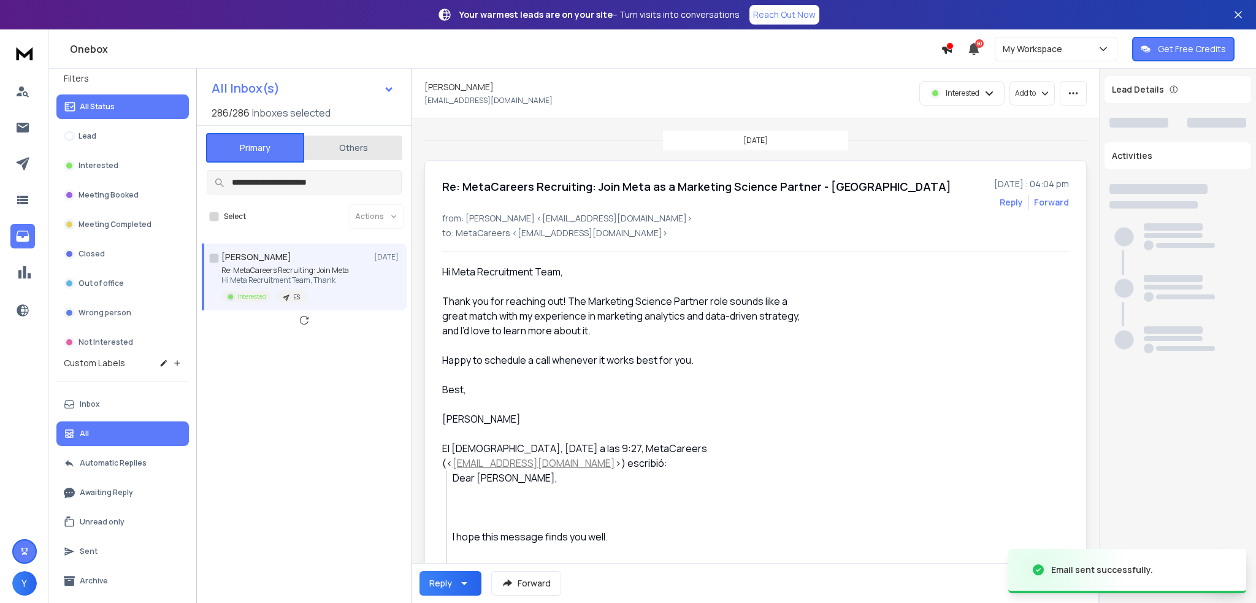
click at [342, 279] on p "Hi Meta Recruitment Team, Thank" at bounding box center [285, 280] width 128 height 10
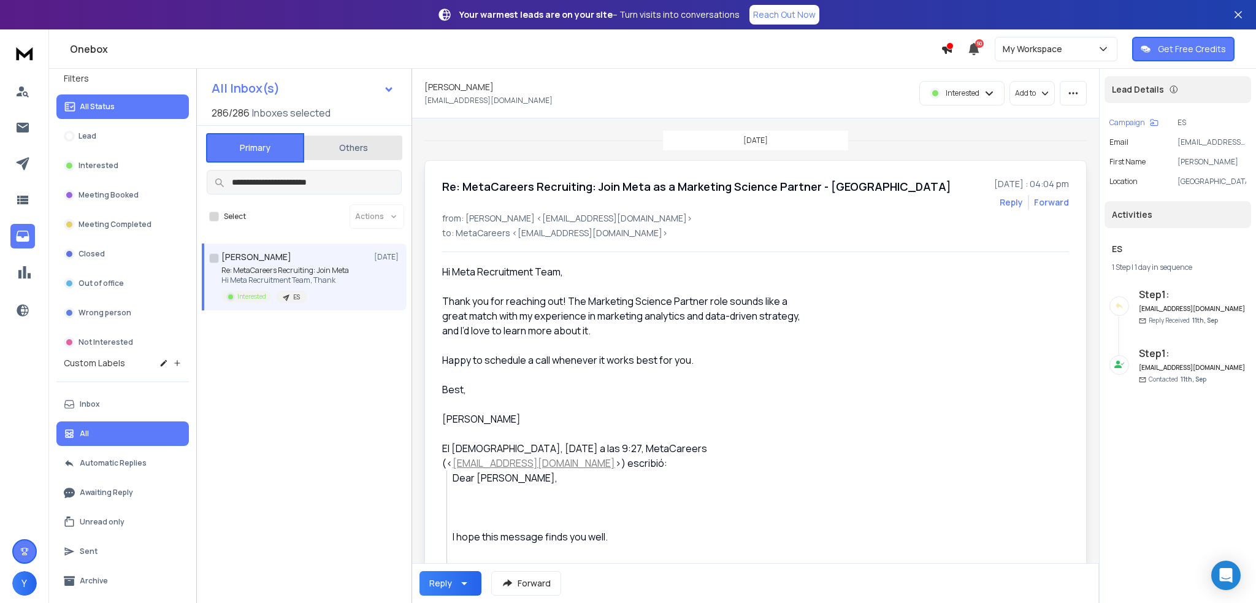
click at [529, 218] on p "from: [PERSON_NAME] <[EMAIL_ADDRESS][DOMAIN_NAME]>" at bounding box center [755, 218] width 627 height 12
drag, startPoint x: 529, startPoint y: 218, endPoint x: 488, endPoint y: 216, distance: 40.5
click at [488, 216] on p "from: [PERSON_NAME] <[EMAIL_ADDRESS][DOMAIN_NAME]>" at bounding box center [755, 218] width 627 height 12
click at [434, 579] on div "Reply" at bounding box center [440, 583] width 23 height 12
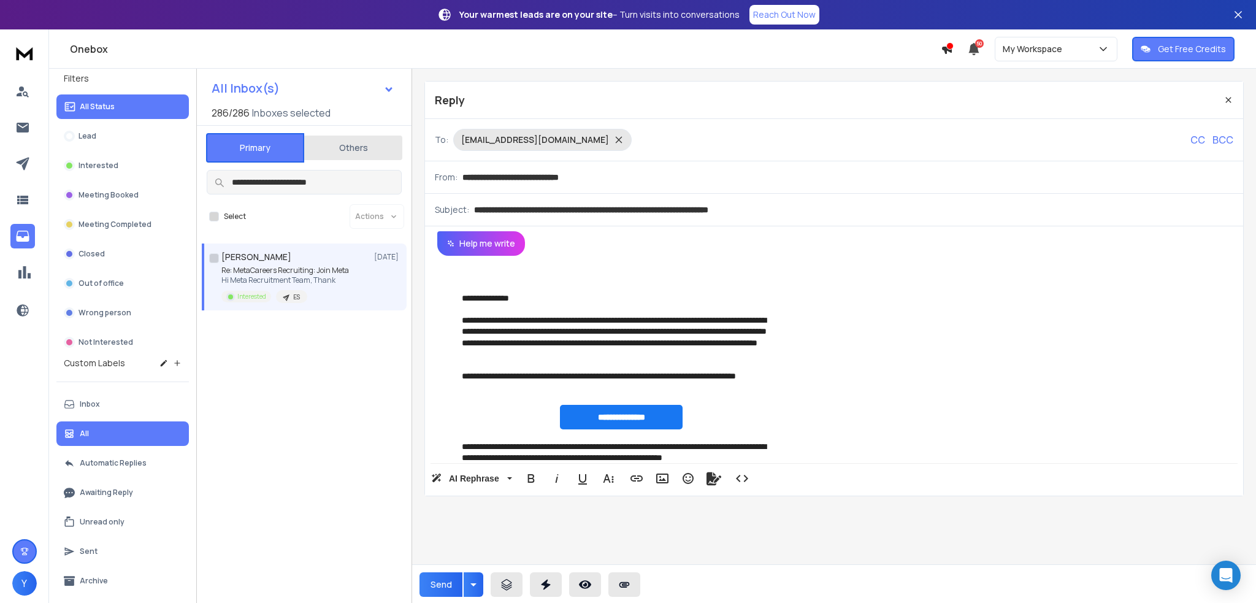
click at [493, 293] on div "**********" at bounding box center [621, 298] width 319 height 11
drag, startPoint x: 493, startPoint y: 292, endPoint x: 504, endPoint y: 292, distance: 10.4
click at [504, 293] on div "**********" at bounding box center [621, 298] width 319 height 11
click at [420, 572] on button "Send" at bounding box center [441, 584] width 43 height 25
click at [363, 174] on input "**********" at bounding box center [304, 182] width 195 height 25
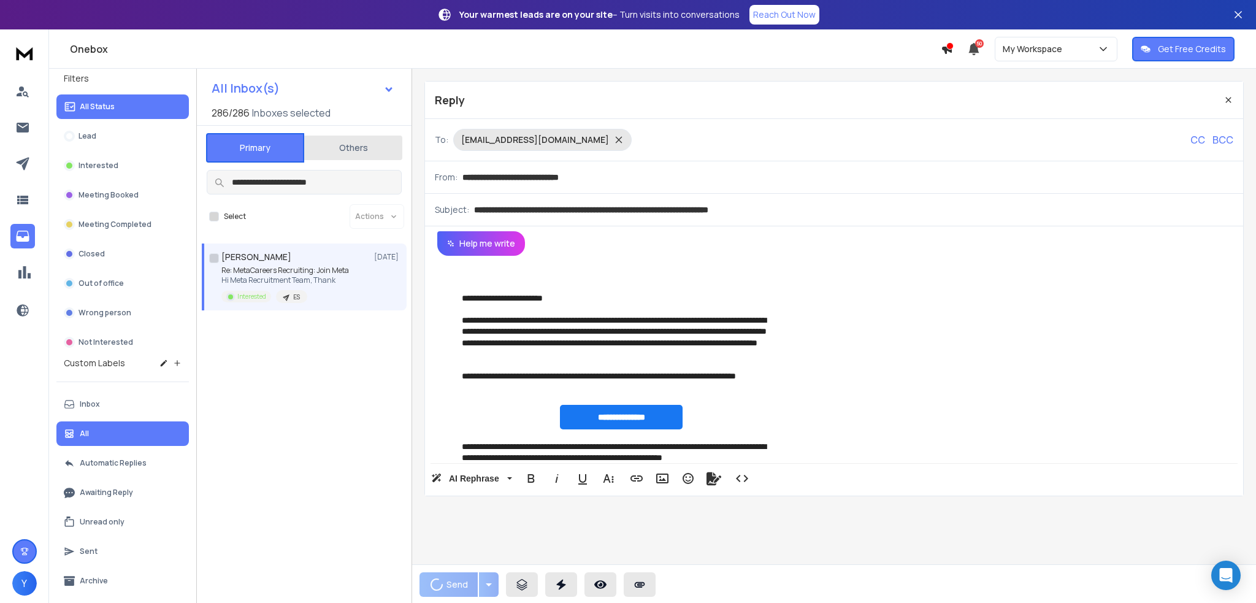
paste input
type input "**********"
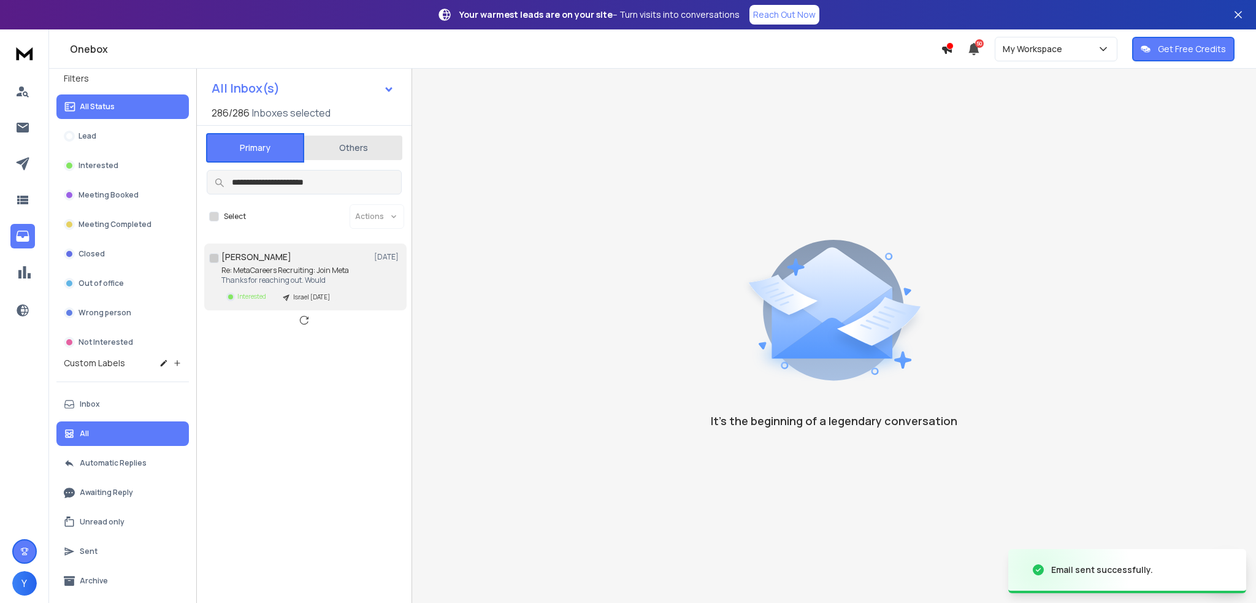
click at [344, 253] on div "[PERSON_NAME] [DATE]" at bounding box center [311, 257] width 180 height 12
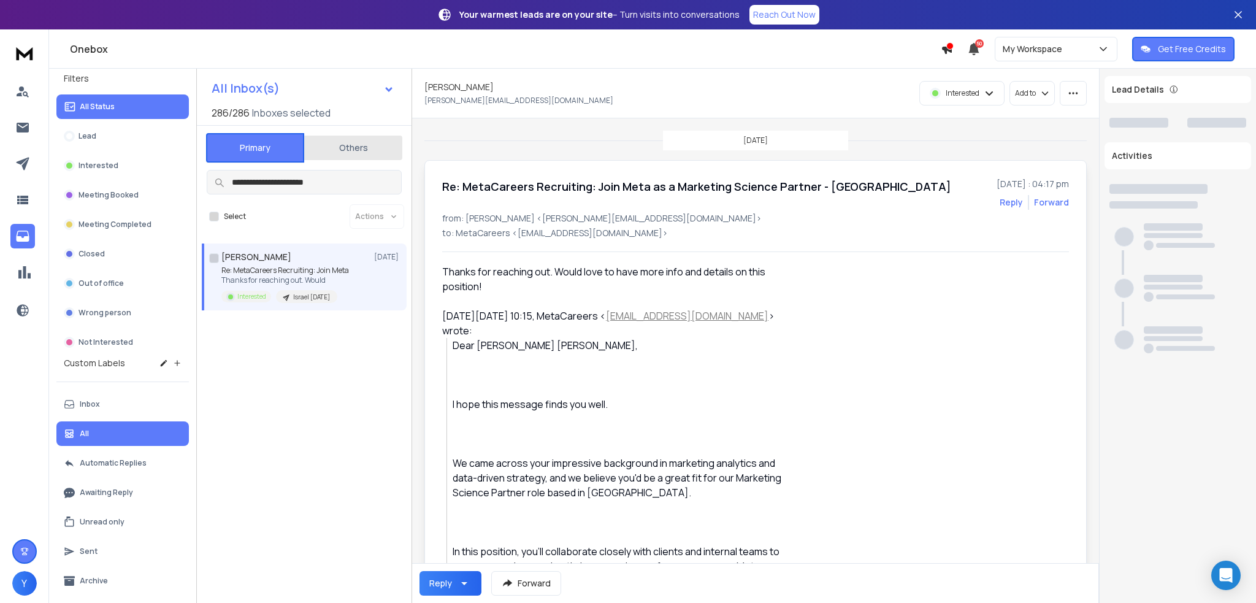
click at [364, 275] on div "Re: MetaCareers Recruiting: Join Meta Thanks for reaching out. Would Interested…" at bounding box center [311, 284] width 180 height 37
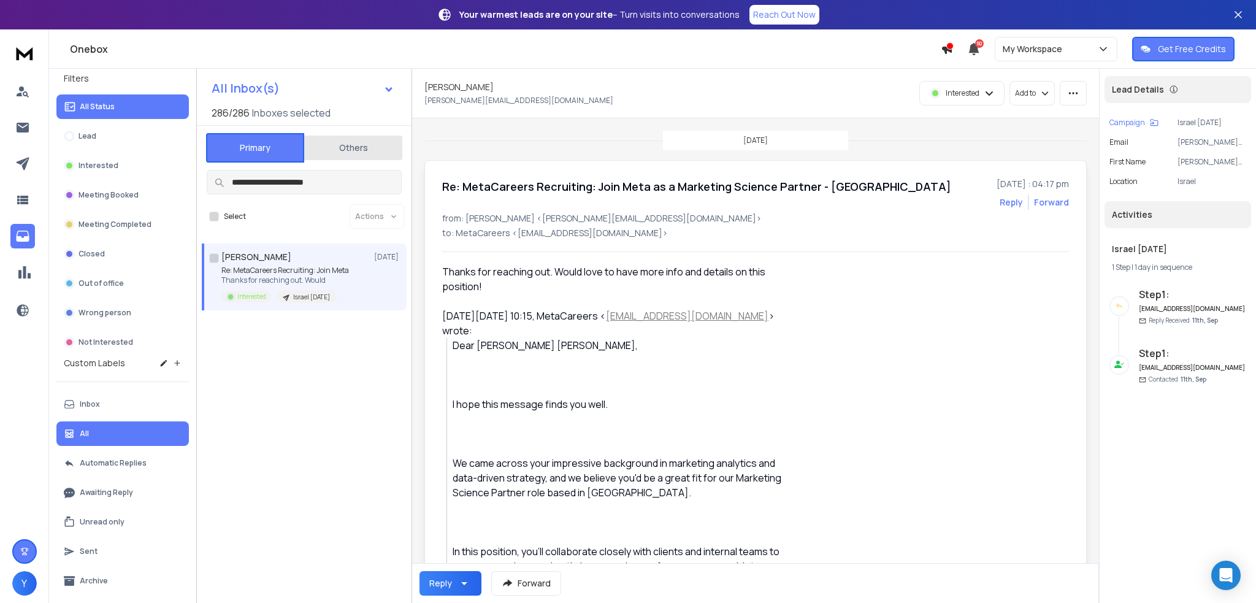
click at [436, 582] on div "Reply" at bounding box center [440, 583] width 23 height 12
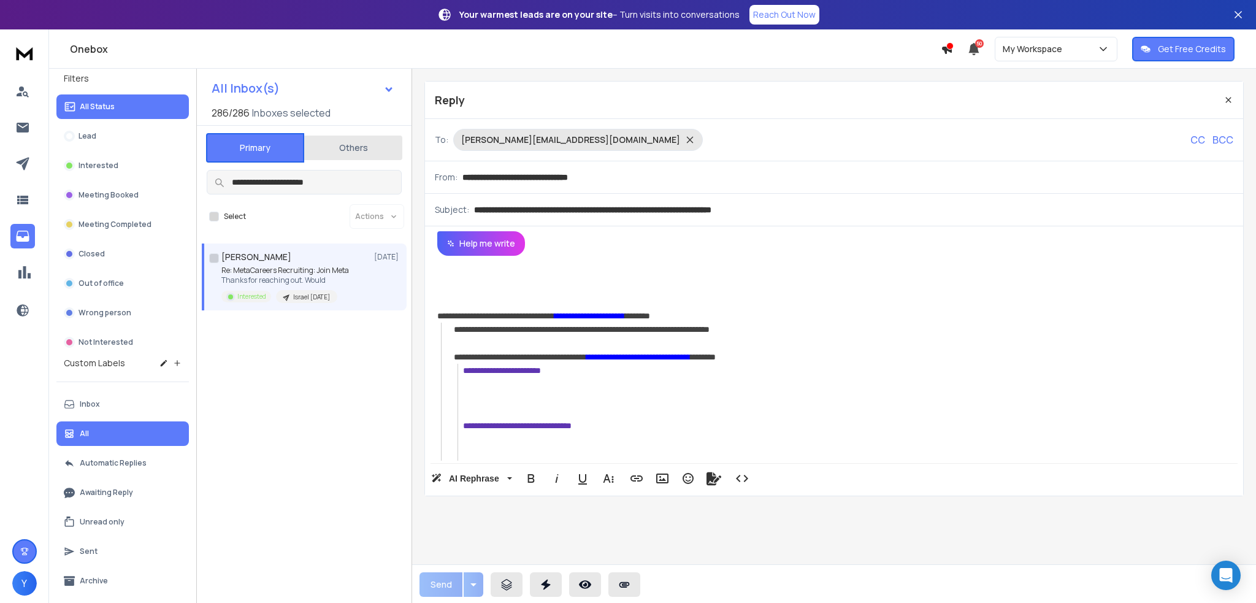
drag, startPoint x: 504, startPoint y: 371, endPoint x: 545, endPoint y: 374, distance: 41.2
click at [547, 256] on div "**********" at bounding box center [834, 358] width 818 height 205
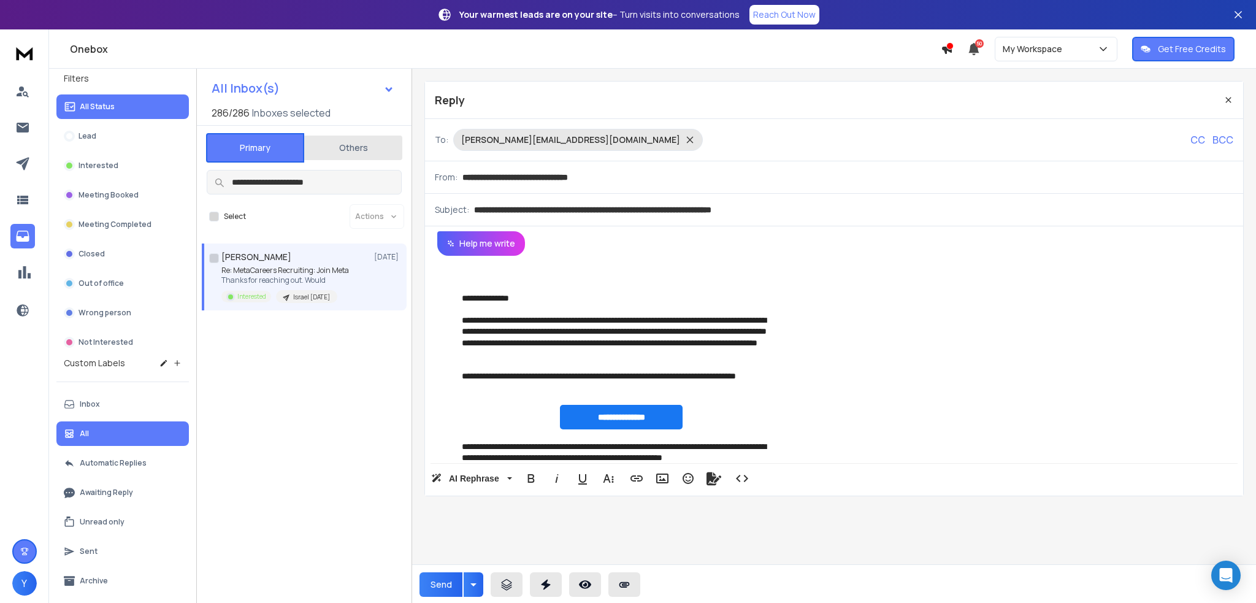
click at [488, 299] on div "**********" at bounding box center [621, 298] width 319 height 11
drag, startPoint x: 488, startPoint y: 299, endPoint x: 509, endPoint y: 299, distance: 20.3
click at [509, 299] on div "**********" at bounding box center [621, 298] width 319 height 11
click at [420, 572] on button "Send" at bounding box center [441, 584] width 43 height 25
click at [358, 180] on input "**********" at bounding box center [304, 182] width 195 height 25
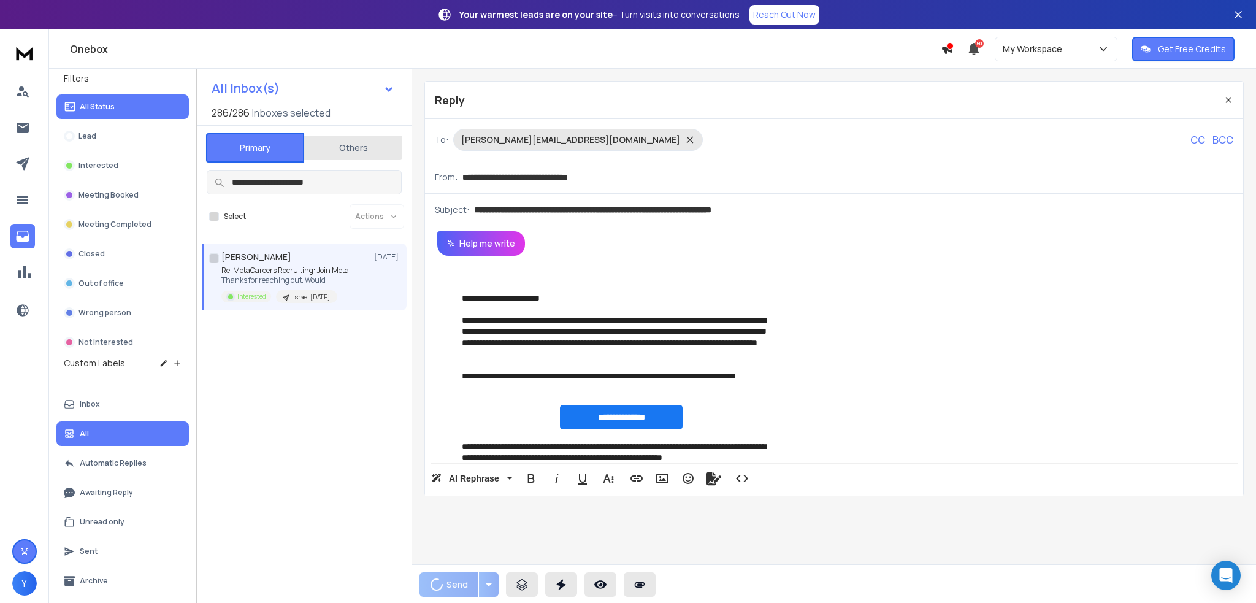
paste input
type input "**********"
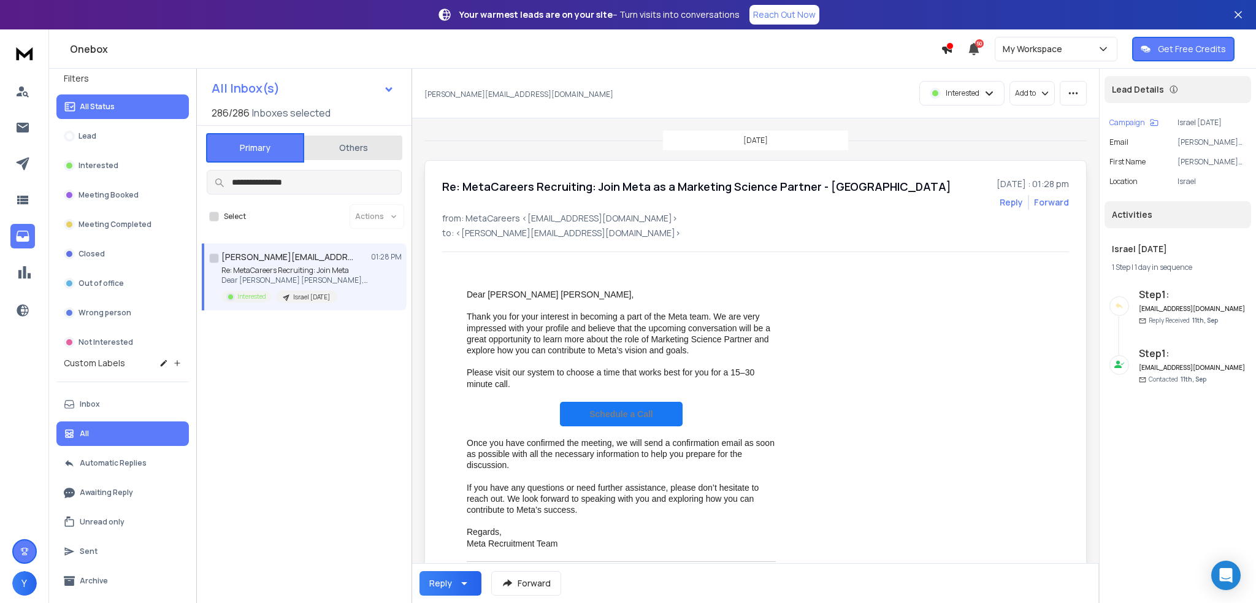
click at [309, 178] on input "**********" at bounding box center [304, 182] width 195 height 25
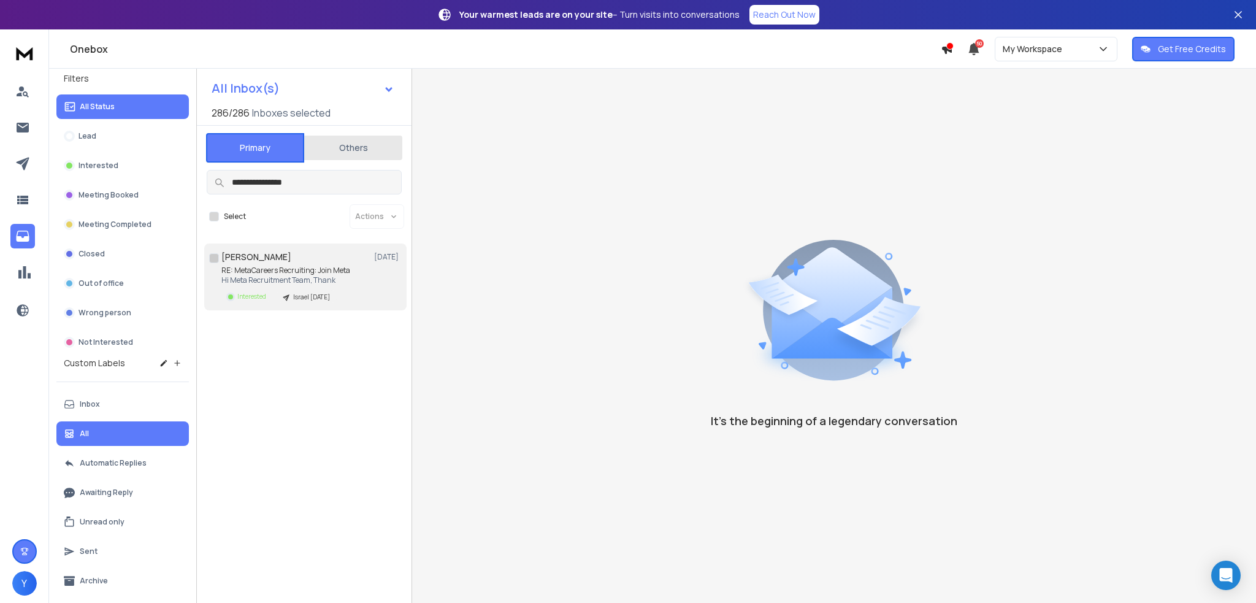
click at [302, 248] on div "[PERSON_NAME] [DATE] RE: MetaCareers Recruiting: Join Meta Hi Meta Recruitment …" at bounding box center [305, 277] width 202 height 67
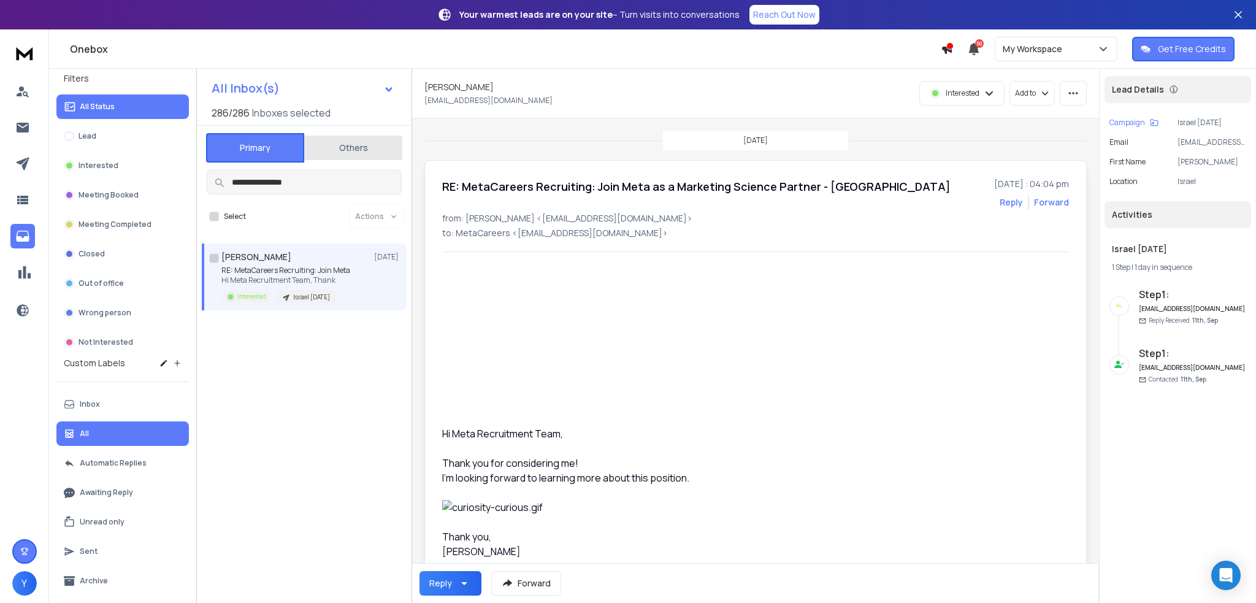
click at [324, 270] on p "RE: MetaCareers Recruiting: Join Meta" at bounding box center [285, 271] width 129 height 10
click at [451, 575] on button "Reply" at bounding box center [451, 583] width 62 height 25
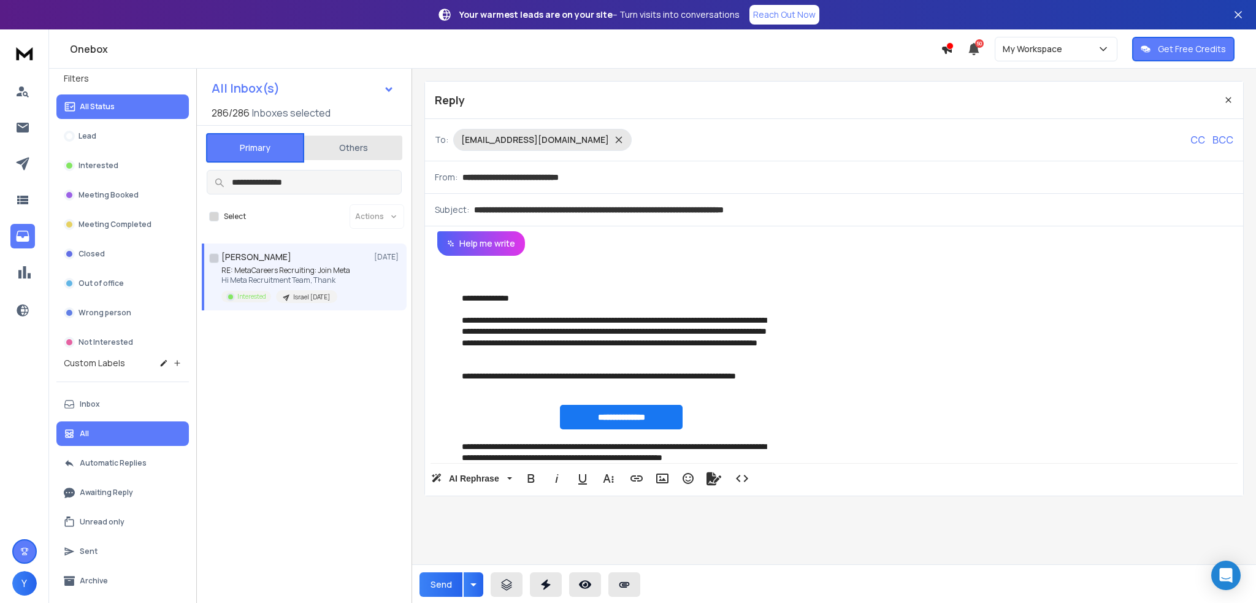
click at [493, 299] on div "**********" at bounding box center [621, 298] width 319 height 11
drag, startPoint x: 493, startPoint y: 299, endPoint x: 504, endPoint y: 298, distance: 11.1
click at [504, 298] on div "**********" at bounding box center [621, 298] width 319 height 11
click at [420, 572] on button "Send" at bounding box center [441, 584] width 43 height 25
click at [339, 175] on input "**********" at bounding box center [304, 182] width 195 height 25
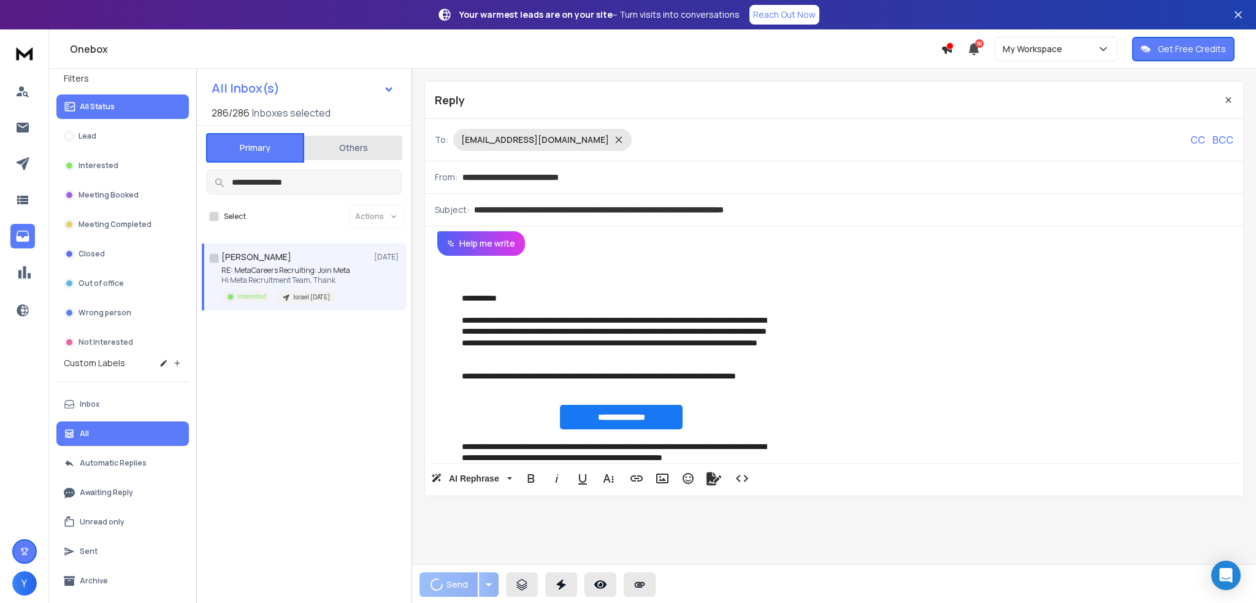
paste input "******"
type input "**********"
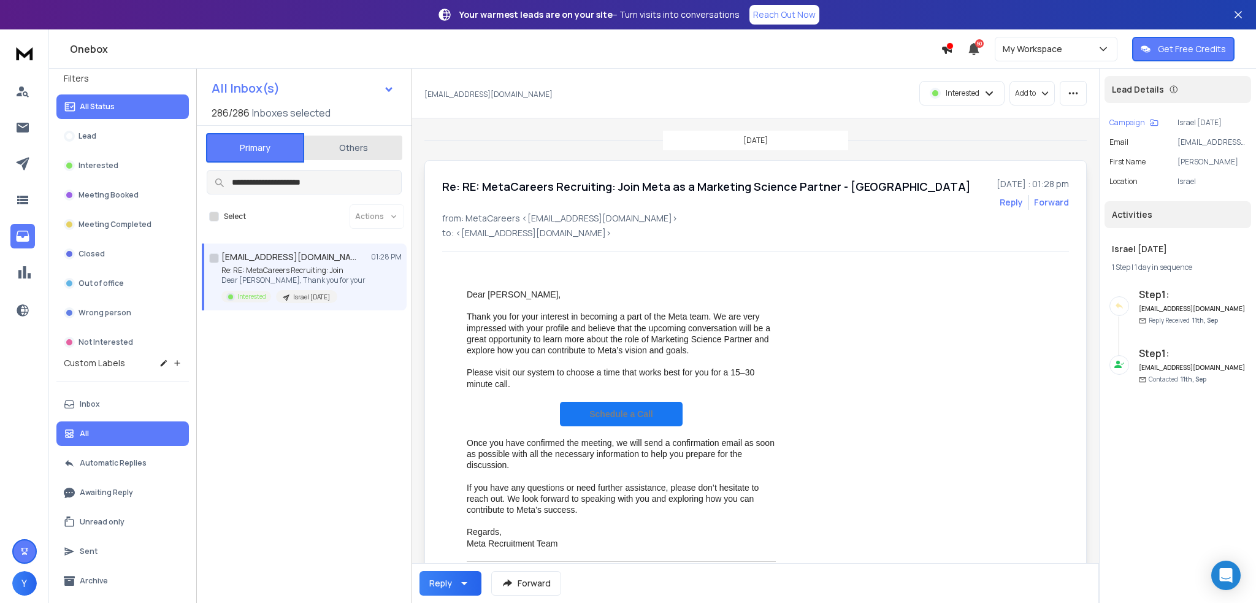
click at [340, 266] on p "Re: RE: MetaCareers Recruiting: Join" at bounding box center [293, 271] width 144 height 10
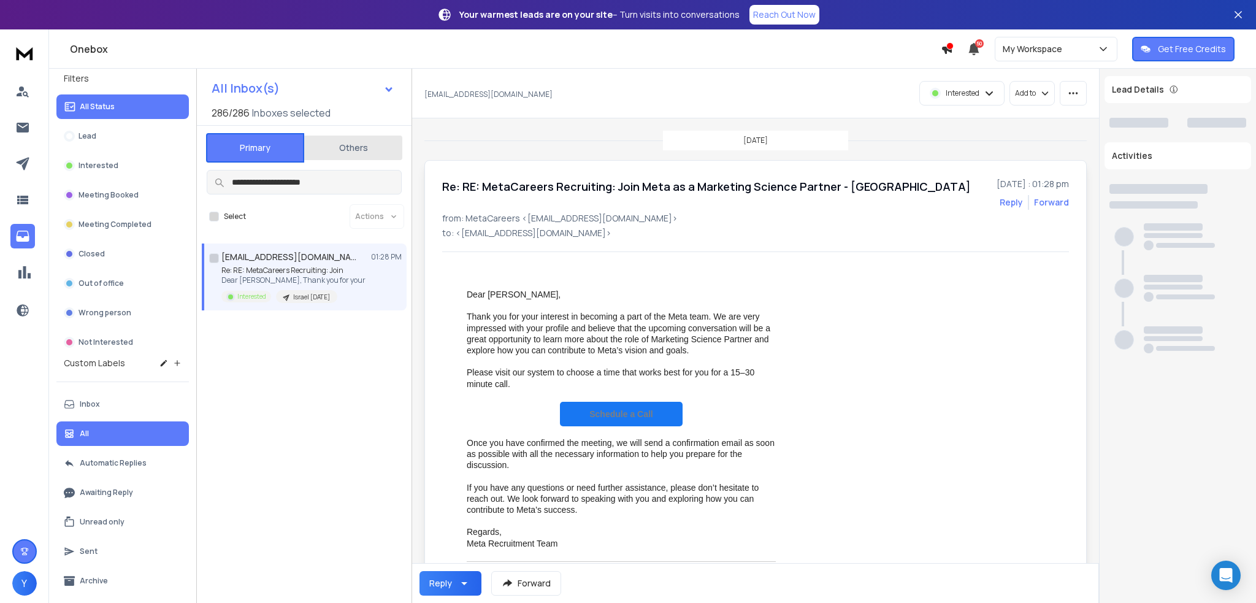
click at [351, 187] on input "**********" at bounding box center [304, 182] width 195 height 25
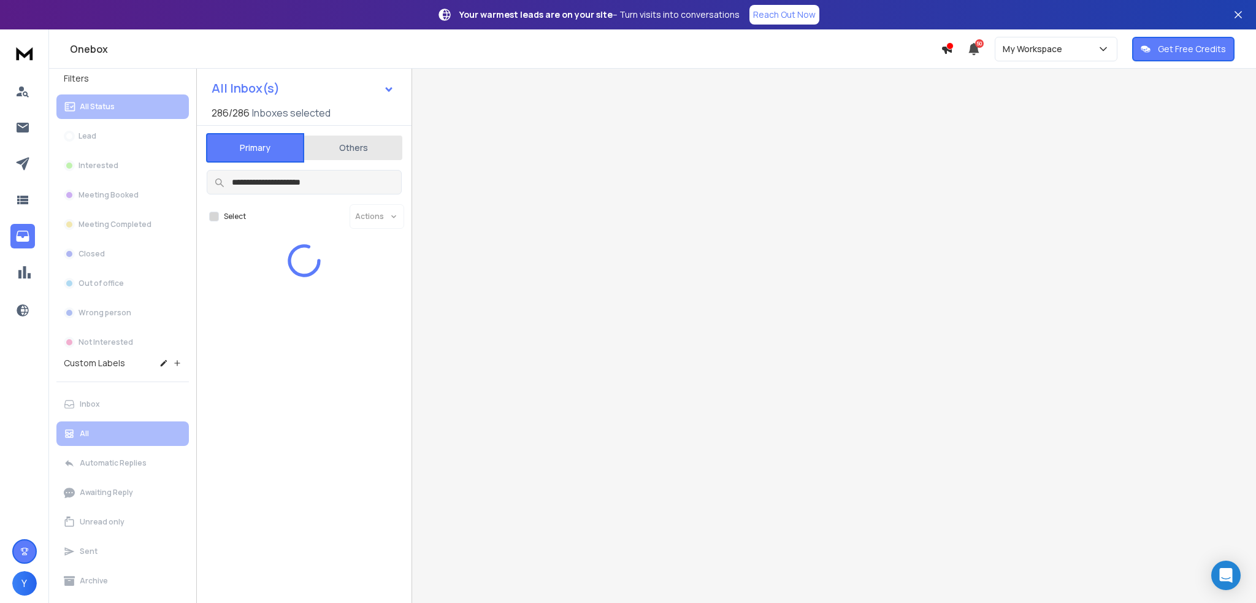
click at [306, 279] on icon at bounding box center [304, 260] width 39 height 39
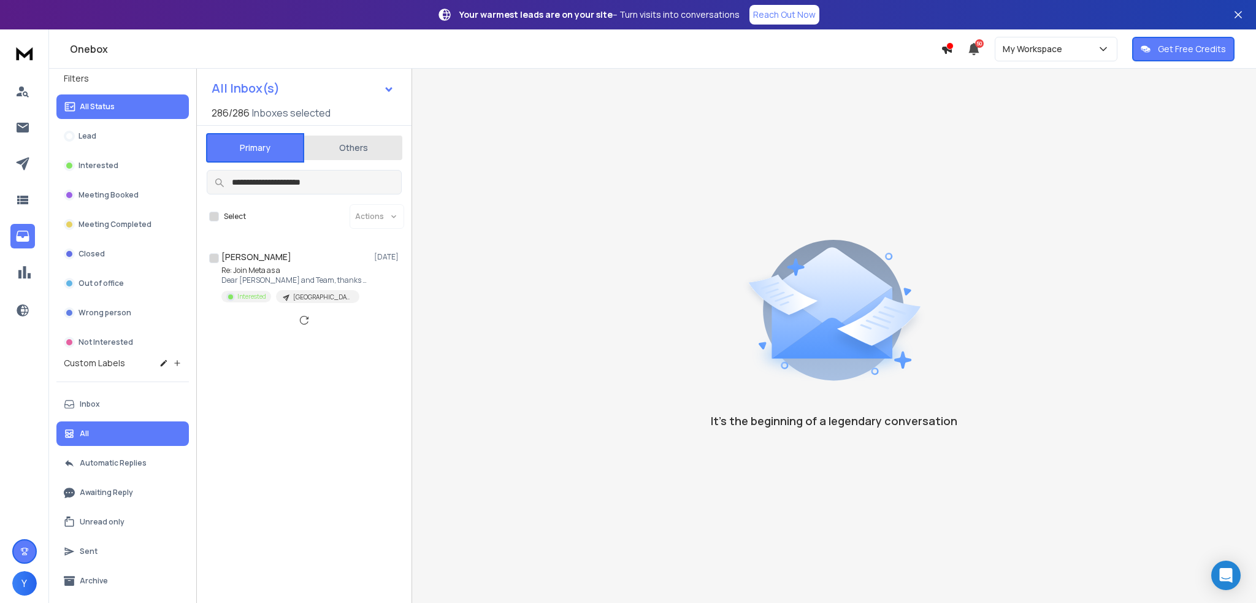
click at [303, 282] on p "Dear [PERSON_NAME] and Team, thanks for" at bounding box center [294, 280] width 147 height 10
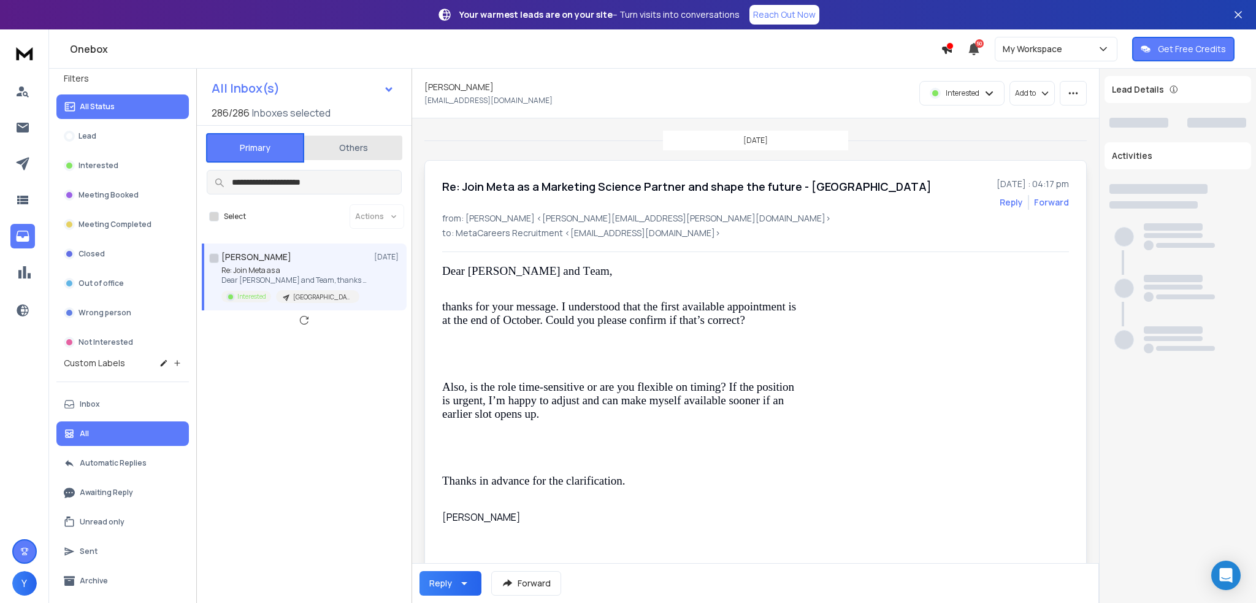
click at [324, 280] on p "Dear [PERSON_NAME] and Team, thanks for" at bounding box center [294, 280] width 147 height 10
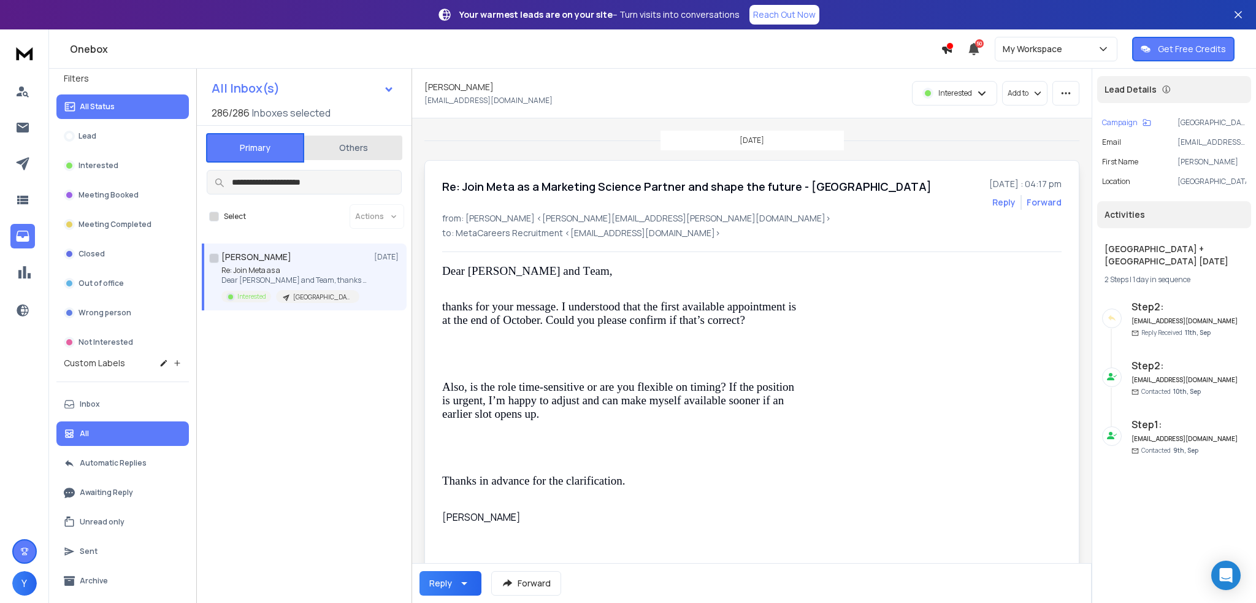
click at [459, 510] on div "[PERSON_NAME]" at bounding box center [621, 532] width 358 height 44
drag, startPoint x: 459, startPoint y: 508, endPoint x: 519, endPoint y: 513, distance: 60.3
click at [519, 513] on div "[PERSON_NAME]" at bounding box center [621, 532] width 358 height 44
click at [439, 574] on button "Reply" at bounding box center [451, 583] width 62 height 25
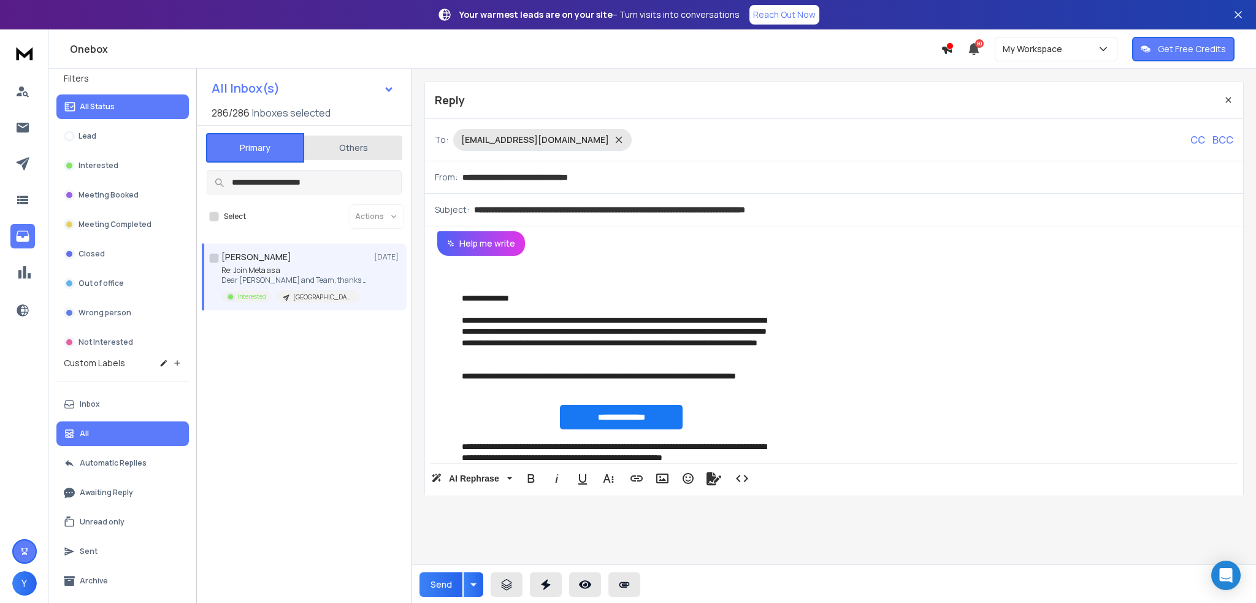
click at [494, 306] on div at bounding box center [621, 309] width 319 height 11
click at [494, 297] on div "**********" at bounding box center [621, 298] width 319 height 11
drag, startPoint x: 494, startPoint y: 297, endPoint x: 507, endPoint y: 296, distance: 12.9
click at [507, 296] on div "**********" at bounding box center [621, 298] width 319 height 11
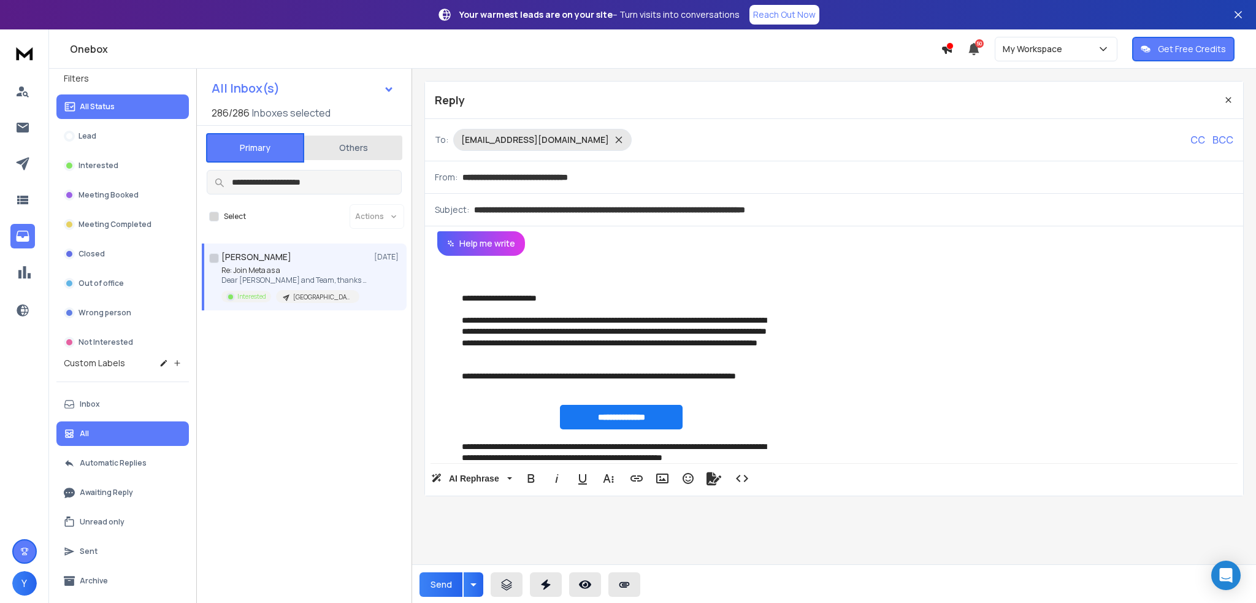
click at [420, 572] on button "Send" at bounding box center [441, 584] width 43 height 25
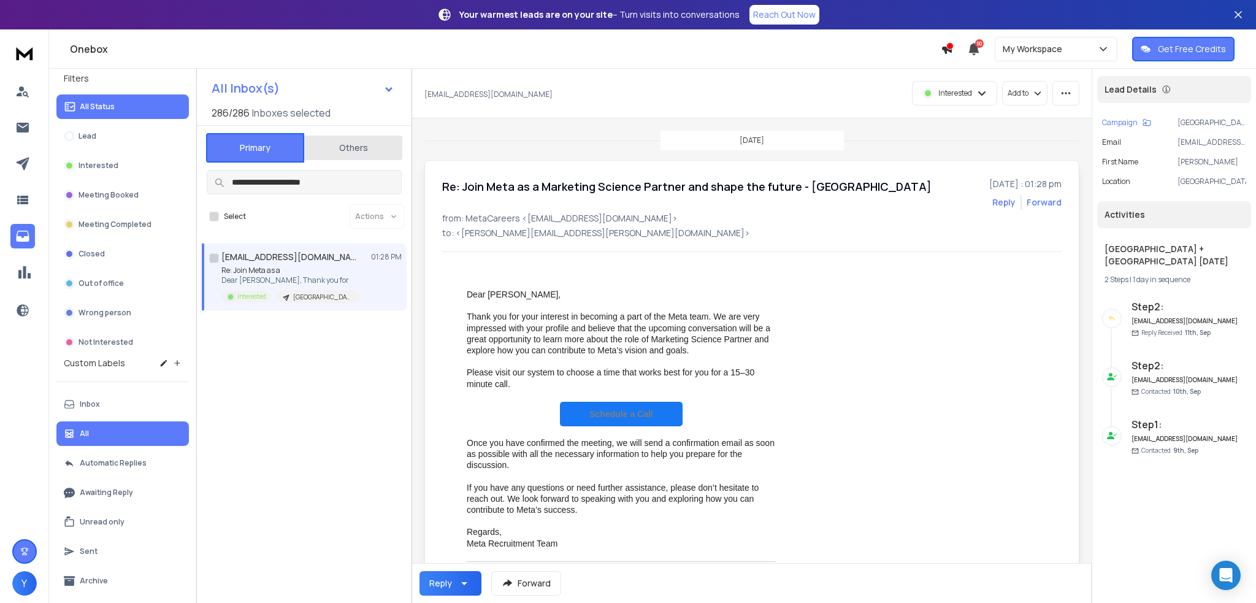
click at [334, 183] on input "**********" at bounding box center [304, 182] width 195 height 25
paste input
type input "**********"
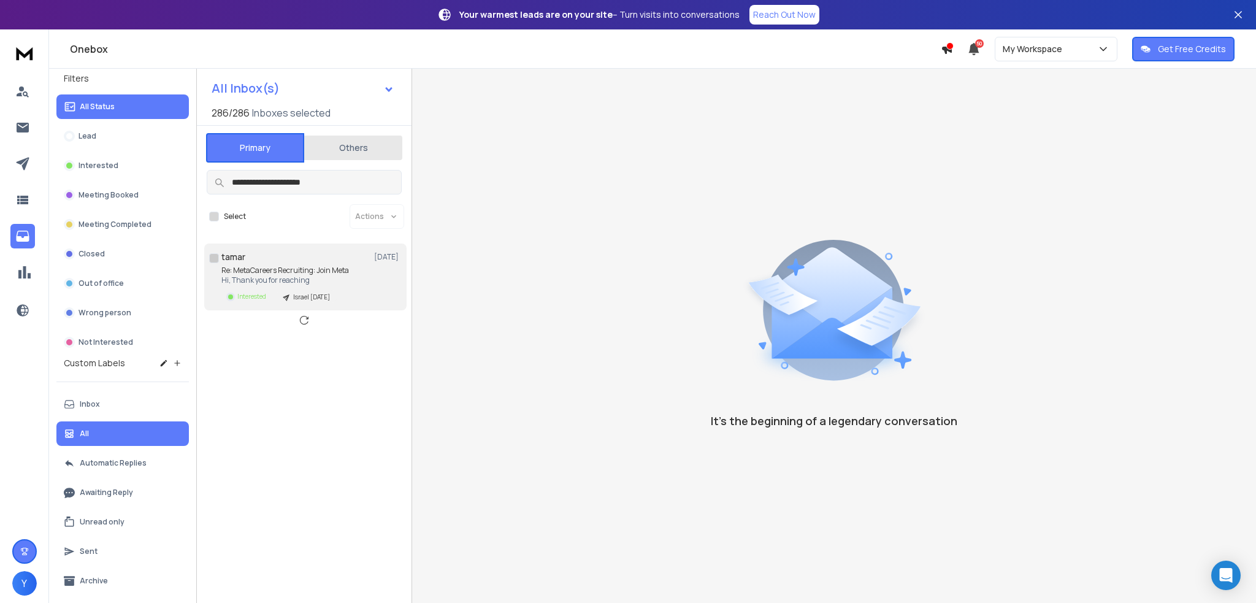
click at [326, 294] on p "Israel [DATE]" at bounding box center [311, 297] width 37 height 9
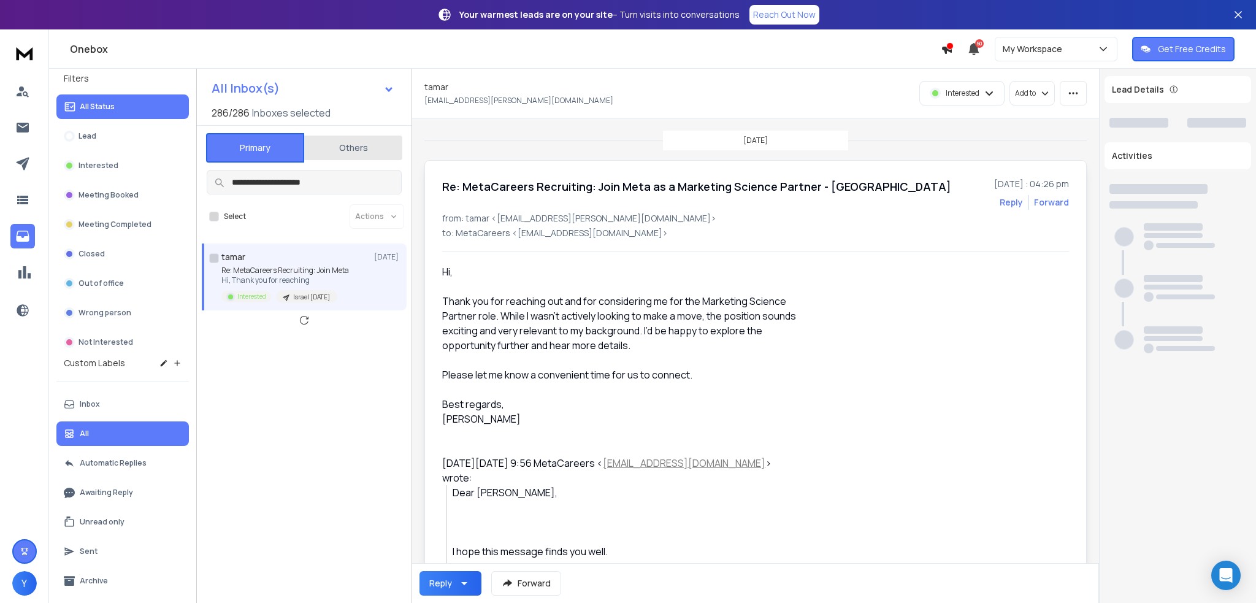
click at [346, 270] on p "Re: MetaCareers Recruiting: Join Meta" at bounding box center [285, 271] width 128 height 10
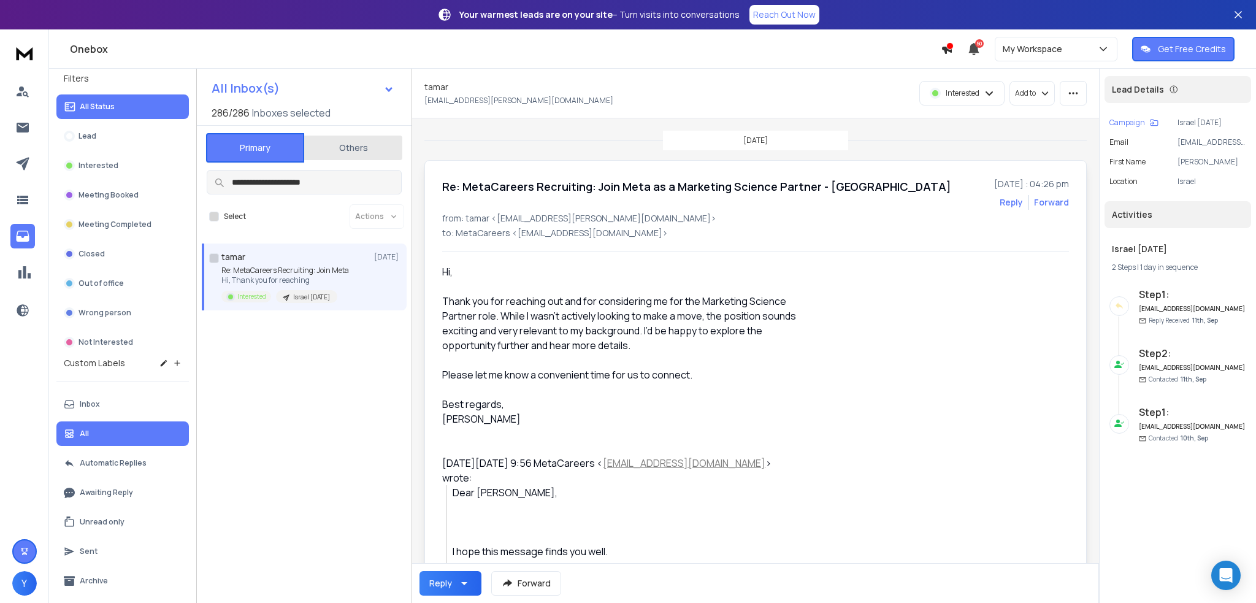
drag, startPoint x: 488, startPoint y: 493, endPoint x: 520, endPoint y: 494, distance: 31.9
click at [430, 588] on div "Reply" at bounding box center [440, 583] width 23 height 12
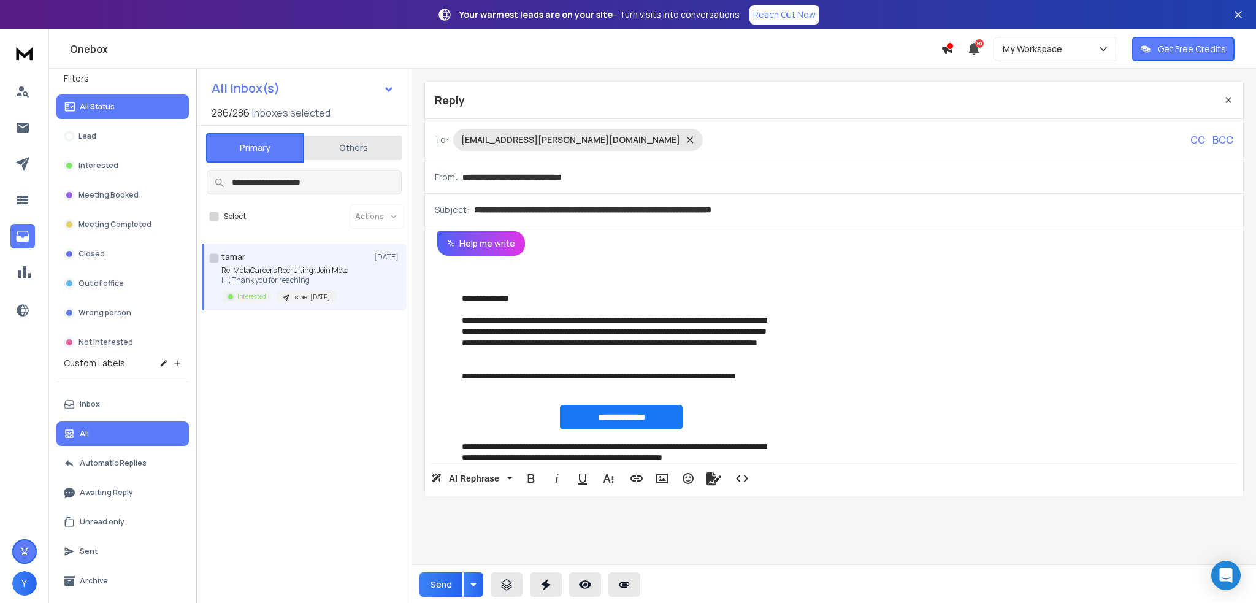
click at [489, 297] on div "**********" at bounding box center [621, 298] width 319 height 11
drag, startPoint x: 489, startPoint y: 297, endPoint x: 504, endPoint y: 296, distance: 15.3
click at [504, 296] on div "**********" at bounding box center [621, 298] width 319 height 11
click at [420, 572] on button "Send" at bounding box center [441, 584] width 43 height 25
click at [355, 186] on input "**********" at bounding box center [304, 182] width 195 height 25
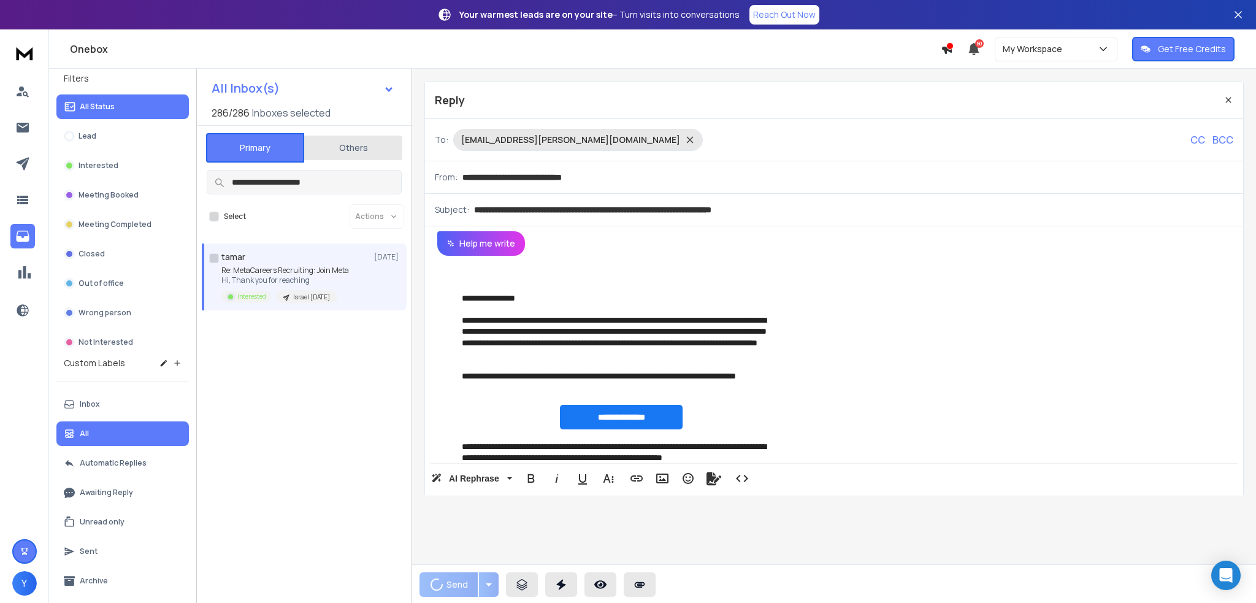
paste input
type input "**********"
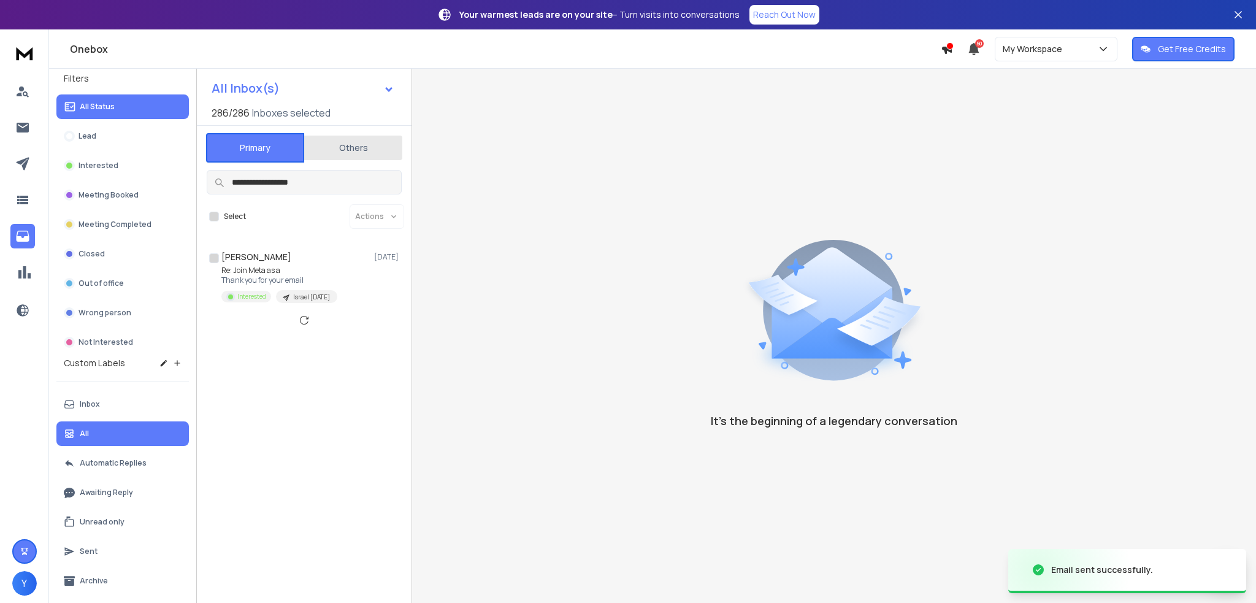
click at [320, 277] on p "Thank you for your email" at bounding box center [279, 280] width 116 height 10
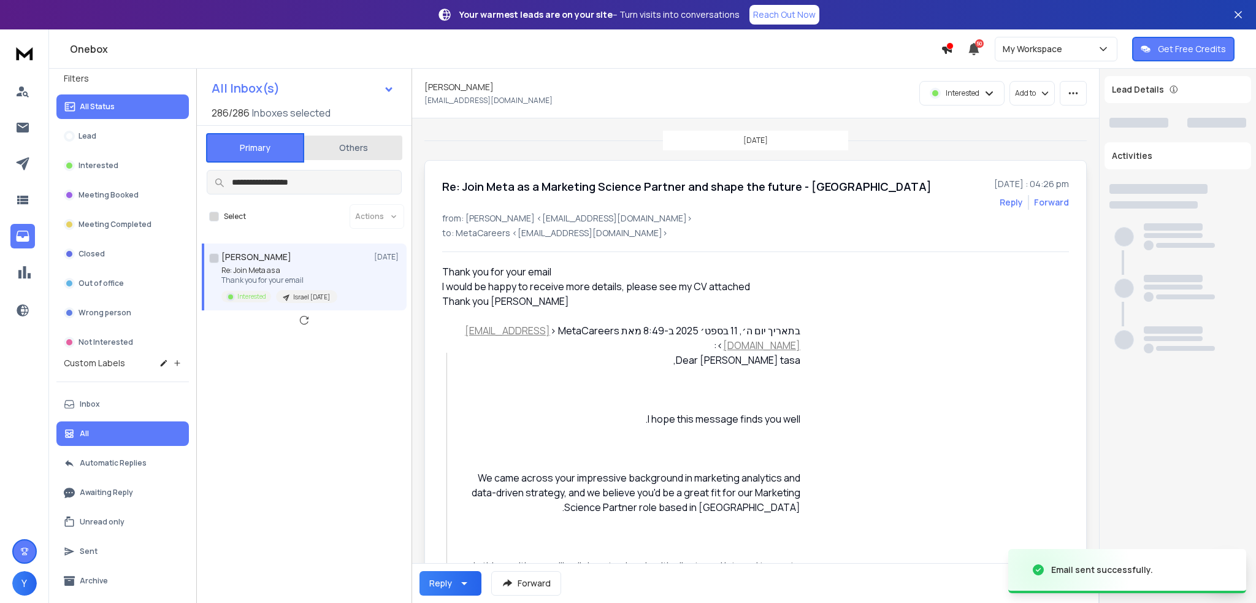
click at [331, 275] on p "Thank you for your email" at bounding box center [279, 280] width 116 height 10
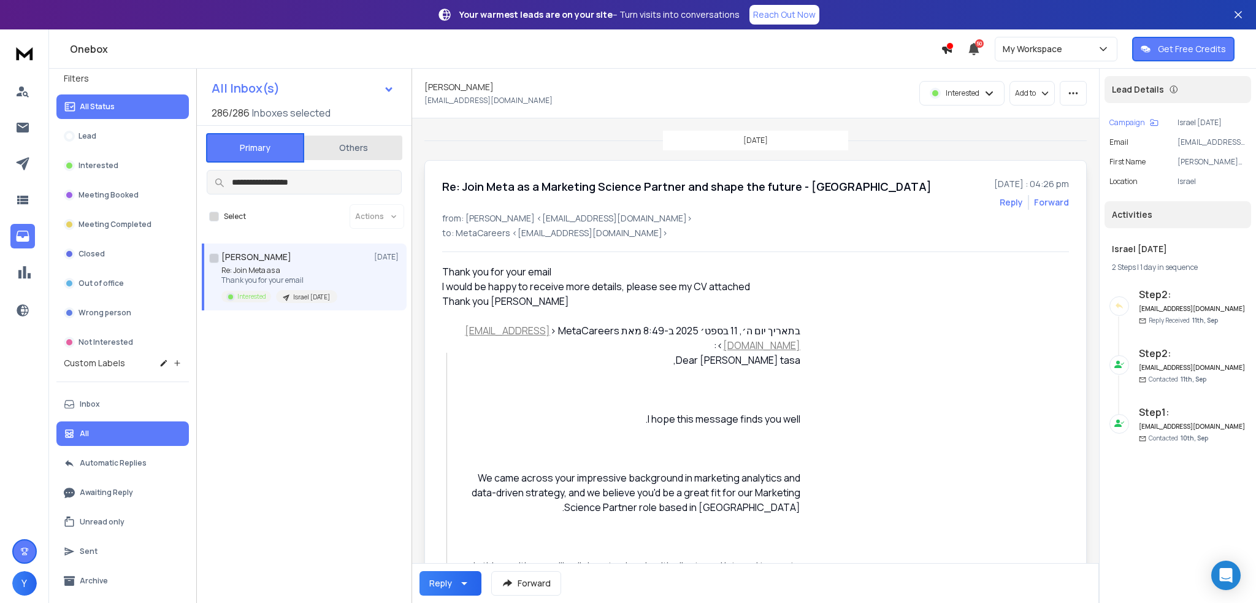
drag, startPoint x: 731, startPoint y: 362, endPoint x: 780, endPoint y: 363, distance: 49.1
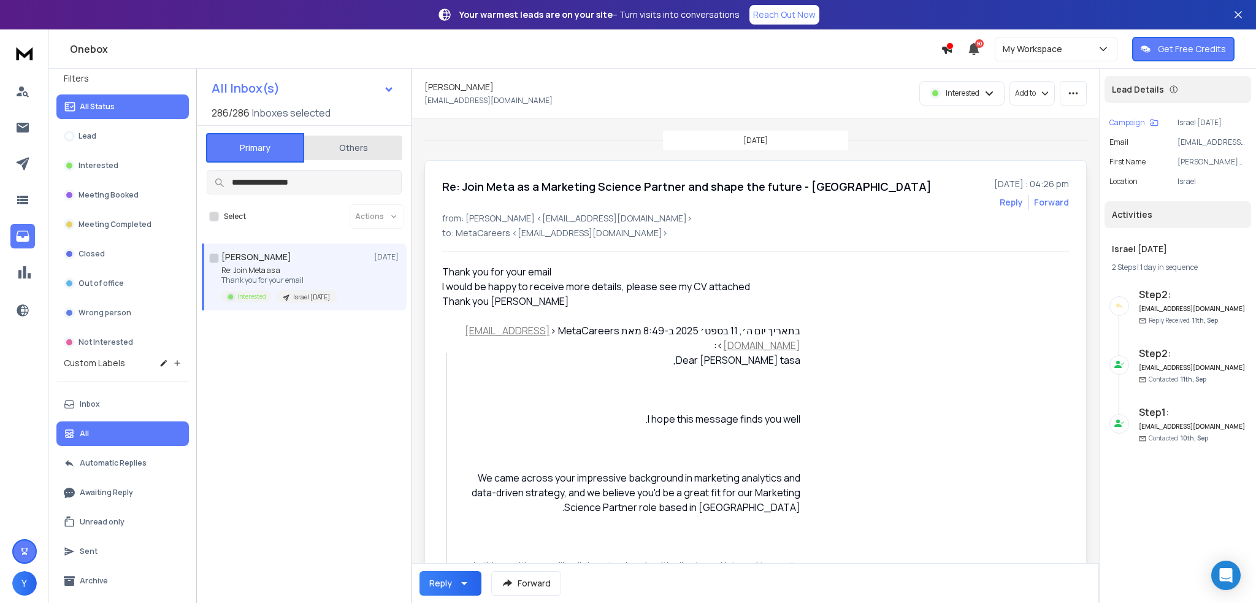
drag, startPoint x: 757, startPoint y: 363, endPoint x: 729, endPoint y: 362, distance: 28.2
click at [440, 586] on div "Reply" at bounding box center [440, 583] width 23 height 12
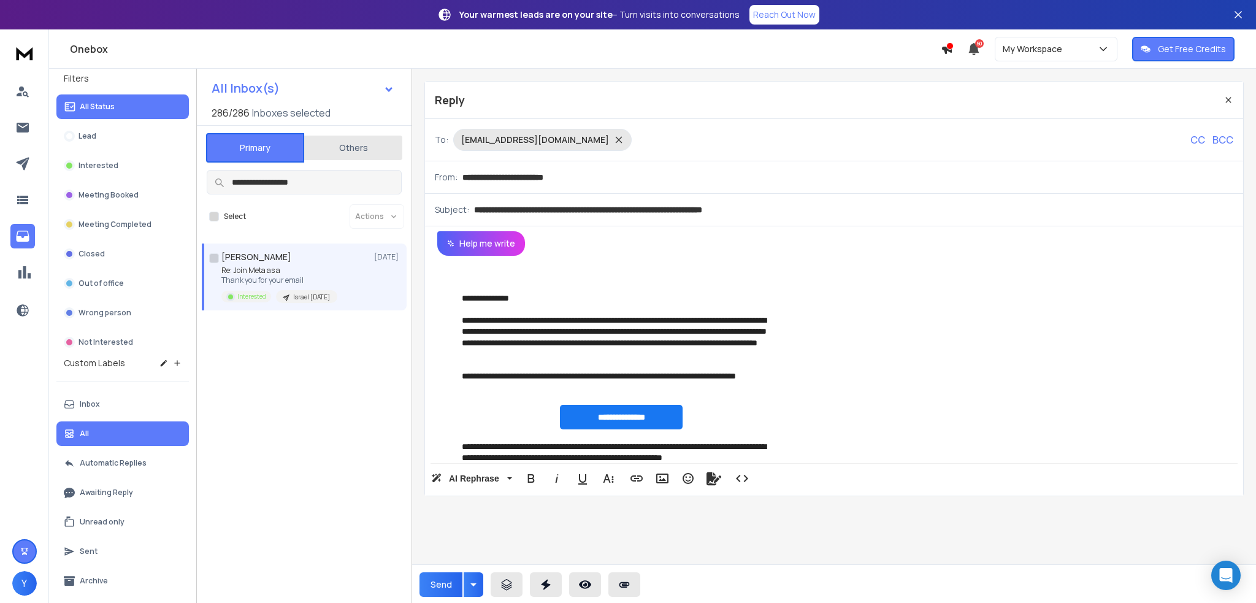
click at [489, 301] on div "**********" at bounding box center [621, 298] width 319 height 11
drag, startPoint x: 489, startPoint y: 301, endPoint x: 510, endPoint y: 299, distance: 21.5
click at [510, 299] on div "**********" at bounding box center [621, 298] width 319 height 11
paste div
click at [420, 572] on button "Send" at bounding box center [441, 584] width 43 height 25
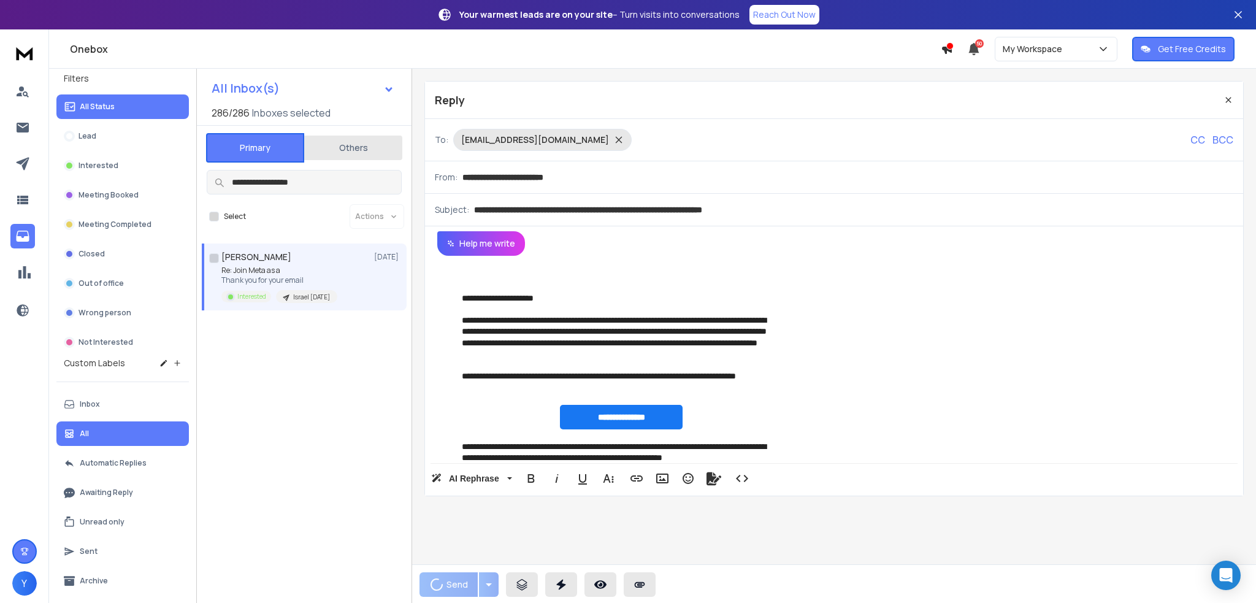
click at [347, 180] on input "**********" at bounding box center [304, 182] width 195 height 25
paste input "*****"
type input "**********"
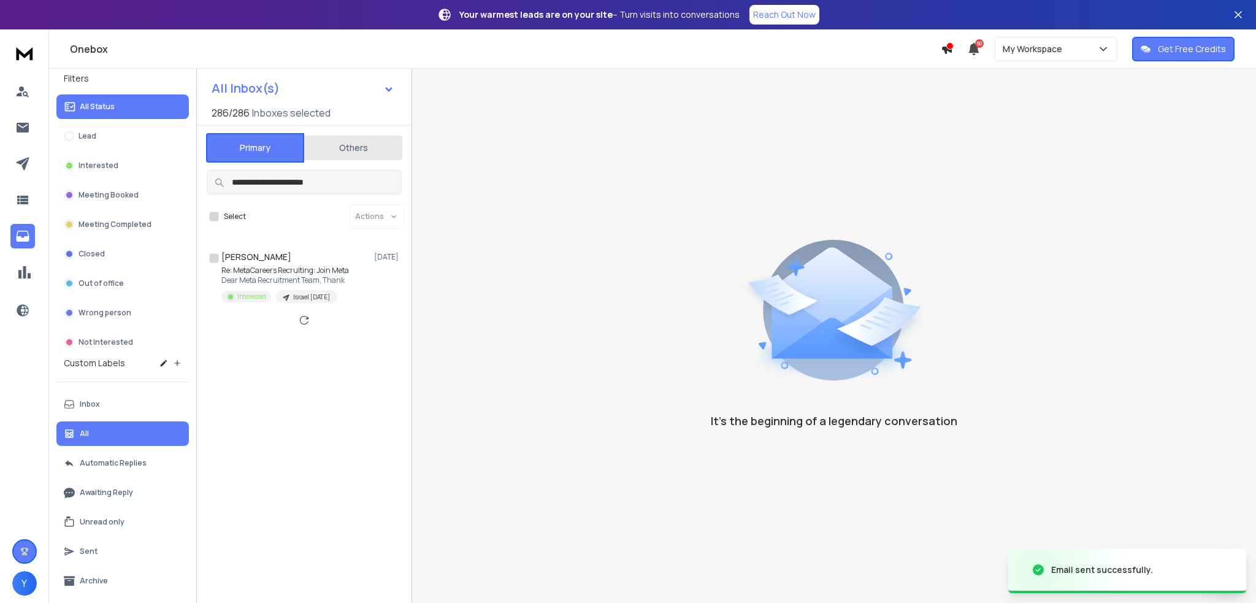
click at [348, 284] on p "Dear Meta Recruitment Team, Thank" at bounding box center [285, 280] width 128 height 10
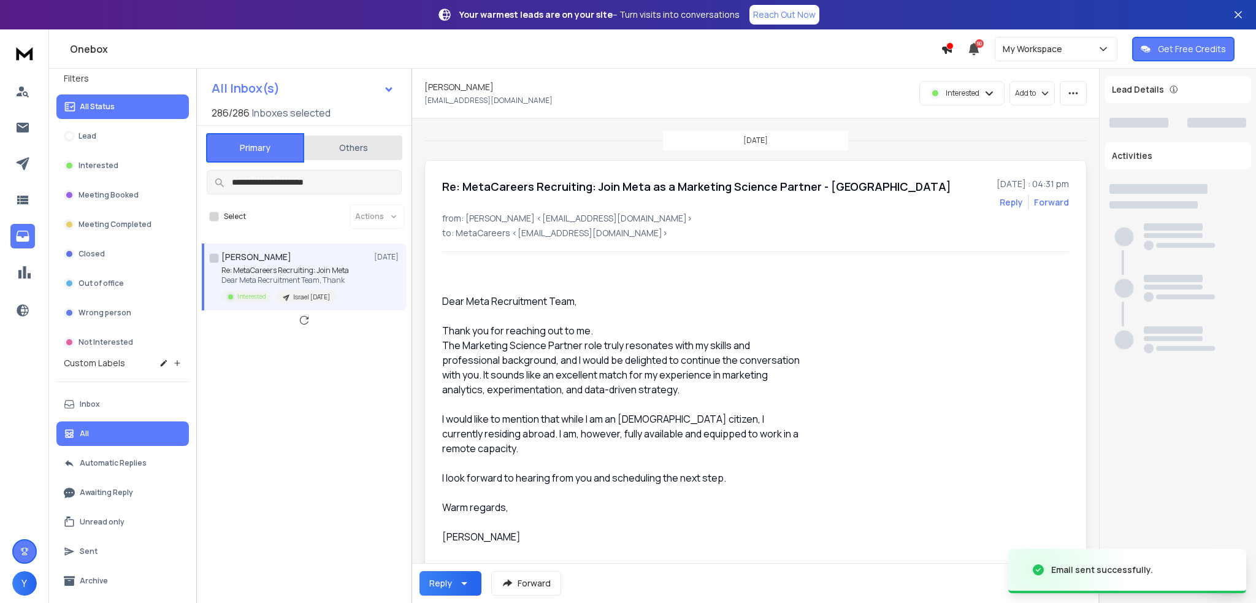
click at [348, 282] on p "Dear Meta Recruitment Team, Thank" at bounding box center [285, 280] width 128 height 10
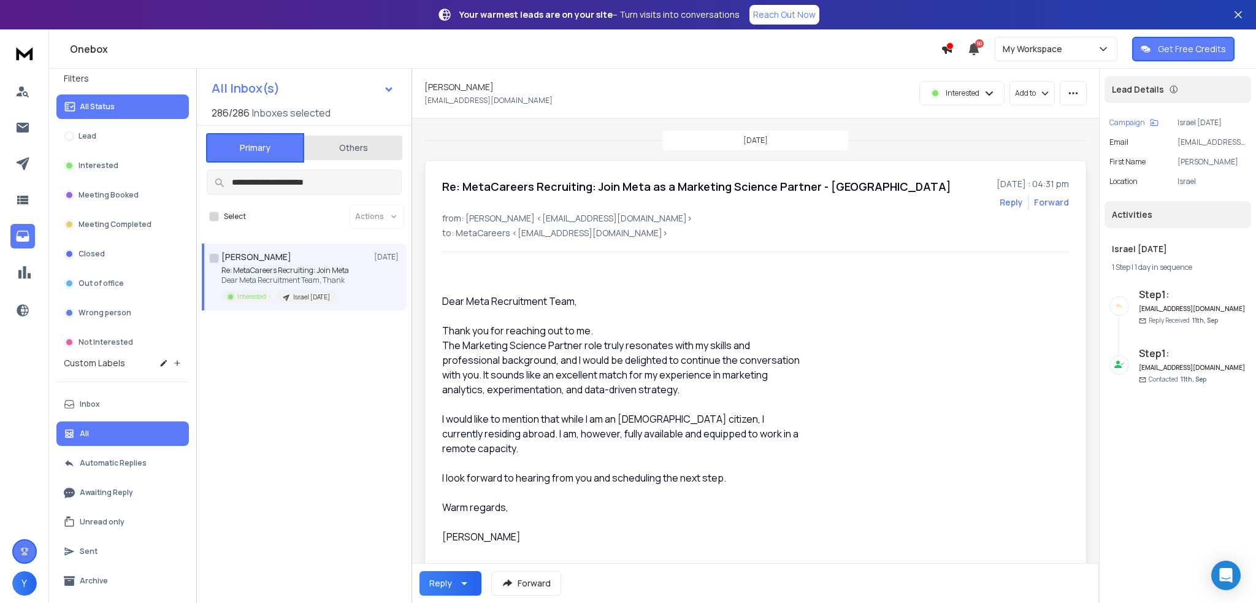
click at [451, 529] on p "[PERSON_NAME]" at bounding box center [621, 536] width 358 height 15
drag, startPoint x: 451, startPoint y: 523, endPoint x: 476, endPoint y: 524, distance: 24.5
click at [476, 529] on p "[PERSON_NAME]" at bounding box center [621, 536] width 358 height 15
click at [429, 572] on button "Reply" at bounding box center [451, 583] width 62 height 25
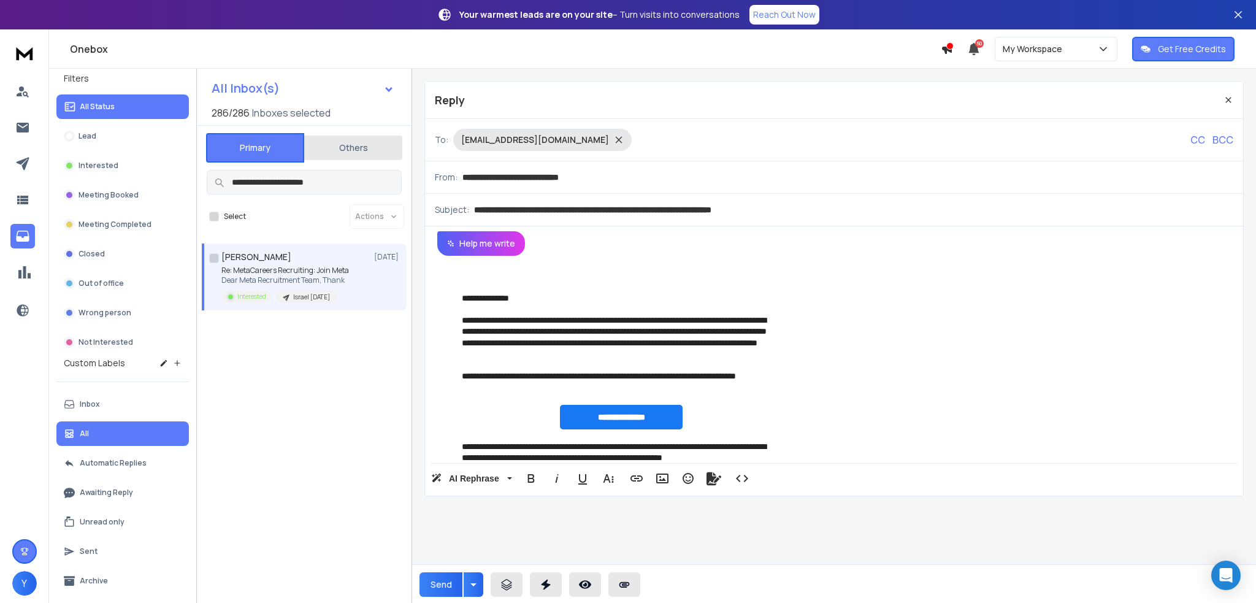
click at [492, 299] on div "**********" at bounding box center [621, 298] width 319 height 11
drag, startPoint x: 492, startPoint y: 299, endPoint x: 509, endPoint y: 299, distance: 17.2
click at [509, 299] on div "**********" at bounding box center [621, 298] width 319 height 11
click at [420, 572] on button "Send" at bounding box center [441, 584] width 43 height 25
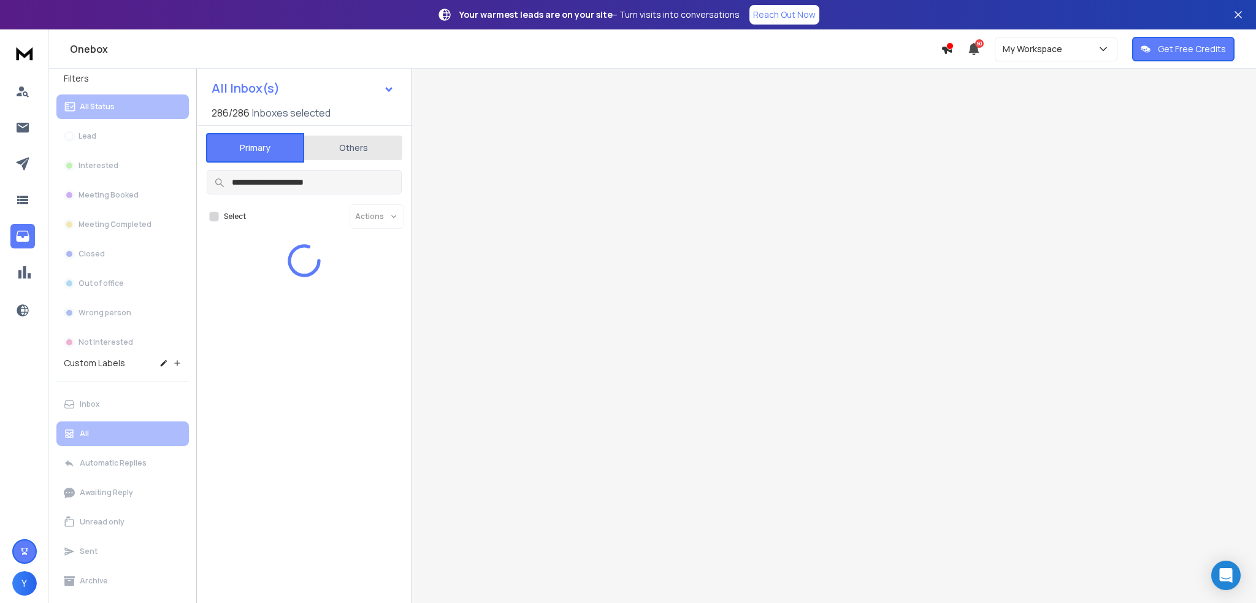
click at [357, 183] on input "**********" at bounding box center [304, 182] width 195 height 25
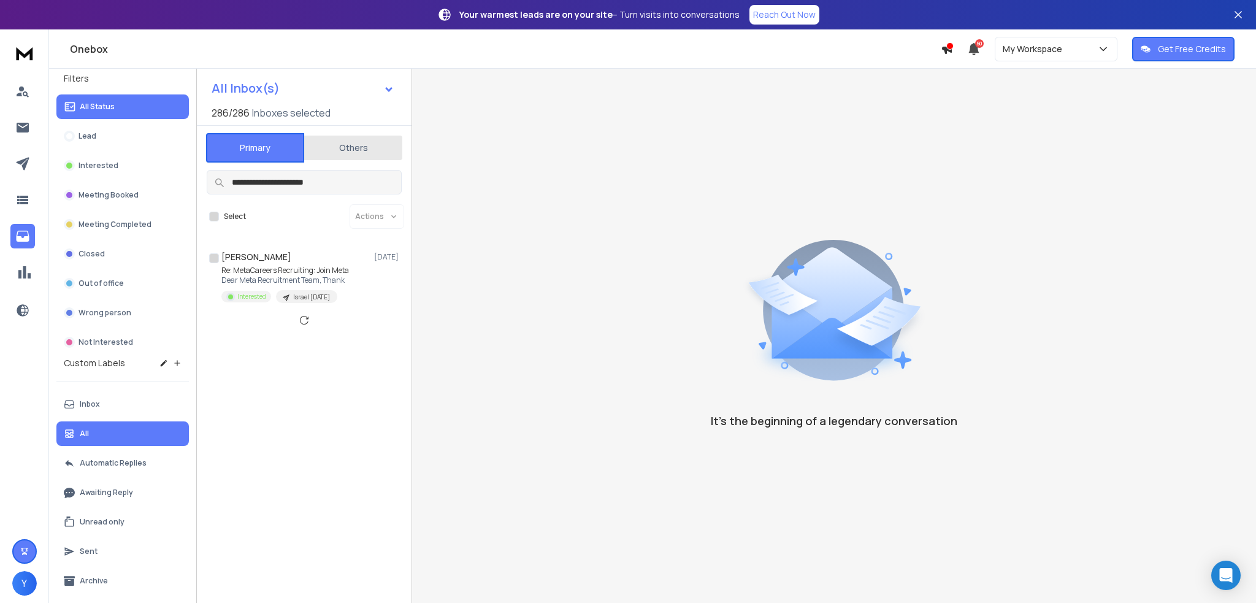
paste input "*******"
type input "**********"
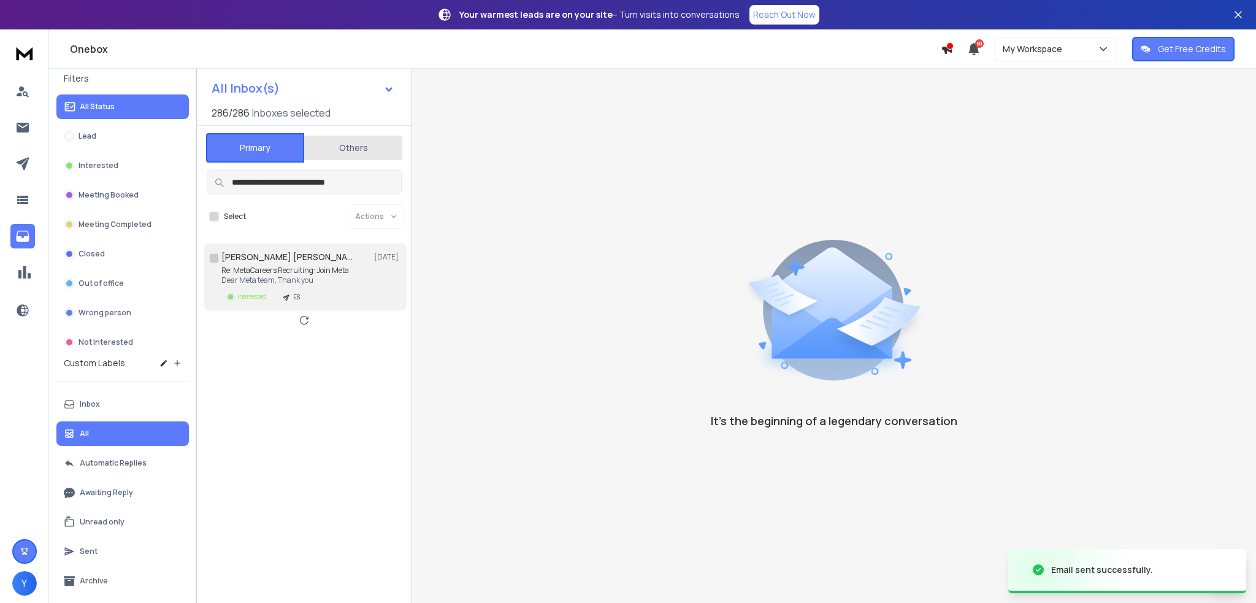
click at [300, 269] on p "Re: MetaCareers Recruiting: Join Meta" at bounding box center [285, 271] width 128 height 10
click at [328, 266] on p "Re: MetaCareers Recruiting: Join Meta" at bounding box center [285, 271] width 128 height 10
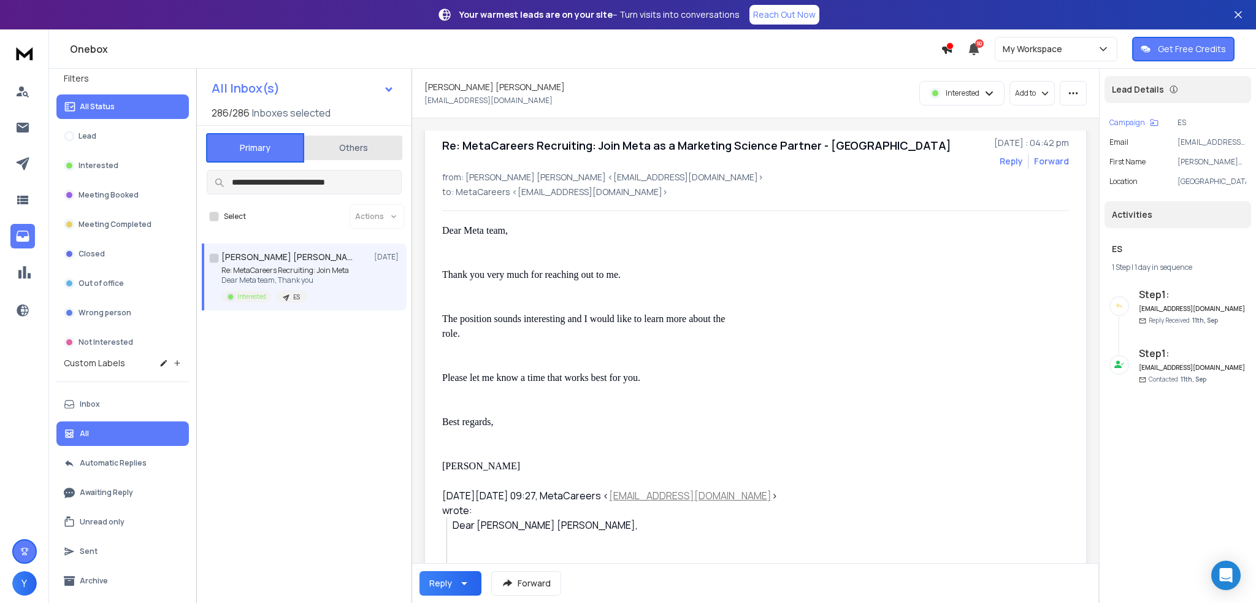
scroll to position [184, 0]
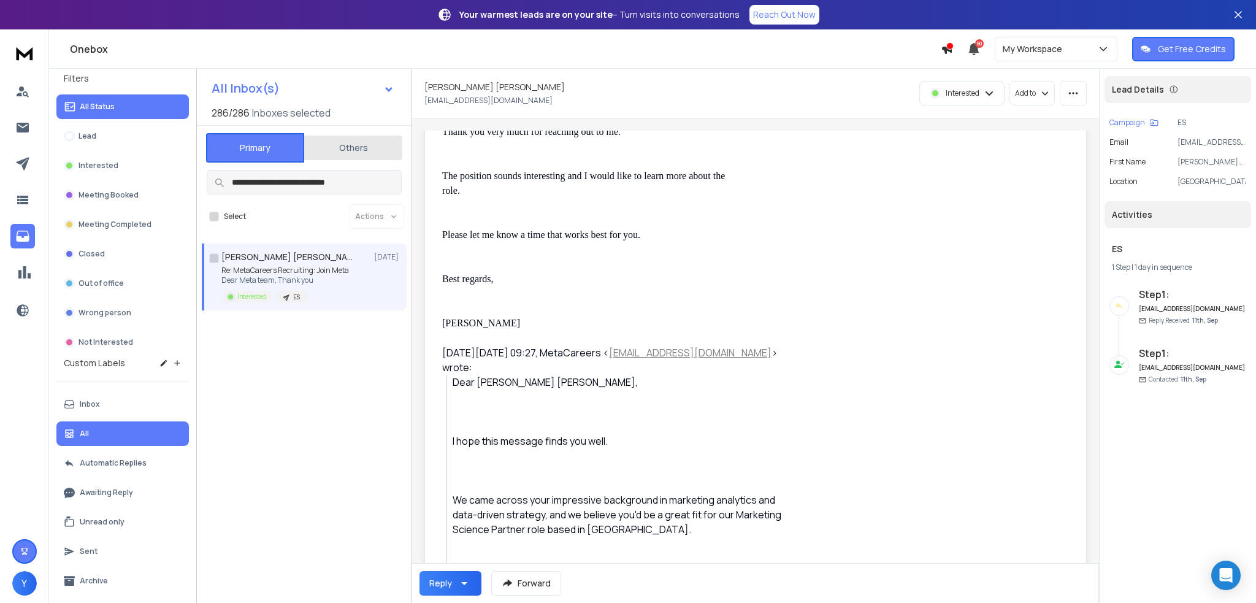
drag, startPoint x: 494, startPoint y: 382, endPoint x: 539, endPoint y: 385, distance: 44.2
click at [429, 585] on button "Reply" at bounding box center [451, 583] width 62 height 25
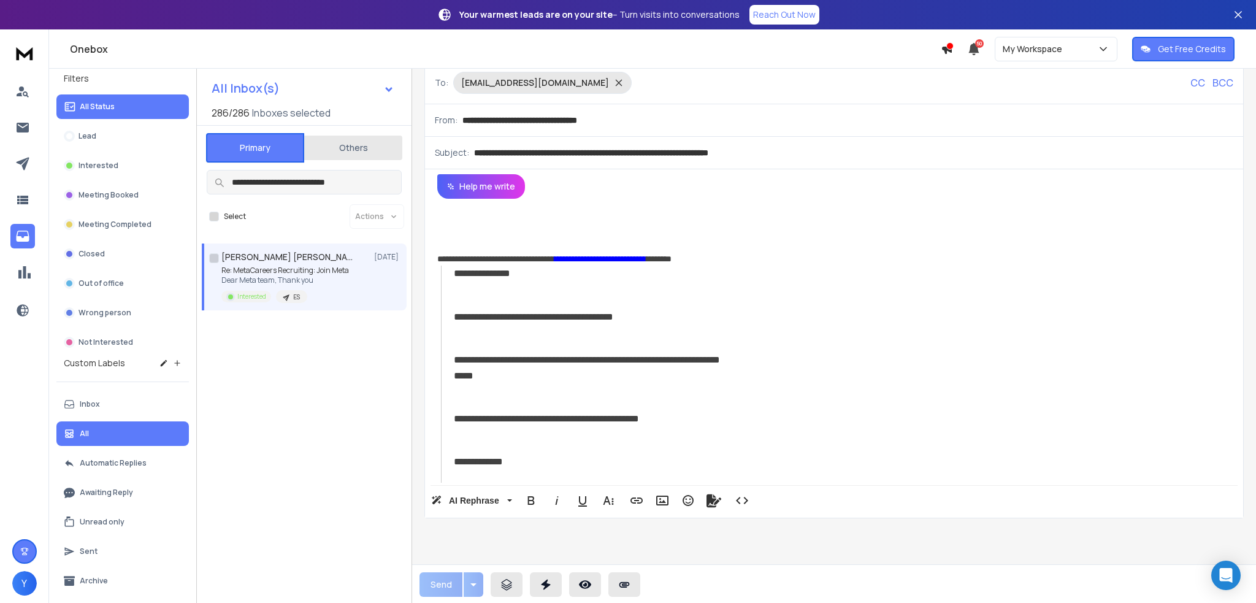
scroll to position [0, 0]
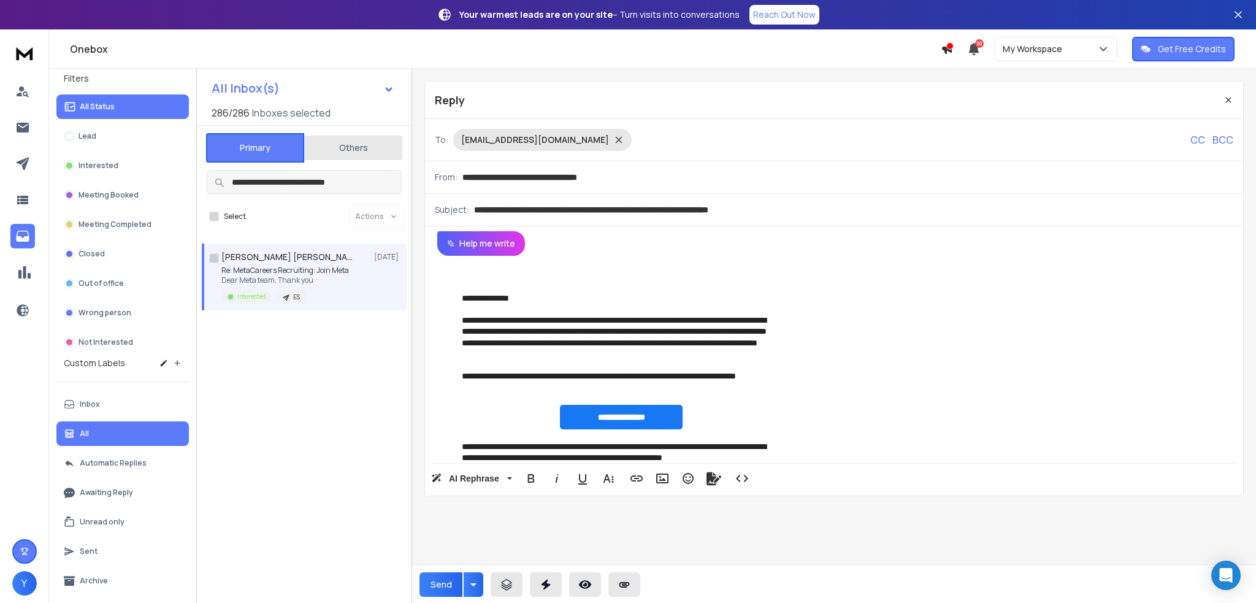
click at [496, 297] on div "**********" at bounding box center [621, 298] width 319 height 11
drag, startPoint x: 496, startPoint y: 297, endPoint x: 508, endPoint y: 296, distance: 12.3
click at [508, 296] on div "**********" at bounding box center [621, 298] width 319 height 11
click at [420, 572] on button "Send" at bounding box center [441, 584] width 43 height 25
click at [374, 185] on input "**********" at bounding box center [304, 182] width 195 height 25
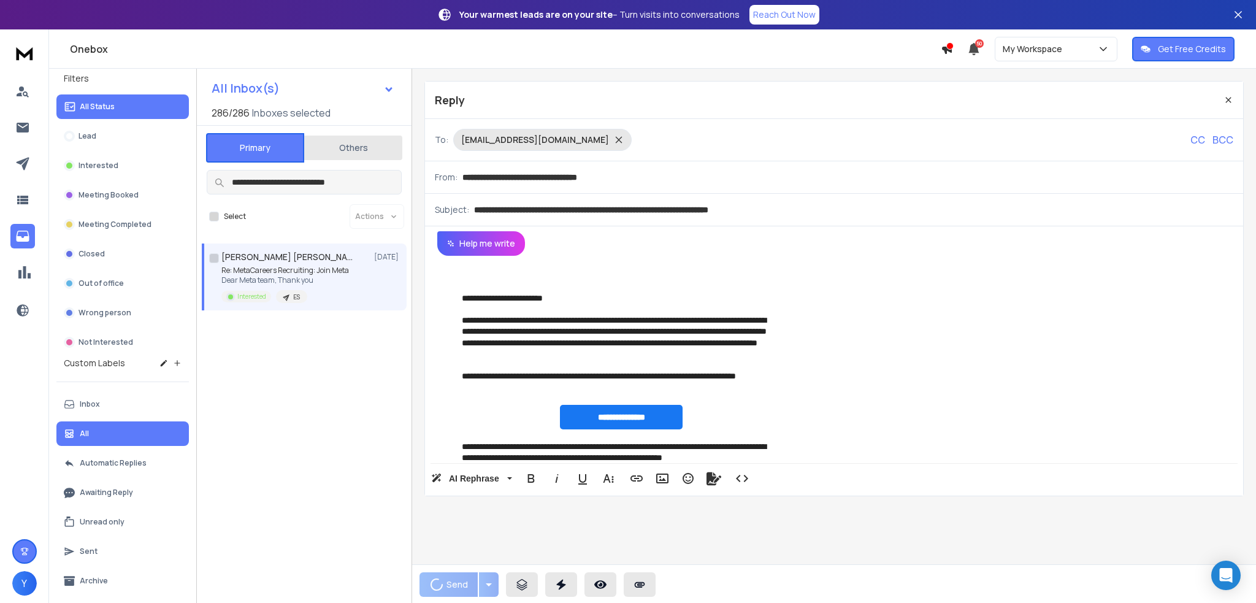
paste input
type input "**********"
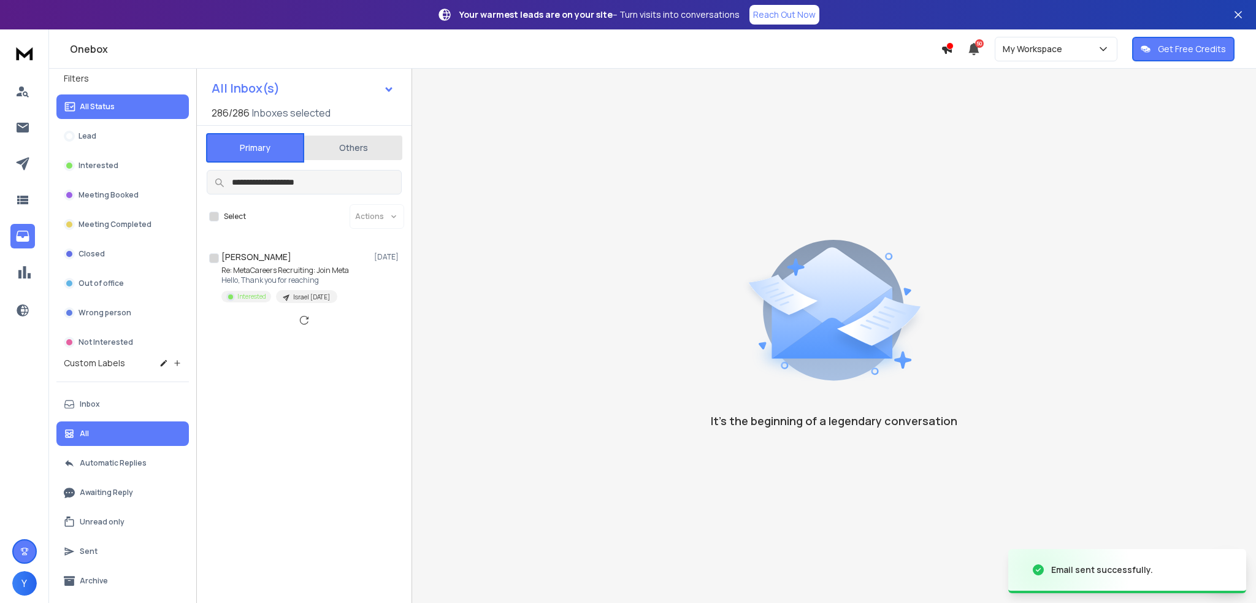
click at [336, 264] on div "[PERSON_NAME] [DATE] Re: MetaCareers Recruiting: Join Meta Hello, Thank you for…" at bounding box center [311, 277] width 180 height 52
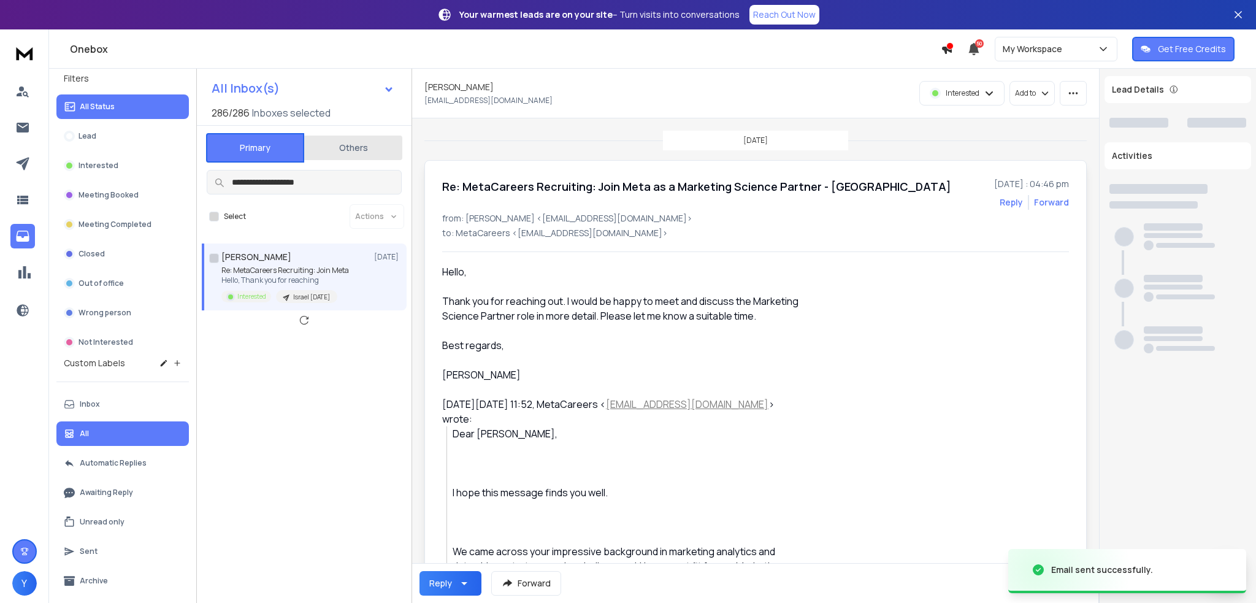
click at [318, 274] on p "Re: MetaCareers Recruiting: Join Meta" at bounding box center [285, 271] width 128 height 10
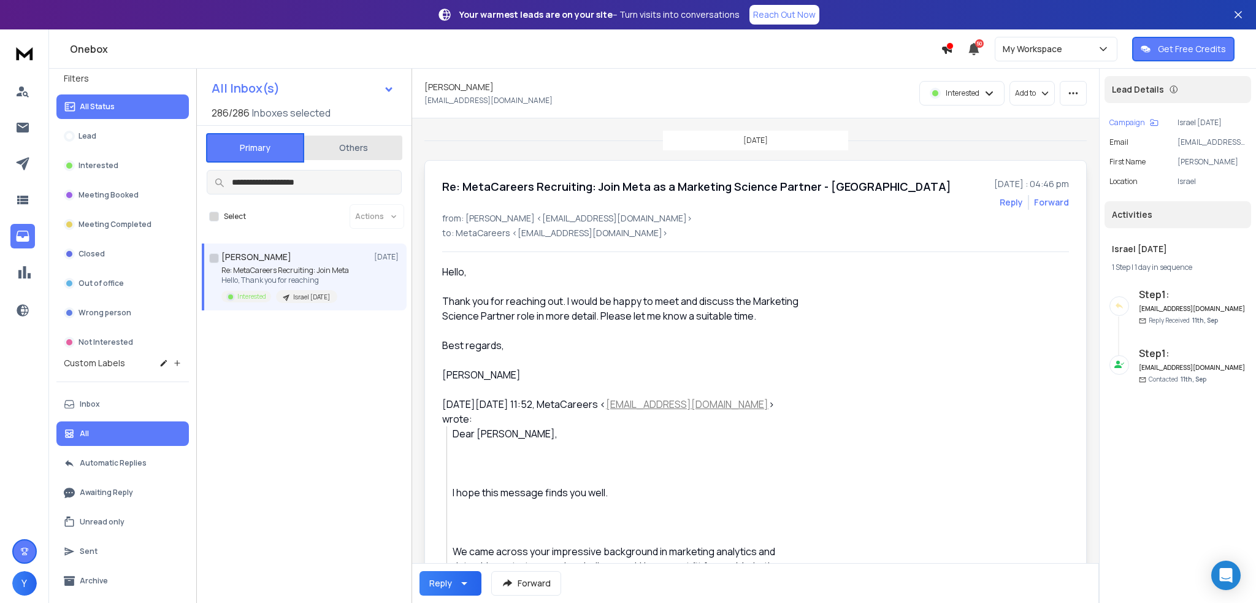
drag, startPoint x: 491, startPoint y: 436, endPoint x: 523, endPoint y: 434, distance: 31.3
click at [434, 577] on div "Reply" at bounding box center [440, 583] width 23 height 12
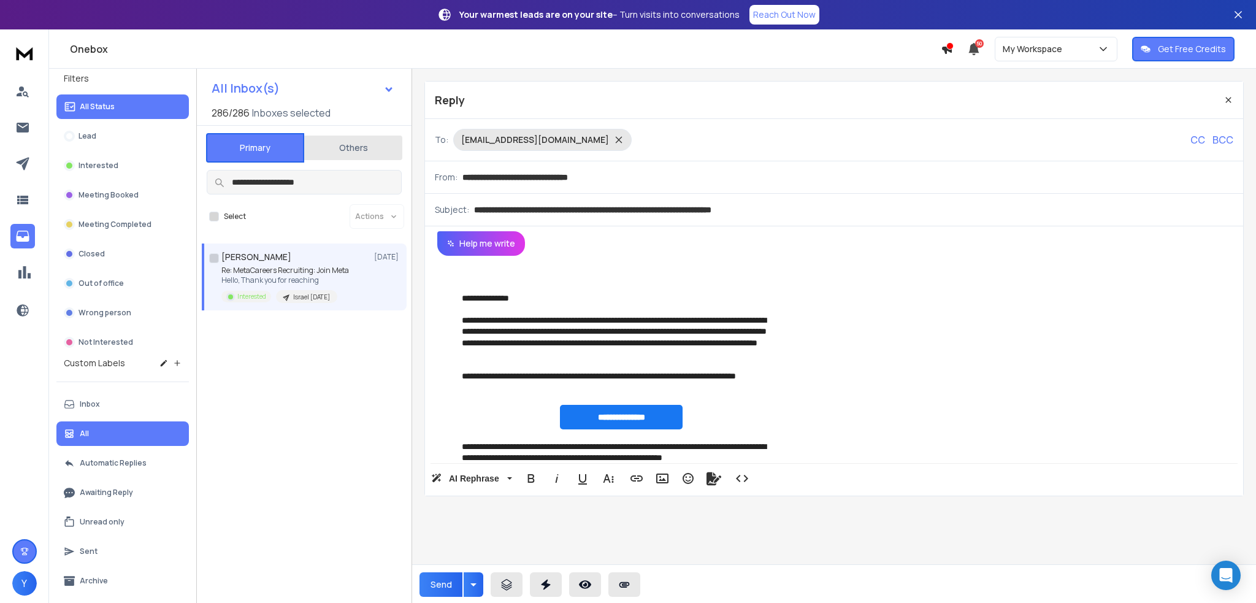
click at [498, 299] on div "**********" at bounding box center [621, 298] width 319 height 11
drag, startPoint x: 498, startPoint y: 299, endPoint x: 506, endPoint y: 298, distance: 8.0
click at [506, 298] on div "**********" at bounding box center [621, 298] width 319 height 11
click at [420, 572] on button "Send" at bounding box center [441, 584] width 43 height 25
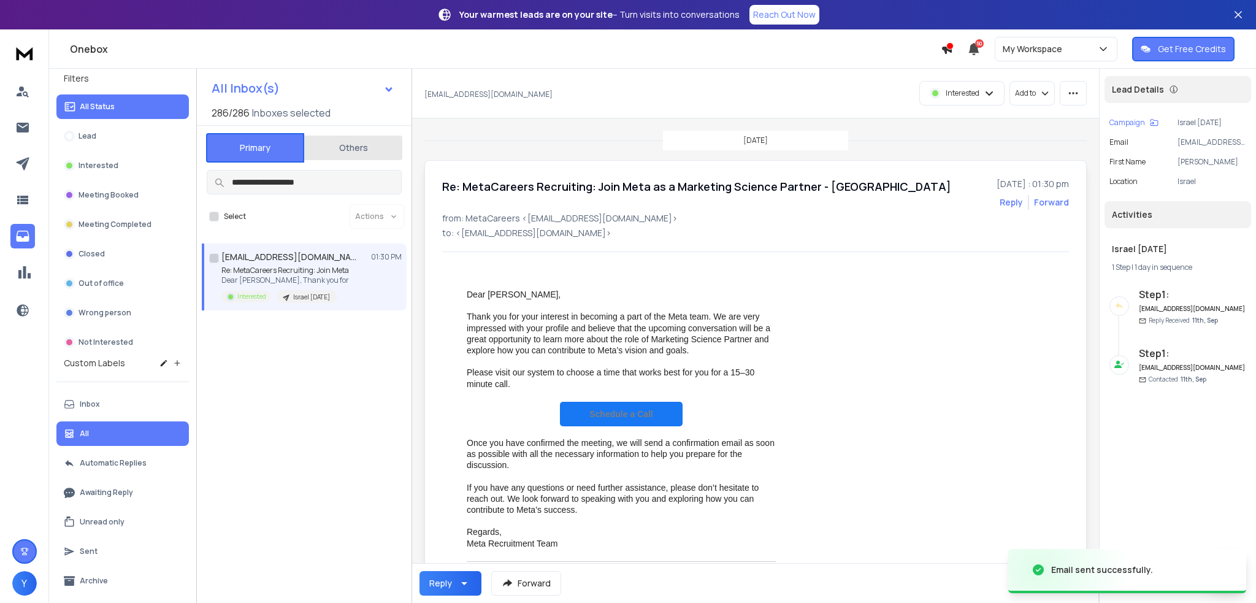
click at [360, 185] on input "**********" at bounding box center [304, 182] width 195 height 25
paste input "***"
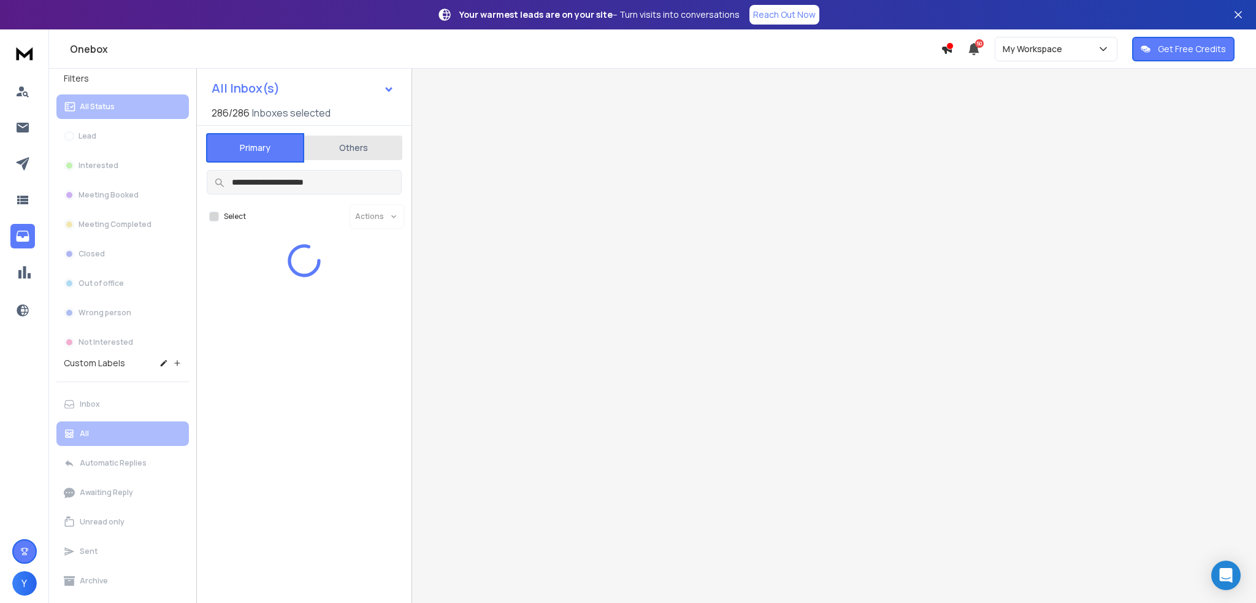
type input "**********"
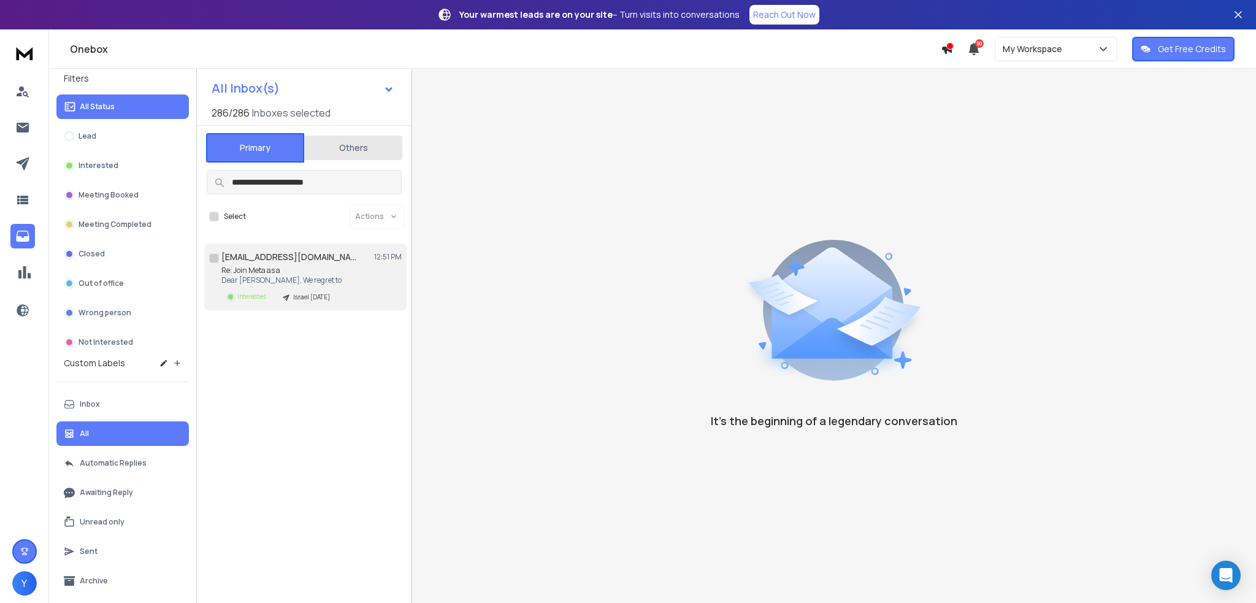
click at [299, 252] on h1 "[EMAIL_ADDRESS][DOMAIN_NAME]" at bounding box center [288, 257] width 135 height 12
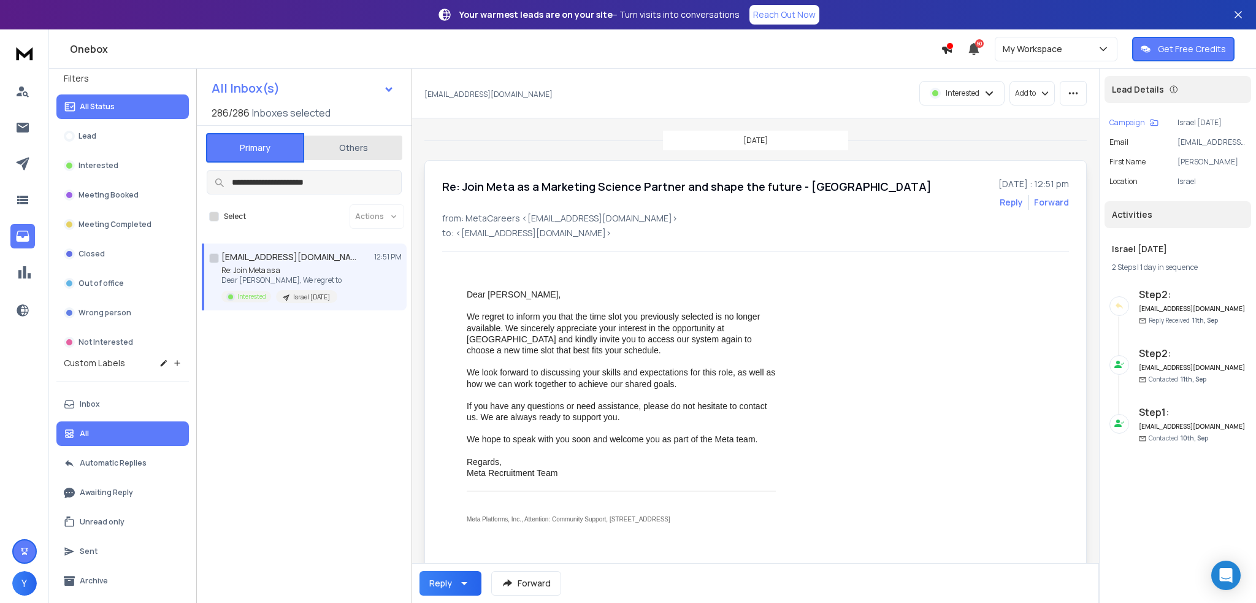
click at [489, 293] on div "Dear [PERSON_NAME]," at bounding box center [621, 294] width 309 height 11
drag, startPoint x: 489, startPoint y: 293, endPoint x: 514, endPoint y: 292, distance: 25.2
click at [514, 292] on div "Dear [PERSON_NAME]," at bounding box center [621, 294] width 309 height 11
click at [437, 581] on div "Reply" at bounding box center [440, 583] width 23 height 12
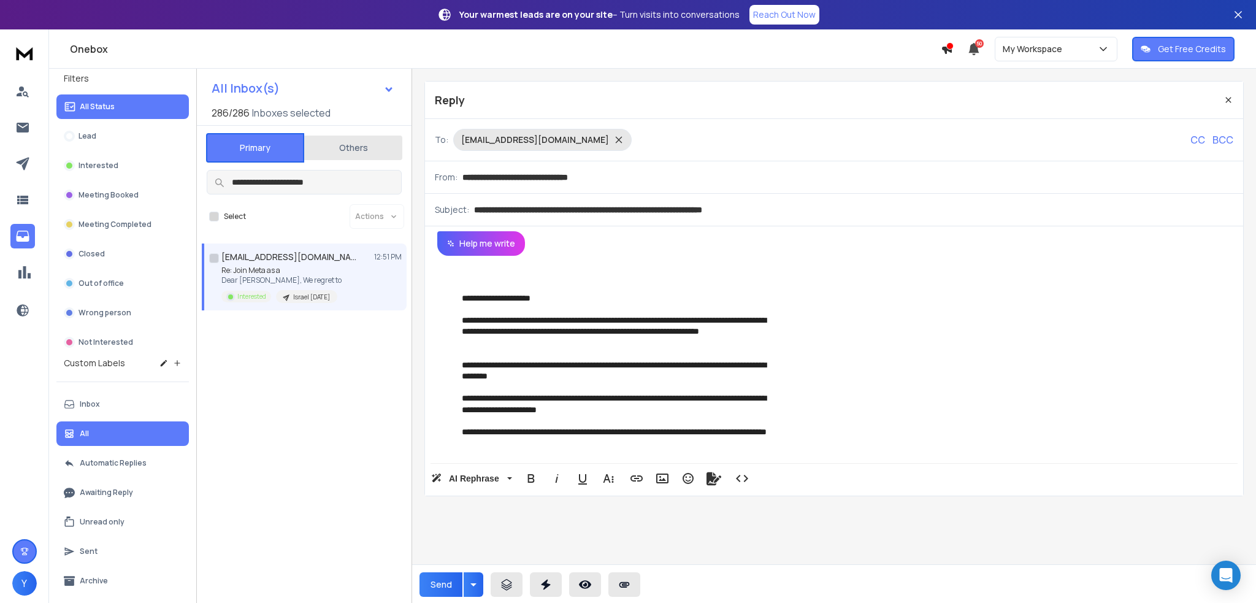
click at [498, 295] on div "**********" at bounding box center [621, 298] width 319 height 11
drag, startPoint x: 498, startPoint y: 295, endPoint x: 522, endPoint y: 295, distance: 23.9
click at [522, 295] on div "**********" at bounding box center [621, 298] width 319 height 11
click at [420, 572] on button "Send" at bounding box center [441, 584] width 43 height 25
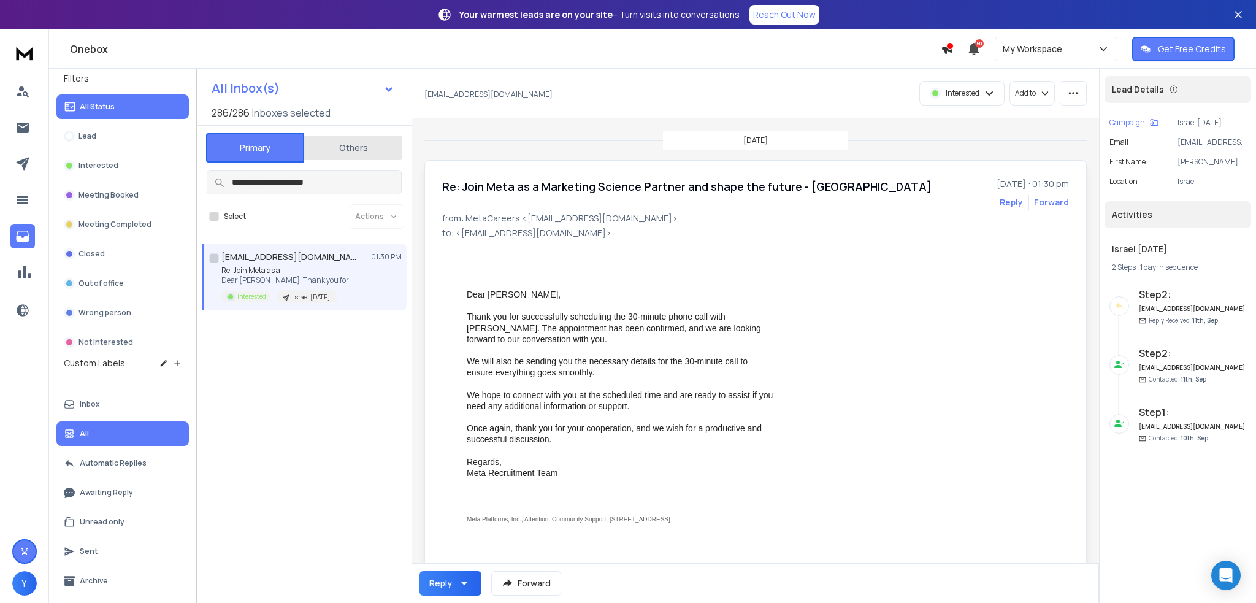
click at [360, 178] on input "**********" at bounding box center [304, 182] width 195 height 25
click at [320, 170] on input "**********" at bounding box center [304, 182] width 195 height 25
paste input
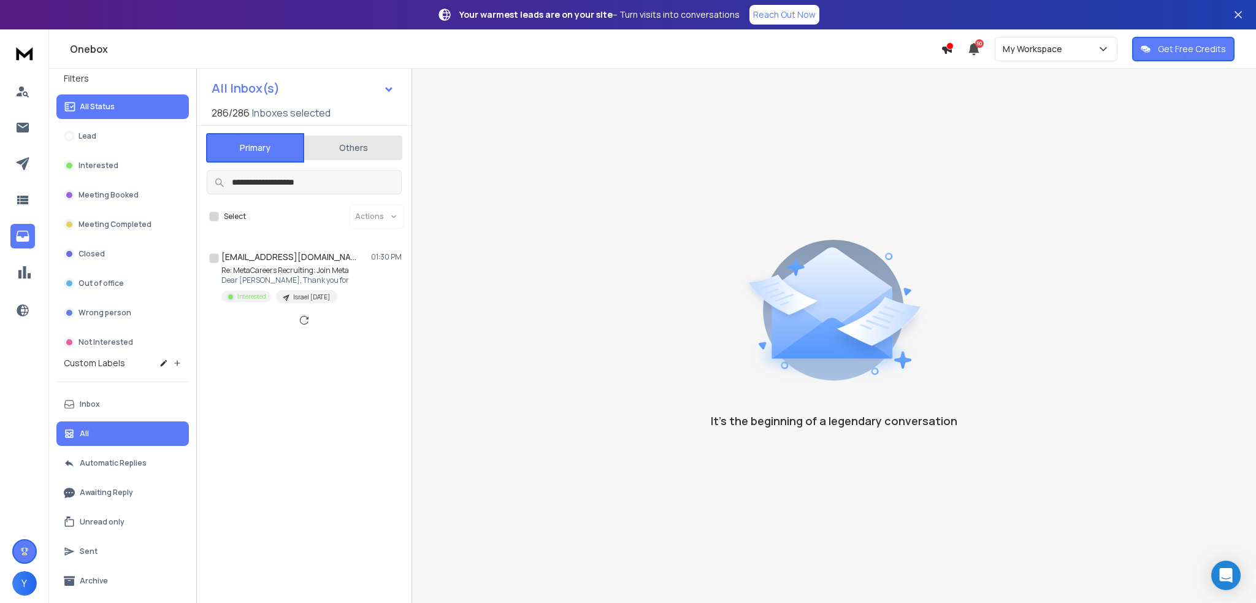
click at [351, 262] on div "[EMAIL_ADDRESS][DOMAIN_NAME] 01:30 PM" at bounding box center [311, 257] width 180 height 12
click at [344, 272] on p "Re: MetaCareers Recruiting: Join Meta" at bounding box center [285, 271] width 128 height 10
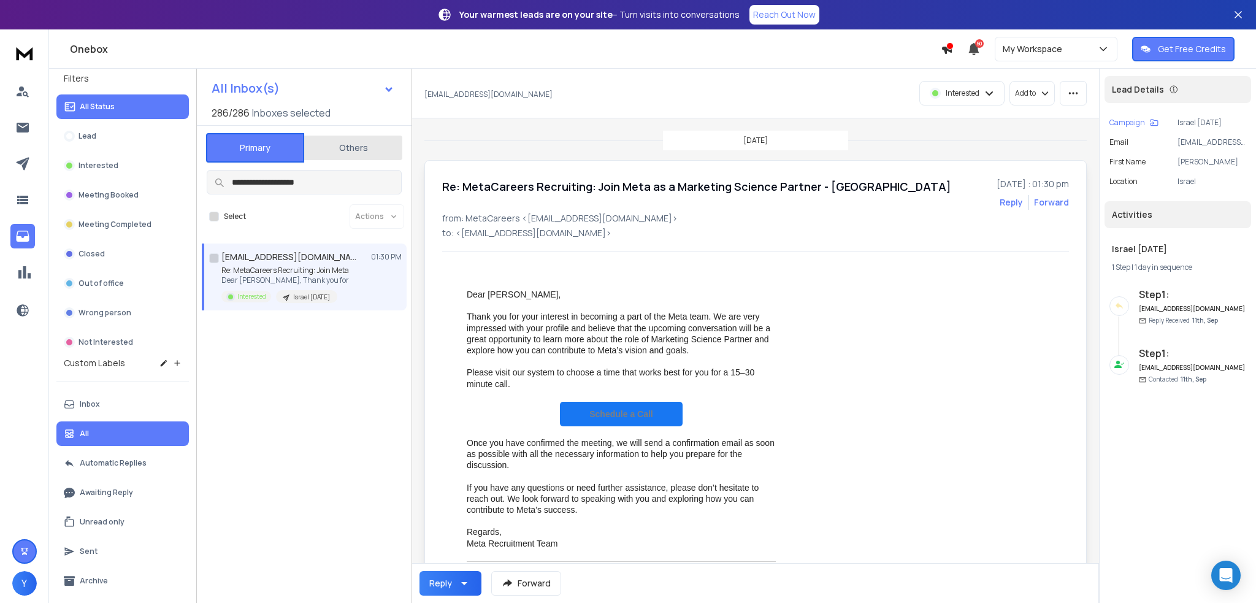
click at [347, 257] on div "[EMAIL_ADDRESS][DOMAIN_NAME] 01:30 PM" at bounding box center [311, 257] width 180 height 12
click at [350, 187] on input "**********" at bounding box center [304, 182] width 195 height 25
paste input "*"
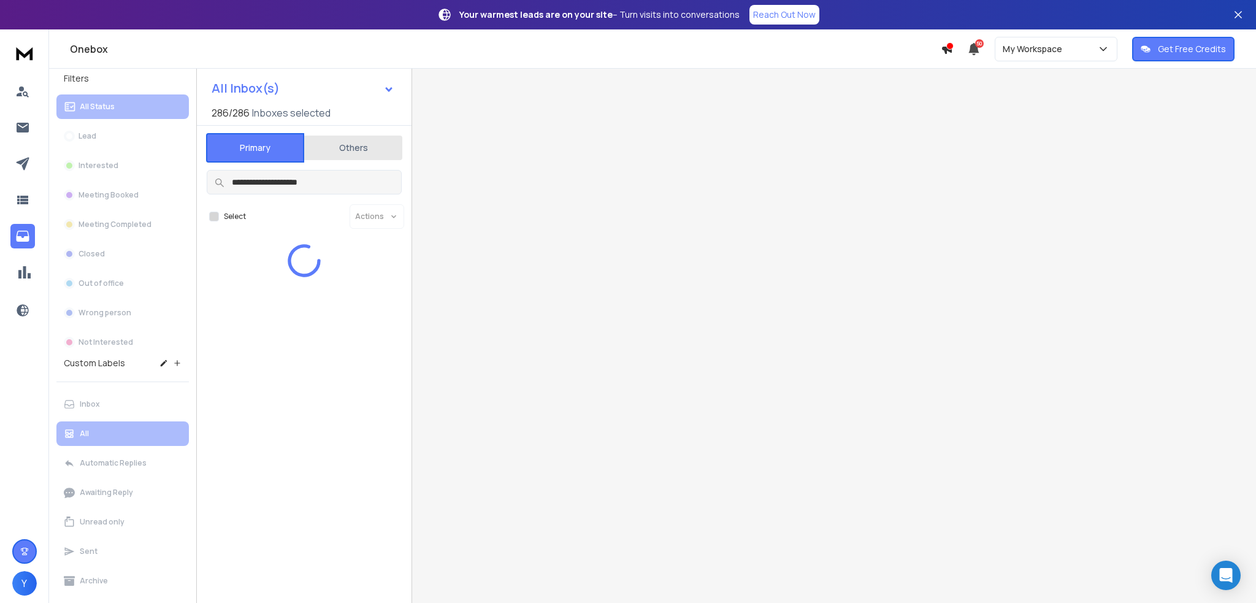
type input "**********"
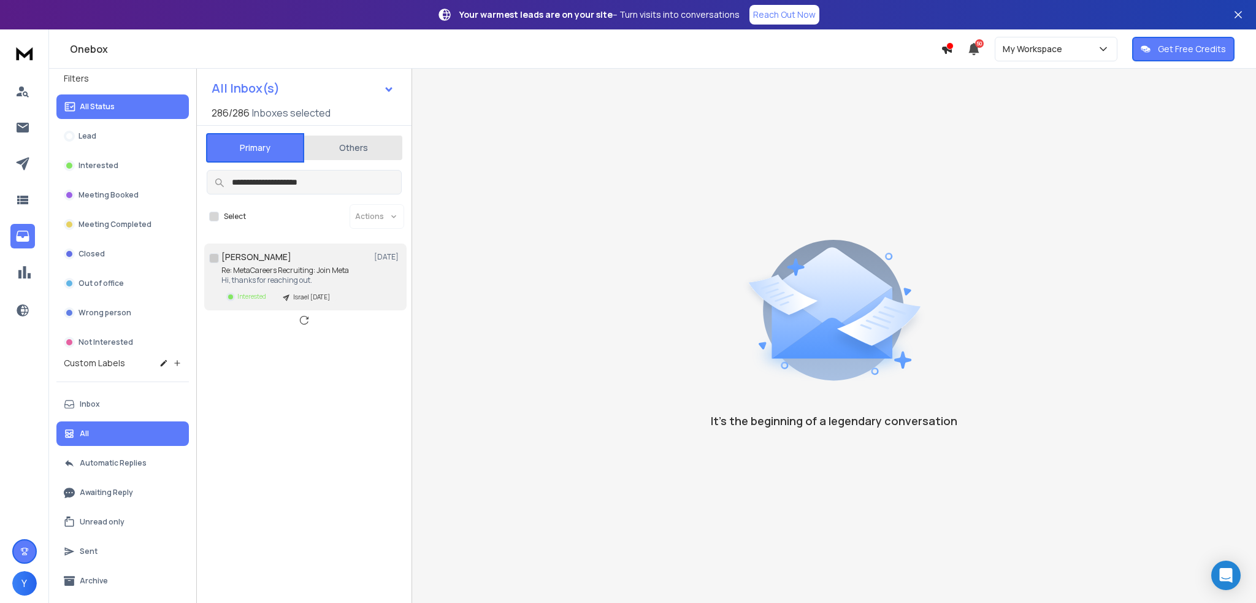
click at [340, 269] on p "Re: MetaCareers Recruiting: Join Meta" at bounding box center [285, 271] width 128 height 10
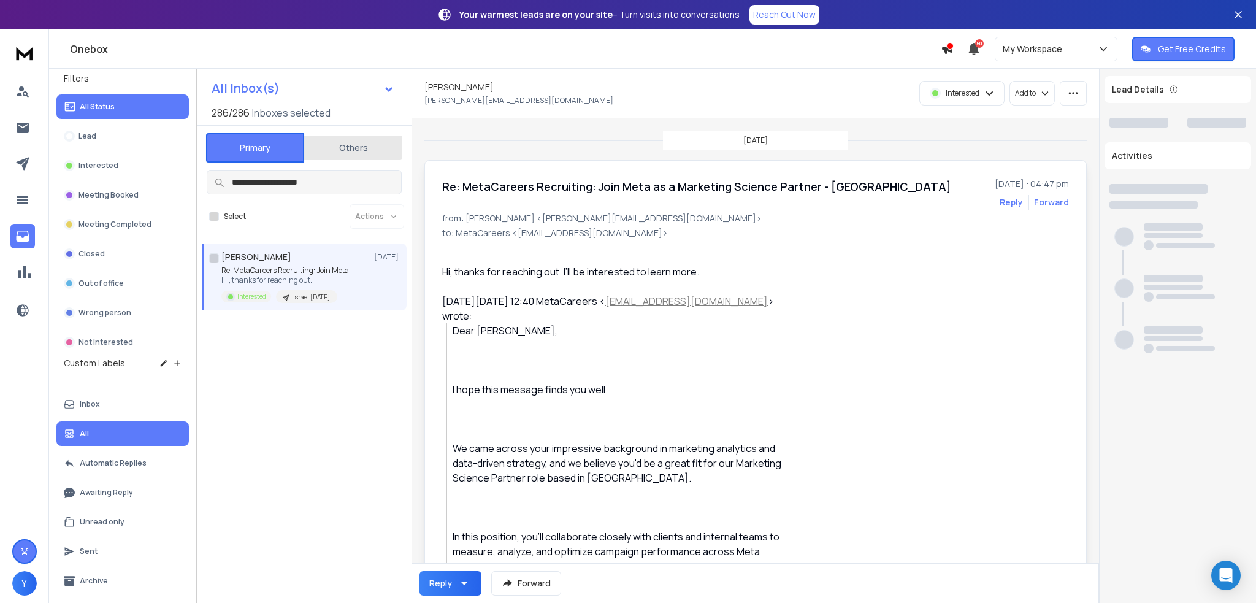
click at [349, 285] on div "Re: MetaCareers Recruiting: Join Meta Hi, thanks for reaching out. Interested I…" at bounding box center [285, 284] width 128 height 37
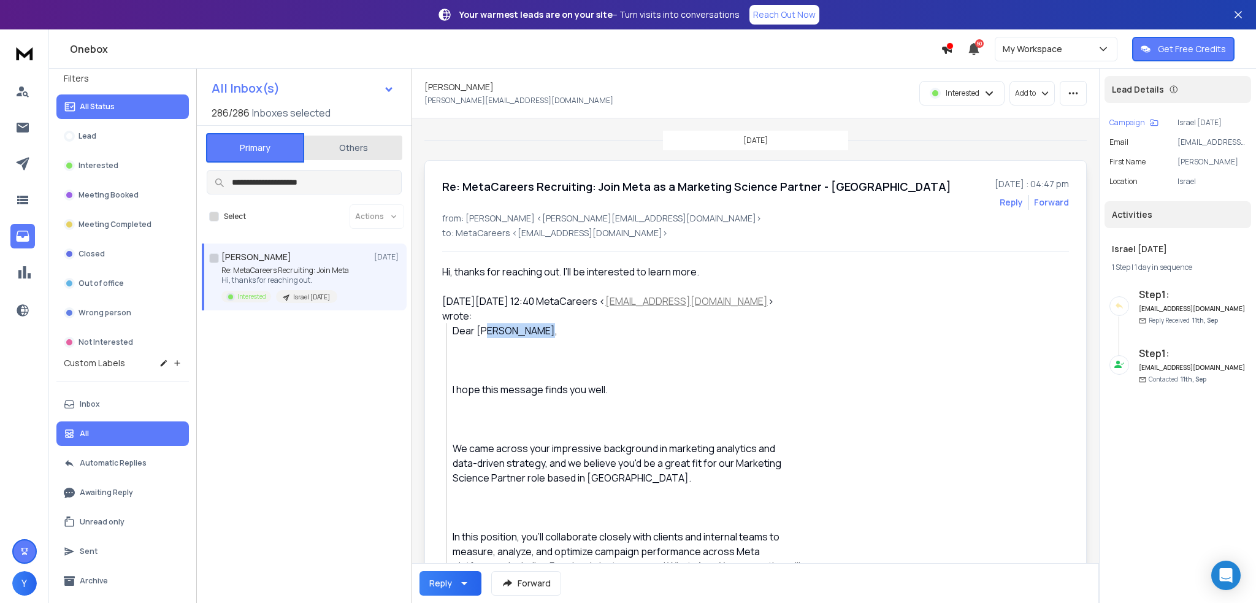
drag, startPoint x: 487, startPoint y: 336, endPoint x: 539, endPoint y: 333, distance: 52.2
drag, startPoint x: 532, startPoint y: 333, endPoint x: 486, endPoint y: 334, distance: 45.4
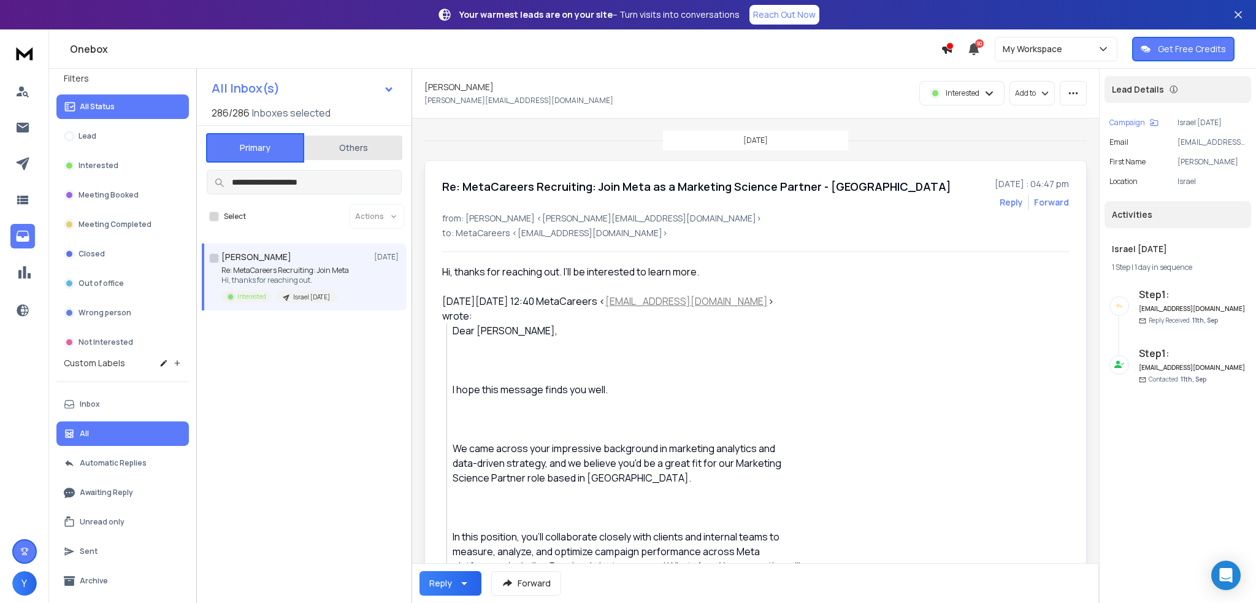
click at [436, 581] on div "Reply" at bounding box center [440, 583] width 23 height 12
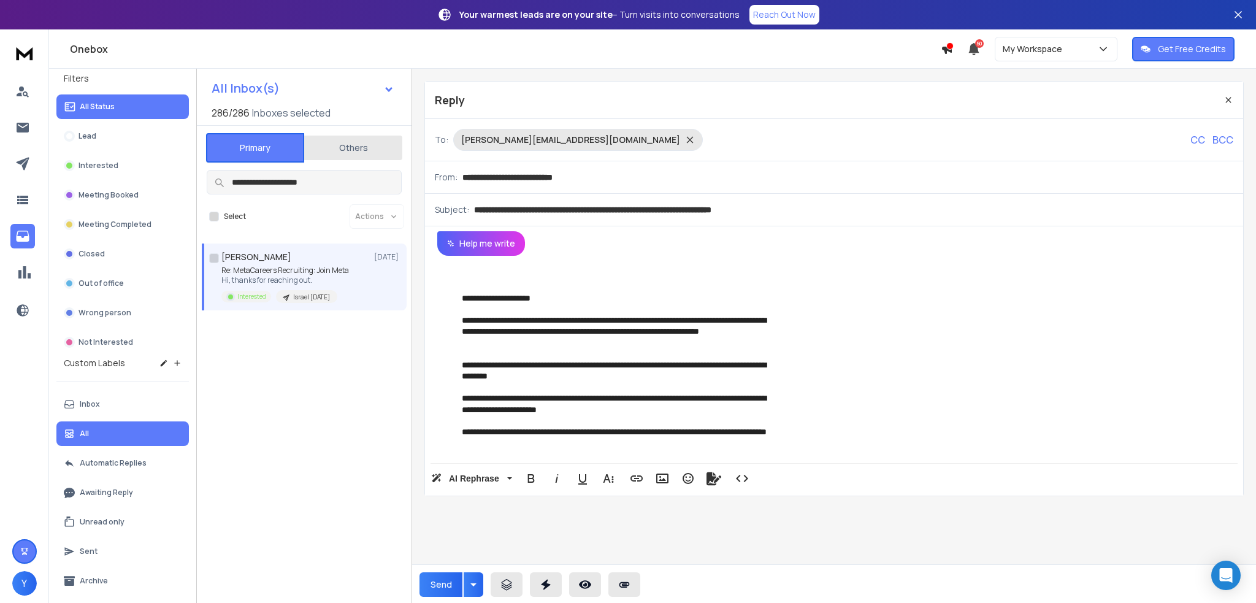
click at [498, 301] on div "**********" at bounding box center [621, 298] width 319 height 11
drag, startPoint x: 498, startPoint y: 301, endPoint x: 521, endPoint y: 299, distance: 22.8
click at [521, 299] on div "**********" at bounding box center [621, 298] width 319 height 11
click at [420, 572] on button "Send" at bounding box center [441, 584] width 43 height 25
click at [302, 185] on input "**********" at bounding box center [304, 182] width 195 height 25
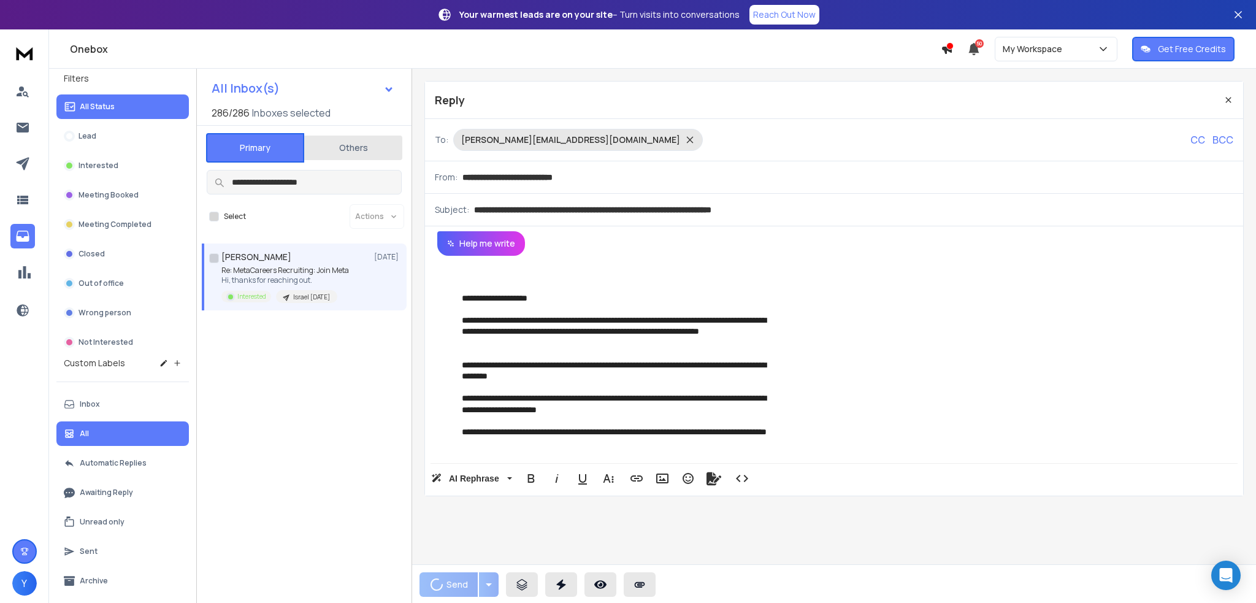
paste input
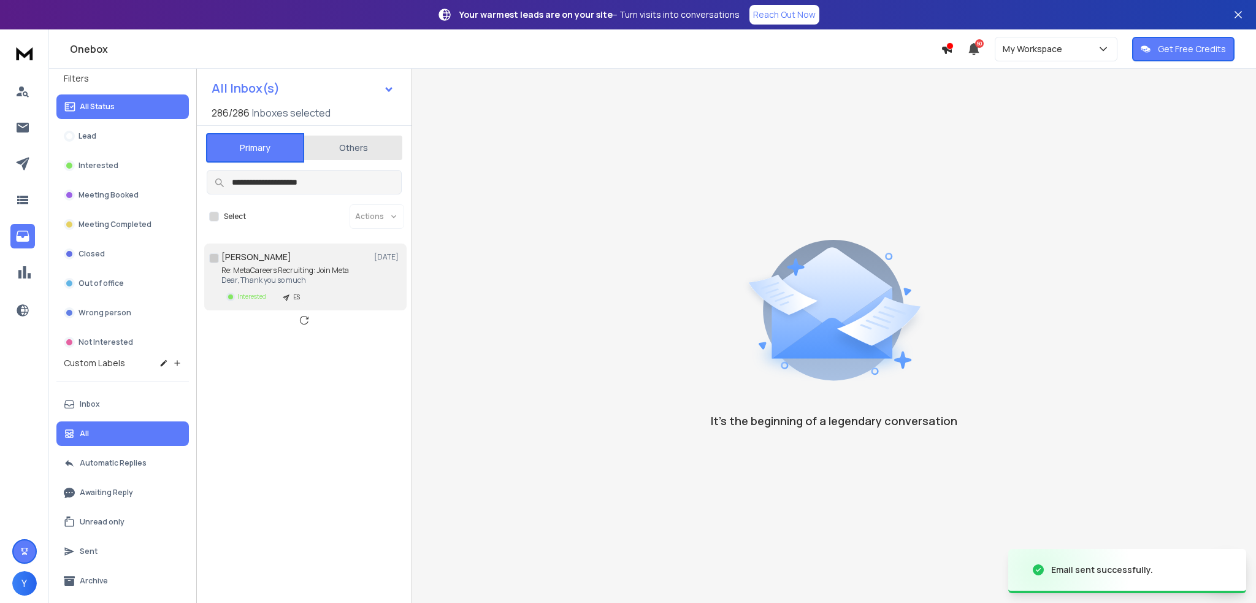
click at [302, 269] on p "Re: MetaCareers Recruiting: Join Meta" at bounding box center [285, 271] width 128 height 10
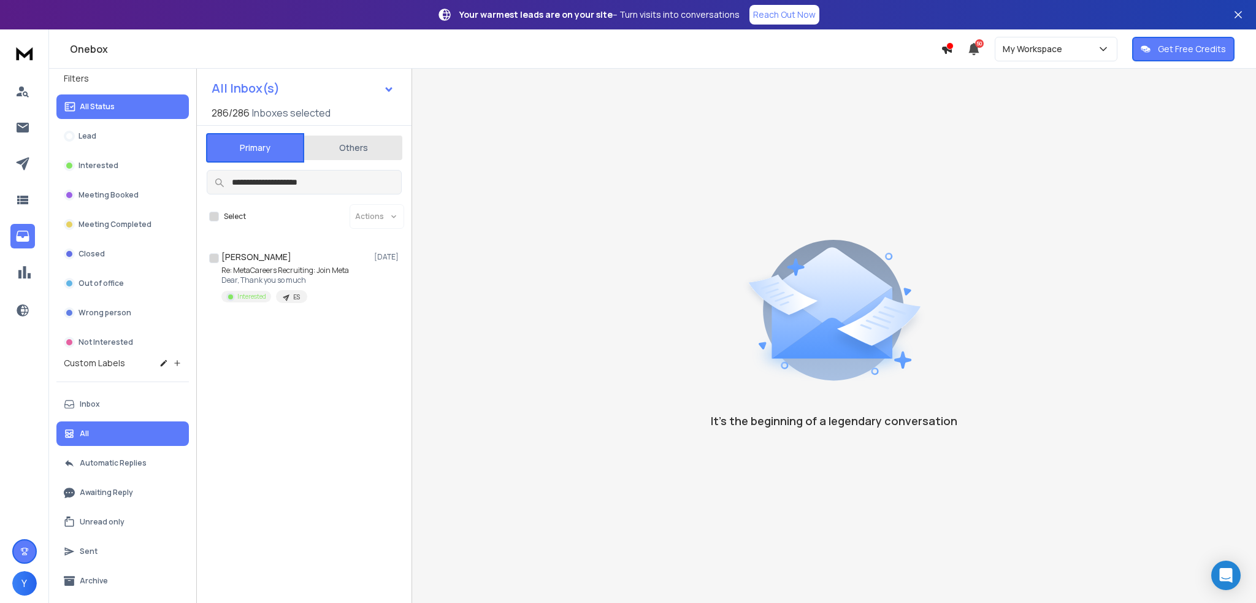
click at [363, 194] on input "**********" at bounding box center [304, 182] width 195 height 25
type input "**********"
click at [324, 277] on p "Dear [PERSON_NAME], Thank you" at bounding box center [285, 280] width 128 height 10
click at [349, 274] on p "Re: MetaCareers Recruiting: Join Meta" at bounding box center [285, 271] width 128 height 10
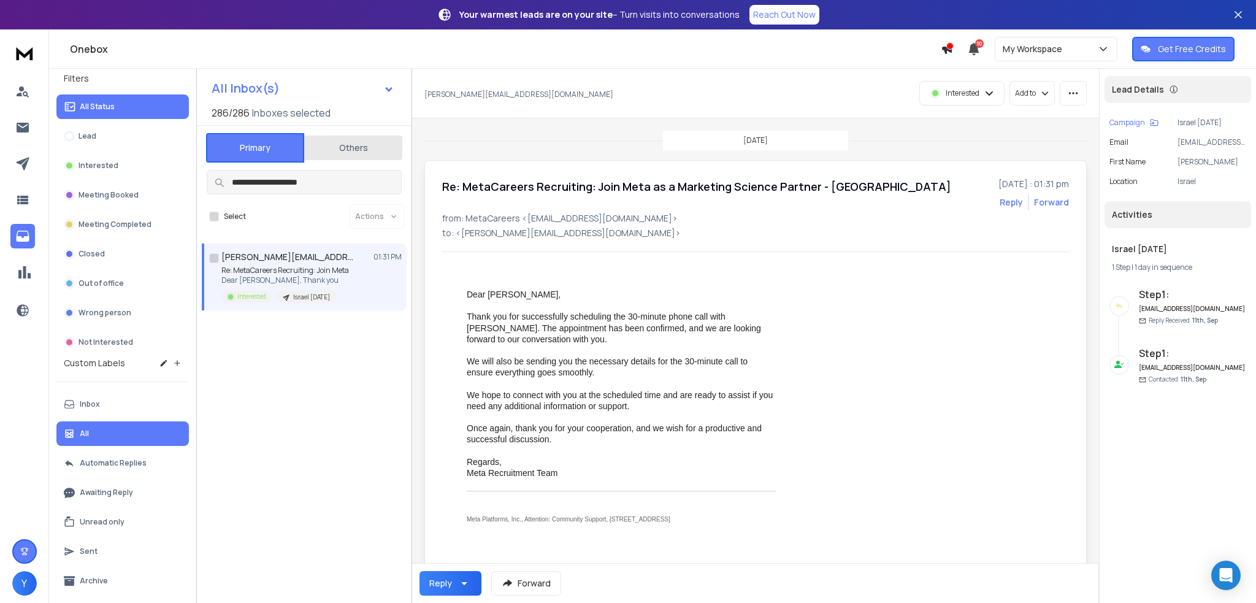
click at [800, 325] on td "Dear [PERSON_NAME], Thank you for successfully scheduling the 30-minute phone c…" at bounding box center [621, 404] width 358 height 281
click at [431, 577] on div "Reply" at bounding box center [440, 583] width 23 height 12
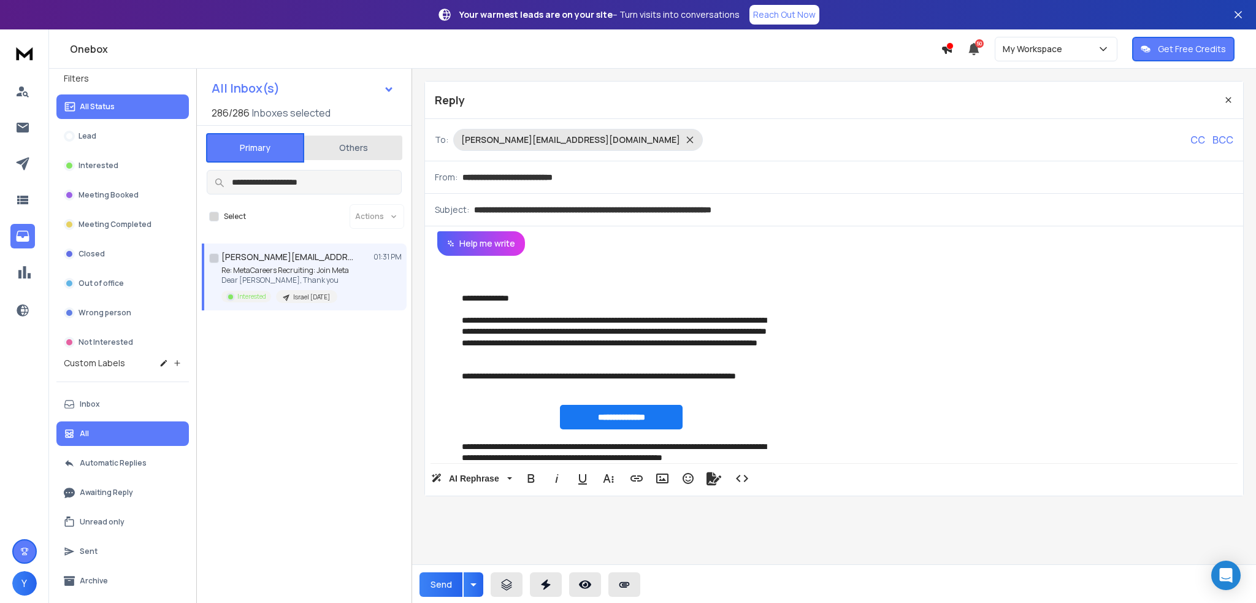
click at [495, 297] on div "**********" at bounding box center [621, 298] width 319 height 11
drag, startPoint x: 495, startPoint y: 297, endPoint x: 503, endPoint y: 296, distance: 8.0
click at [503, 296] on div "**********" at bounding box center [621, 298] width 319 height 11
click at [420, 572] on button "Send" at bounding box center [441, 584] width 43 height 25
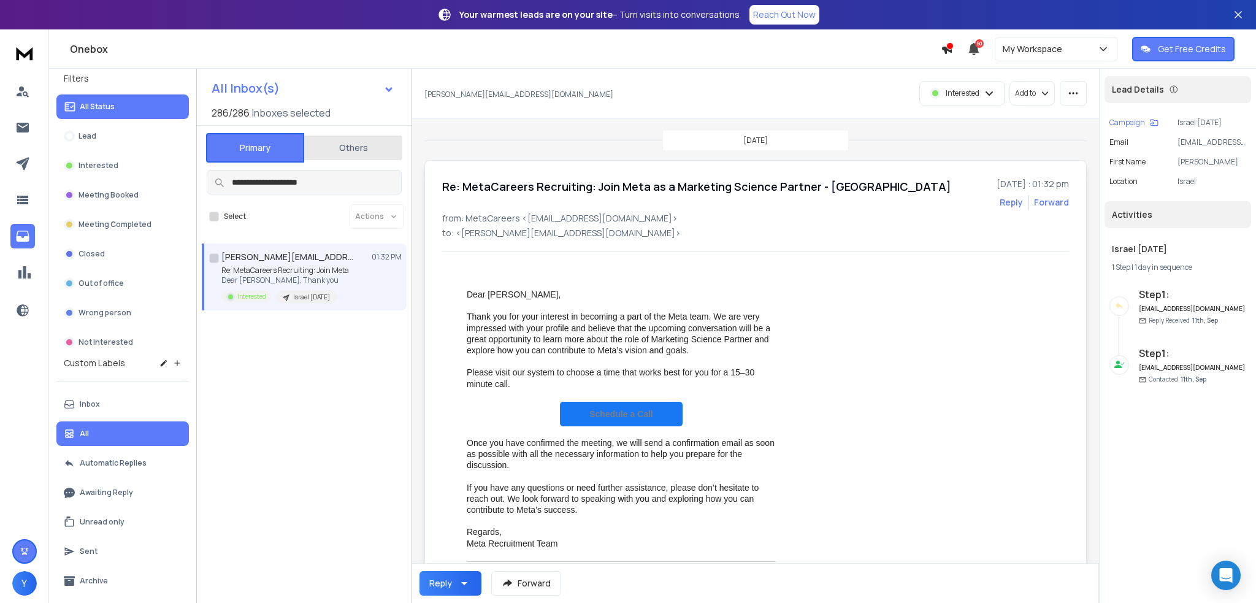
click at [346, 185] on input "**********" at bounding box center [304, 182] width 195 height 25
paste input
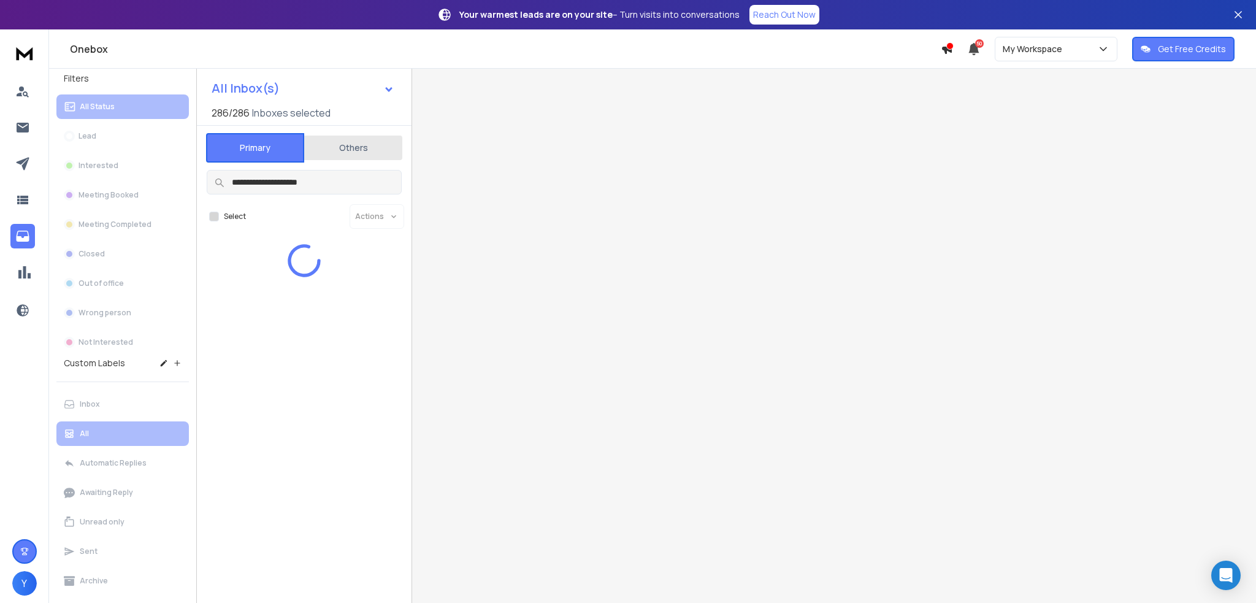
type input "**********"
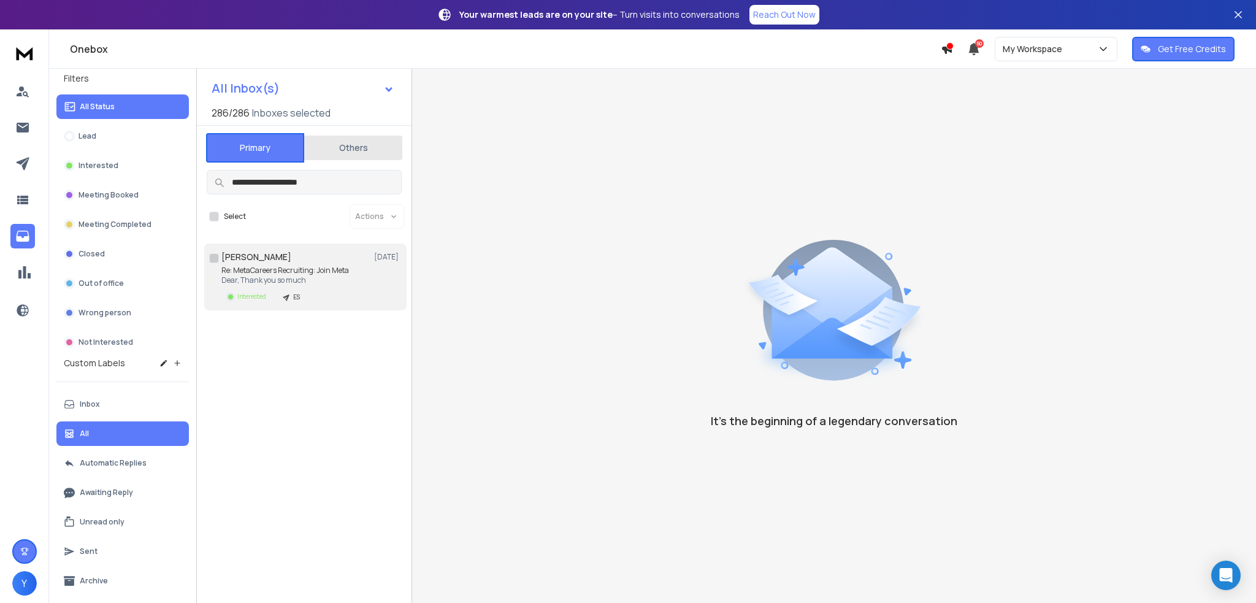
click at [363, 257] on div "[PERSON_NAME] [DATE]" at bounding box center [311, 257] width 180 height 12
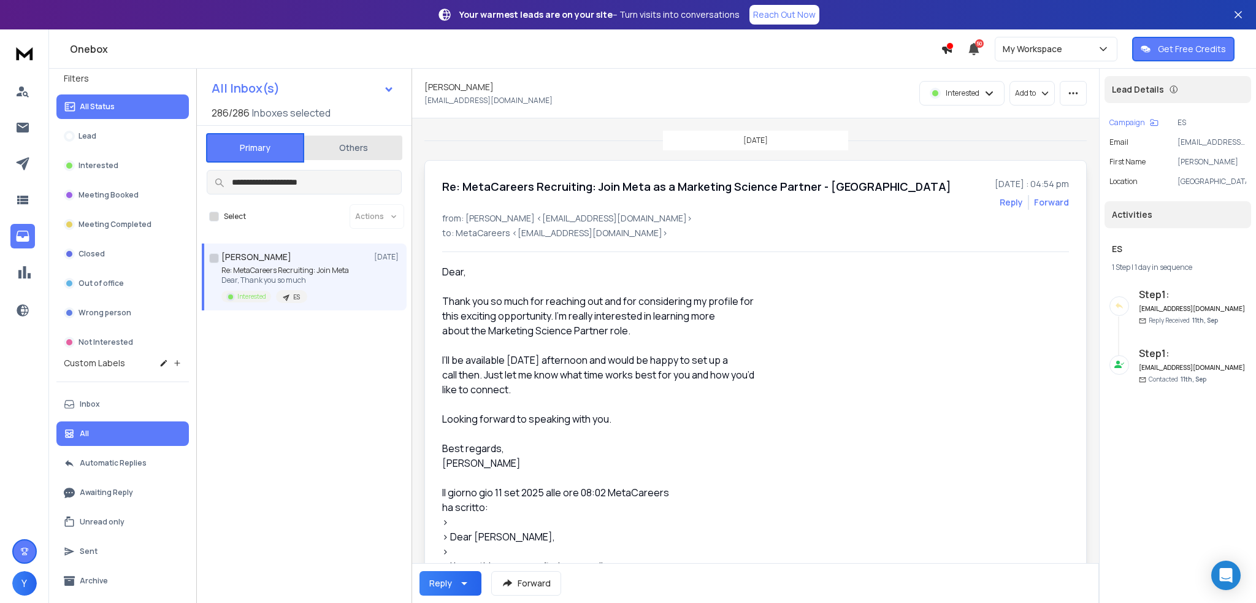
click at [363, 255] on div "[PERSON_NAME] [DATE]" at bounding box center [311, 257] width 180 height 12
drag, startPoint x: 486, startPoint y: 532, endPoint x: 548, endPoint y: 532, distance: 62.0
click at [429, 577] on div "Reply" at bounding box center [440, 583] width 23 height 12
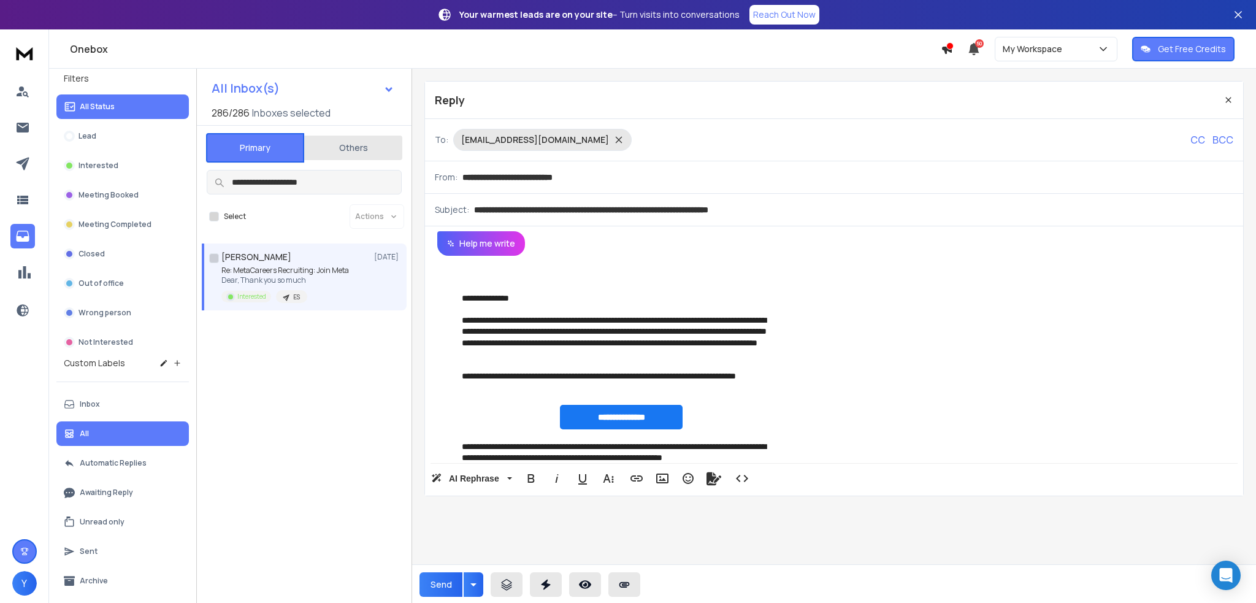
click at [496, 307] on div at bounding box center [621, 309] width 319 height 11
drag, startPoint x: 496, startPoint y: 307, endPoint x: 508, endPoint y: 305, distance: 12.3
click at [508, 305] on div at bounding box center [621, 309] width 319 height 11
click at [494, 299] on div "**********" at bounding box center [621, 298] width 319 height 11
drag, startPoint x: 494, startPoint y: 299, endPoint x: 510, endPoint y: 299, distance: 16.6
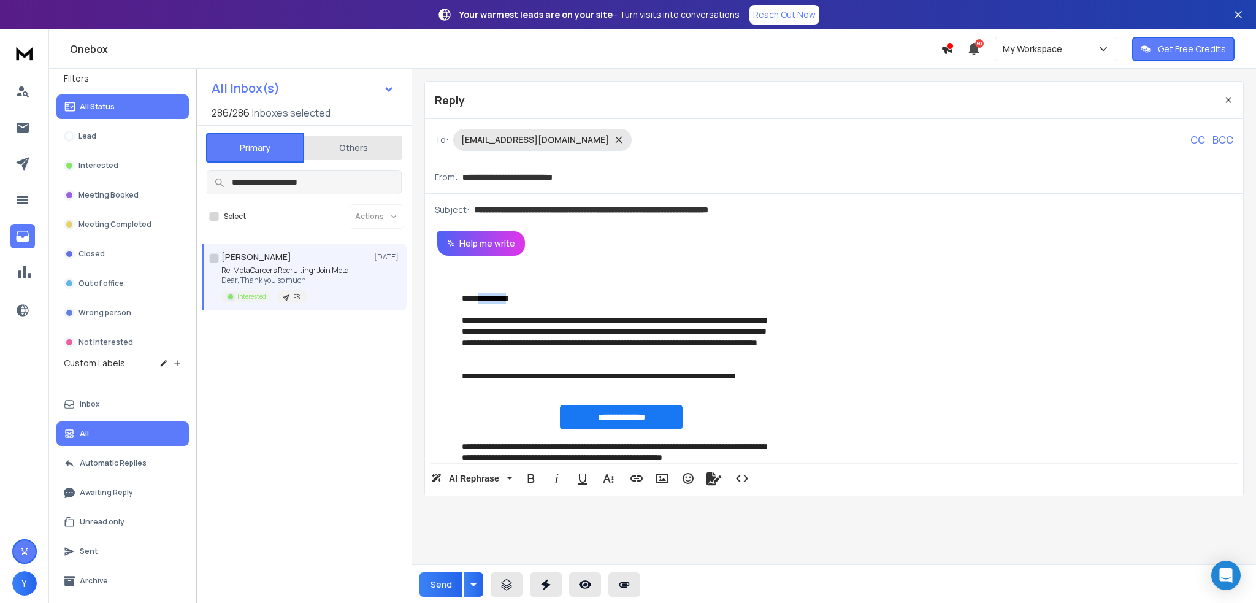
click at [510, 299] on div "**********" at bounding box center [621, 298] width 319 height 11
click at [420, 572] on button "Send" at bounding box center [441, 584] width 43 height 25
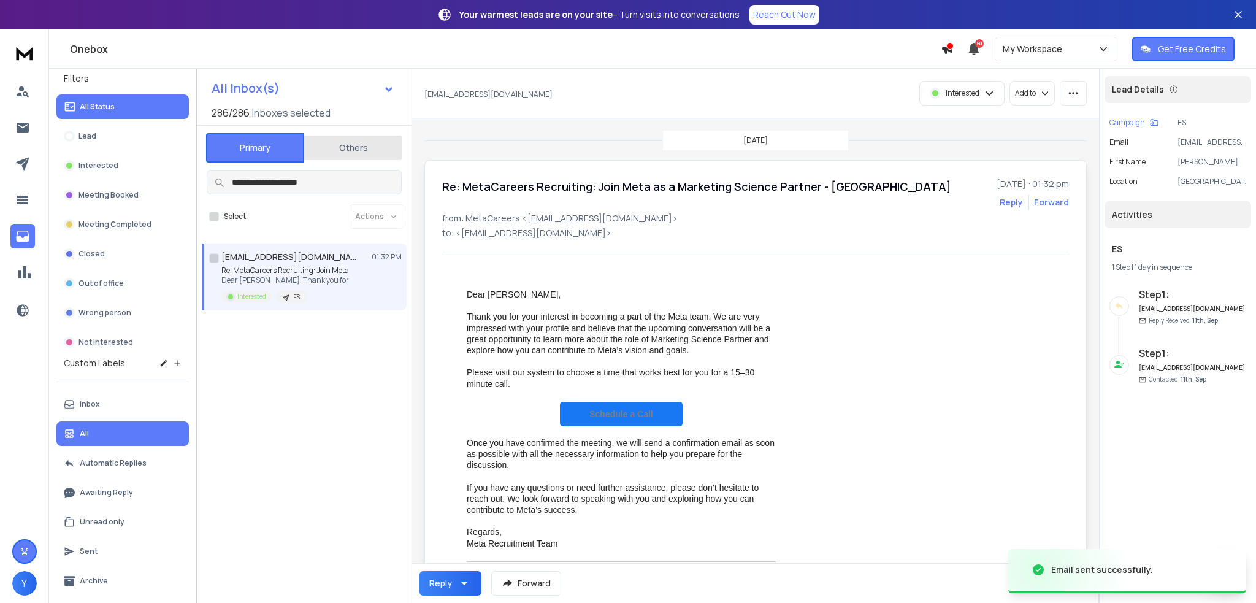
click at [309, 385] on div "[EMAIL_ADDRESS][DOMAIN_NAME] 01:32 PM Re: MetaCareers Recruiting: Join Meta Dea…" at bounding box center [304, 340] width 215 height 199
click at [292, 182] on input "**********" at bounding box center [304, 182] width 195 height 25
paste input
type input "**********"
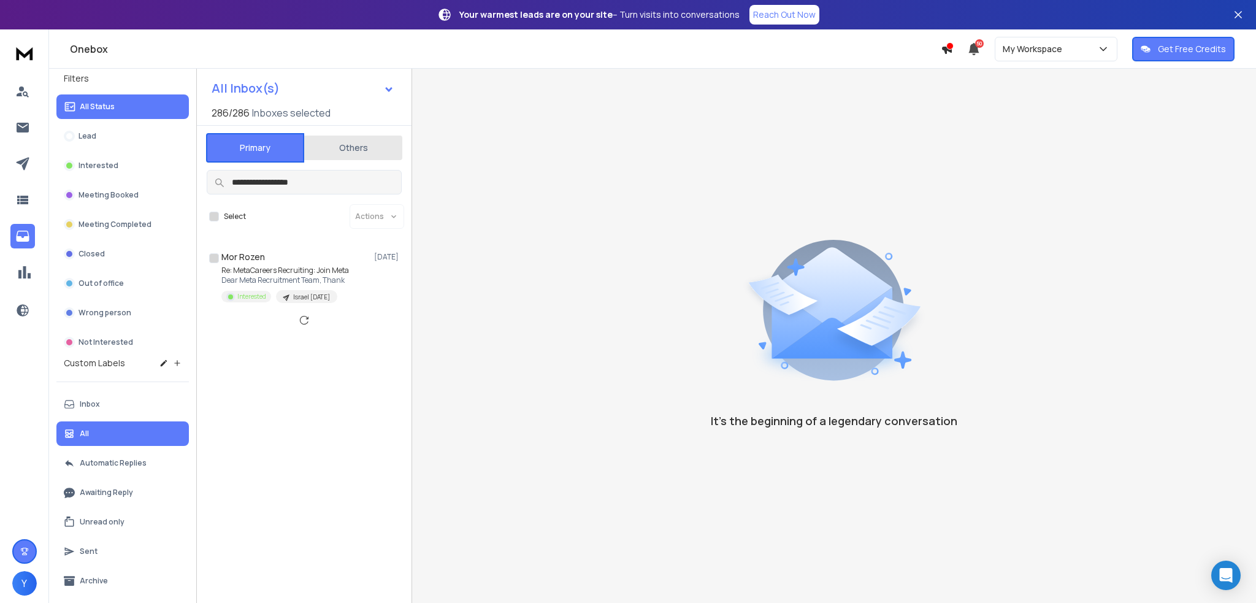
click at [304, 237] on div "**********" at bounding box center [304, 309] width 215 height 288
click at [313, 275] on p "Dear Meta Recruitment Team, Thank" at bounding box center [285, 280] width 128 height 10
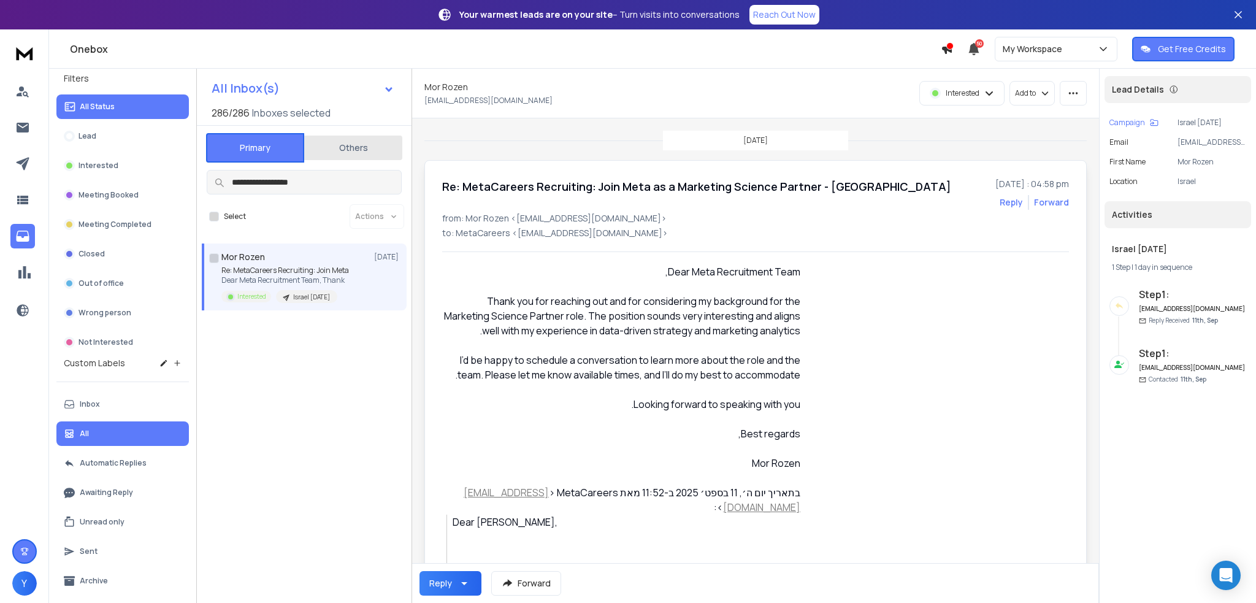
click at [325, 271] on p "Re: MetaCareers Recruiting: Join Meta" at bounding box center [285, 271] width 128 height 10
drag, startPoint x: 480, startPoint y: 524, endPoint x: 508, endPoint y: 524, distance: 27.6
click at [437, 583] on div "Reply" at bounding box center [440, 583] width 23 height 12
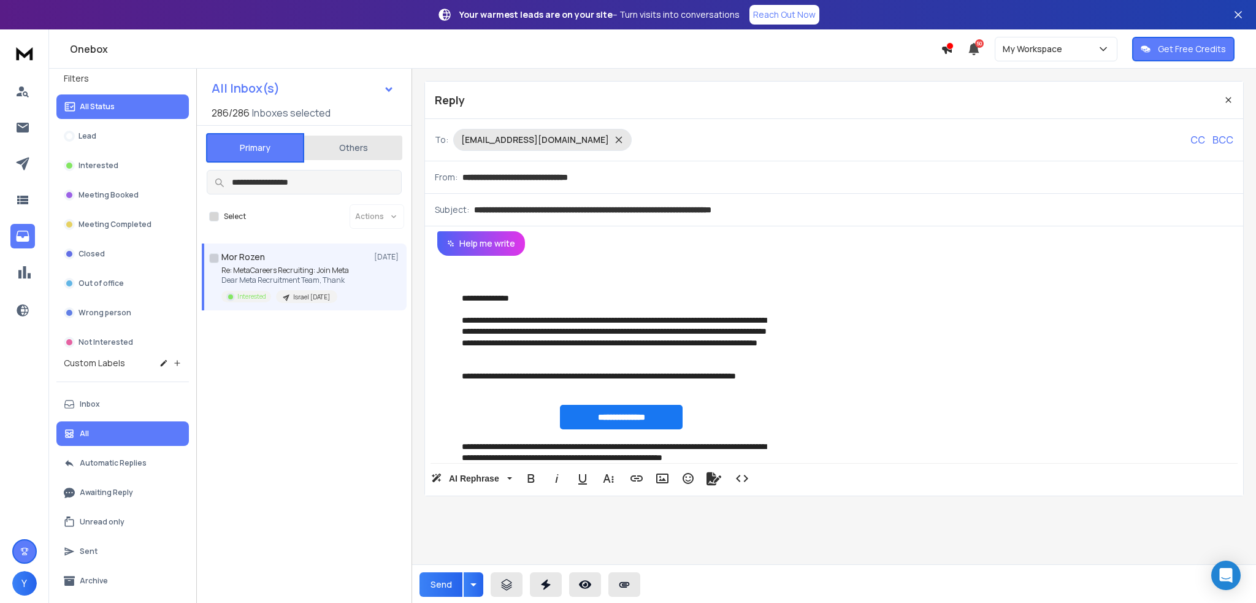
click at [491, 293] on div "**********" at bounding box center [621, 298] width 319 height 11
drag, startPoint x: 491, startPoint y: 293, endPoint x: 509, endPoint y: 294, distance: 17.2
click at [509, 294] on div "**********" at bounding box center [621, 298] width 319 height 11
click at [420, 572] on button "Send" at bounding box center [441, 584] width 43 height 25
click at [346, 179] on input "**********" at bounding box center [304, 182] width 195 height 25
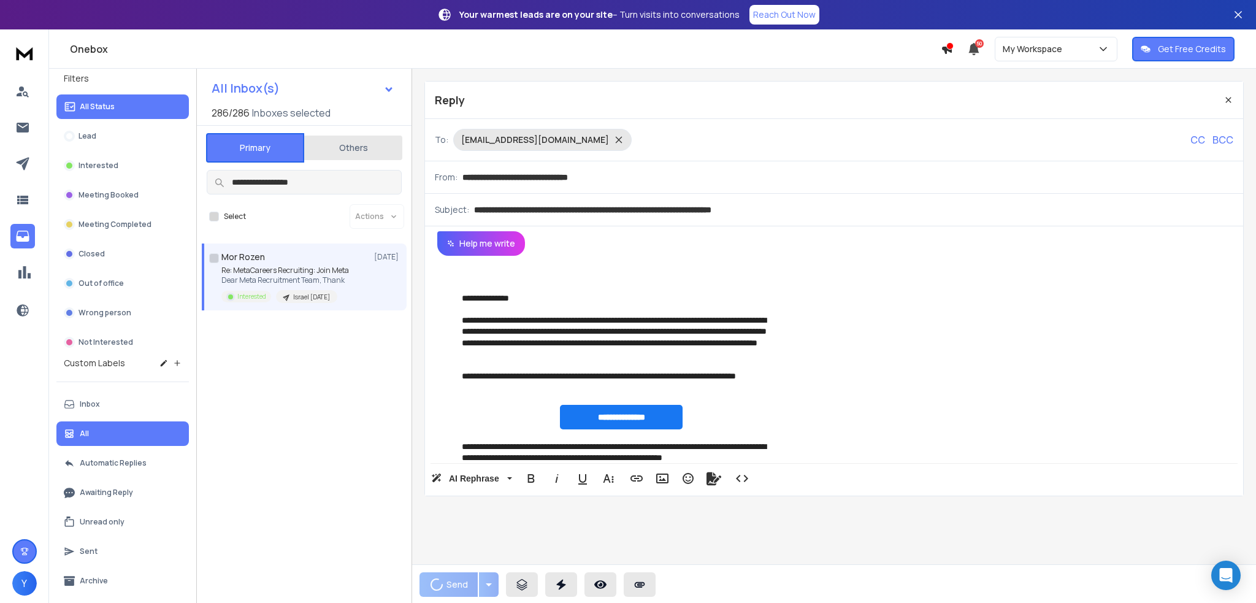
paste input "****"
type input "**********"
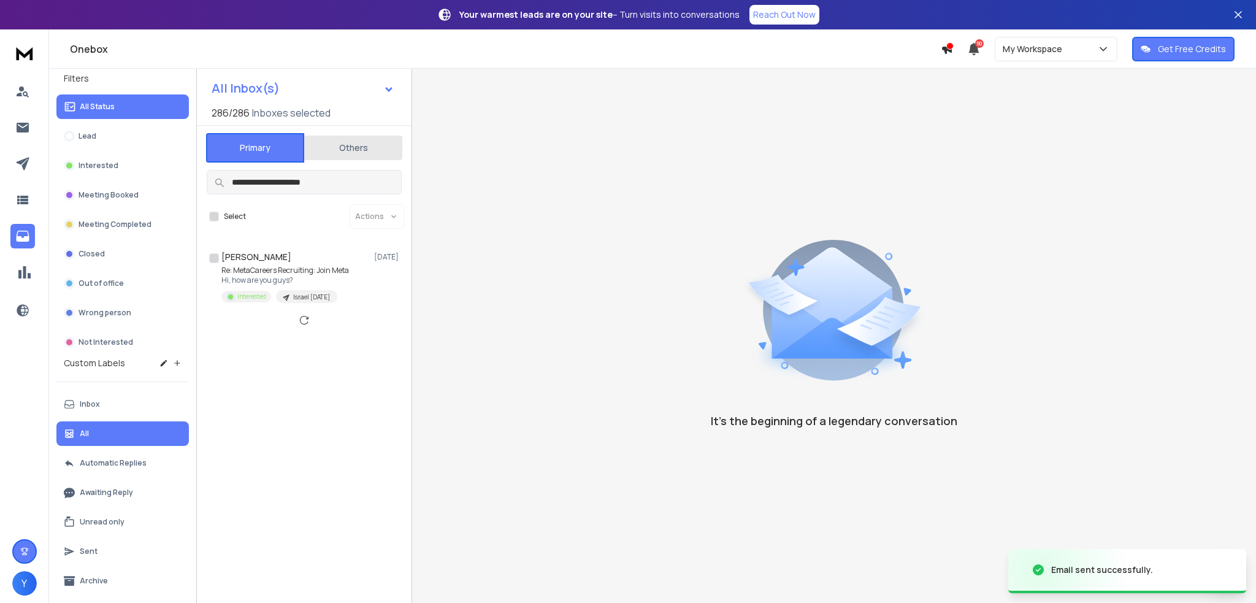
click at [334, 257] on div "[PERSON_NAME] [DATE]" at bounding box center [311, 257] width 180 height 12
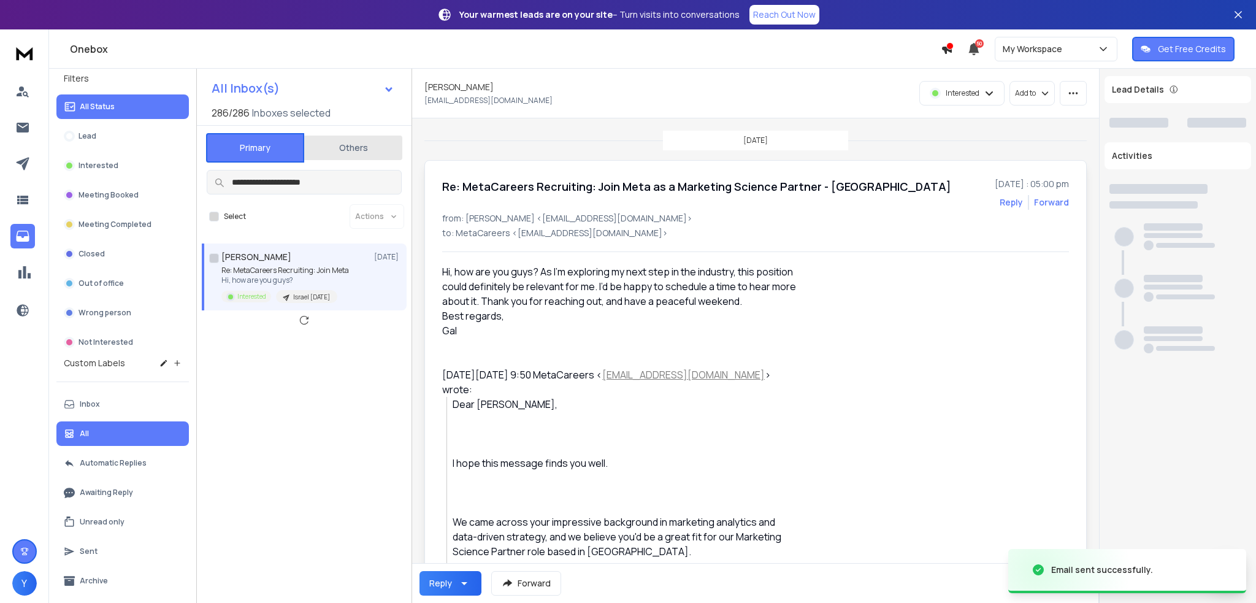
click at [326, 283] on p "Hi, how are you guys?" at bounding box center [285, 280] width 128 height 10
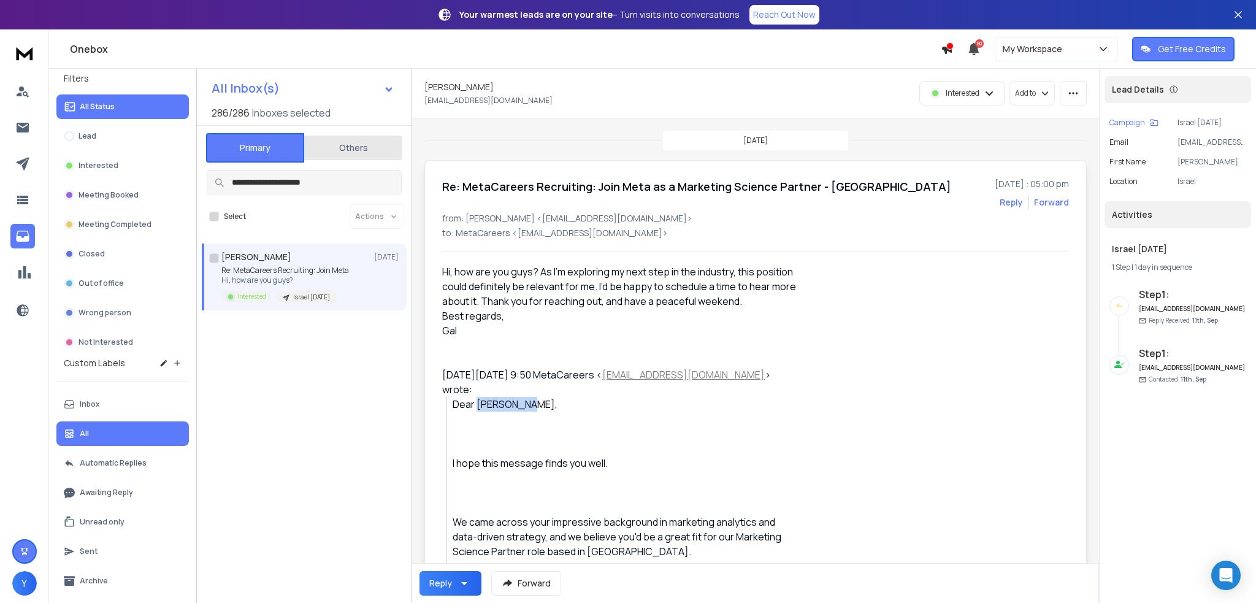
click at [439, 591] on button "Reply" at bounding box center [451, 583] width 62 height 25
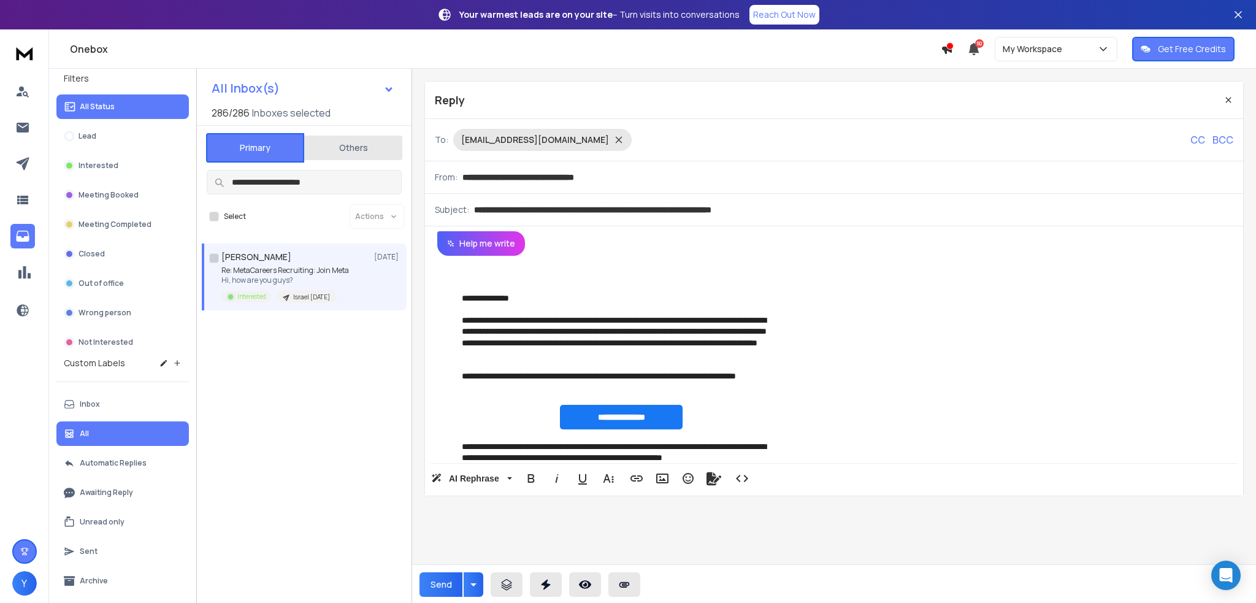
click at [497, 301] on div "**********" at bounding box center [621, 298] width 319 height 11
drag, startPoint x: 497, startPoint y: 301, endPoint x: 504, endPoint y: 301, distance: 6.7
click at [504, 301] on div "**********" at bounding box center [621, 298] width 319 height 11
click at [420, 572] on button "Send" at bounding box center [441, 584] width 43 height 25
click at [346, 185] on input "**********" at bounding box center [304, 182] width 195 height 25
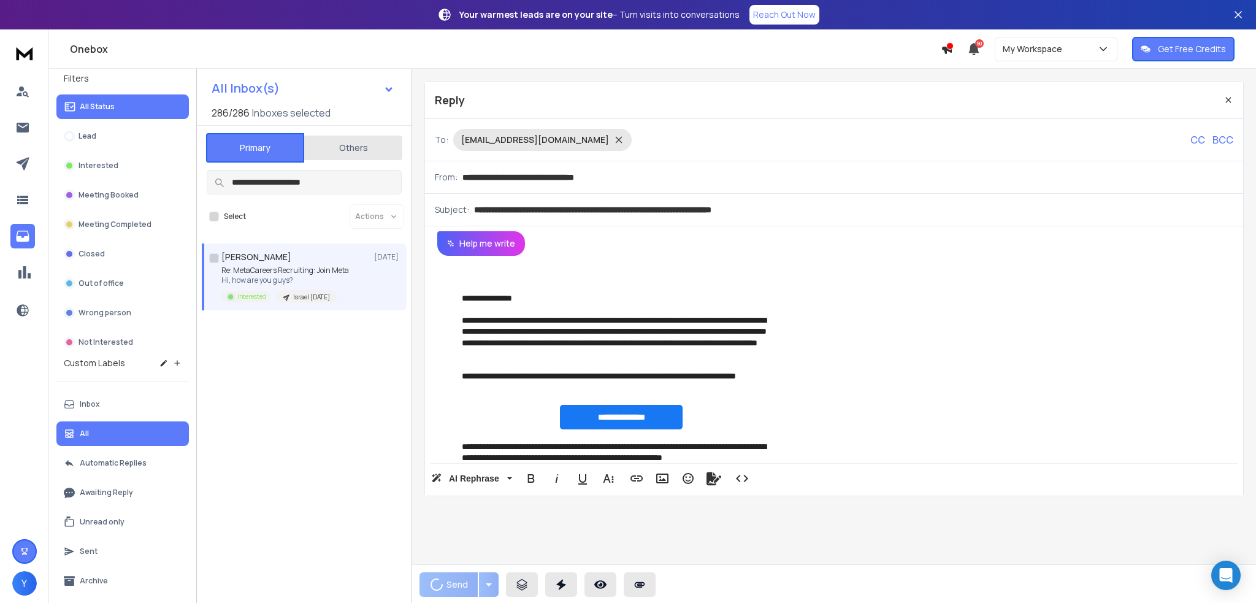
paste input "********"
type input "**********"
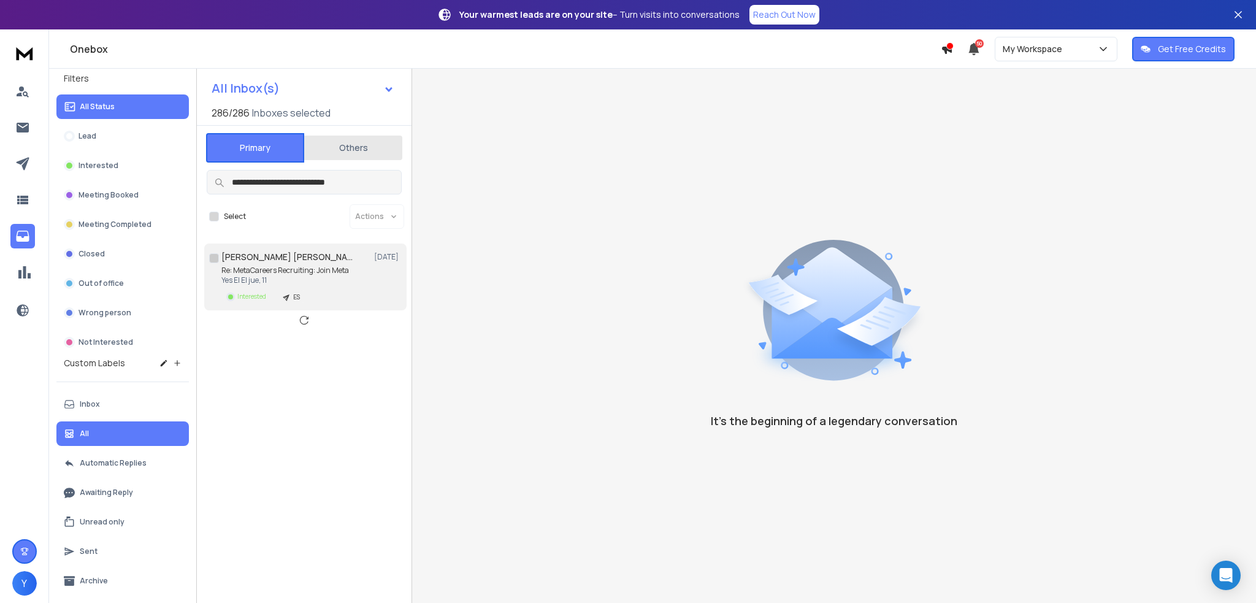
click at [329, 297] on div "Interested ES" at bounding box center [285, 296] width 128 height 13
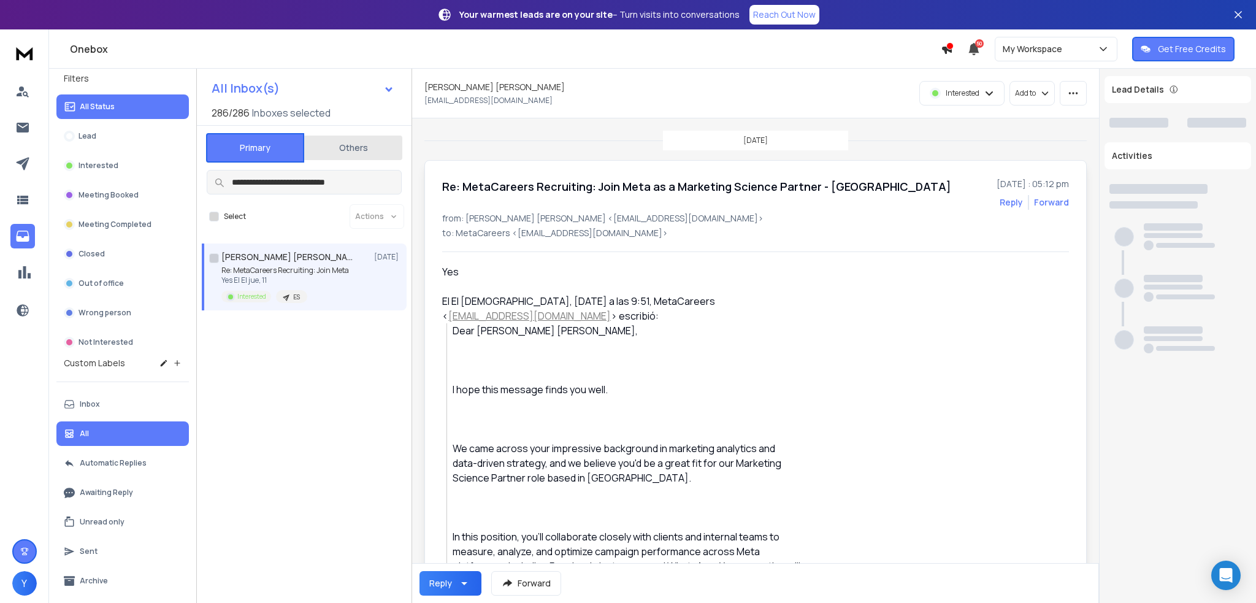
drag, startPoint x: 335, startPoint y: 280, endPoint x: 344, endPoint y: 279, distance: 9.3
click at [335, 280] on p "Yes El El jue, 11" at bounding box center [285, 280] width 128 height 10
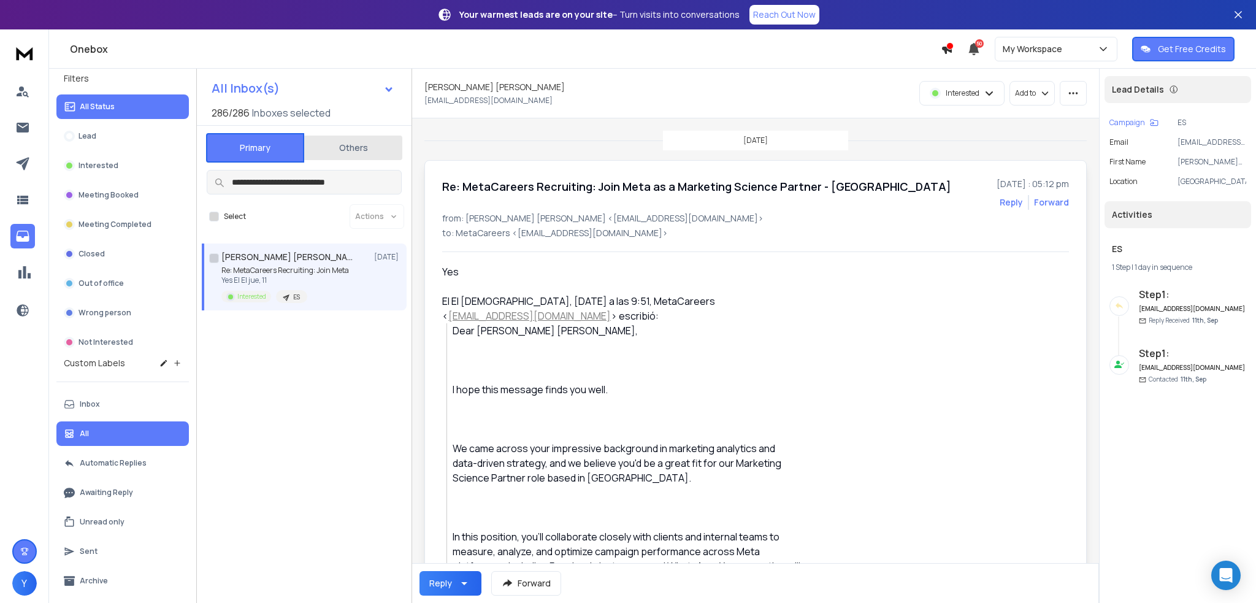
drag, startPoint x: 500, startPoint y: 323, endPoint x: 494, endPoint y: 331, distance: 10.1
drag, startPoint x: 494, startPoint y: 331, endPoint x: 561, endPoint y: 331, distance: 66.9
click at [427, 580] on button "Reply" at bounding box center [451, 583] width 62 height 25
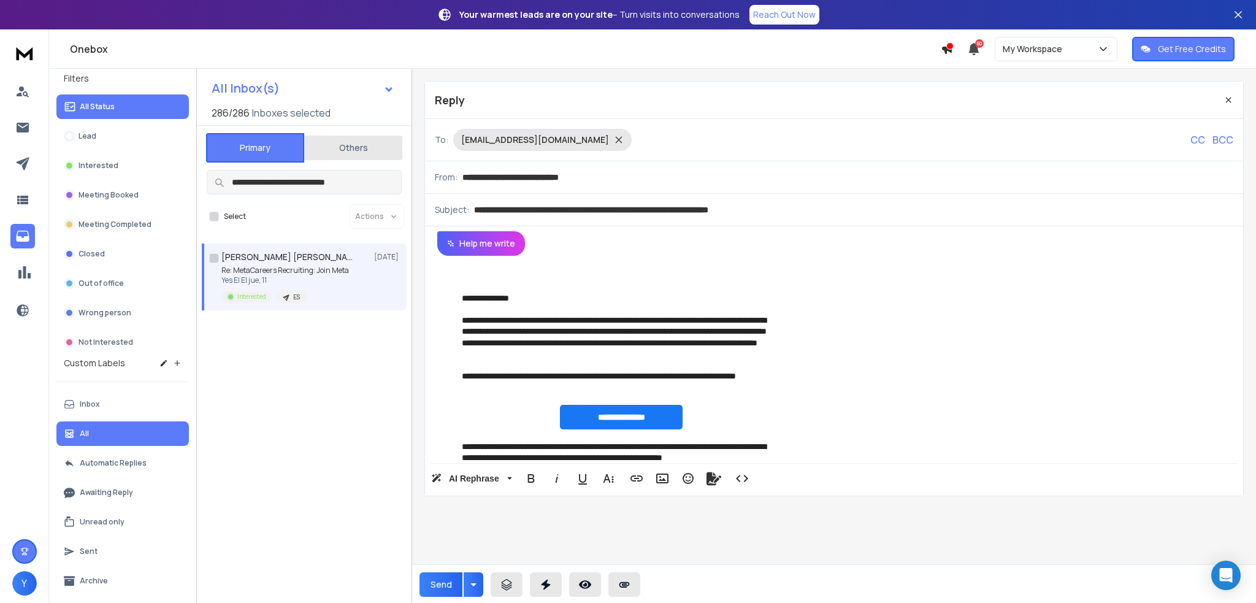
click at [488, 297] on div "**********" at bounding box center [621, 298] width 319 height 11
drag, startPoint x: 488, startPoint y: 297, endPoint x: 509, endPoint y: 297, distance: 20.9
click at [509, 297] on div "**********" at bounding box center [621, 298] width 319 height 11
click at [420, 572] on button "Send" at bounding box center [441, 584] width 43 height 25
click at [390, 191] on input "**********" at bounding box center [304, 182] width 195 height 25
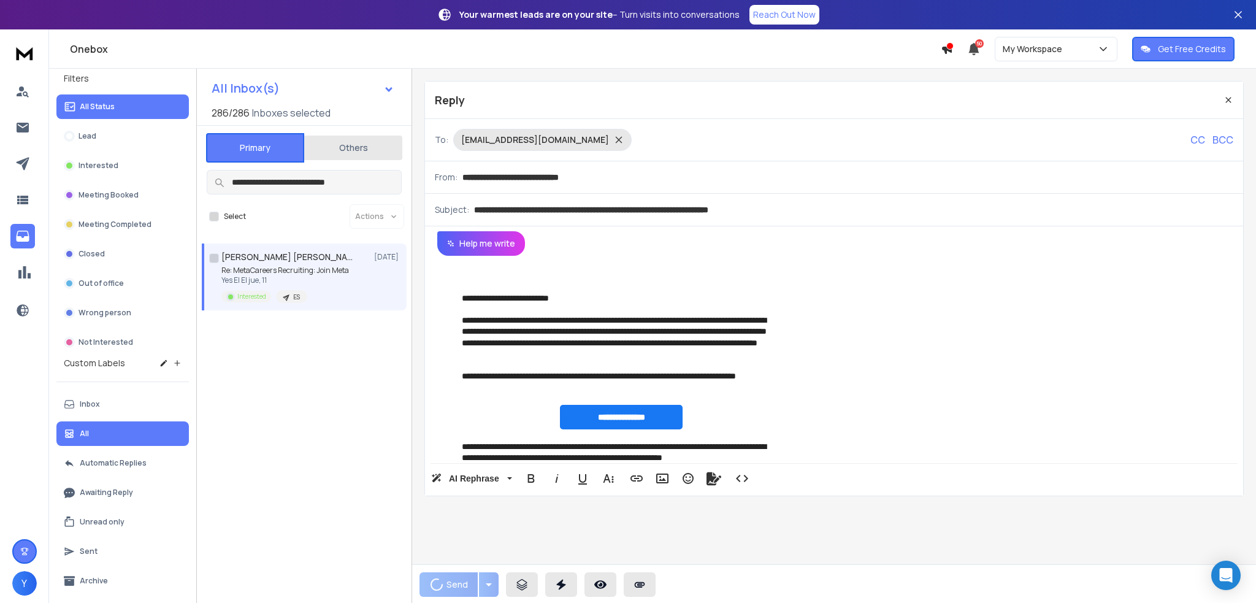
paste input
type input "**********"
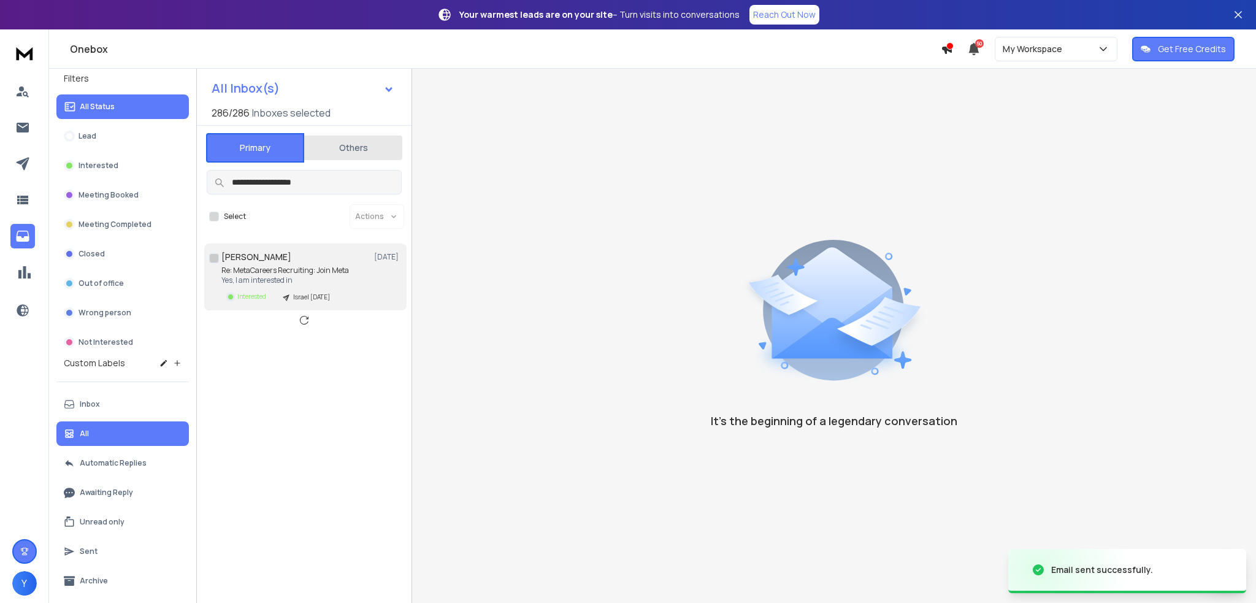
click at [356, 275] on div "Re: MetaCareers Recruiting: Join Meta Yes, I am interested in Interested Israel…" at bounding box center [311, 284] width 180 height 37
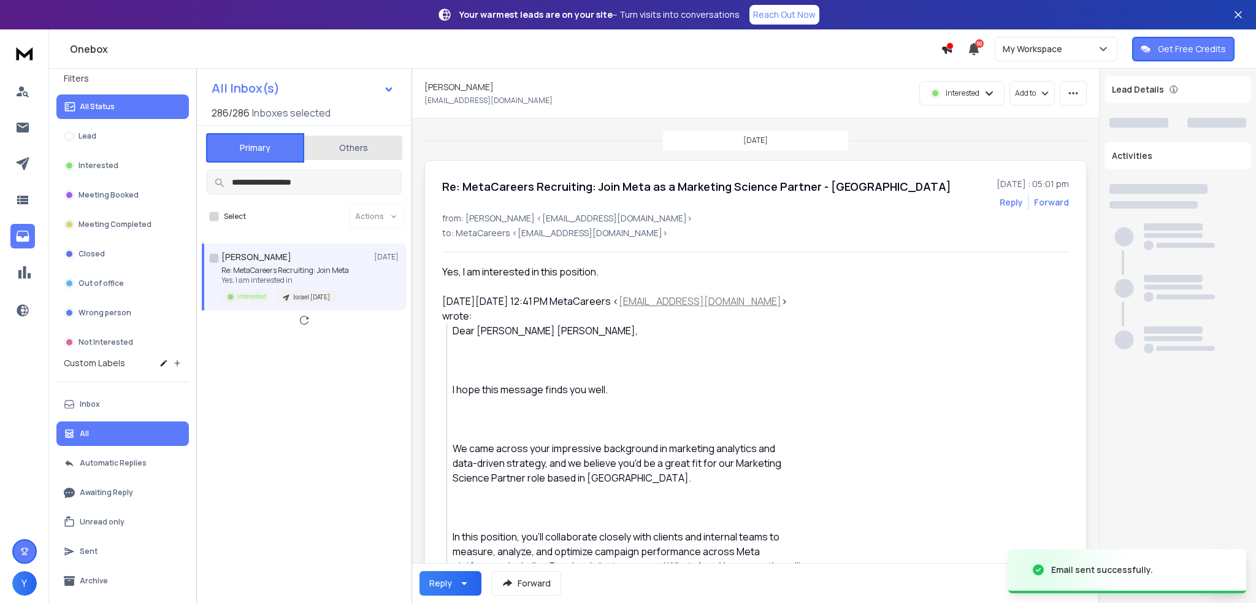
click at [345, 271] on p "Re: MetaCareers Recruiting: Join Meta" at bounding box center [285, 271] width 128 height 10
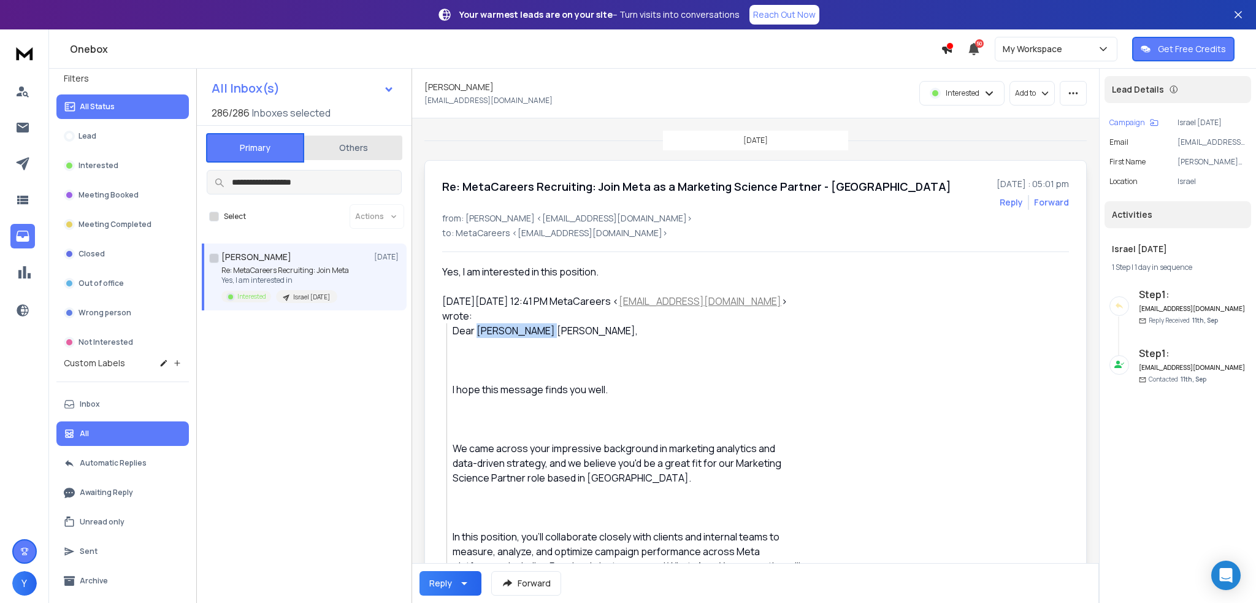
drag, startPoint x: 491, startPoint y: 331, endPoint x: 529, endPoint y: 331, distance: 37.4
click at [435, 571] on button "Reply" at bounding box center [451, 583] width 62 height 25
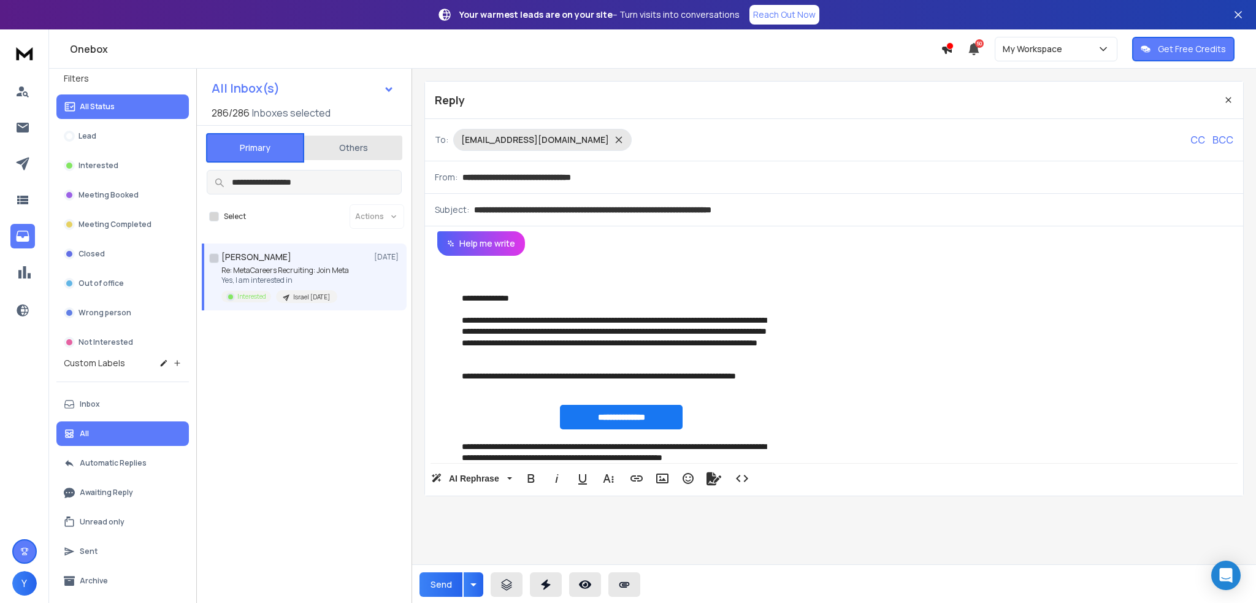
click at [498, 296] on div "**********" at bounding box center [621, 298] width 319 height 11
drag, startPoint x: 498, startPoint y: 296, endPoint x: 508, endPoint y: 296, distance: 9.8
click at [508, 296] on div "**********" at bounding box center [621, 298] width 319 height 11
click at [420, 572] on button "Send" at bounding box center [441, 584] width 43 height 25
click at [349, 191] on input "**********" at bounding box center [304, 182] width 195 height 25
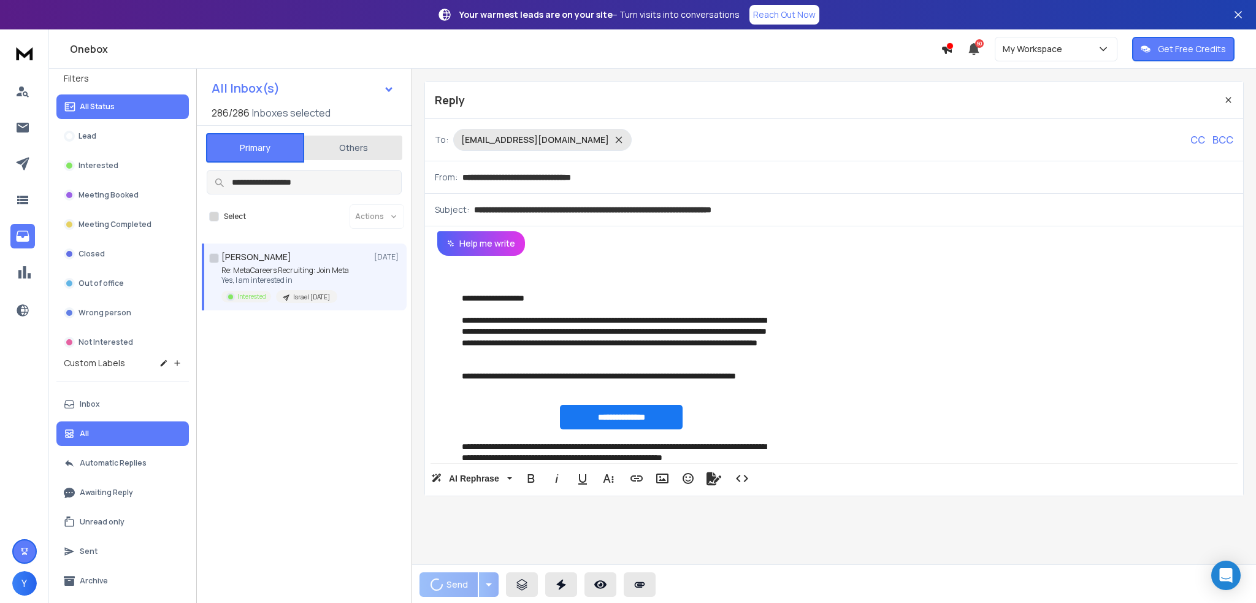
paste input "**********"
type input "**********"
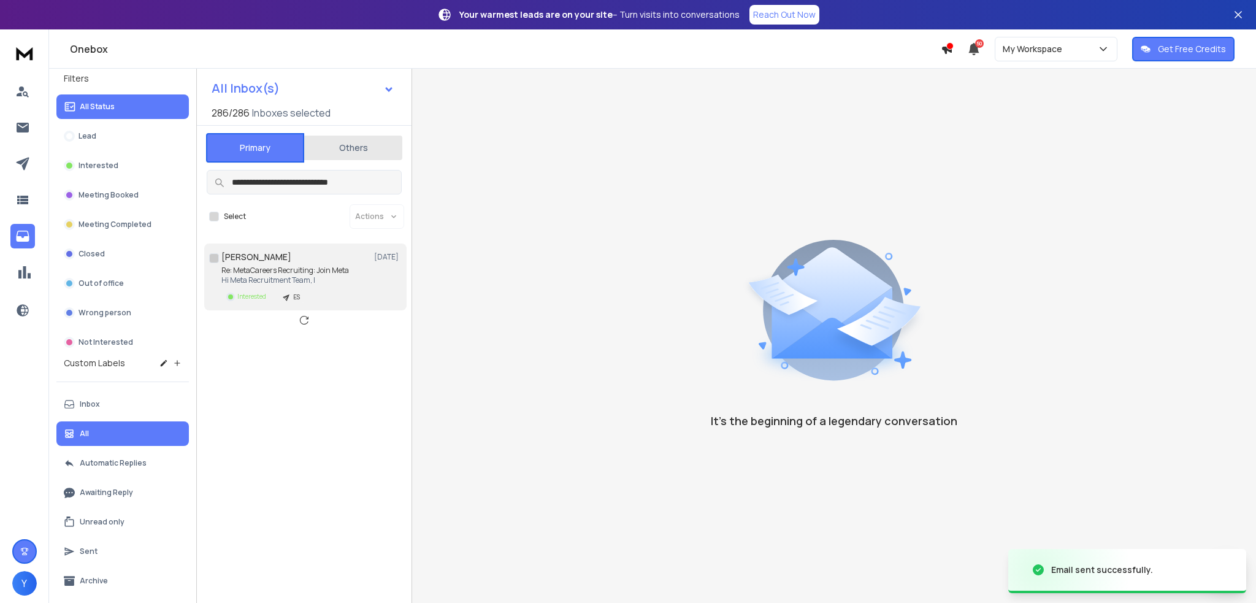
click at [309, 278] on p "Hi Meta Recruitment Team, I" at bounding box center [285, 280] width 128 height 10
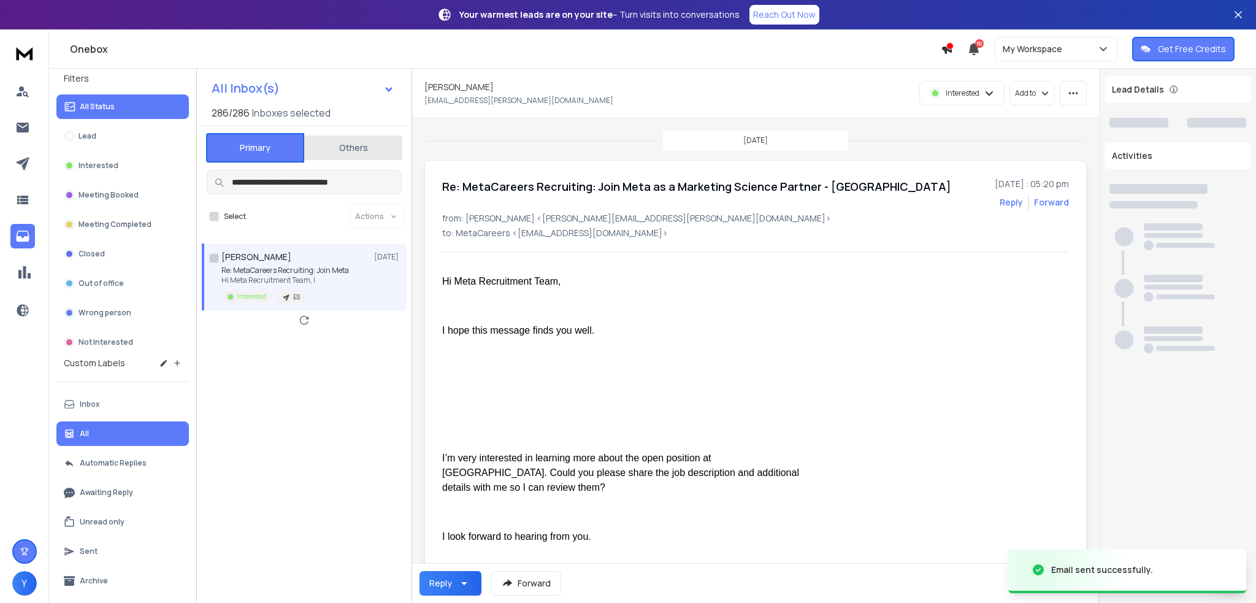
click at [326, 271] on p "Re: MetaCareers Recruiting: Join Meta" at bounding box center [285, 271] width 128 height 10
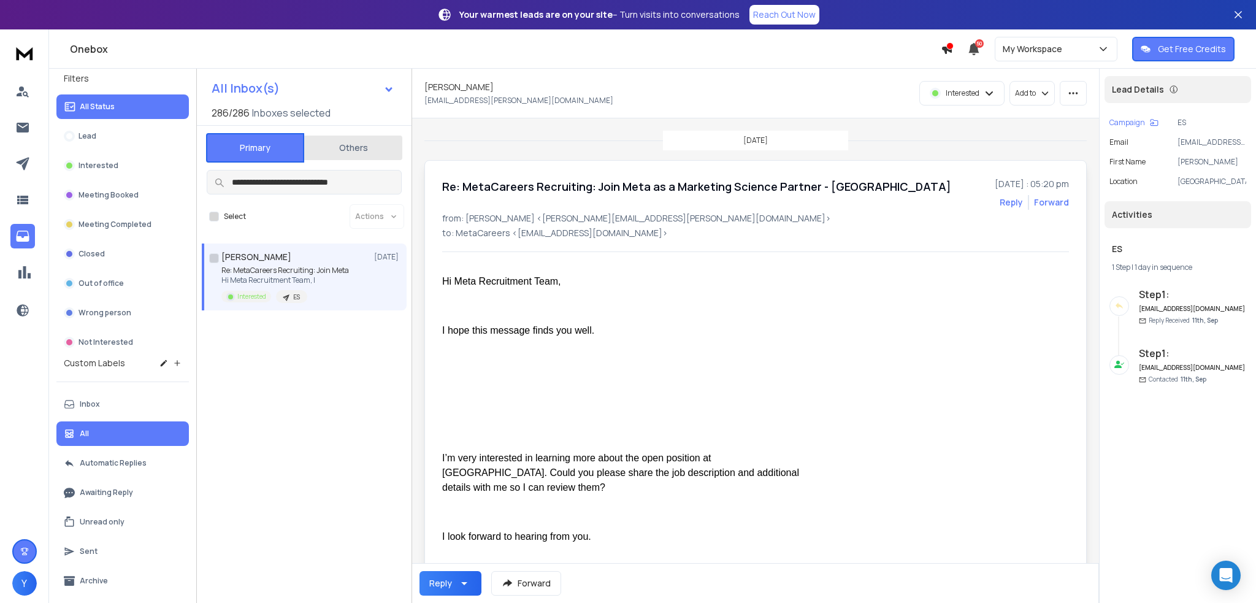
click at [440, 575] on button "Reply" at bounding box center [451, 583] width 62 height 25
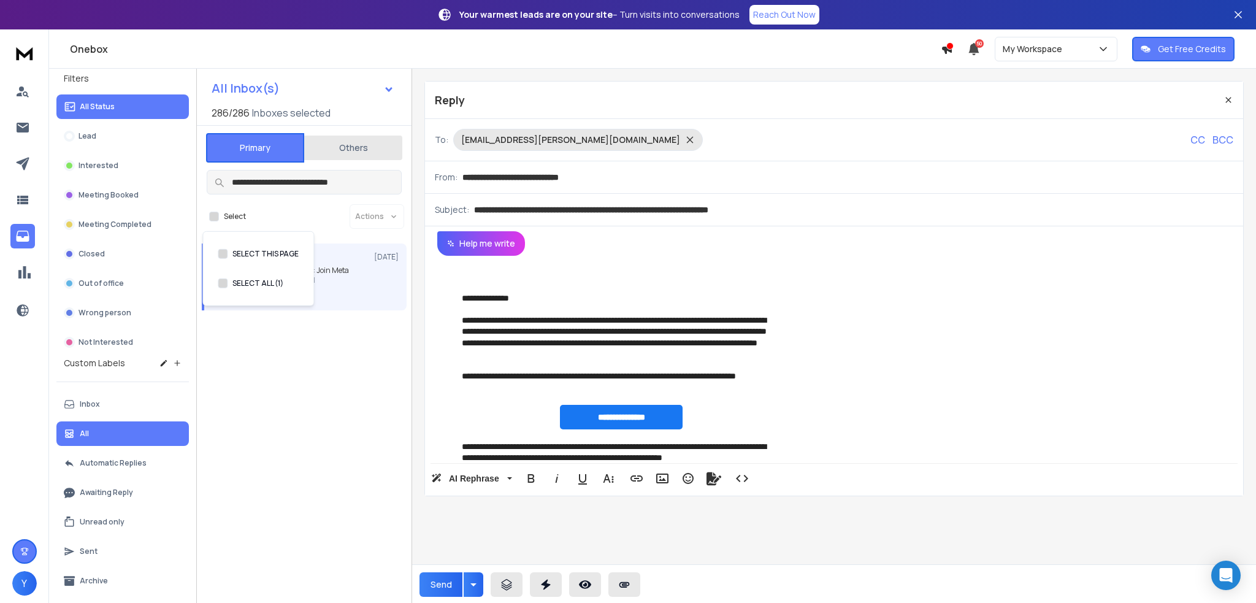
drag, startPoint x: 272, startPoint y: 256, endPoint x: 240, endPoint y: 228, distance: 41.7
click at [240, 228] on div "**********" at bounding box center [304, 302] width 215 height 275
click at [494, 294] on div "**********" at bounding box center [621, 298] width 319 height 11
drag, startPoint x: 494, startPoint y: 294, endPoint x: 510, endPoint y: 298, distance: 17.0
click at [510, 298] on div "**********" at bounding box center [621, 298] width 319 height 11
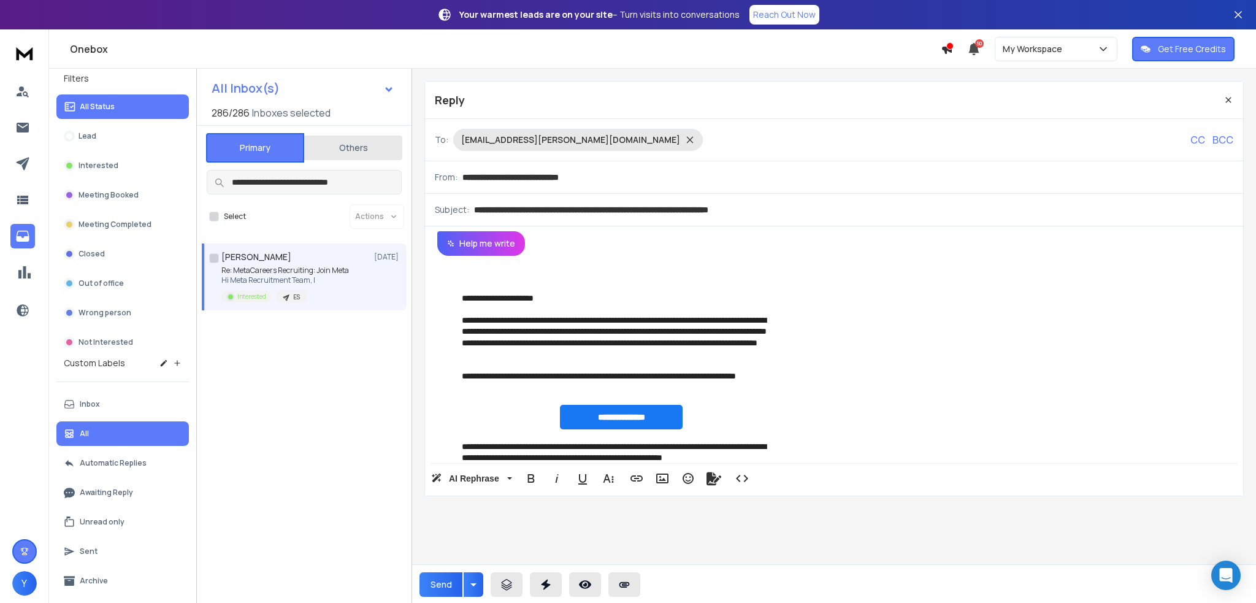
click at [420, 572] on button "Send" at bounding box center [441, 584] width 43 height 25
